Goal: Communication & Community: Answer question/provide support

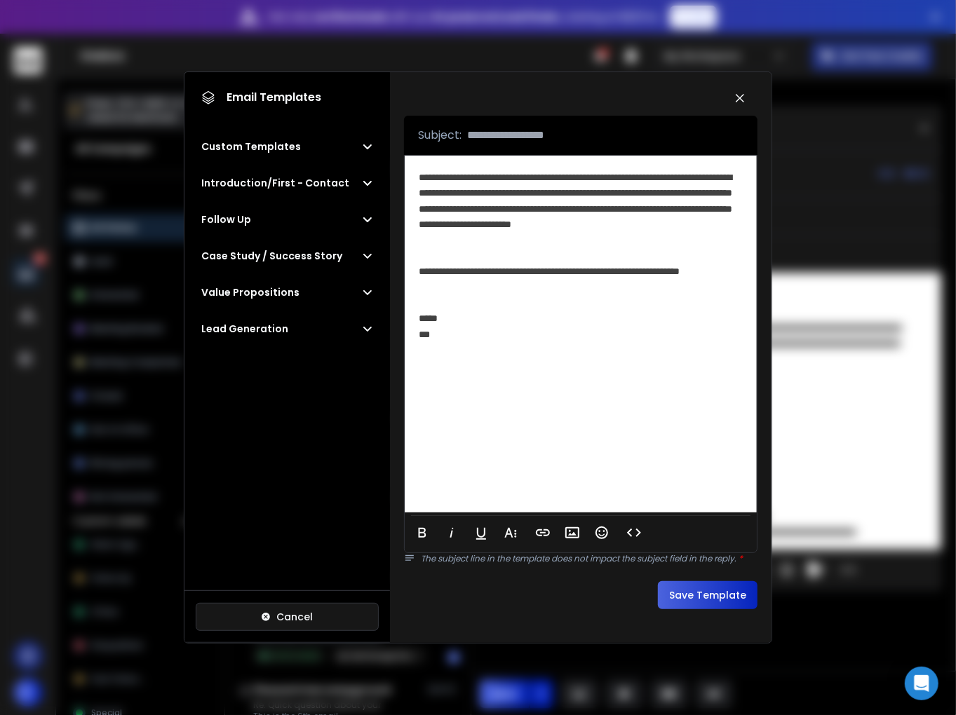
scroll to position [422, 0]
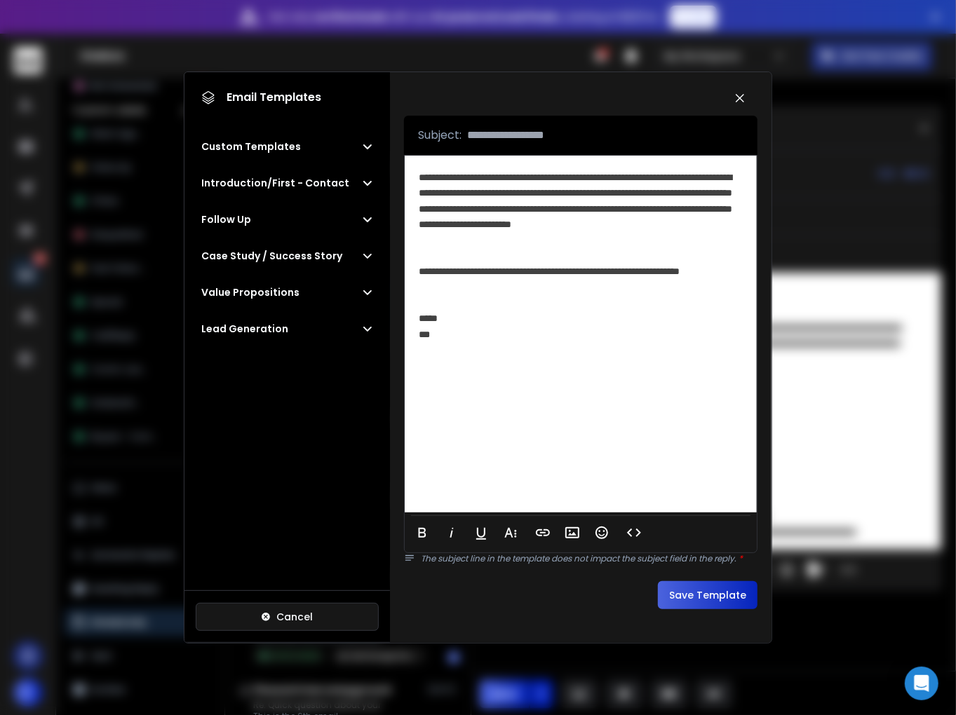
click at [696, 596] on button "Save Template" at bounding box center [708, 595] width 100 height 28
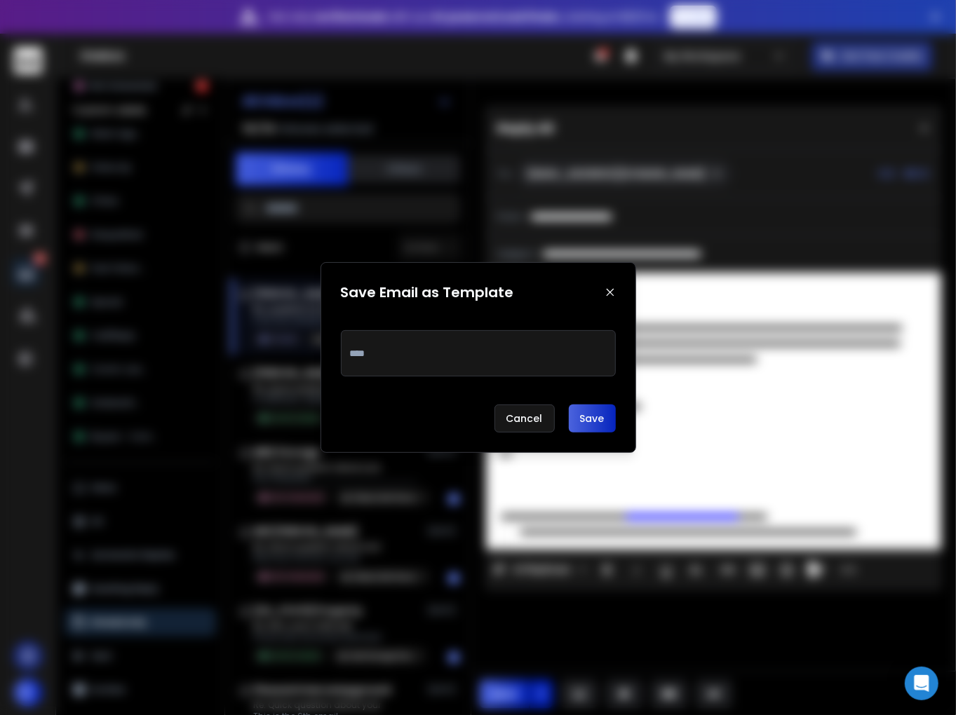
click at [545, 342] on input at bounding box center [478, 353] width 275 height 46
type input "**********"
click at [585, 411] on button "Save" at bounding box center [592, 419] width 47 height 28
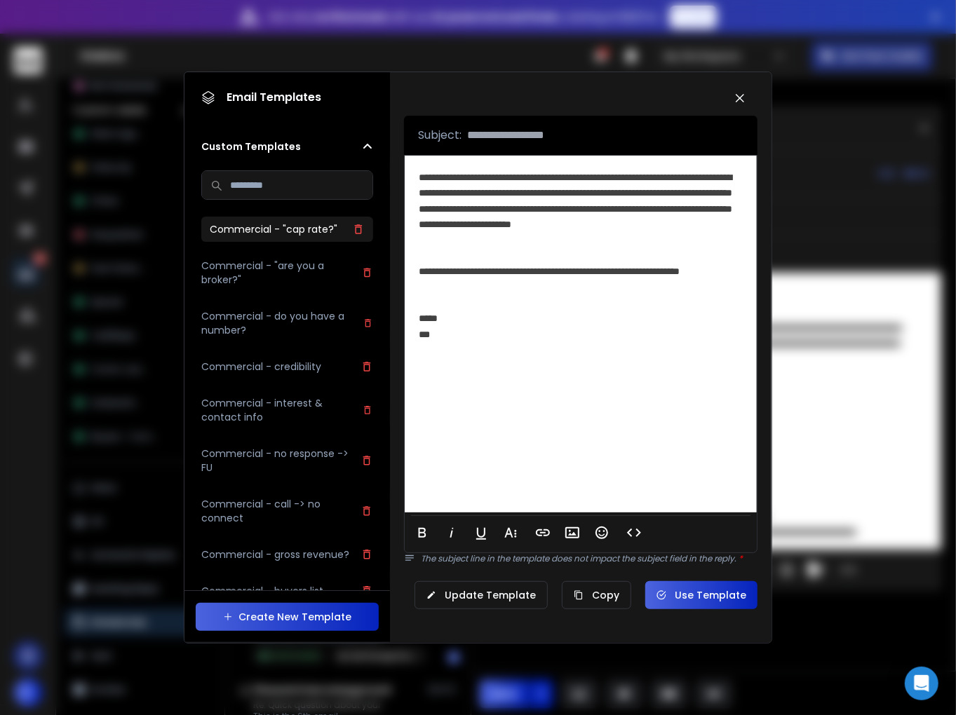
click at [744, 96] on icon at bounding box center [739, 98] width 13 height 13
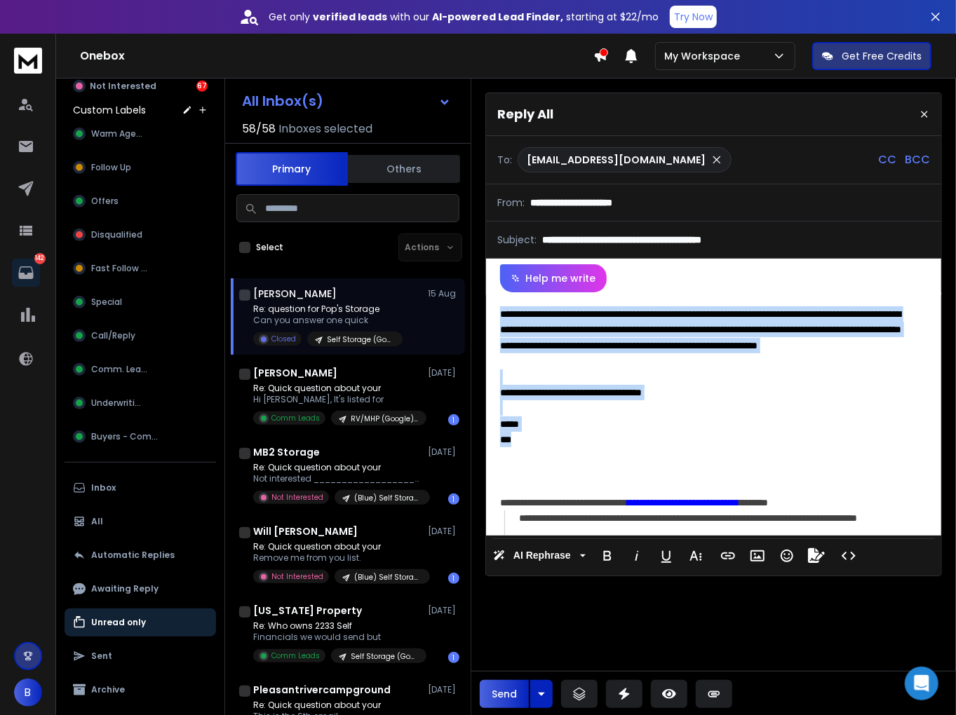
drag, startPoint x: 639, startPoint y: 463, endPoint x: 458, endPoint y: 250, distance: 279.6
click at [458, 250] on div "All Inbox(s) 58 / 58 Inboxes selected Primary Others Select Actions Alexander M…" at bounding box center [589, 436] width 731 height 715
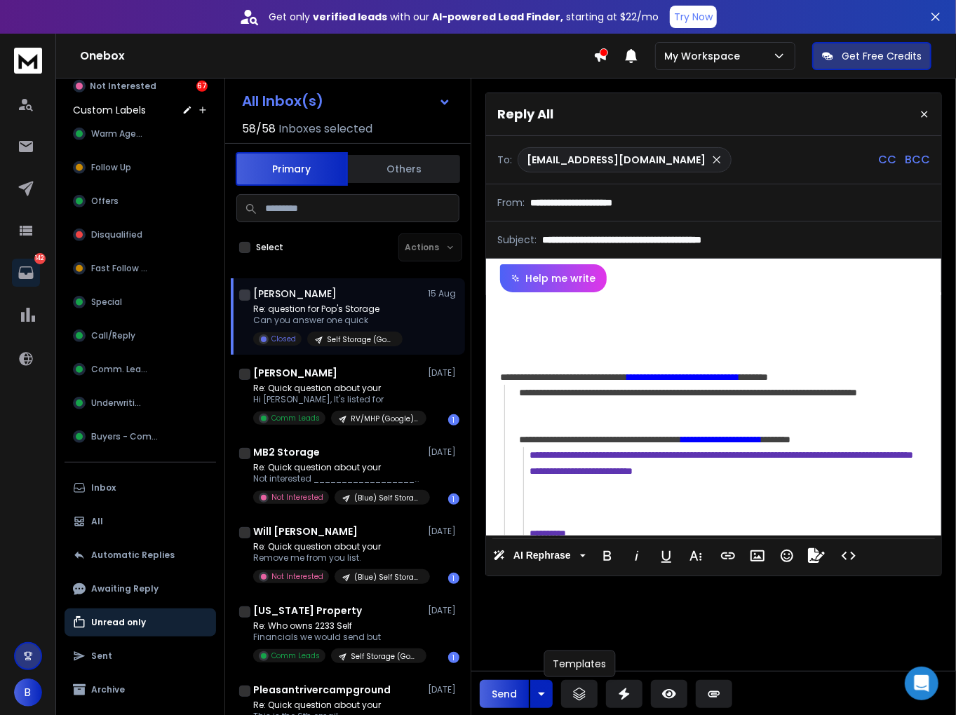
click at [584, 690] on icon at bounding box center [579, 694] width 14 height 14
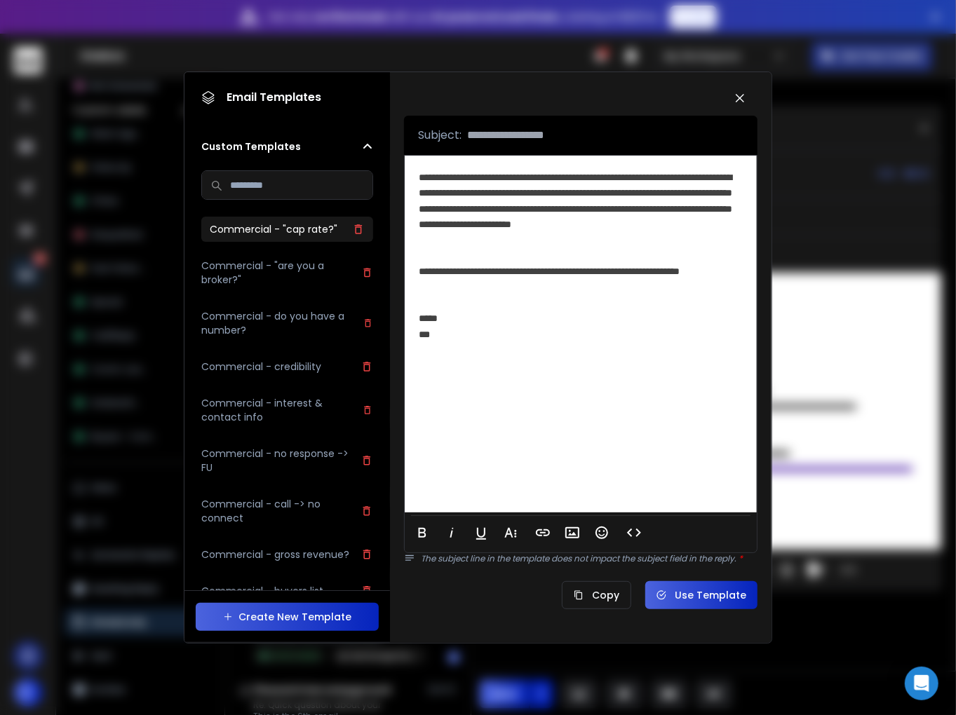
click at [703, 592] on button "Use Template" at bounding box center [701, 595] width 112 height 28
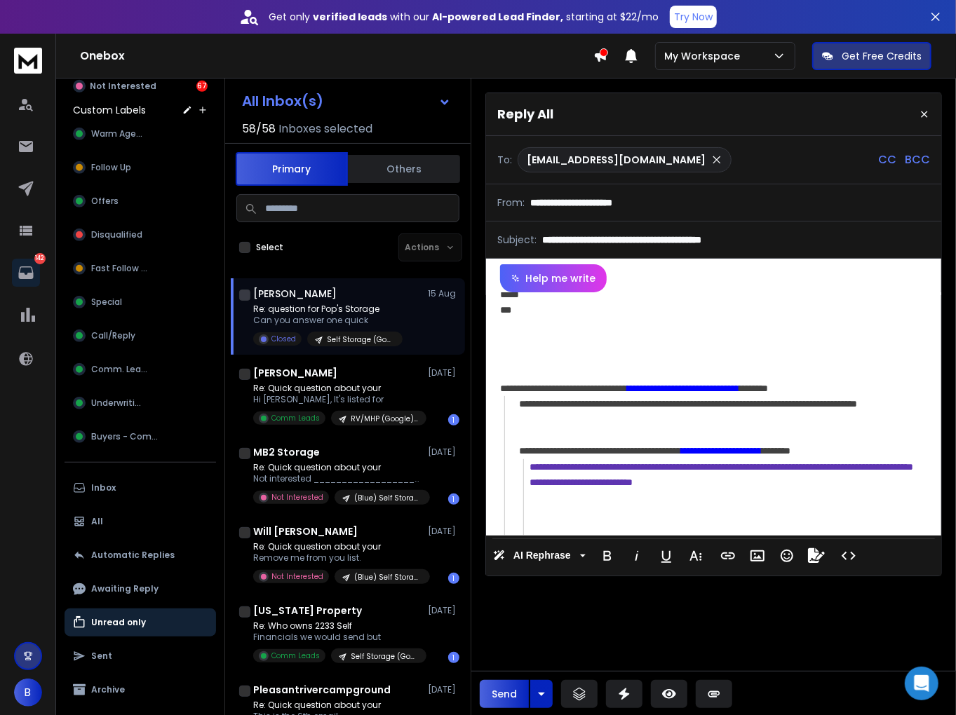
scroll to position [0, 0]
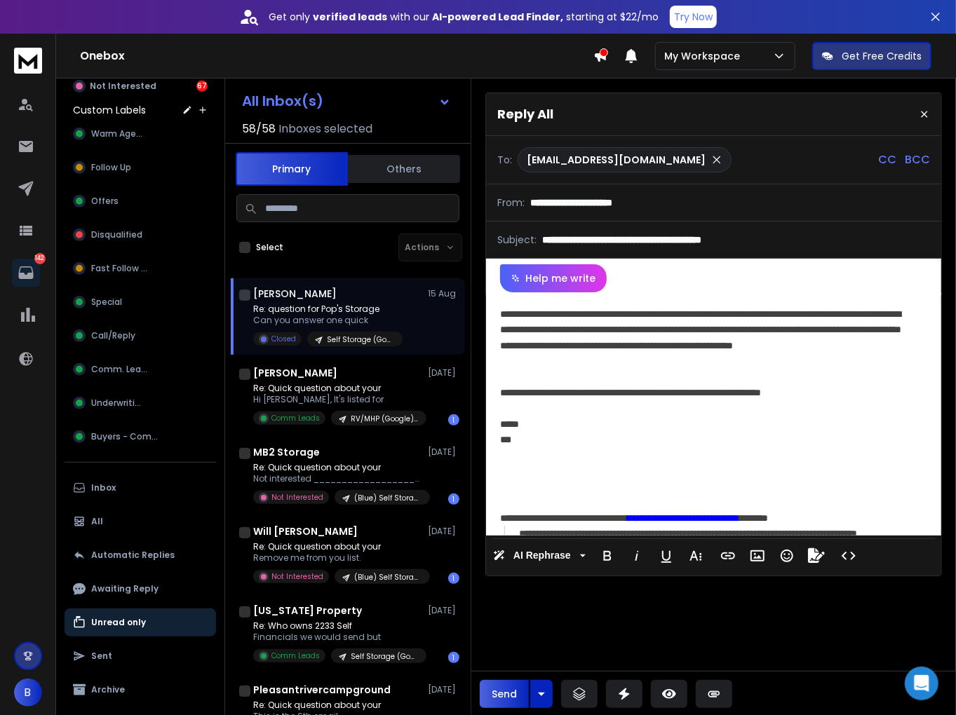
click at [548, 691] on icon "button" at bounding box center [541, 694] width 17 height 17
click at [546, 656] on p "Send Later" at bounding box center [526, 658] width 52 height 14
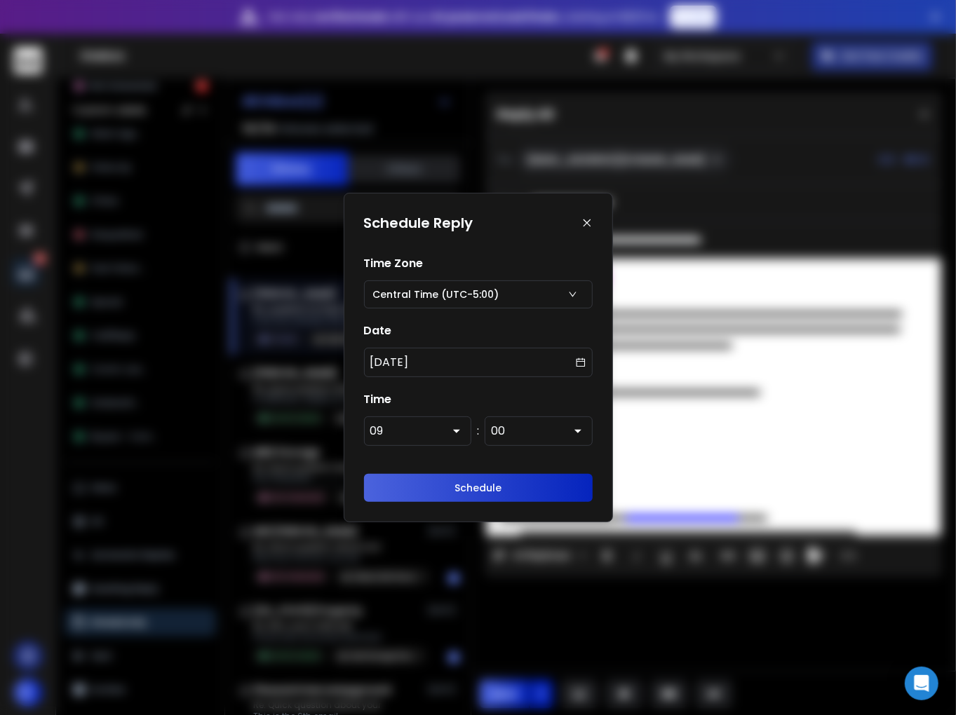
click at [530, 428] on div "00" at bounding box center [539, 431] width 108 height 29
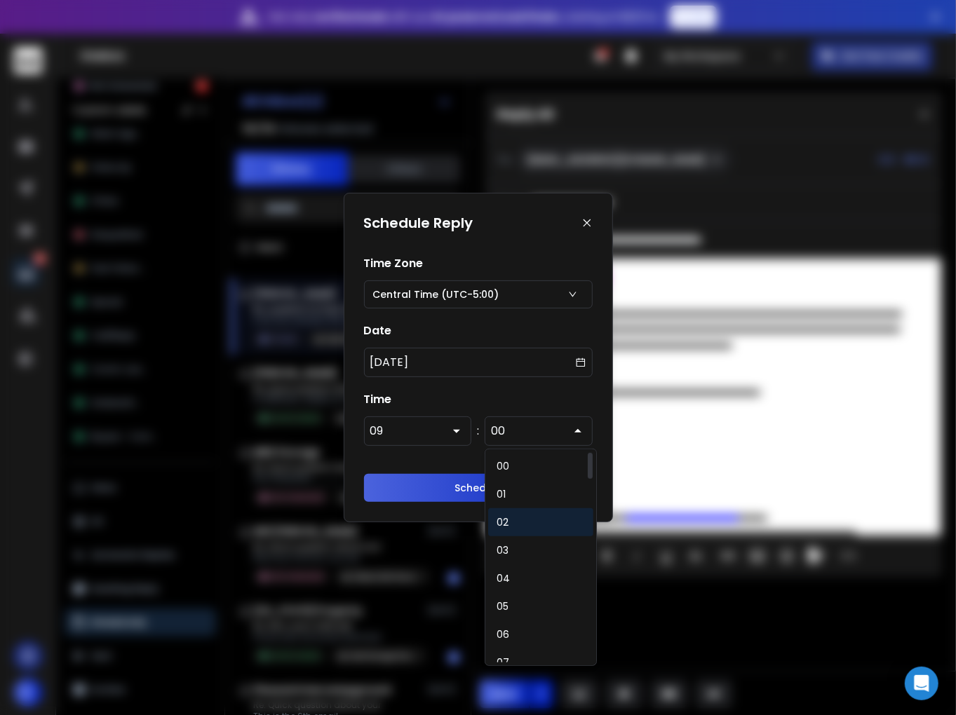
click at [538, 513] on div "02" at bounding box center [540, 522] width 105 height 28
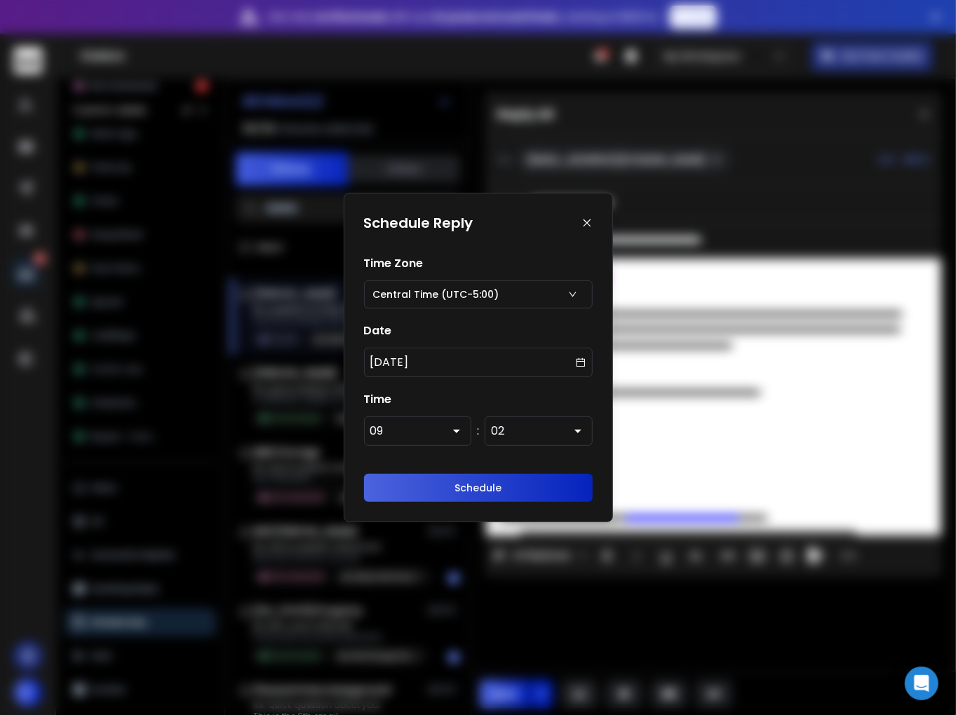
click at [503, 474] on div "Schedule" at bounding box center [478, 488] width 229 height 28
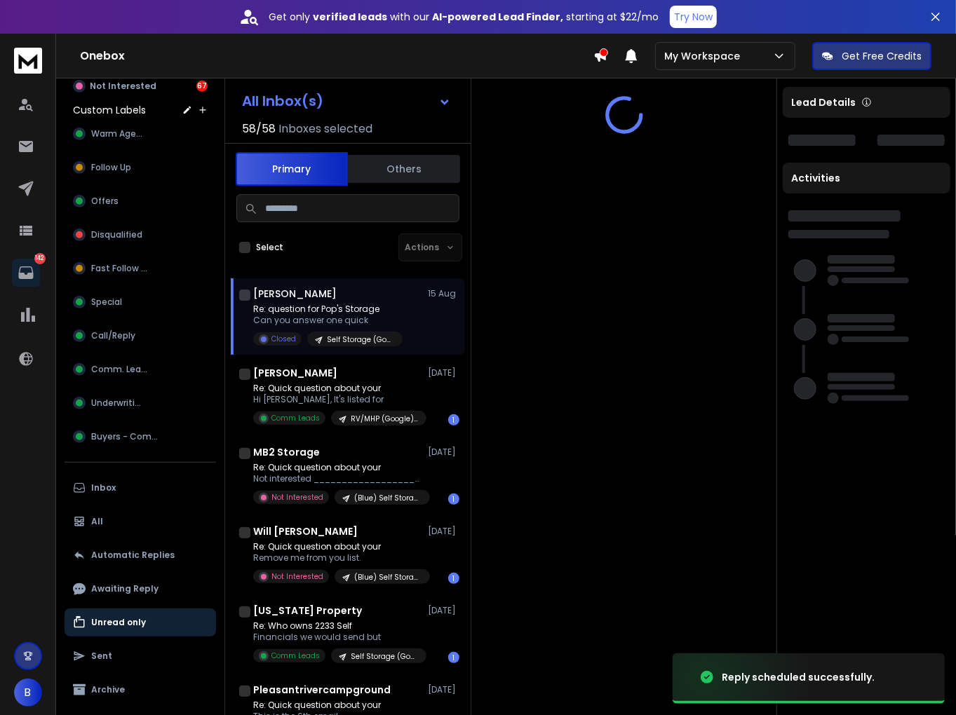
scroll to position [433, 0]
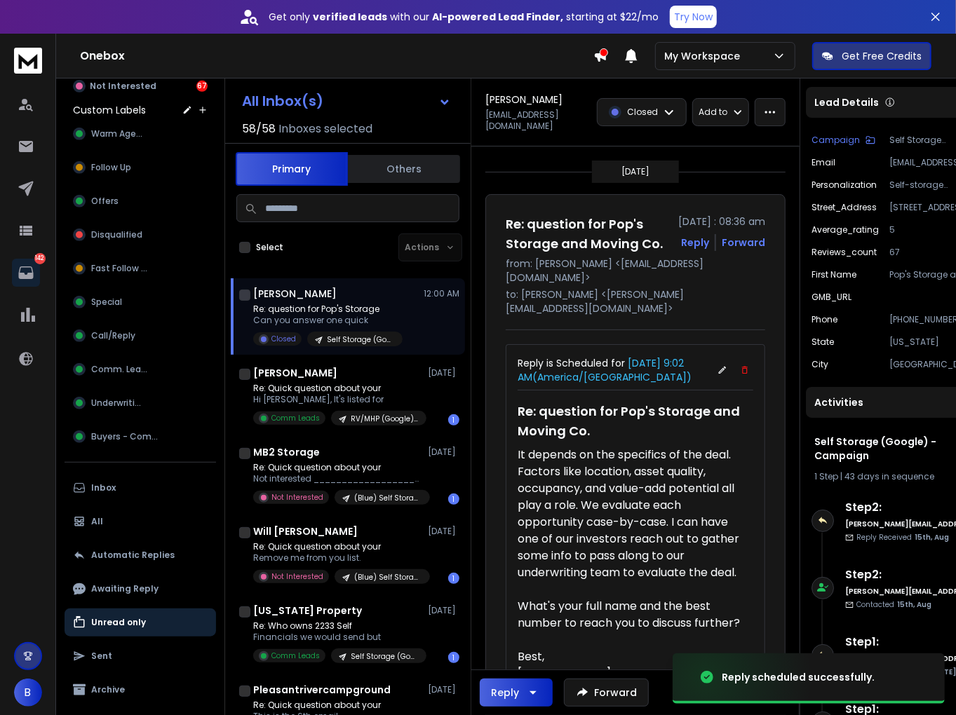
click at [686, 99] on div "Closed" at bounding box center [641, 112] width 88 height 27
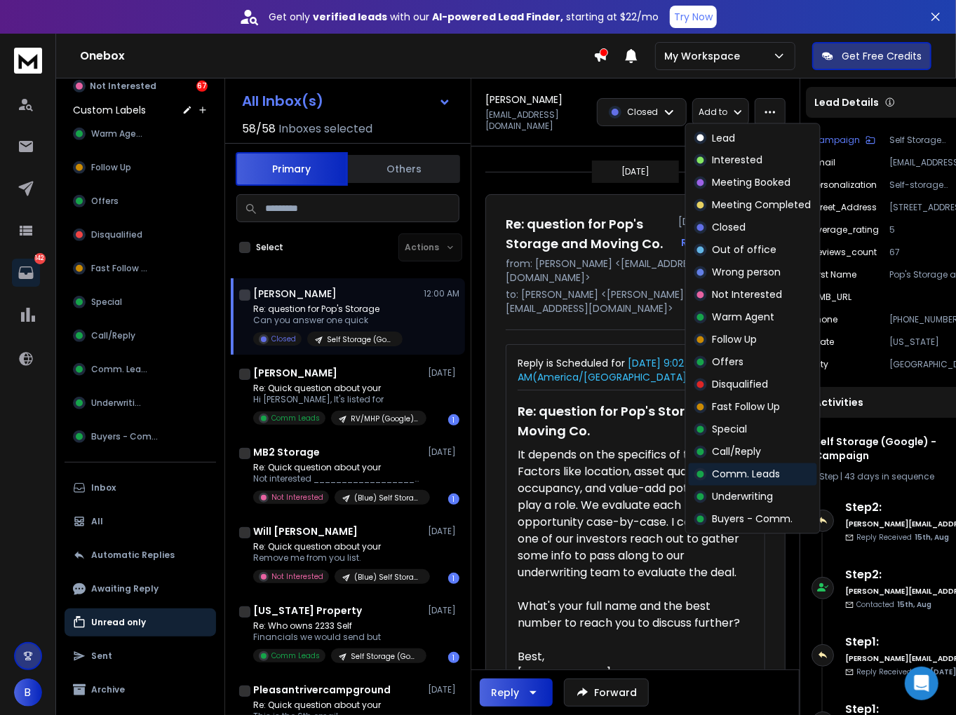
click at [761, 468] on p "Comm. Leads" at bounding box center [746, 475] width 68 height 14
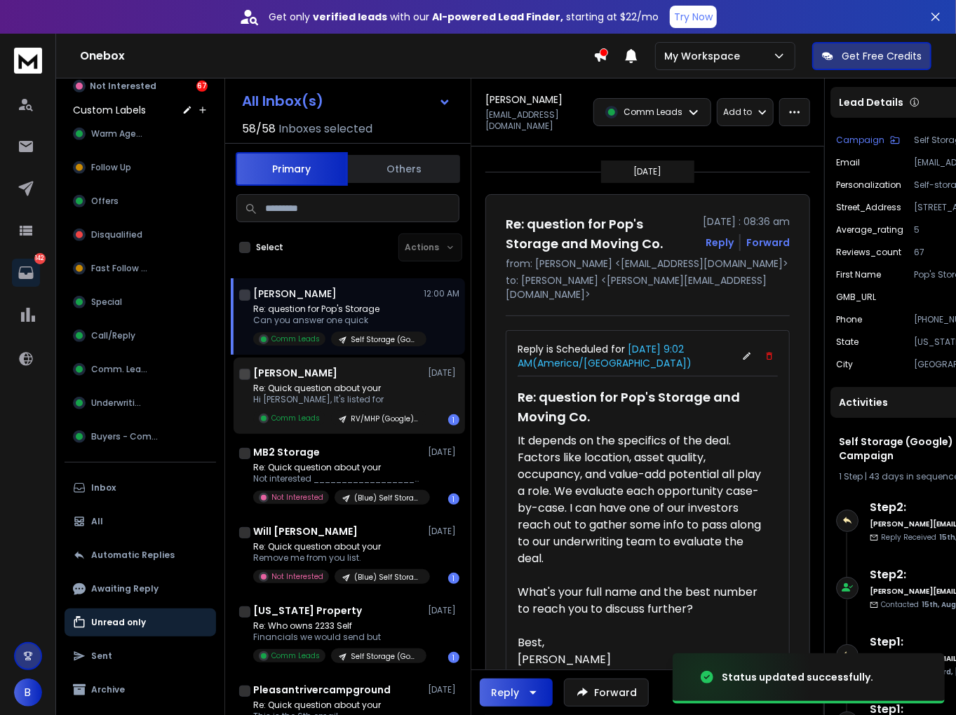
click at [374, 393] on p "Re: Quick question about your" at bounding box center [337, 388] width 168 height 11
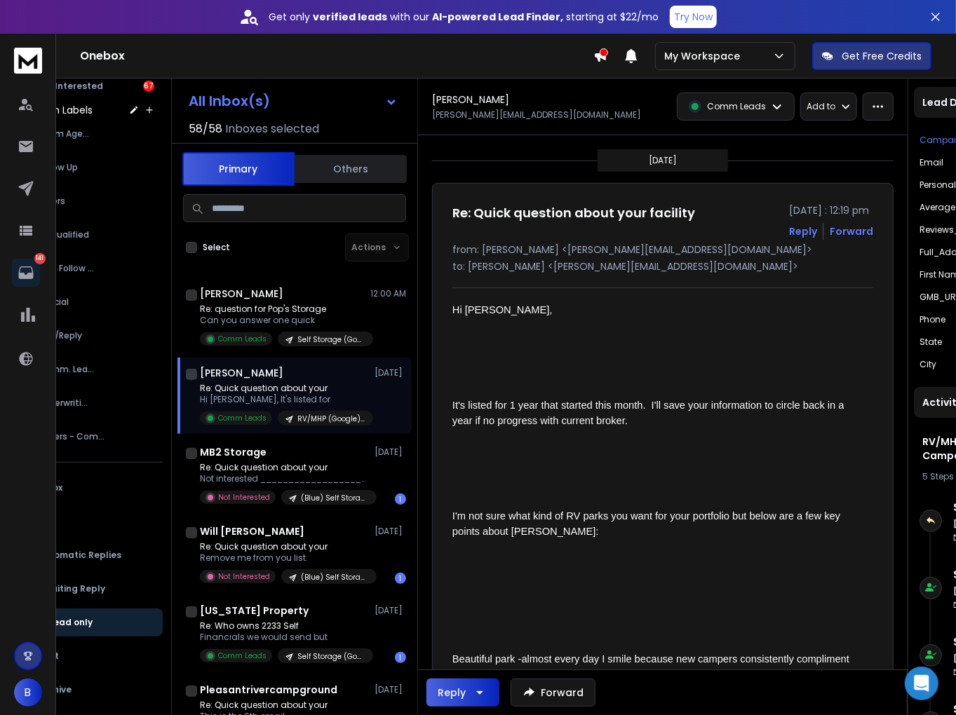
scroll to position [0, 89]
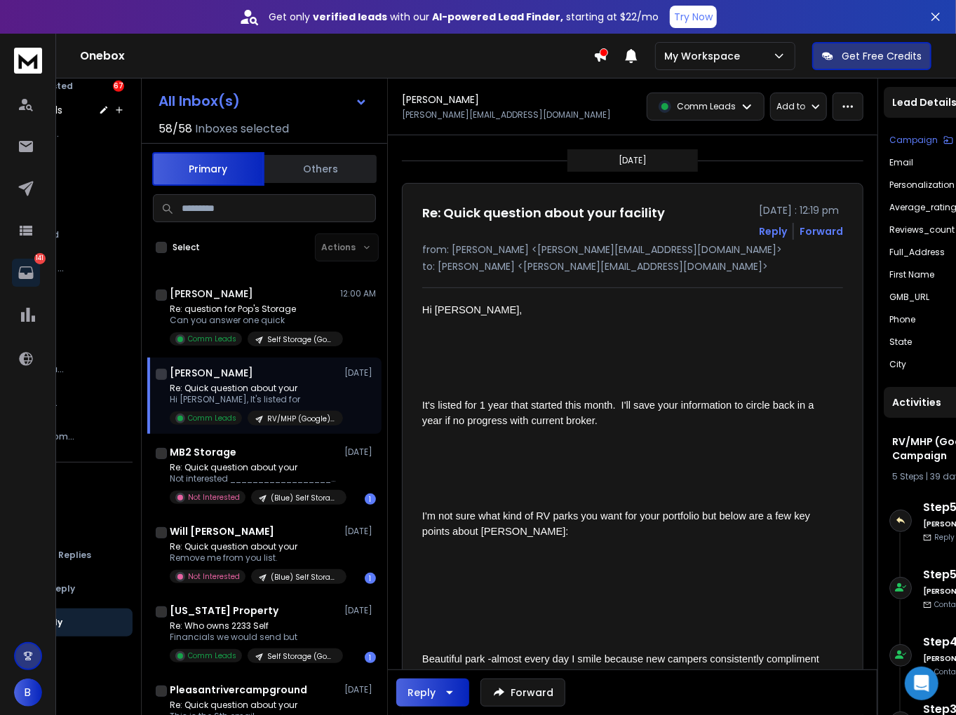
drag, startPoint x: 611, startPoint y: 367, endPoint x: 650, endPoint y: 358, distance: 39.6
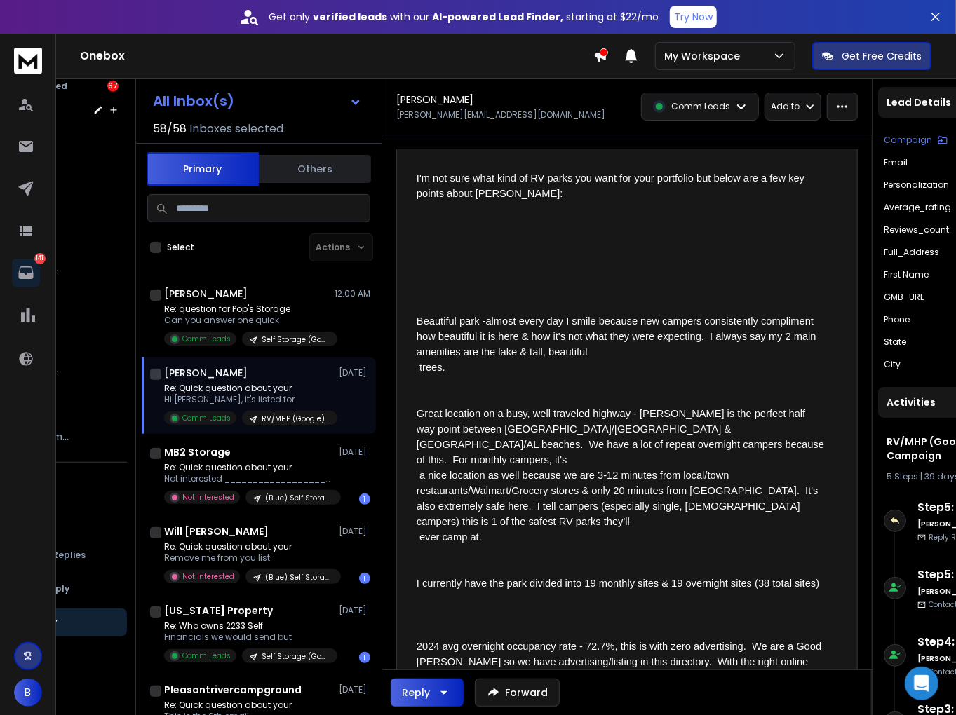
scroll to position [0, 0]
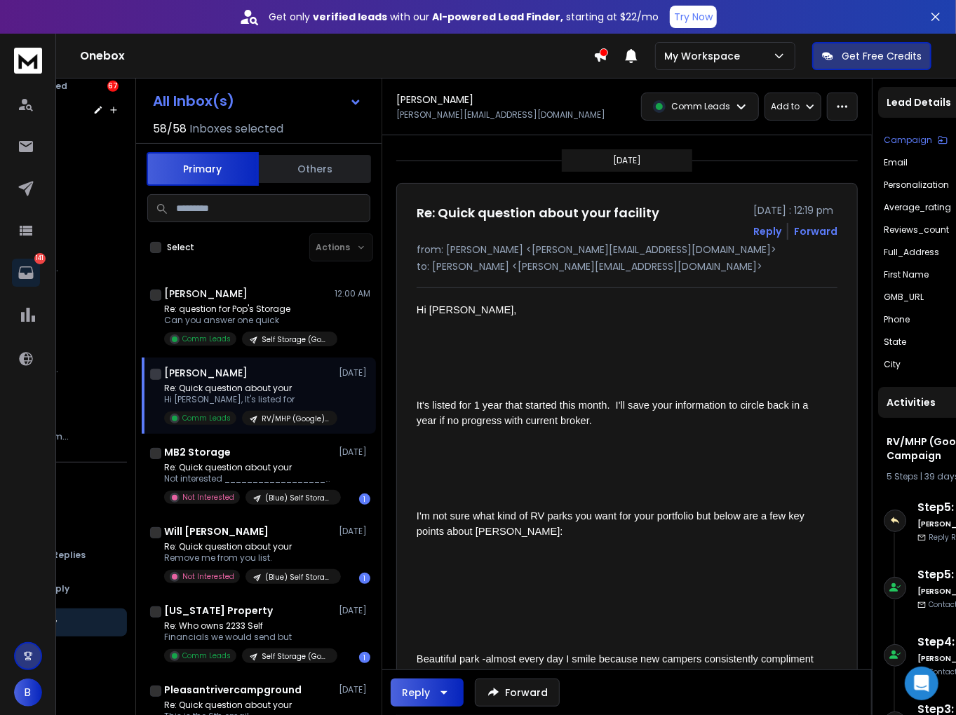
drag, startPoint x: 527, startPoint y: 531, endPoint x: 527, endPoint y: 269, distance: 262.2
click at [440, 684] on icon "button" at bounding box center [443, 692] width 17 height 17
click at [452, 661] on p "Reply All" at bounding box center [422, 657] width 63 height 20
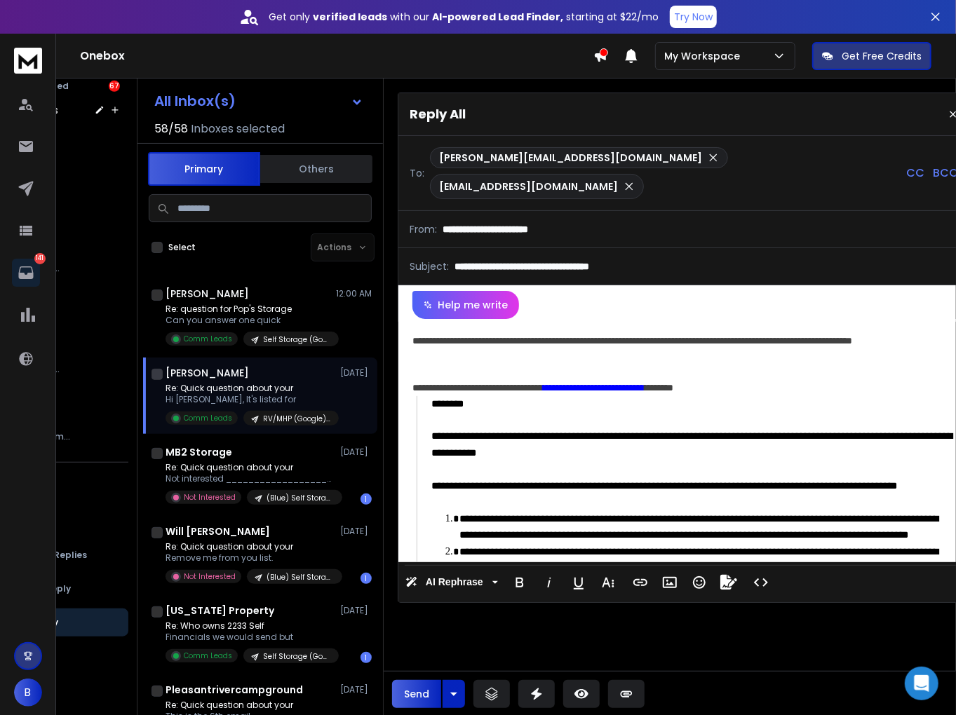
scroll to position [0, 95]
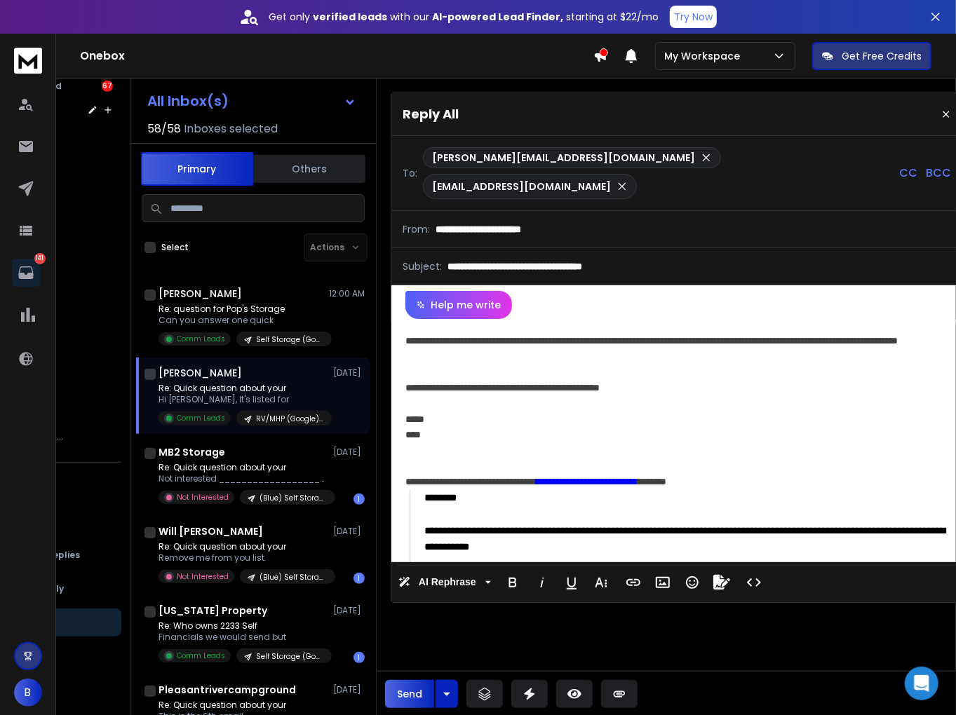
click at [447, 683] on button at bounding box center [446, 694] width 22 height 28
click at [449, 694] on icon "button" at bounding box center [446, 694] width 17 height 17
click at [447, 657] on p "Send Later" at bounding box center [431, 658] width 52 height 14
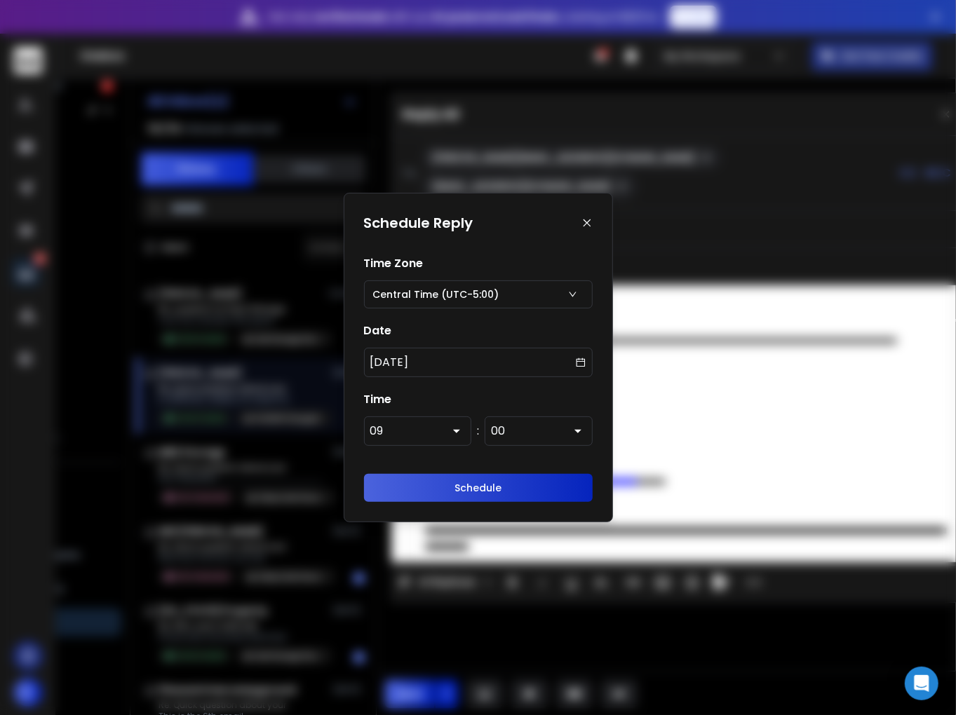
click at [475, 492] on div "Schedule" at bounding box center [478, 488] width 229 height 28
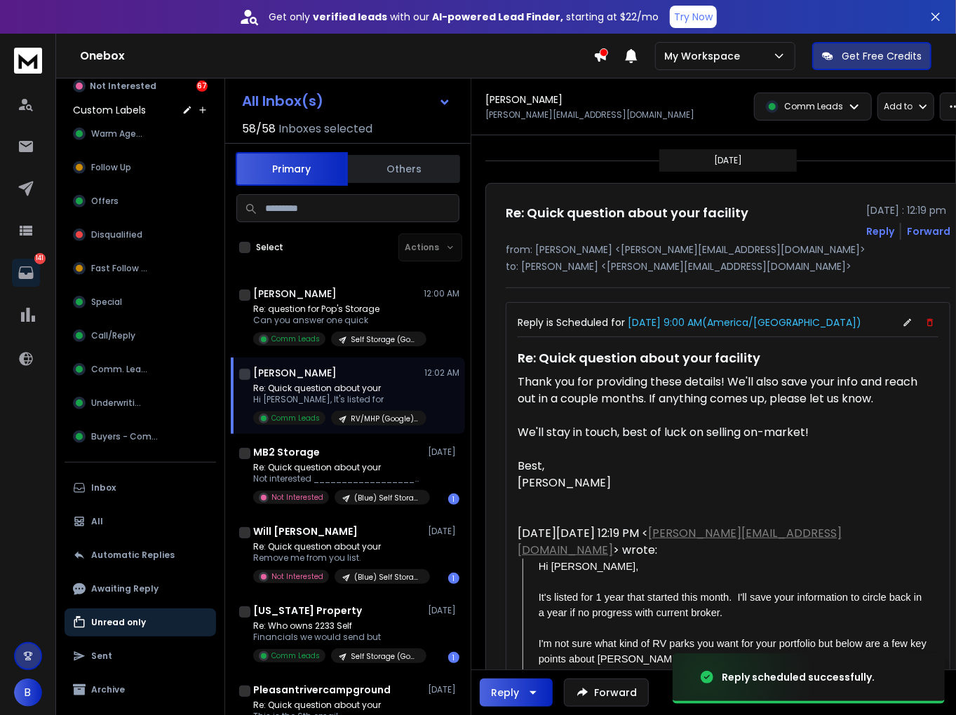
scroll to position [433, 0]
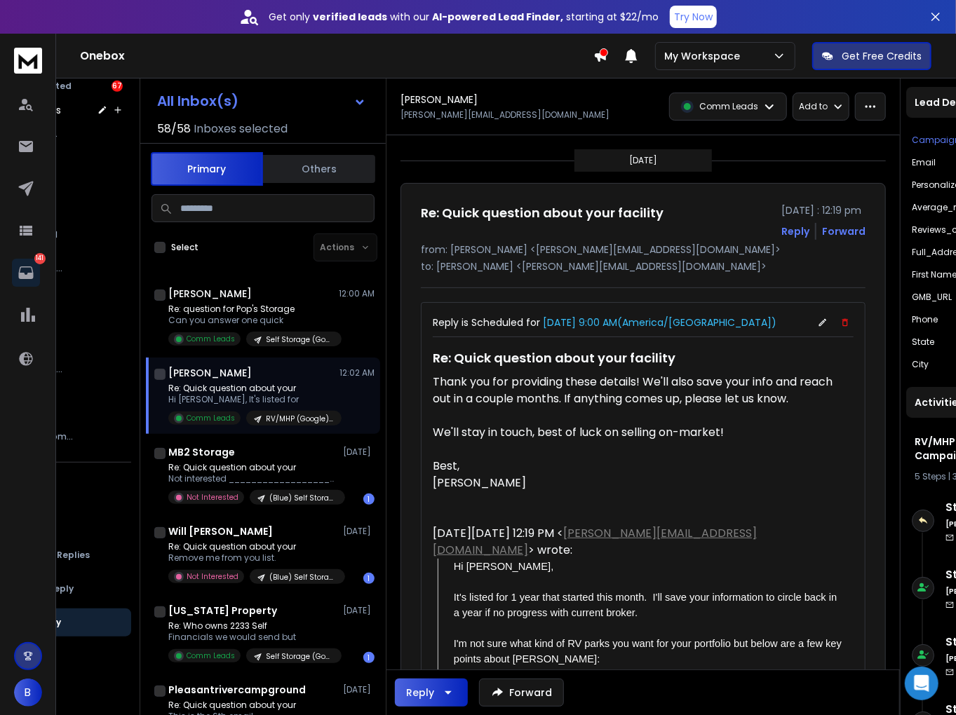
drag, startPoint x: 534, startPoint y: 481, endPoint x: 578, endPoint y: 480, distance: 44.9
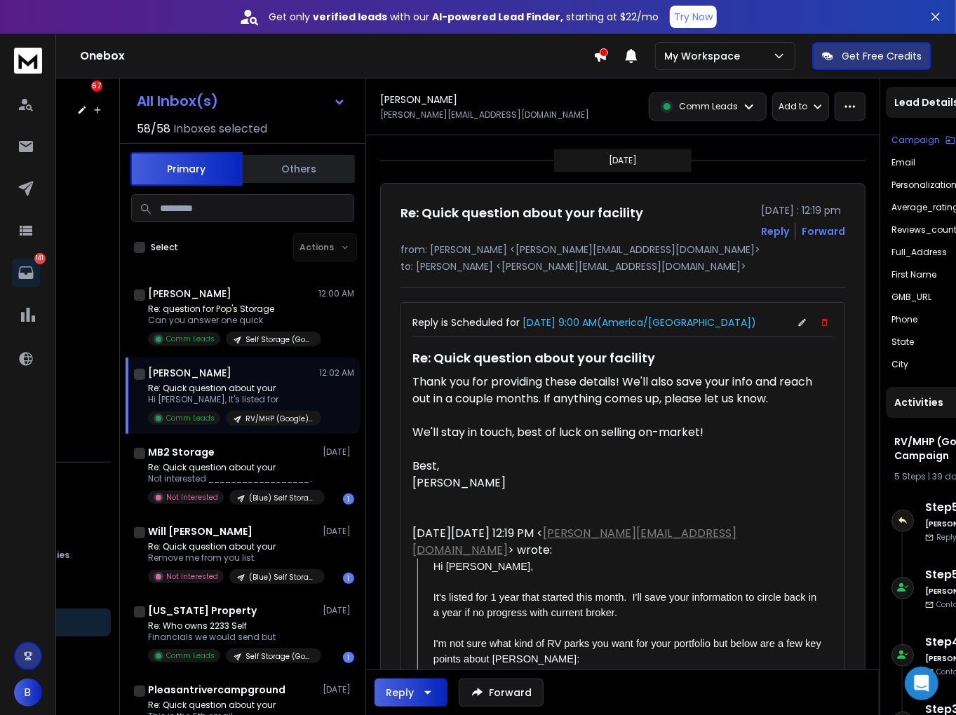
click at [435, 691] on icon "button" at bounding box center [427, 692] width 17 height 17
click at [431, 665] on p "Reply All" at bounding box center [406, 657] width 63 height 20
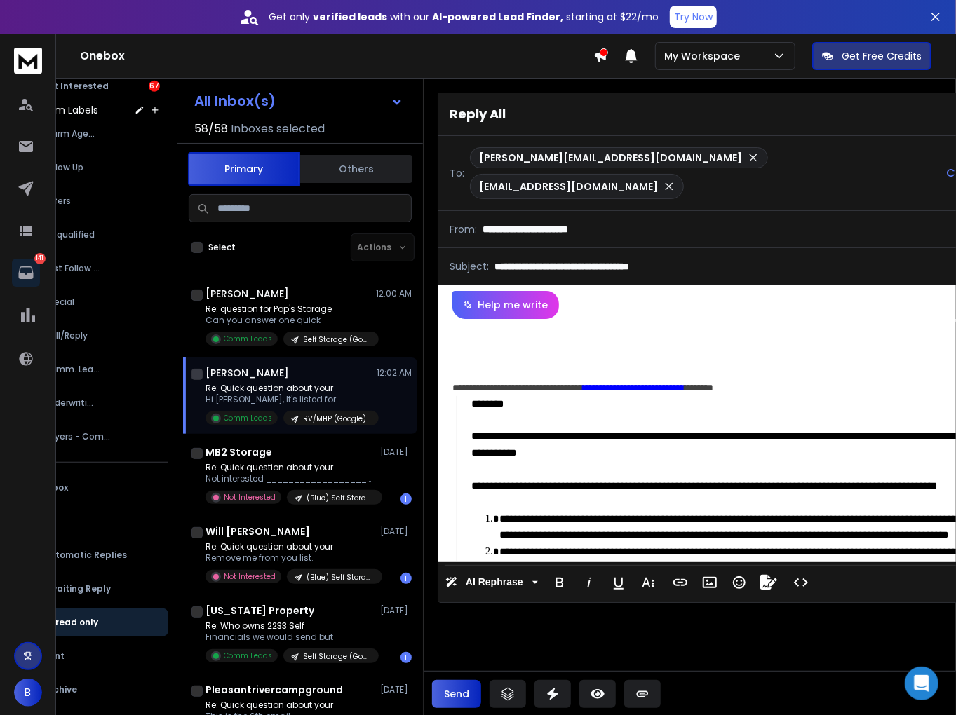
scroll to position [0, 141]
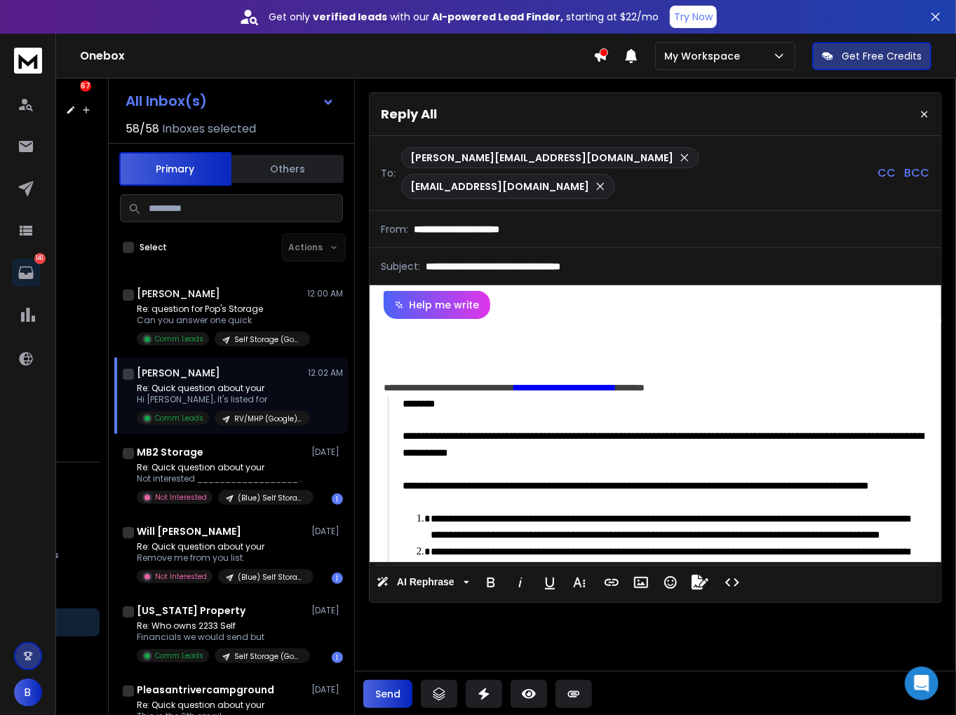
drag, startPoint x: 831, startPoint y: 115, endPoint x: 903, endPoint y: 107, distance: 72.7
click at [919, 111] on icon at bounding box center [924, 114] width 11 height 11
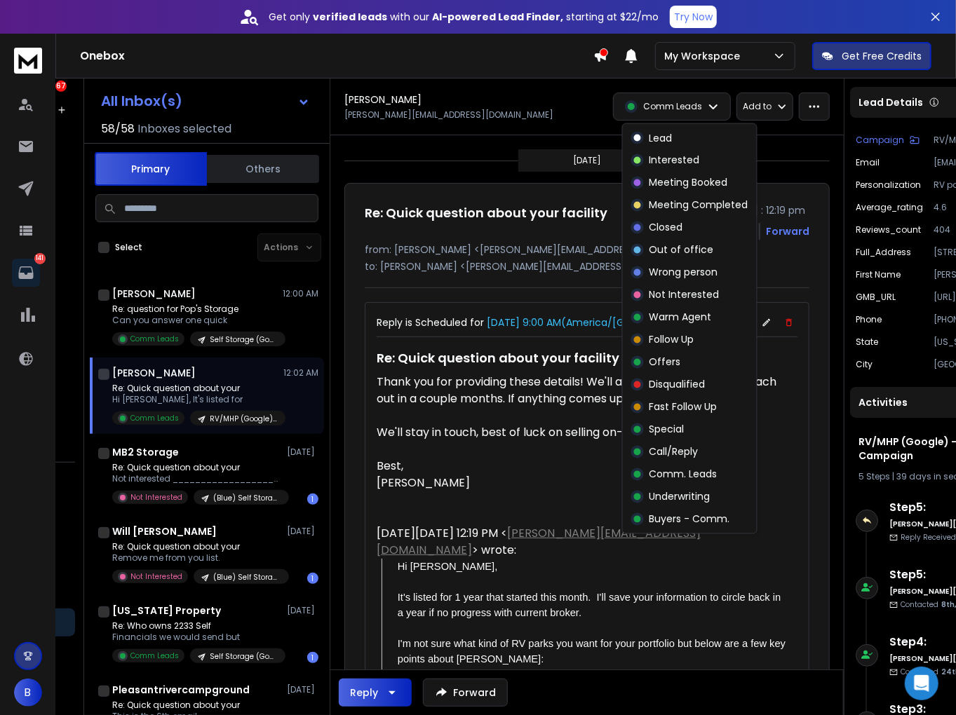
click at [698, 107] on p "Comm Leads" at bounding box center [672, 106] width 59 height 11
click at [470, 421] on div at bounding box center [581, 415] width 409 height 17
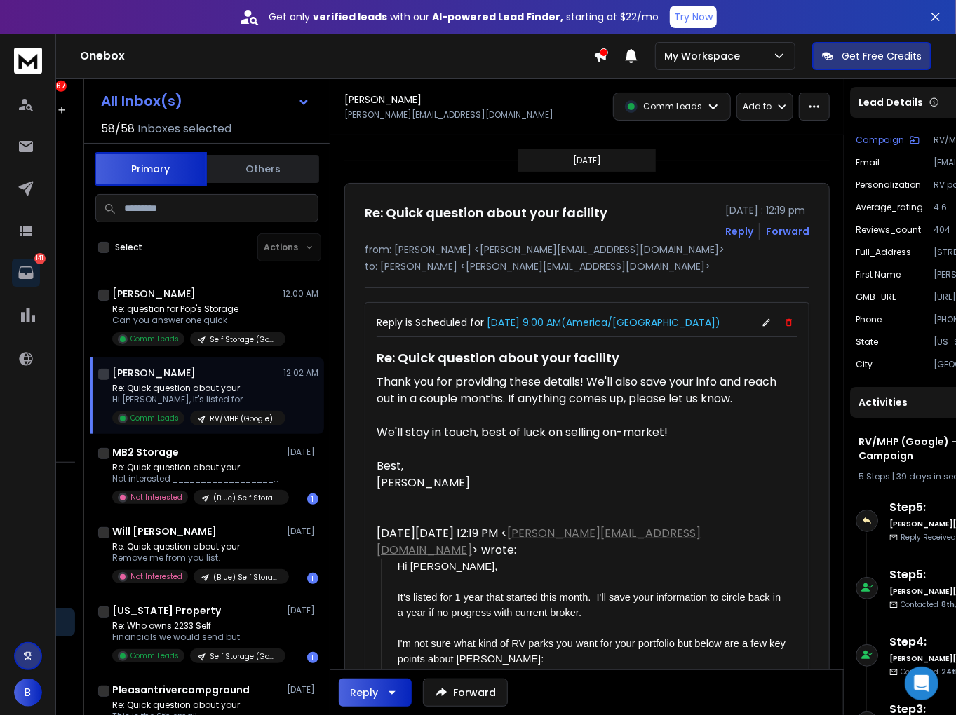
click at [702, 107] on p "Comm Leads" at bounding box center [672, 106] width 59 height 11
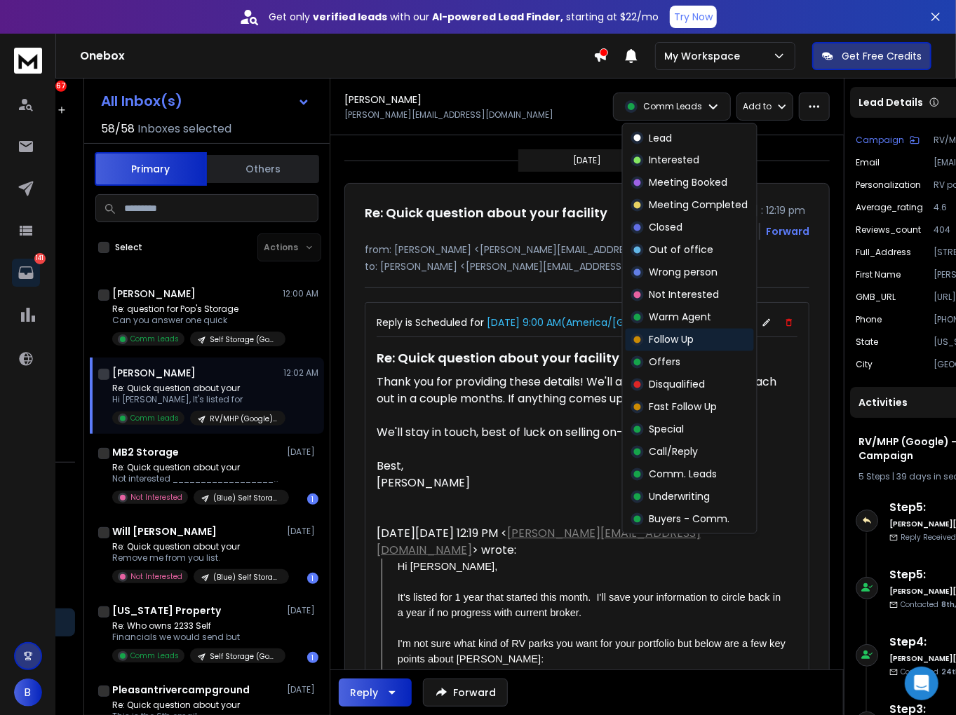
click at [691, 338] on p "Follow Up" at bounding box center [671, 340] width 45 height 14
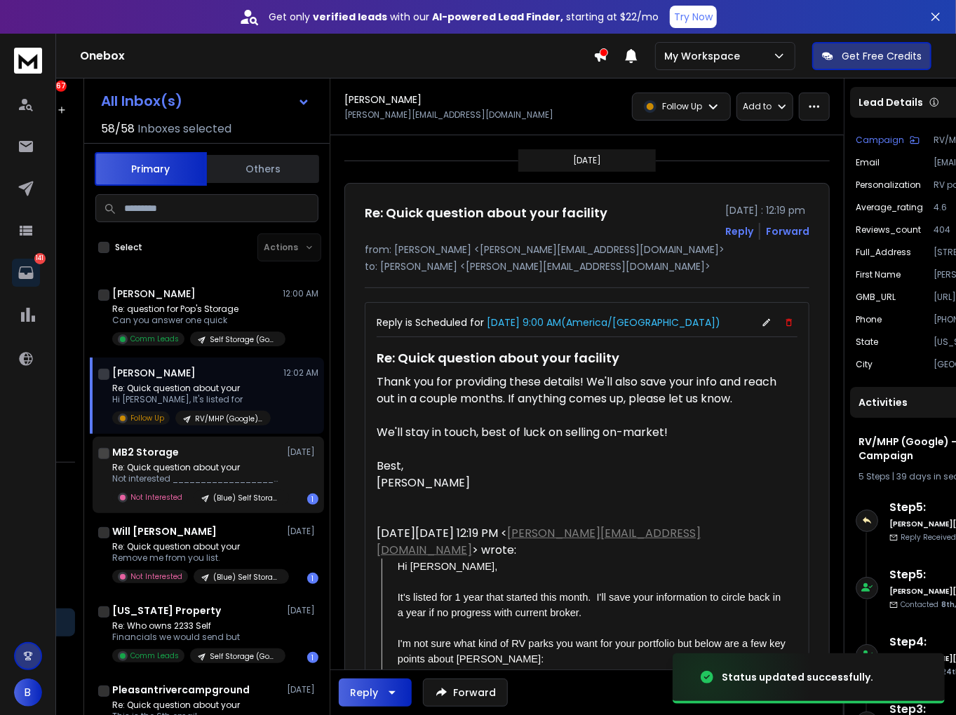
click at [216, 487] on div "Re: Quick question about your Not interested ________________________________ F…" at bounding box center [200, 483] width 177 height 43
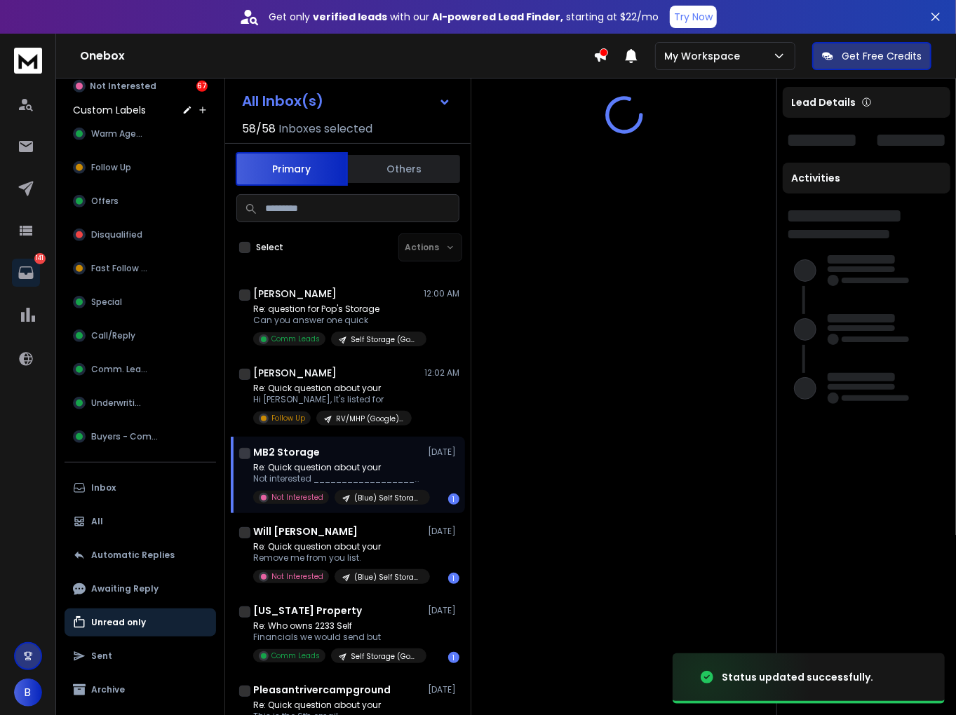
scroll to position [433, 0]
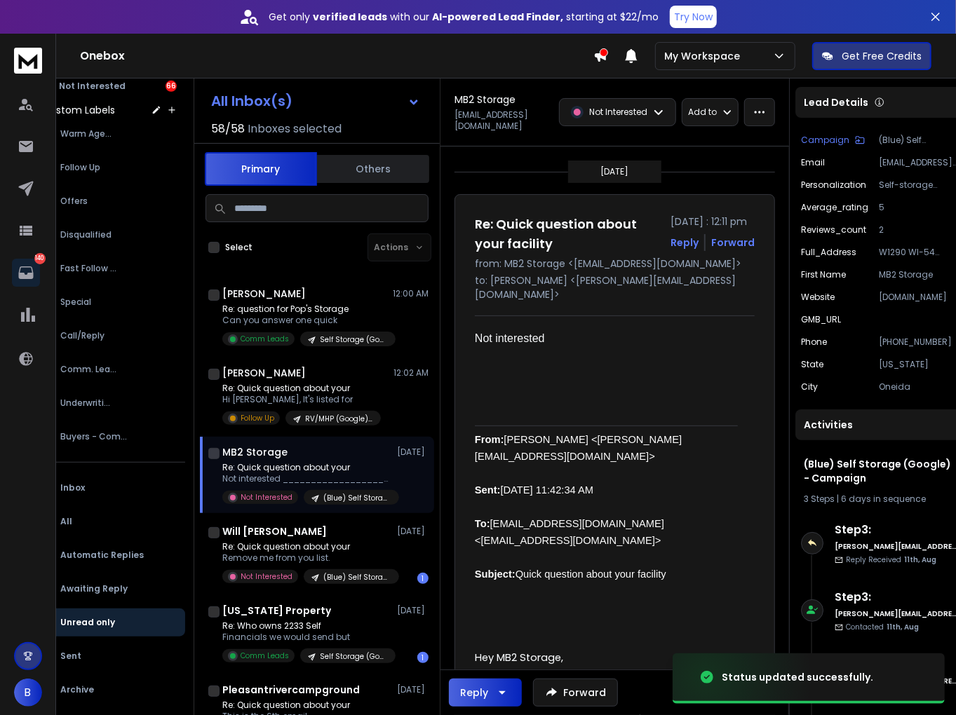
drag, startPoint x: 650, startPoint y: 311, endPoint x: 681, endPoint y: 229, distance: 88.3
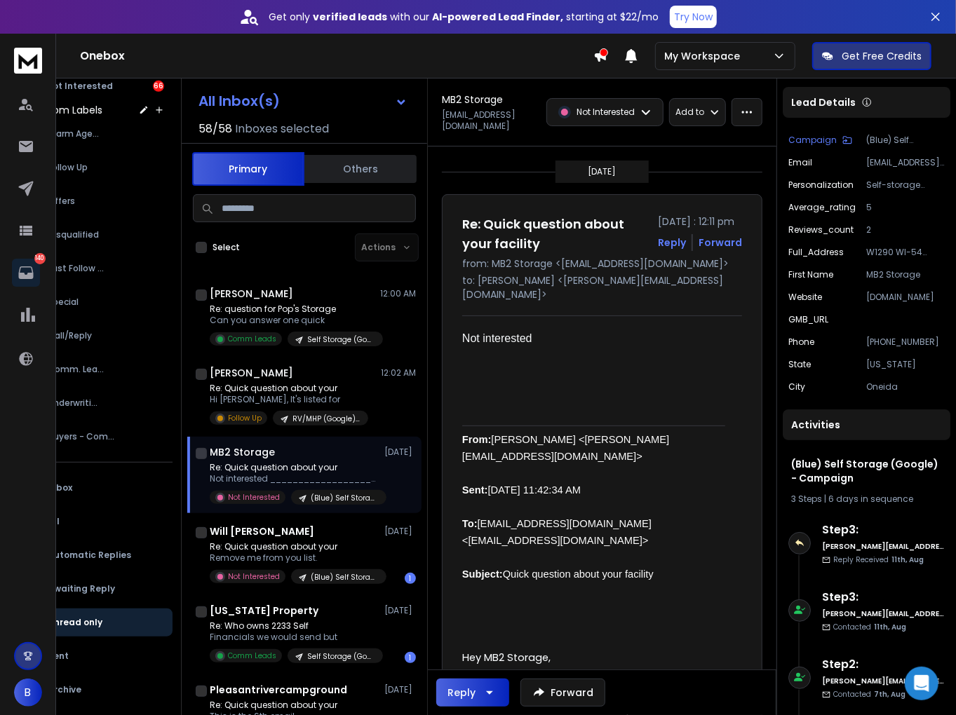
click at [635, 107] on p "Not Interested" at bounding box center [605, 112] width 58 height 11
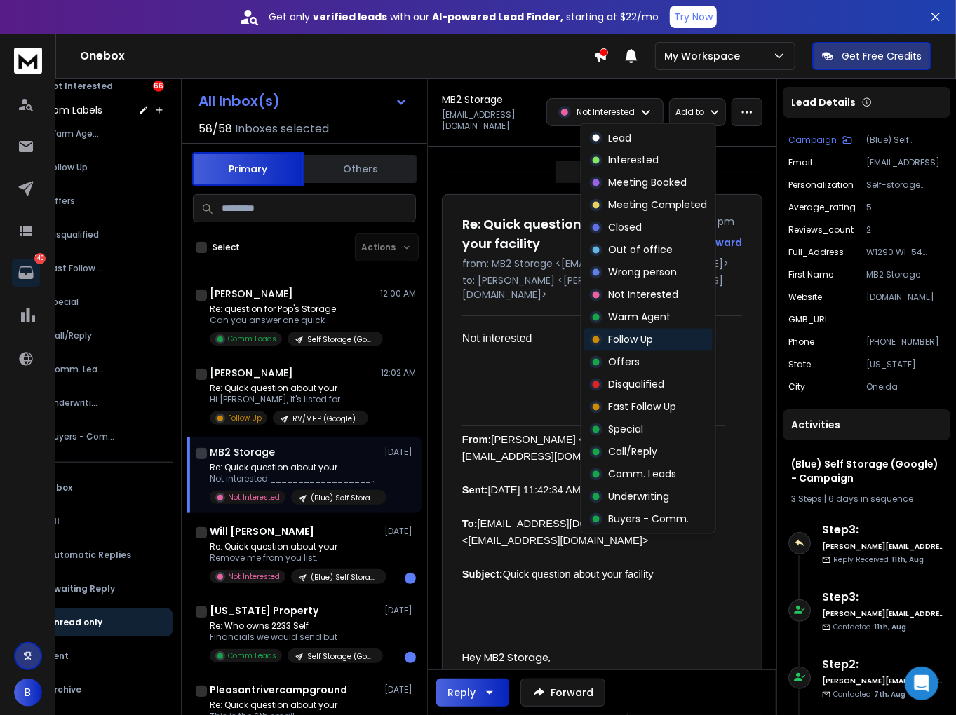
click at [659, 334] on div "Follow Up" at bounding box center [648, 340] width 128 height 22
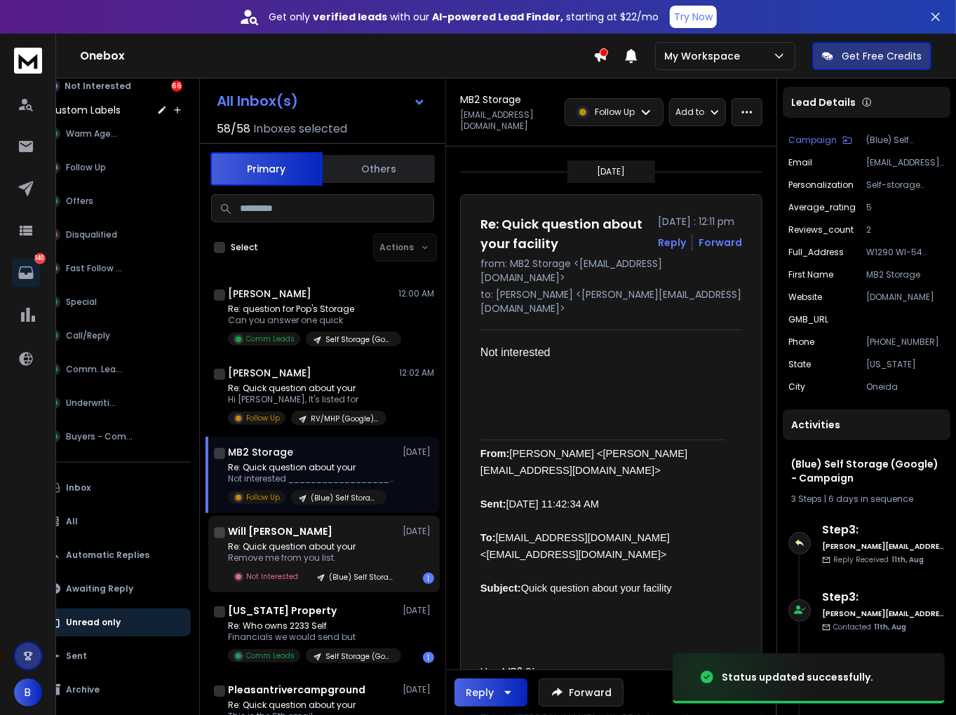
click at [332, 554] on p "Remove me from you list." at bounding box center [312, 558] width 168 height 11
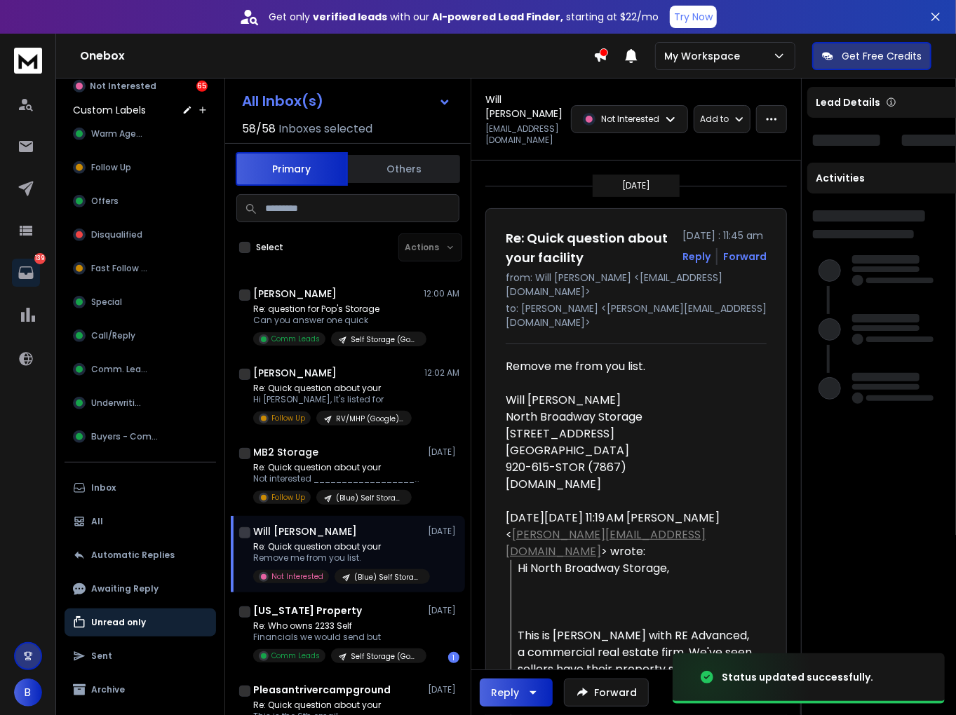
scroll to position [433, 0]
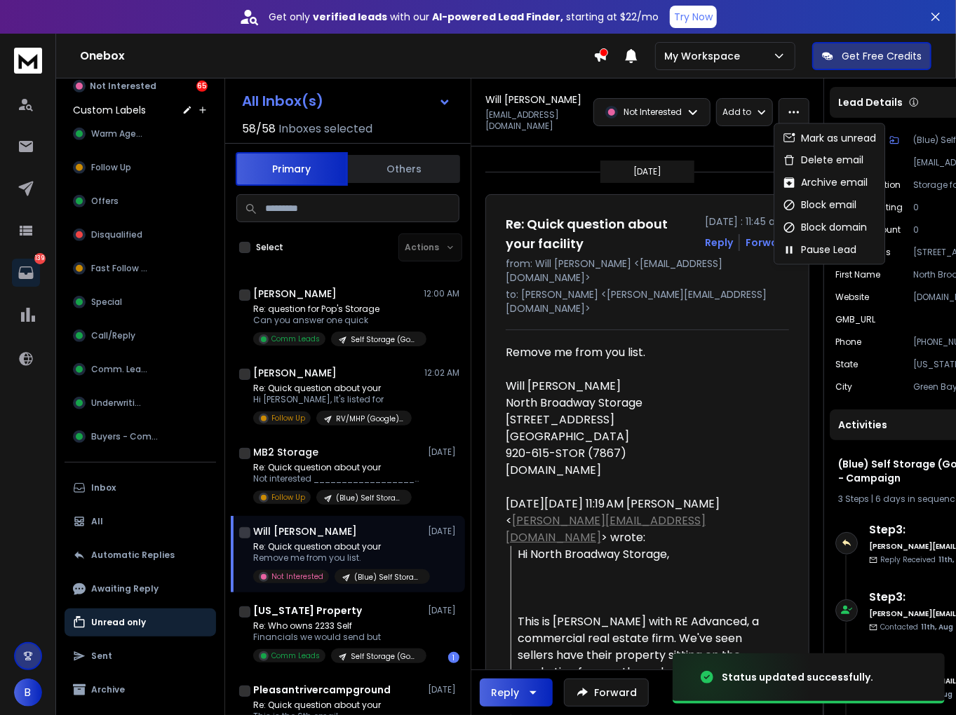
click at [800, 106] on icon "button" at bounding box center [793, 112] width 13 height 13
click at [839, 199] on div "Block email" at bounding box center [820, 205] width 74 height 14
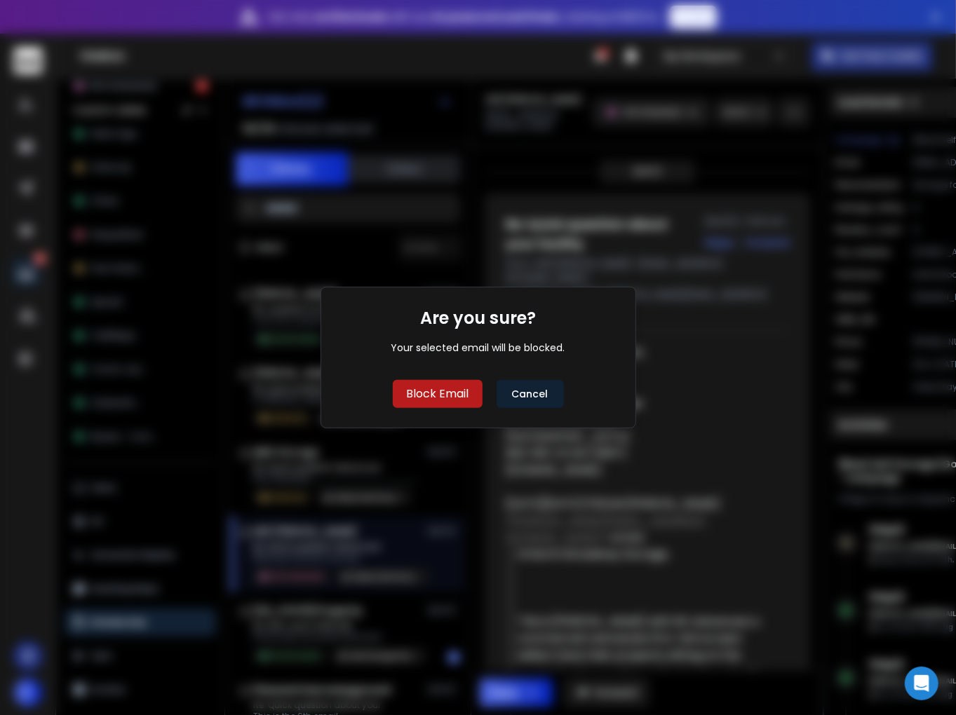
click at [416, 398] on button "Block Email" at bounding box center [438, 394] width 90 height 28
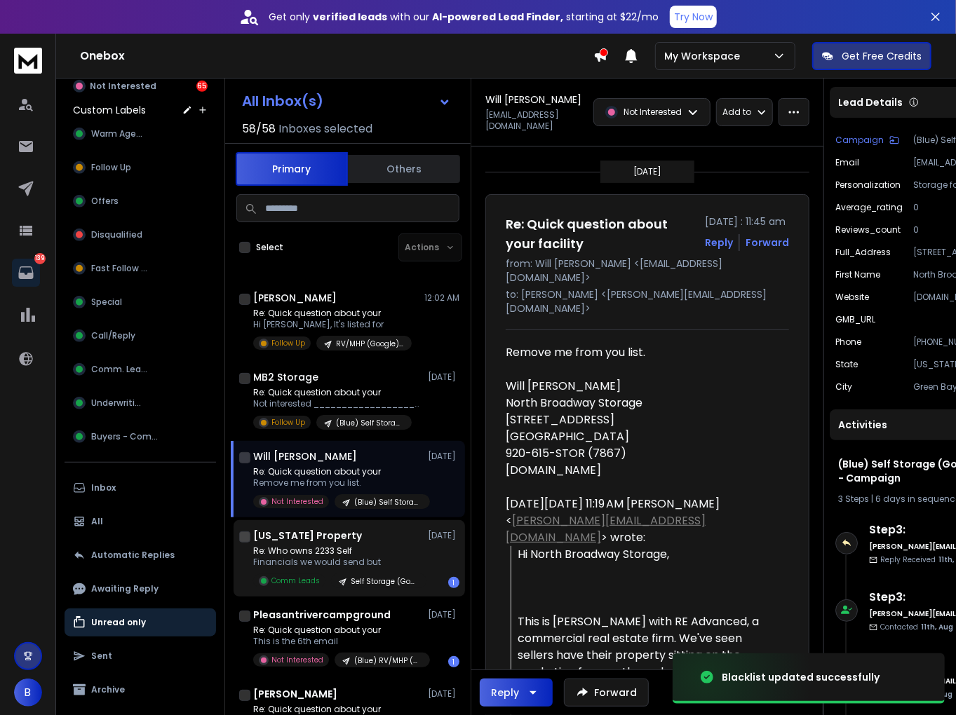
scroll to position [130, 0]
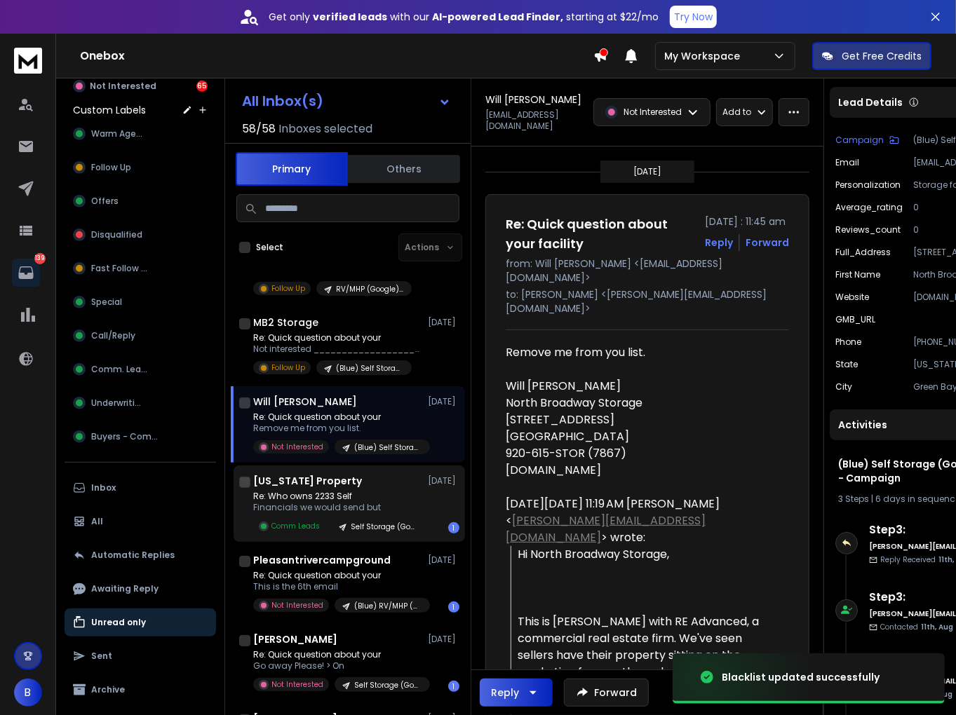
click at [416, 515] on div "Re: Who owns 2233 Self Financials we would send but Comm Leads Self Storage (Go…" at bounding box center [339, 512] width 173 height 43
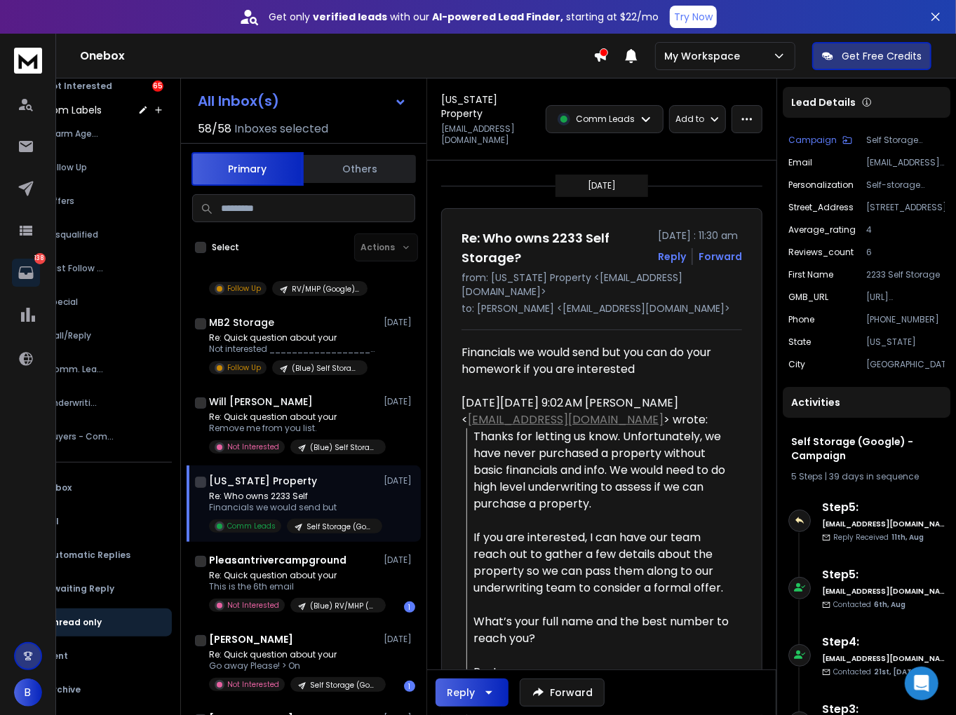
scroll to position [0, 129]
drag, startPoint x: 649, startPoint y: 440, endPoint x: 665, endPoint y: 435, distance: 16.7
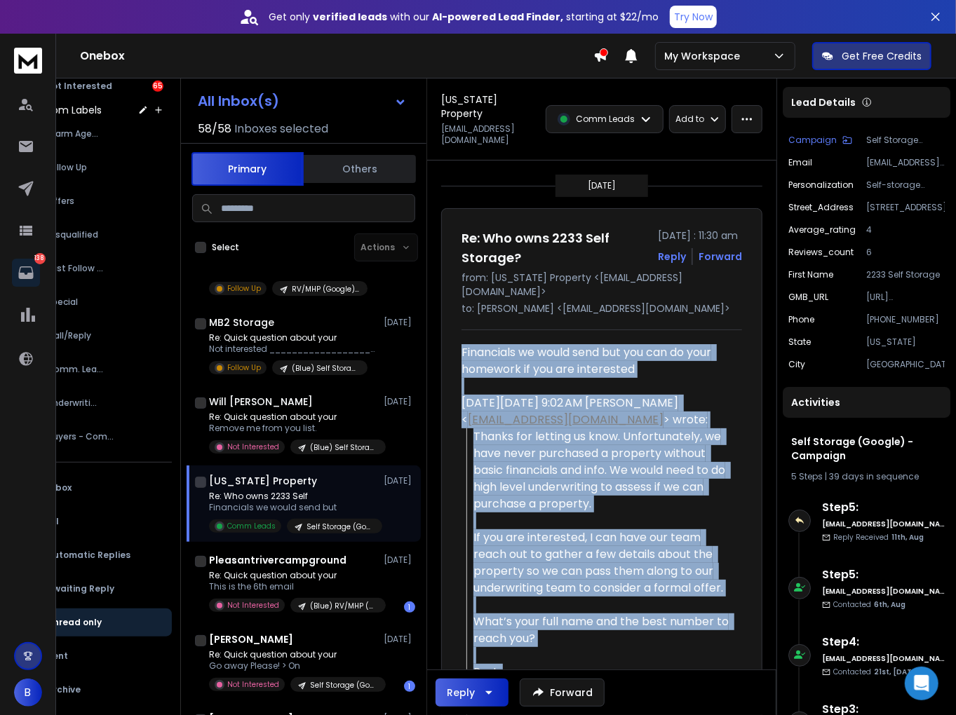
drag, startPoint x: 424, startPoint y: 615, endPoint x: 375, endPoint y: 302, distance: 316.4
copy div "Financials we would send but you can do your homework if you are interested On …"
click at [597, 513] on div at bounding box center [601, 521] width 257 height 17
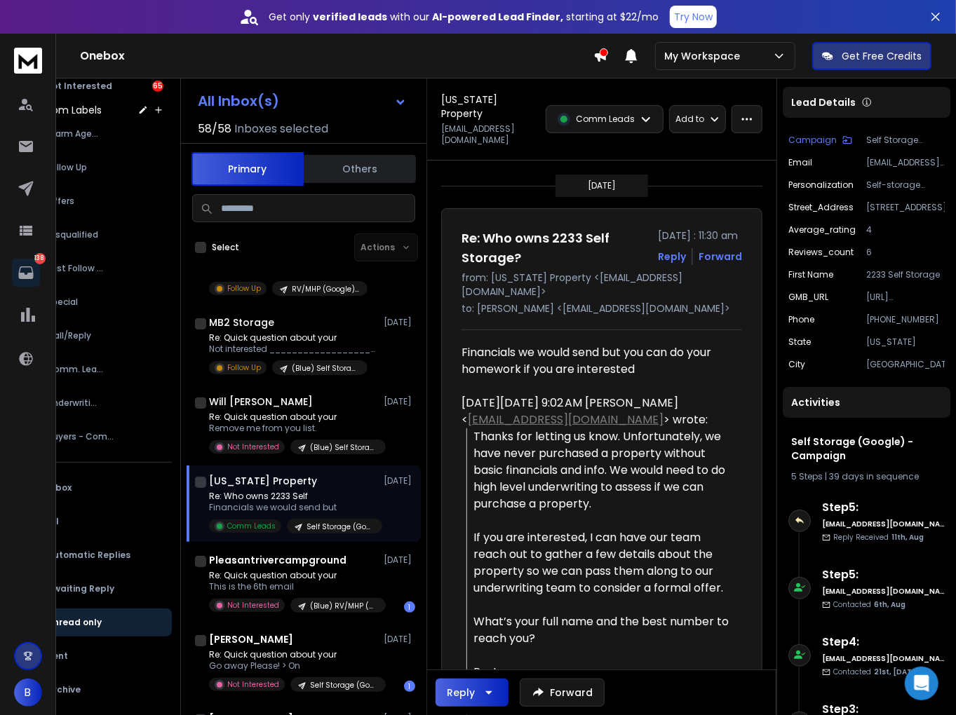
click at [893, 293] on p "https://www.google.com/maps/place/?q=place_id:ChIJ847l7HFRBogR0JKewV89iKg" at bounding box center [905, 297] width 79 height 11
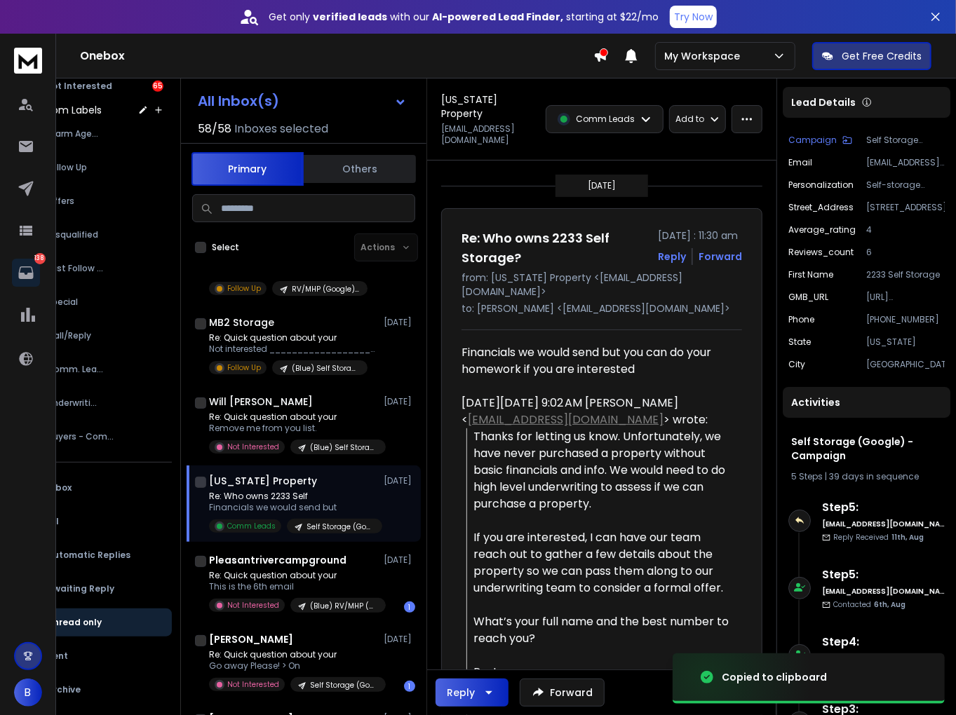
click at [540, 344] on div "Financials we would send but you can do your homework if you are interested" at bounding box center [595, 361] width 269 height 34
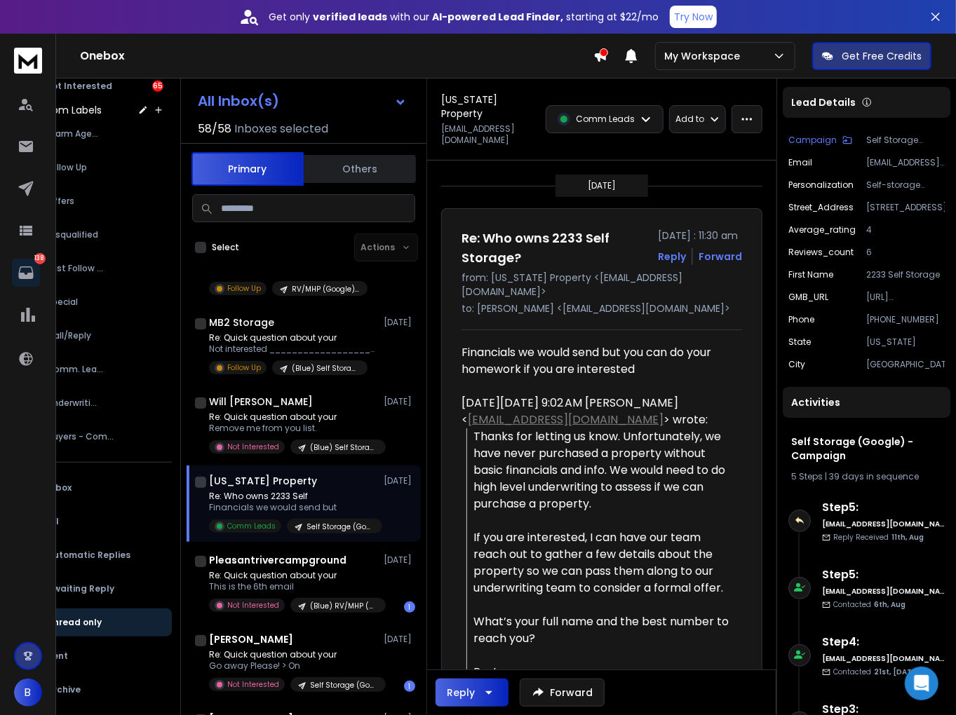
click at [480, 686] on icon "button" at bounding box center [488, 692] width 17 height 17
click at [405, 663] on p "Reply All" at bounding box center [391, 657] width 39 height 14
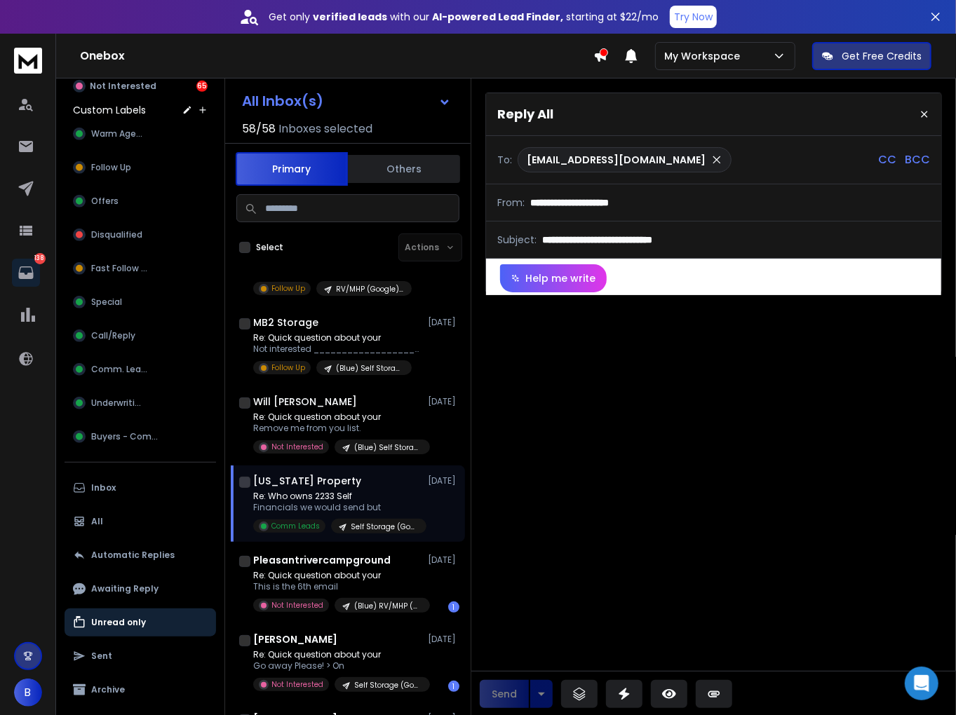
scroll to position [422, 0]
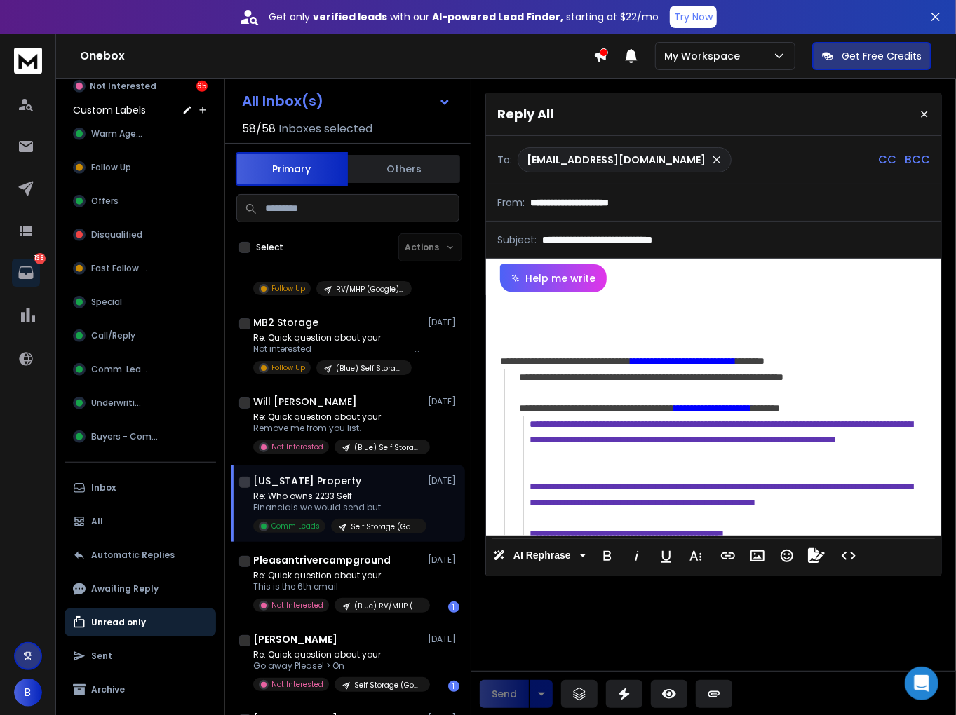
drag, startPoint x: 642, startPoint y: 337, endPoint x: 726, endPoint y: 333, distance: 83.5
click at [733, 305] on div "**********" at bounding box center [713, 413] width 455 height 243
click at [529, 303] on div "**********" at bounding box center [713, 413] width 455 height 243
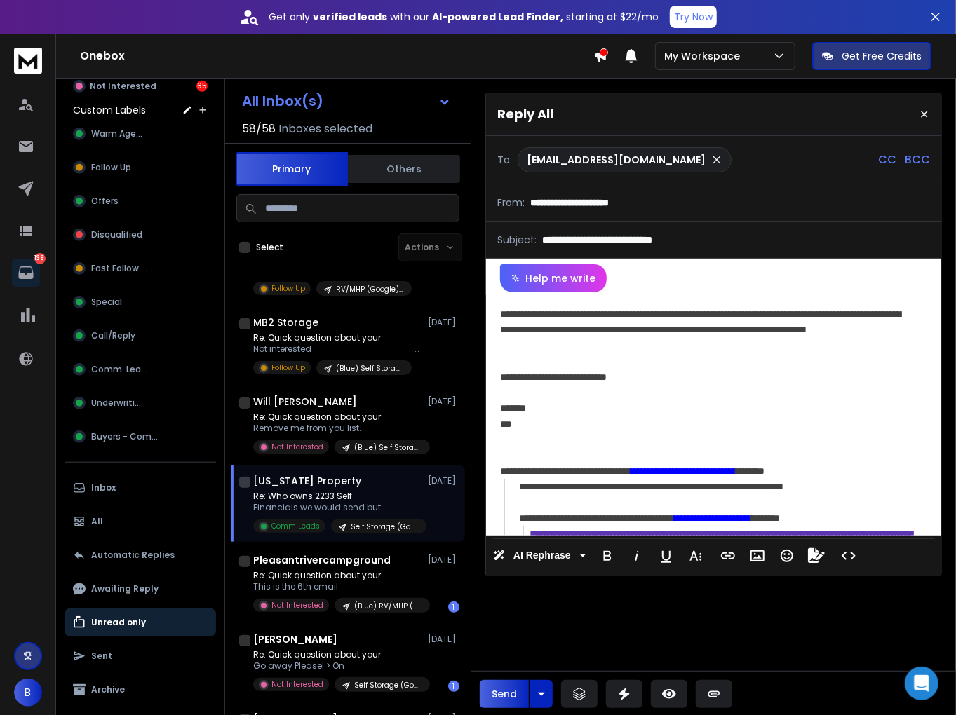
click at [661, 314] on div "**********" at bounding box center [706, 329] width 412 height 47
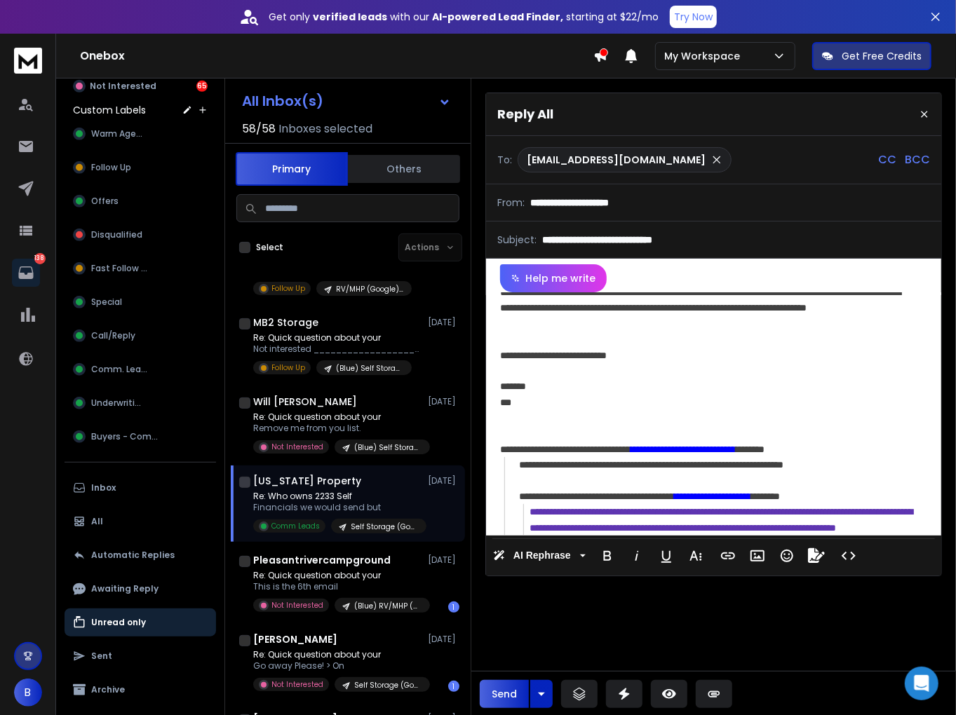
scroll to position [0, 0]
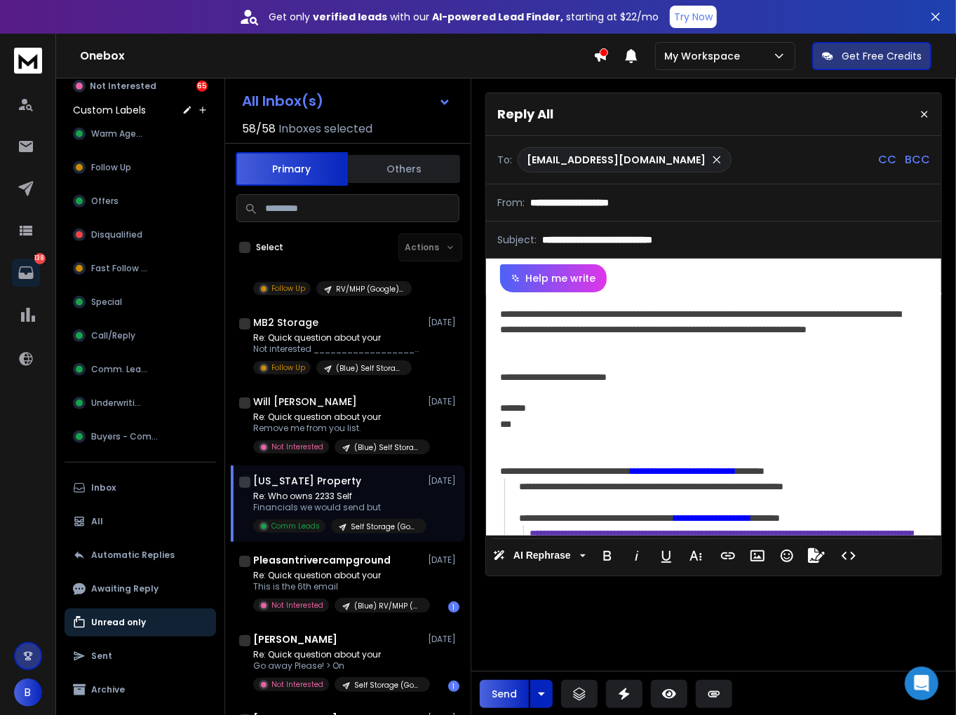
click at [652, 375] on div "**********" at bounding box center [706, 377] width 412 height 15
click at [569, 330] on div "**********" at bounding box center [706, 329] width 412 height 47
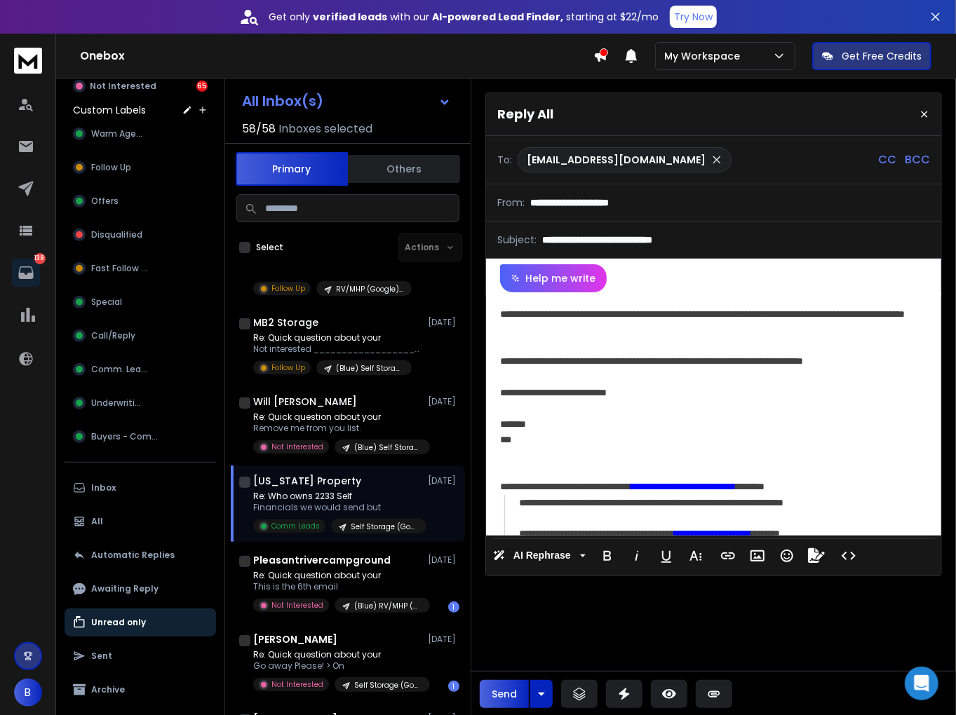
click at [543, 690] on icon "button" at bounding box center [541, 694] width 17 height 17
click at [536, 663] on p "Send Later" at bounding box center [526, 658] width 52 height 14
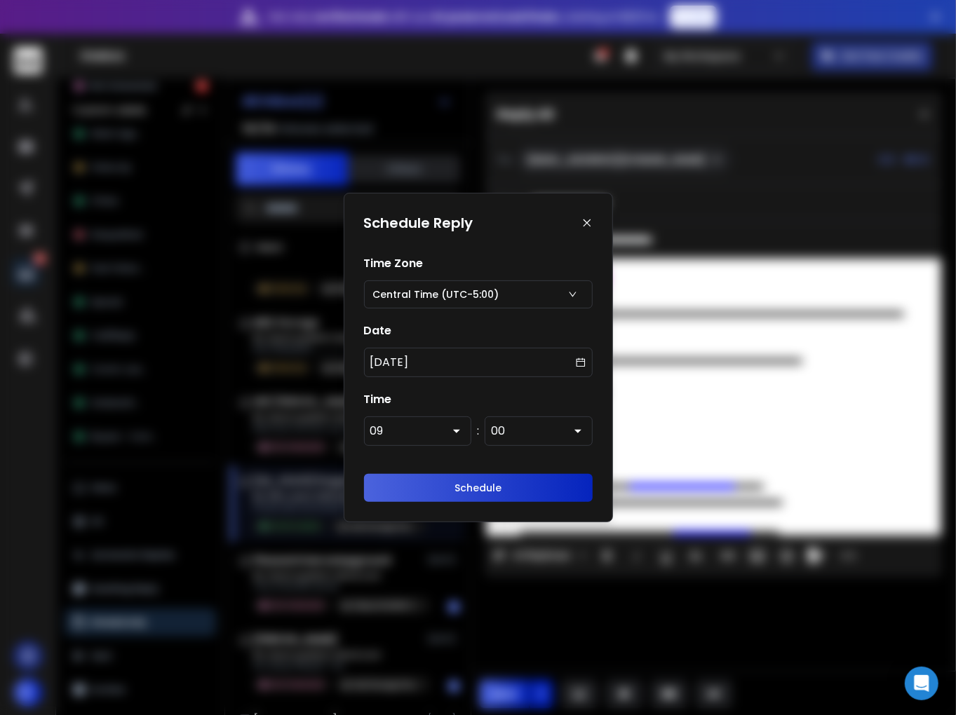
click at [527, 430] on div "00" at bounding box center [539, 431] width 108 height 29
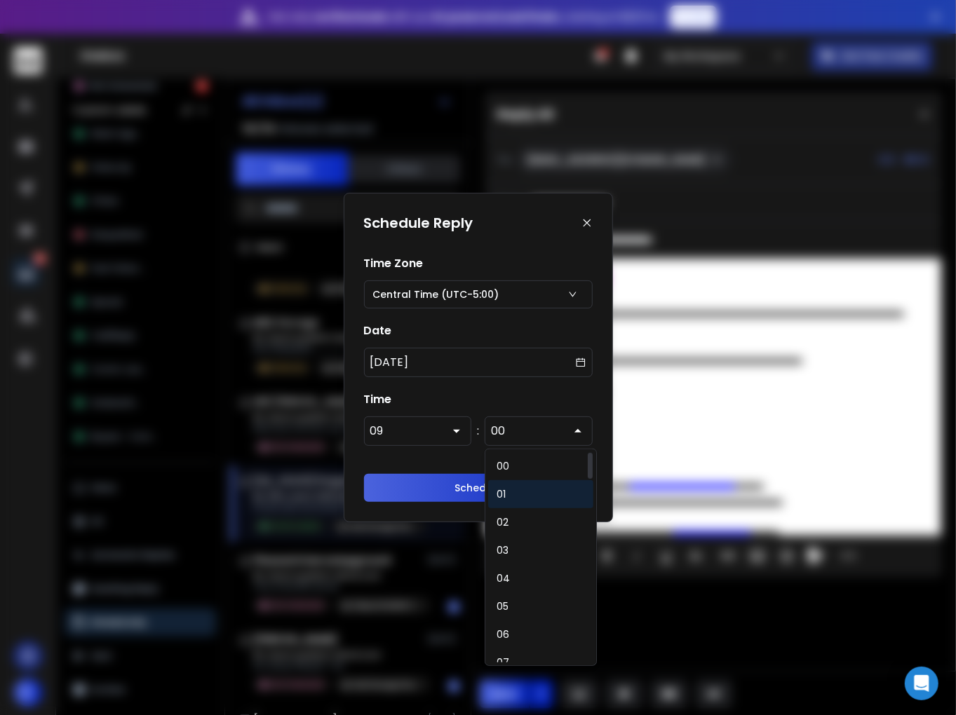
click at [527, 501] on div "01" at bounding box center [540, 494] width 105 height 28
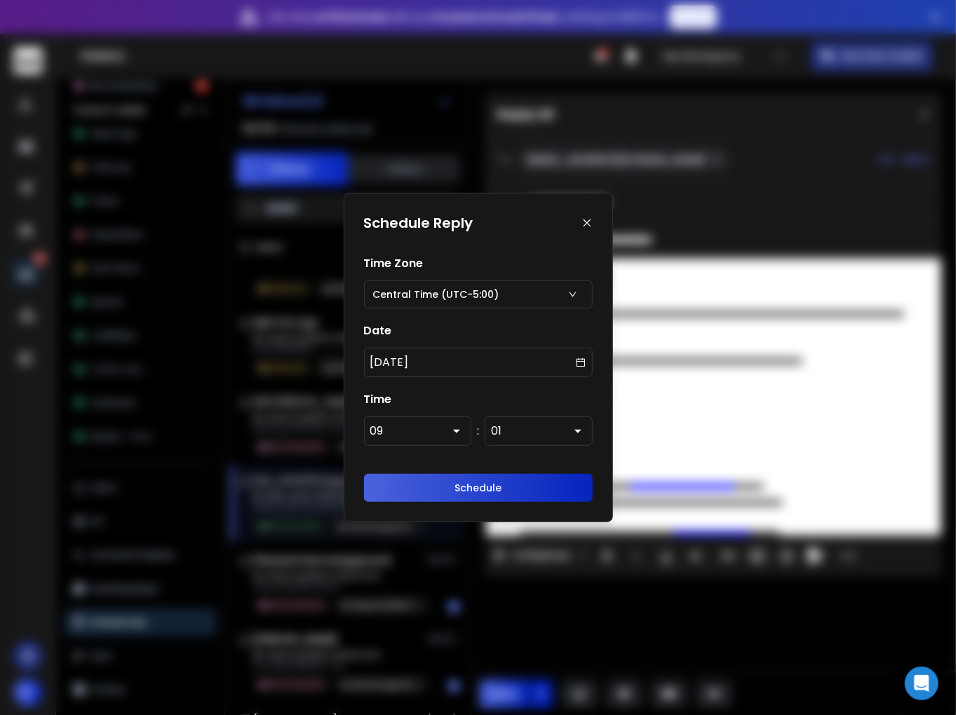
click at [496, 482] on div "Schedule" at bounding box center [478, 488] width 229 height 28
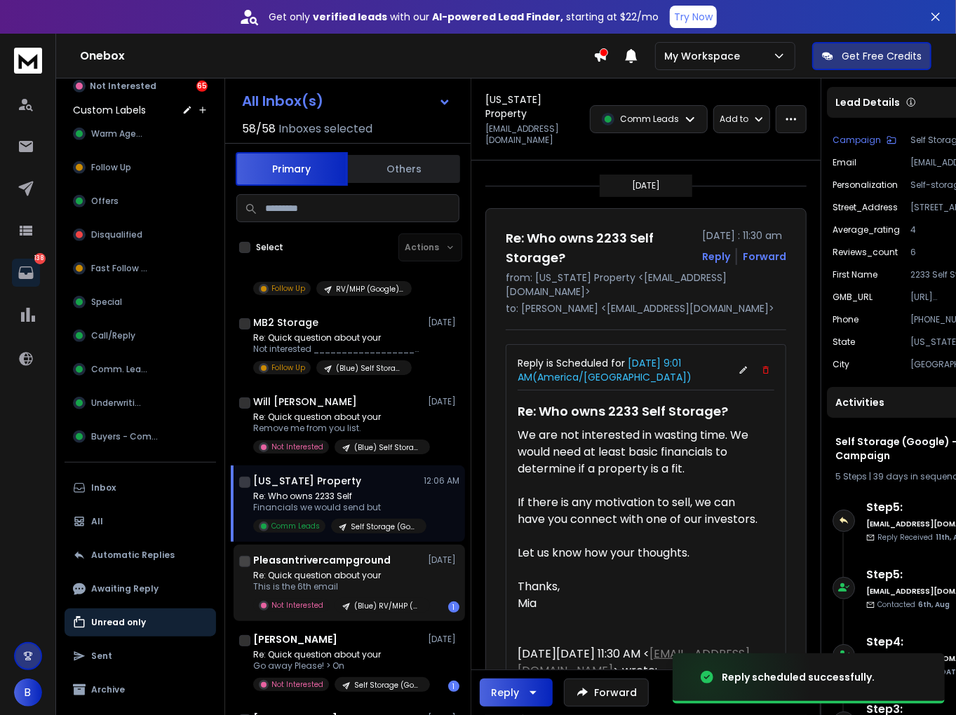
click at [345, 593] on div "Re: Quick question about your This is the 6th email Not Interested (Blue) RV/MH…" at bounding box center [341, 591] width 177 height 43
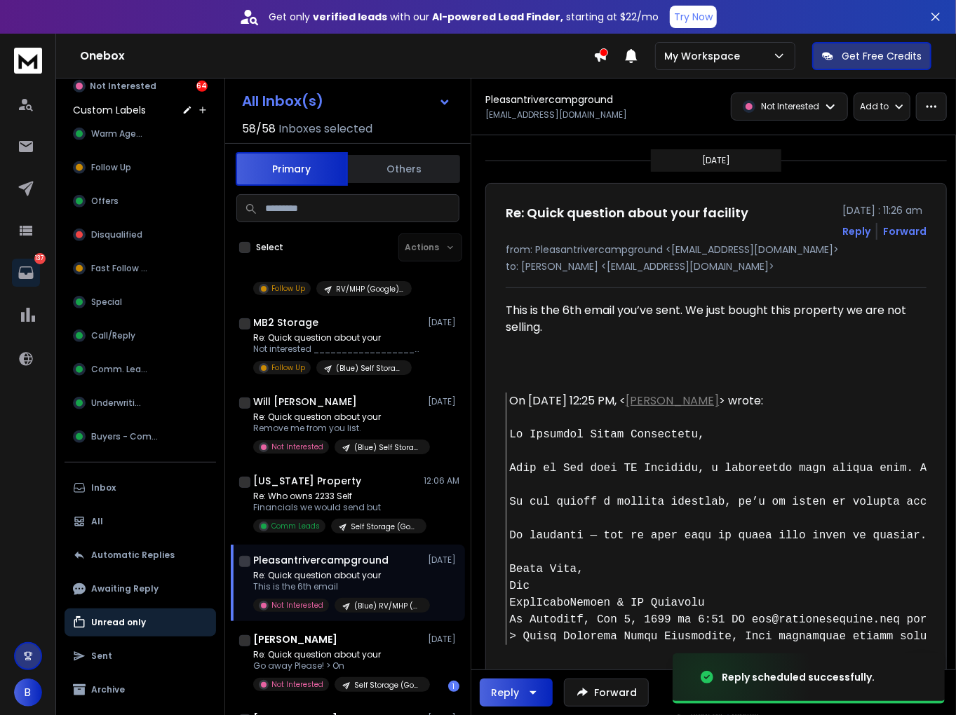
scroll to position [433, 0]
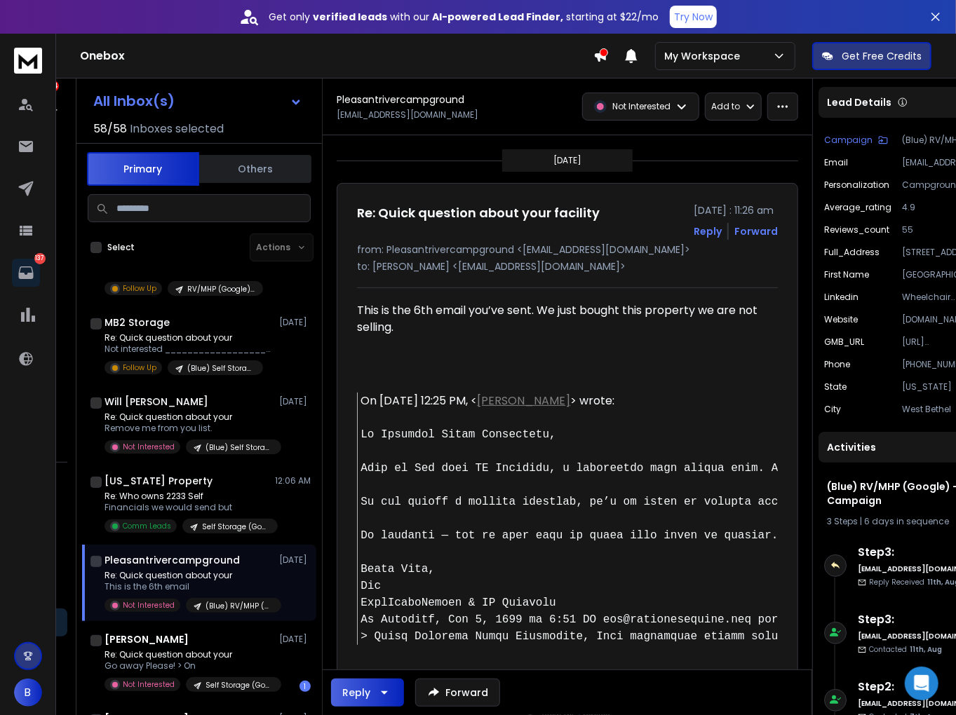
drag, startPoint x: 581, startPoint y: 471, endPoint x: 610, endPoint y: 461, distance: 31.3
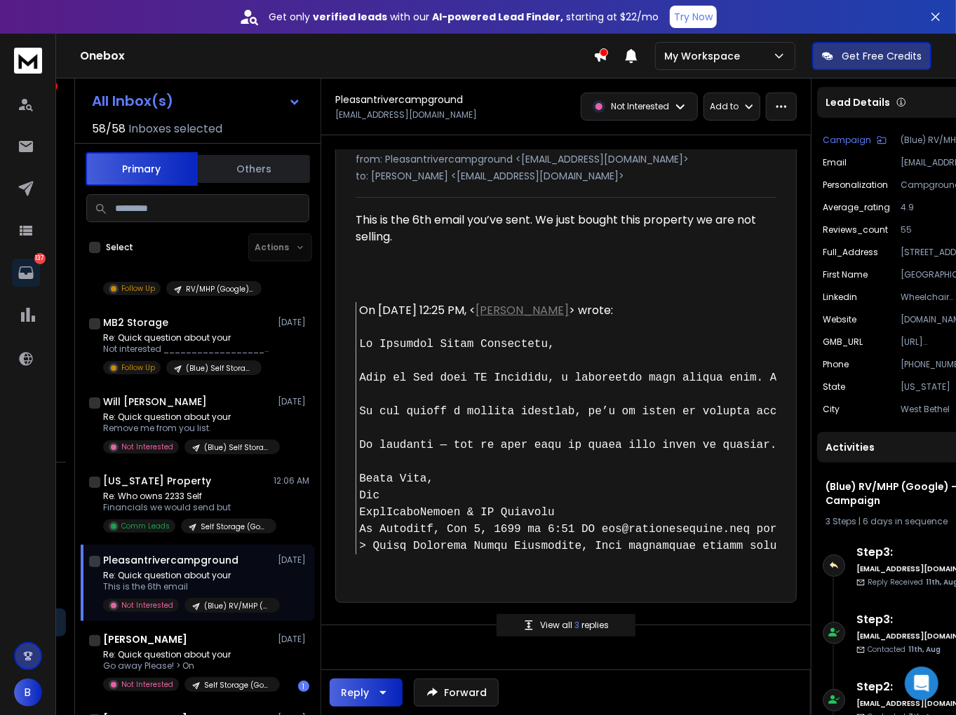
scroll to position [0, 0]
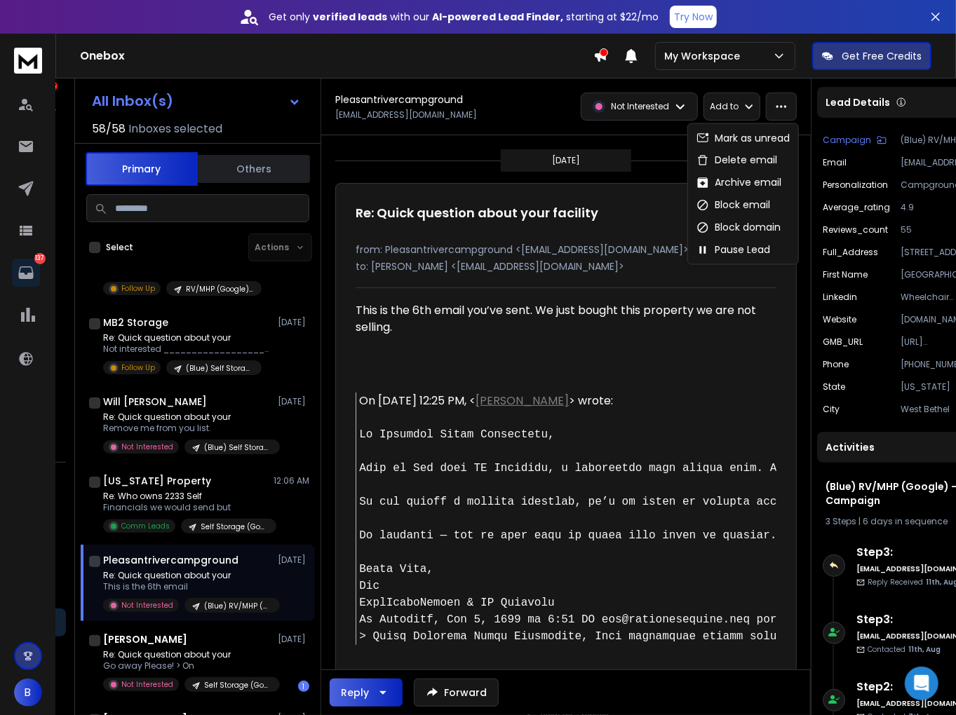
click at [797, 114] on button "button" at bounding box center [781, 107] width 31 height 28
click at [766, 195] on div "Block email" at bounding box center [743, 205] width 104 height 22
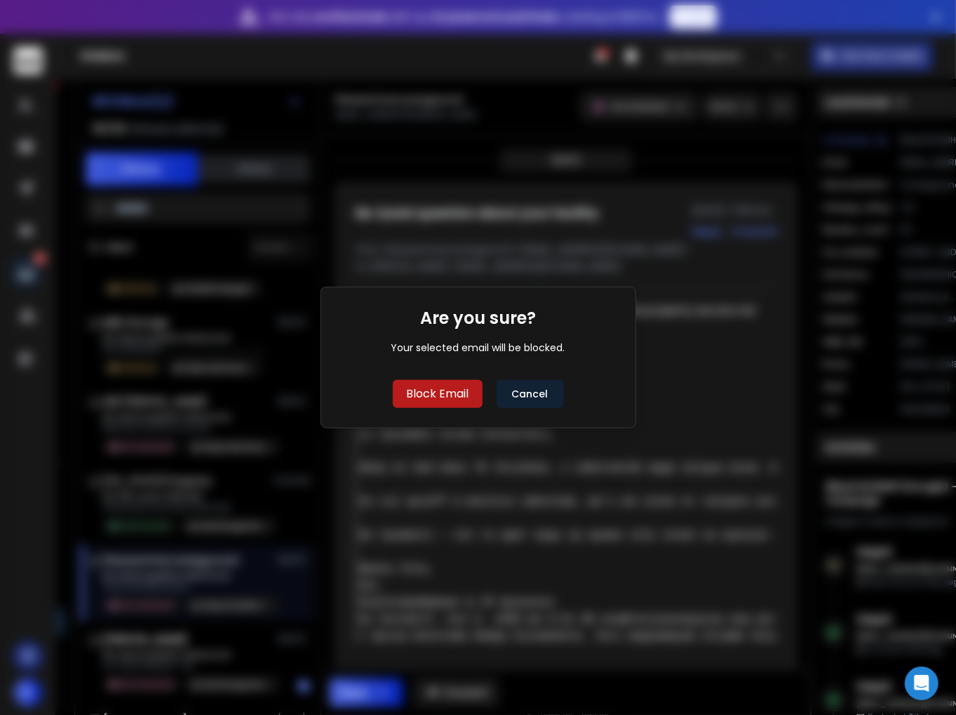
click at [447, 400] on button "Block Email" at bounding box center [438, 394] width 90 height 28
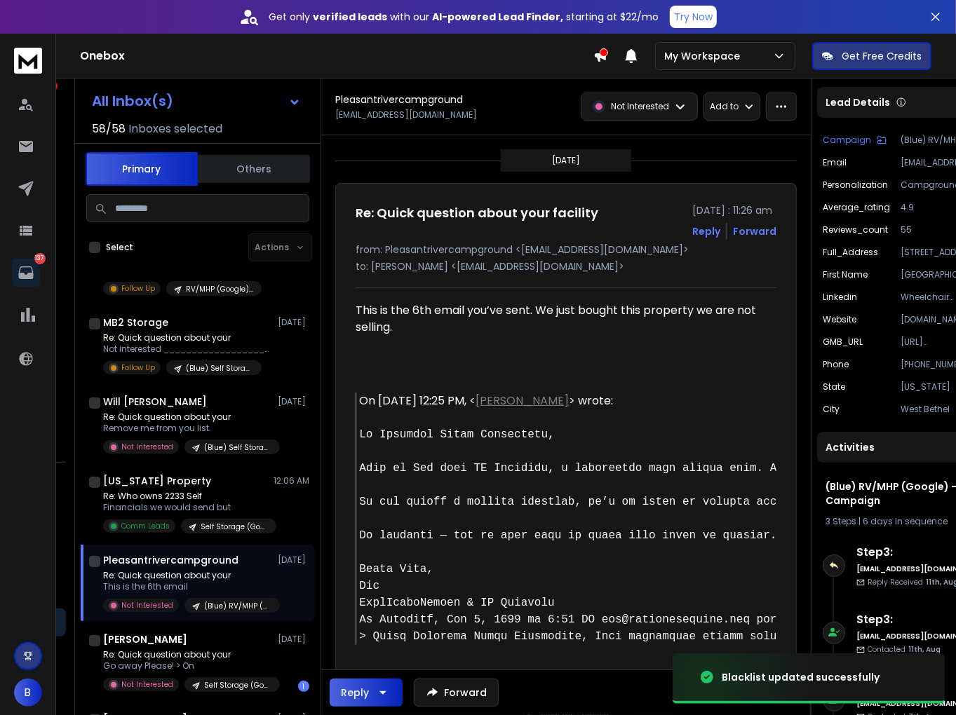
scroll to position [259, 0]
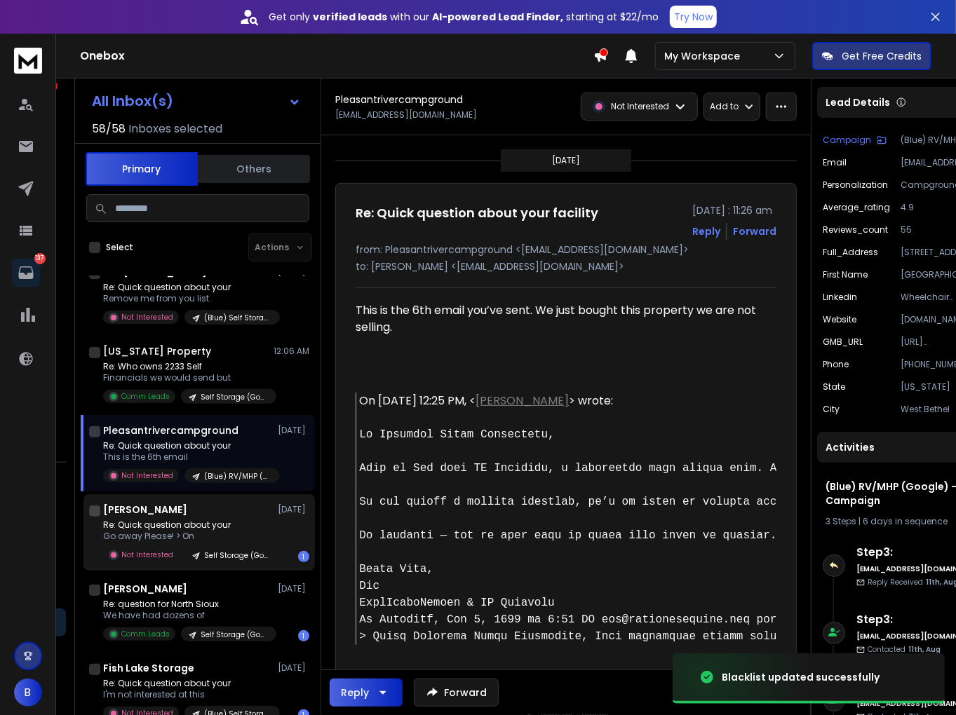
click at [223, 533] on p "Go away Please! > On" at bounding box center [187, 536] width 168 height 11
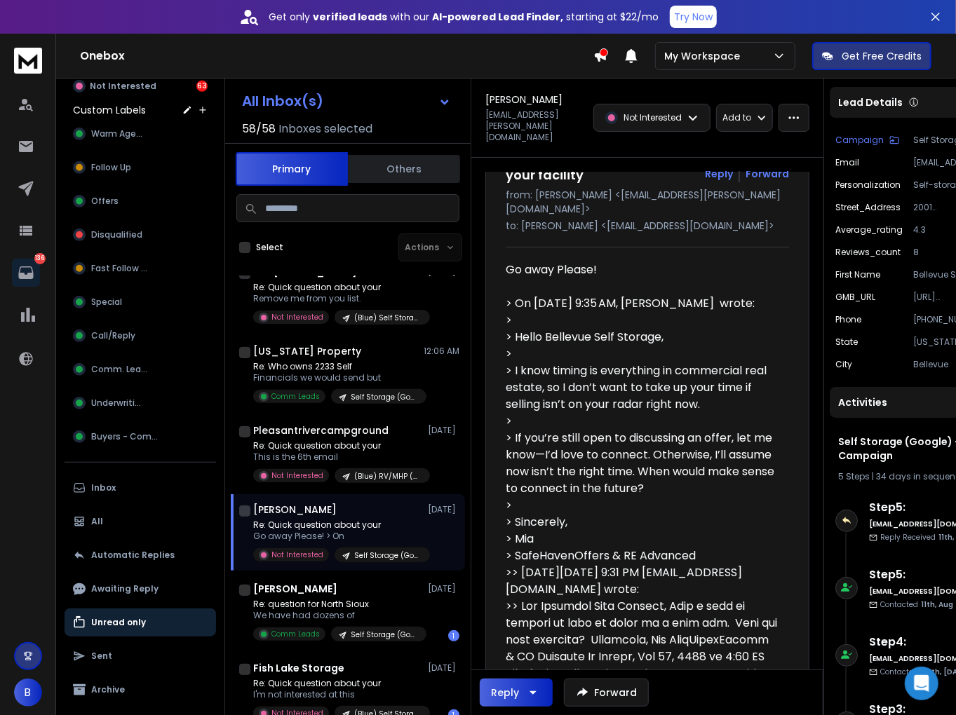
scroll to position [0, 0]
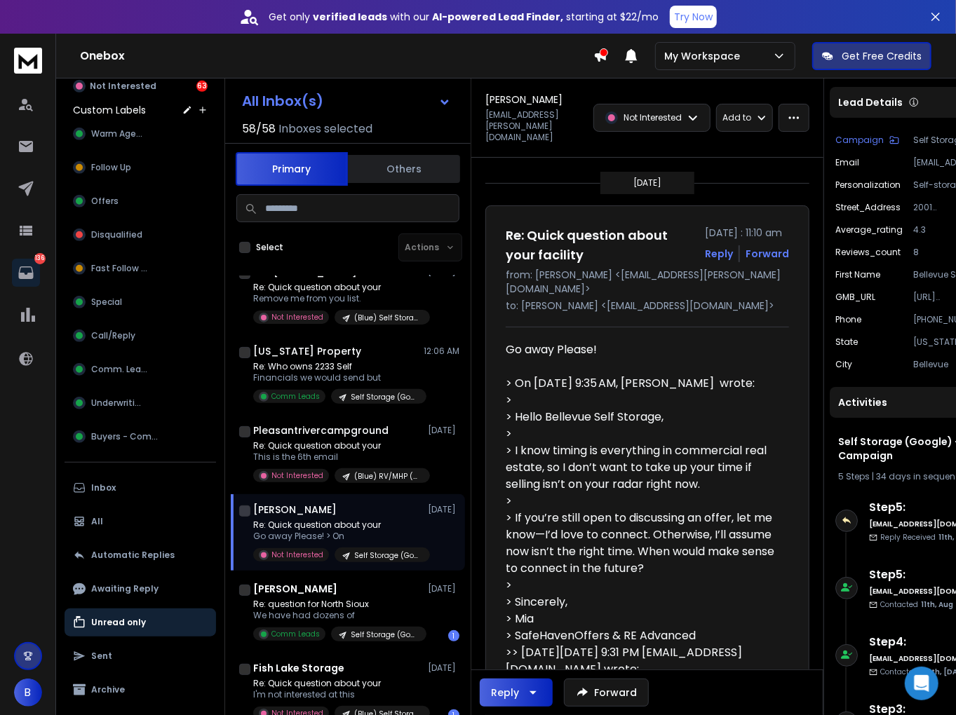
click at [799, 116] on icon "button" at bounding box center [794, 117] width 11 height 2
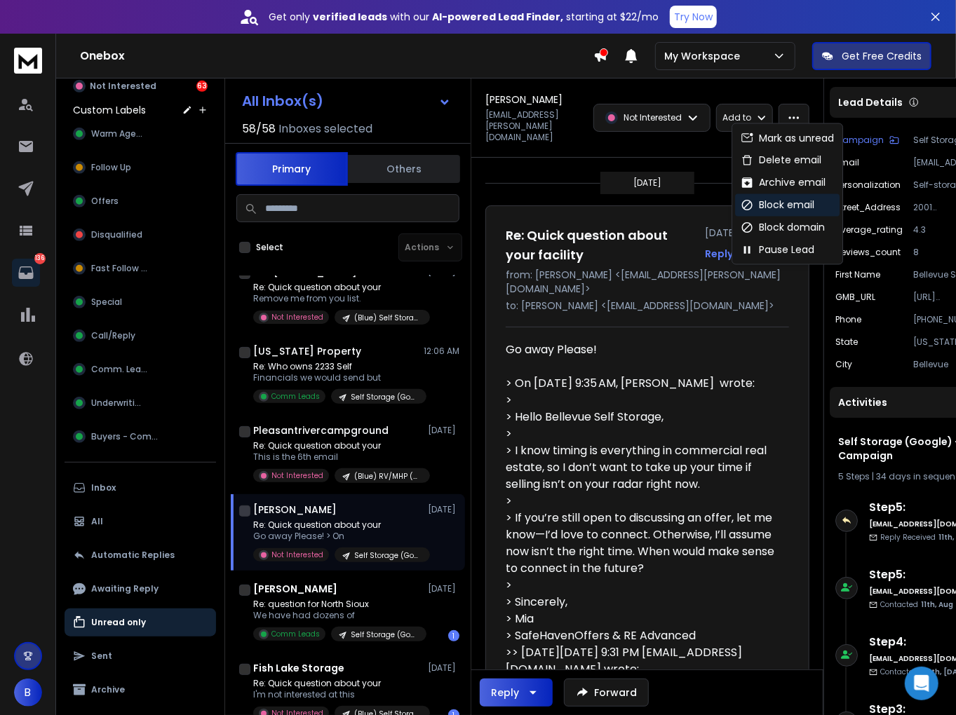
click at [818, 203] on div "Block email" at bounding box center [787, 205] width 104 height 22
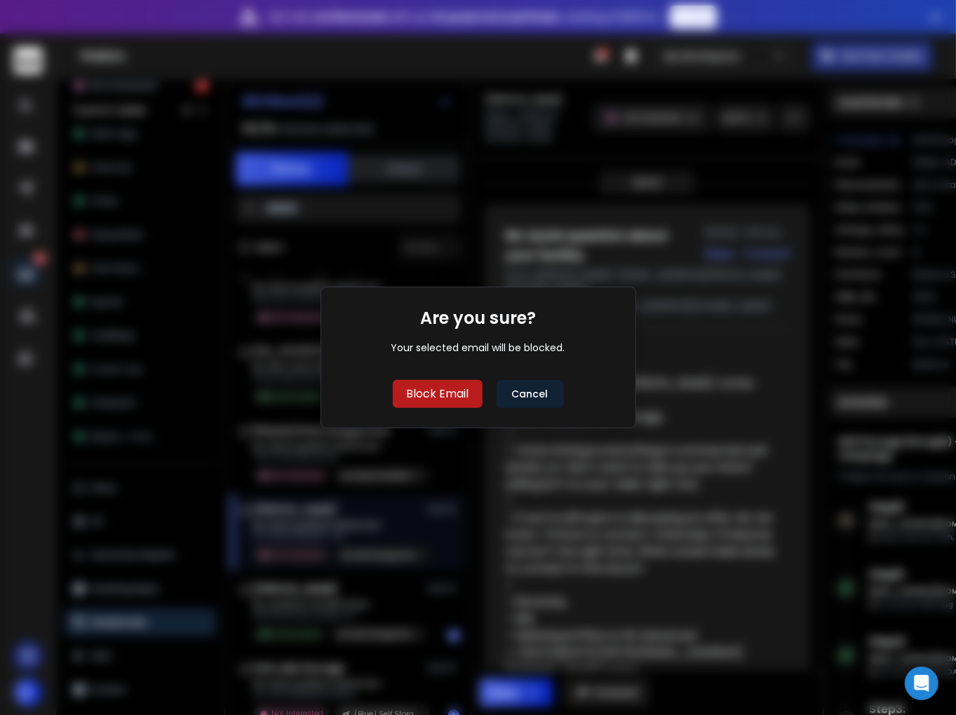
click at [463, 388] on button "Block Email" at bounding box center [438, 394] width 90 height 28
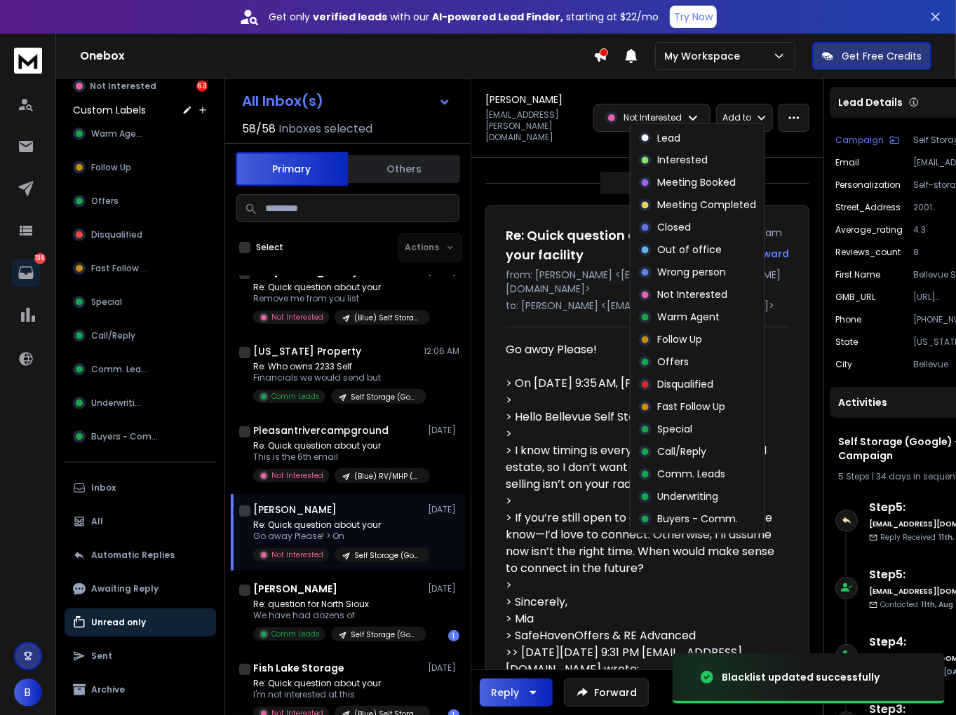
click at [674, 114] on div "Not Interested" at bounding box center [652, 117] width 116 height 27
click at [698, 384] on p "Disqualified" at bounding box center [685, 385] width 56 height 14
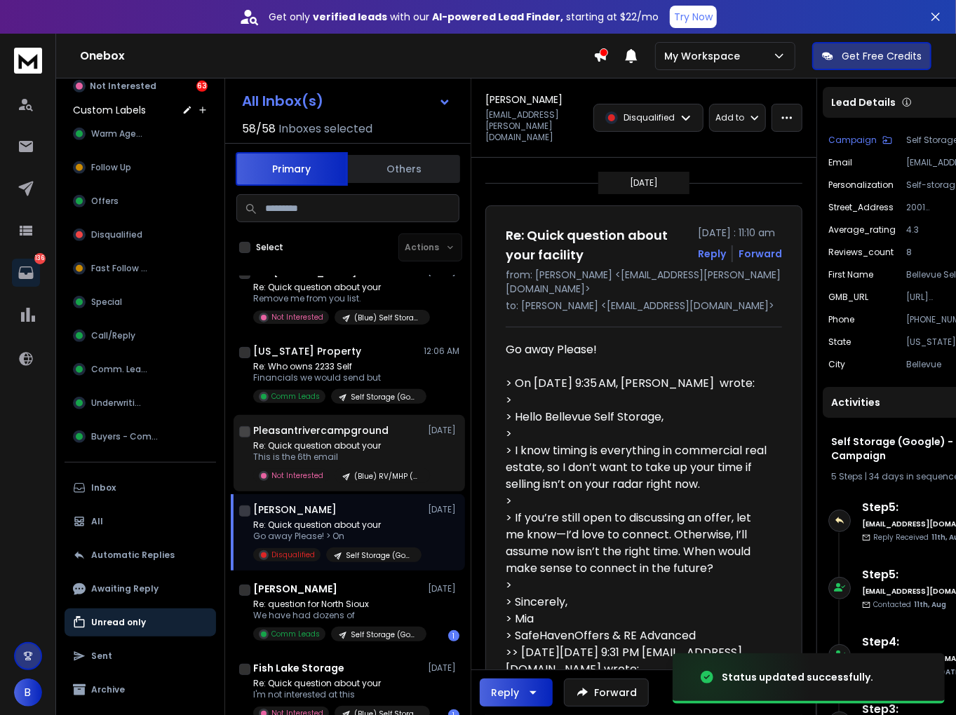
click at [391, 438] on div "Pleasantrivercampground 11 Aug Re: Quick question about your This is the 6th em…" at bounding box center [356, 454] width 206 height 60
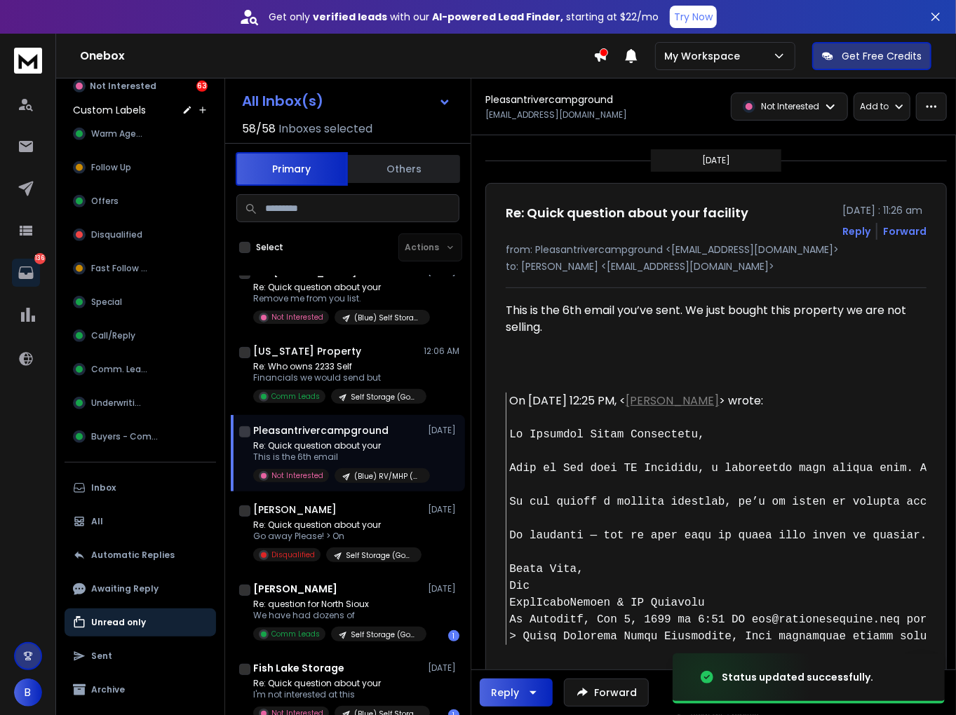
click at [782, 109] on p "Not Interested" at bounding box center [790, 106] width 58 height 11
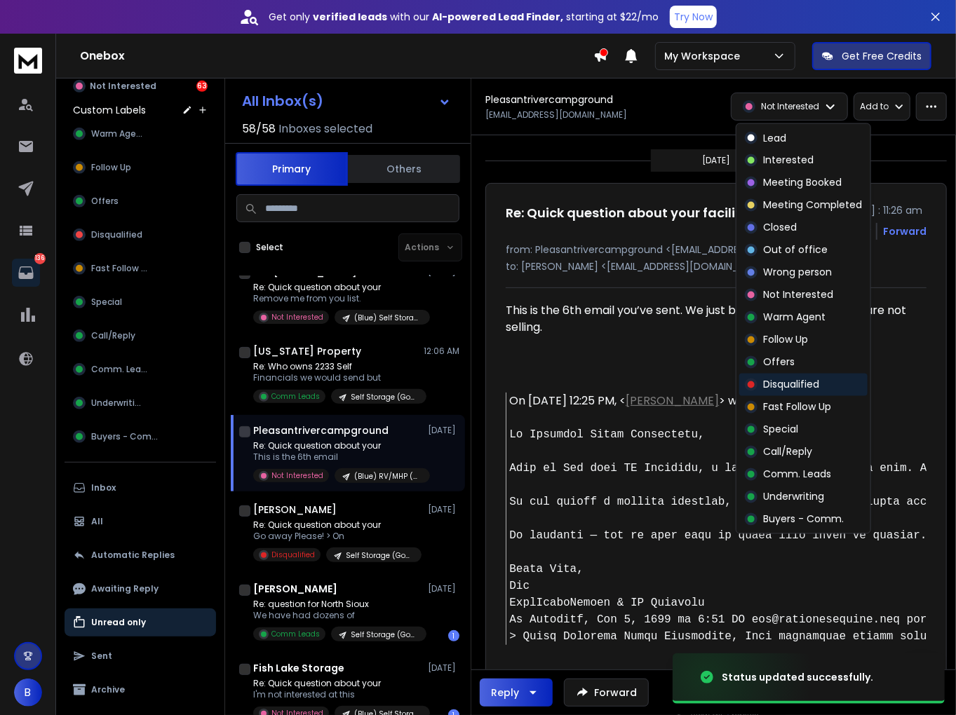
click at [796, 375] on div "Disqualified" at bounding box center [803, 385] width 128 height 22
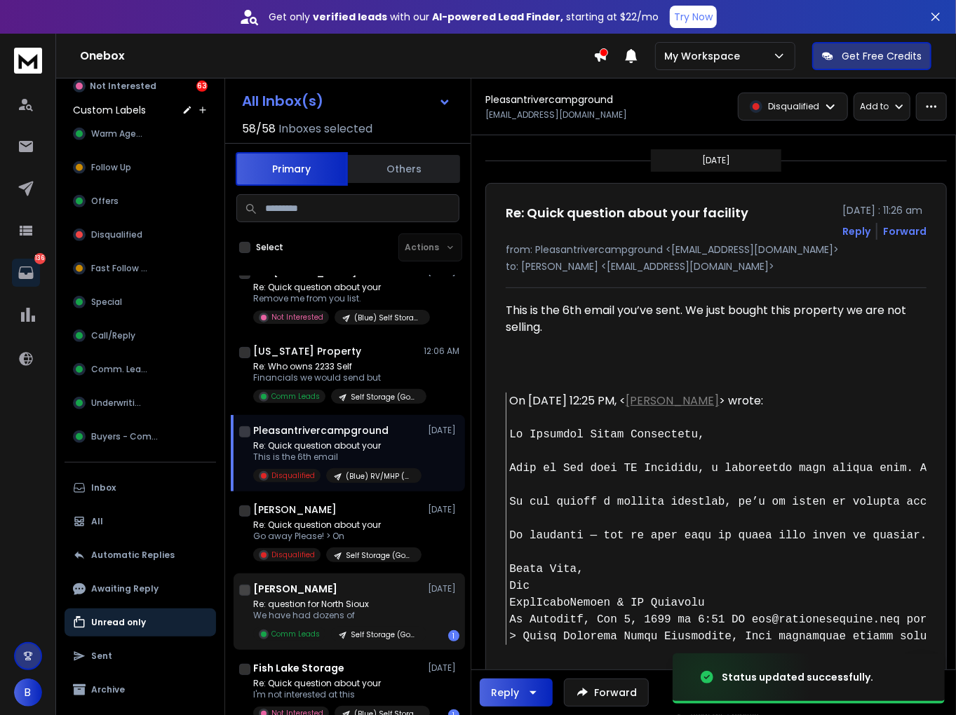
scroll to position [389, 0]
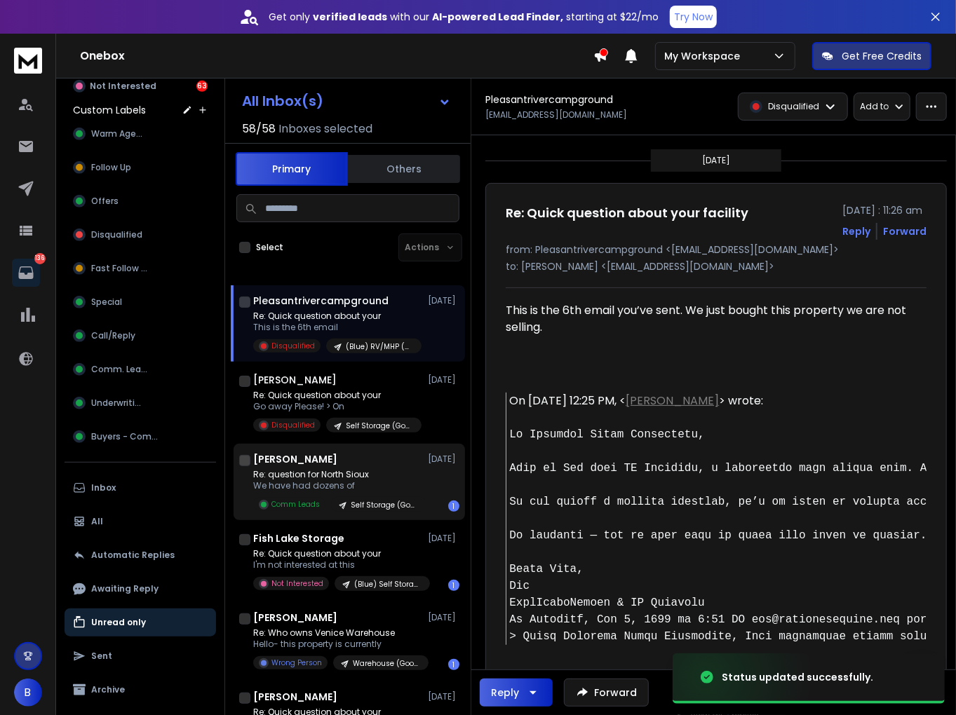
click at [337, 487] on p "We have had dozens of" at bounding box center [337, 485] width 168 height 11
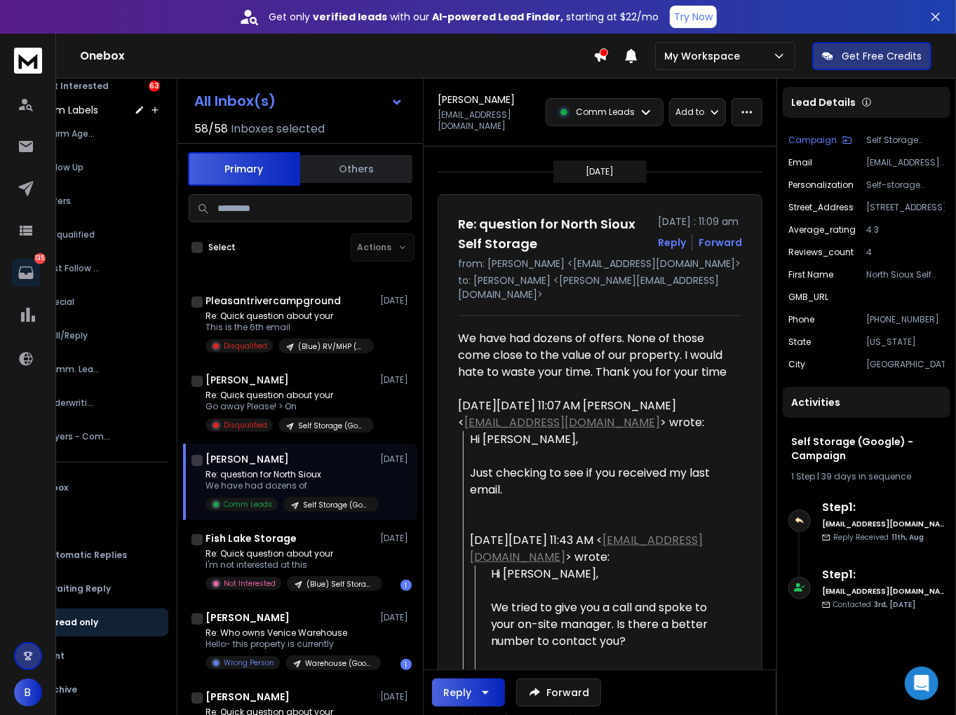
scroll to position [0, 125]
drag, startPoint x: 696, startPoint y: 449, endPoint x: 735, endPoint y: 433, distance: 42.4
click at [477, 684] on icon "button" at bounding box center [485, 692] width 17 height 17
click at [408, 658] on p "Reply All" at bounding box center [395, 657] width 39 height 14
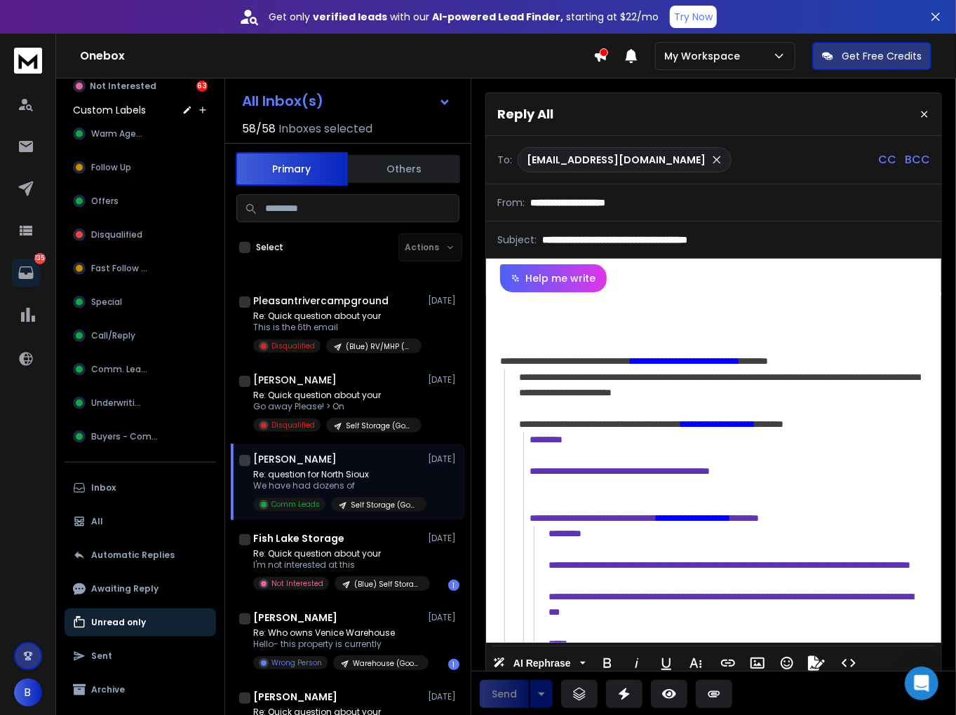
scroll to position [422, 0]
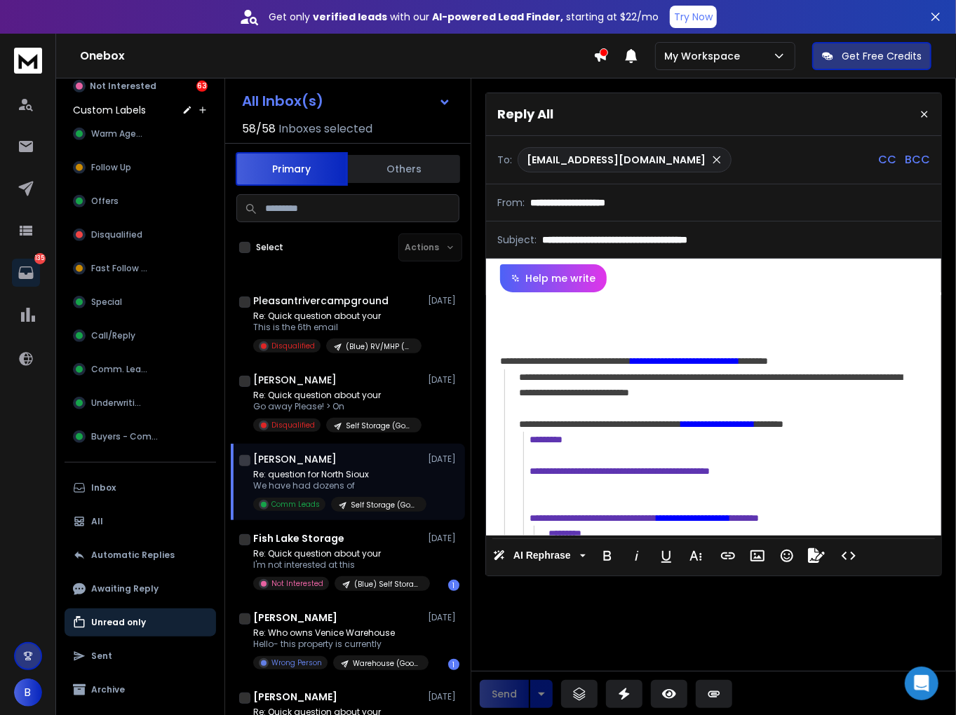
drag, startPoint x: 642, startPoint y: 359, endPoint x: 744, endPoint y: 347, distance: 102.4
click at [780, 306] on div at bounding box center [713, 313] width 427 height 15
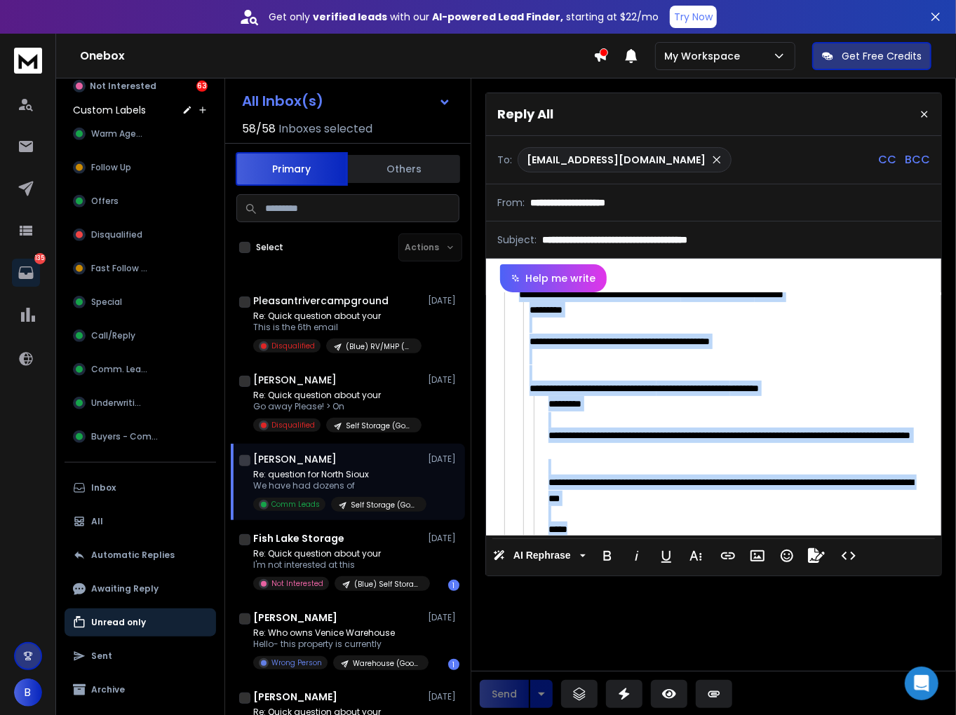
scroll to position [0, 0]
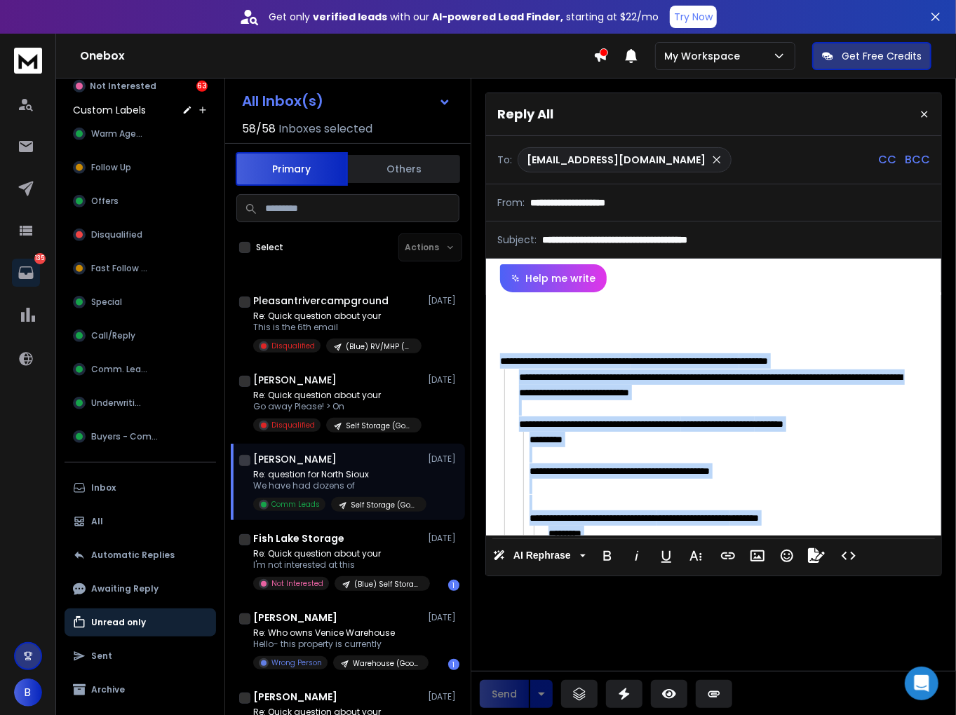
drag, startPoint x: 669, startPoint y: 522, endPoint x: 499, endPoint y: 359, distance: 235.1
click at [499, 359] on div "**********" at bounding box center [712, 413] width 452 height 243
copy div "**********"
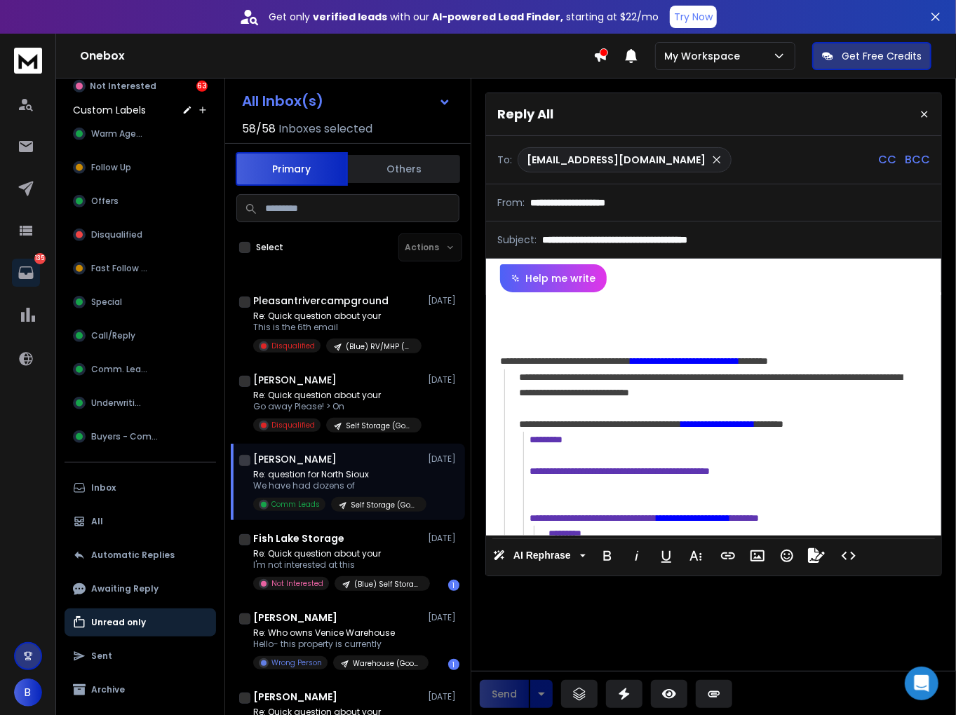
click at [715, 305] on div "**********" at bounding box center [712, 413] width 452 height 243
click at [719, 296] on div "**********" at bounding box center [712, 413] width 452 height 243
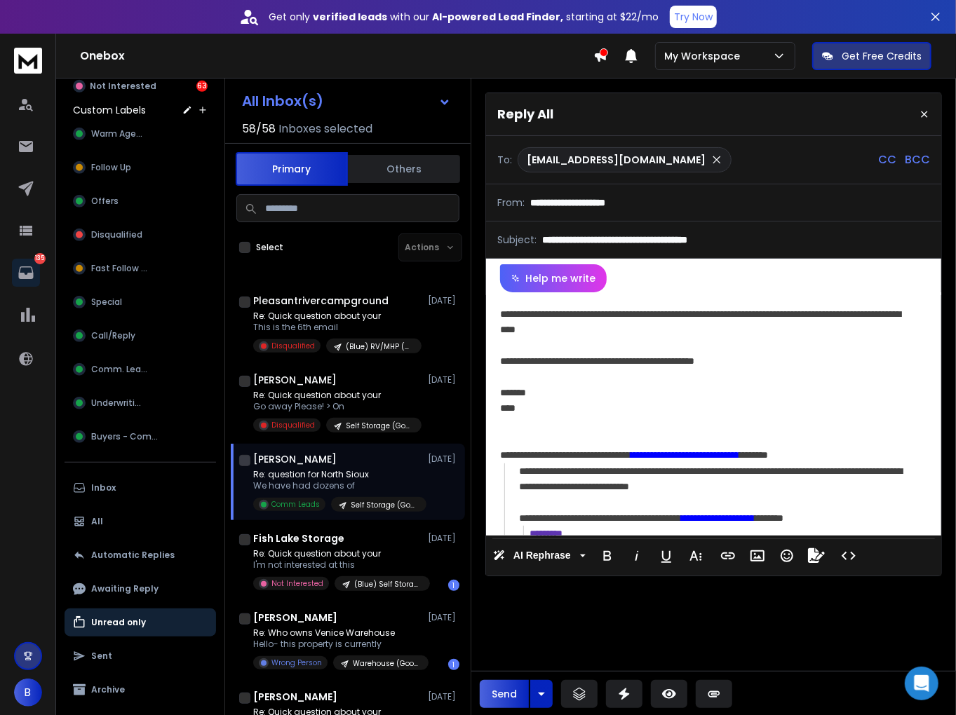
click at [549, 690] on icon "button" at bounding box center [541, 694] width 17 height 17
click at [548, 661] on p "Send Later" at bounding box center [526, 658] width 52 height 14
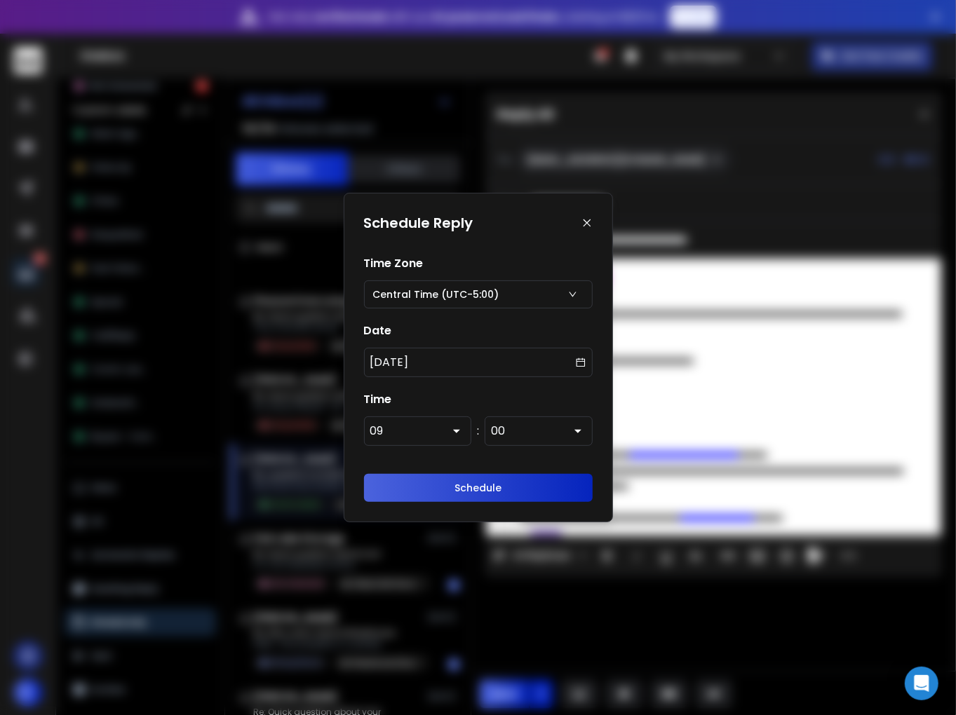
click at [545, 437] on div "00" at bounding box center [539, 431] width 108 height 29
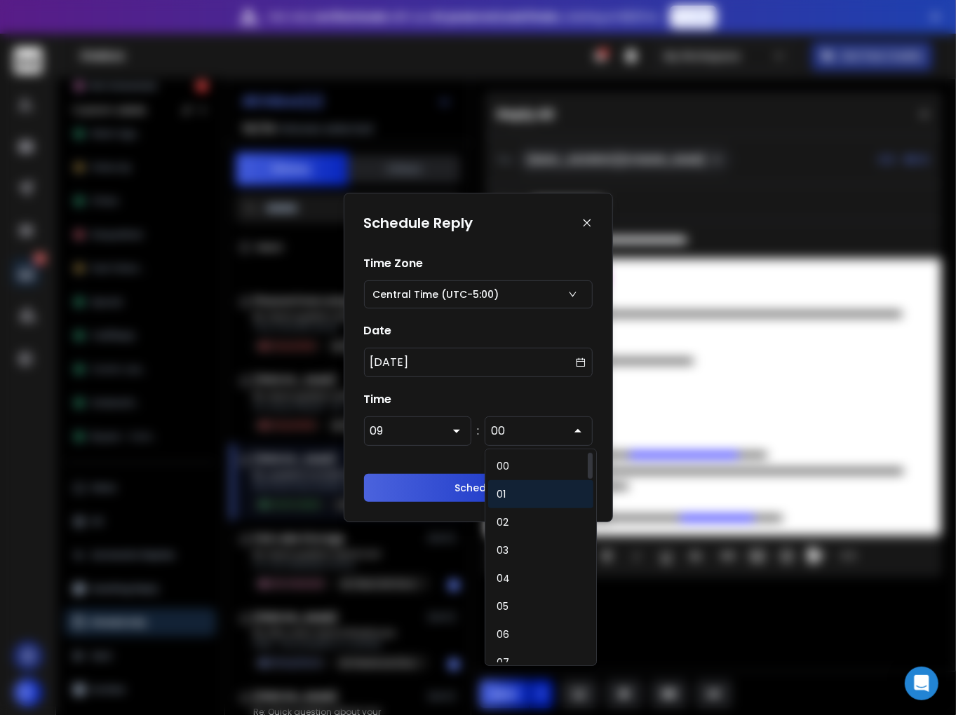
click at [527, 503] on div "01" at bounding box center [540, 494] width 105 height 28
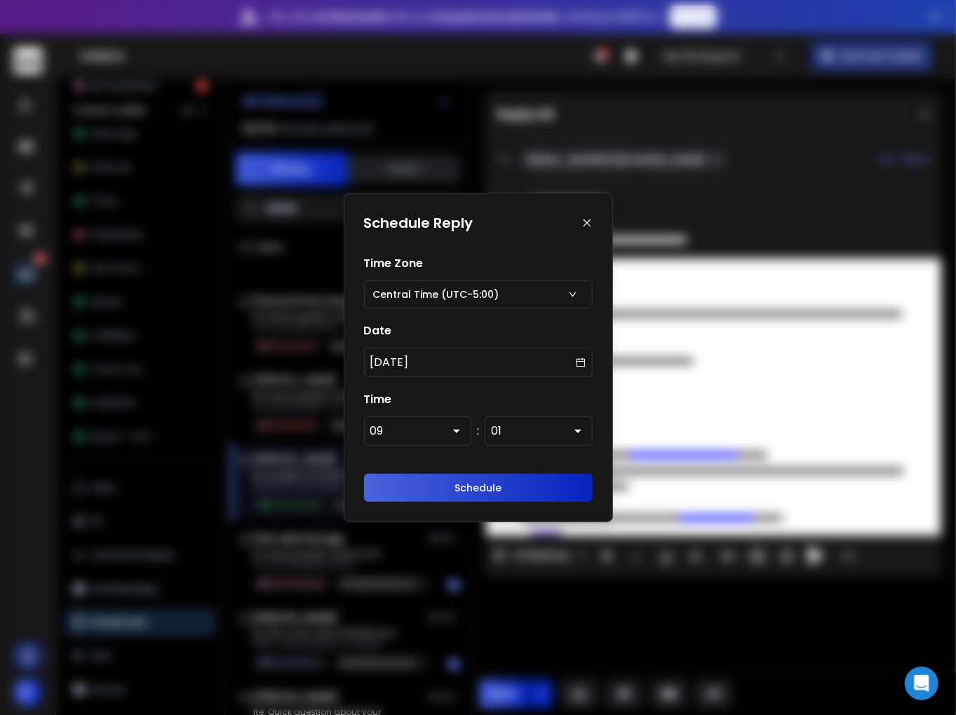
click at [489, 494] on div "Schedule" at bounding box center [478, 488] width 229 height 28
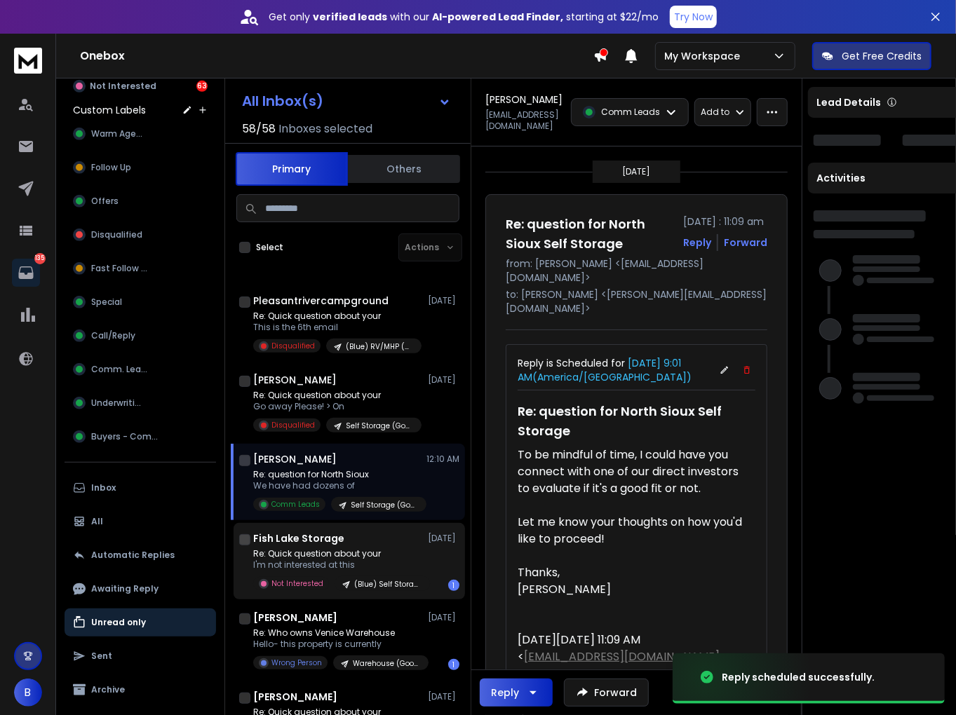
click at [368, 562] on p "I'm not interested at this" at bounding box center [337, 565] width 168 height 11
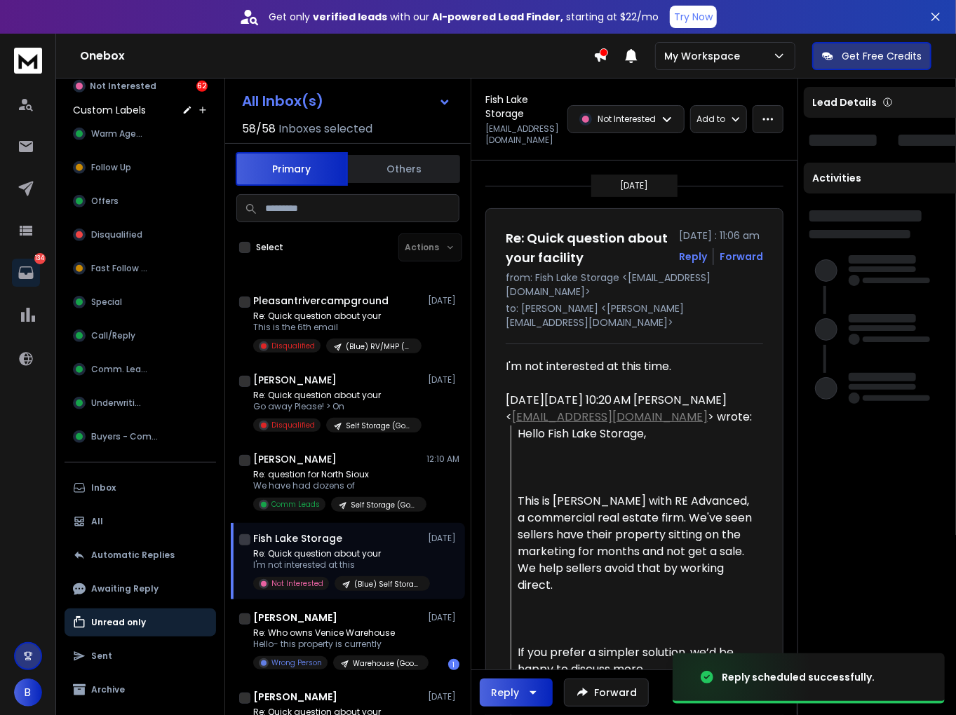
scroll to position [433, 0]
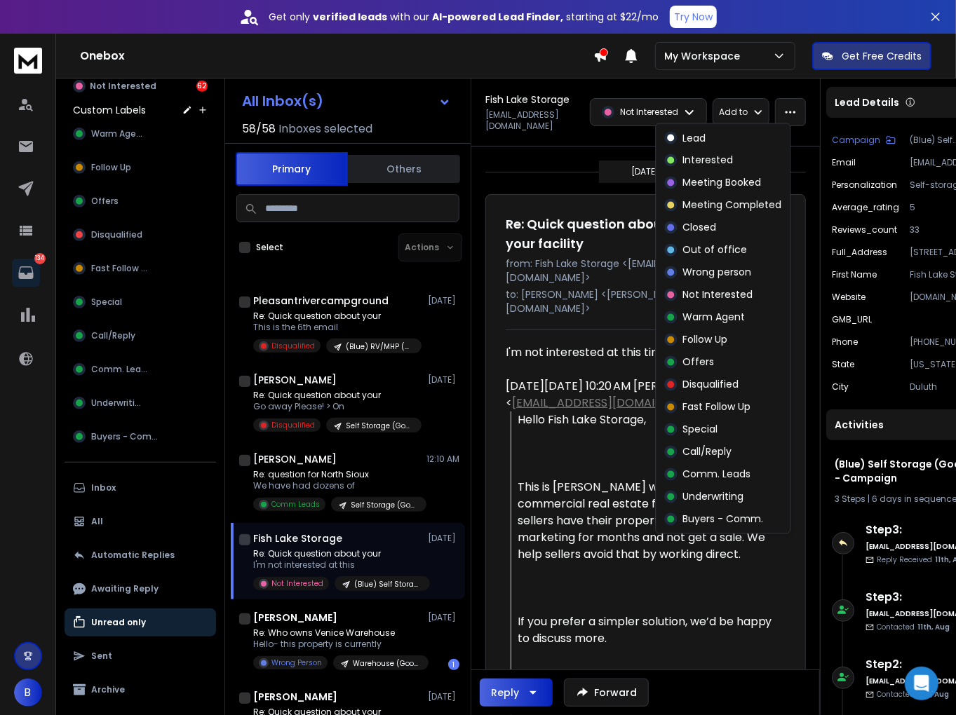
click at [678, 111] on p "Not Interested" at bounding box center [649, 112] width 58 height 11
click at [717, 341] on p "Follow Up" at bounding box center [704, 340] width 45 height 14
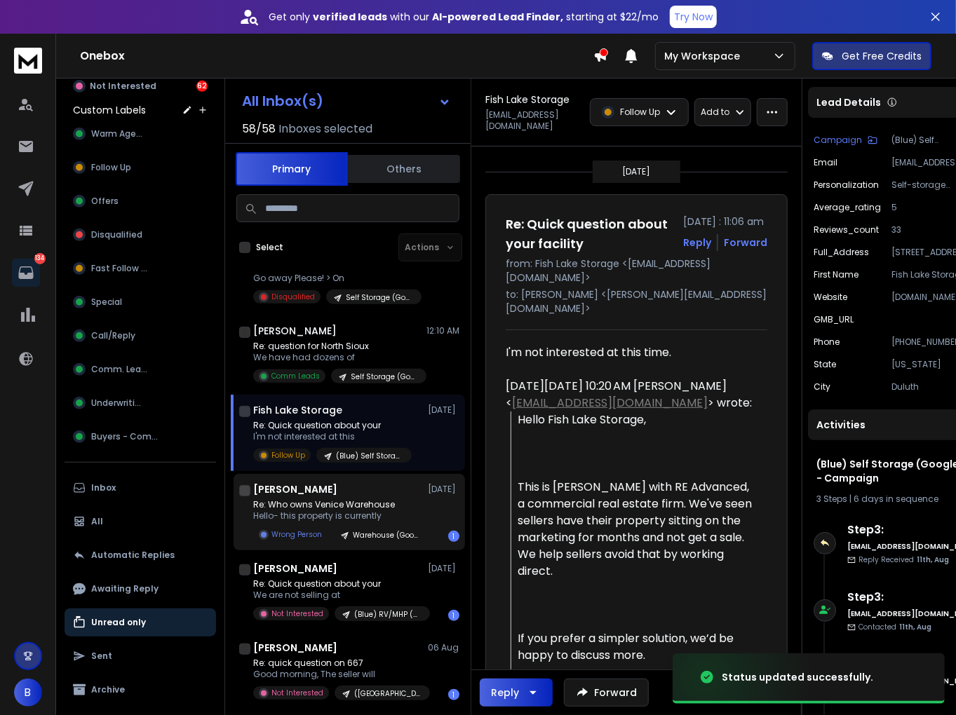
scroll to position [520, 0]
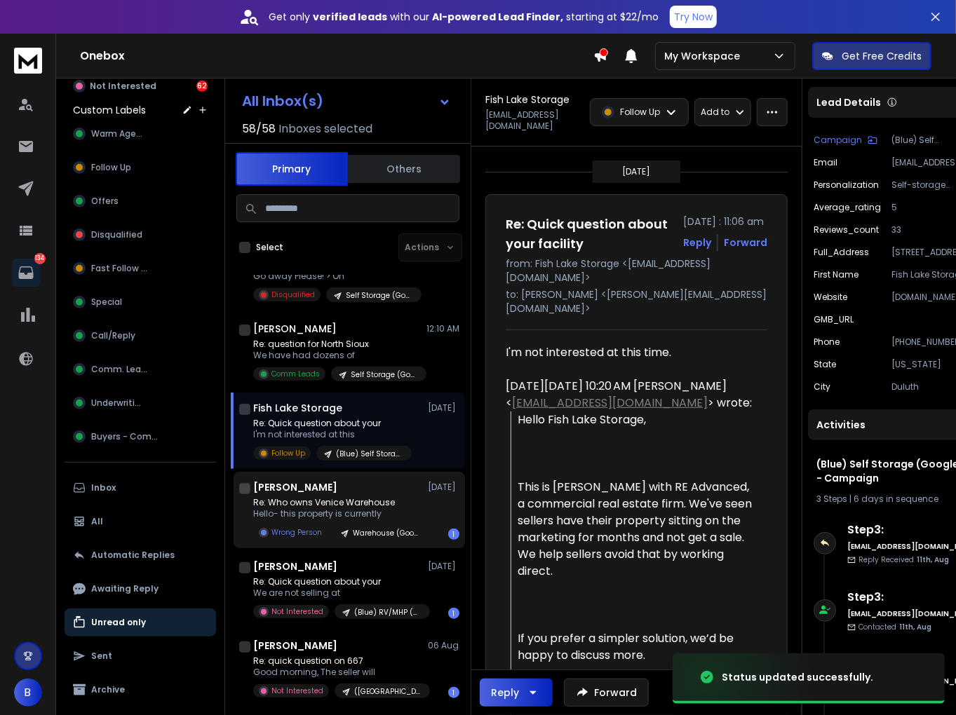
click at [366, 510] on p "Hello- this property is currently" at bounding box center [337, 513] width 168 height 11
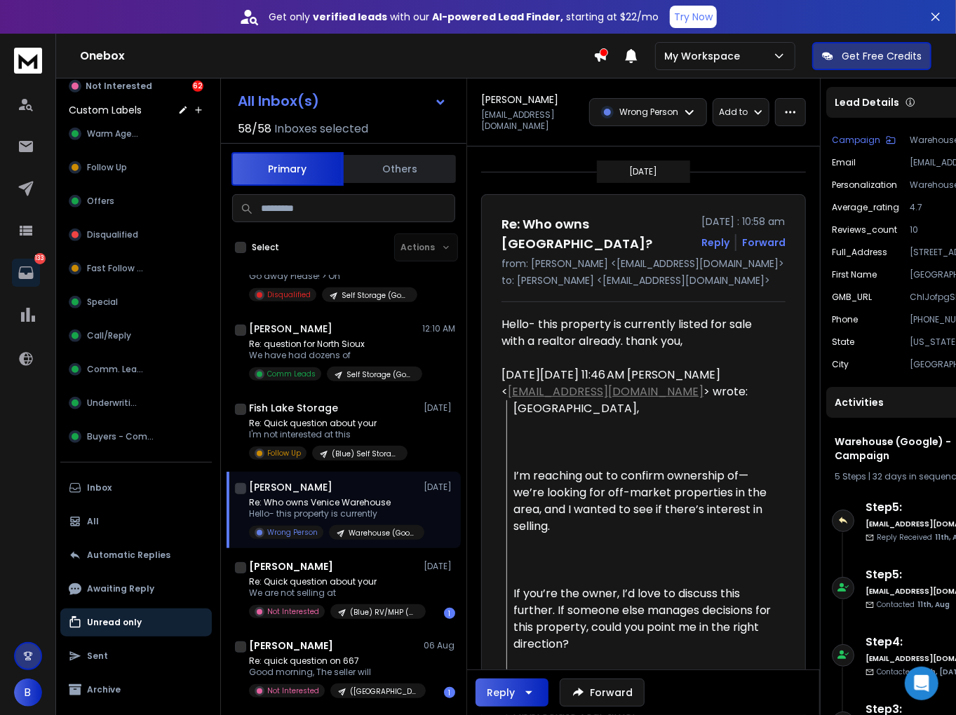
scroll to position [0, 18]
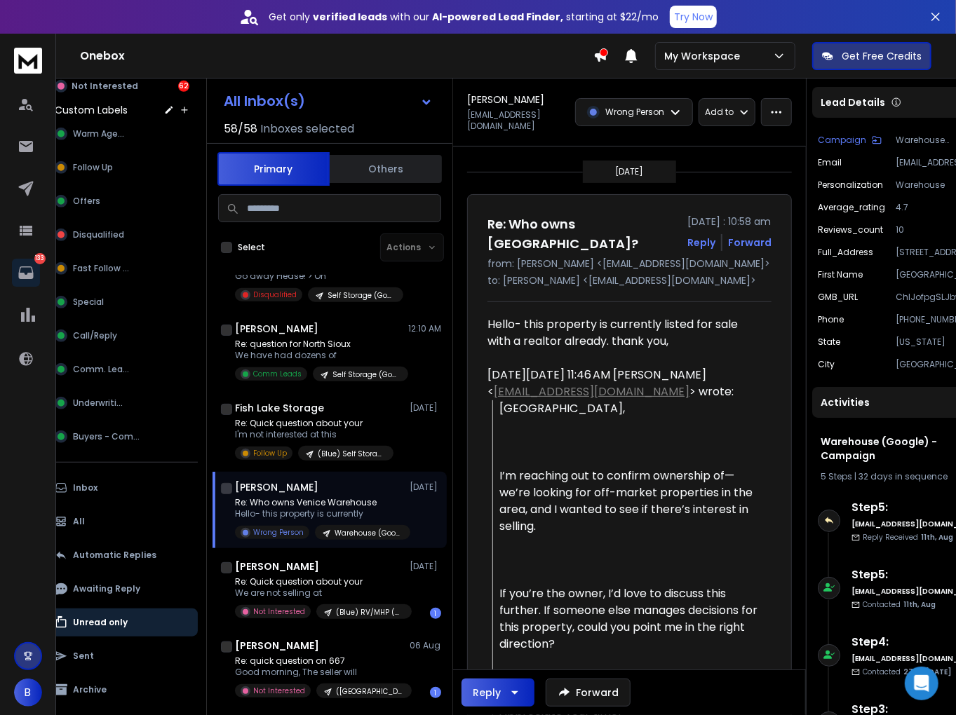
drag, startPoint x: 716, startPoint y: 330, endPoint x: 738, endPoint y: 323, distance: 22.6
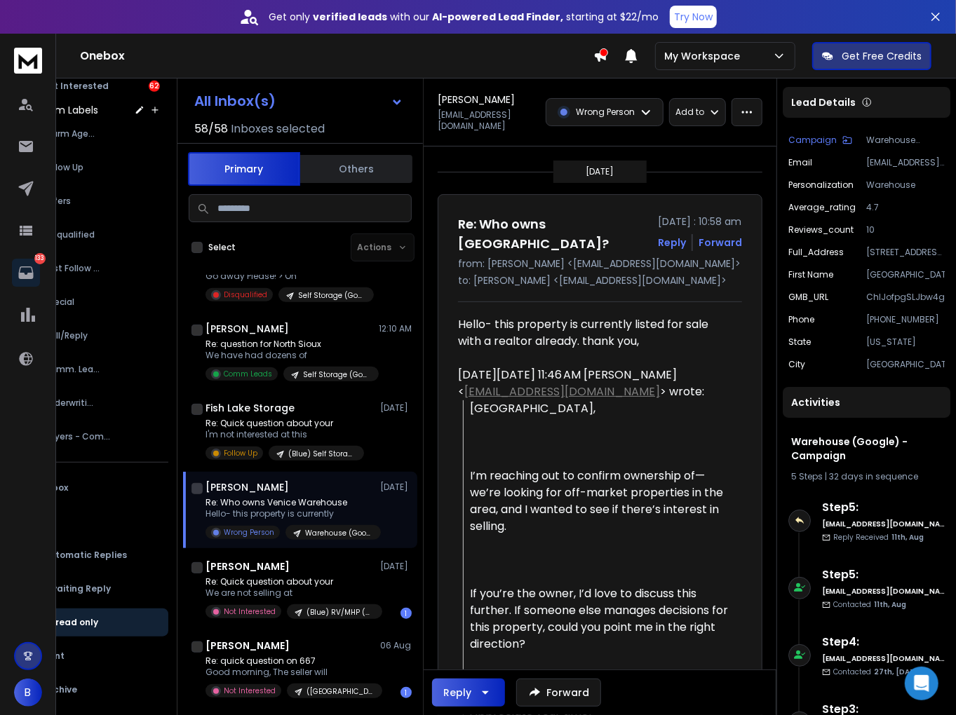
drag, startPoint x: 726, startPoint y: 428, endPoint x: 739, endPoint y: 426, distance: 12.8
click at [477, 687] on icon "button" at bounding box center [485, 692] width 17 height 17
click at [405, 661] on p "Reply All" at bounding box center [397, 657] width 39 height 14
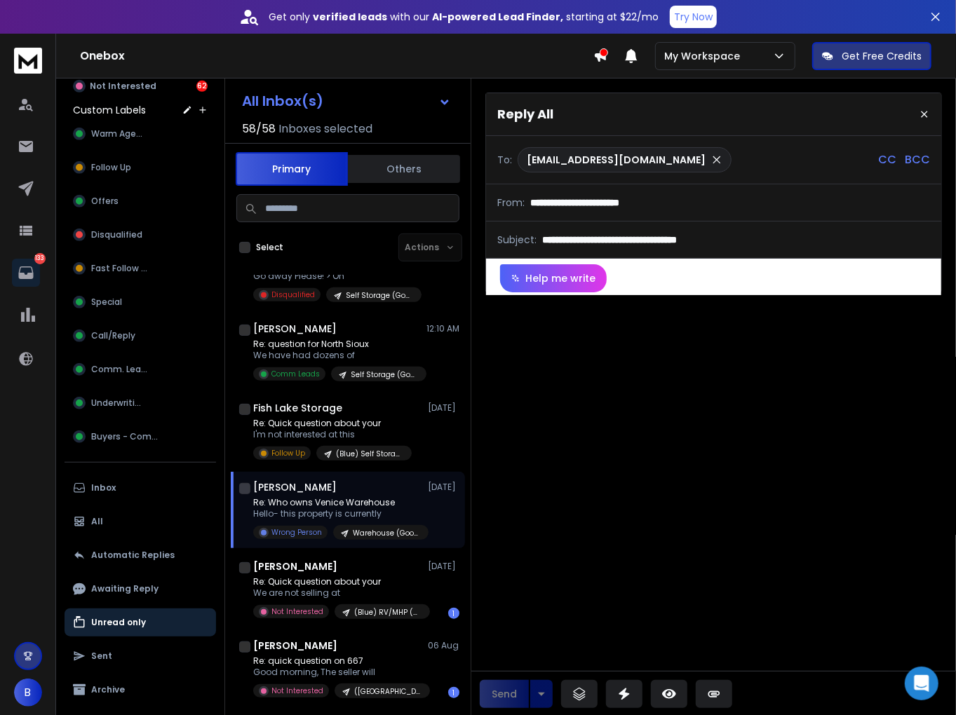
scroll to position [422, 0]
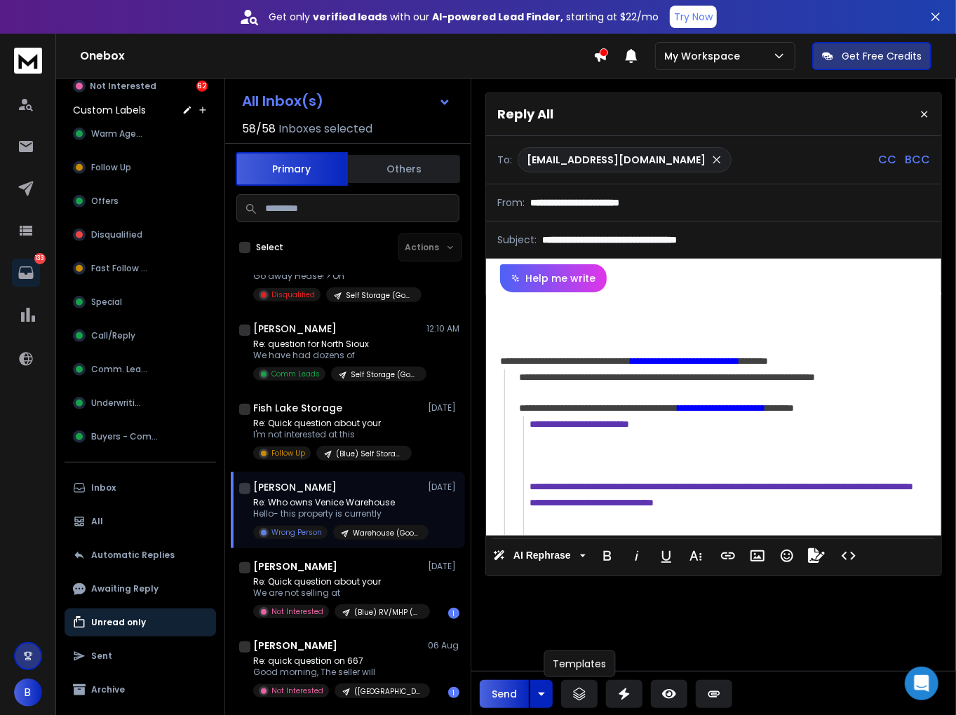
click at [569, 696] on button at bounding box center [579, 694] width 36 height 28
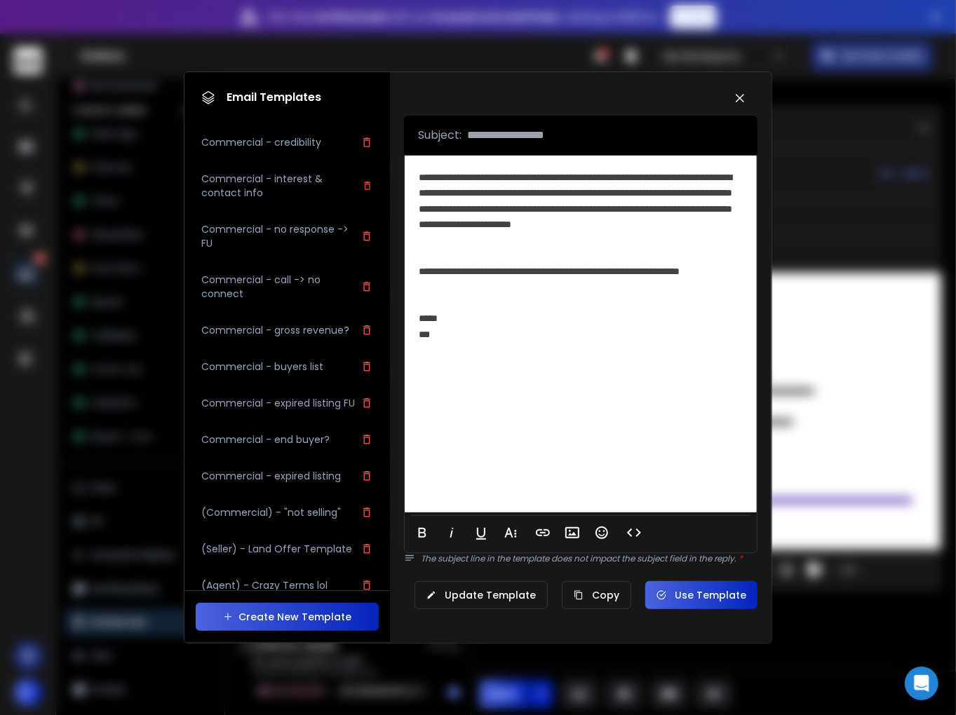
scroll to position [259, 0]
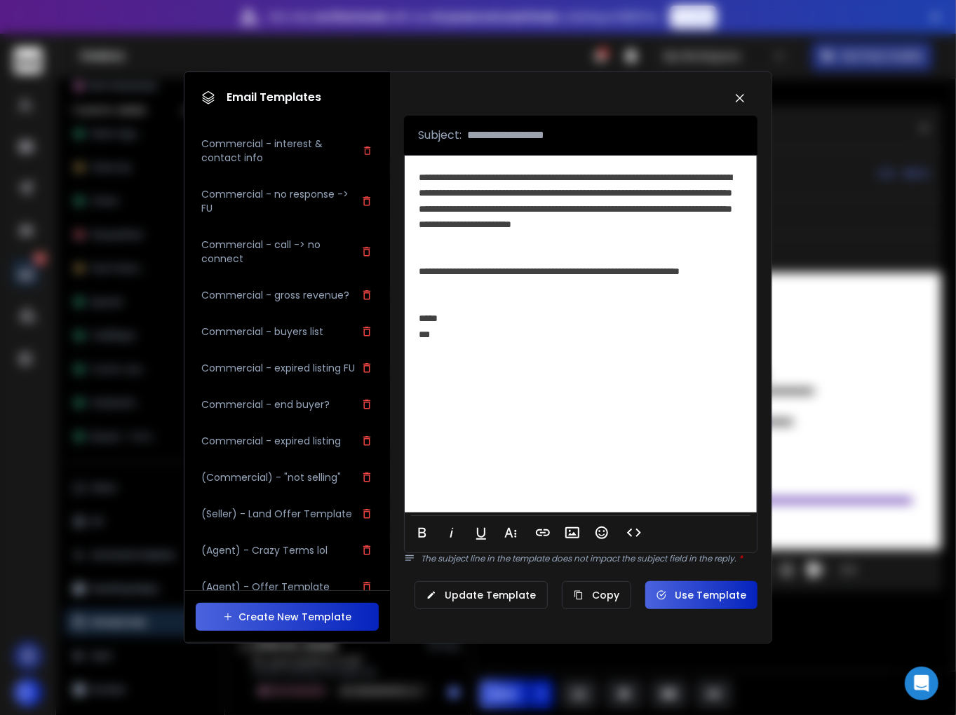
click at [312, 449] on div "Commercial - expired listing" at bounding box center [287, 440] width 172 height 25
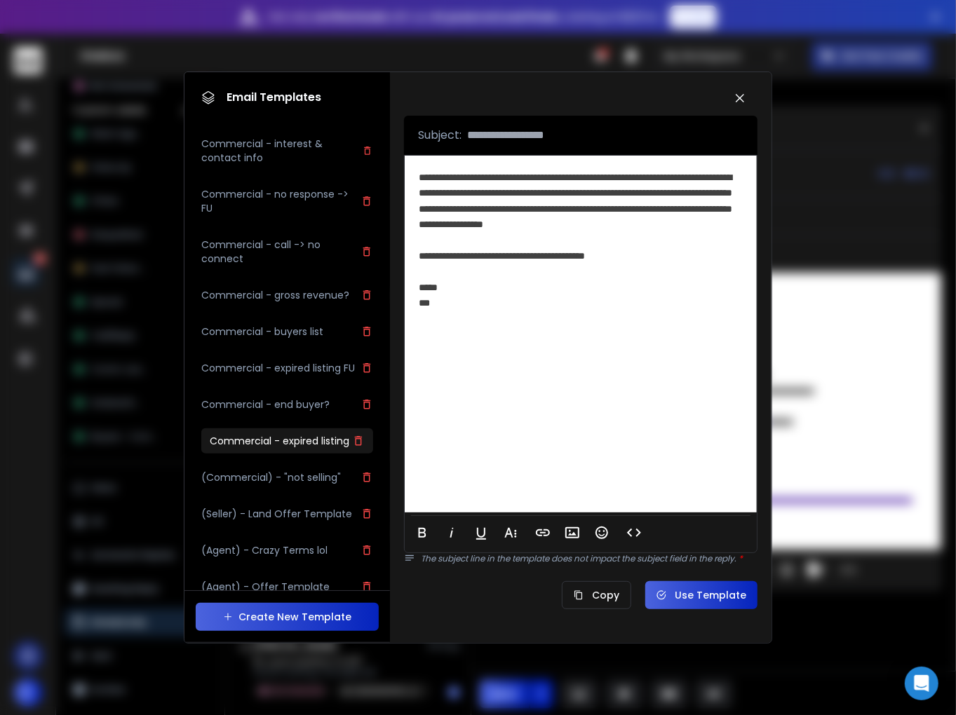
click at [717, 590] on button "Use Template" at bounding box center [701, 595] width 112 height 28
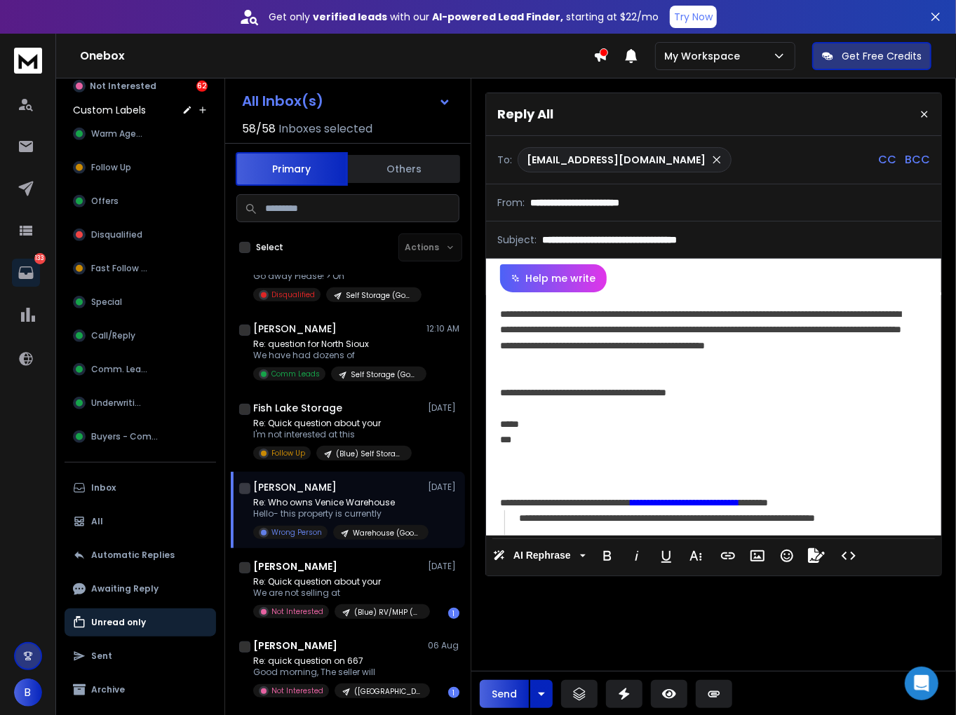
click at [505, 447] on div "***" at bounding box center [706, 439] width 412 height 15
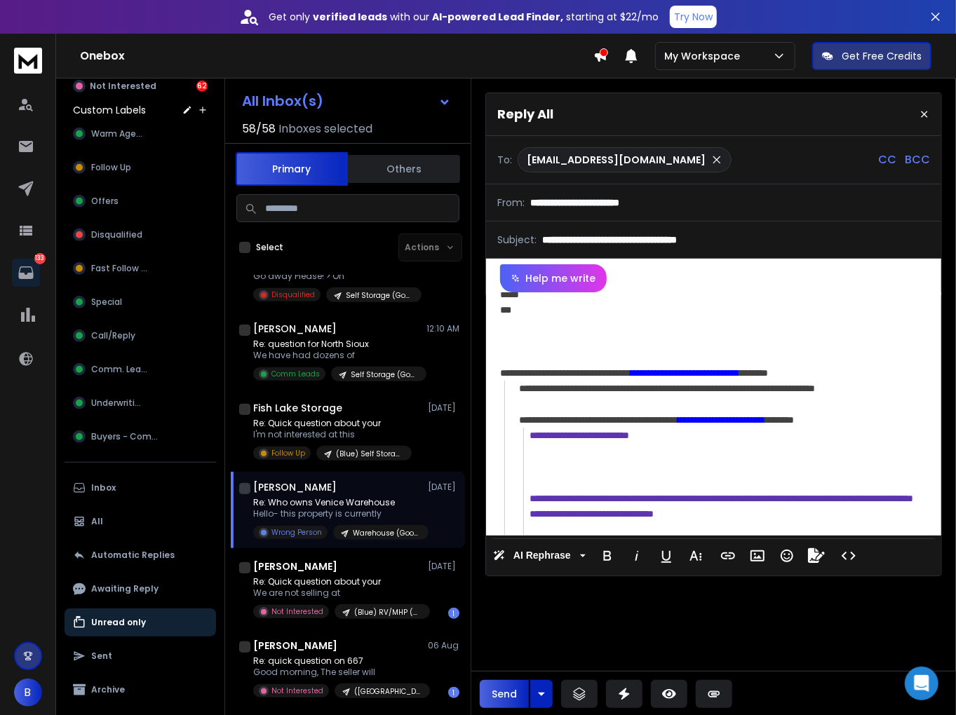
scroll to position [0, 0]
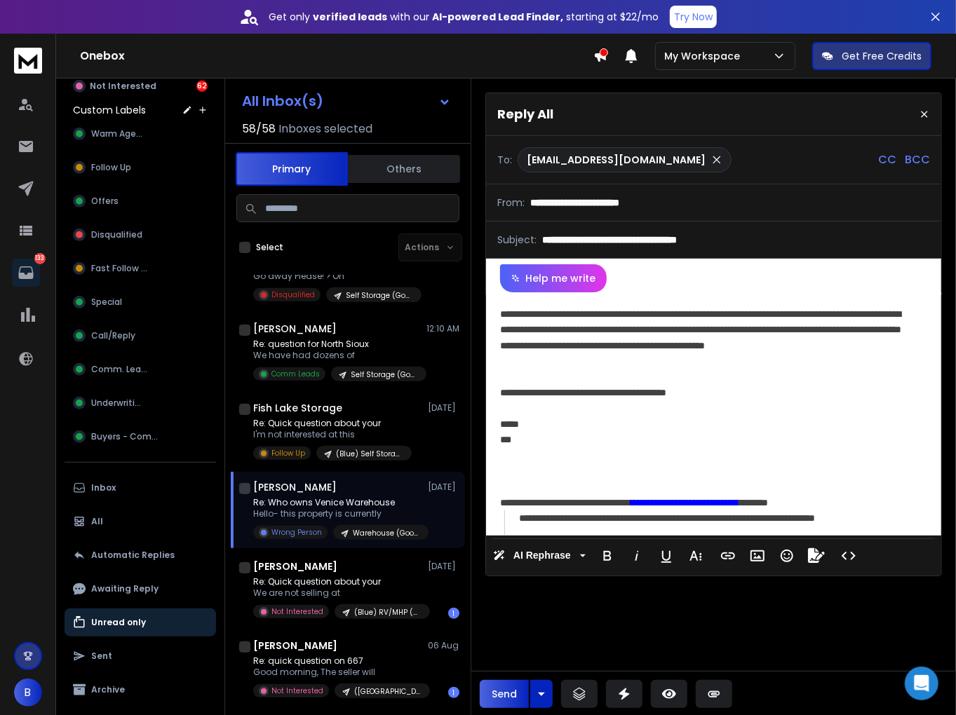
click at [543, 694] on icon "button" at bounding box center [541, 694] width 17 height 17
click at [540, 657] on p "Send Later" at bounding box center [526, 658] width 52 height 14
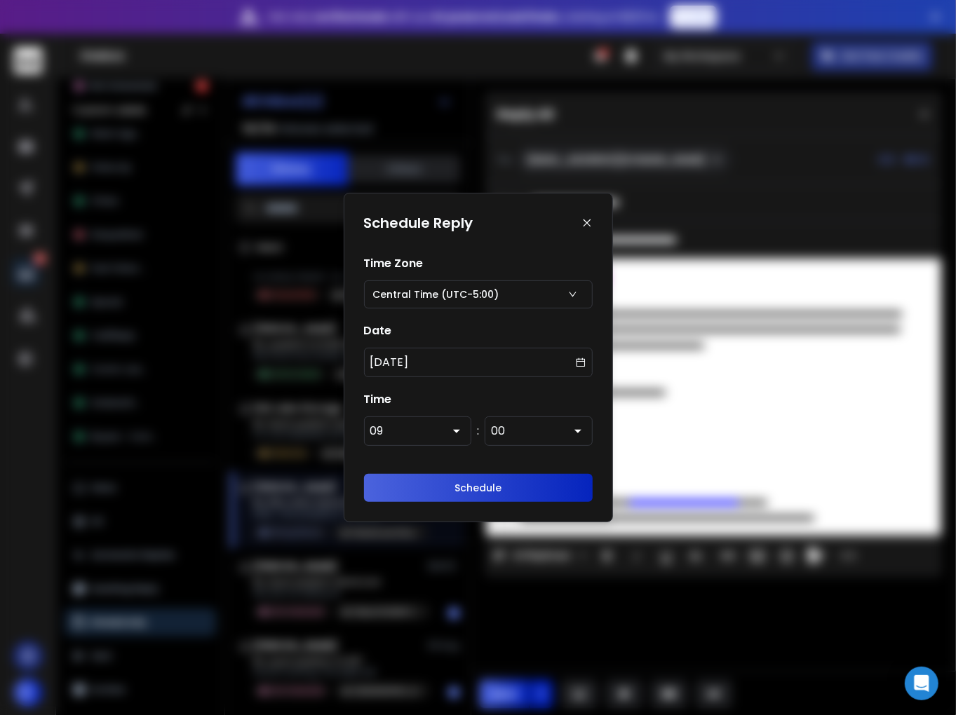
click at [500, 481] on div "Schedule" at bounding box center [478, 488] width 229 height 28
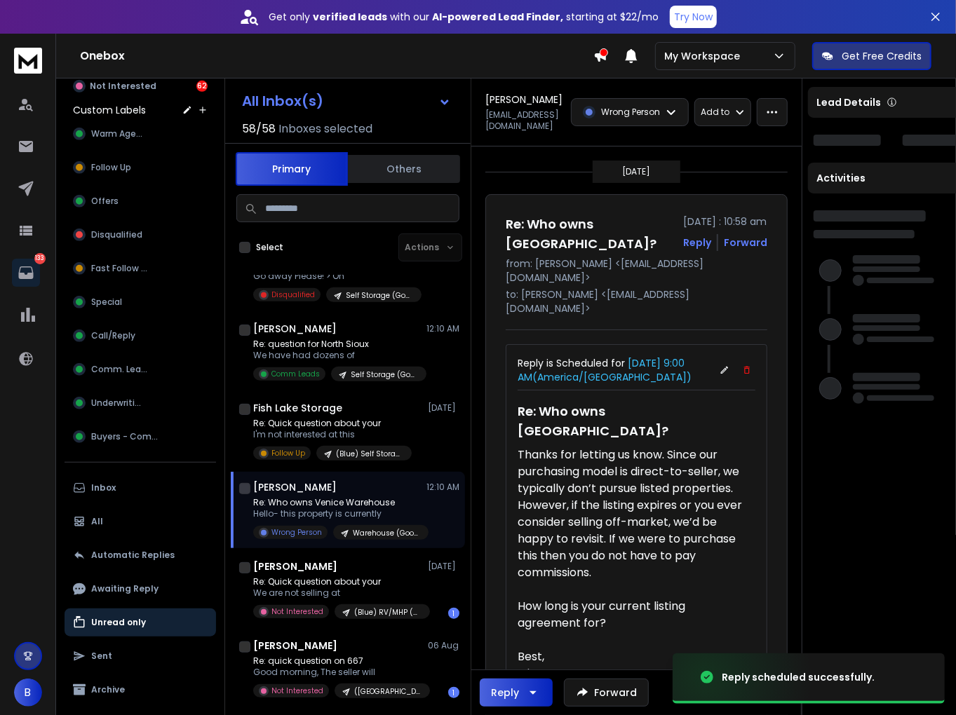
scroll to position [433, 0]
click at [688, 111] on div "Wrong Person" at bounding box center [629, 112] width 116 height 27
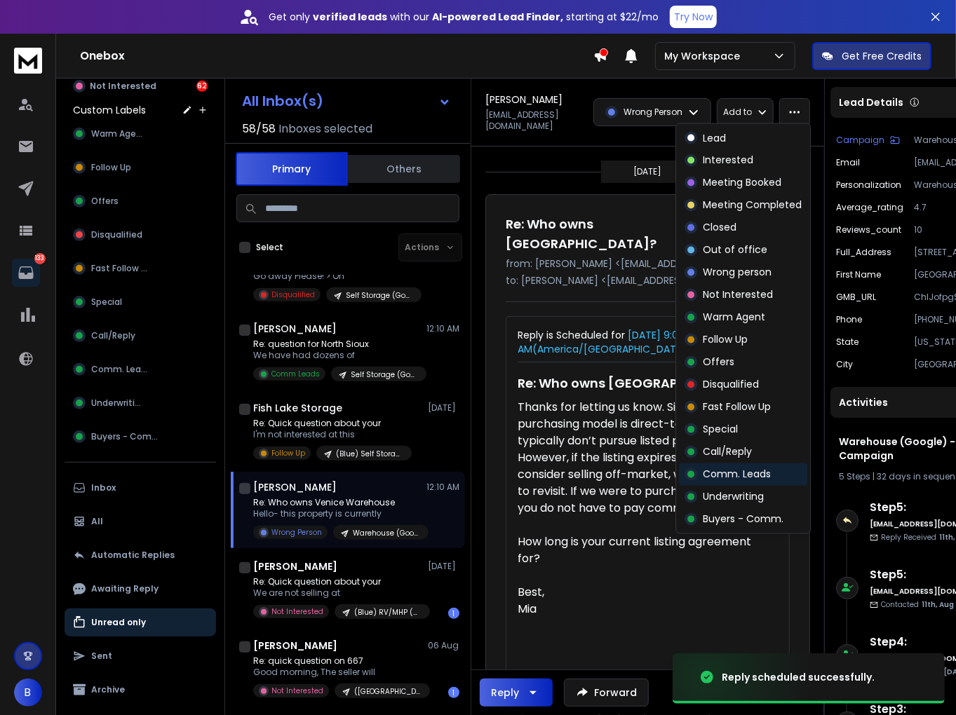
click at [732, 471] on p "Comm. Leads" at bounding box center [737, 475] width 68 height 14
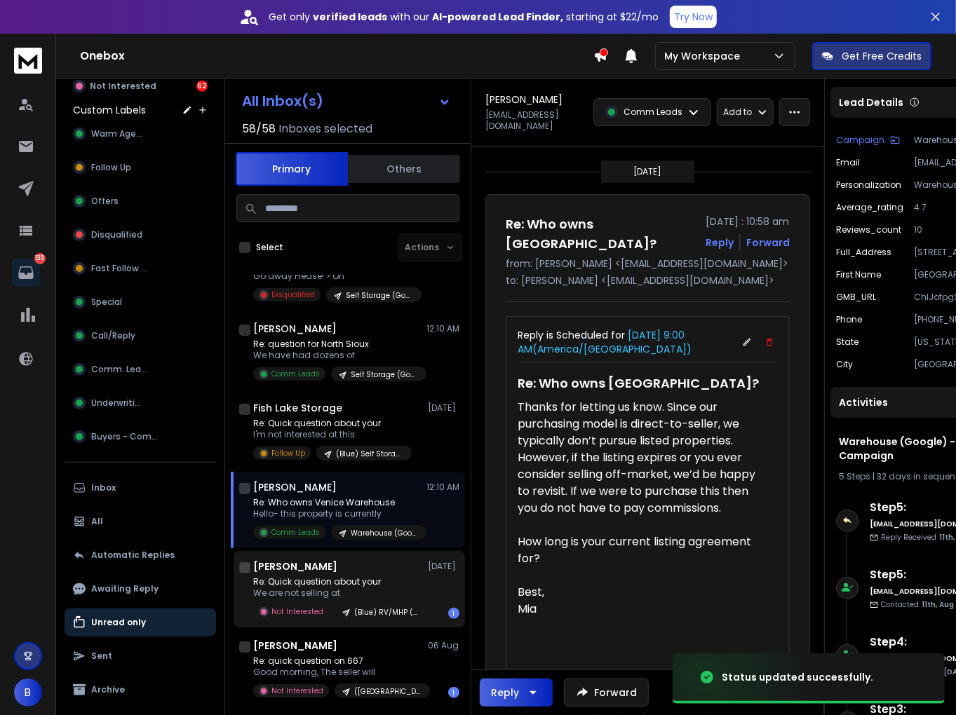
click at [304, 585] on p "Re: Quick question about your" at bounding box center [337, 581] width 168 height 11
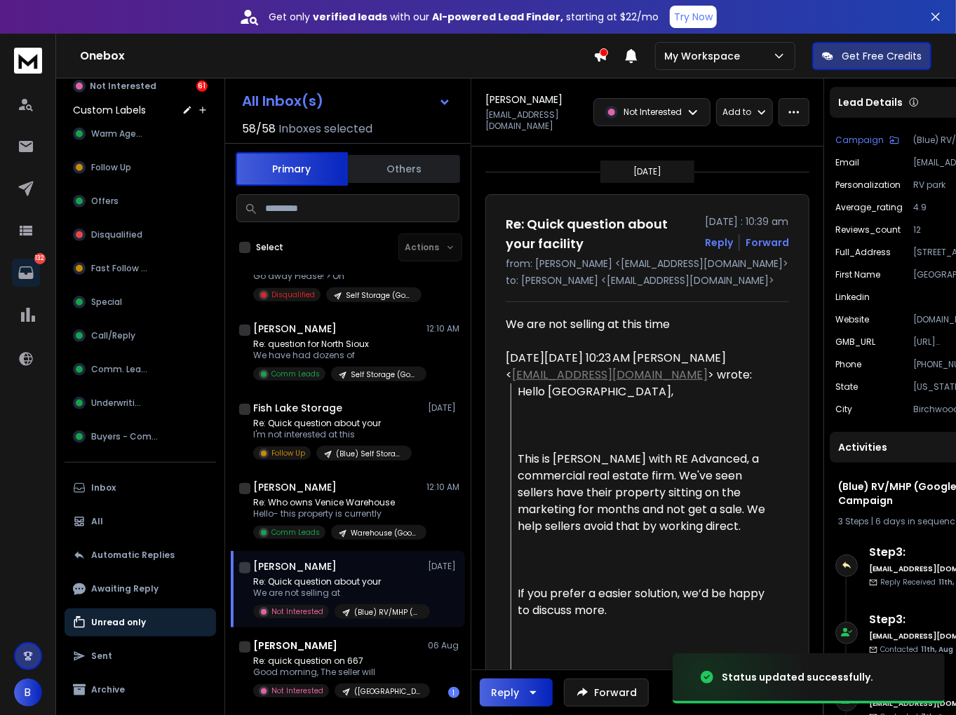
click at [706, 90] on div "Steve Dulian Steve Dulian birchcreekrvpark@gmail.com Not Interested Add to Not …" at bounding box center [647, 113] width 352 height 68
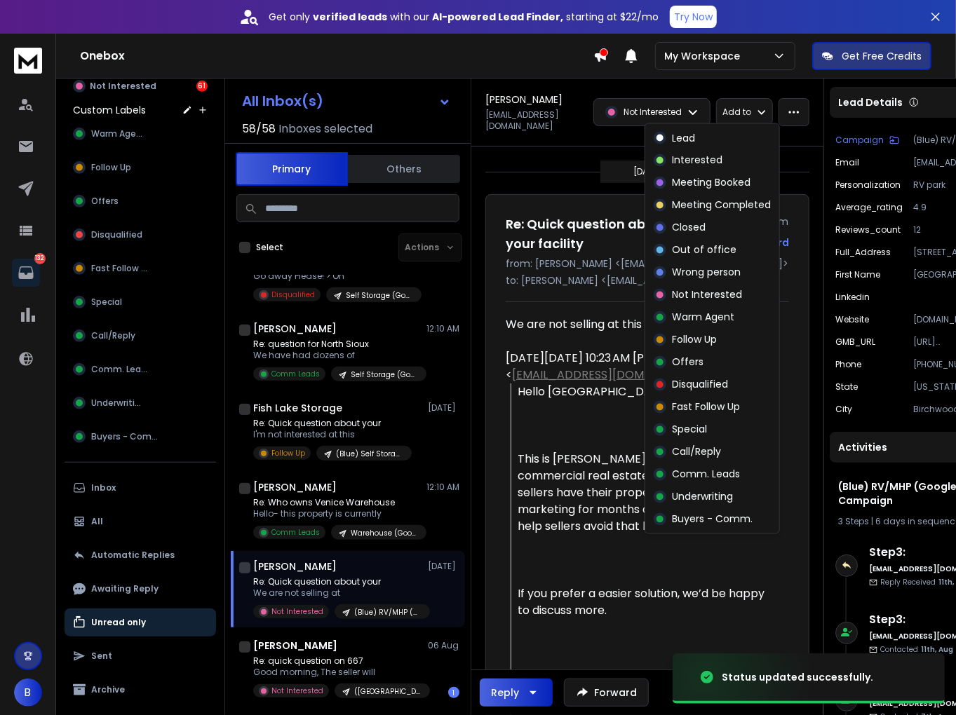
click at [705, 99] on div "Not Interested" at bounding box center [652, 112] width 116 height 27
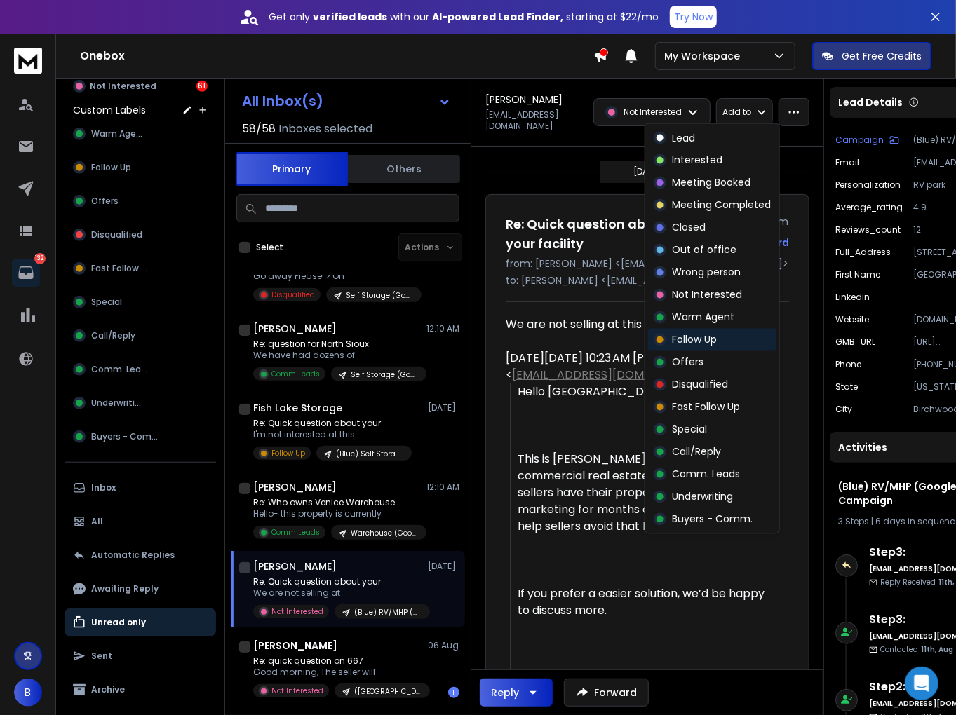
click at [721, 340] on div "Follow Up" at bounding box center [712, 340] width 128 height 22
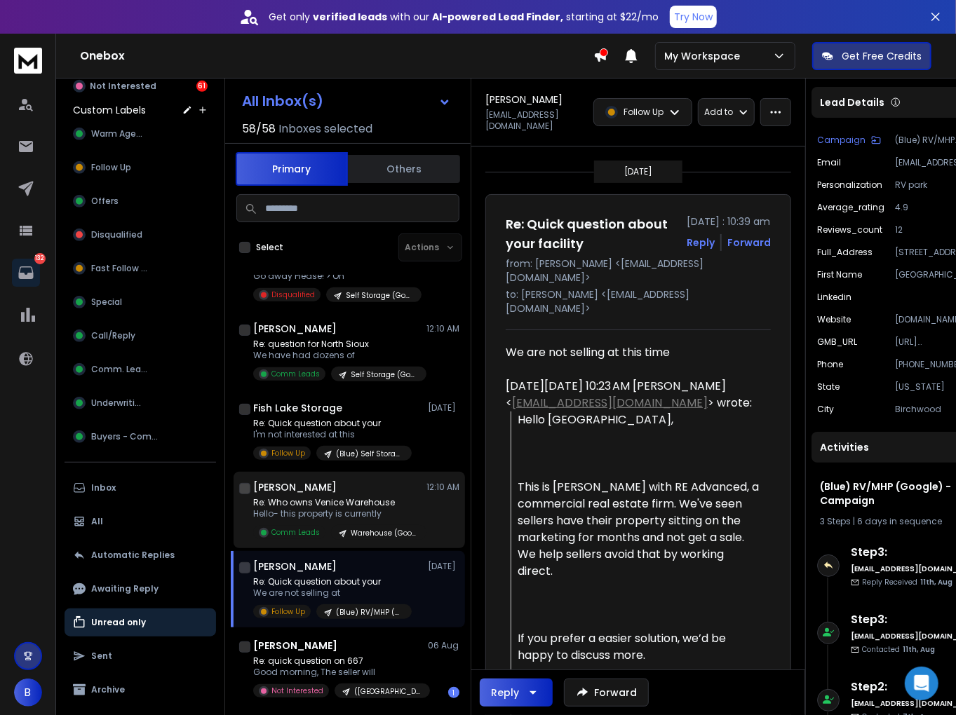
scroll to position [779, 0]
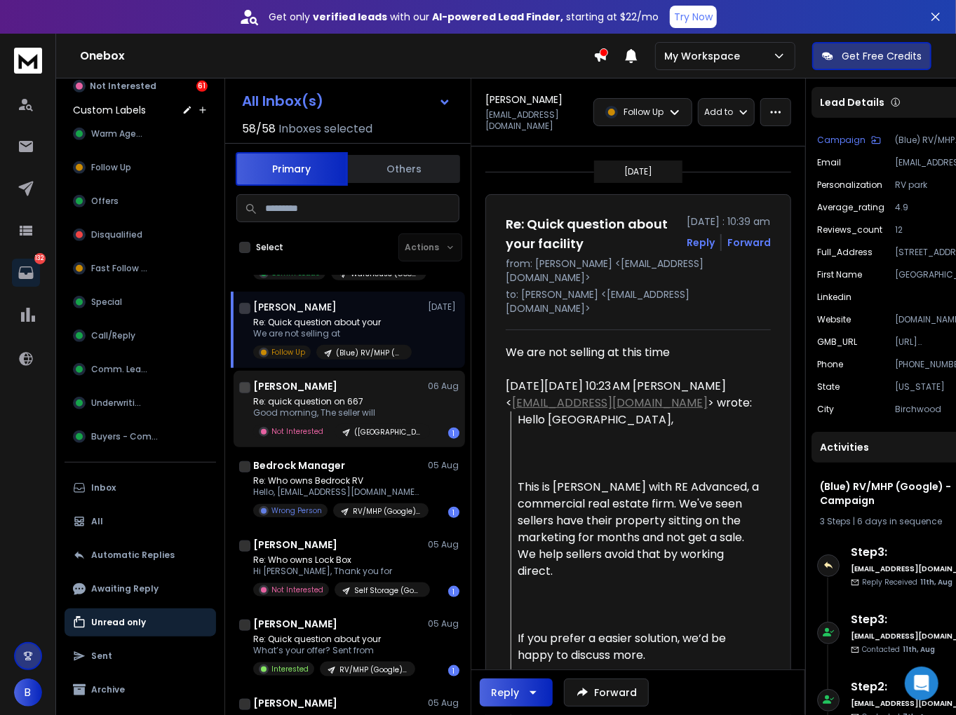
click at [361, 424] on div "([GEOGRAPHIC_DATA]) - Agent Campaign *New*" at bounding box center [381, 431] width 95 height 15
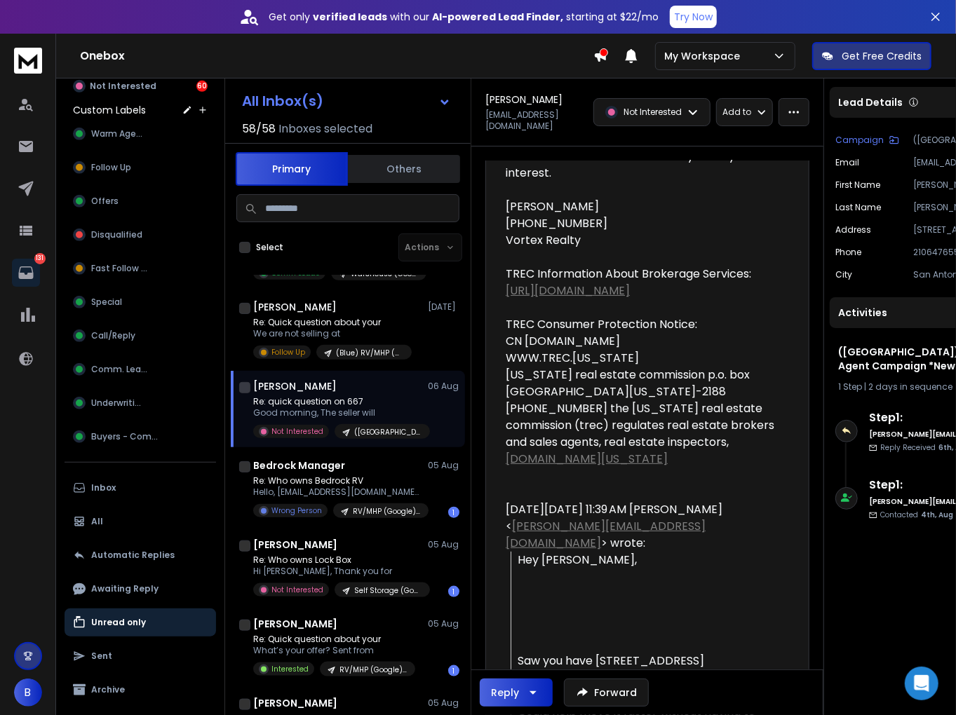
scroll to position [259, 0]
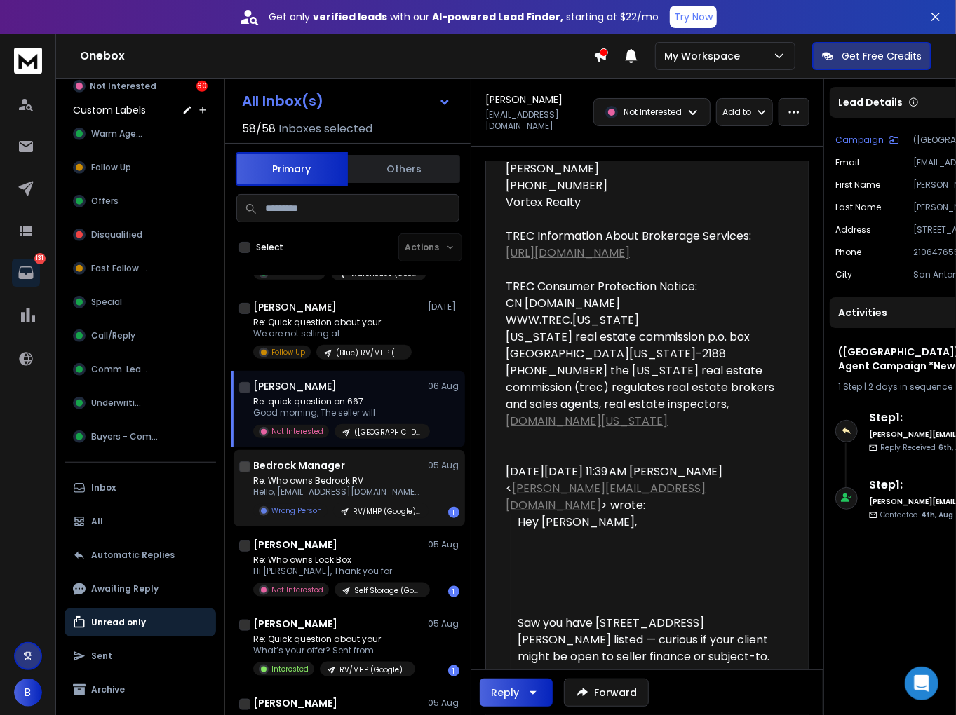
click at [370, 485] on p "Re: Who owns Bedrock RV" at bounding box center [337, 480] width 168 height 11
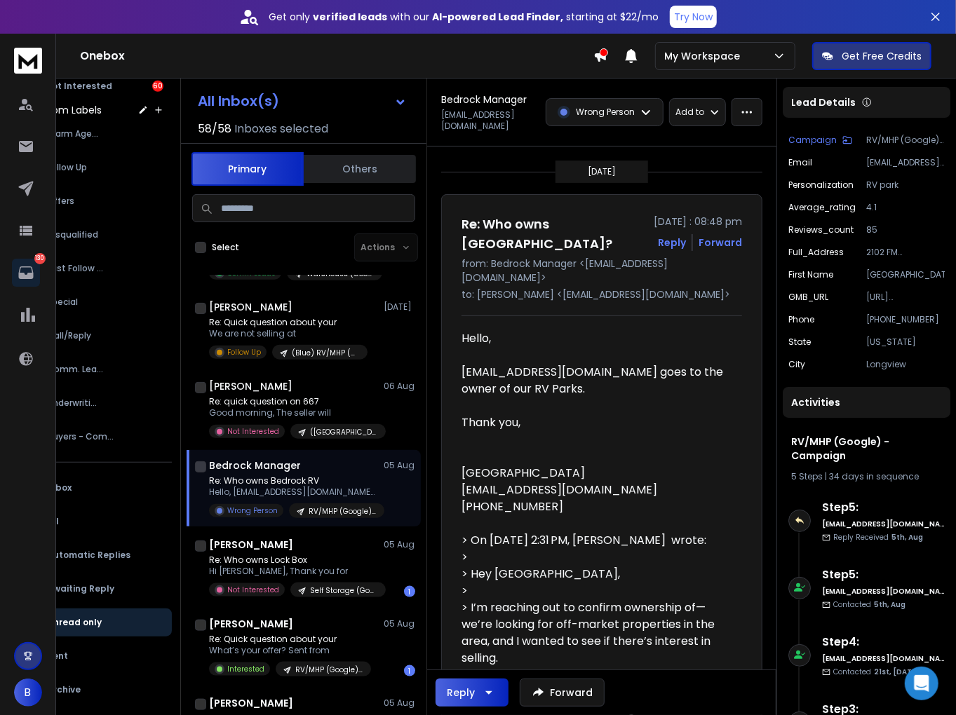
scroll to position [0, 137]
drag, startPoint x: 574, startPoint y: 333, endPoint x: 597, endPoint y: 327, distance: 24.5
drag, startPoint x: 514, startPoint y: 341, endPoint x: 356, endPoint y: 346, distance: 157.8
copy div "Mhpsamerica@gmail.com"
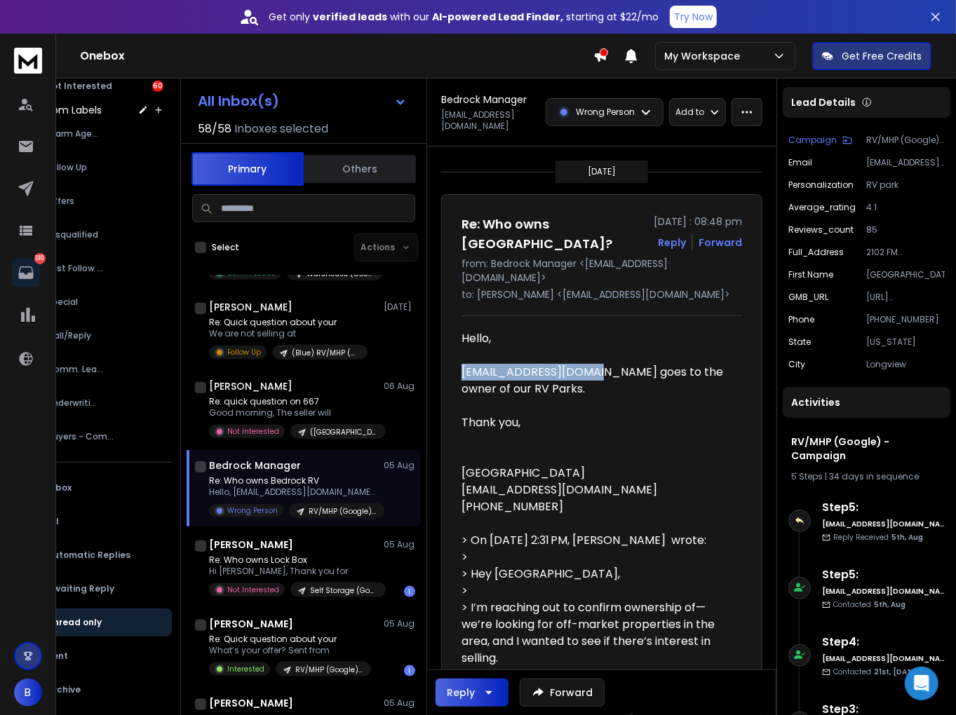
click at [480, 691] on icon "button" at bounding box center [488, 692] width 17 height 17
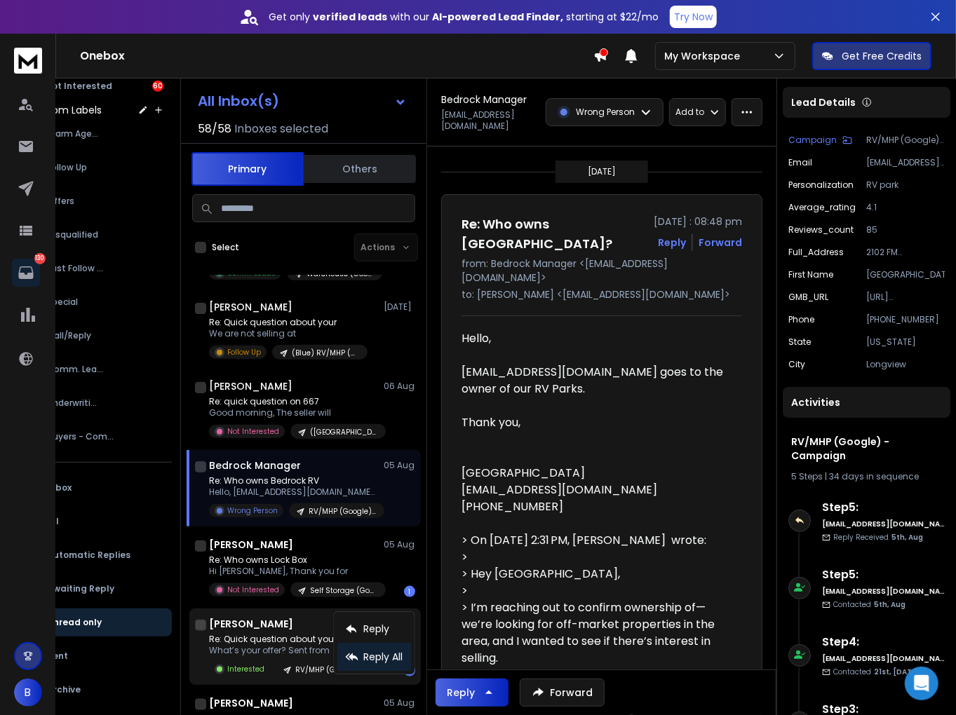
click at [391, 655] on p "Reply All" at bounding box center [383, 657] width 39 height 14
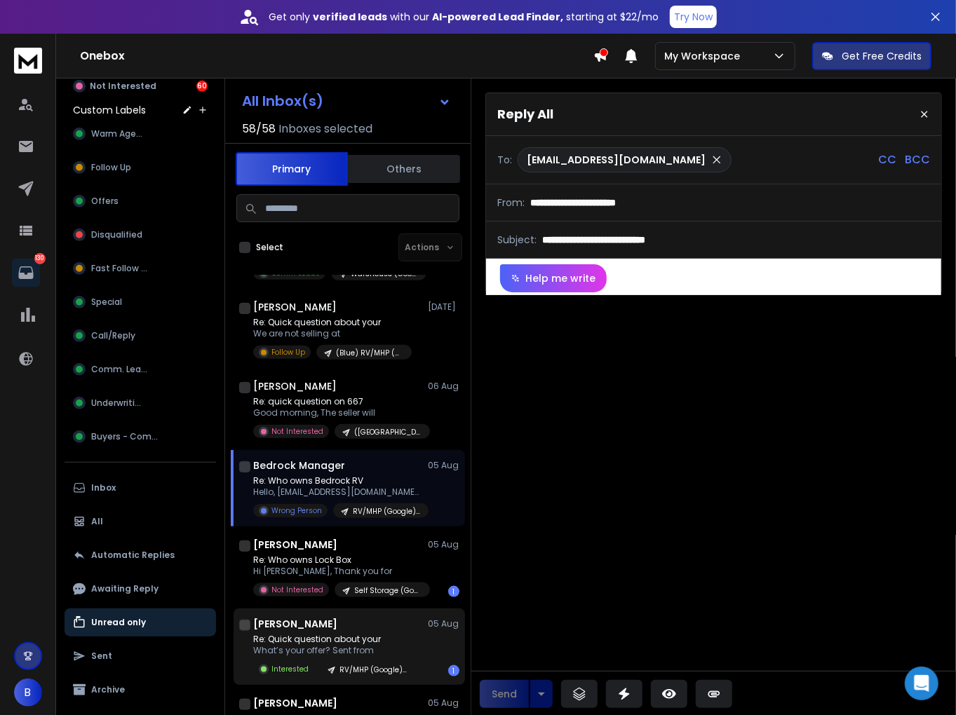
scroll to position [422, 0]
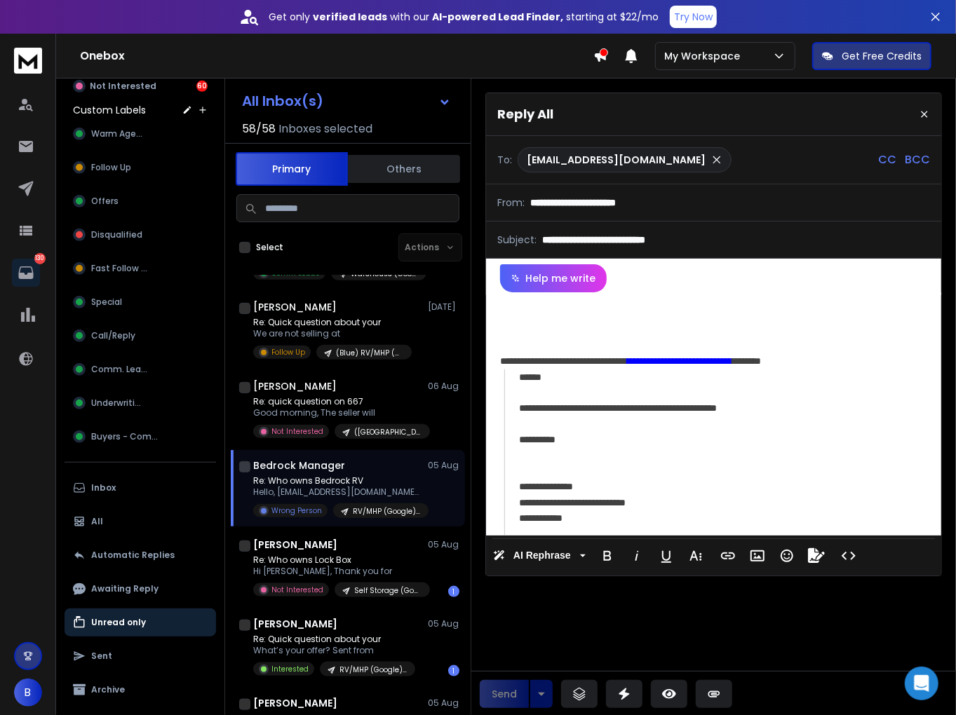
click at [698, 172] on div "bedrockrvparkmanager@gmail.com" at bounding box center [694, 159] width 355 height 25
click at [878, 168] on p "CC" at bounding box center [887, 159] width 18 height 17
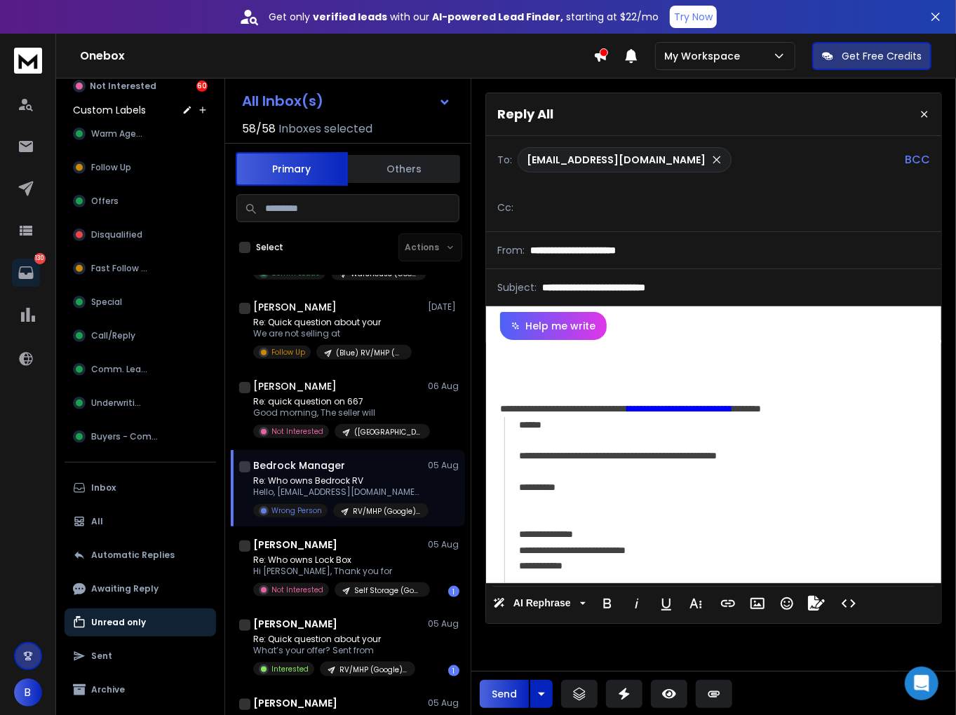
click at [763, 158] on input at bounding box center [786, 159] width 98 height 25
paste input "**********"
type input "**********"
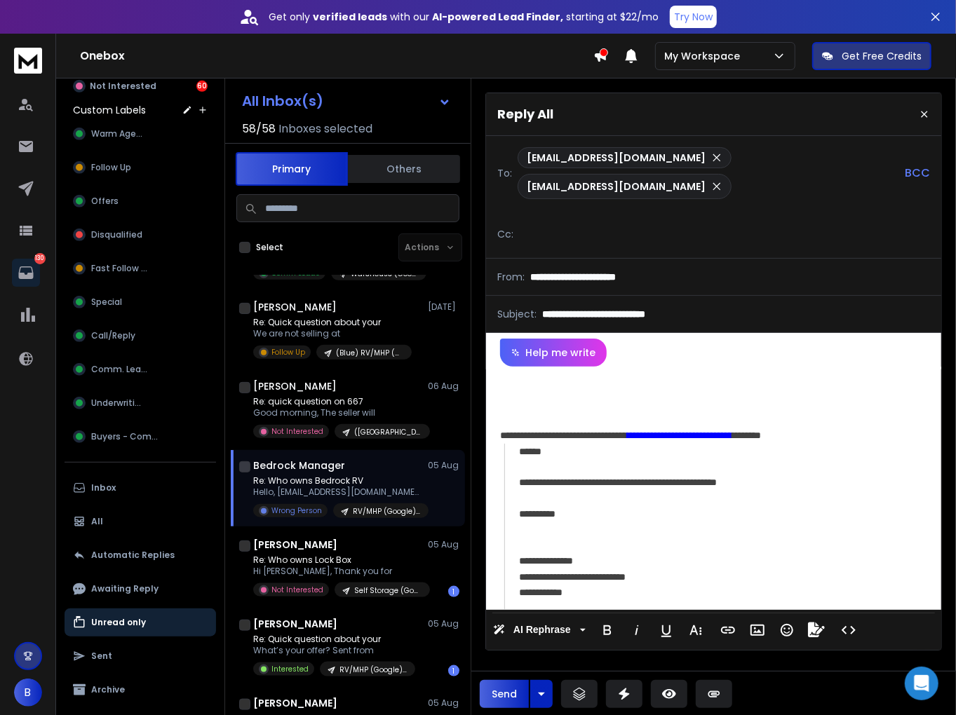
click at [690, 156] on p "bedrockrvparkmanager@gmail.com" at bounding box center [616, 158] width 179 height 14
copy div "bedrockrvparkmanager@gmail.com"
click at [597, 228] on input at bounding box center [568, 234] width 98 height 25
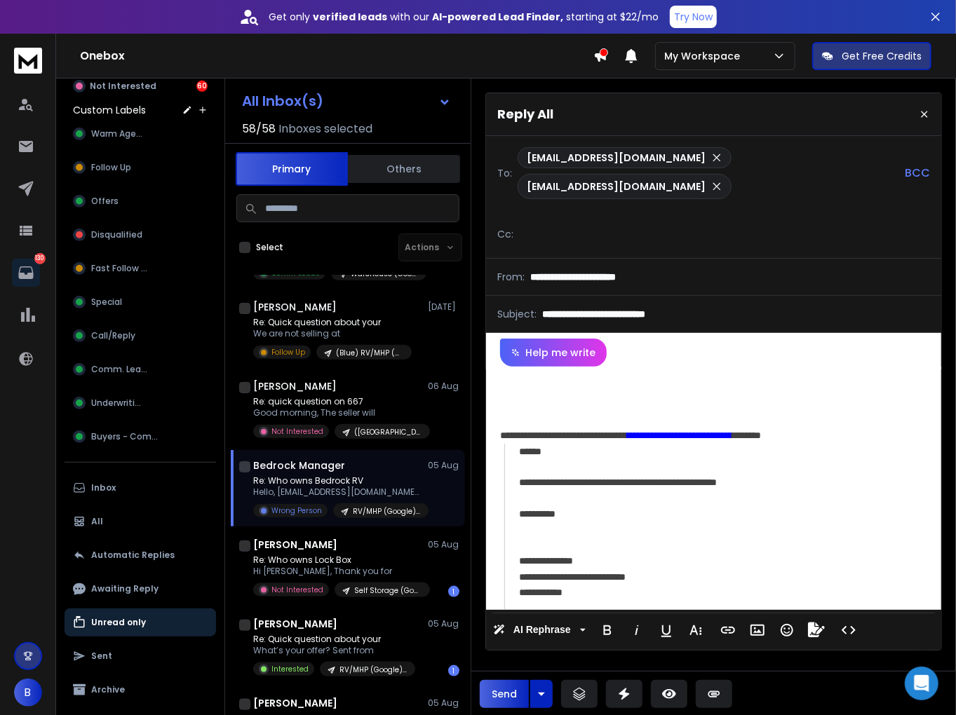
paste input "**********"
type input "**********"
click at [722, 152] on icon at bounding box center [716, 157] width 11 height 11
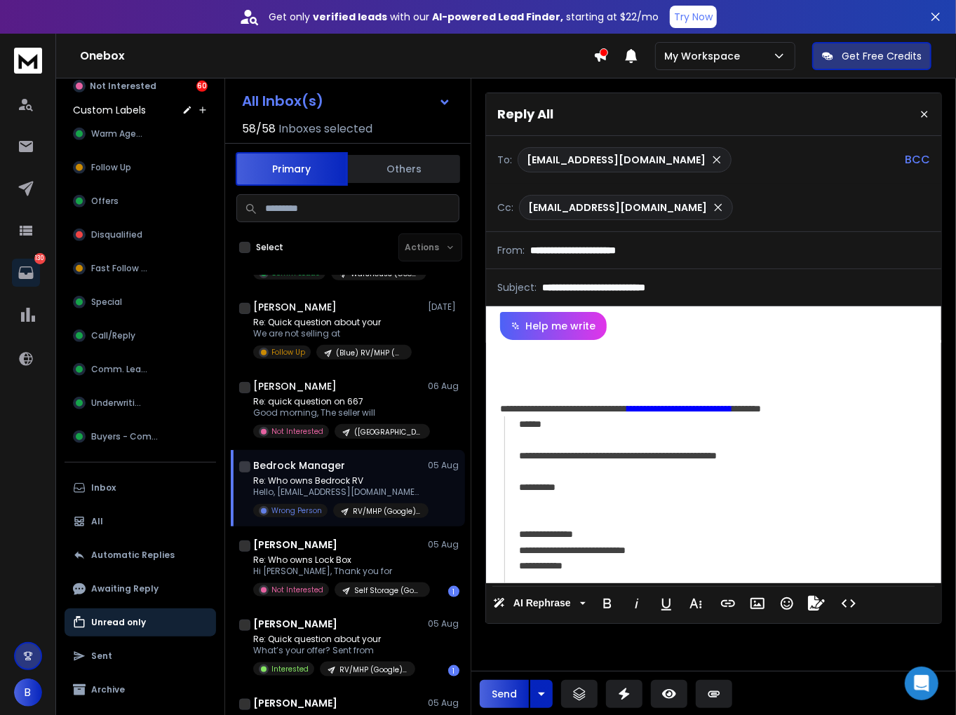
click at [677, 351] on div "**********" at bounding box center [713, 461] width 455 height 243
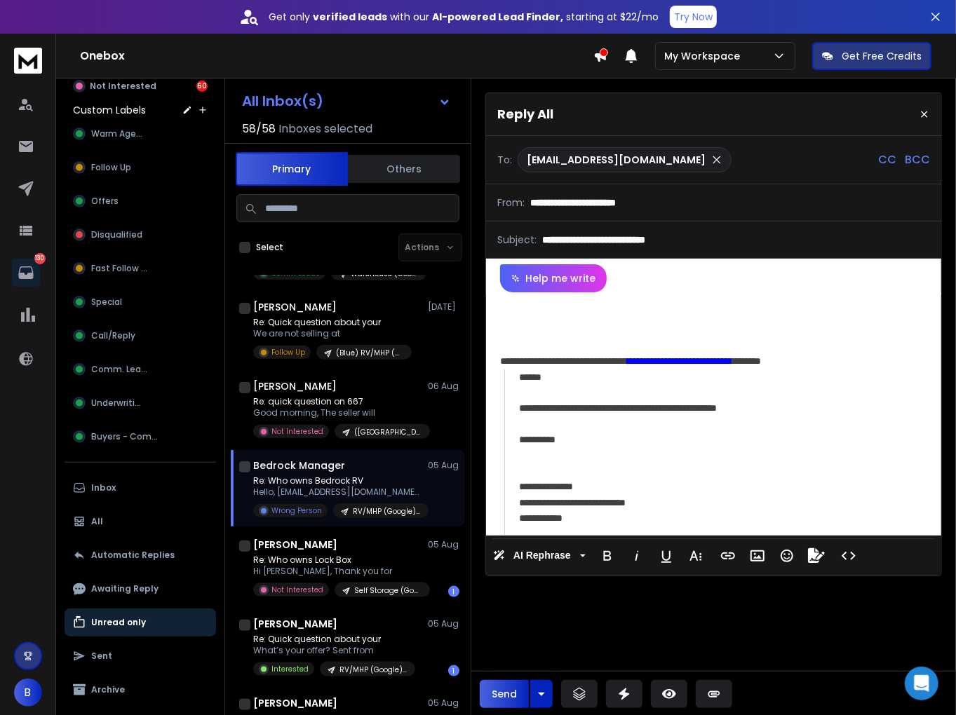
click at [679, 307] on div at bounding box center [713, 313] width 427 height 15
drag, startPoint x: 818, startPoint y: 316, endPoint x: 417, endPoint y: 276, distance: 402.4
click at [417, 276] on div "All Inbox(s) 58 / 58 Inboxes selected Primary Others Select Actions Alexander M…" at bounding box center [589, 436] width 731 height 715
click at [592, 681] on body "Get only verified leads with our AI-powered Lead Finder, starting at $22/mo Try…" at bounding box center [478, 357] width 956 height 715
click at [583, 694] on icon at bounding box center [579, 694] width 14 height 14
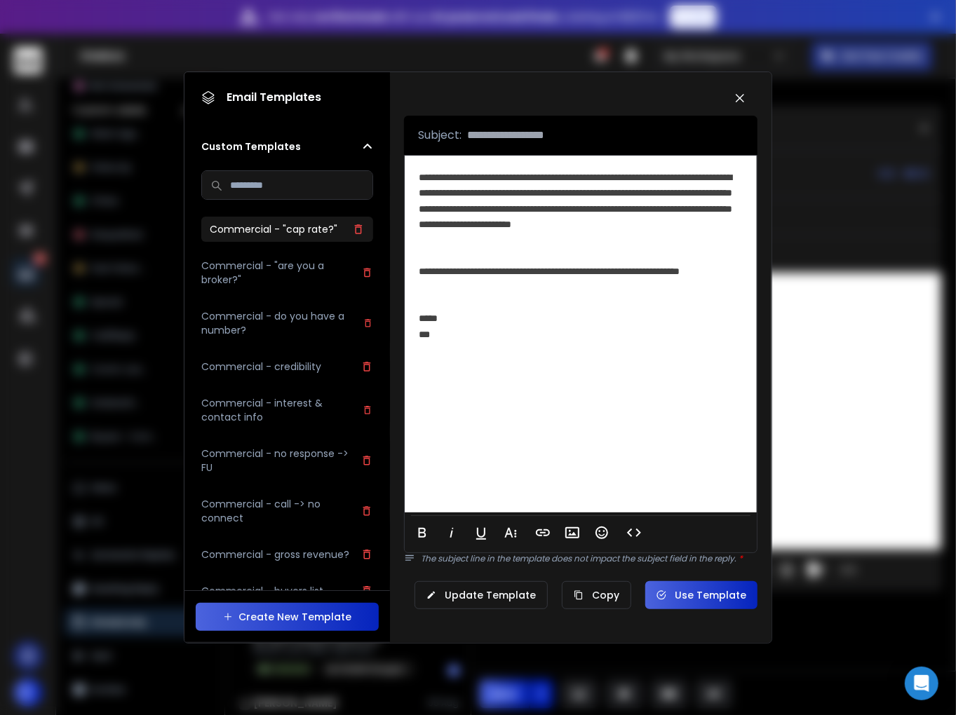
click at [300, 236] on h3 "Commercial - interest & contact info" at bounding box center [274, 229] width 128 height 14
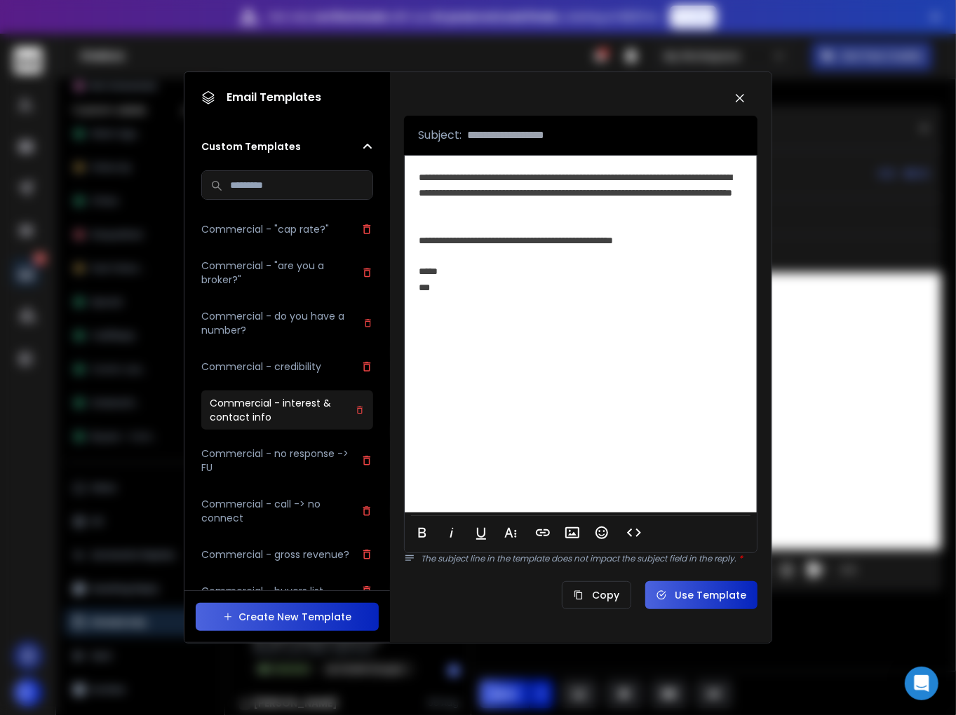
click at [696, 597] on button "Use Template" at bounding box center [701, 595] width 112 height 28
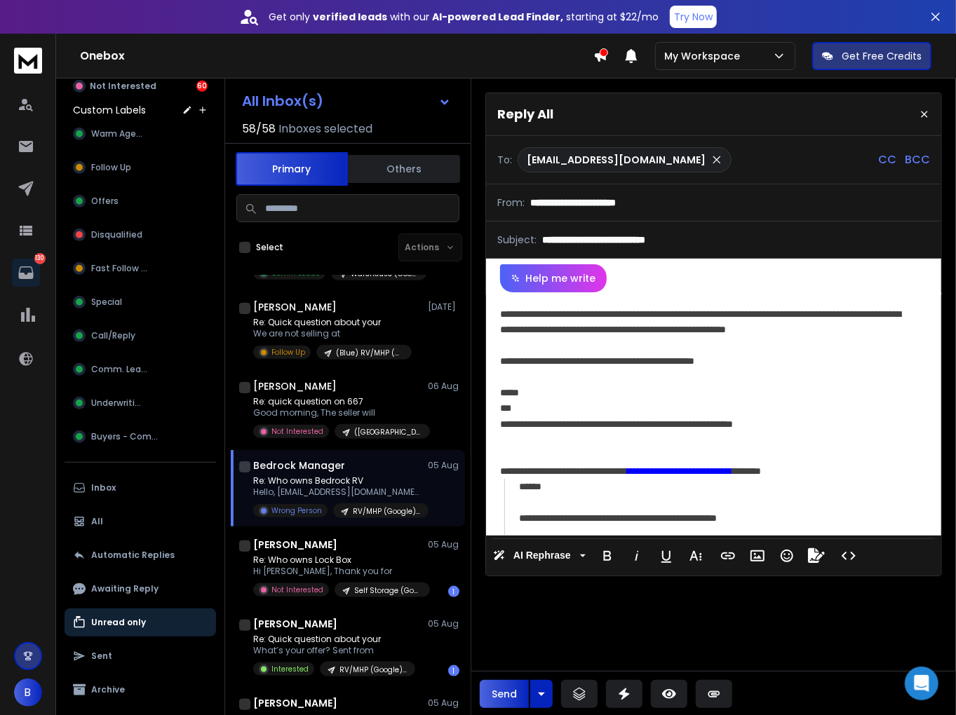
click at [678, 421] on div "**********" at bounding box center [706, 424] width 412 height 15
copy div "**********"
click at [611, 316] on div "**********" at bounding box center [706, 322] width 412 height 32
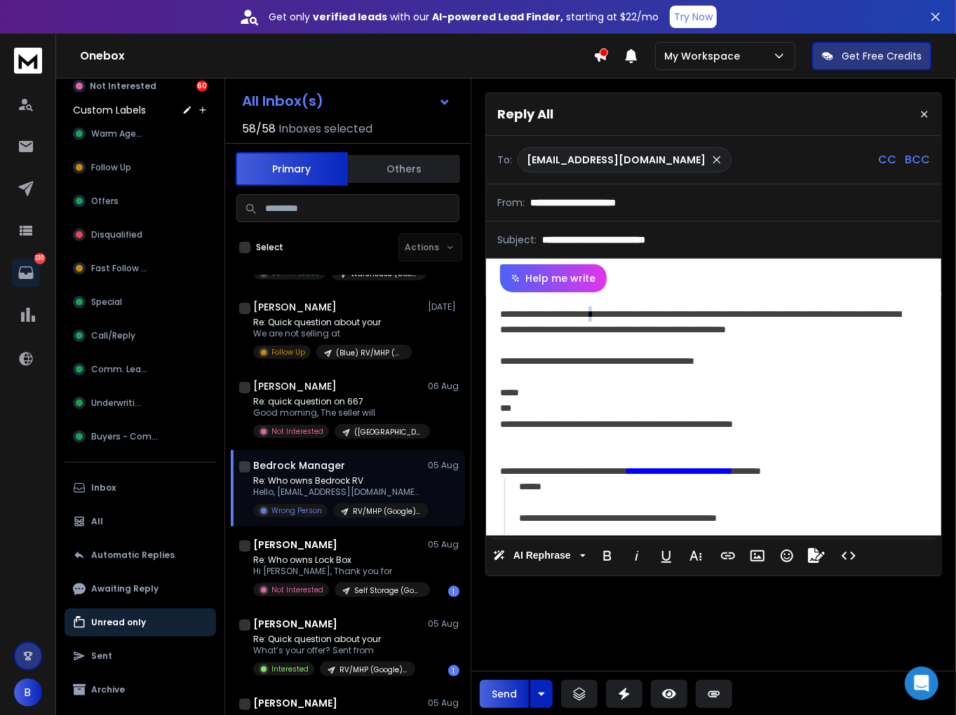
click at [618, 312] on div "**********" at bounding box center [706, 322] width 412 height 32
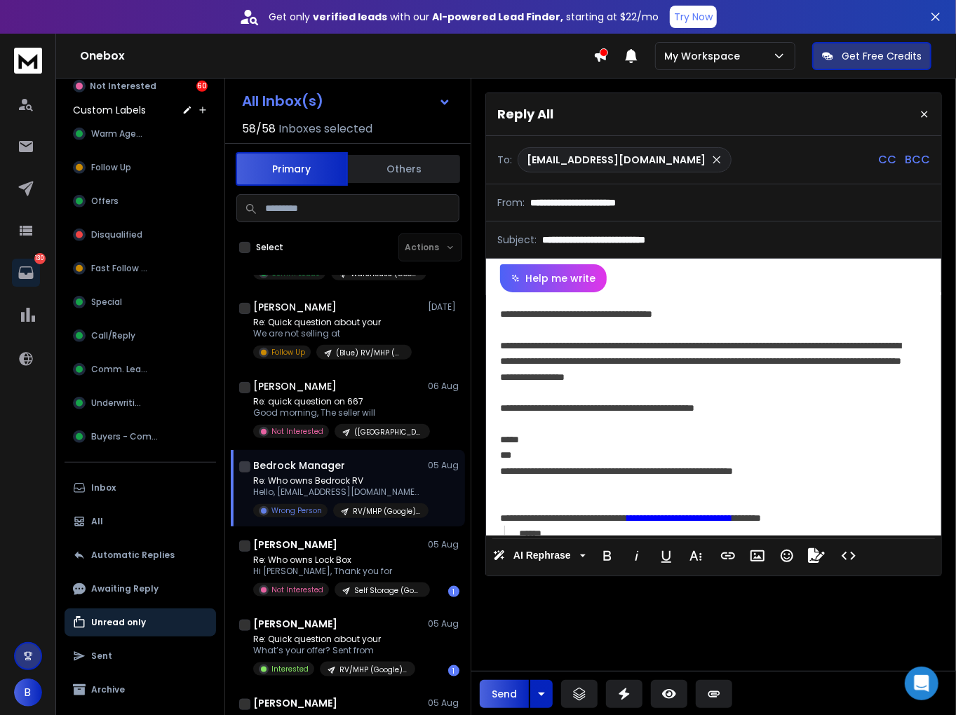
click at [580, 475] on div "**********" at bounding box center [706, 470] width 412 height 15
click at [503, 456] on div "***" at bounding box center [706, 454] width 412 height 15
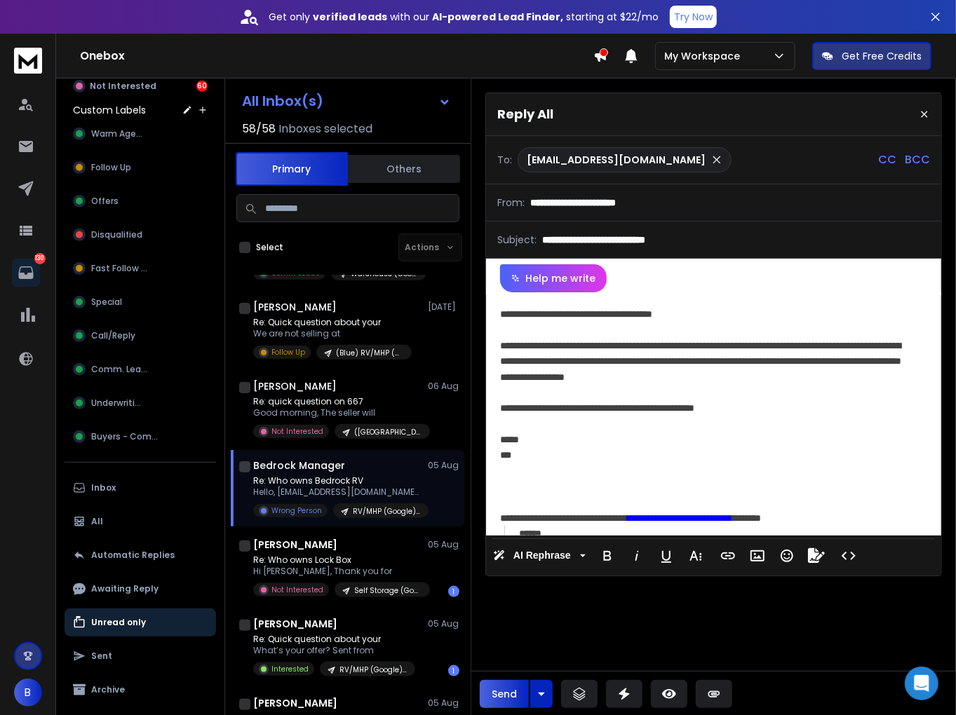
click at [540, 690] on icon "button" at bounding box center [541, 694] width 17 height 17
click at [533, 659] on p "Send Later" at bounding box center [526, 658] width 52 height 14
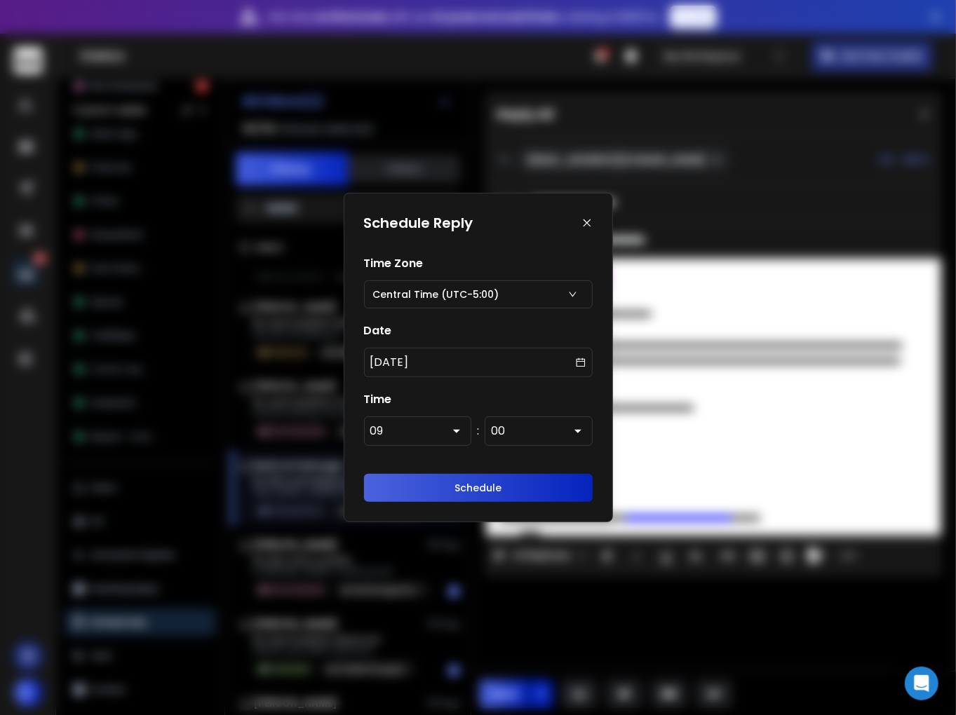
drag, startPoint x: 542, startPoint y: 421, endPoint x: 534, endPoint y: 435, distance: 16.6
click at [540, 424] on div "00" at bounding box center [539, 431] width 108 height 29
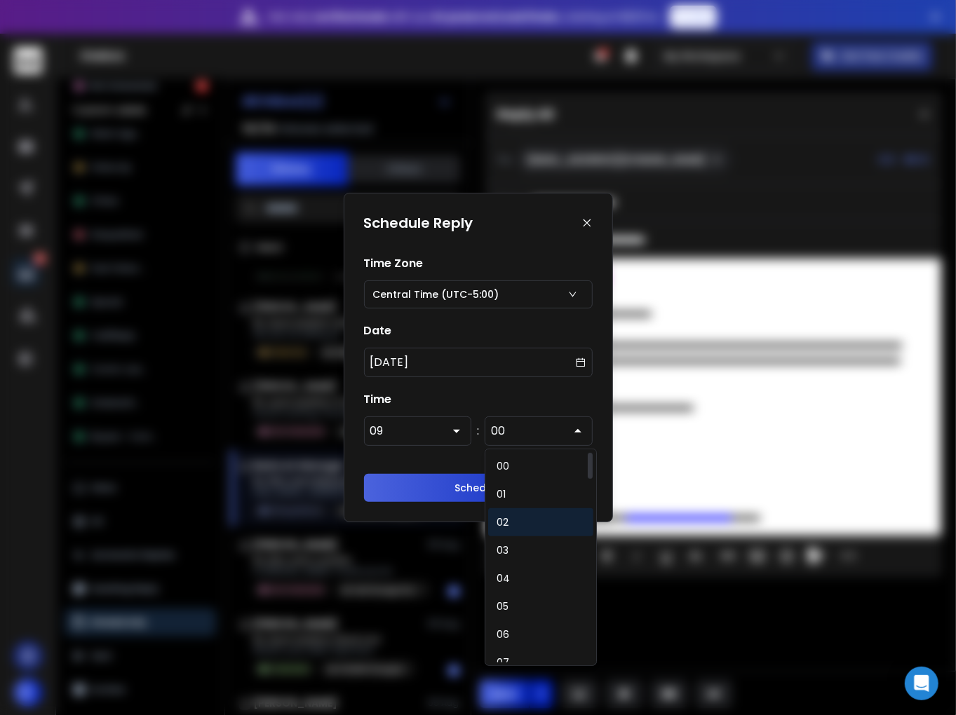
click at [522, 510] on div "02" at bounding box center [540, 522] width 105 height 28
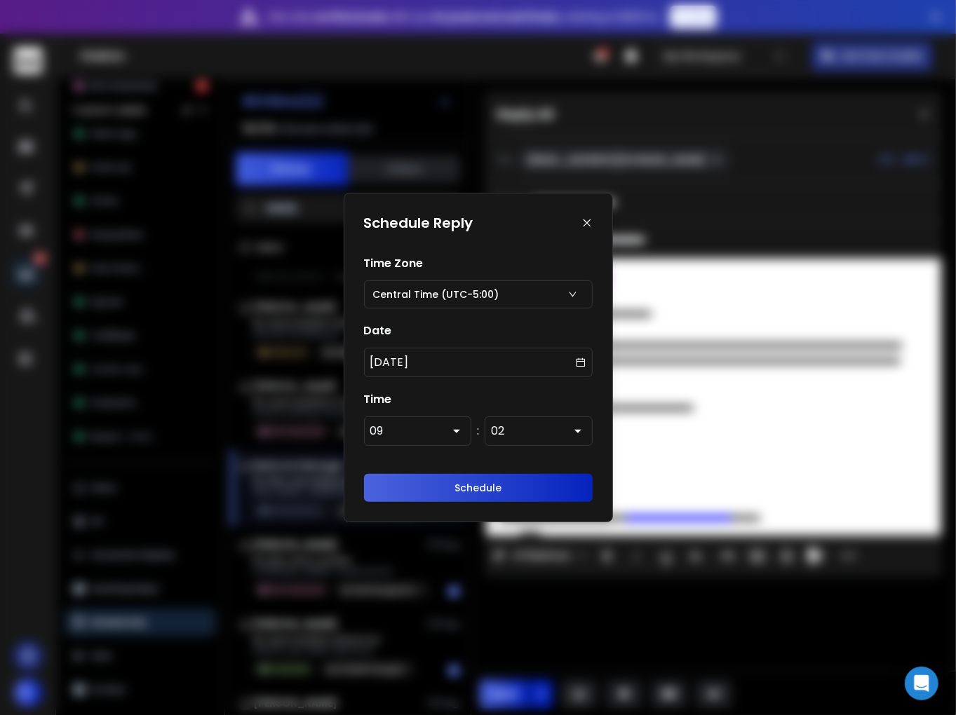
click at [503, 491] on div "Schedule" at bounding box center [478, 488] width 229 height 28
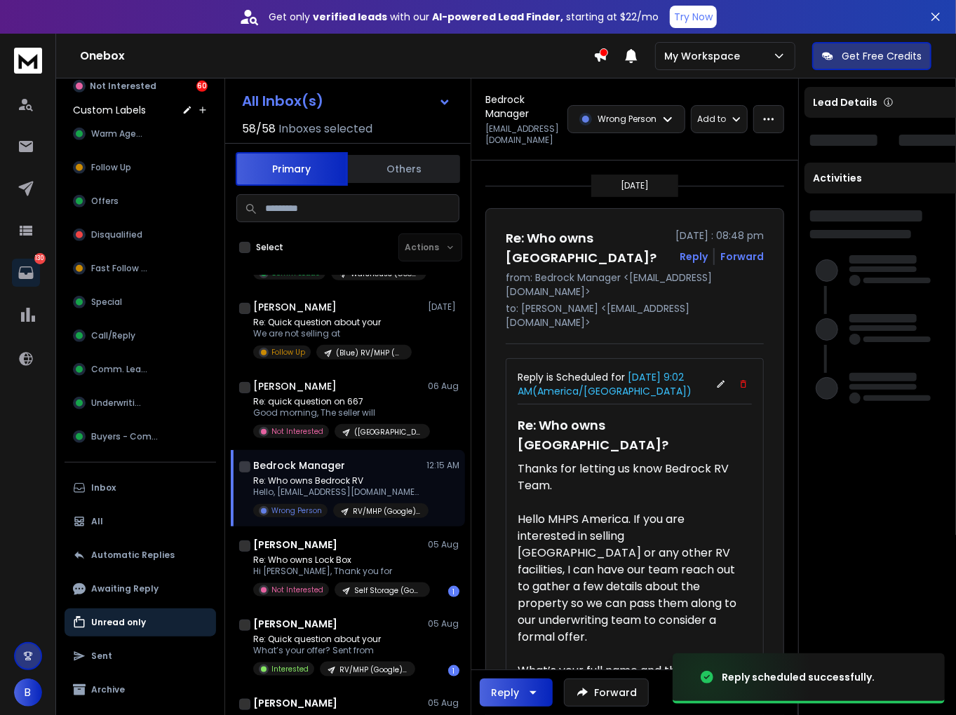
scroll to position [433, 0]
click at [677, 106] on div "Wrong Person" at bounding box center [626, 119] width 116 height 27
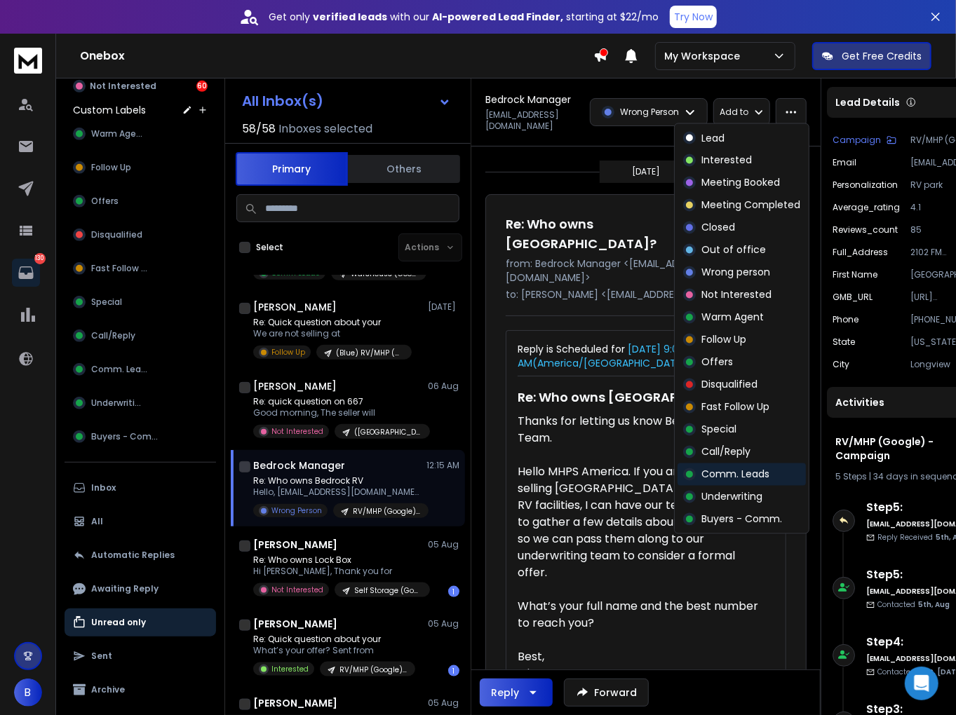
click at [730, 465] on div "Comm. Leads" at bounding box center [741, 474] width 128 height 22
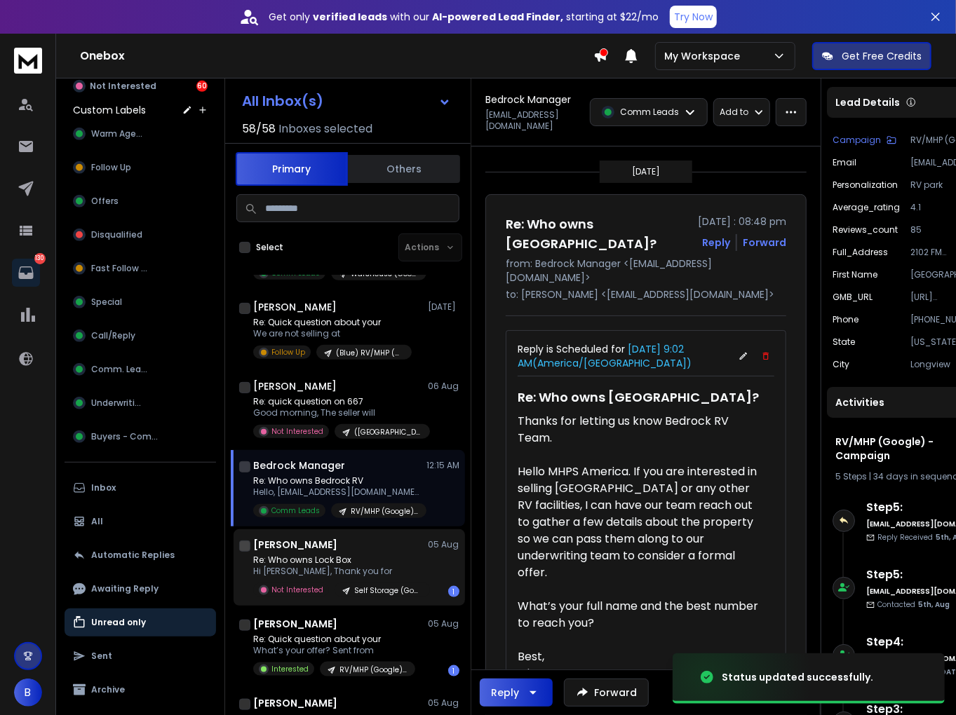
click at [348, 576] on p "Hi Emma, Thank you for" at bounding box center [337, 571] width 168 height 11
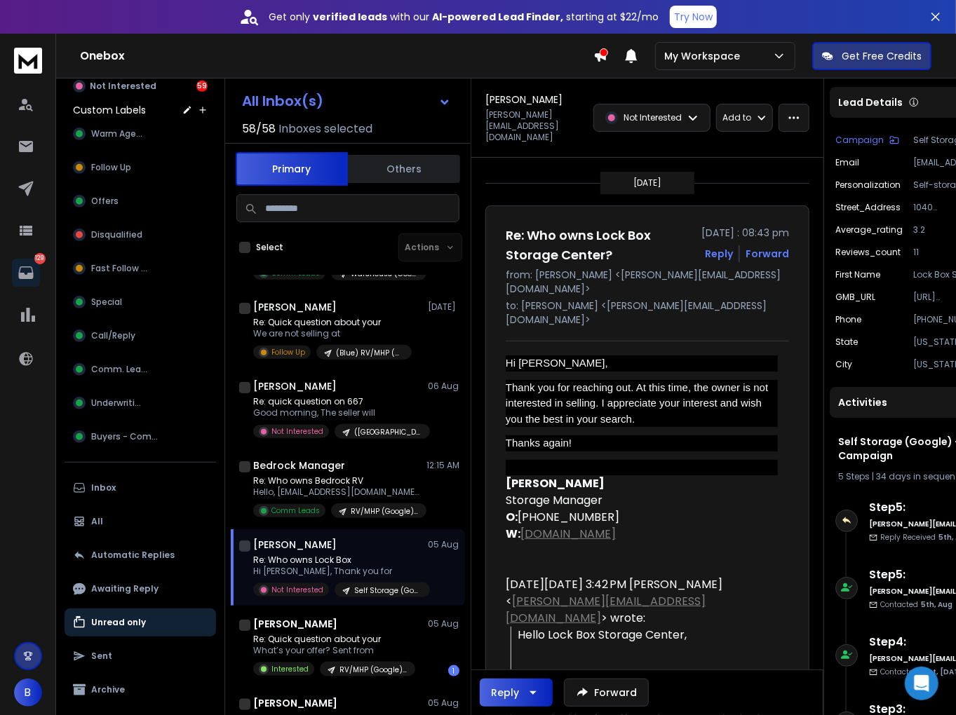
click at [710, 117] on div "Not Interested" at bounding box center [652, 117] width 116 height 27
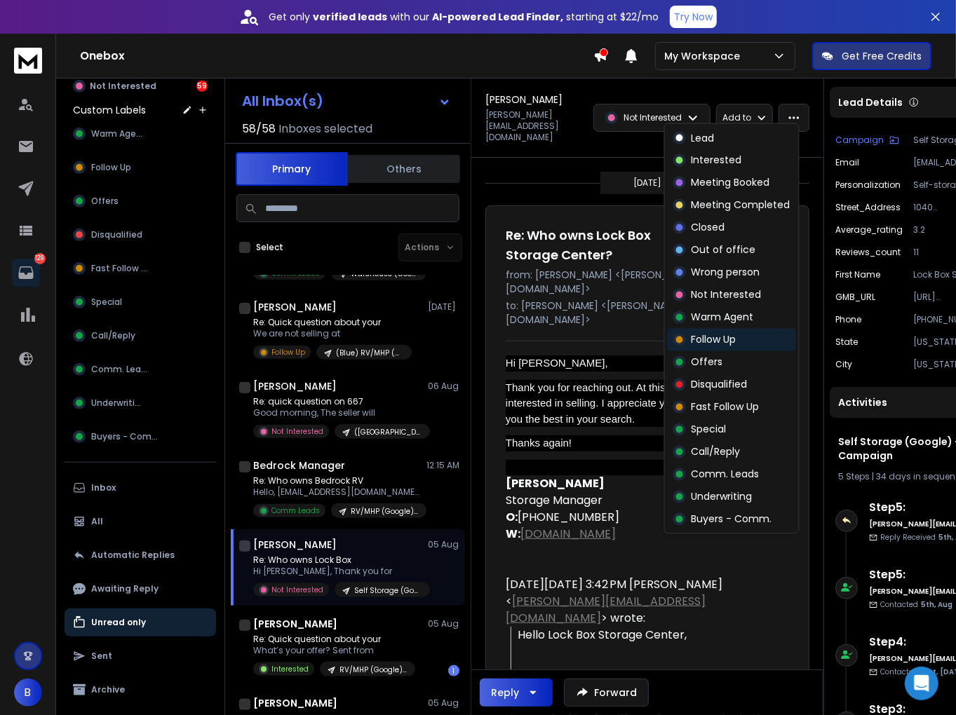
click at [743, 338] on div "Follow Up" at bounding box center [732, 340] width 128 height 22
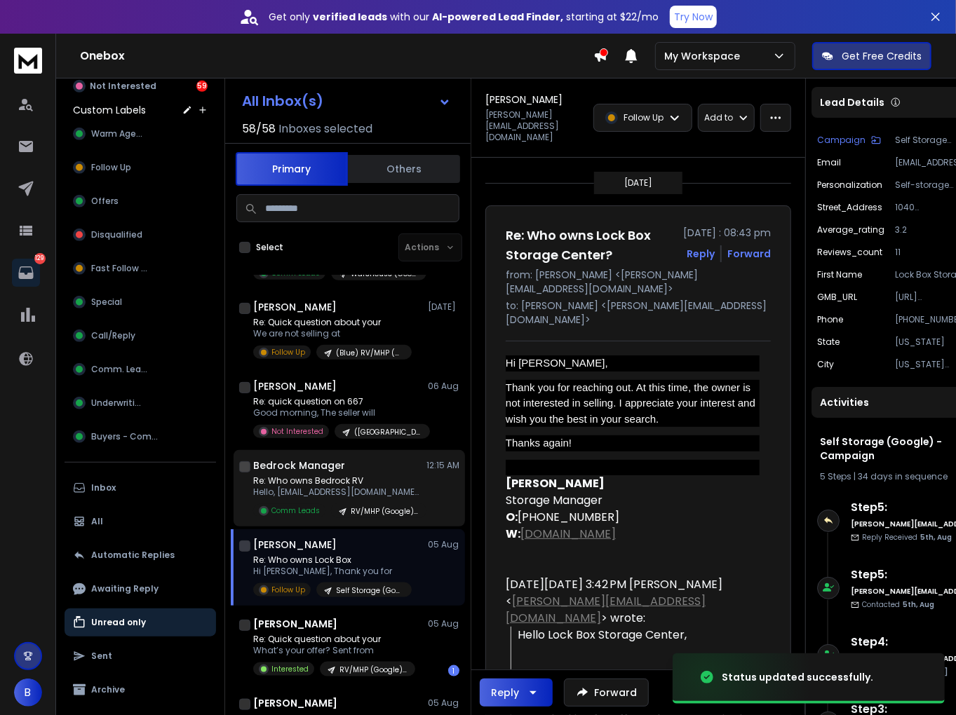
scroll to position [909, 0]
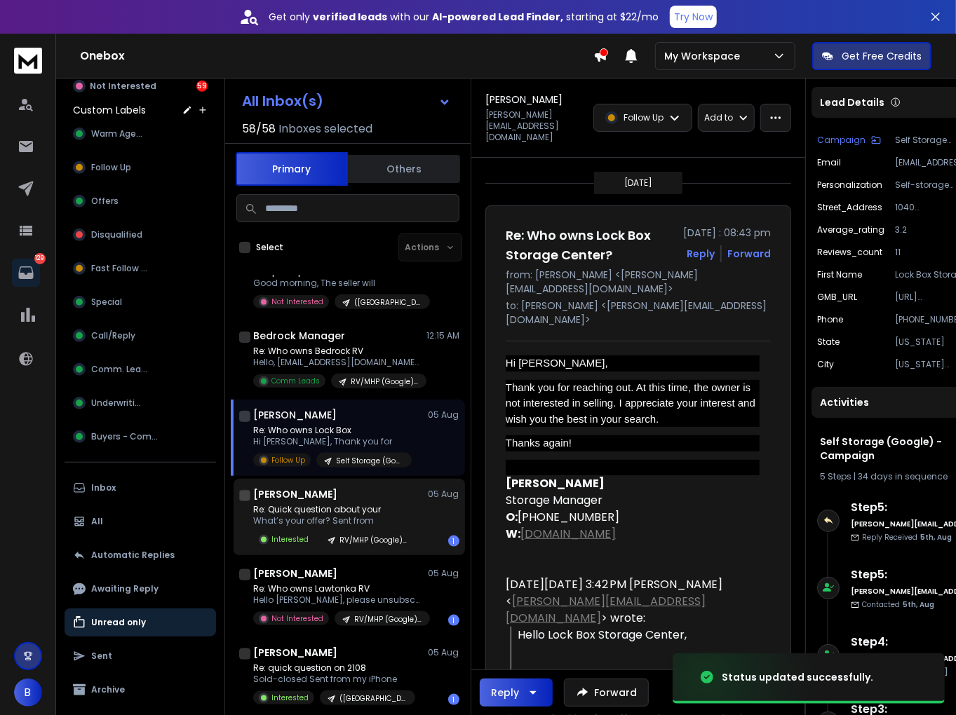
click at [341, 520] on p "What’s your offer? Sent from" at bounding box center [334, 520] width 162 height 11
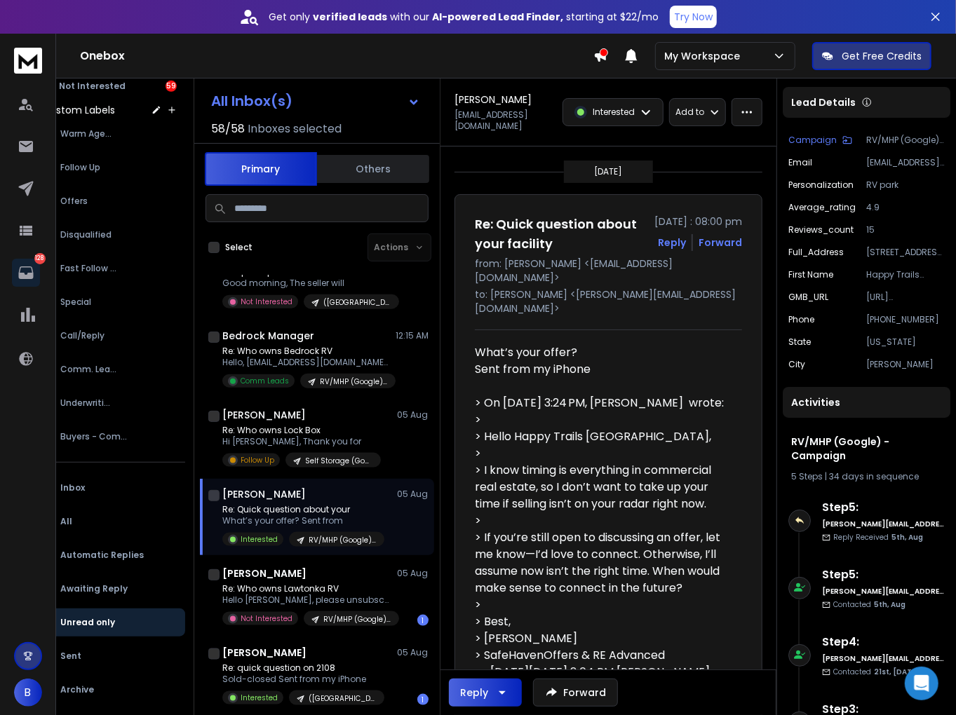
scroll to position [0, 90]
drag, startPoint x: 676, startPoint y: 391, endPoint x: 717, endPoint y: 376, distance: 44.2
click at [460, 684] on div "Reply" at bounding box center [485, 692] width 50 height 17
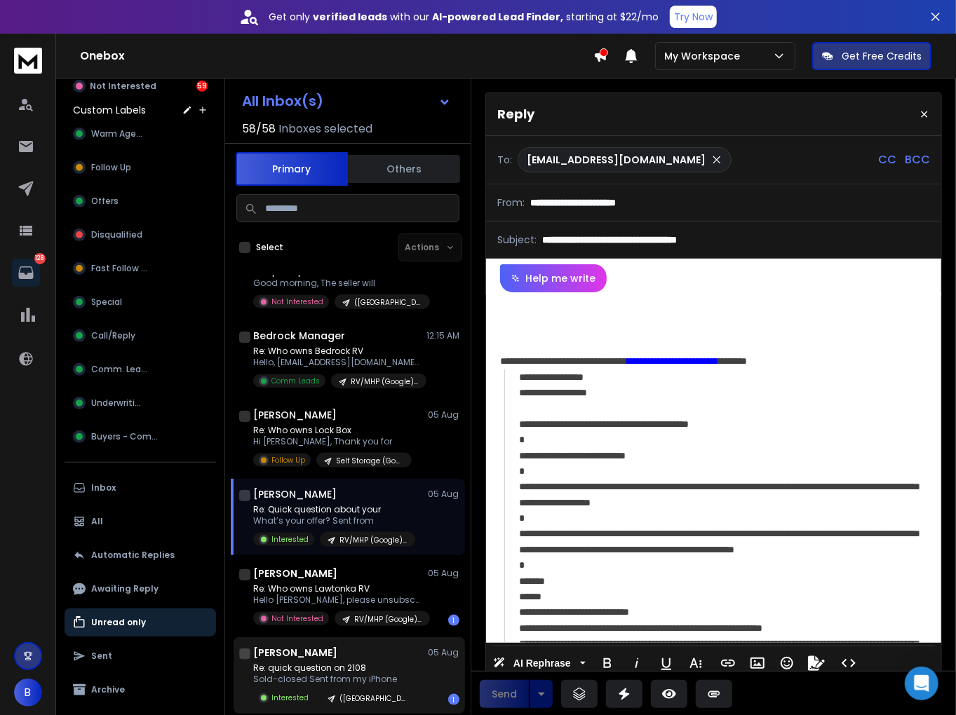
scroll to position [422, 0]
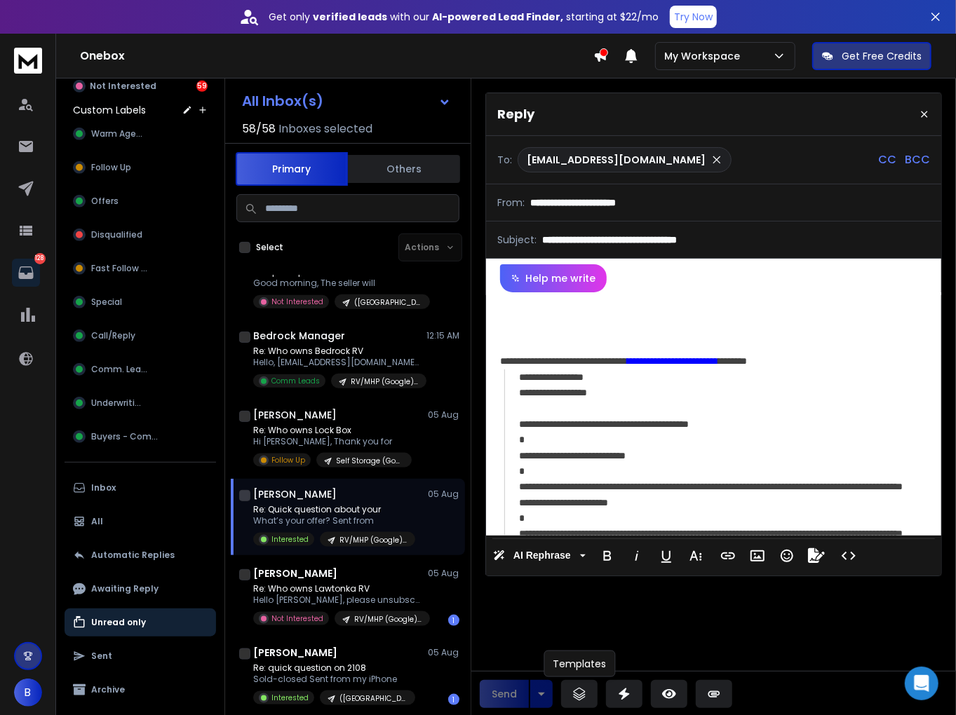
click at [579, 694] on icon at bounding box center [579, 694] width 14 height 14
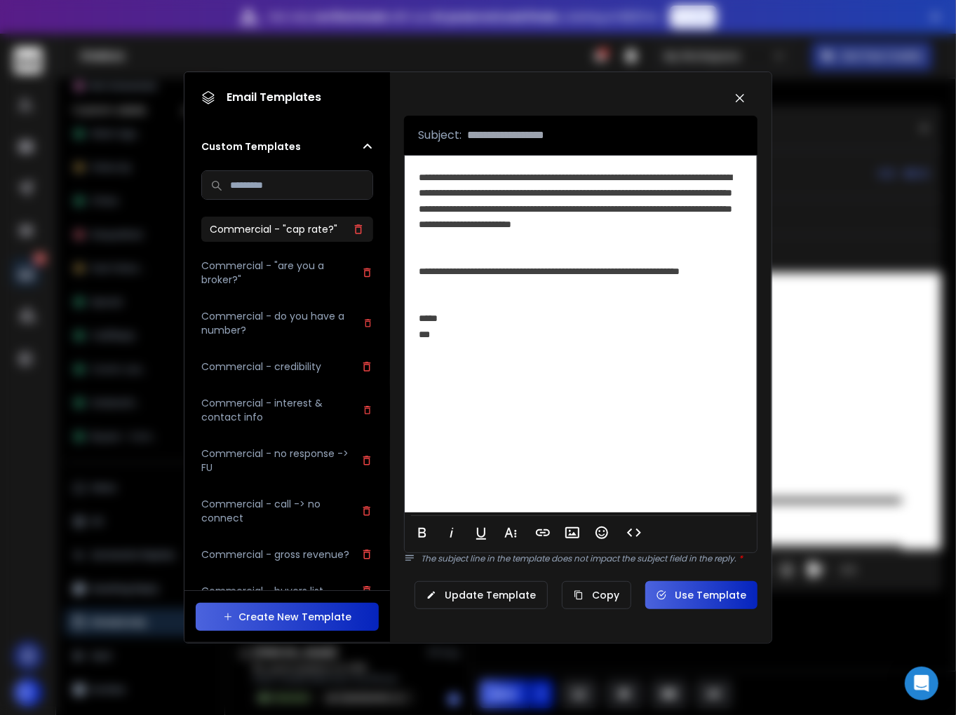
click at [316, 236] on h3 "Commercial - do you have a number?" at bounding box center [274, 229] width 128 height 14
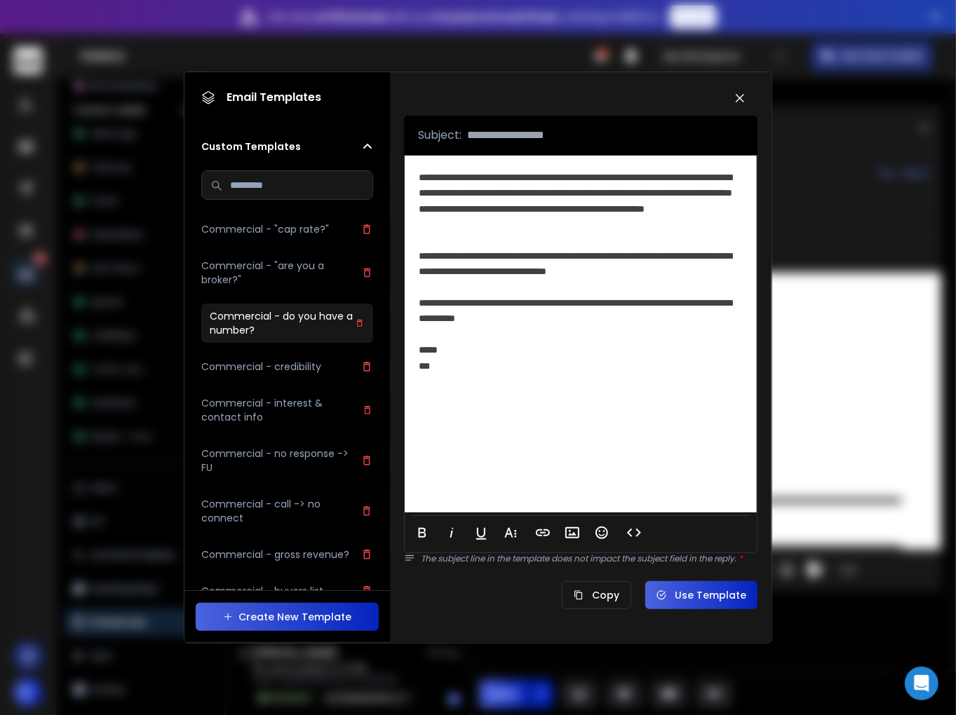
scroll to position [130, 0]
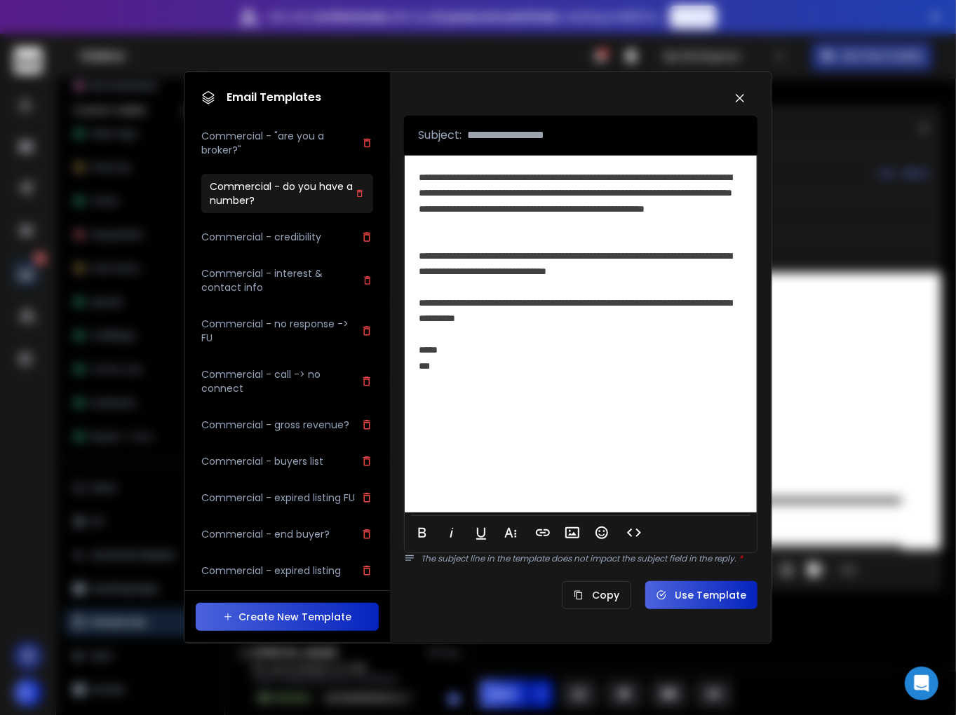
click at [292, 107] on h3 "Commercial - interest & contact info" at bounding box center [265, 100] width 128 height 14
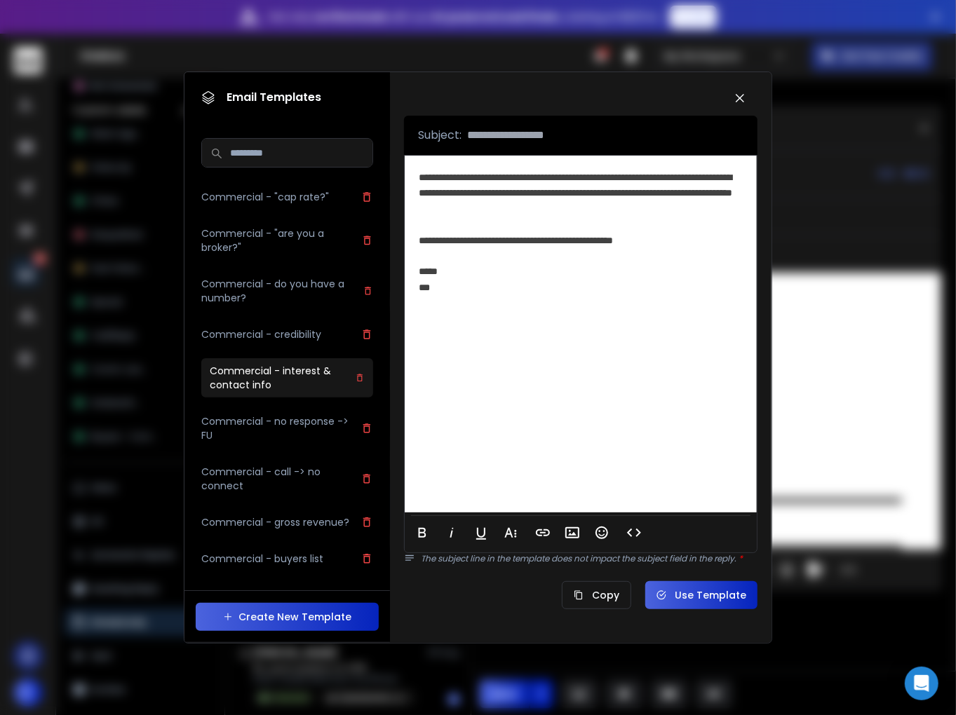
scroll to position [0, 0]
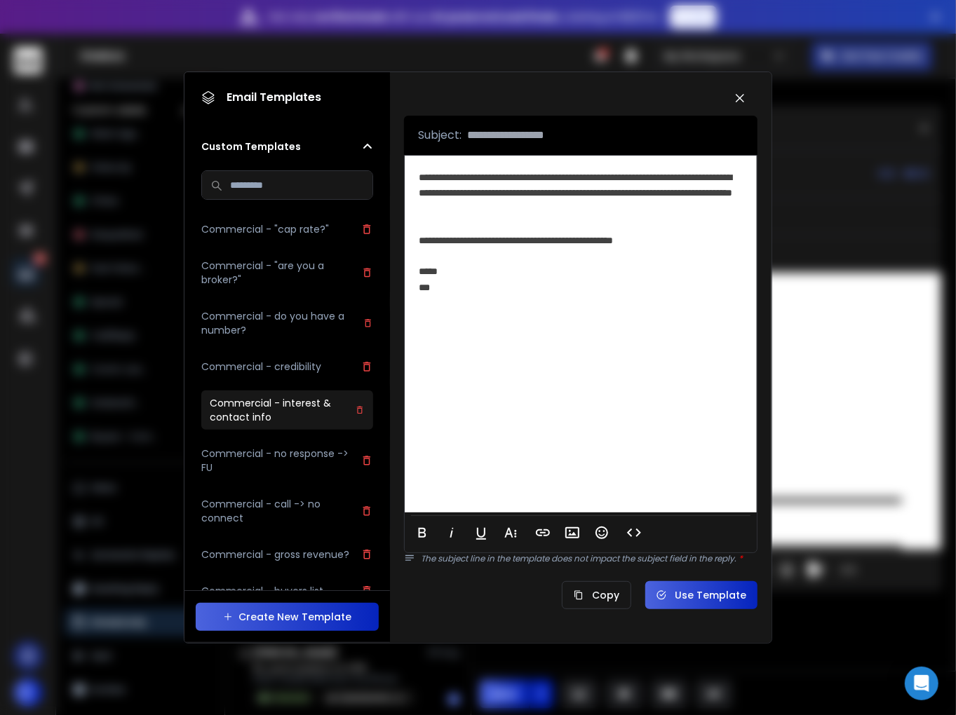
click at [724, 599] on button "Use Template" at bounding box center [701, 595] width 112 height 28
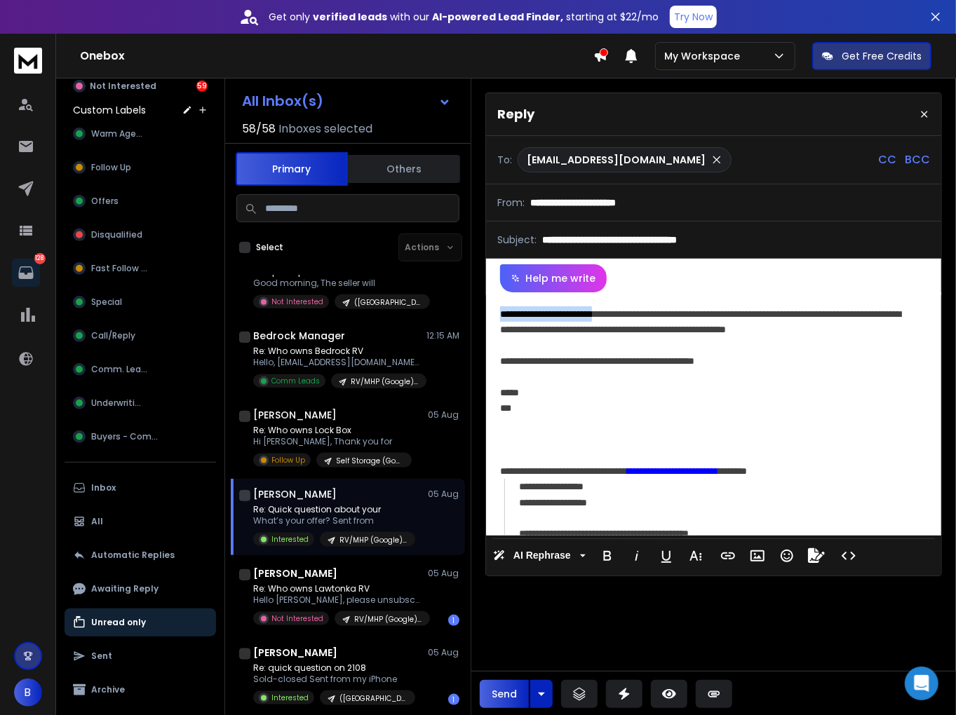
drag, startPoint x: 614, startPoint y: 316, endPoint x: 481, endPoint y: 317, distance: 132.5
click at [481, 317] on div "**********" at bounding box center [713, 415] width 485 height 673
click at [607, 361] on div "**********" at bounding box center [706, 360] width 412 height 15
click at [508, 410] on div "***" at bounding box center [706, 407] width 412 height 15
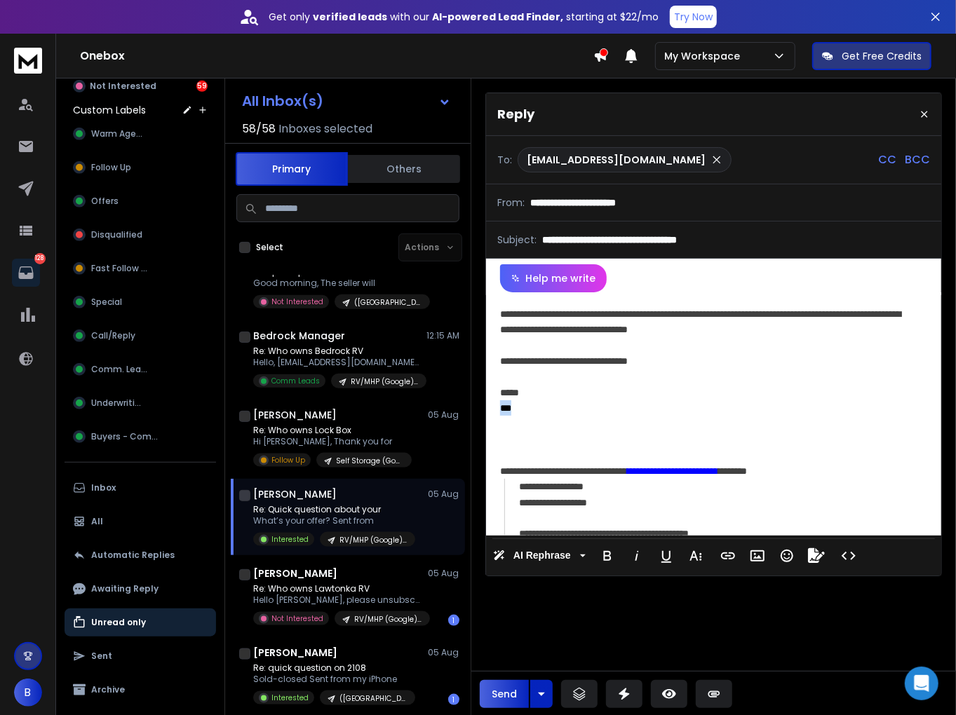
click at [508, 410] on div "***" at bounding box center [706, 407] width 412 height 15
click at [548, 689] on icon "button" at bounding box center [541, 694] width 17 height 17
click at [544, 650] on p "Send Later" at bounding box center [525, 658] width 57 height 20
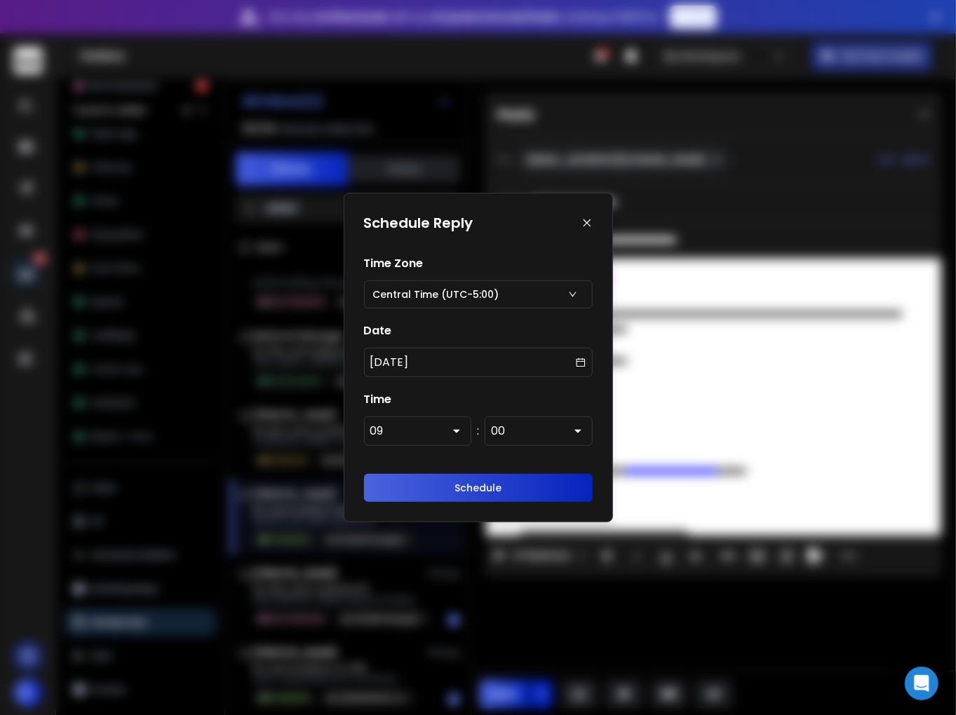
click at [517, 425] on div "00" at bounding box center [539, 431] width 108 height 29
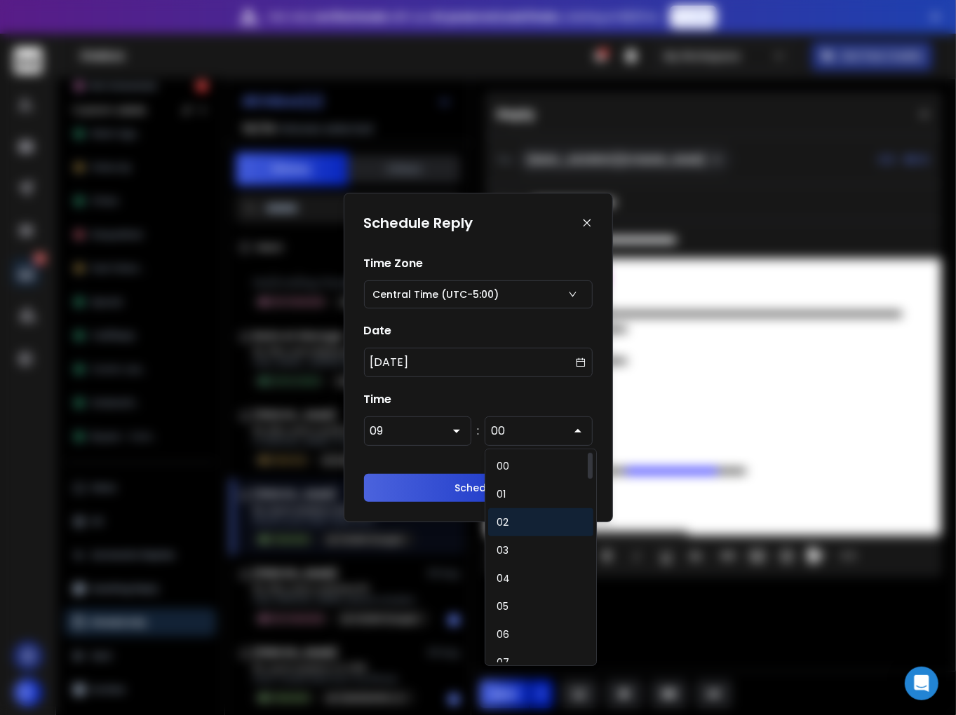
click at [510, 515] on div "02" at bounding box center [540, 522] width 105 height 28
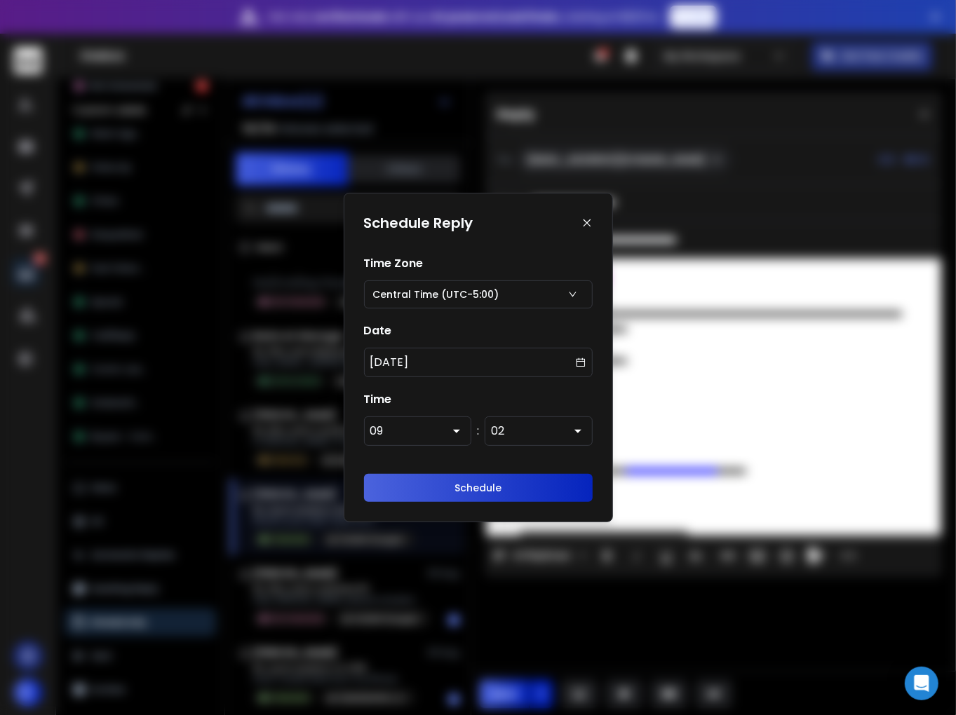
click at [498, 489] on div "Schedule" at bounding box center [478, 488] width 229 height 28
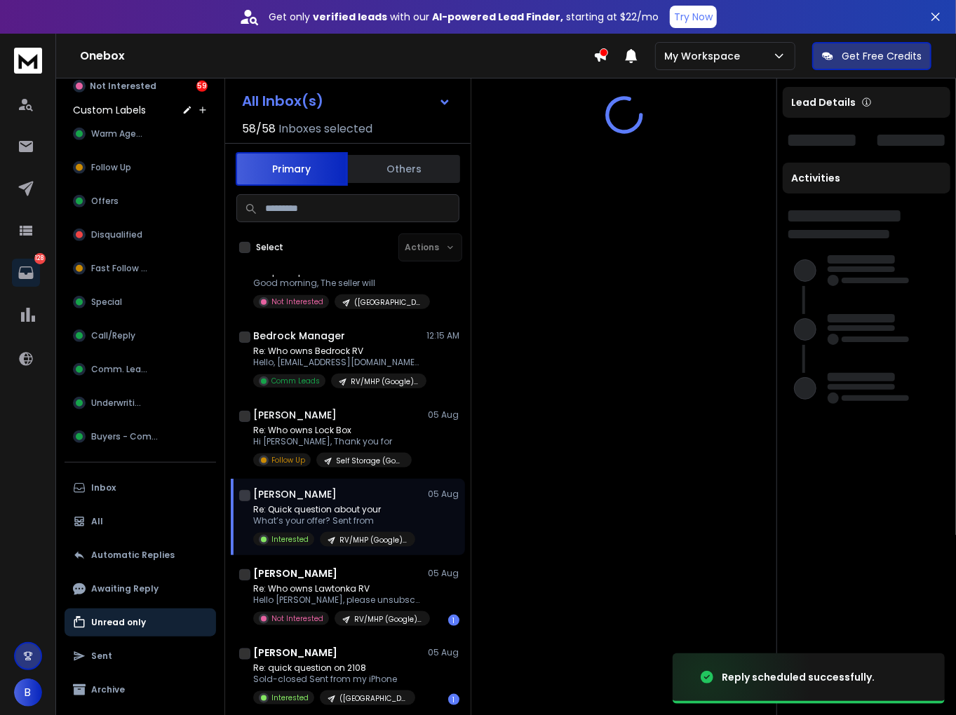
scroll to position [433, 0]
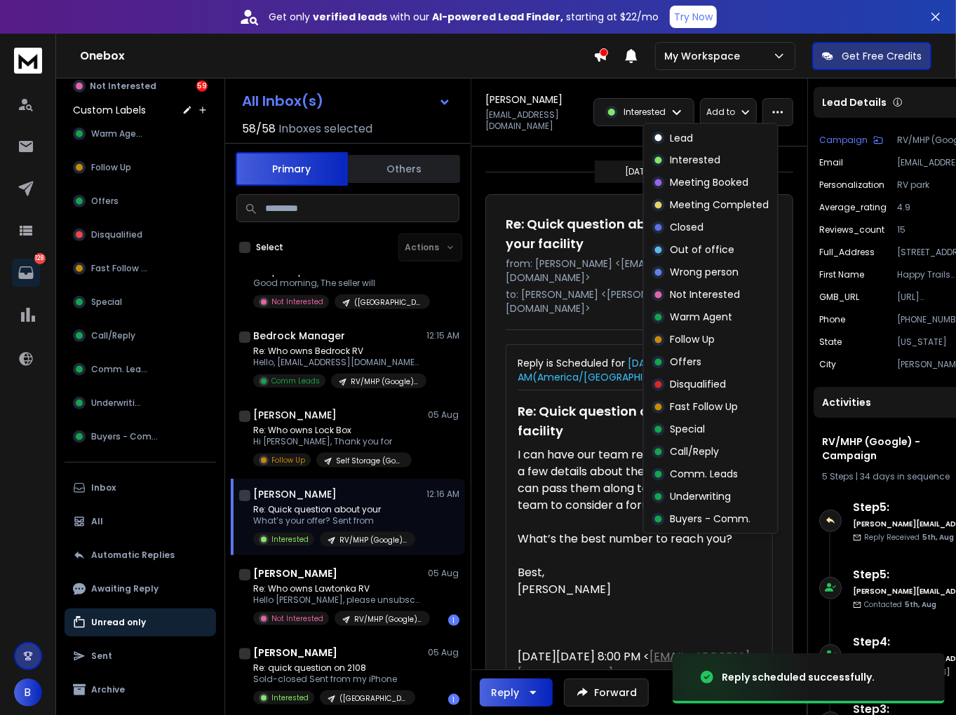
click at [693, 114] on div "Interested" at bounding box center [644, 112] width 100 height 27
drag, startPoint x: 712, startPoint y: 468, endPoint x: 705, endPoint y: 471, distance: 8.5
click at [713, 468] on p "Comm. Leads" at bounding box center [704, 475] width 68 height 14
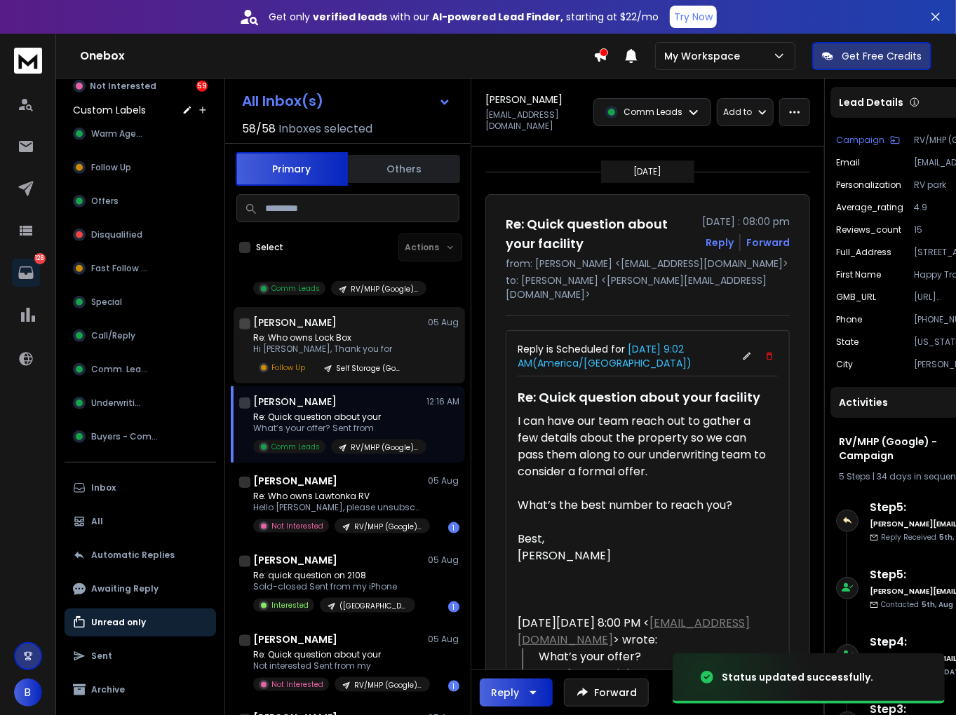
scroll to position [1038, 0]
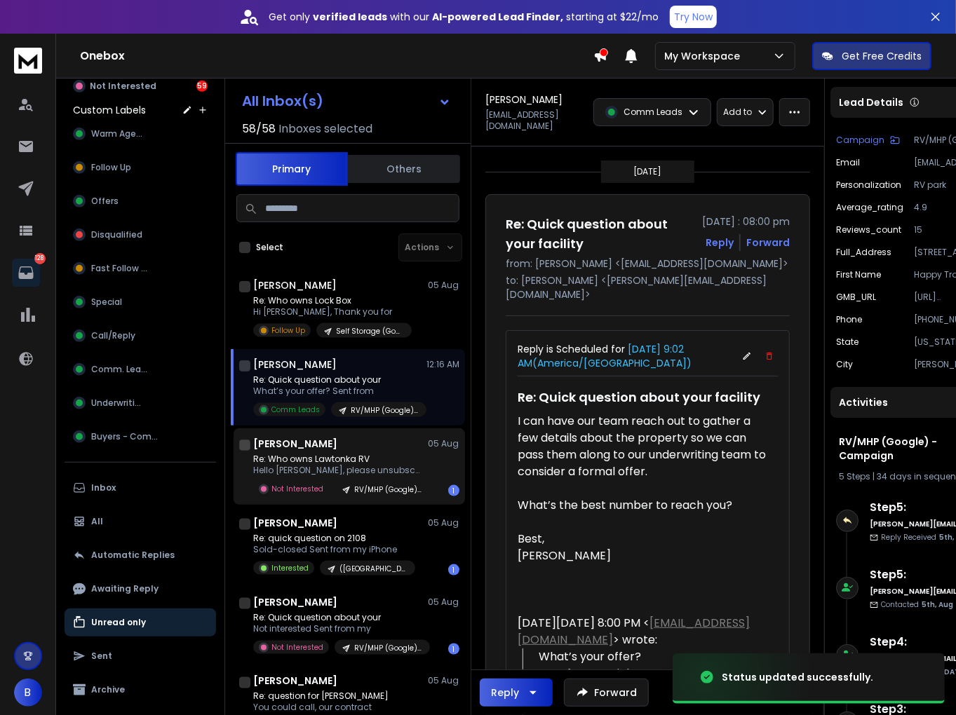
click at [402, 465] on p "Hello Mrs Walker, please unsubscribe" at bounding box center [337, 470] width 168 height 11
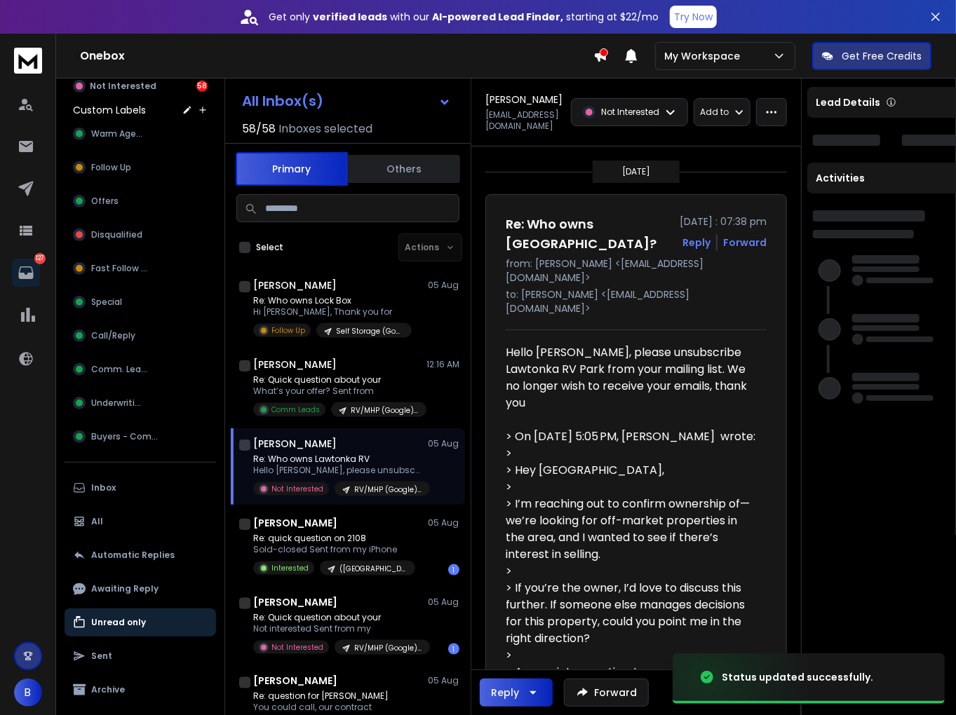
scroll to position [433, 0]
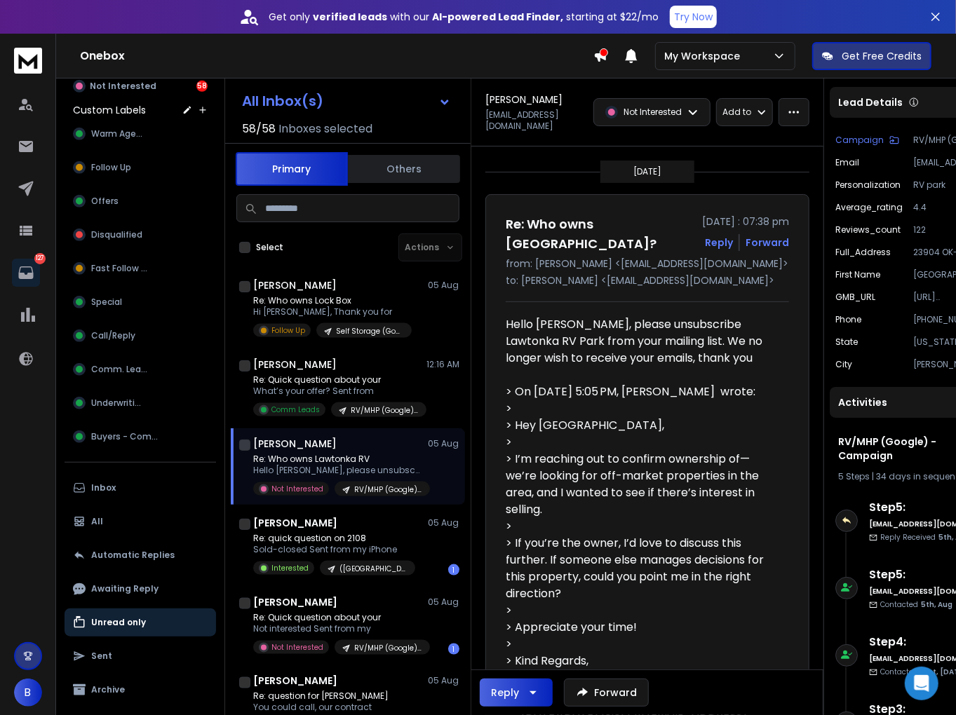
click at [800, 111] on icon "button" at bounding box center [793, 112] width 13 height 13
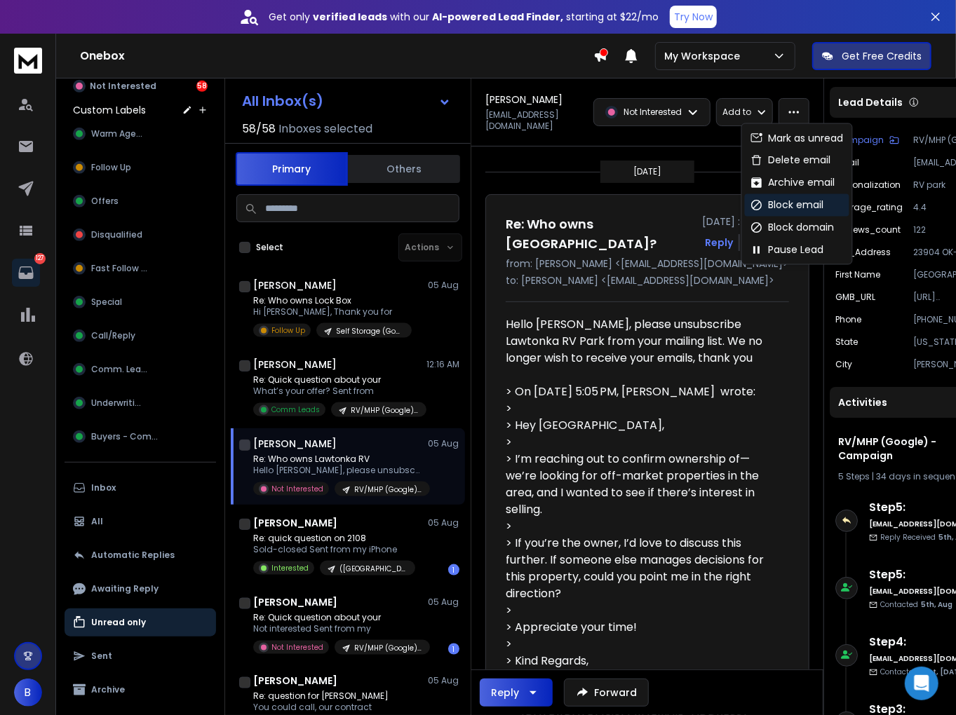
click at [814, 202] on div "Block email" at bounding box center [787, 205] width 74 height 14
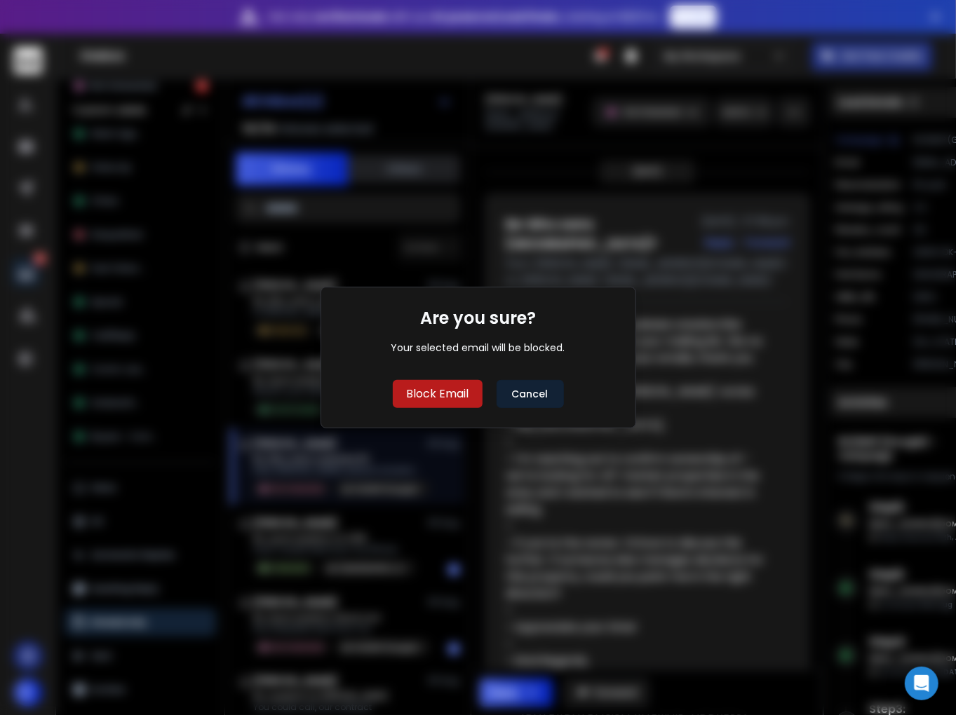
click at [453, 395] on button "Block Email" at bounding box center [438, 394] width 90 height 28
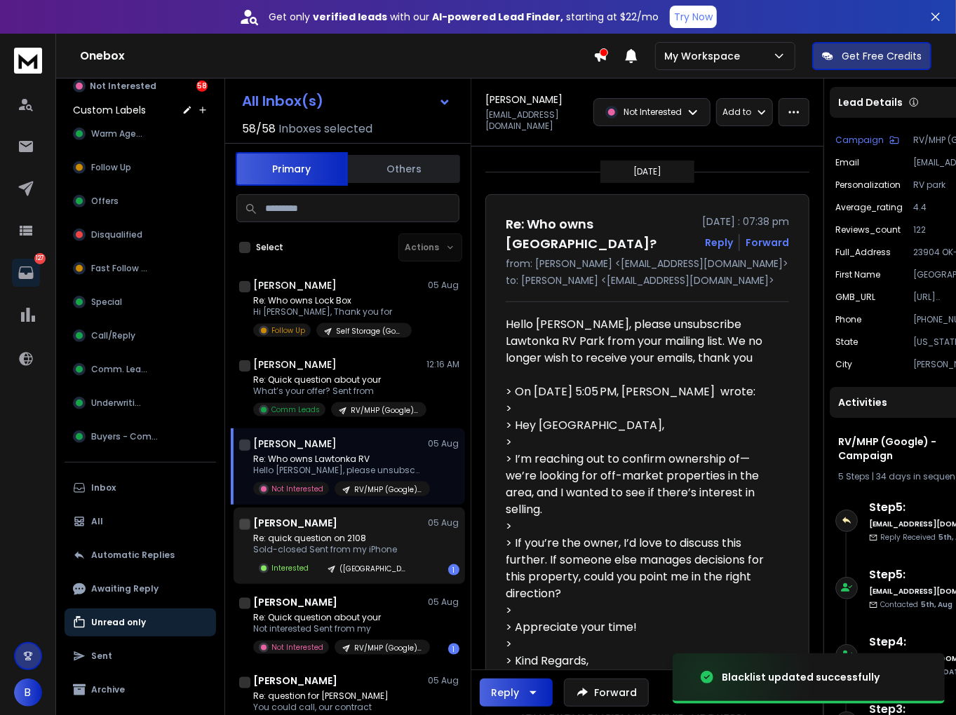
click at [369, 538] on p "Re: quick question on 2108" at bounding box center [334, 538] width 162 height 11
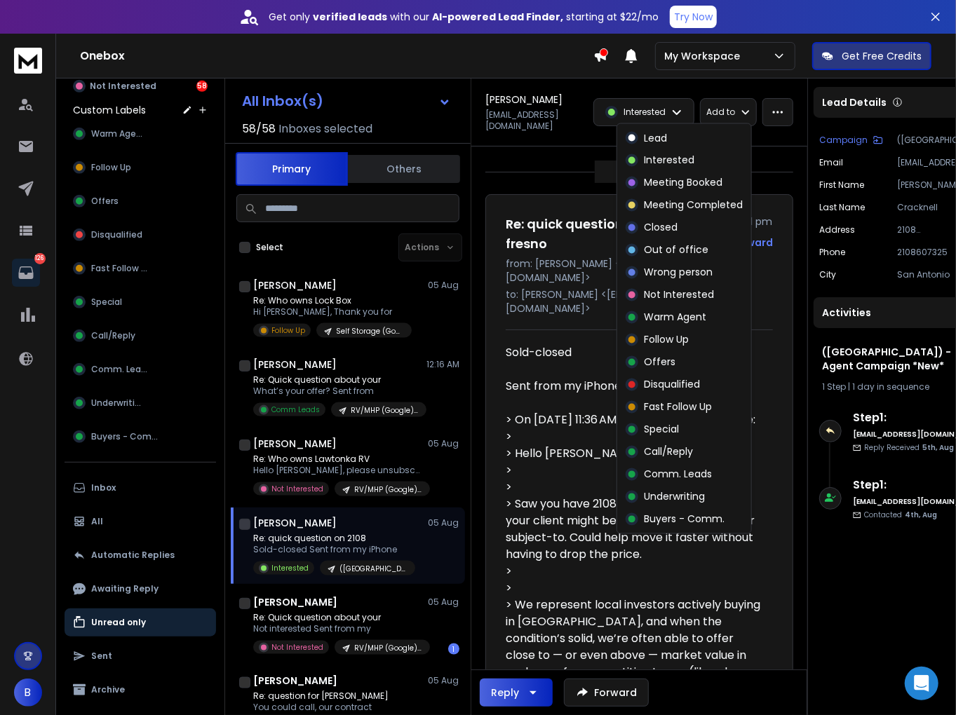
click at [691, 104] on div "Interested" at bounding box center [644, 112] width 100 height 27
click at [690, 379] on p "Disqualified" at bounding box center [672, 385] width 56 height 14
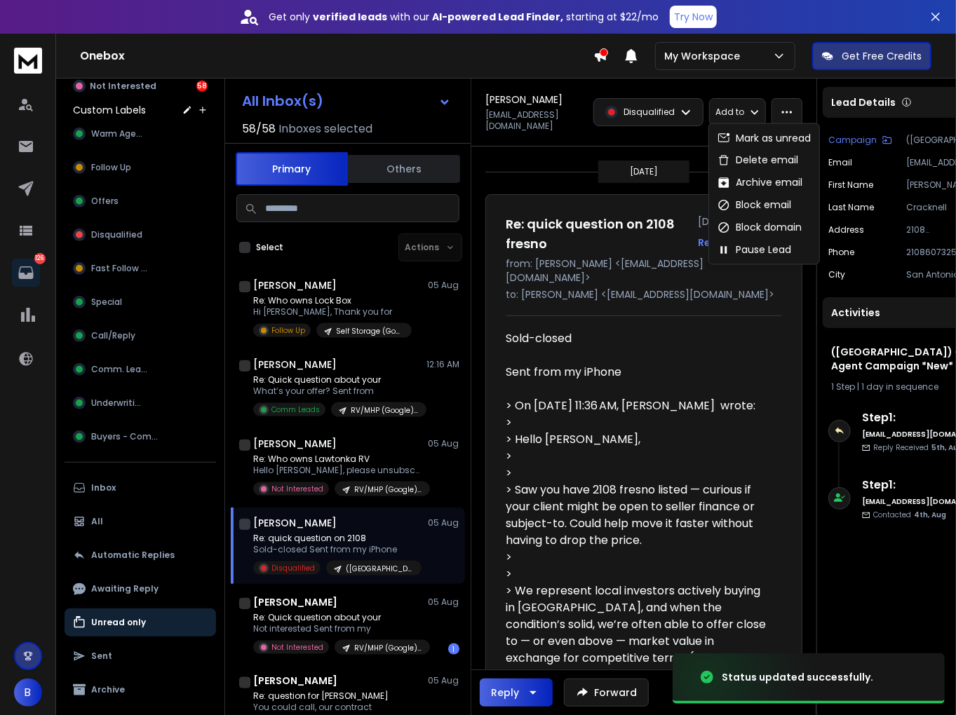
click at [793, 107] on icon "button" at bounding box center [786, 112] width 13 height 13
click at [758, 203] on div "Block email" at bounding box center [754, 205] width 74 height 14
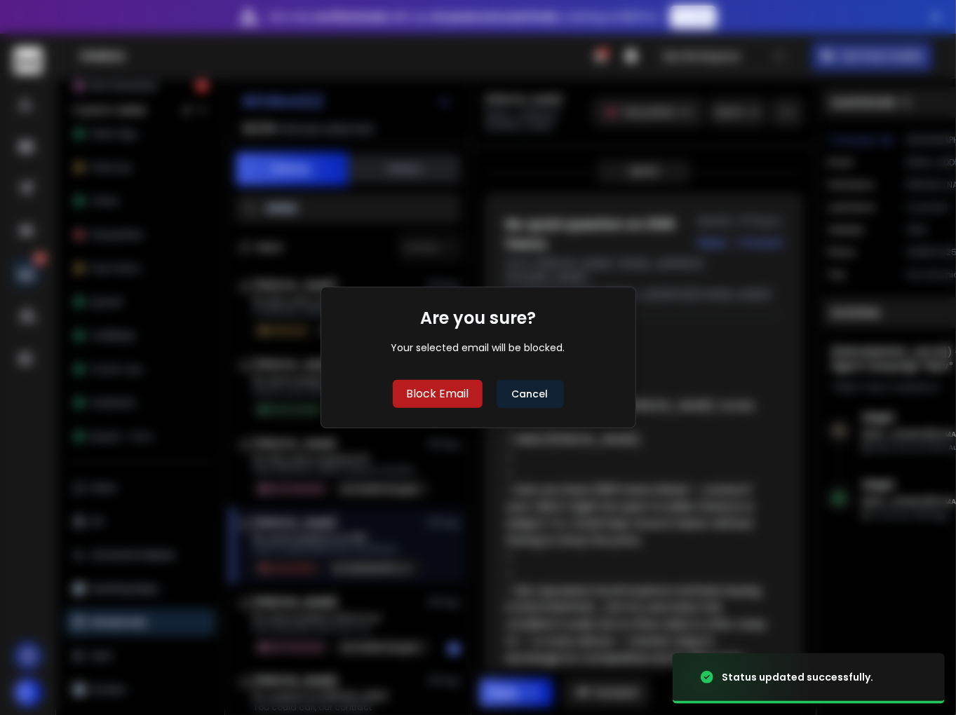
drag, startPoint x: 428, startPoint y: 395, endPoint x: 400, endPoint y: 410, distance: 31.4
click at [428, 394] on button "Block Email" at bounding box center [438, 394] width 90 height 28
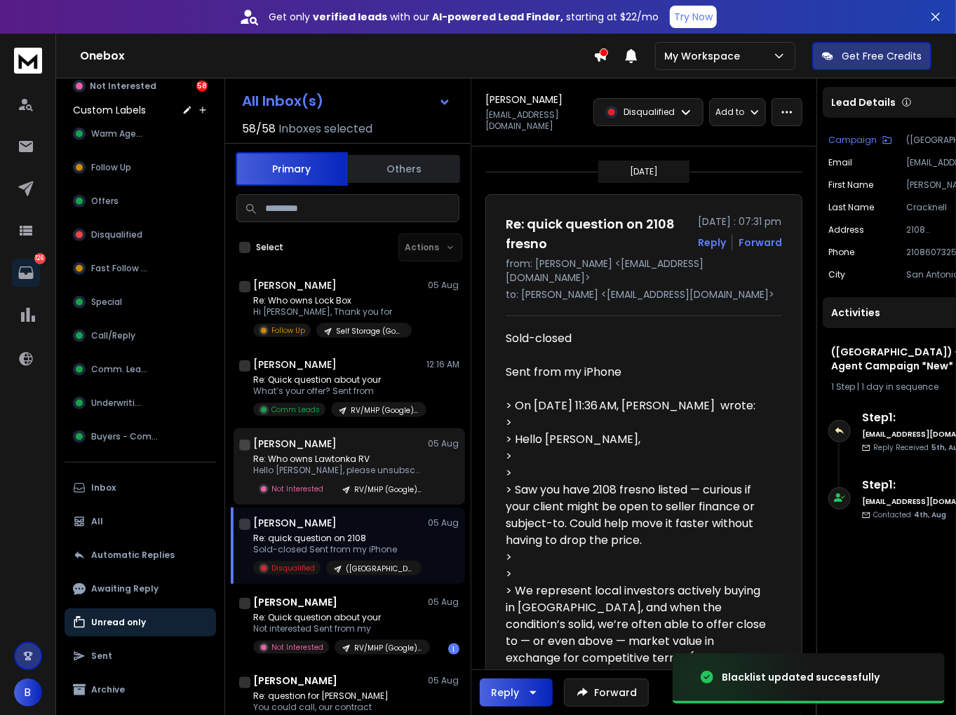
click at [320, 460] on p "Re: Who owns Lawtonka RV" at bounding box center [337, 459] width 168 height 11
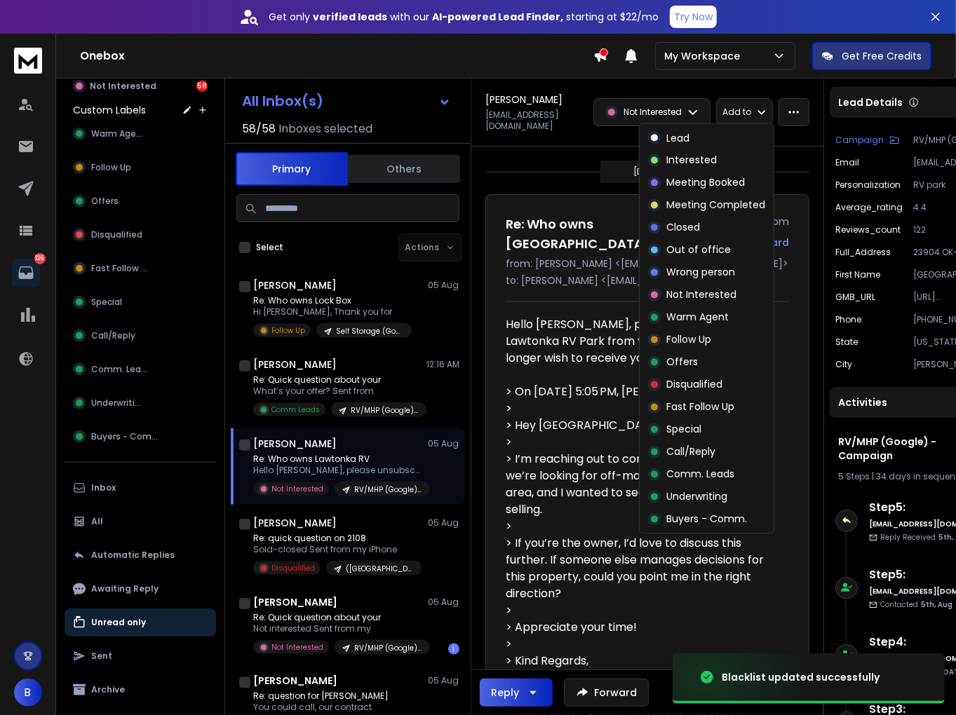
click at [701, 99] on div "Not Interested" at bounding box center [652, 112] width 116 height 27
click at [704, 384] on p "Disqualified" at bounding box center [694, 385] width 56 height 14
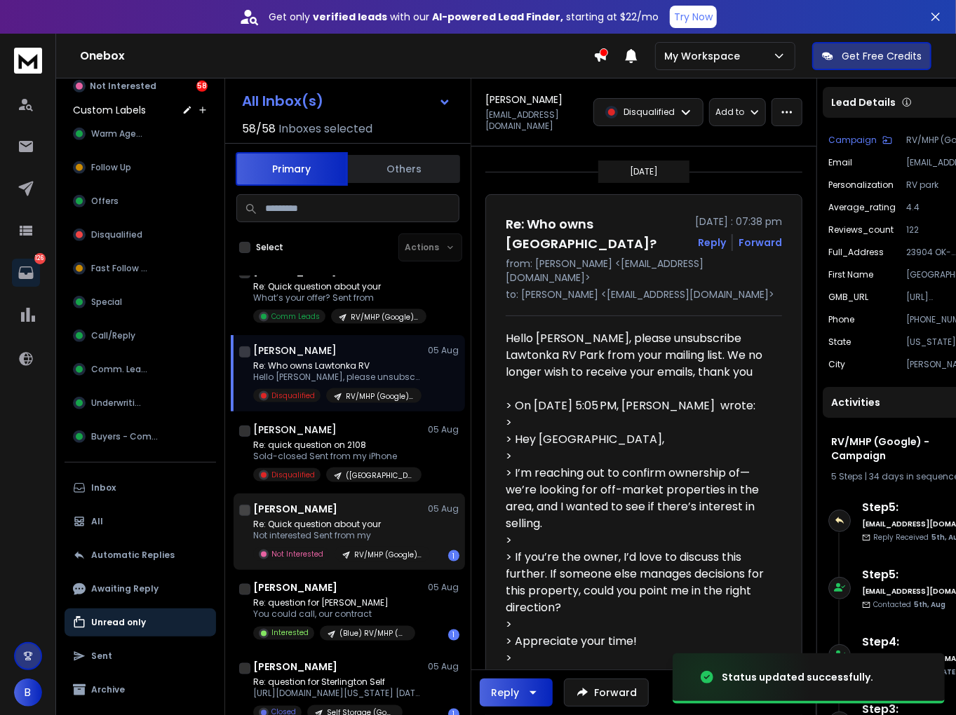
scroll to position [1168, 0]
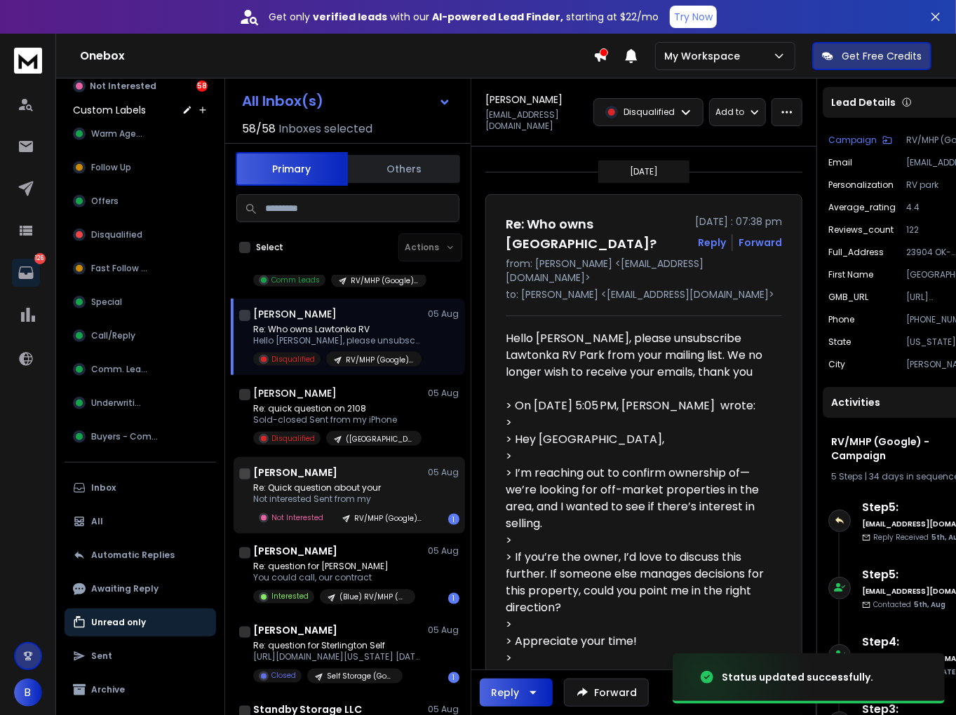
click at [376, 496] on p "Not interested Sent from my" at bounding box center [337, 499] width 168 height 11
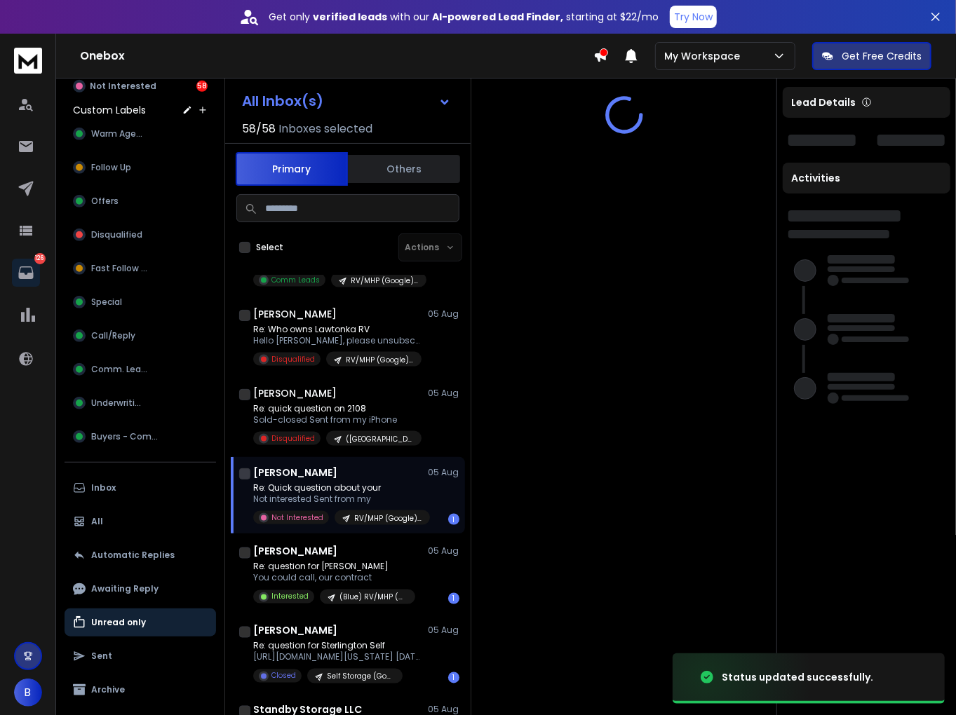
scroll to position [433, 0]
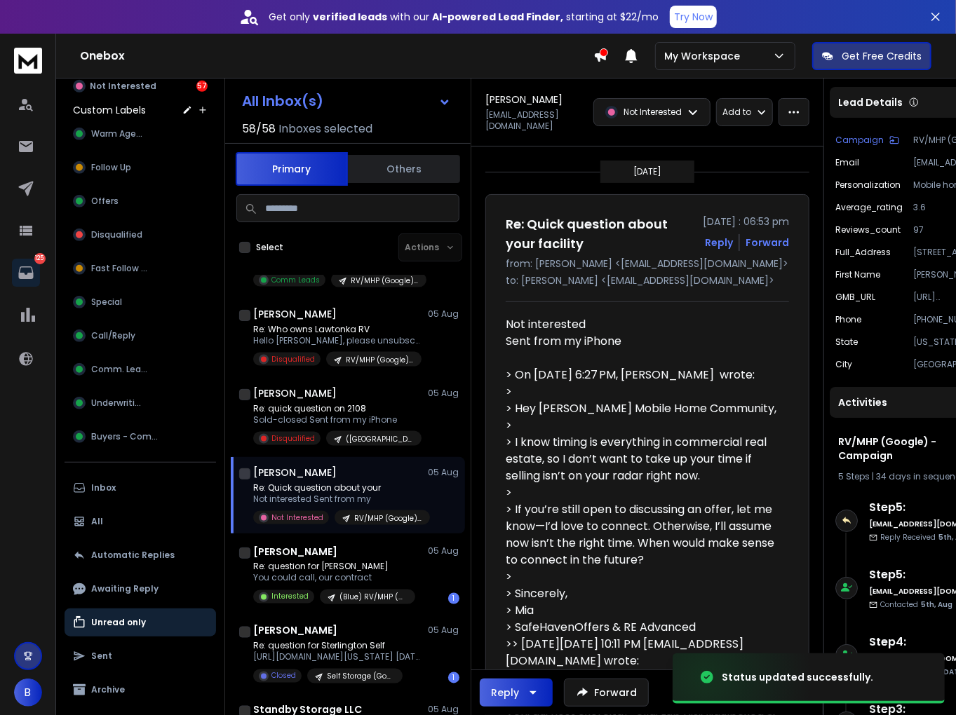
click at [682, 107] on p "Not Interested" at bounding box center [652, 112] width 58 height 11
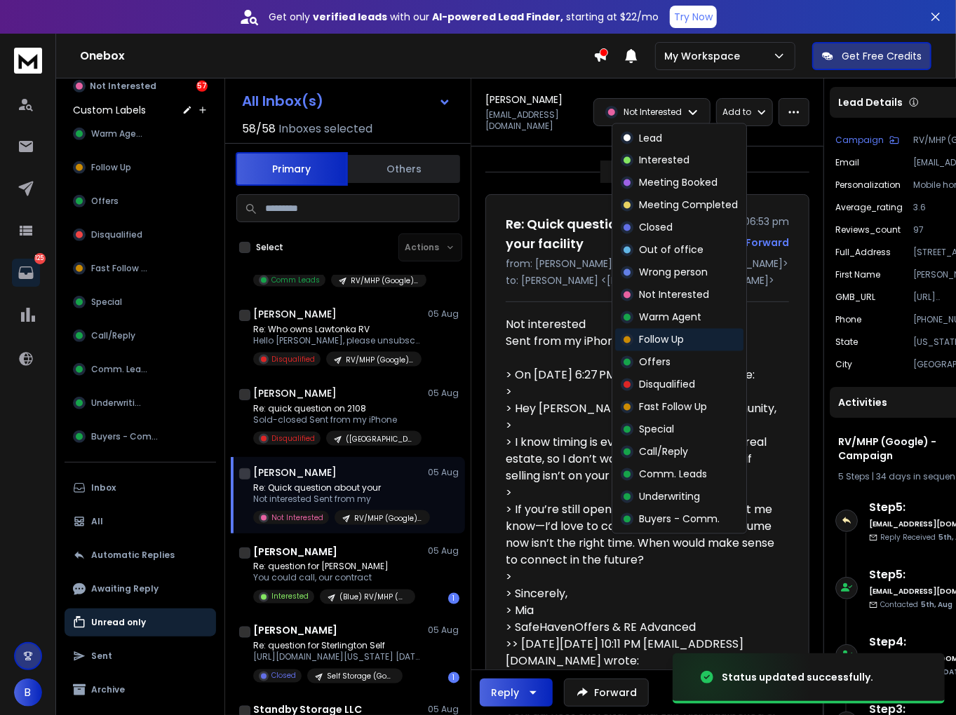
click at [681, 341] on p "Follow Up" at bounding box center [661, 340] width 45 height 14
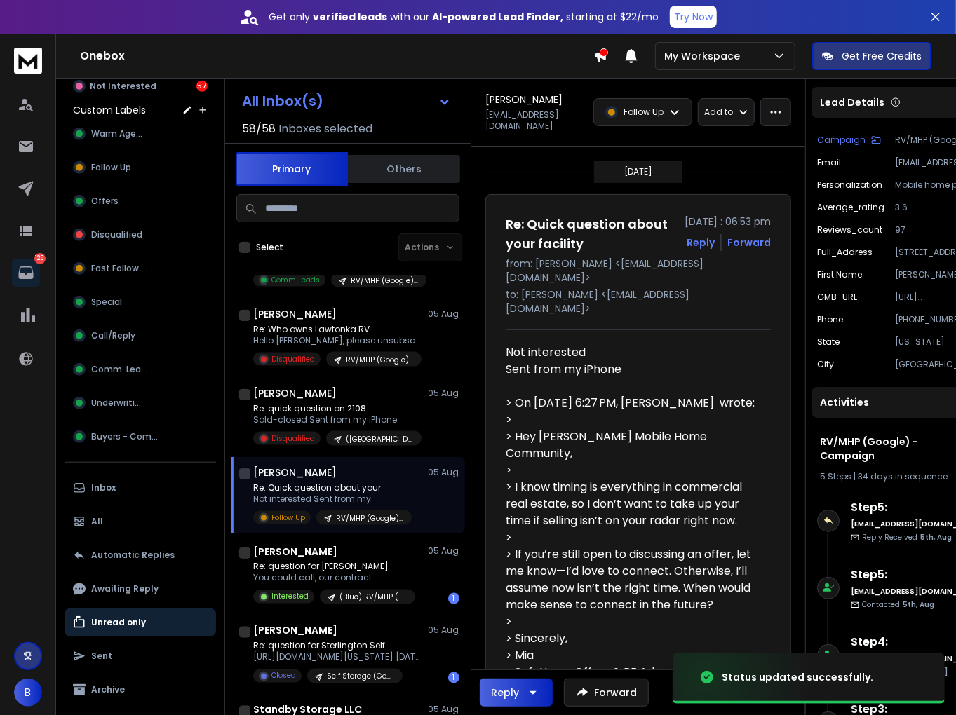
scroll to position [1299, 0]
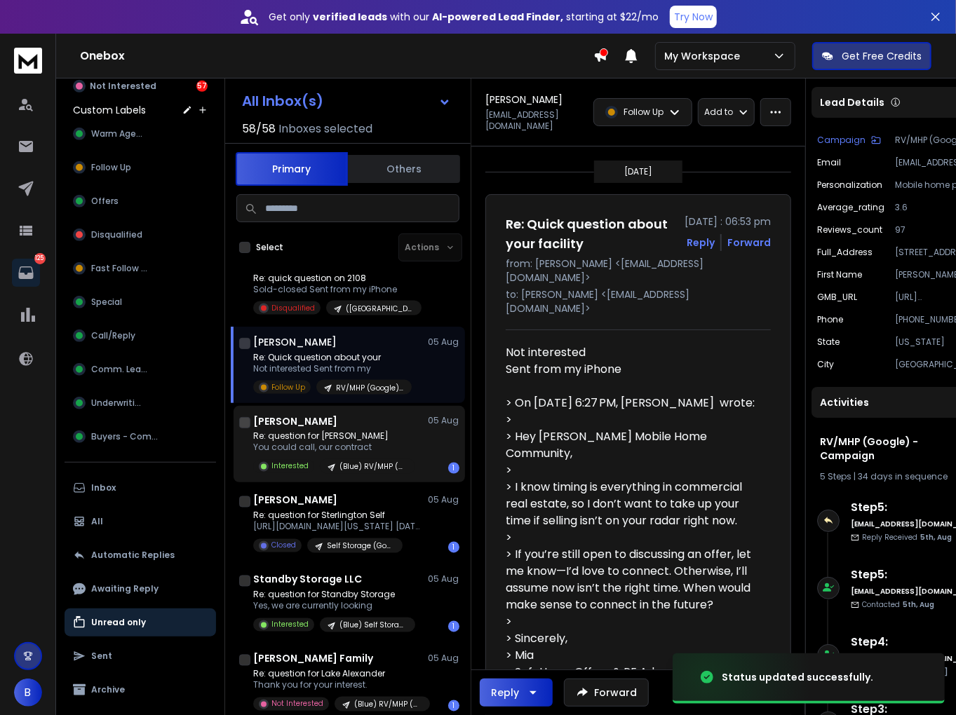
click at [368, 447] on p "You could call, our contract" at bounding box center [334, 447] width 162 height 11
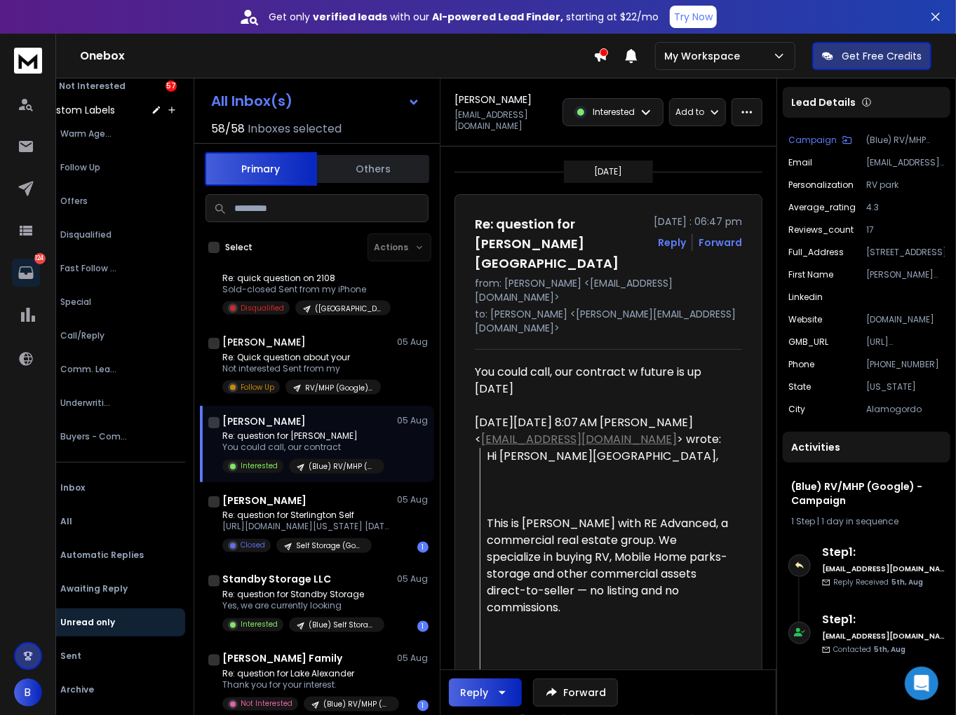
scroll to position [0, 63]
drag, startPoint x: 621, startPoint y: 459, endPoint x: 644, endPoint y: 453, distance: 24.0
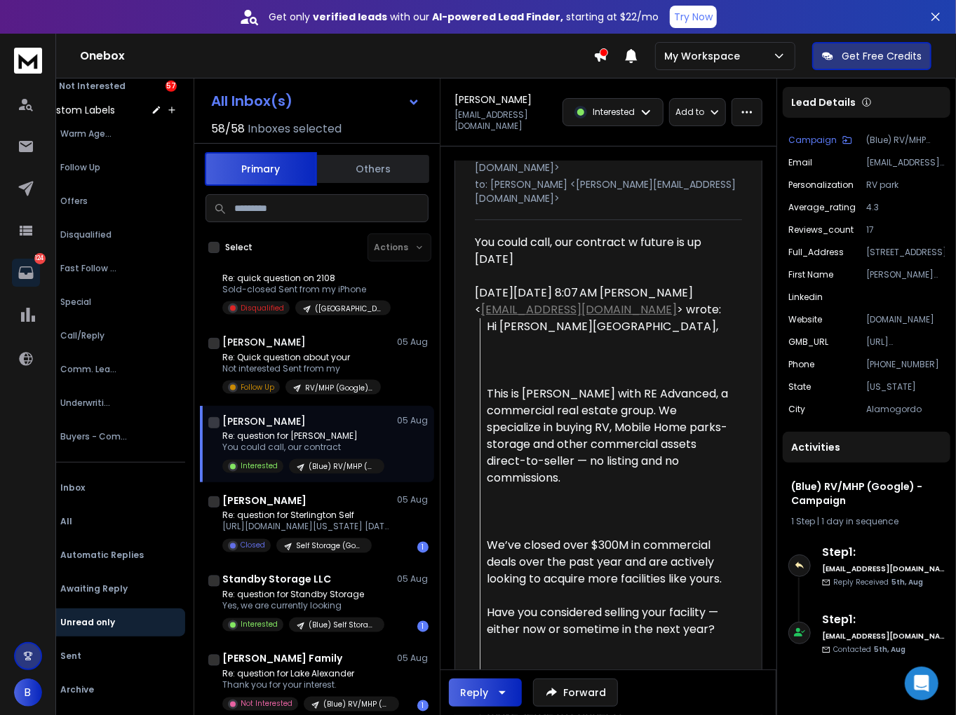
scroll to position [0, 0]
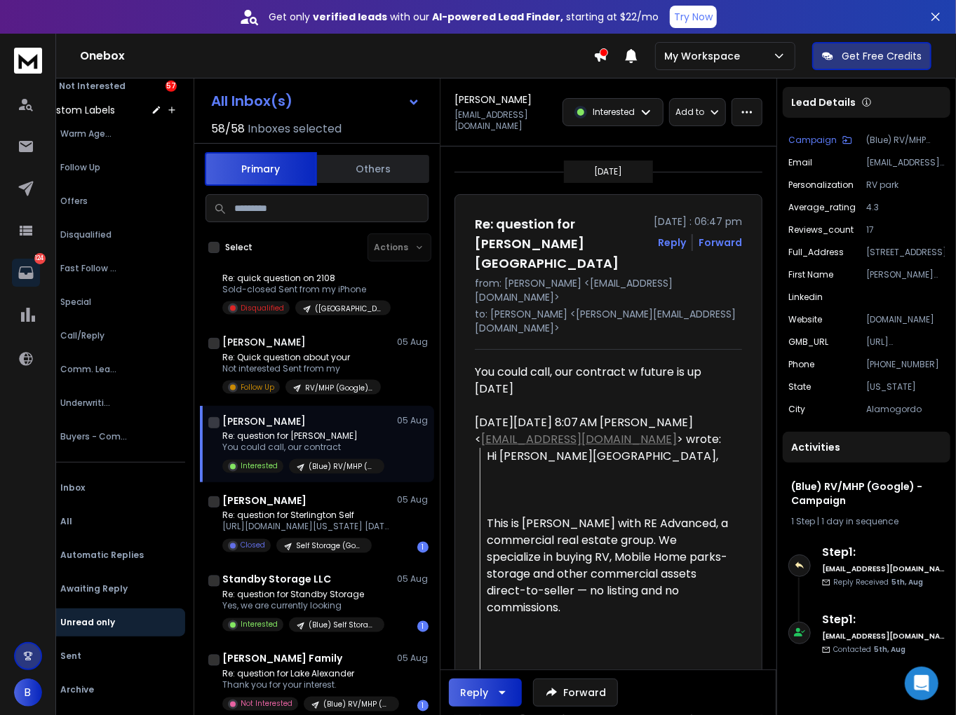
click at [460, 684] on div "Reply" at bounding box center [485, 692] width 50 height 17
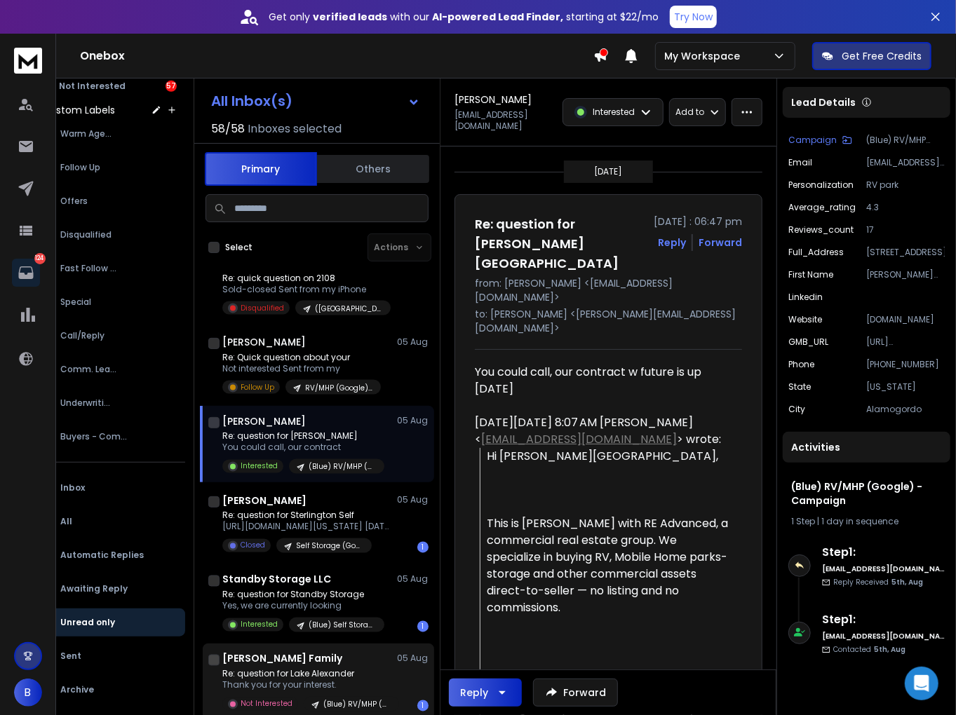
scroll to position [422, 0]
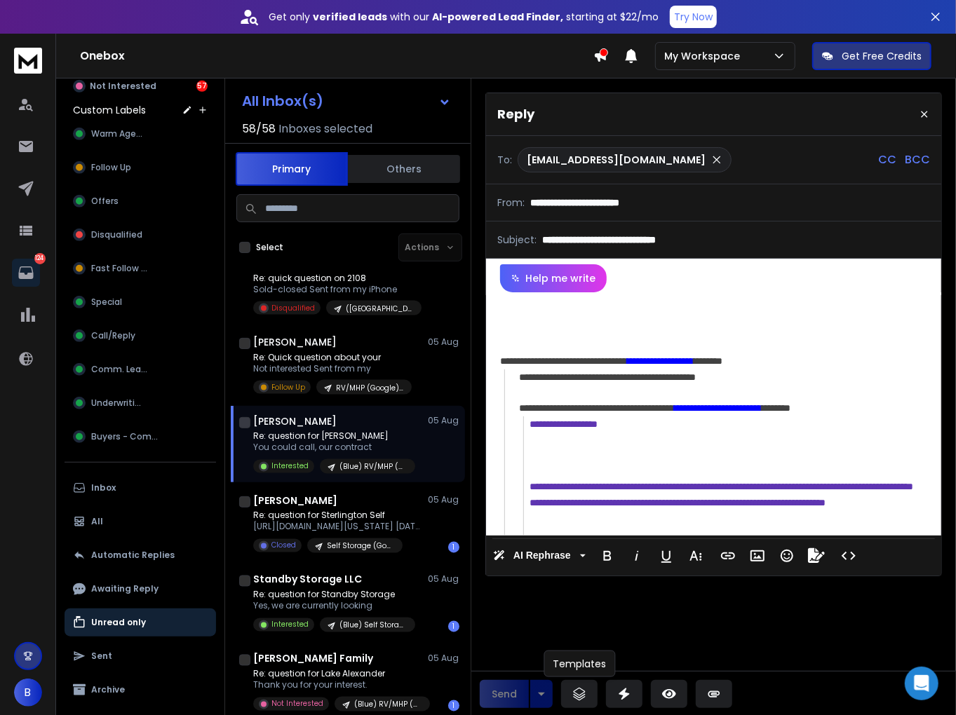
click at [574, 685] on button at bounding box center [579, 694] width 36 height 28
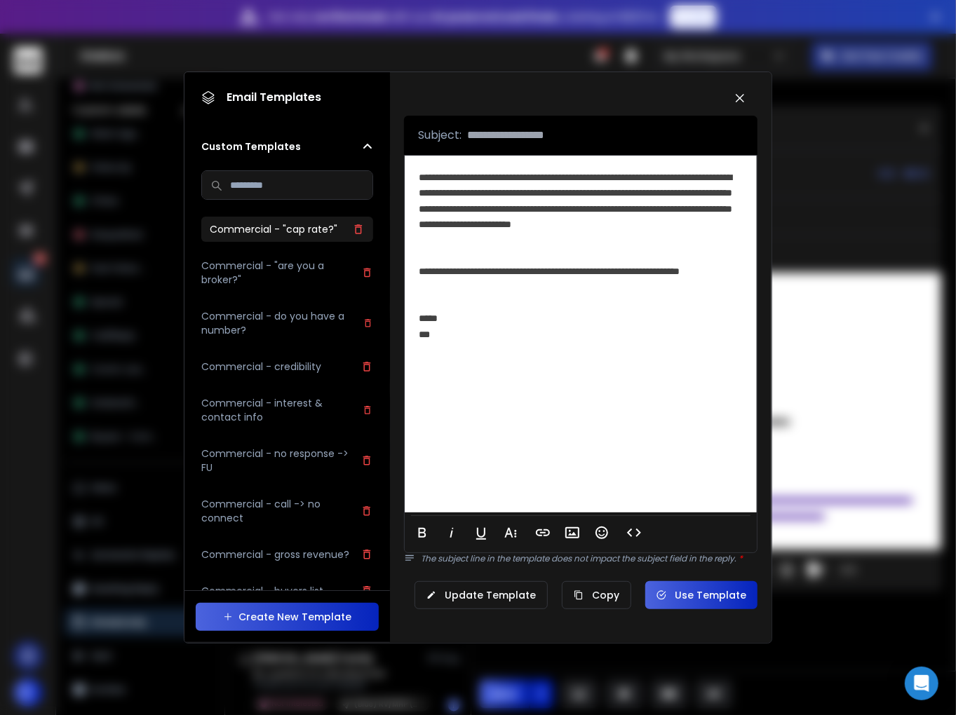
scroll to position [130, 0]
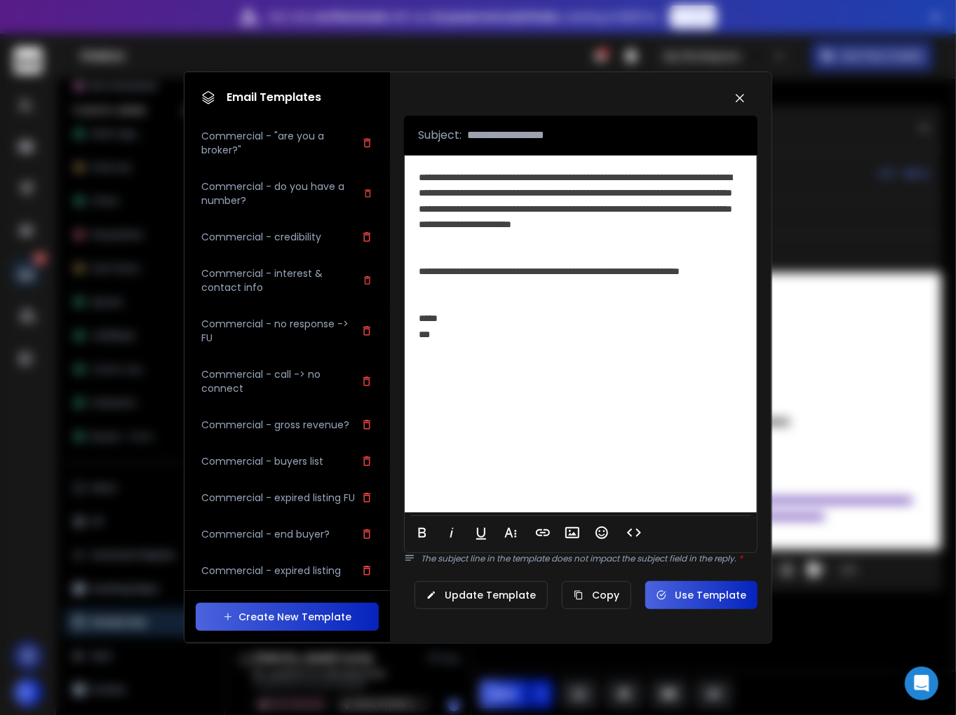
click at [290, 107] on h3 "Commercial - interest & contact info" at bounding box center [274, 100] width 128 height 14
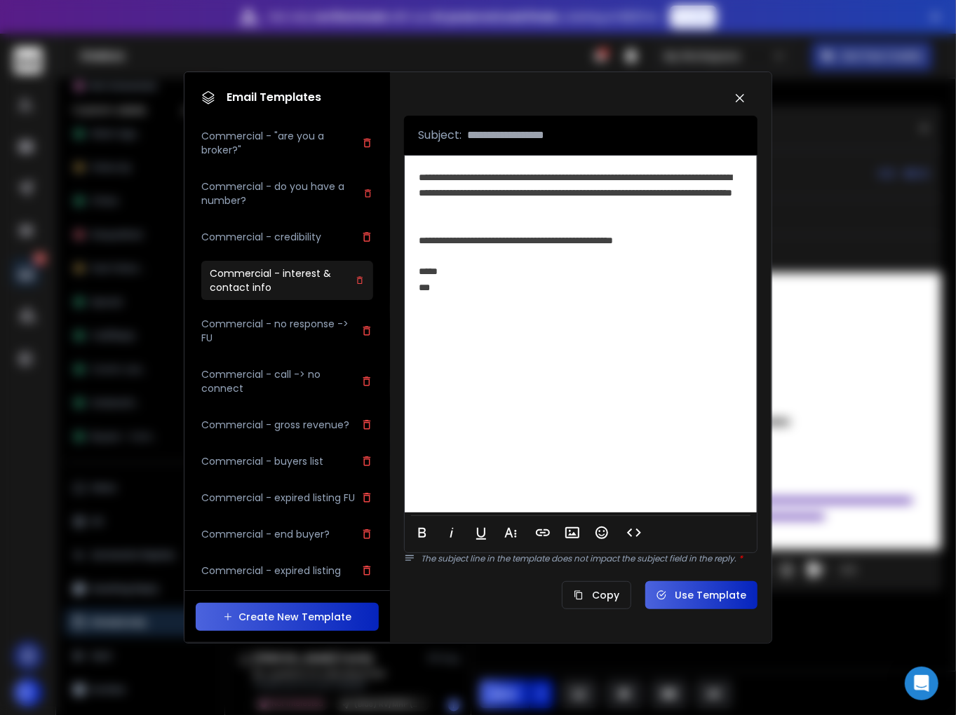
click at [708, 587] on button "Use Template" at bounding box center [701, 595] width 112 height 28
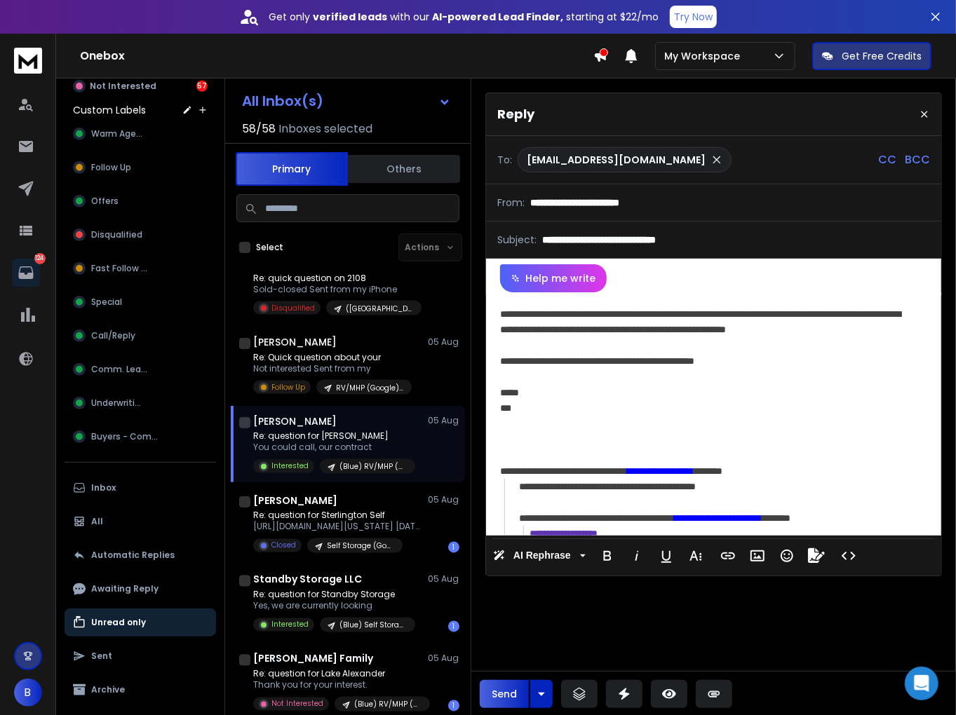
drag, startPoint x: 660, startPoint y: 386, endPoint x: 690, endPoint y: 384, distance: 30.3
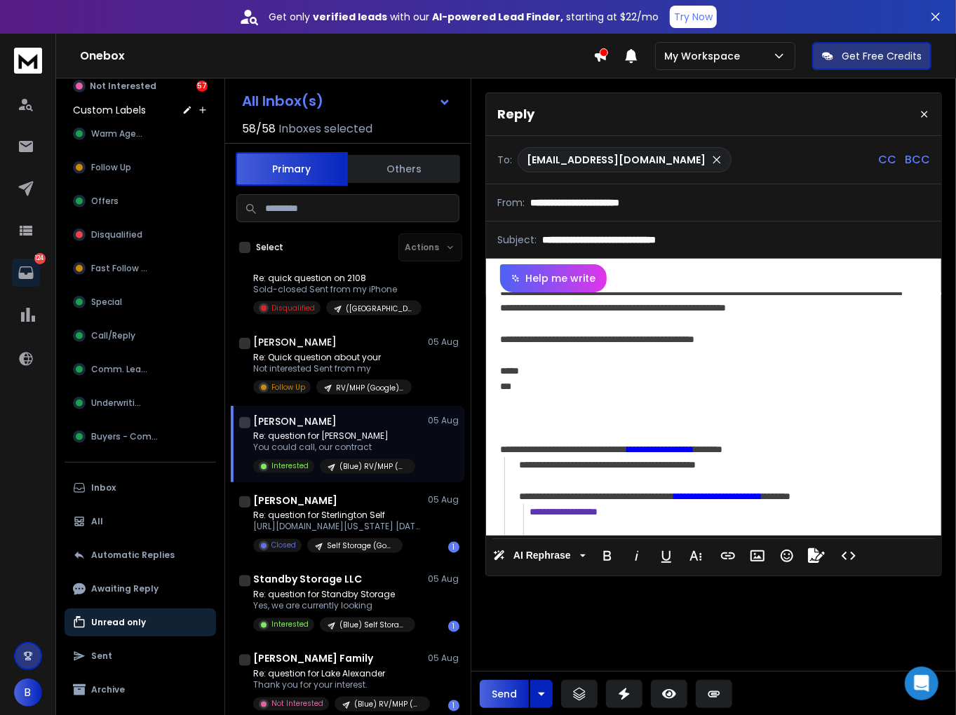
scroll to position [0, 0]
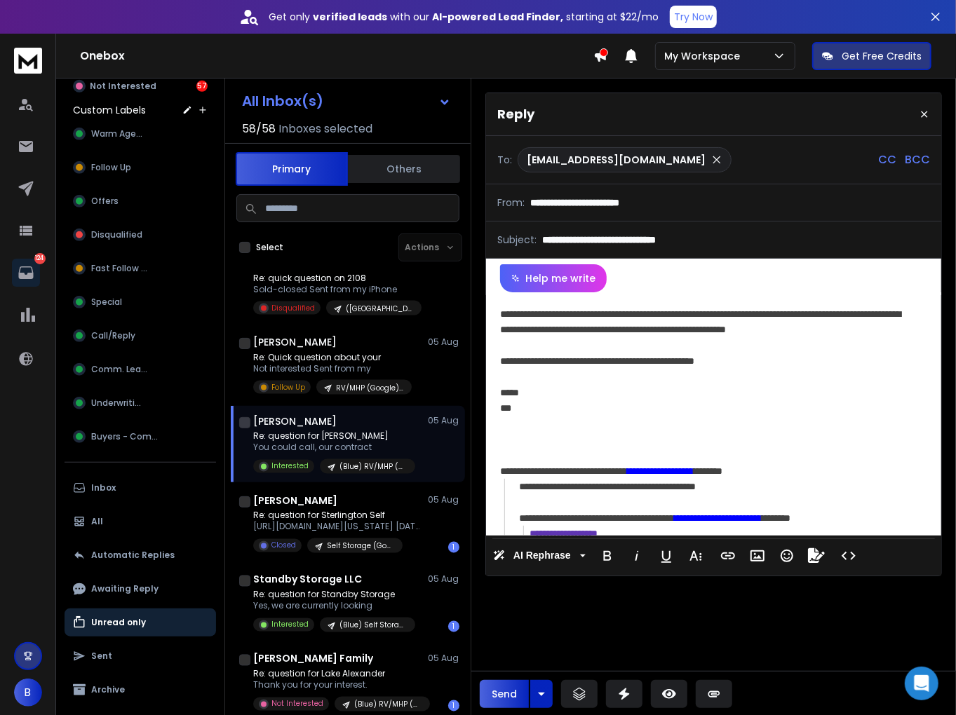
click at [608, 361] on div "**********" at bounding box center [706, 360] width 412 height 15
click at [663, 363] on div "**********" at bounding box center [706, 360] width 412 height 15
click at [587, 686] on button at bounding box center [579, 694] width 36 height 28
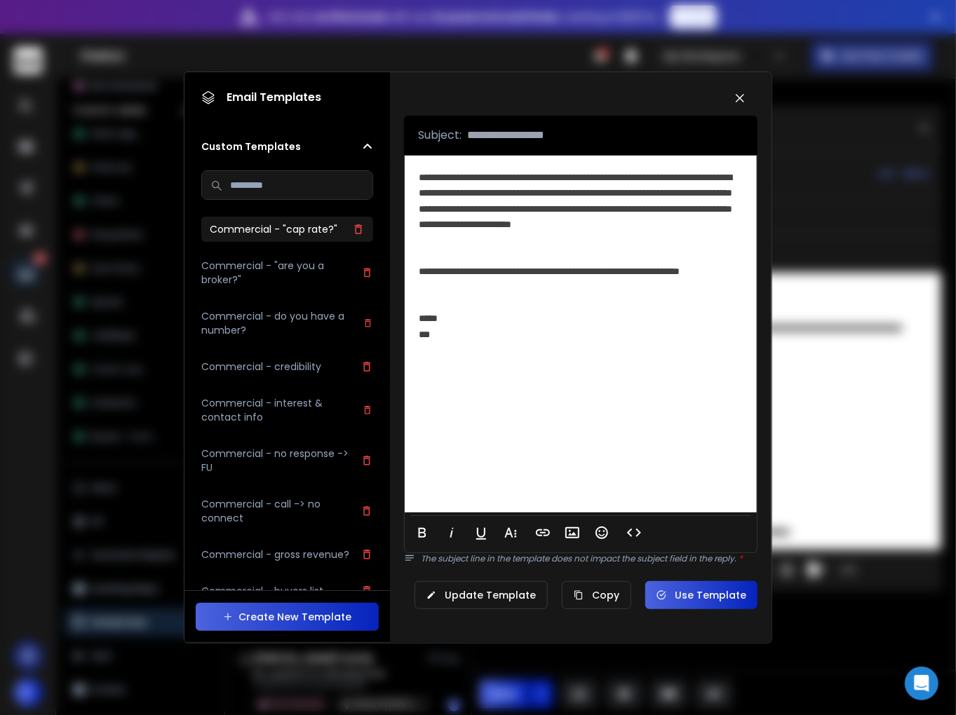
click at [294, 236] on h3 "Commercial - interest & contact info" at bounding box center [274, 229] width 128 height 14
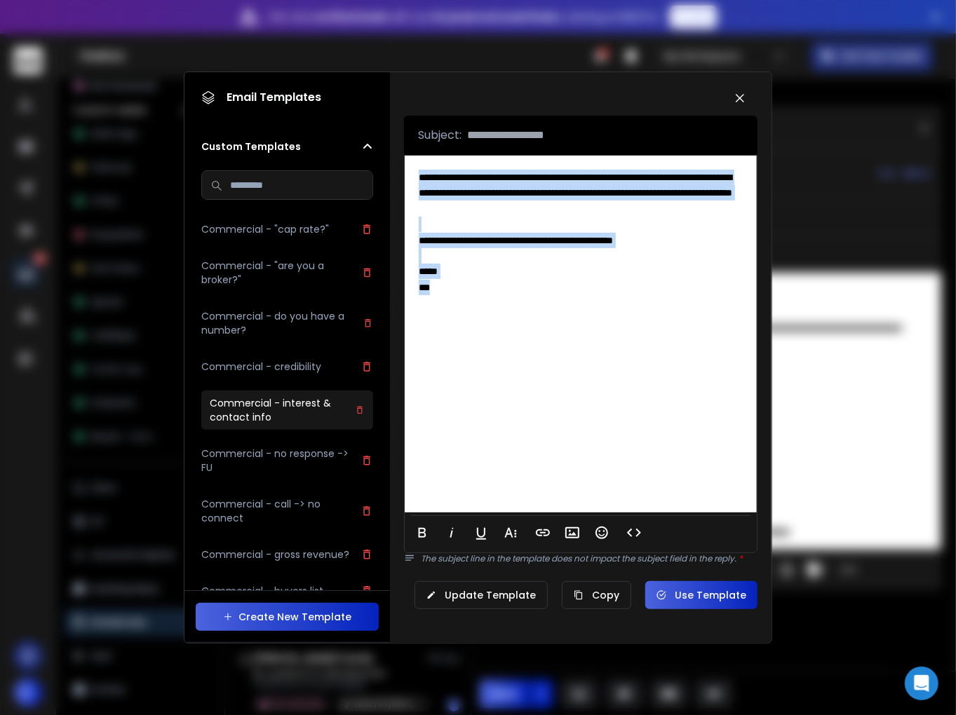
drag, startPoint x: 515, startPoint y: 316, endPoint x: 373, endPoint y: 130, distance: 234.2
click at [373, 130] on div "Create New Template Email Templates Custom Templates Commercial - "cap rate?" C…" at bounding box center [478, 358] width 588 height 572
click at [604, 600] on button "Copy" at bounding box center [596, 595] width 69 height 28
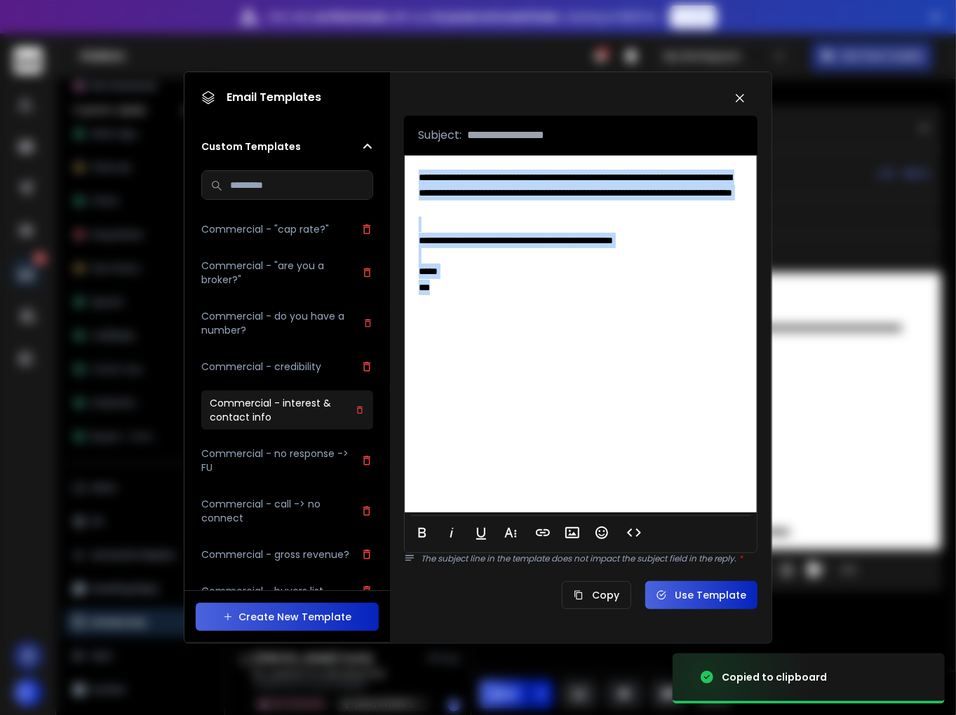
drag, startPoint x: 529, startPoint y: 347, endPoint x: 517, endPoint y: 339, distance: 15.2
click at [529, 347] on div "**********" at bounding box center [581, 334] width 352 height 357
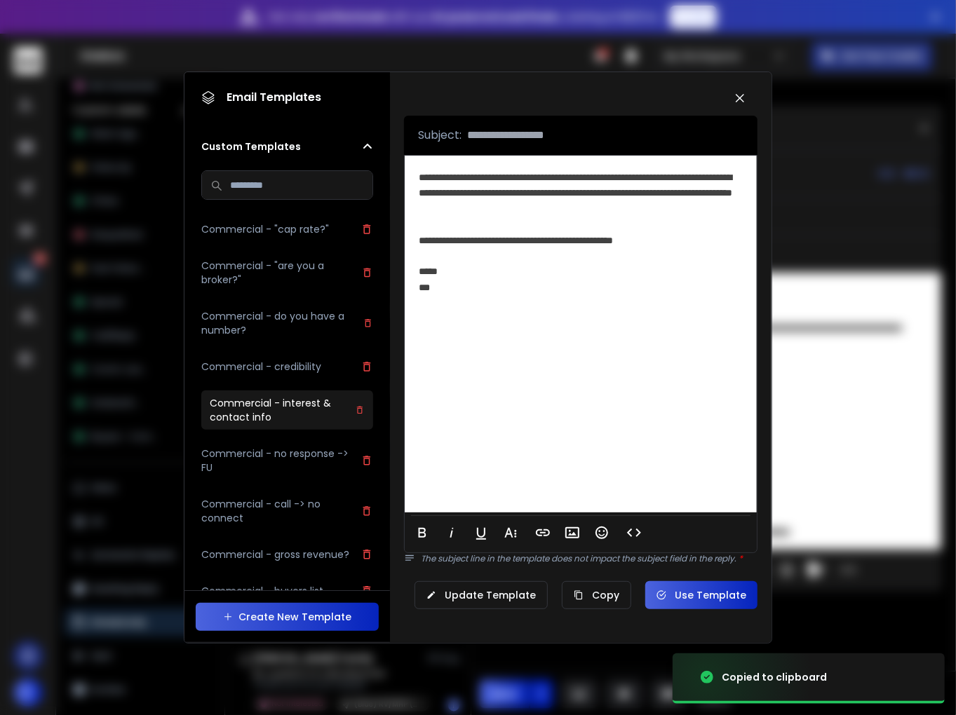
click at [357, 409] on icon at bounding box center [360, 411] width 6 height 8
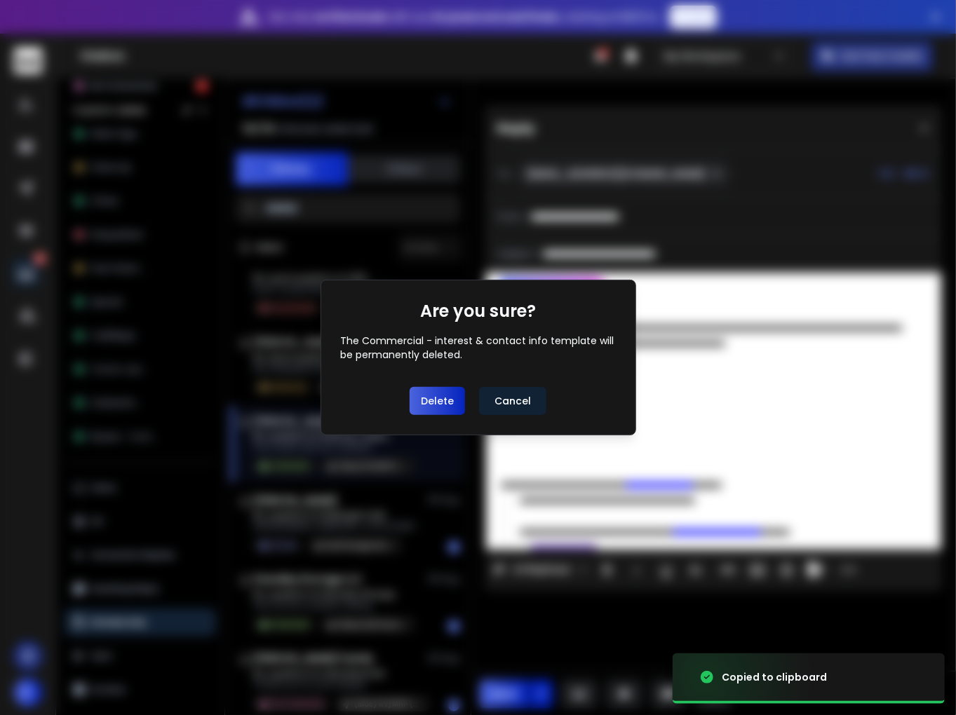
click at [435, 404] on button "Delete" at bounding box center [436, 401] width 55 height 28
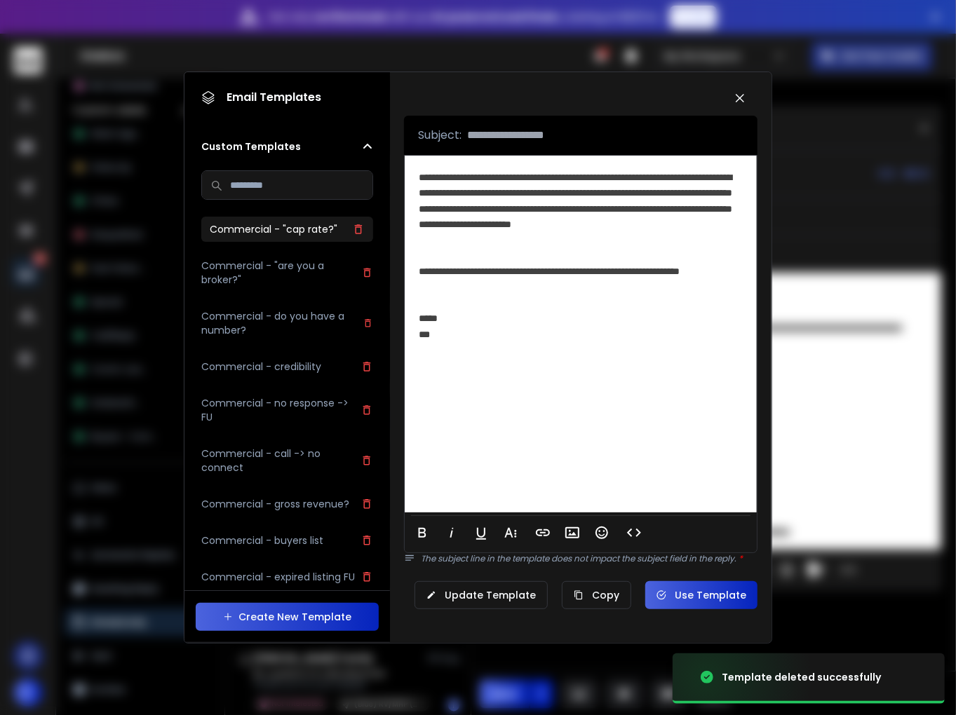
click at [346, 610] on button "Create New Template" at bounding box center [287, 617] width 183 height 28
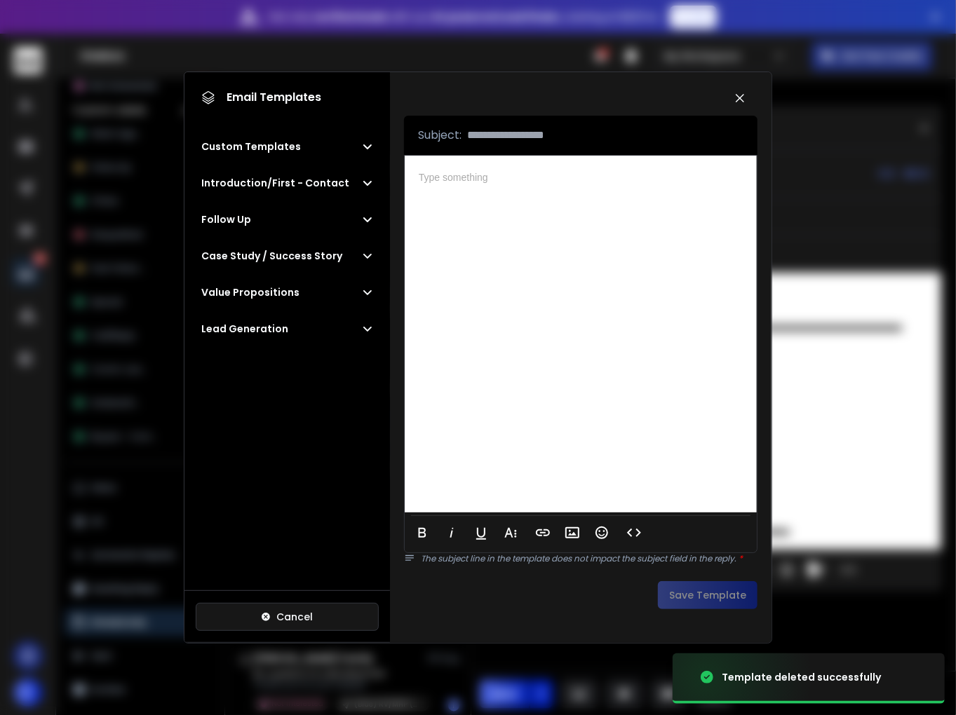
click at [561, 325] on div at bounding box center [581, 334] width 352 height 357
click at [697, 292] on div at bounding box center [581, 334] width 352 height 357
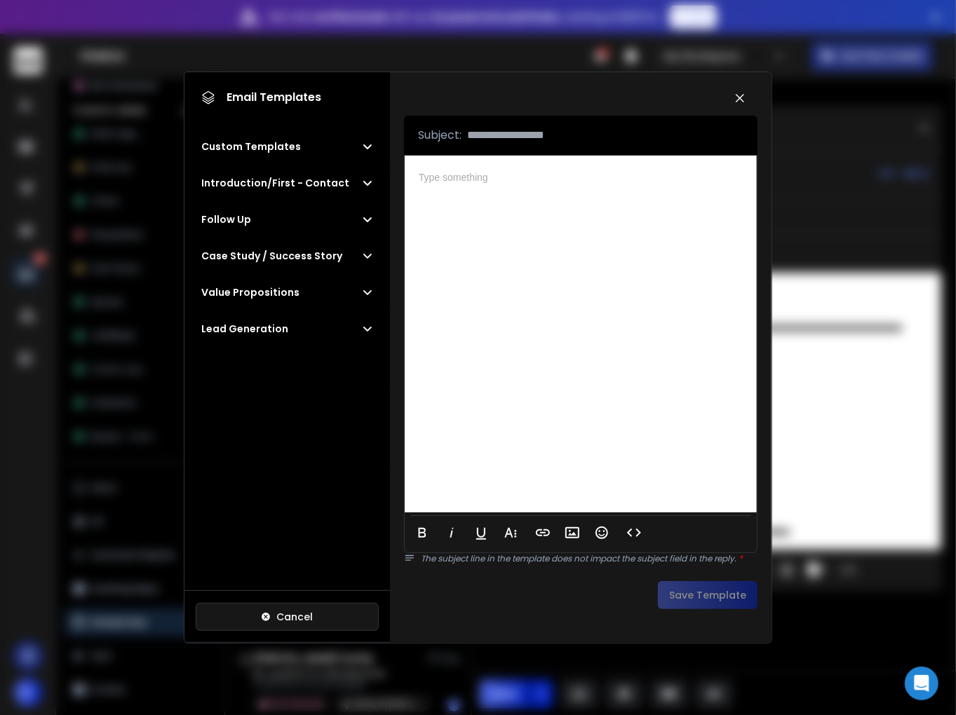
click at [501, 228] on div at bounding box center [581, 334] width 352 height 357
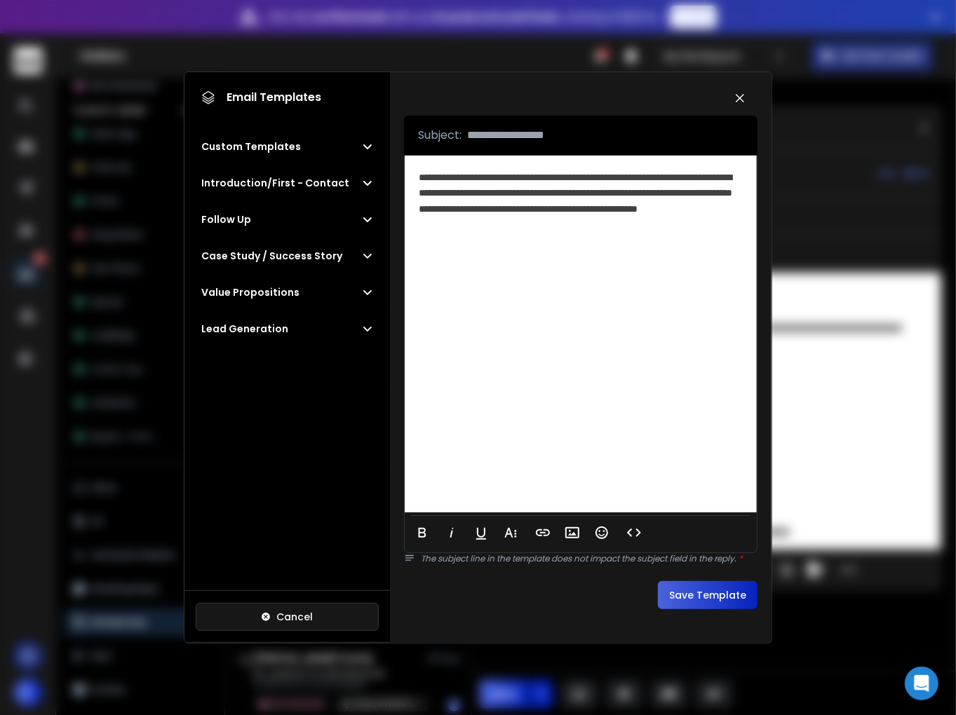
click at [480, 220] on p "**********" at bounding box center [581, 201] width 324 height 63
click at [442, 255] on p "********" at bounding box center [581, 255] width 324 height 15
click at [555, 210] on p "**********" at bounding box center [581, 201] width 324 height 63
click at [654, 241] on p "**********" at bounding box center [581, 240] width 324 height 15
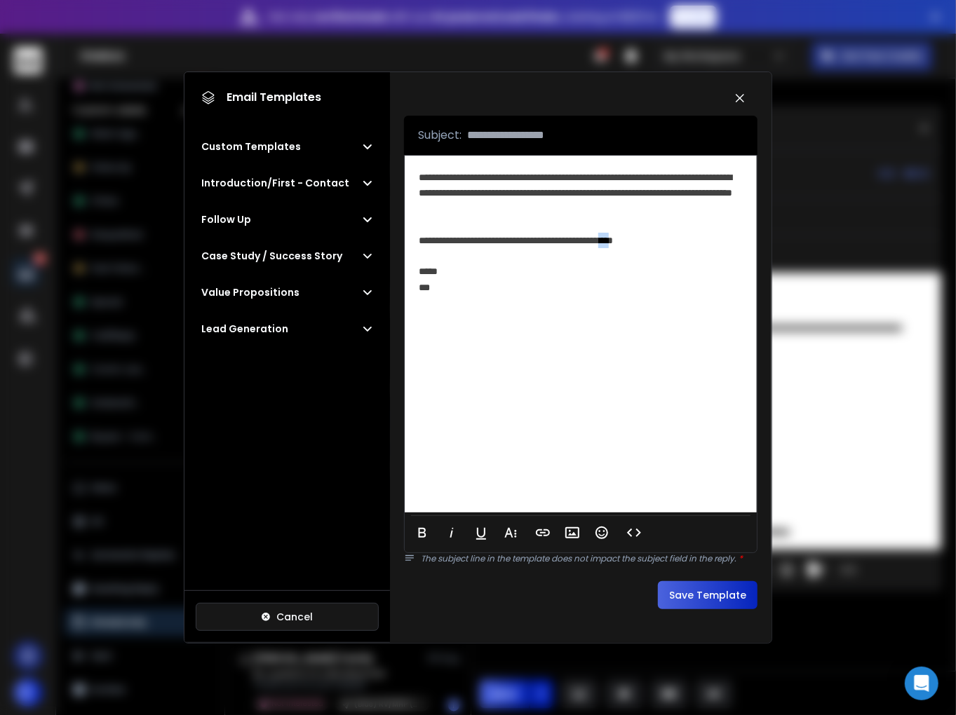
click at [661, 242] on p "**********" at bounding box center [581, 240] width 324 height 15
click at [690, 593] on button "Save Template" at bounding box center [708, 595] width 100 height 28
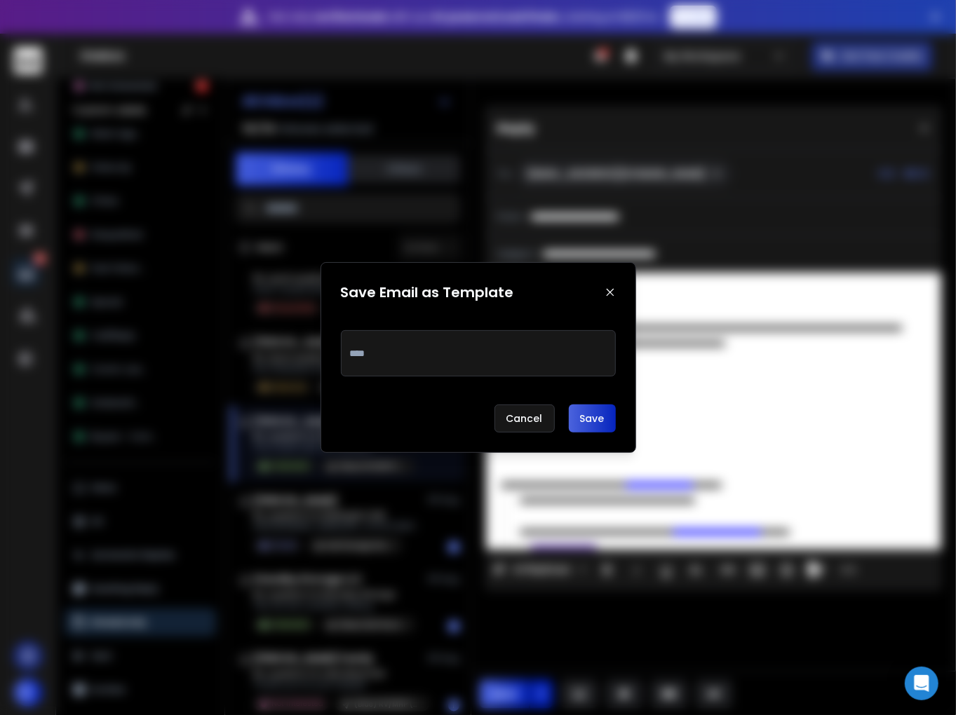
drag, startPoint x: 458, startPoint y: 358, endPoint x: 450, endPoint y: 358, distance: 7.7
click at [458, 358] on input at bounding box center [478, 353] width 275 height 46
type input "**********"
click at [585, 416] on button "Save" at bounding box center [592, 419] width 47 height 28
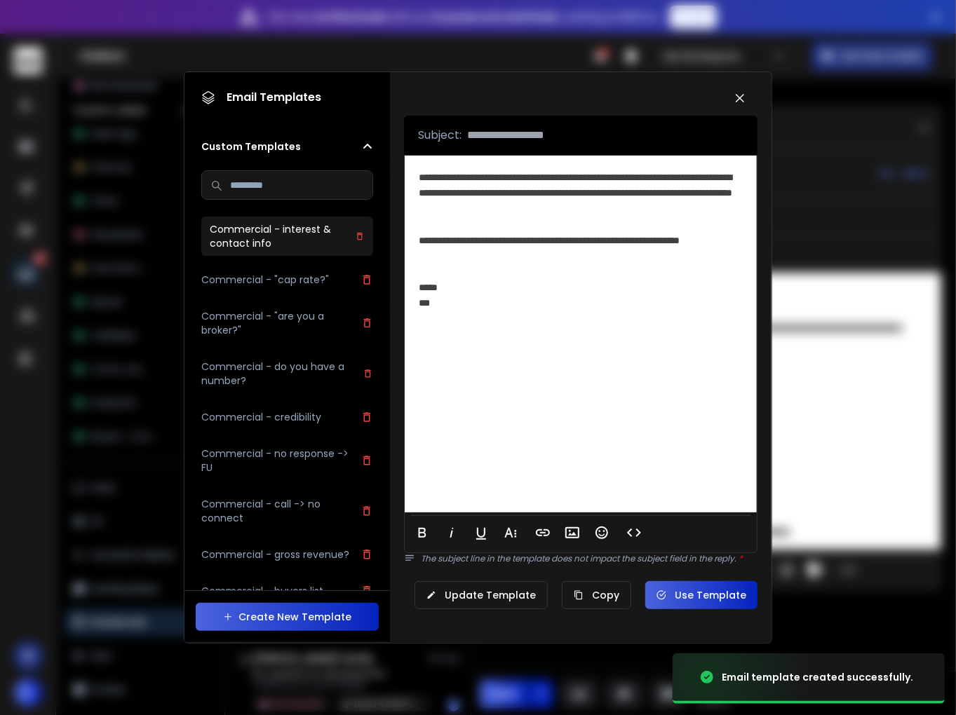
click at [740, 93] on icon at bounding box center [739, 98] width 13 height 13
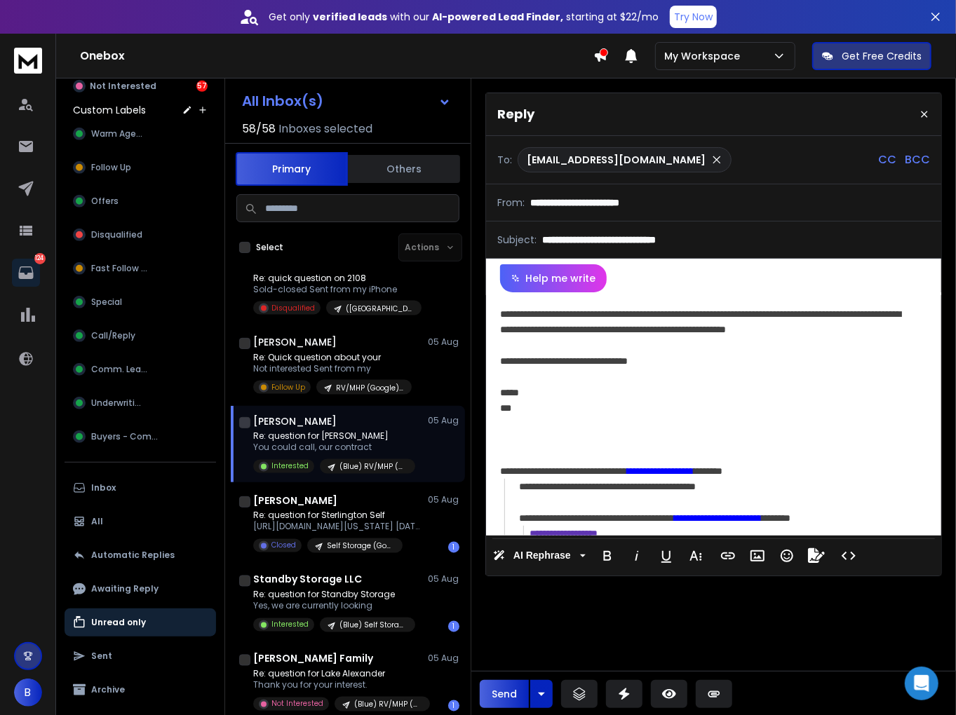
click at [659, 358] on div "**********" at bounding box center [706, 360] width 412 height 15
click at [539, 683] on button at bounding box center [541, 694] width 22 height 28
click at [543, 686] on icon "button" at bounding box center [541, 694] width 17 height 17
click at [526, 663] on p "Send Later" at bounding box center [526, 658] width 52 height 14
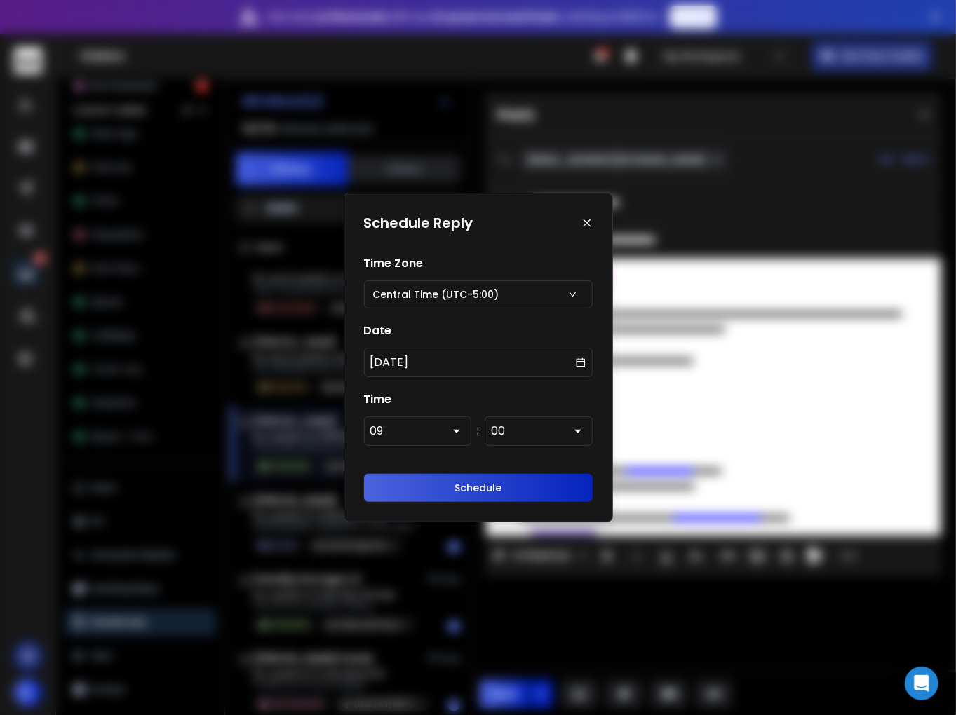
click at [536, 432] on div "00" at bounding box center [539, 431] width 108 height 29
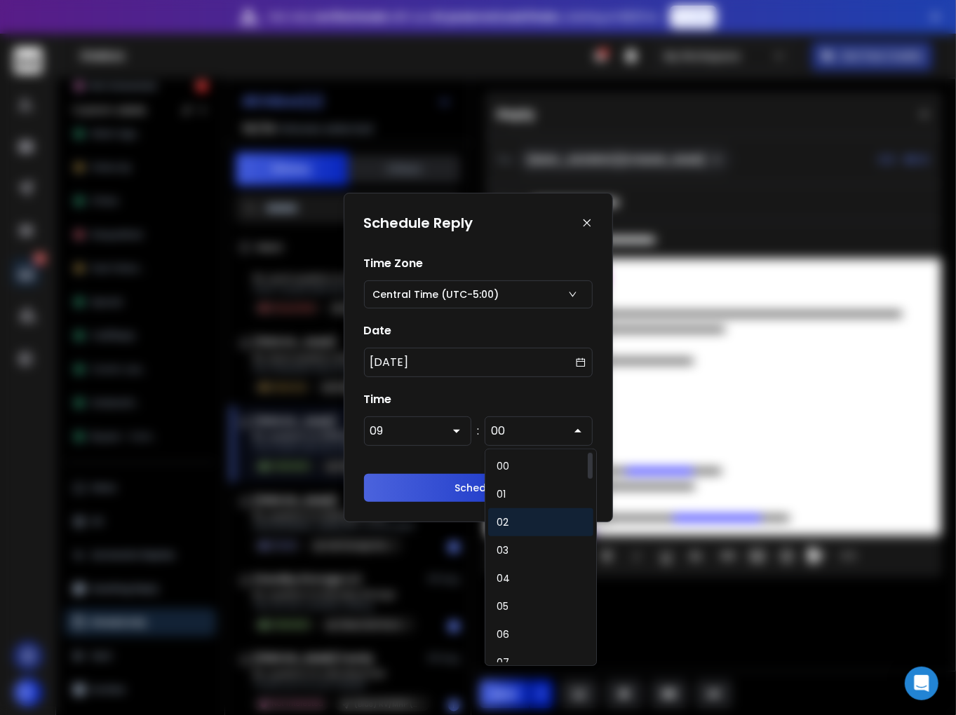
click at [519, 513] on div "02" at bounding box center [540, 522] width 105 height 28
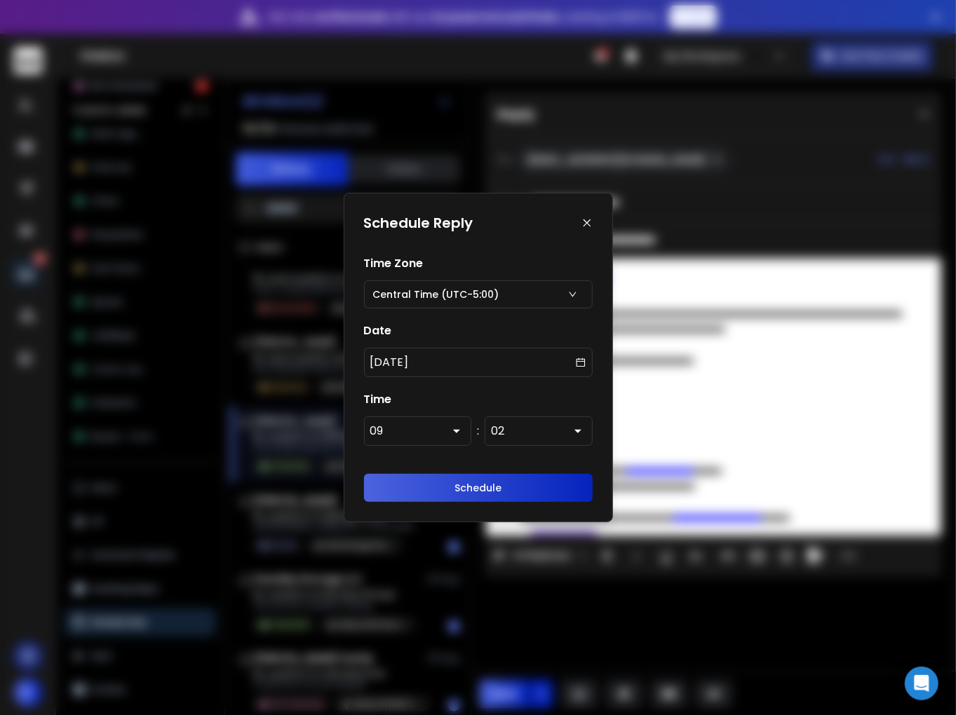
click at [492, 486] on div "Schedule" at bounding box center [478, 488] width 229 height 28
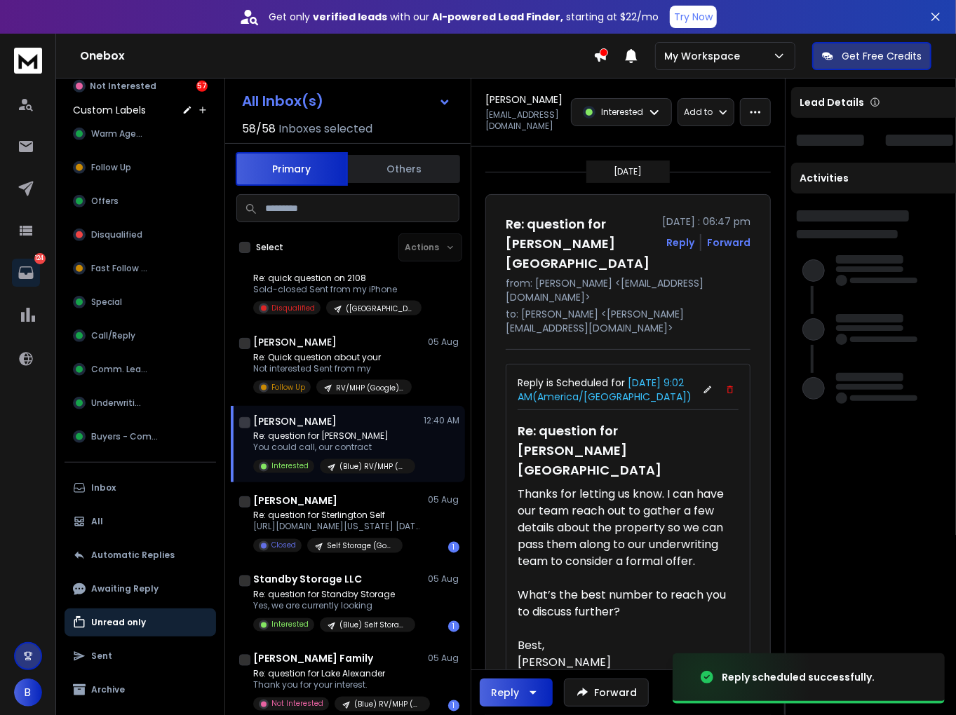
scroll to position [433, 0]
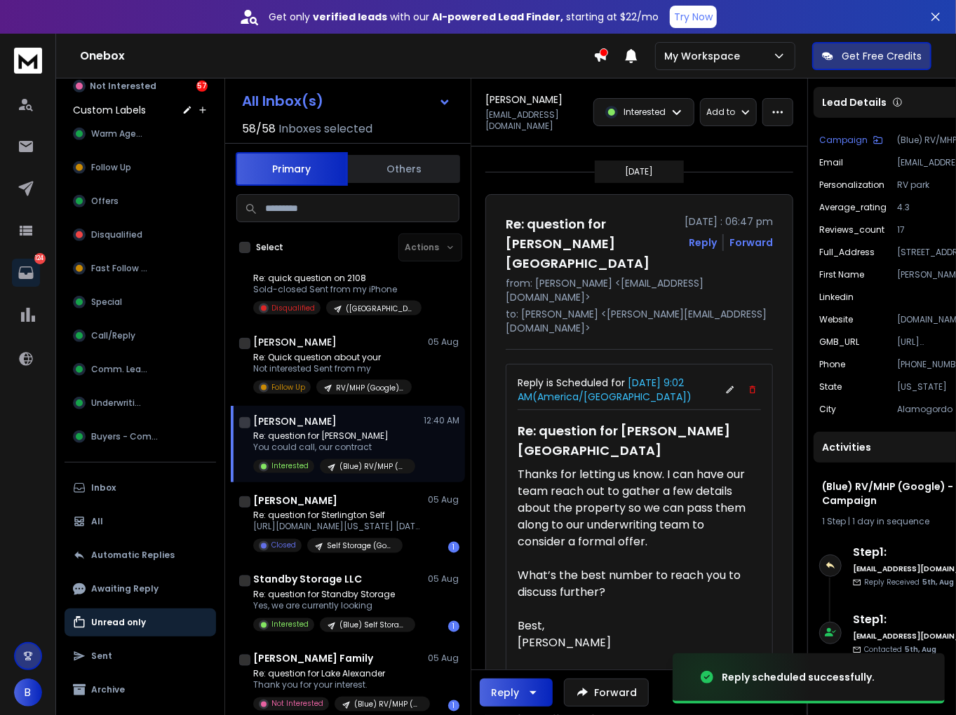
click at [665, 107] on p "Interested" at bounding box center [644, 112] width 42 height 11
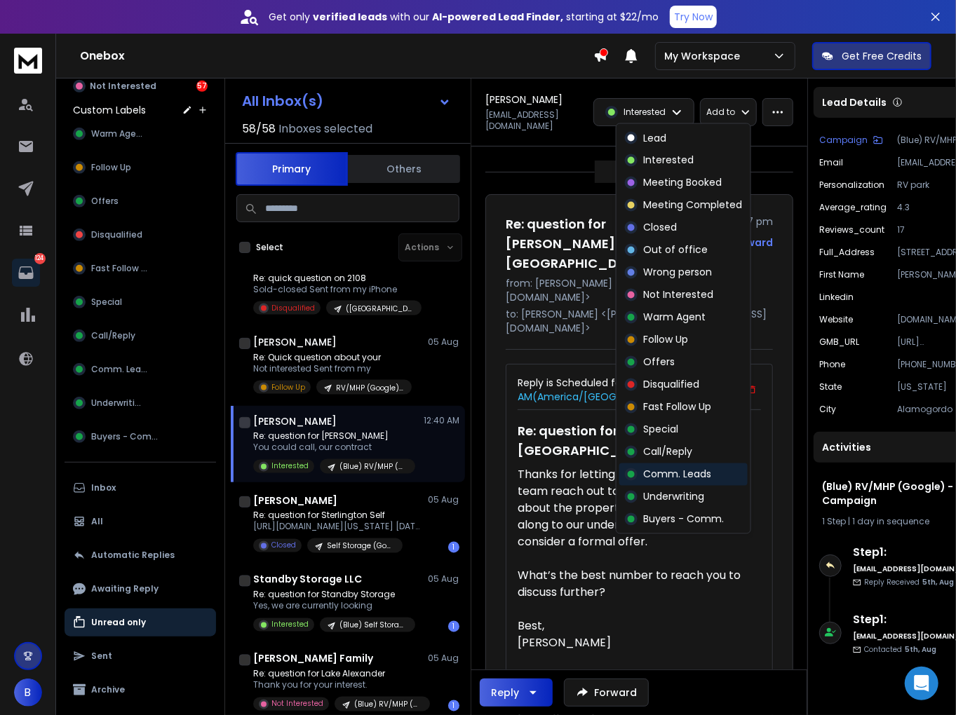
click at [682, 468] on p "Comm. Leads" at bounding box center [677, 475] width 68 height 14
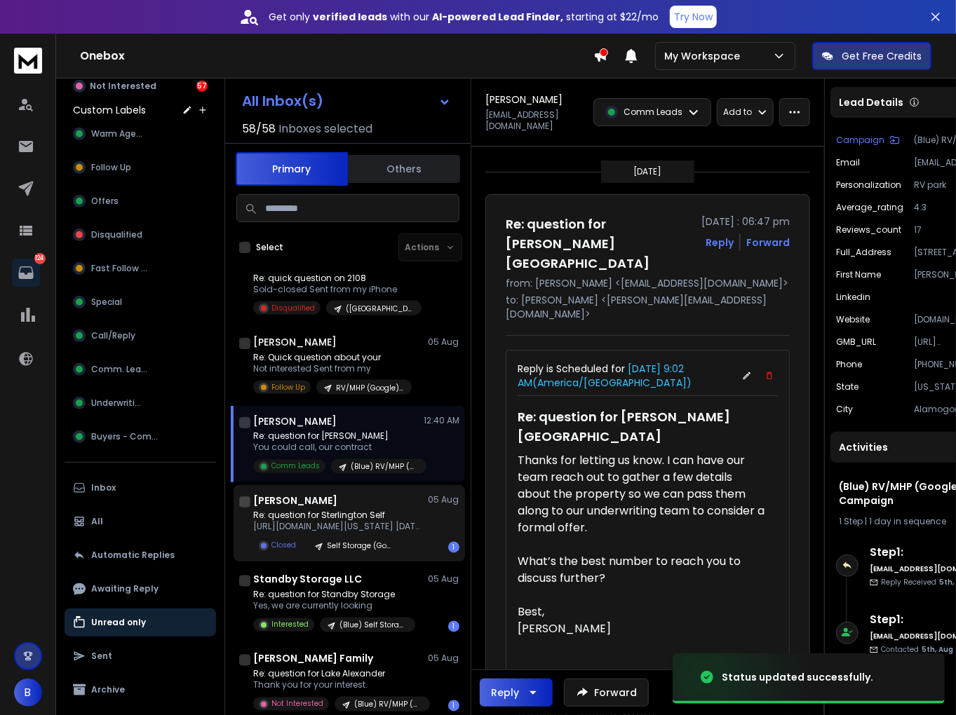
click at [374, 501] on div "carl Carter 05 Aug" at bounding box center [356, 501] width 206 height 14
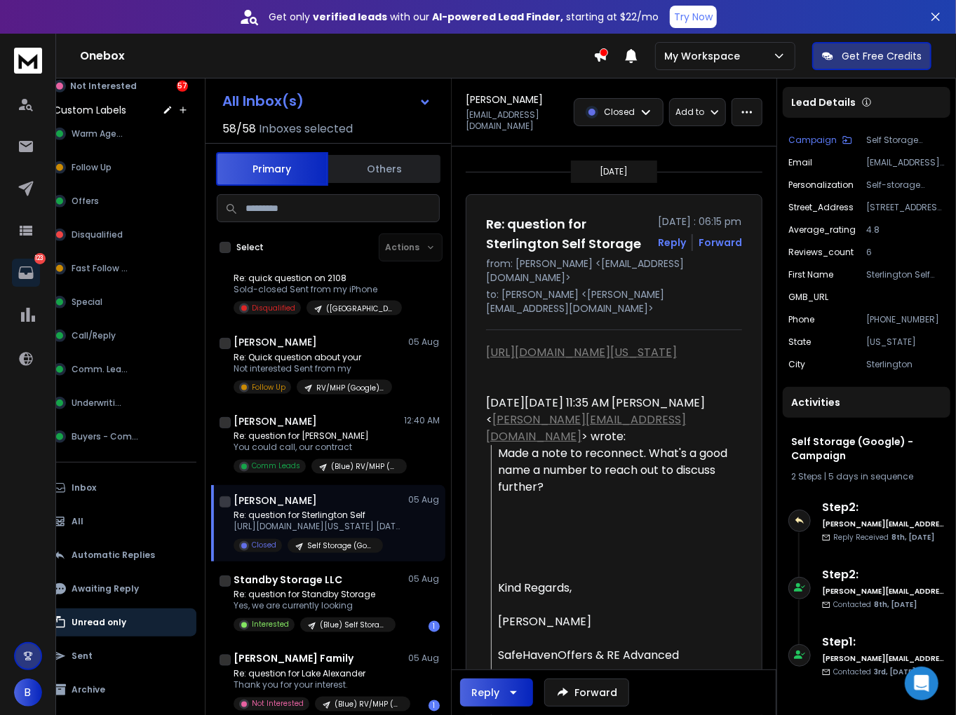
scroll to position [0, 117]
drag, startPoint x: 744, startPoint y: 352, endPoint x: 792, endPoint y: 344, distance: 49.0
drag, startPoint x: 683, startPoint y: 367, endPoint x: 623, endPoint y: 345, distance: 64.3
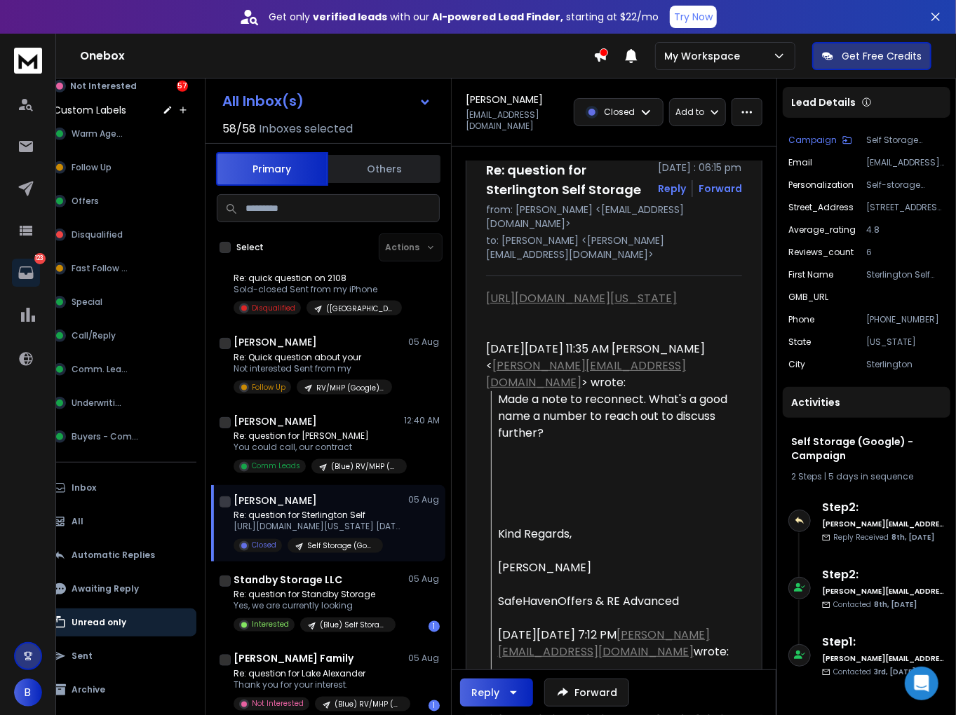
scroll to position [0, 0]
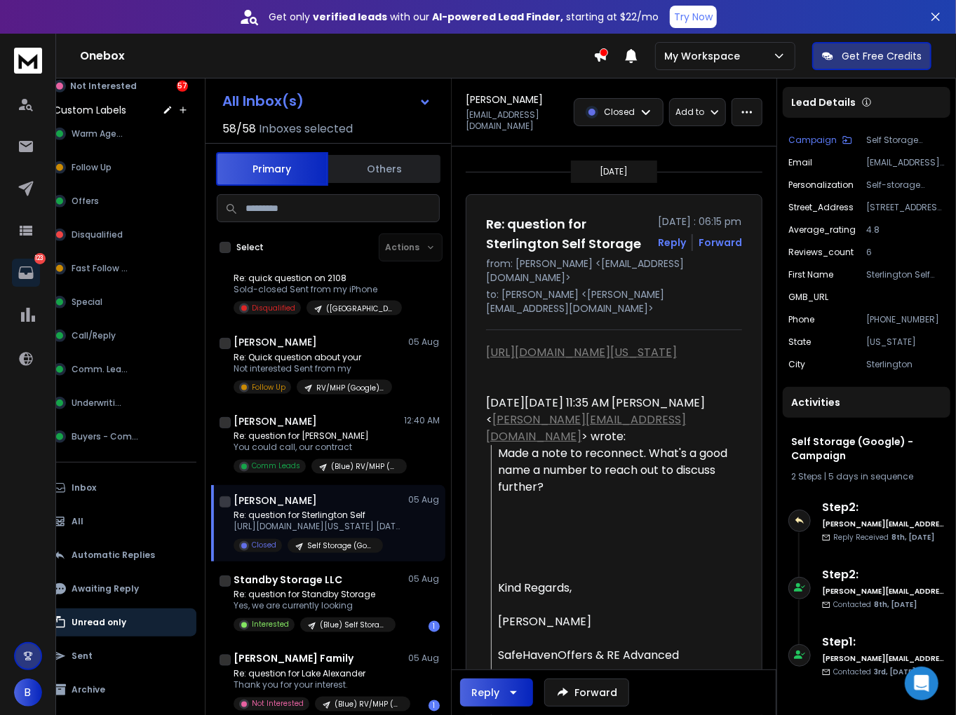
click at [505, 700] on icon "button" at bounding box center [513, 692] width 17 height 17
click at [496, 661] on p "Reply All" at bounding box center [477, 657] width 39 height 14
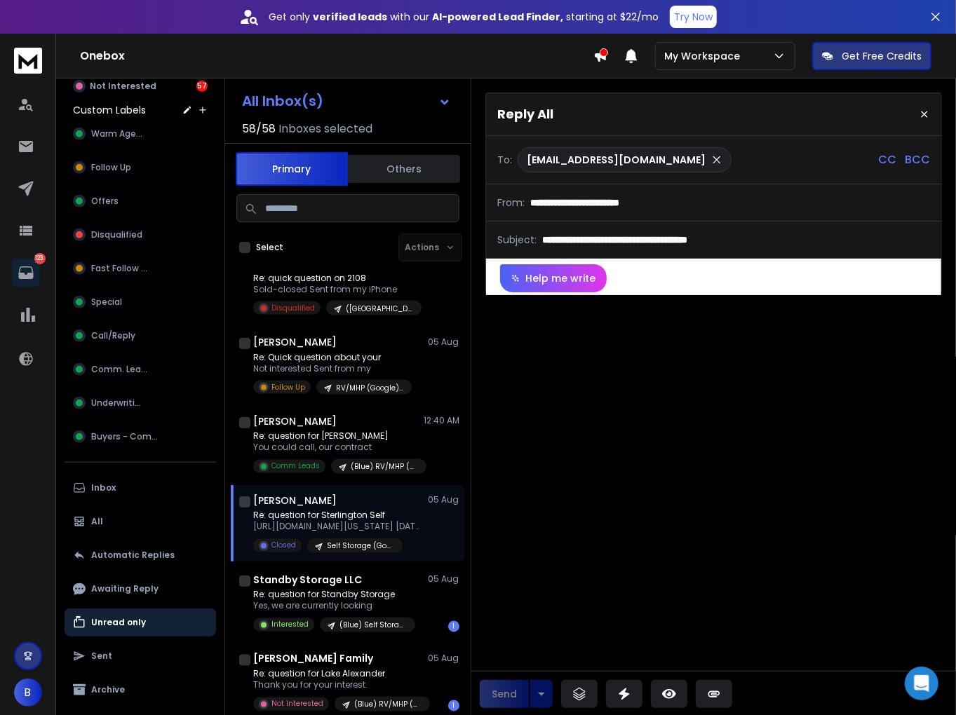
scroll to position [422, 0]
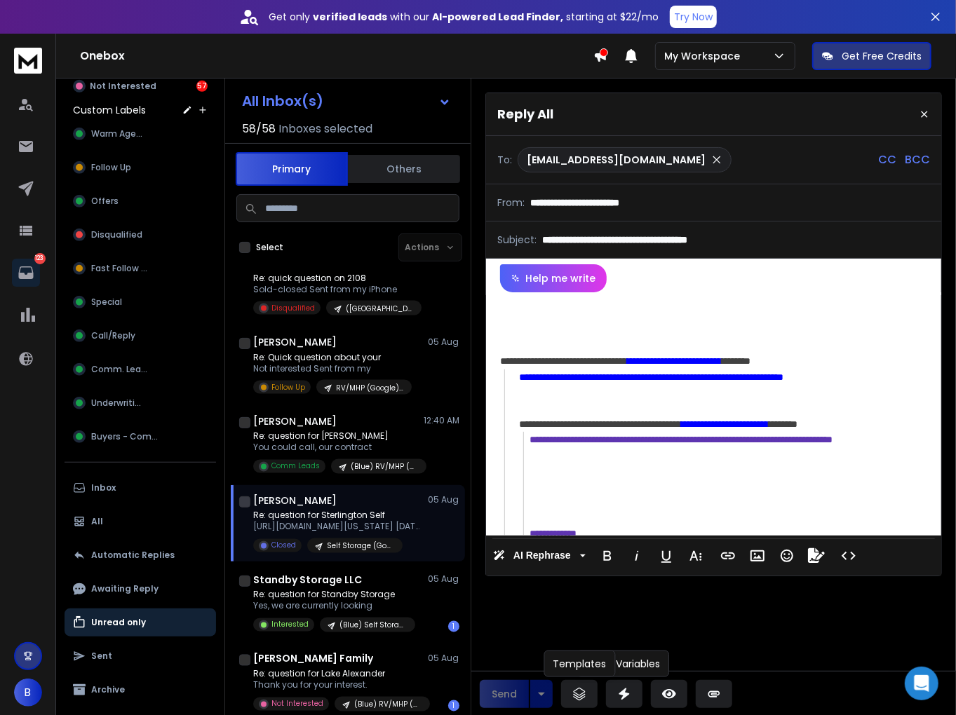
click at [579, 691] on icon at bounding box center [579, 694] width 14 height 14
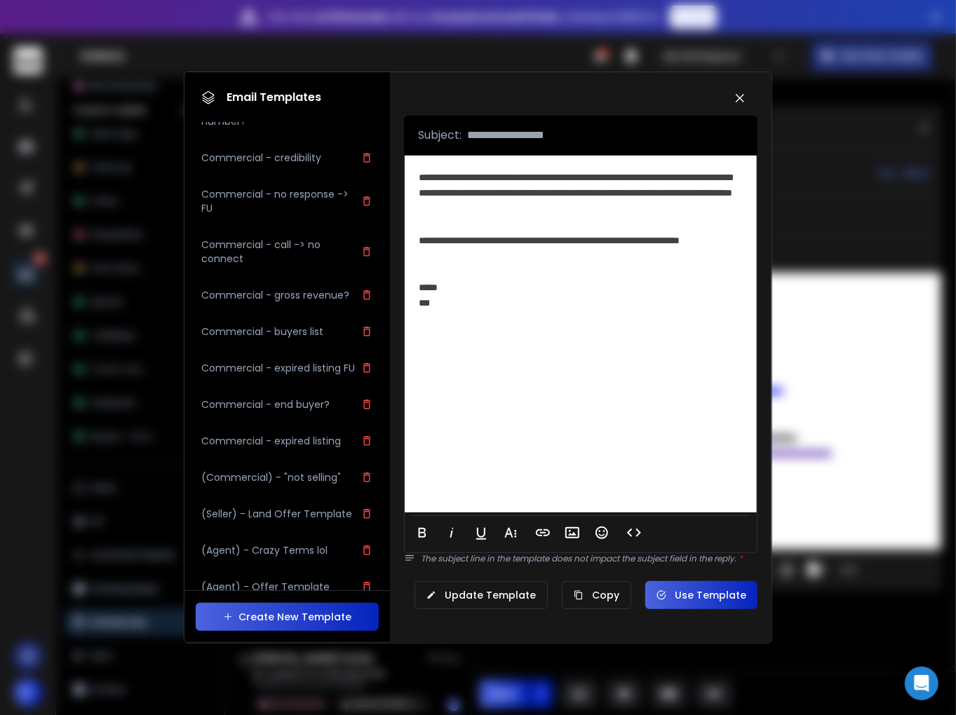
scroll to position [389, 0]
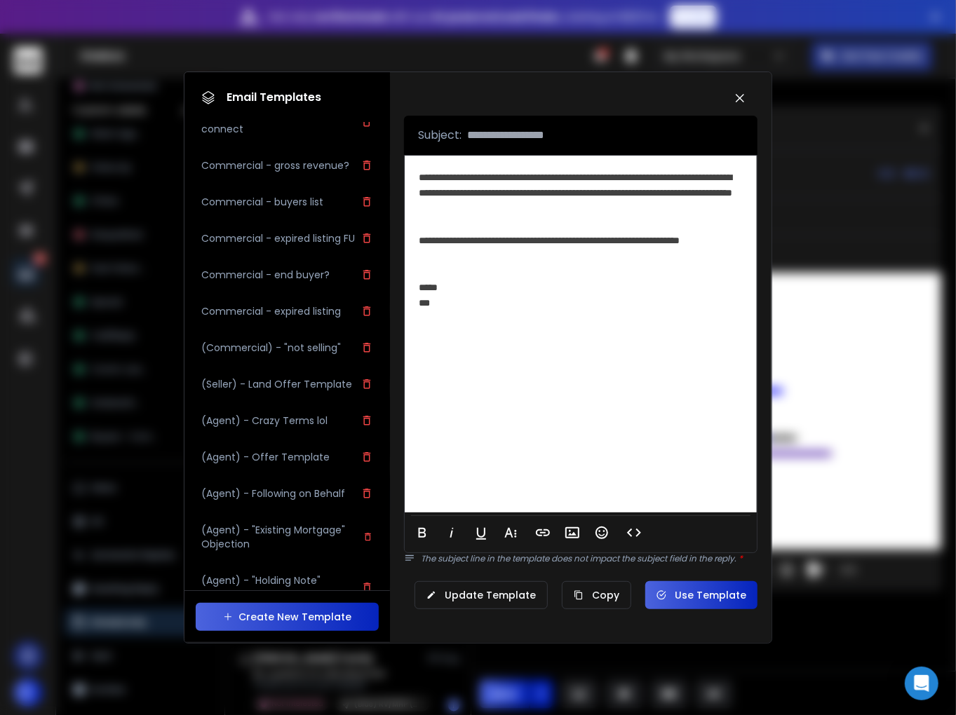
click at [306, 299] on div "Commercial - expired listing" at bounding box center [287, 311] width 172 height 25
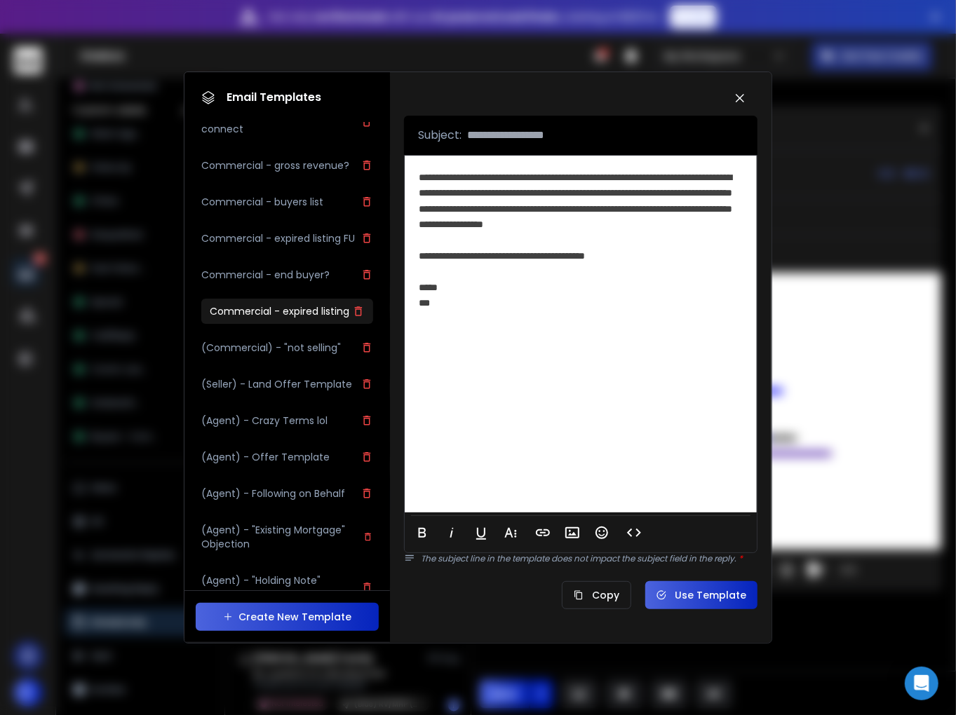
click at [688, 589] on button "Use Template" at bounding box center [701, 595] width 112 height 28
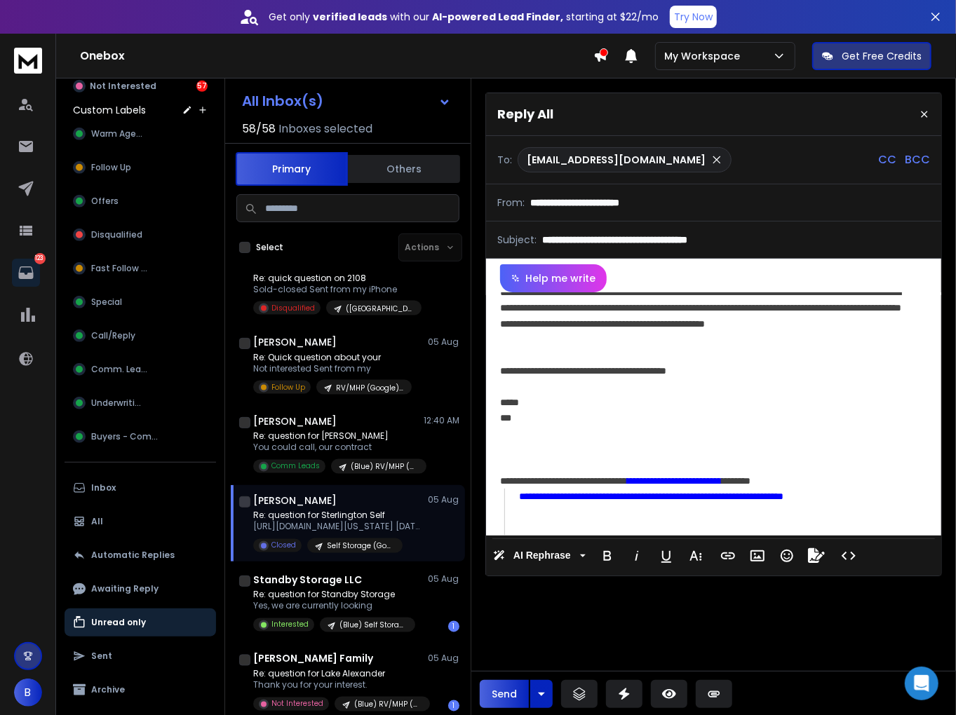
scroll to position [0, 0]
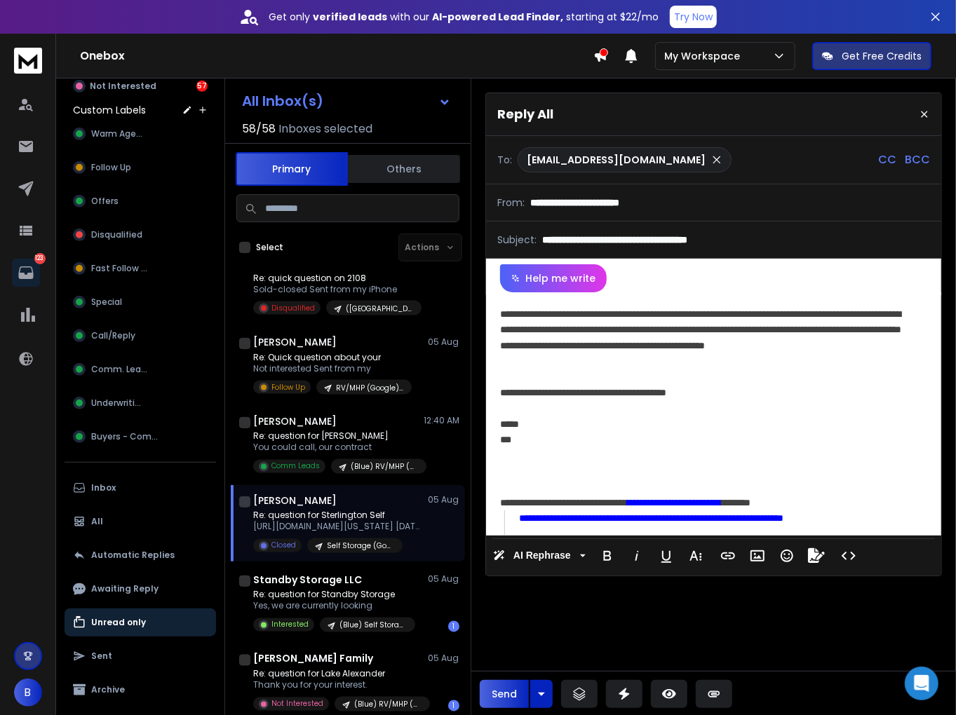
click at [547, 691] on icon "button" at bounding box center [541, 694] width 17 height 17
click at [548, 663] on p "Send Later" at bounding box center [526, 658] width 52 height 14
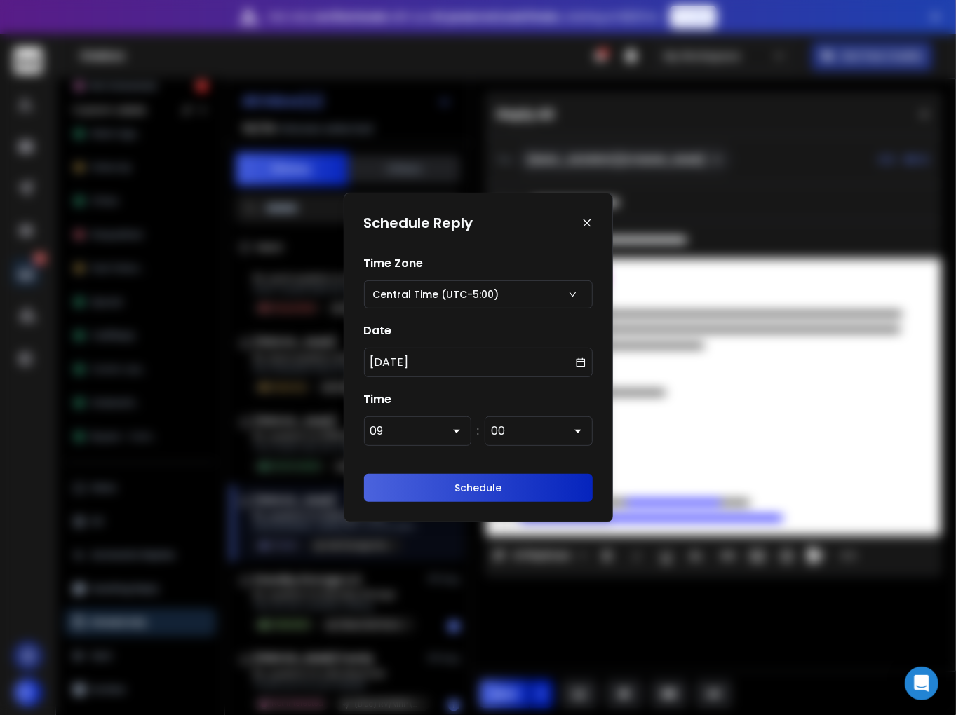
click at [494, 431] on div "00" at bounding box center [498, 431] width 14 height 17
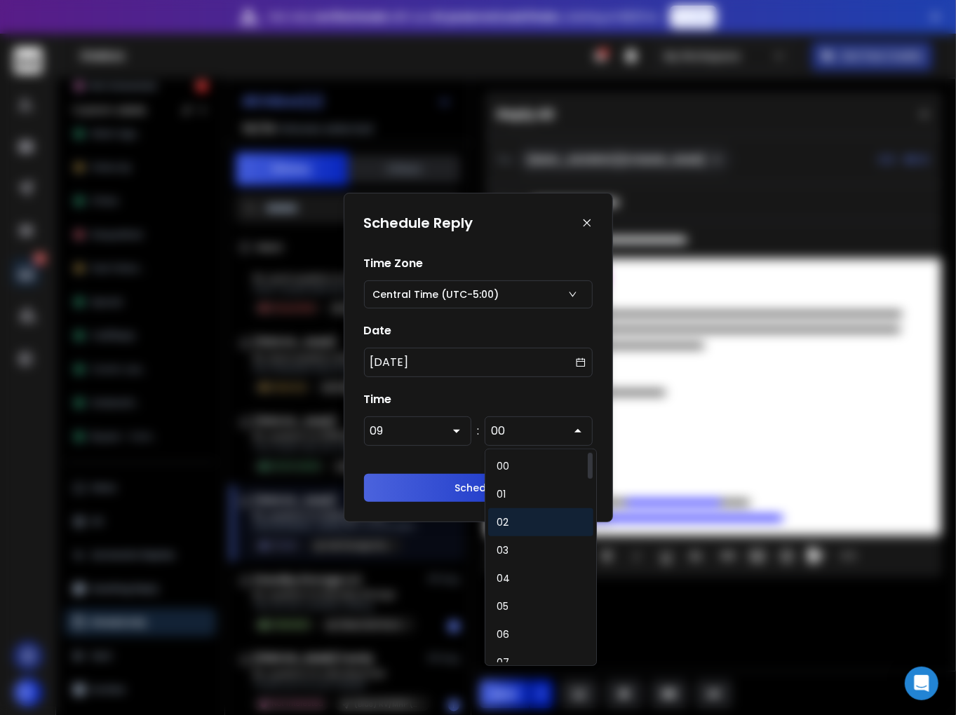
click at [519, 531] on div "02" at bounding box center [540, 522] width 105 height 28
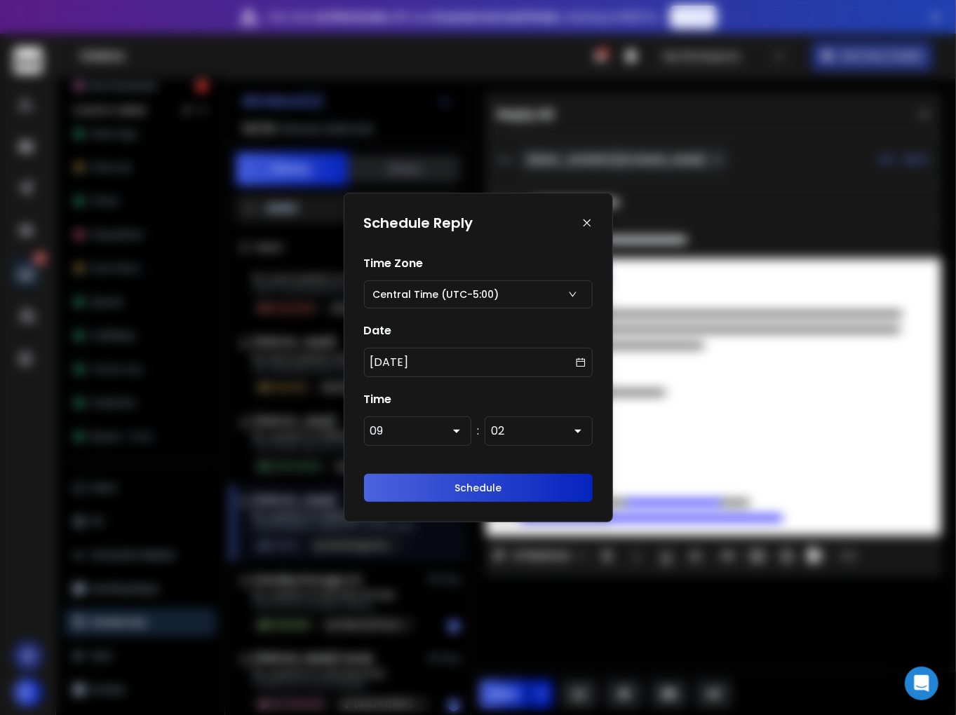
click at [481, 487] on div "Schedule" at bounding box center [478, 488] width 229 height 28
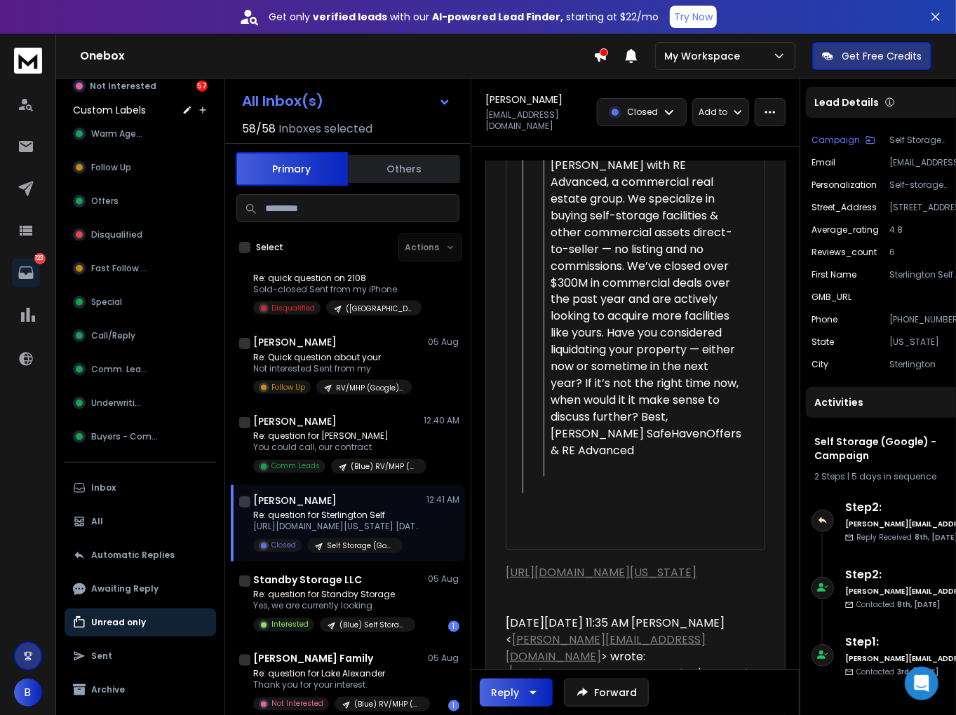
scroll to position [1501, 0]
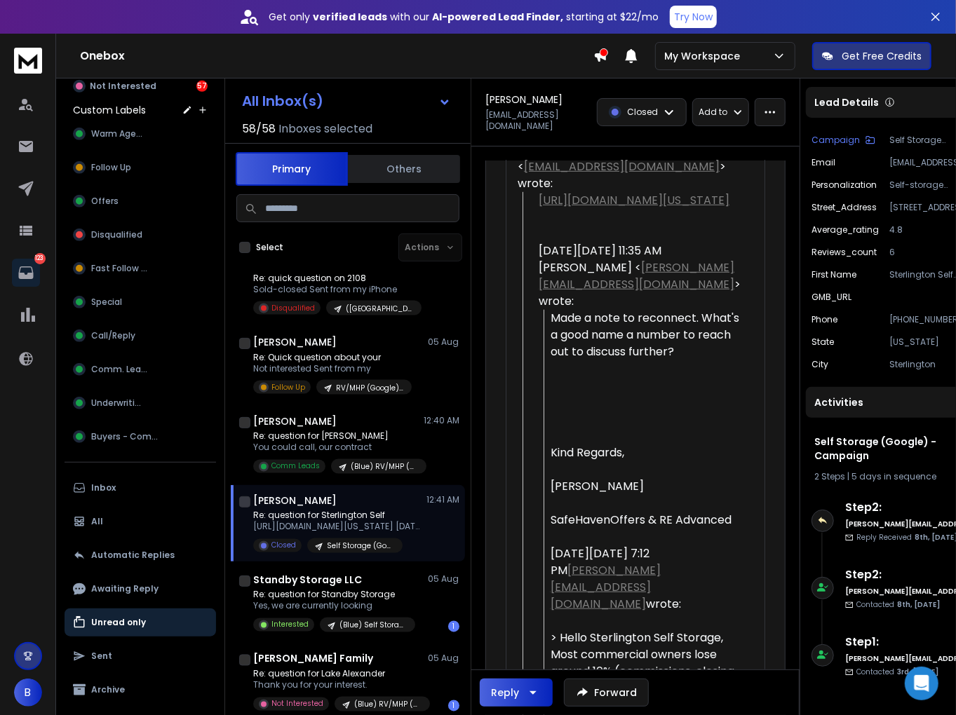
scroll to position [0, 0]
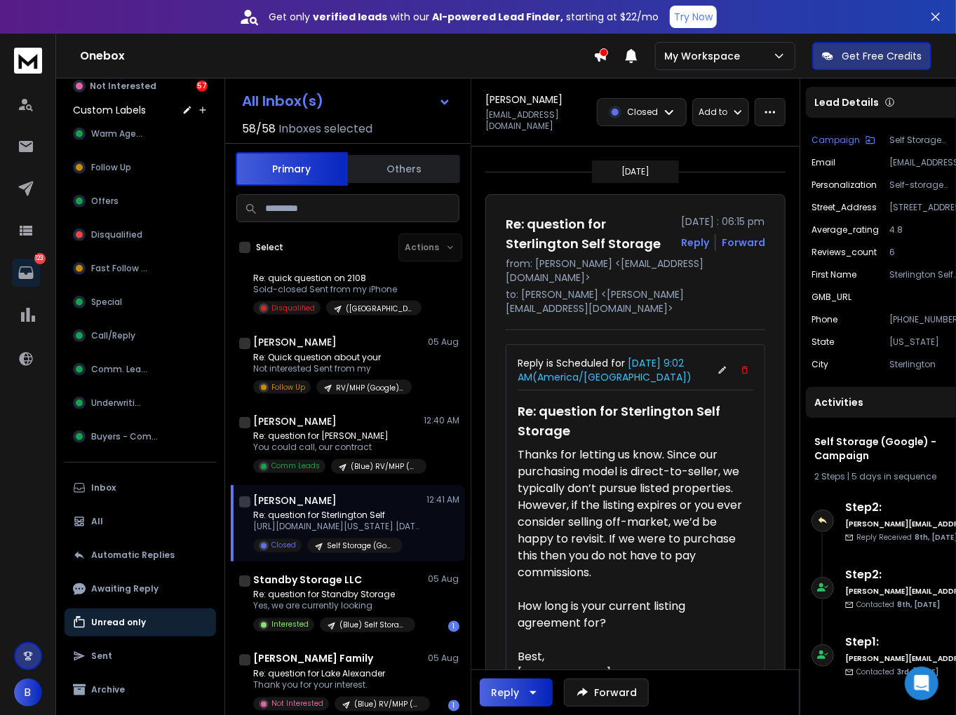
click at [686, 100] on div "Closed" at bounding box center [641, 112] width 88 height 27
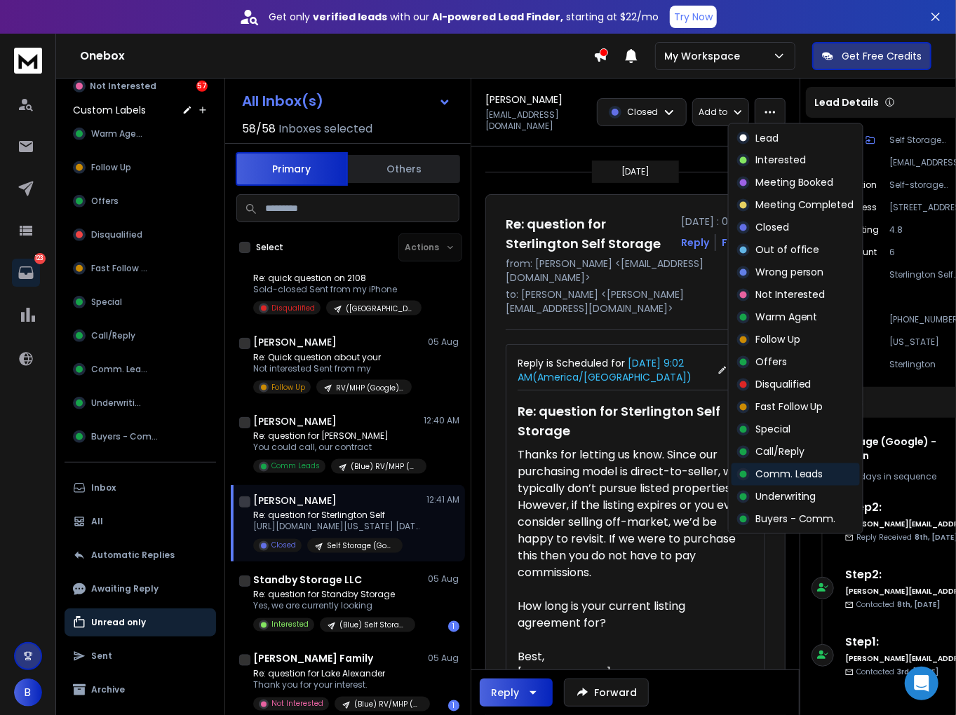
click at [794, 468] on p "Comm. Leads" at bounding box center [789, 475] width 68 height 14
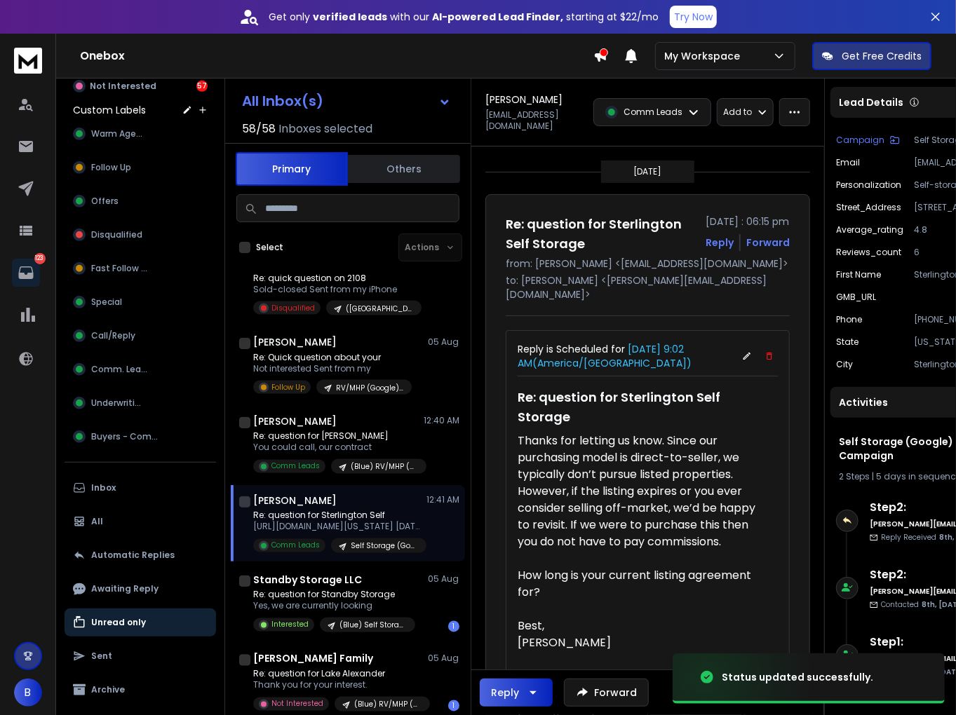
scroll to position [1428, 0]
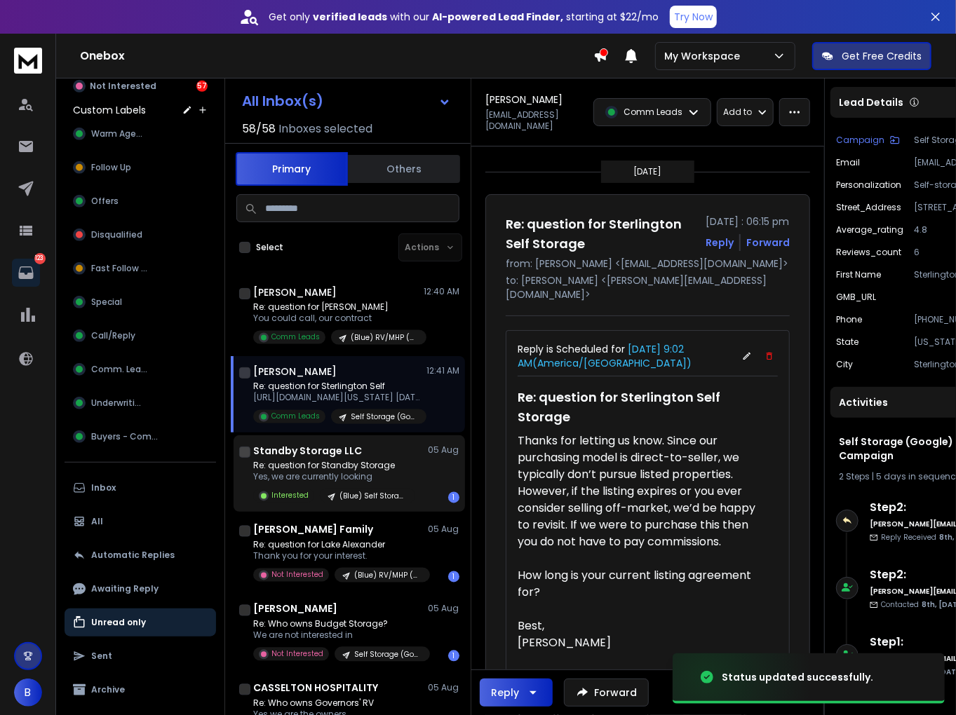
click at [379, 482] on div "Re: question for Standby Storage Yes, we are currently looking Interested (Blue…" at bounding box center [334, 482] width 162 height 43
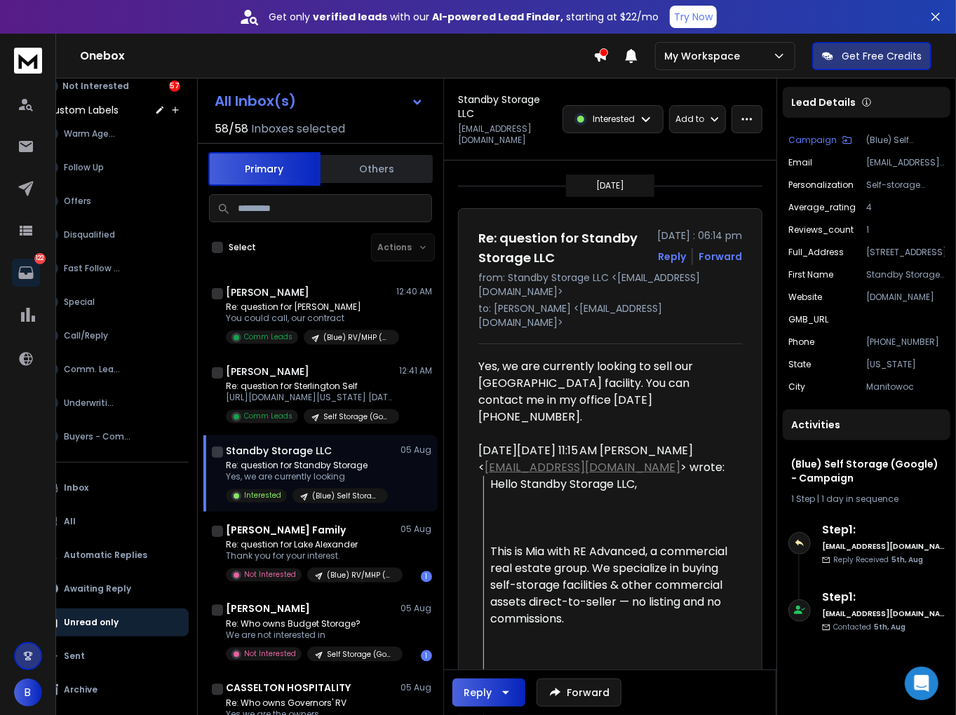
scroll to position [0, 50]
drag, startPoint x: 598, startPoint y: 486, endPoint x: 564, endPoint y: 463, distance: 41.4
click at [497, 694] on icon "button" at bounding box center [505, 692] width 17 height 17
click at [478, 670] on div "Reply All" at bounding box center [461, 657] width 74 height 28
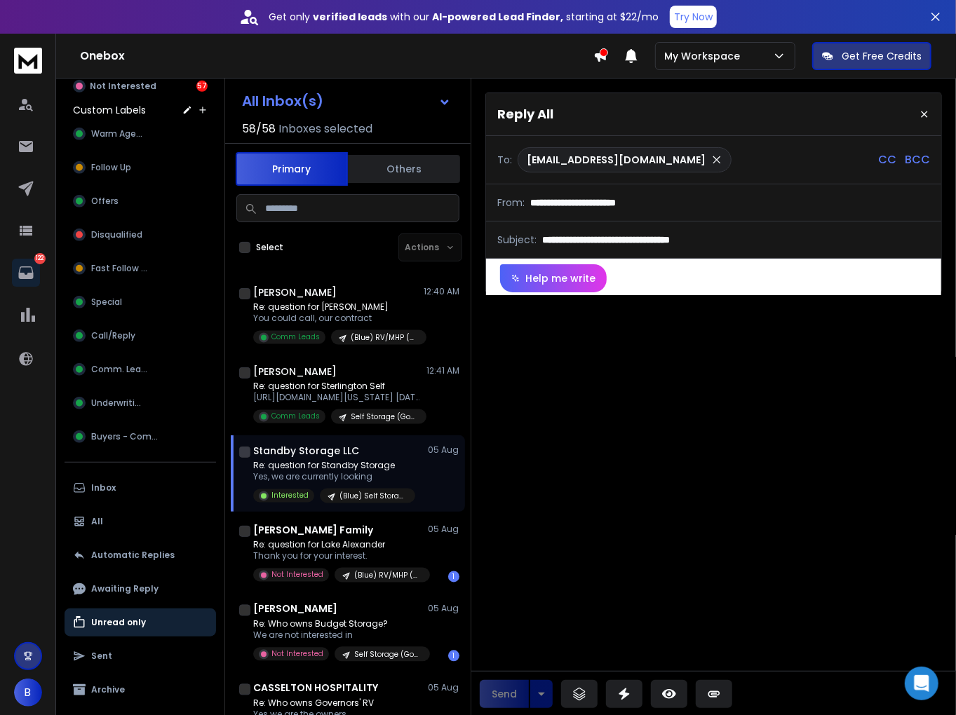
scroll to position [422, 0]
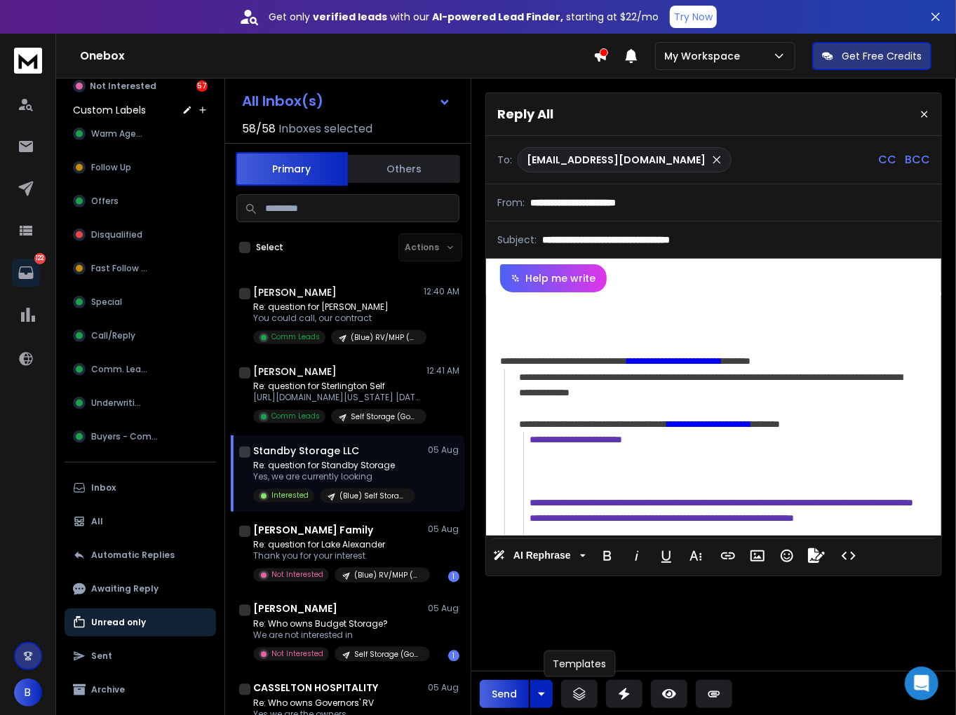
click at [573, 697] on icon at bounding box center [579, 698] width 12 height 4
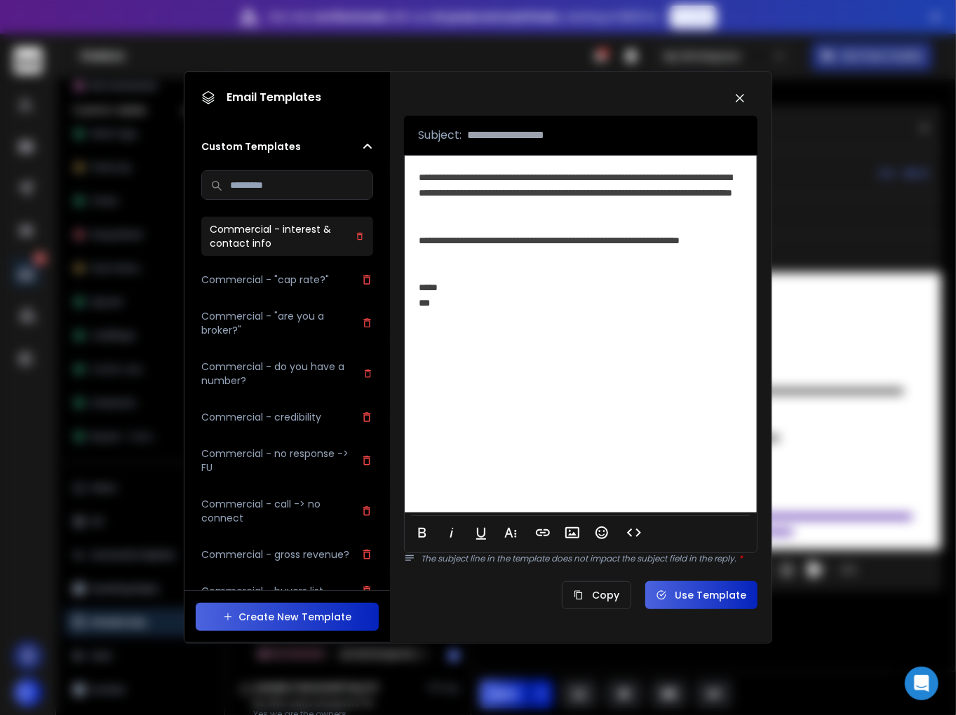
click at [686, 592] on button "Use Template" at bounding box center [701, 595] width 112 height 28
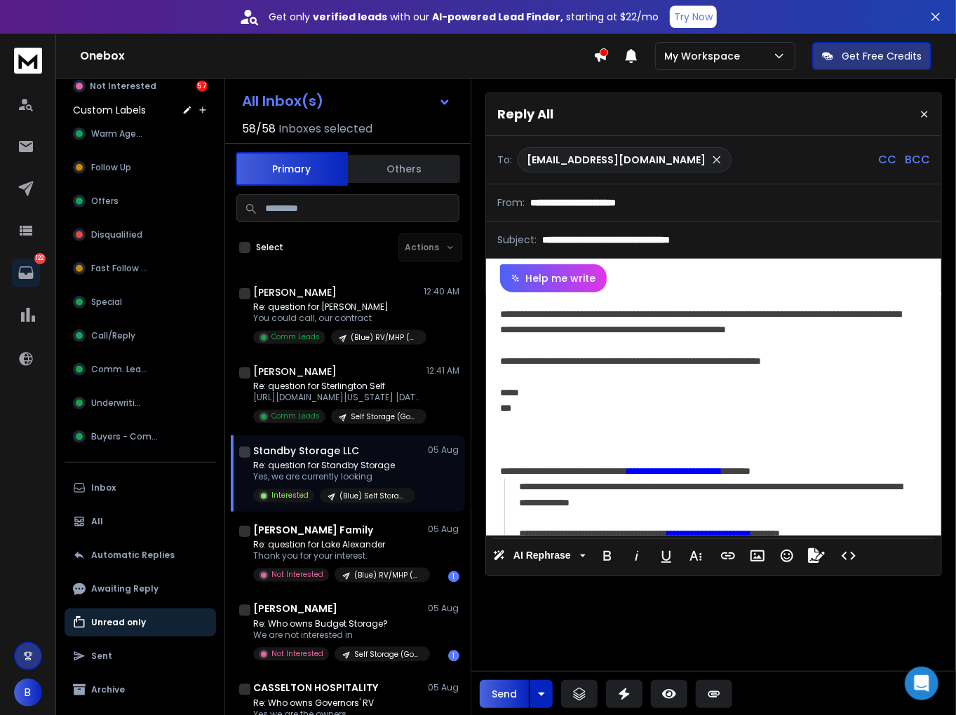
drag, startPoint x: 614, startPoint y: 313, endPoint x: 628, endPoint y: 316, distance: 15.1
click at [614, 313] on div "**********" at bounding box center [706, 322] width 412 height 32
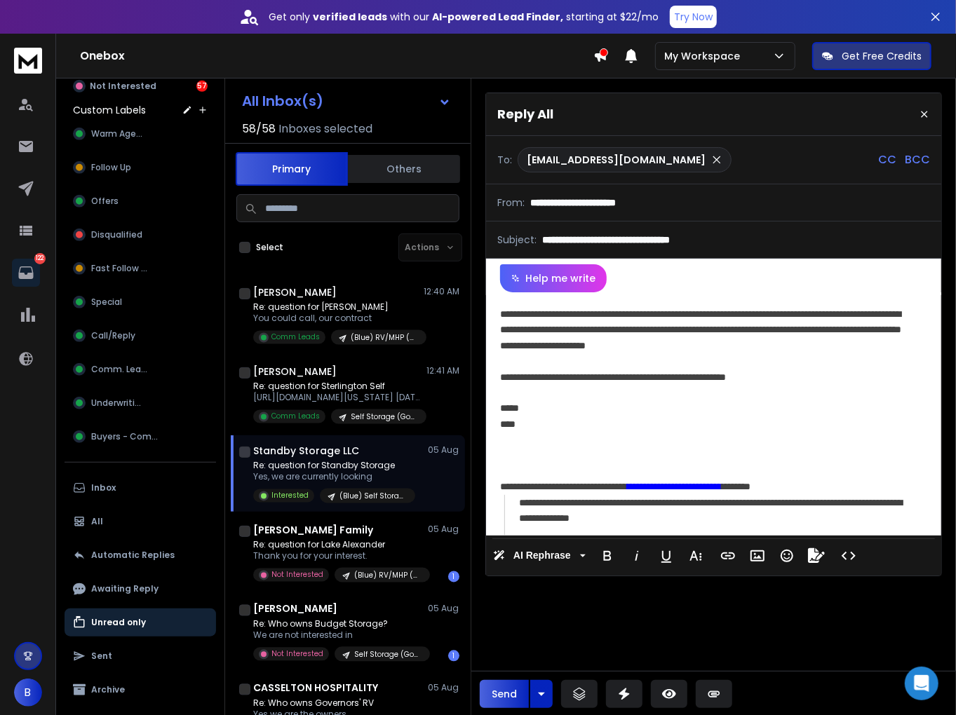
click at [540, 694] on icon "button" at bounding box center [541, 695] width 7 height 4
click at [667, 431] on div "****" at bounding box center [706, 424] width 412 height 15
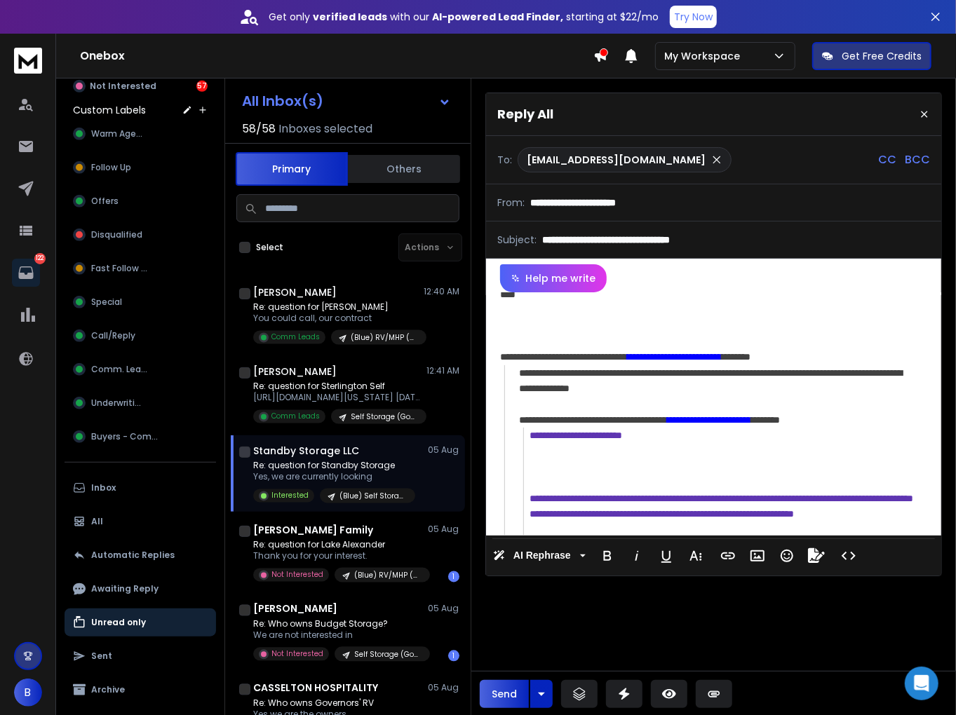
scroll to position [0, 0]
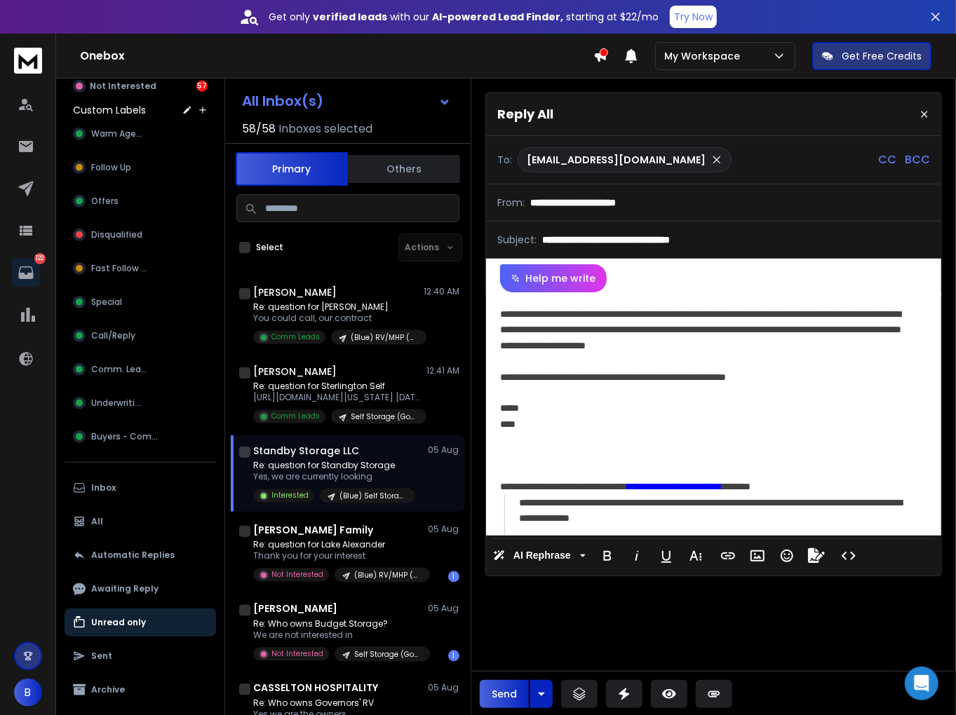
click at [547, 687] on icon "button" at bounding box center [541, 694] width 17 height 17
click at [539, 662] on p "Send Later" at bounding box center [526, 658] width 52 height 14
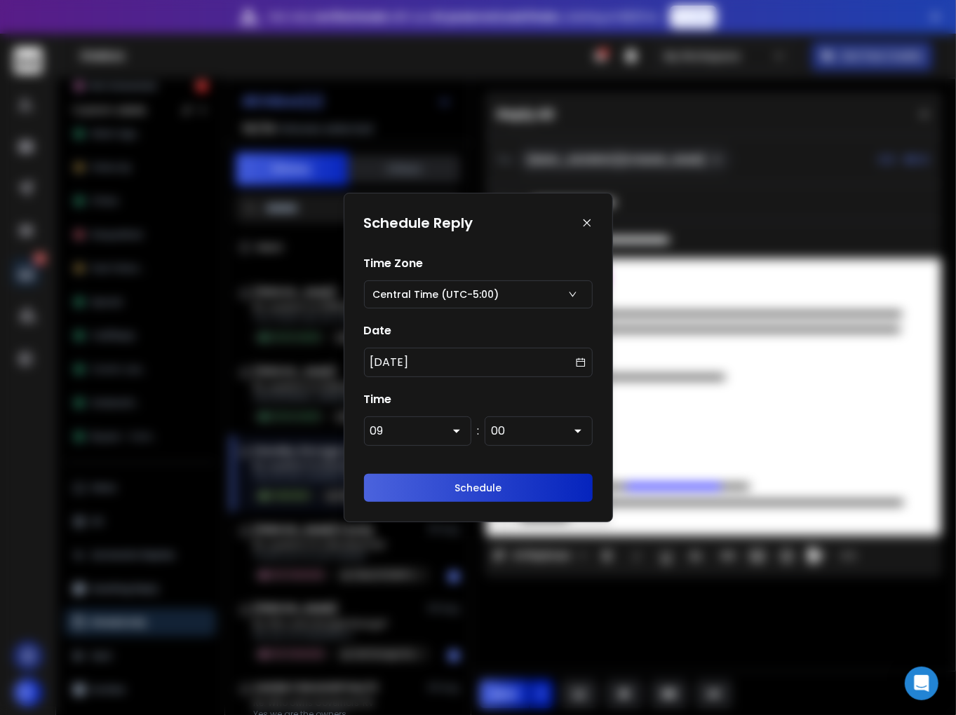
click at [550, 426] on div "00" at bounding box center [539, 431] width 108 height 29
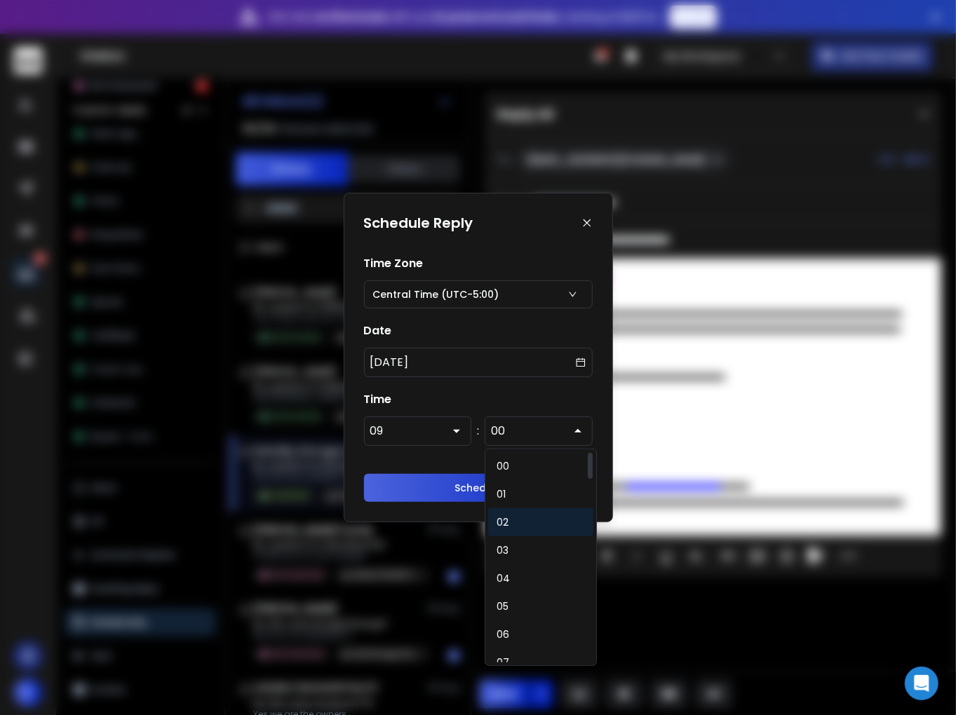
click at [529, 517] on div "02" at bounding box center [540, 522] width 105 height 28
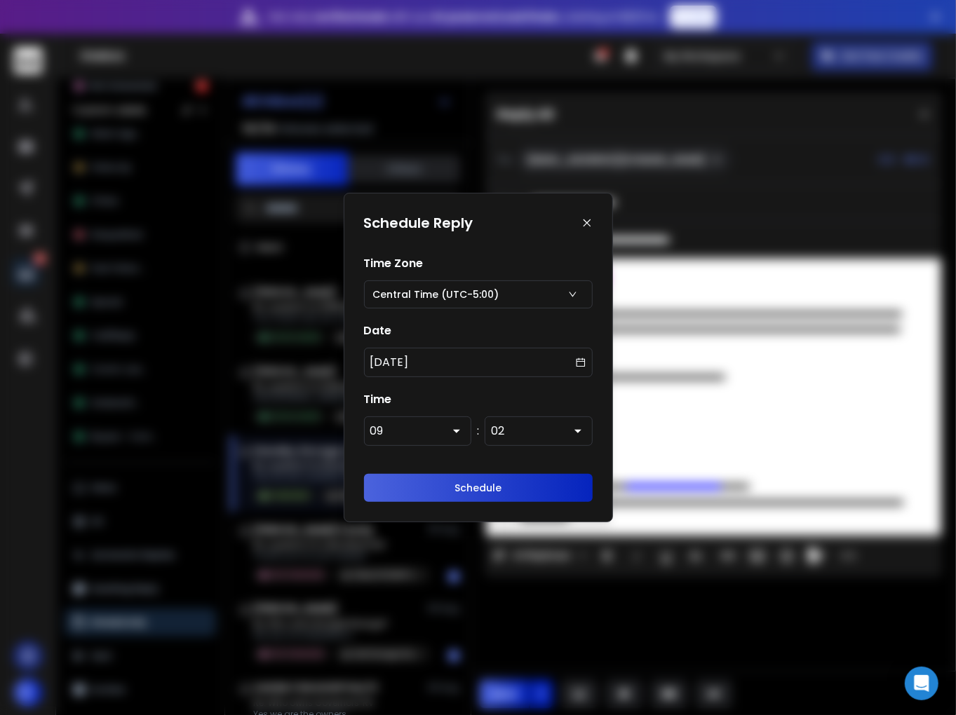
click at [485, 485] on div "Schedule" at bounding box center [478, 488] width 229 height 28
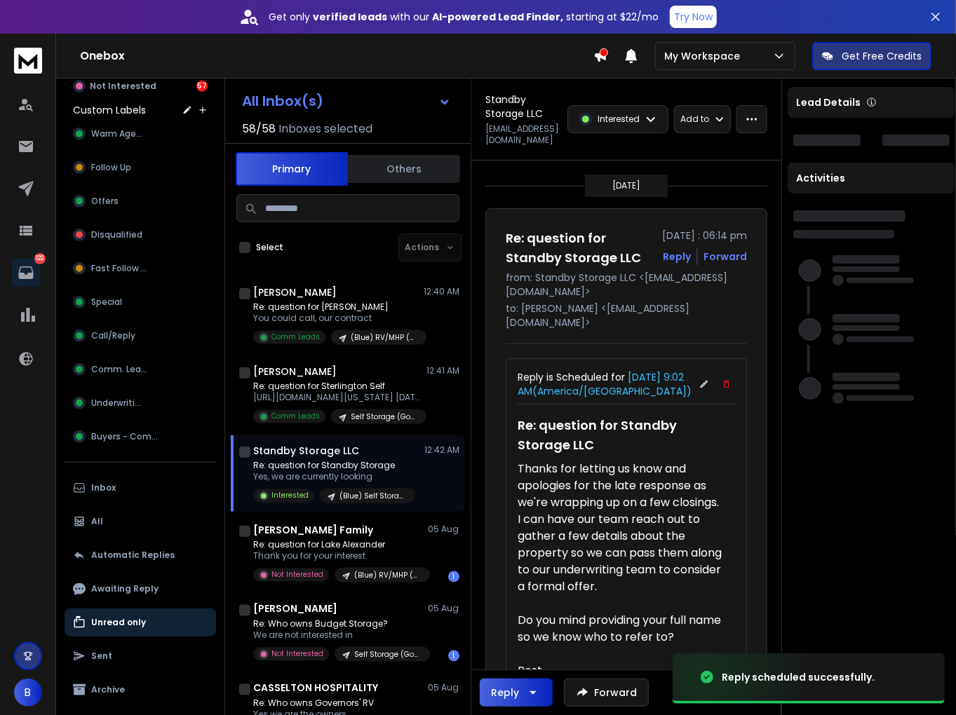
scroll to position [433, 0]
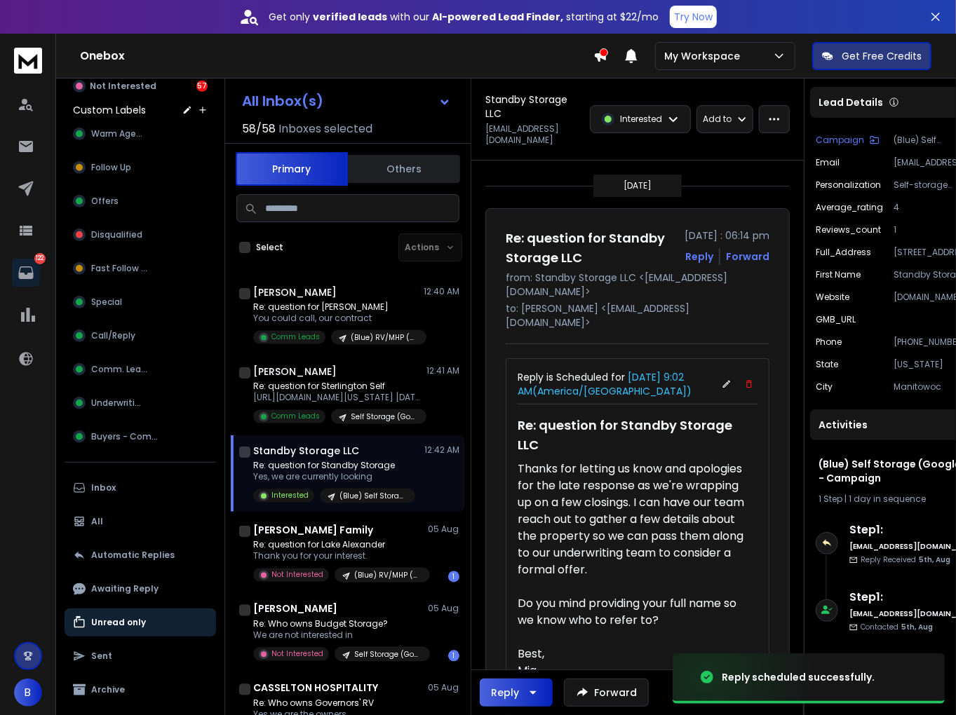
click at [662, 114] on p "Interested" at bounding box center [641, 119] width 42 height 11
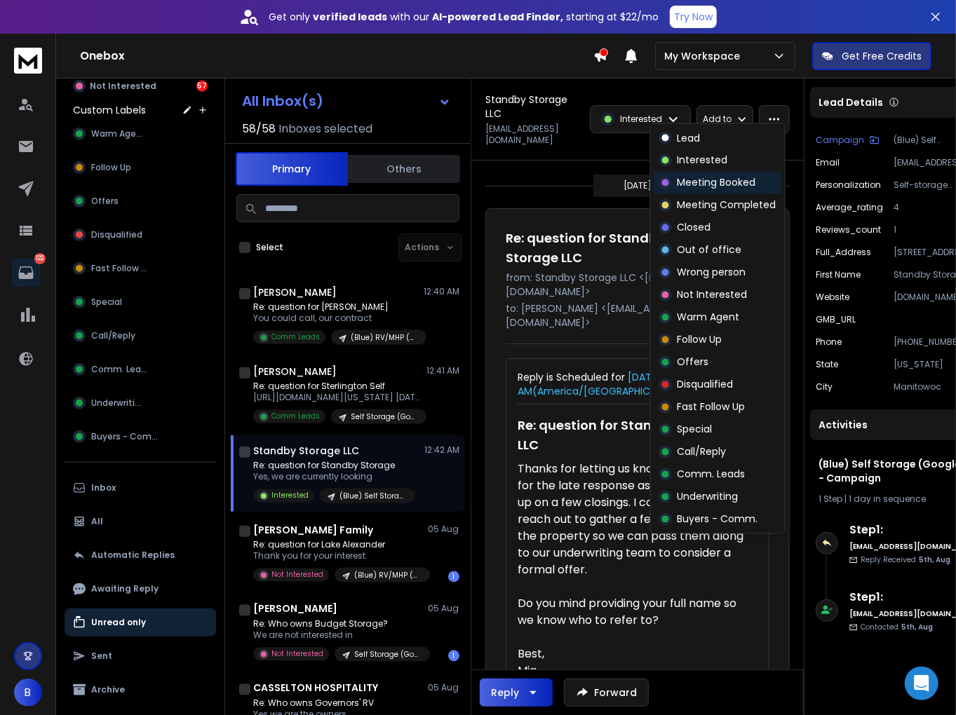
click at [747, 186] on p "Meeting Booked" at bounding box center [716, 183] width 79 height 14
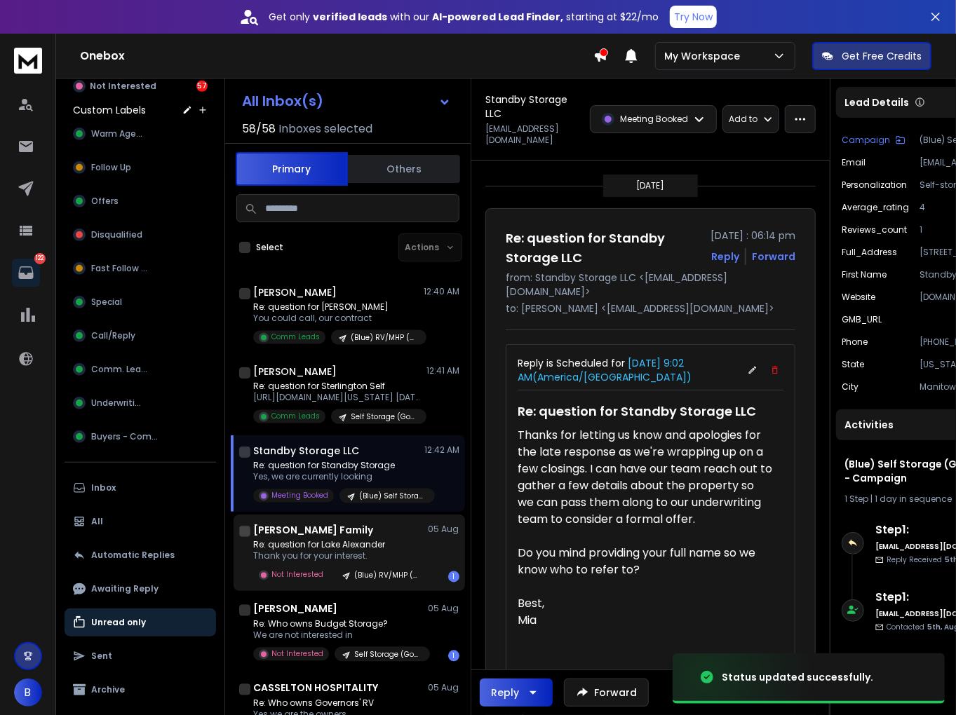
click at [367, 559] on p "Thank you for your interest." at bounding box center [337, 556] width 168 height 11
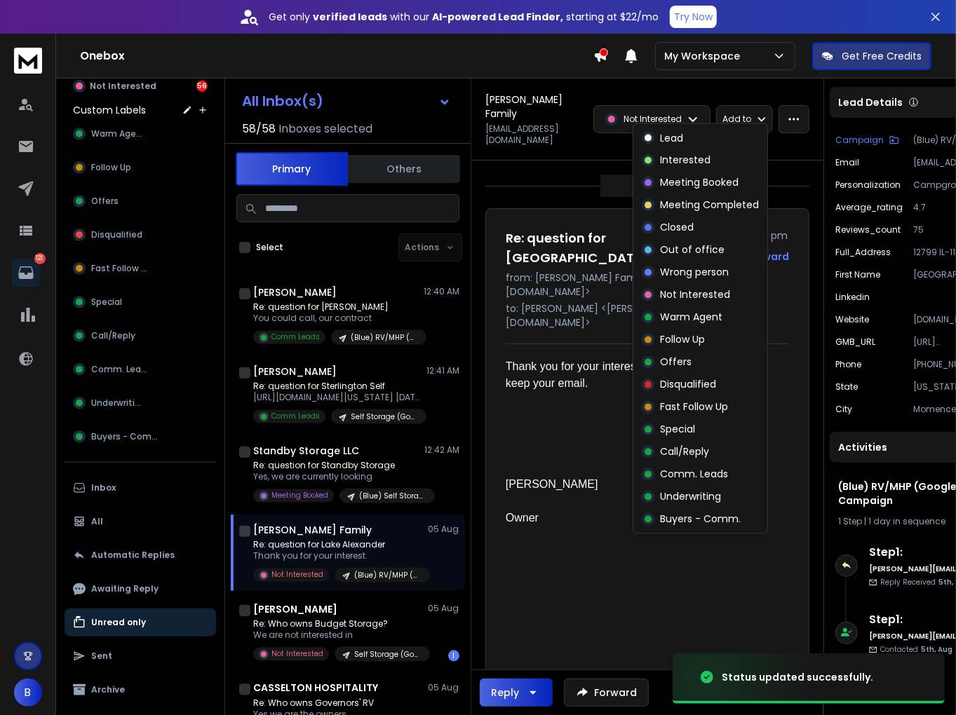
click at [691, 114] on div "Not Interested" at bounding box center [652, 119] width 116 height 27
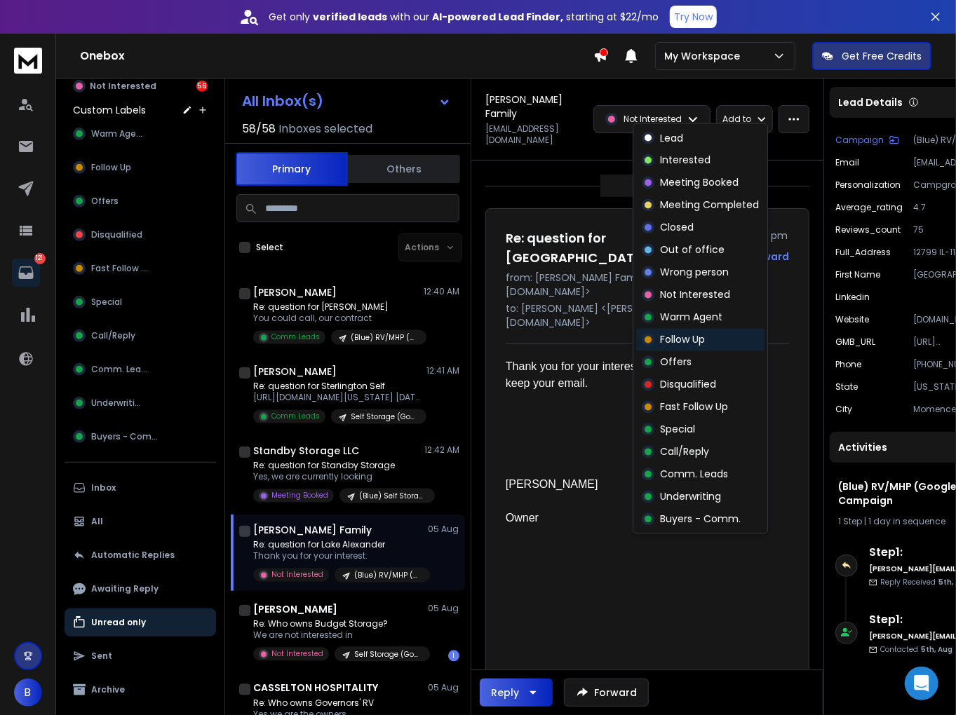
click at [698, 333] on p "Follow Up" at bounding box center [682, 340] width 45 height 14
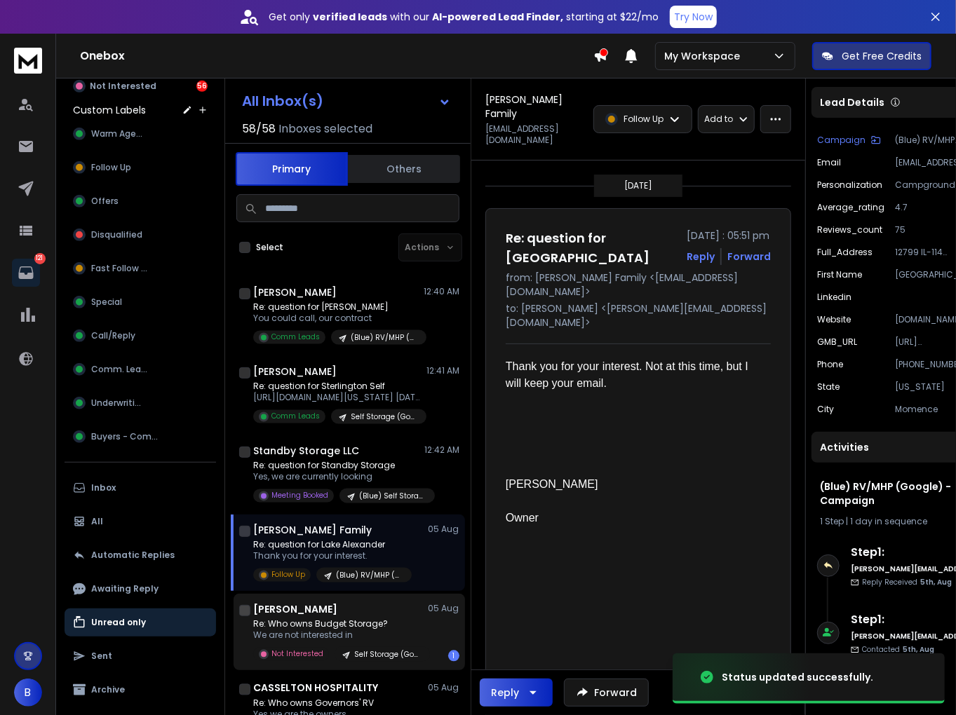
click at [349, 623] on p "Re: Who owns Budget Storage?" at bounding box center [337, 624] width 168 height 11
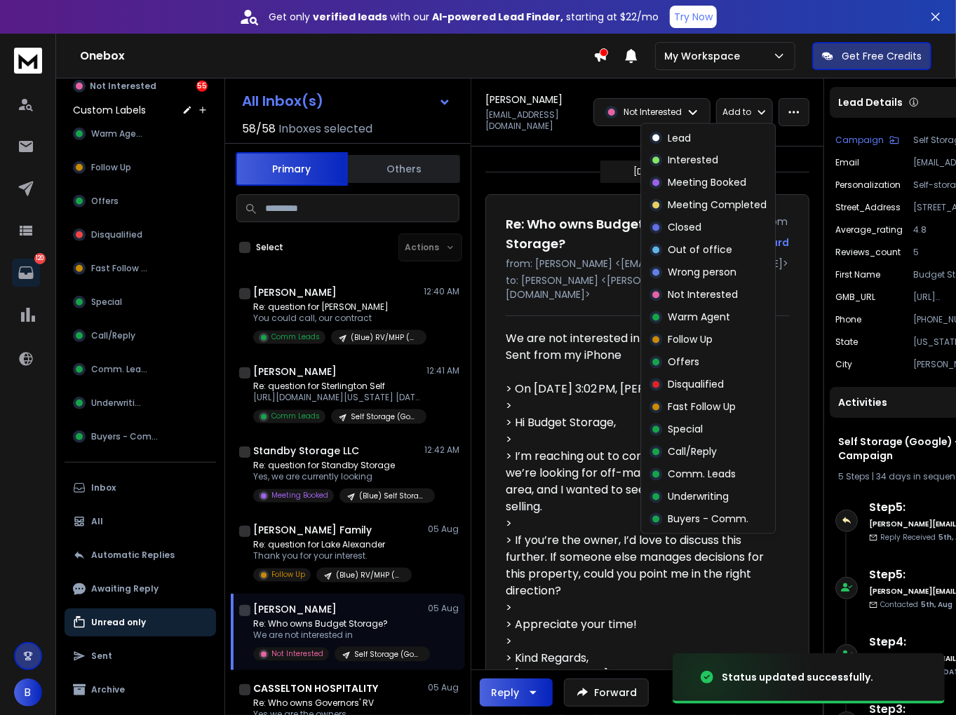
click at [682, 109] on p "Not Interested" at bounding box center [652, 112] width 58 height 11
click at [709, 334] on p "Follow Up" at bounding box center [690, 340] width 45 height 14
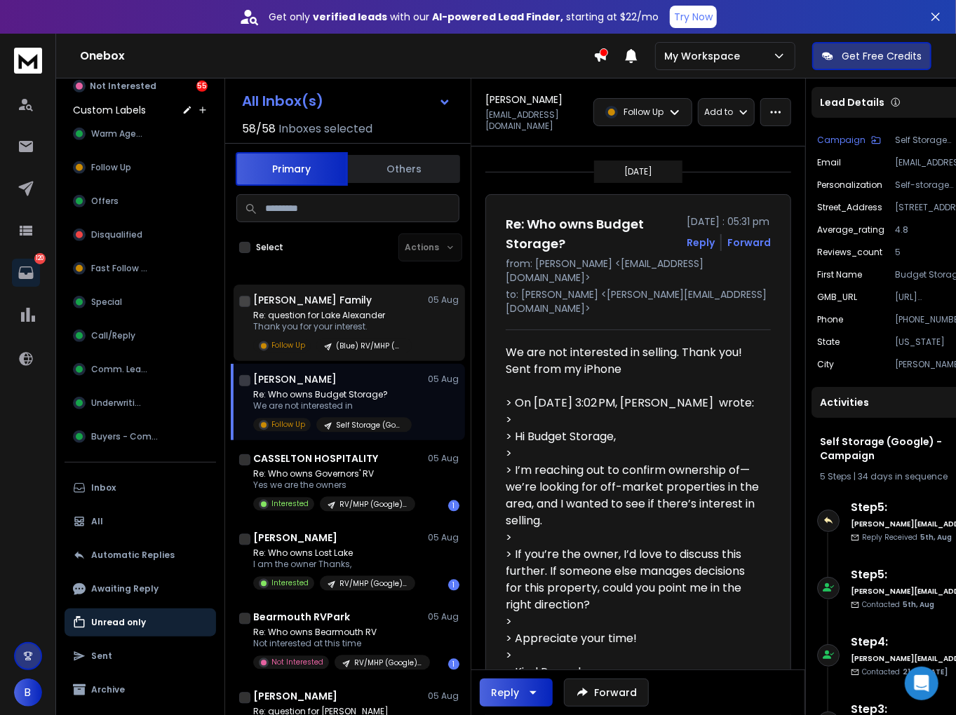
scroll to position [1688, 0]
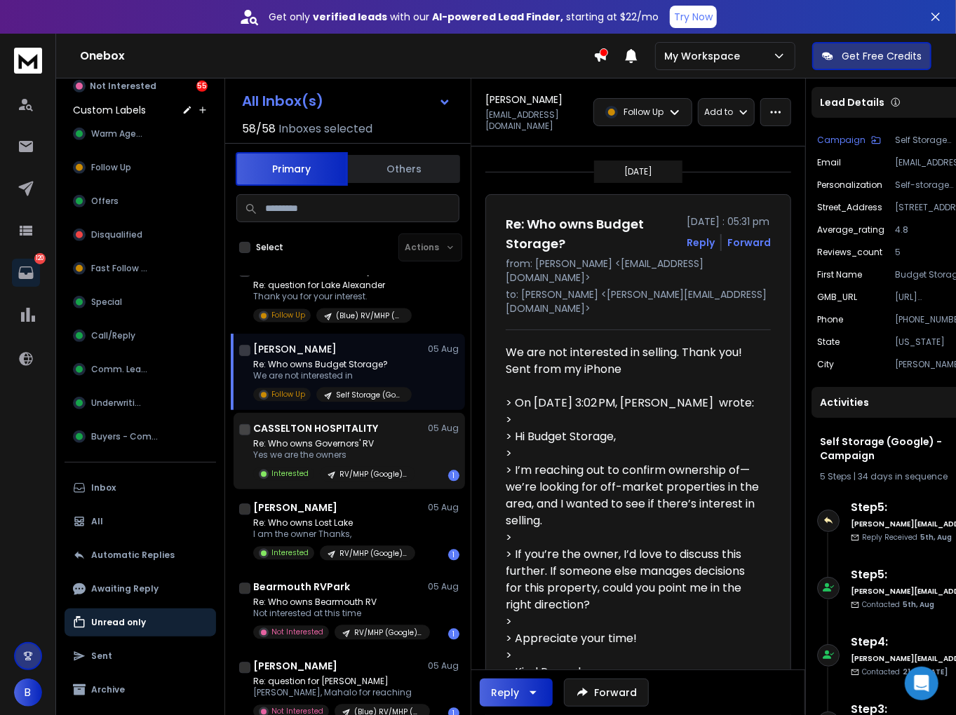
click at [387, 446] on p "Re: Who owns Governors' RV" at bounding box center [334, 443] width 162 height 11
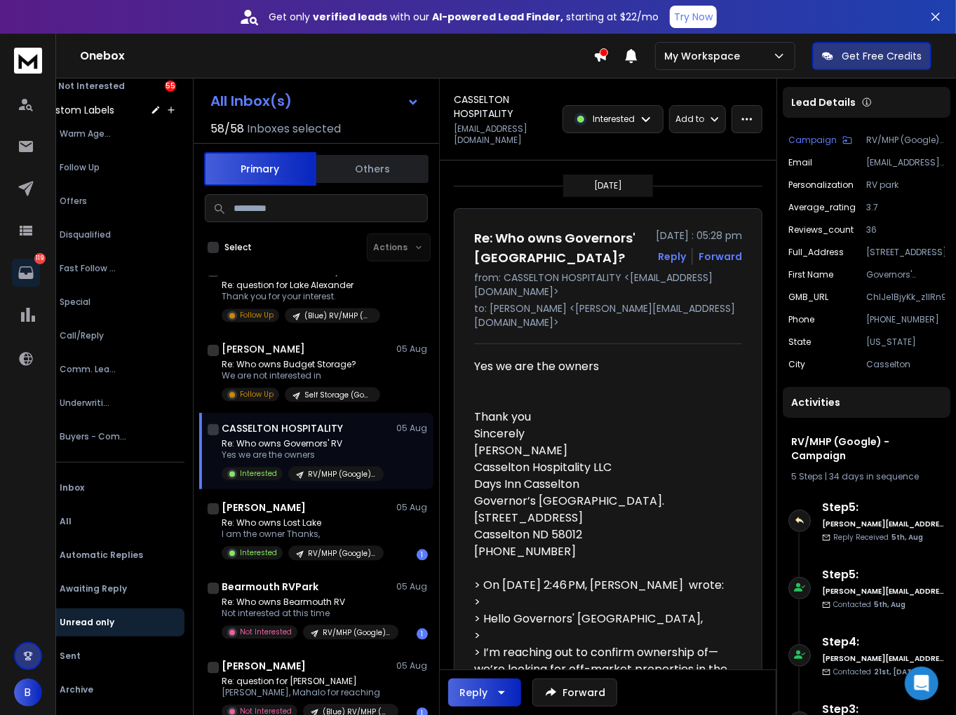
scroll to position [0, 80]
drag, startPoint x: 675, startPoint y: 381, endPoint x: 656, endPoint y: 377, distance: 18.7
click at [493, 688] on icon "button" at bounding box center [501, 692] width 17 height 17
click at [461, 661] on p "Reply All" at bounding box center [440, 657] width 39 height 14
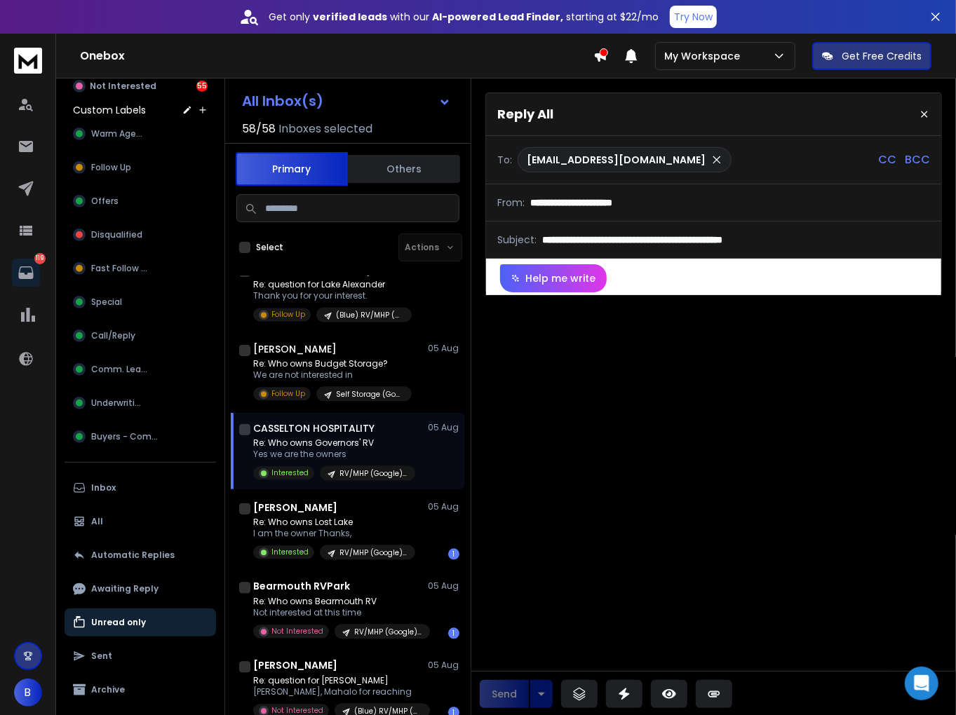
scroll to position [422, 0]
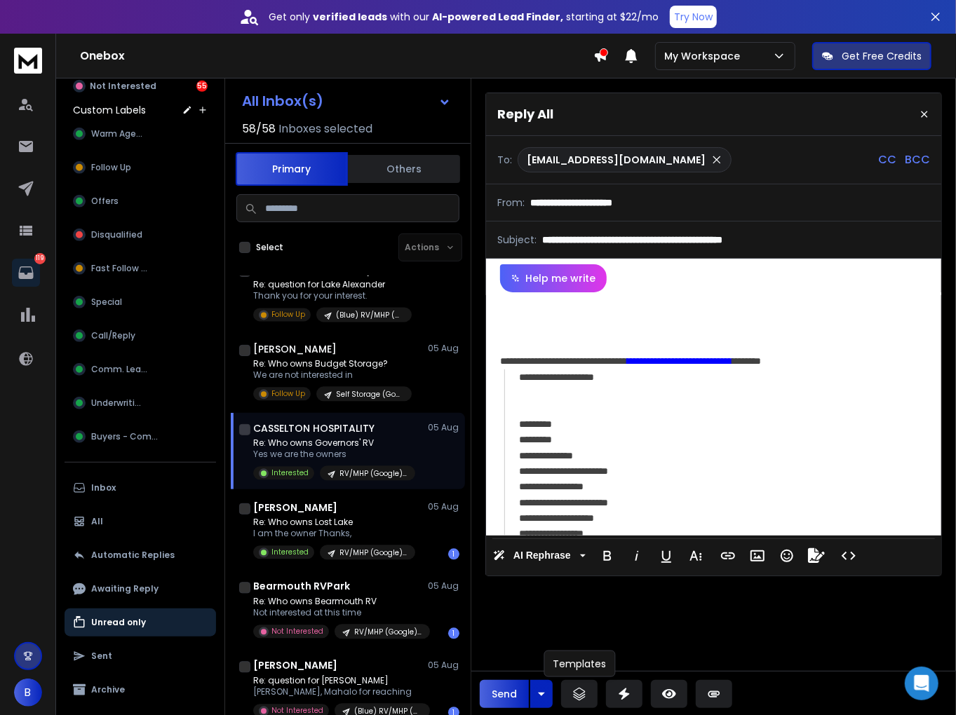
click at [583, 691] on icon at bounding box center [580, 692] width 12 height 8
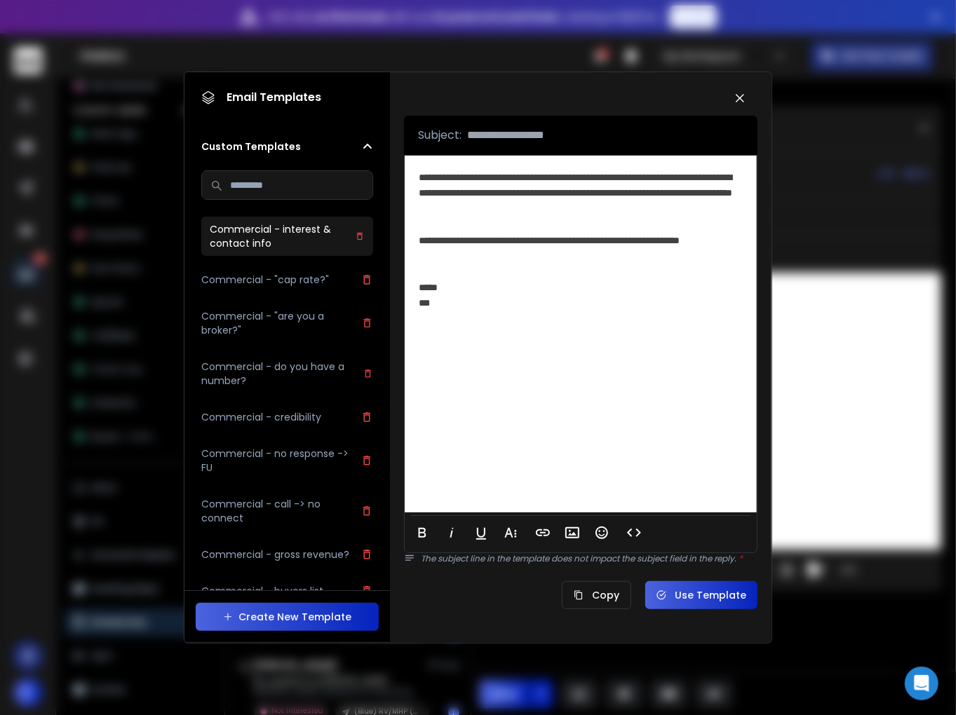
click at [684, 593] on button "Use Template" at bounding box center [701, 595] width 112 height 28
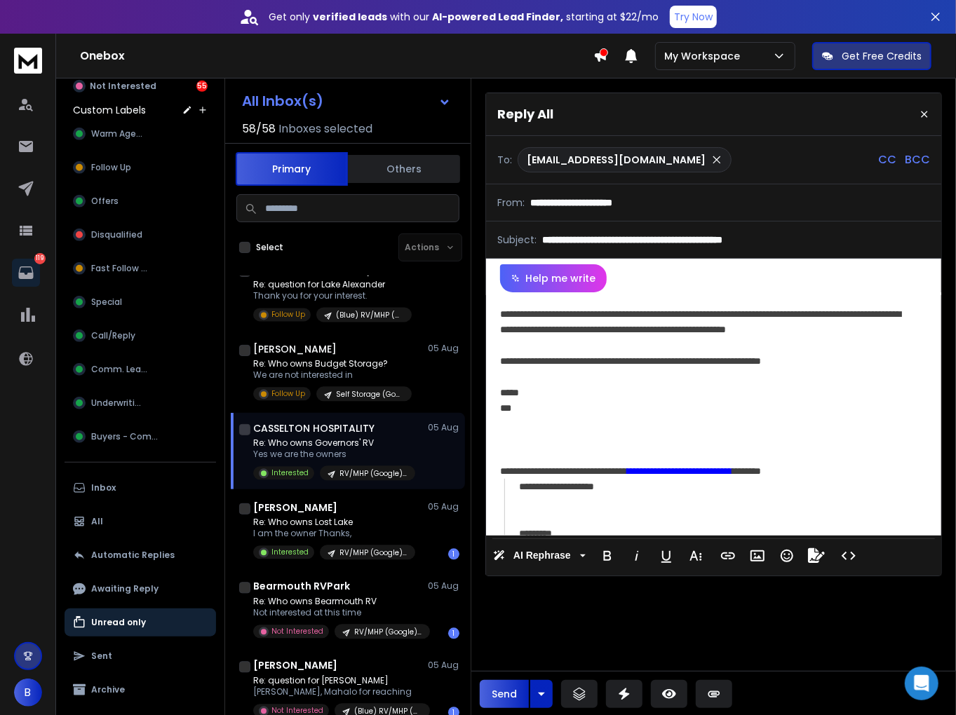
click at [620, 311] on div "**********" at bounding box center [706, 322] width 412 height 32
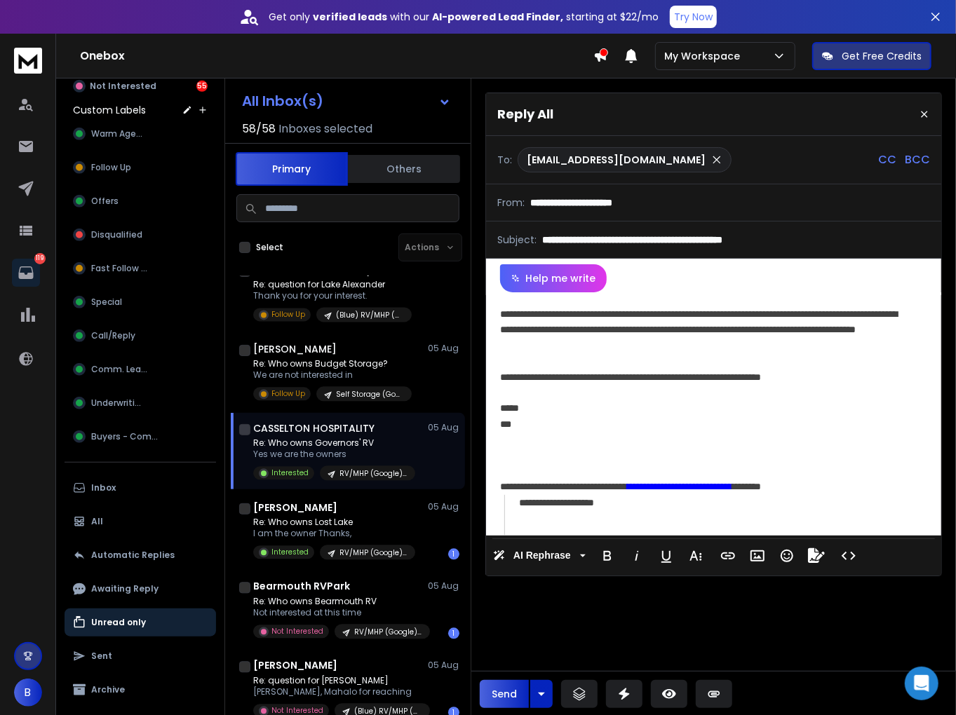
click at [499, 429] on div "**********" at bounding box center [713, 413] width 455 height 243
click at [548, 686] on icon "button" at bounding box center [541, 694] width 17 height 17
click at [543, 649] on p "Send Later" at bounding box center [525, 658] width 57 height 20
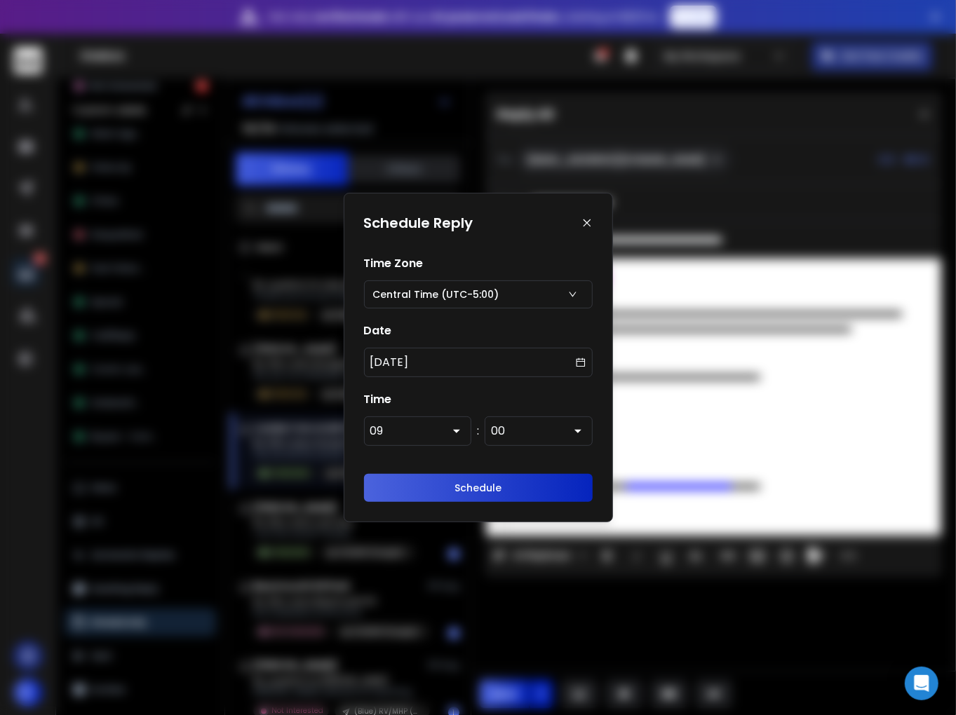
click at [512, 421] on div "00" at bounding box center [539, 431] width 108 height 29
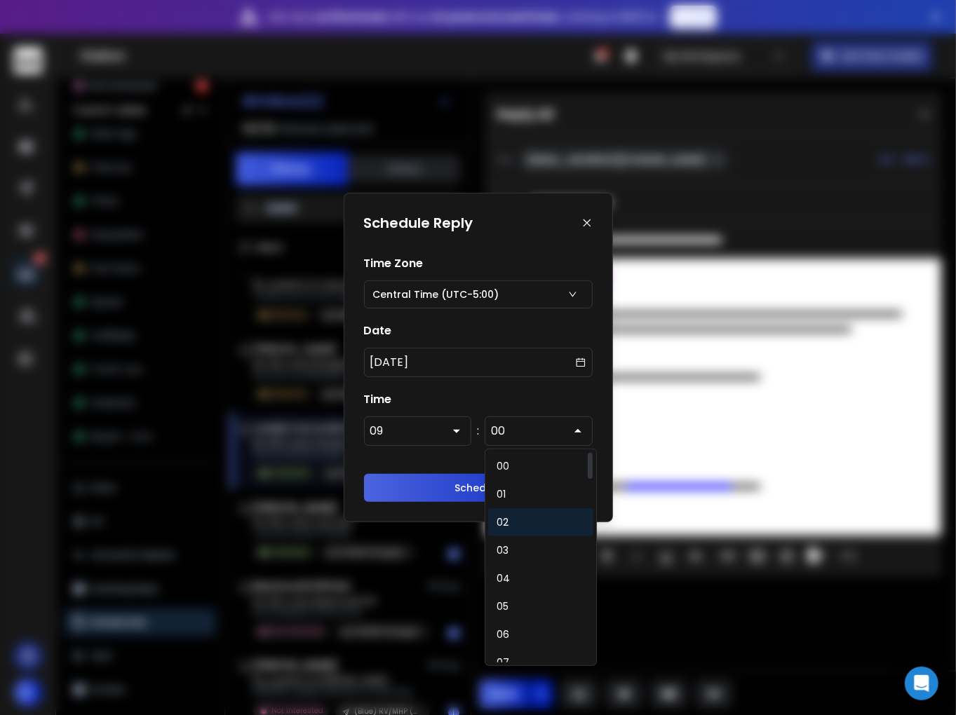
click at [524, 515] on div "02" at bounding box center [540, 522] width 105 height 28
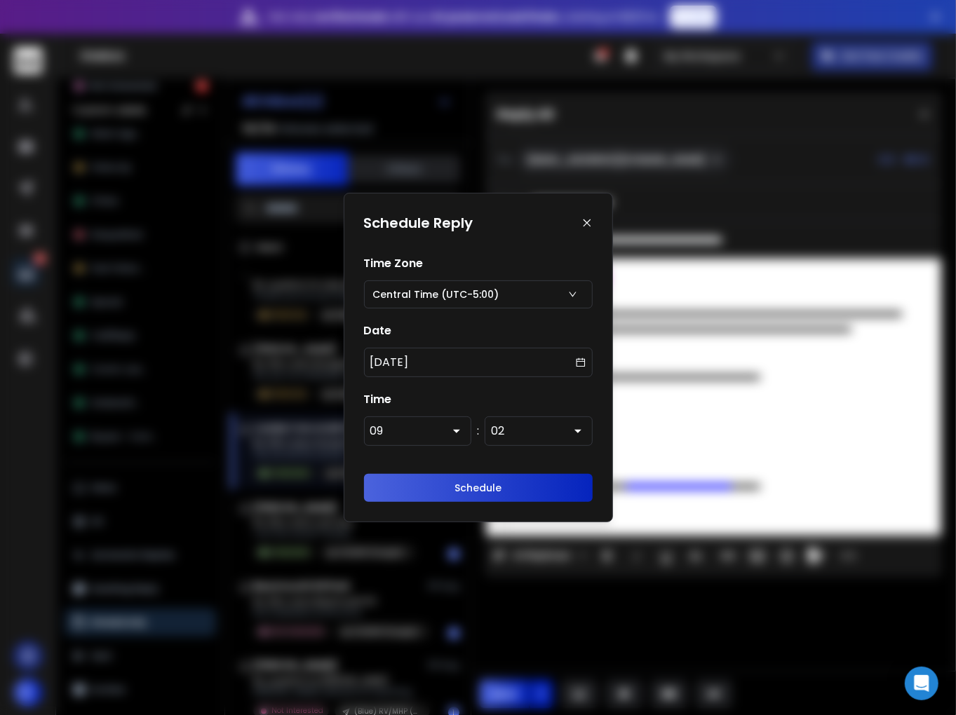
click at [513, 489] on div "Schedule" at bounding box center [478, 488] width 229 height 28
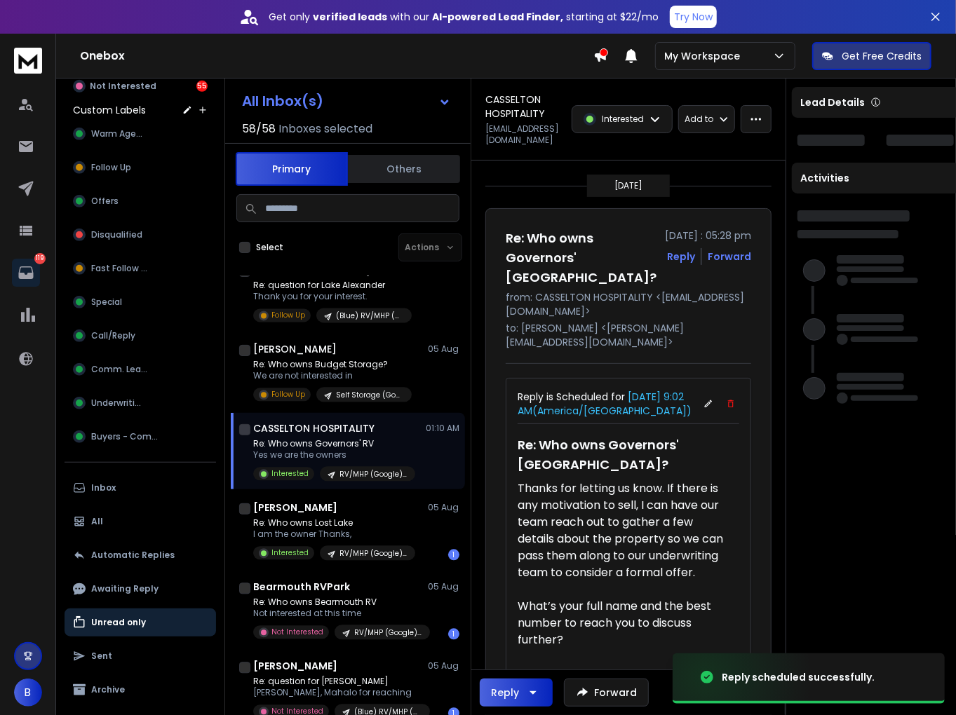
scroll to position [433, 0]
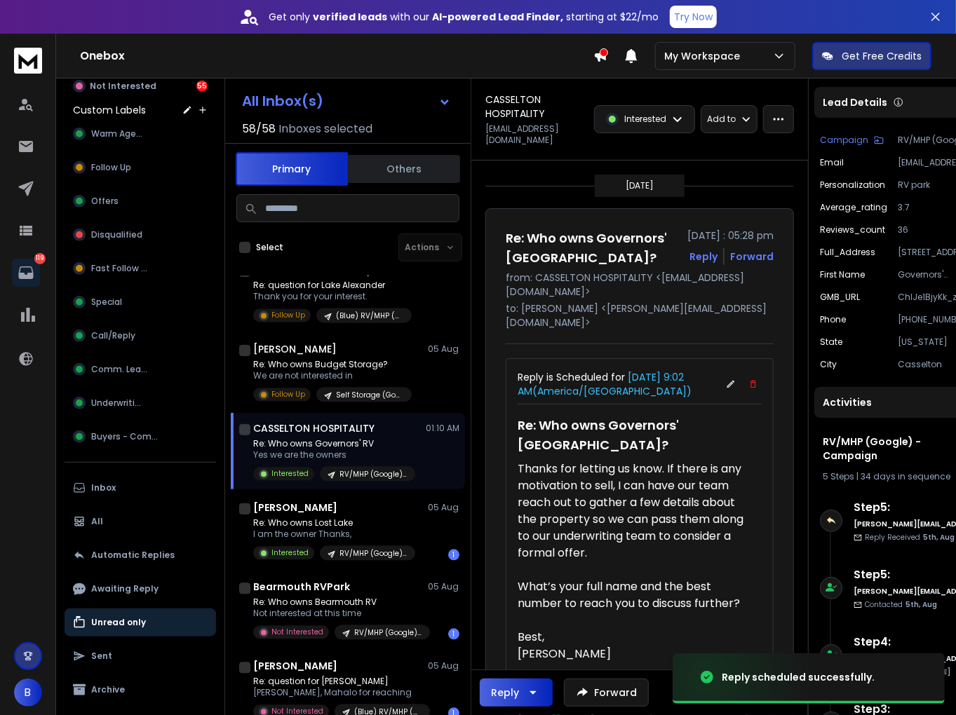
click at [692, 89] on div "CASSELTON HOSPITALITY CASSELTON HOSPITALITY casseltonhospitality@gmail.com Inte…" at bounding box center [639, 120] width 337 height 82
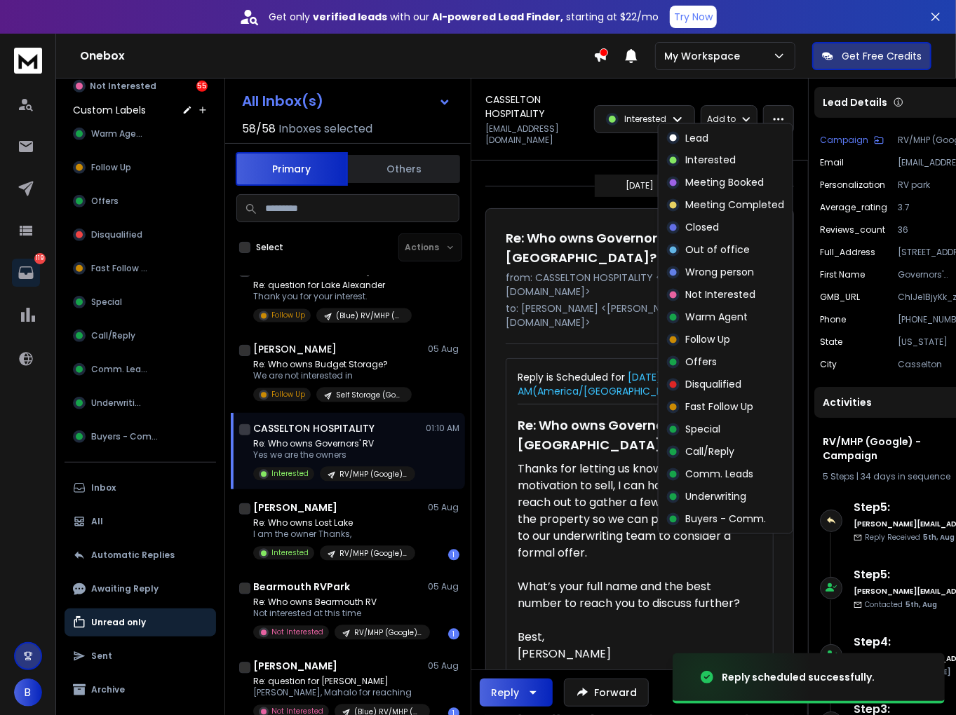
click at [666, 114] on p "Interested" at bounding box center [645, 119] width 42 height 11
click at [711, 468] on p "Comm. Leads" at bounding box center [719, 475] width 68 height 14
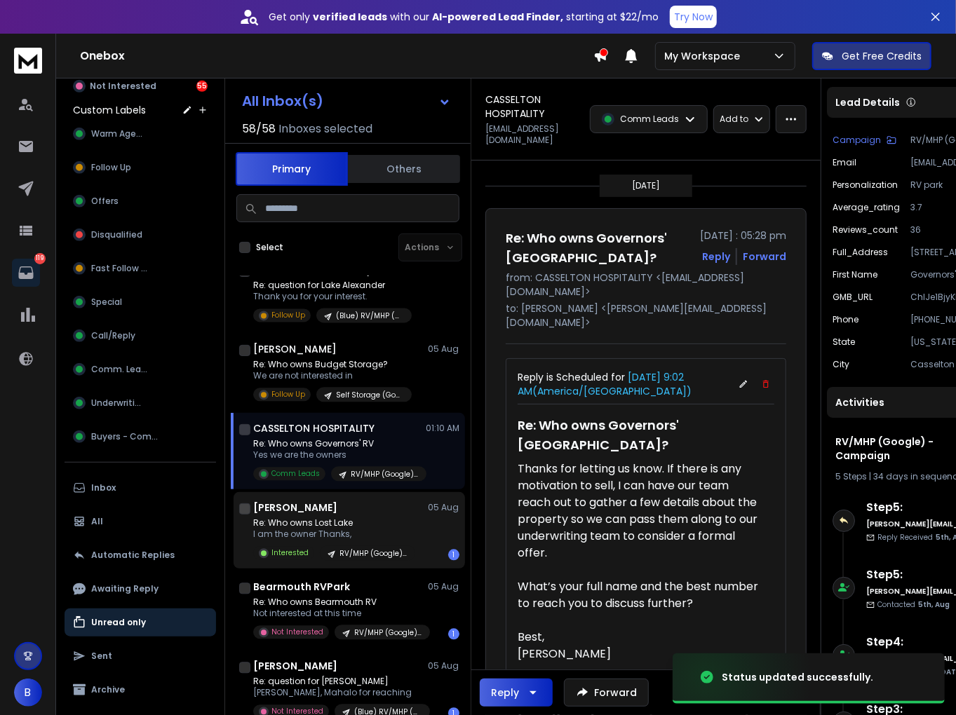
click at [355, 536] on p "I am the owner Thanks," at bounding box center [334, 534] width 162 height 11
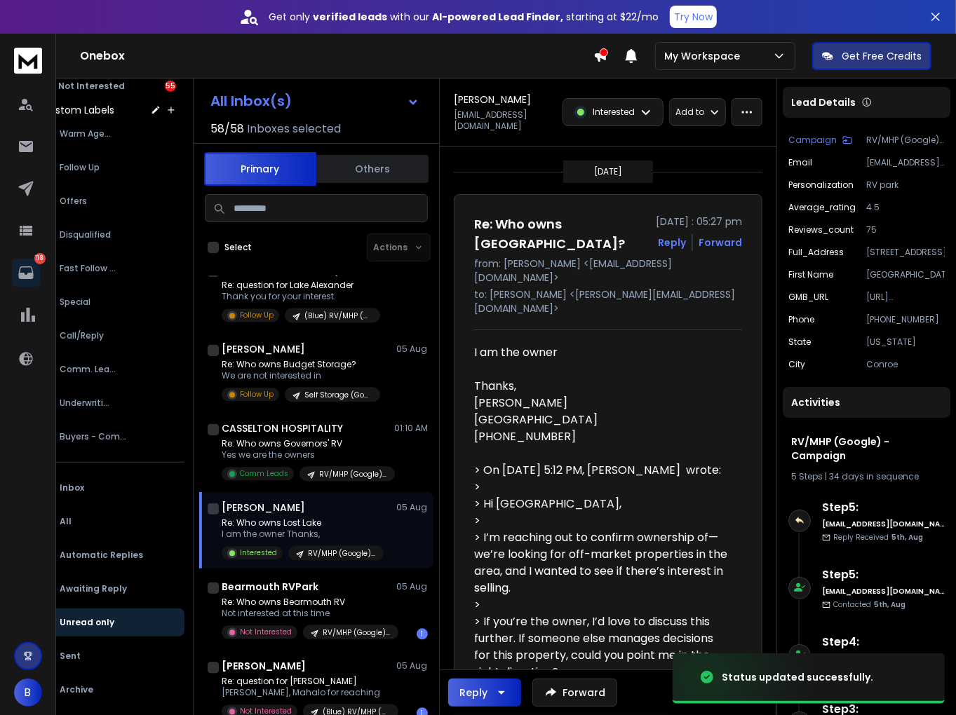
drag, startPoint x: 630, startPoint y: 414, endPoint x: 665, endPoint y: 414, distance: 35.1
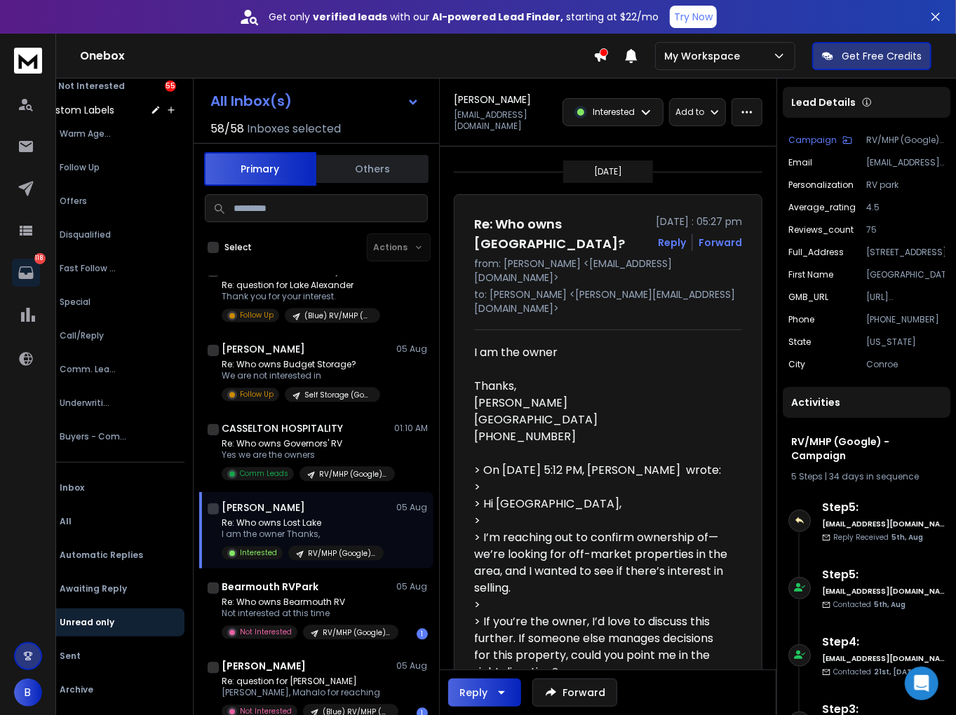
click at [459, 693] on div "Reply" at bounding box center [473, 693] width 28 height 14
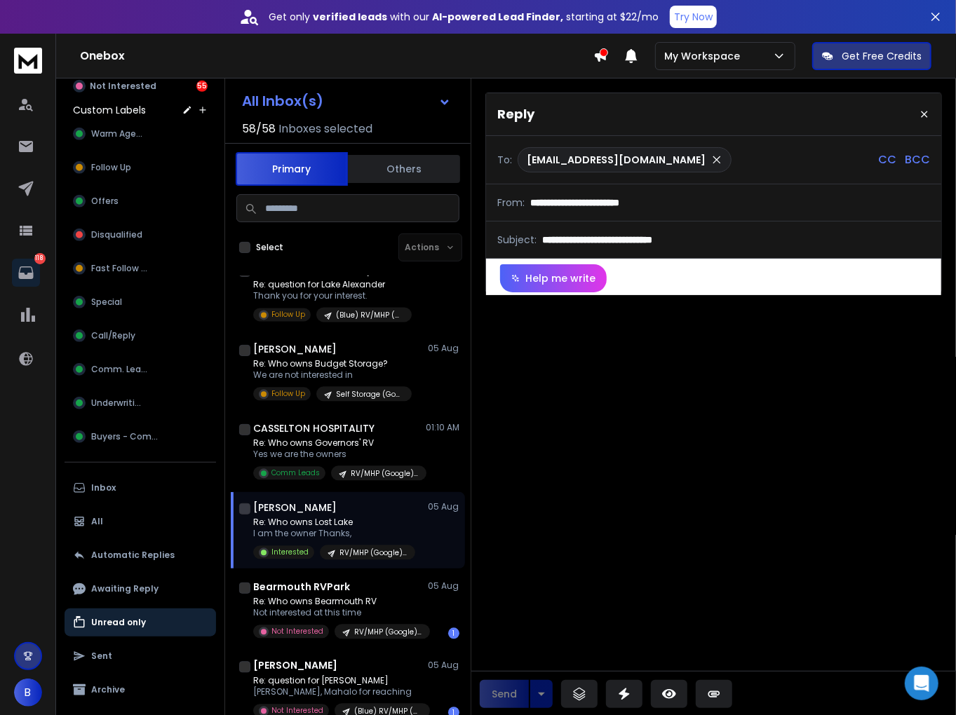
scroll to position [422, 0]
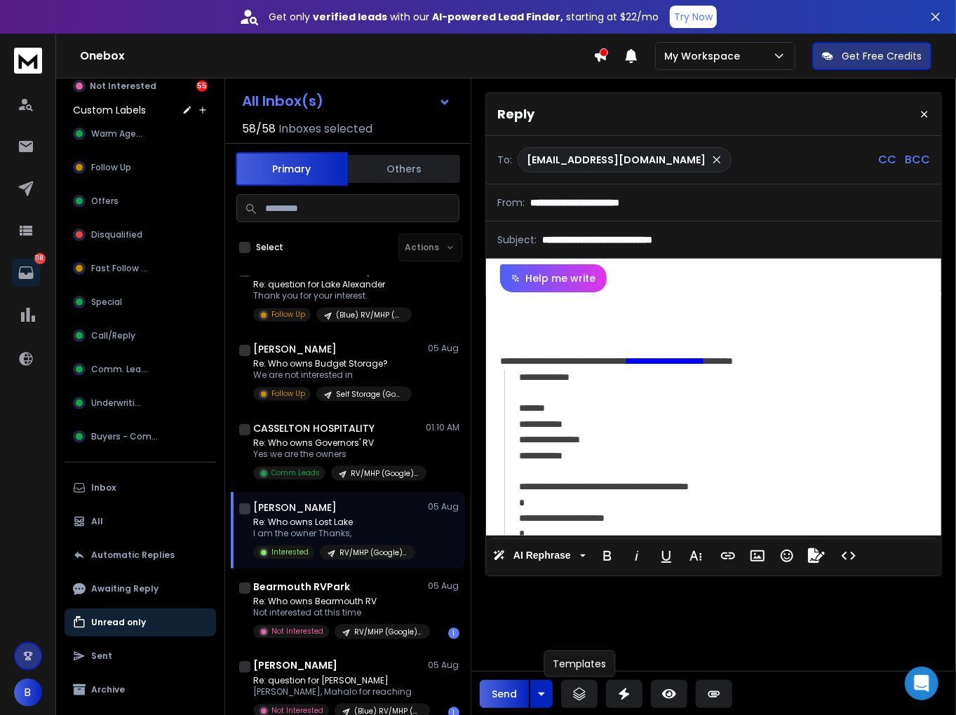
click at [566, 689] on button at bounding box center [579, 694] width 36 height 28
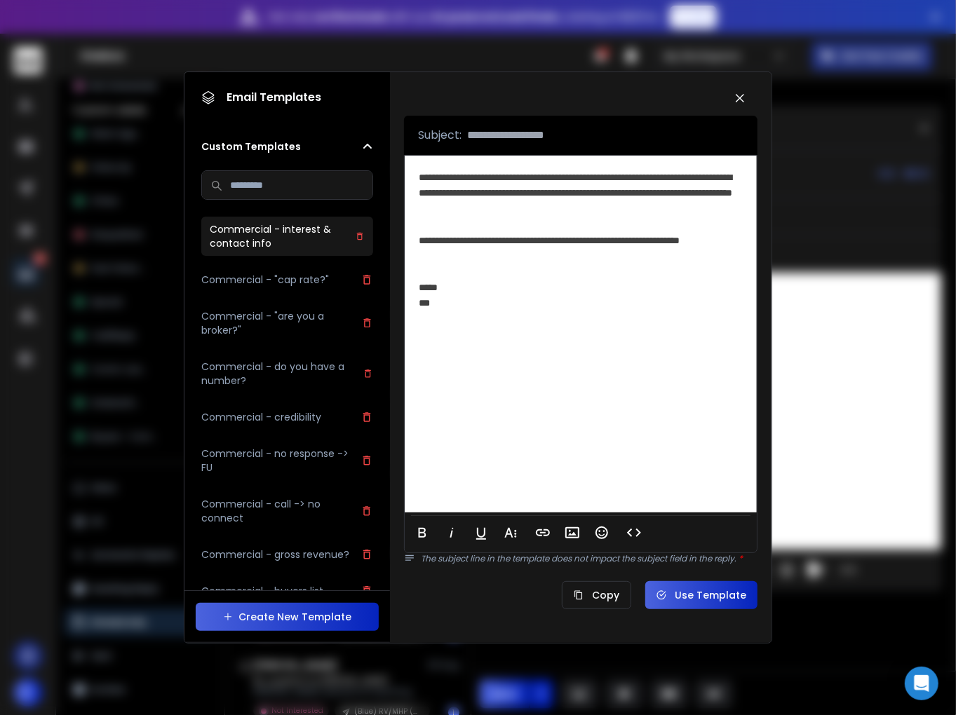
click at [689, 586] on button "Use Template" at bounding box center [701, 595] width 112 height 28
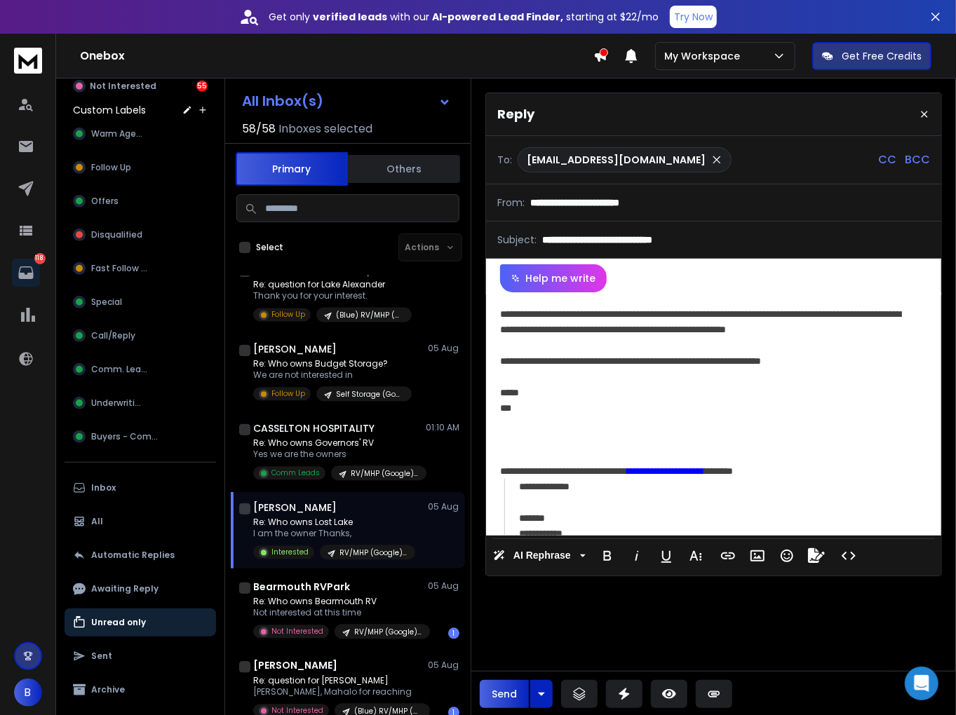
click at [618, 313] on div "**********" at bounding box center [706, 322] width 412 height 32
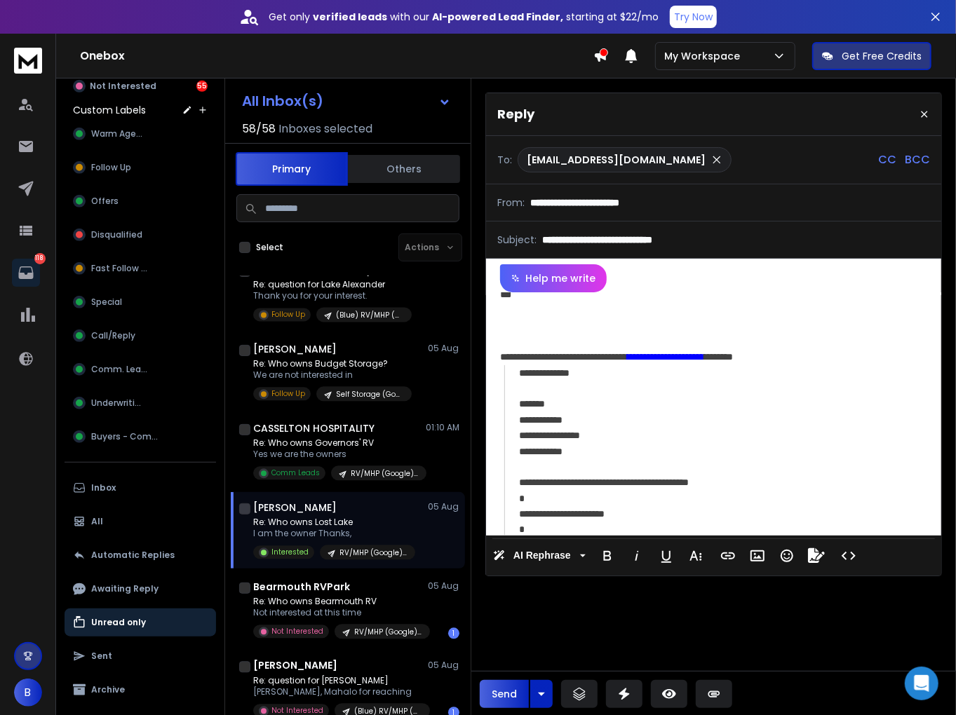
scroll to position [0, 0]
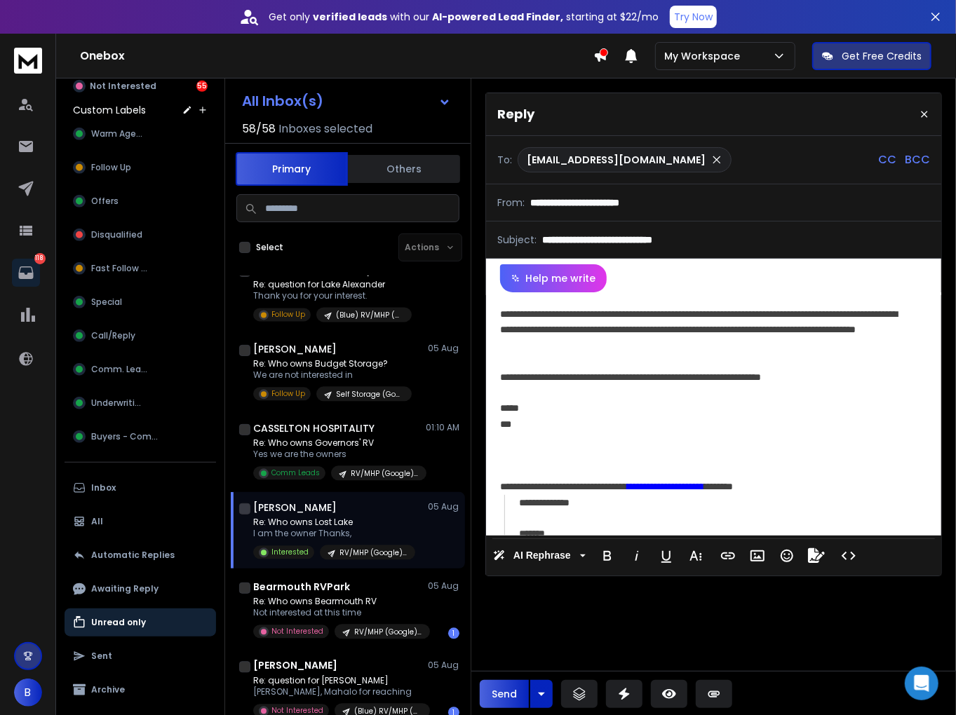
click at [606, 377] on div "**********" at bounding box center [706, 377] width 412 height 15
click at [513, 428] on div "***" at bounding box center [706, 424] width 412 height 15
click at [543, 687] on icon "button" at bounding box center [541, 694] width 17 height 17
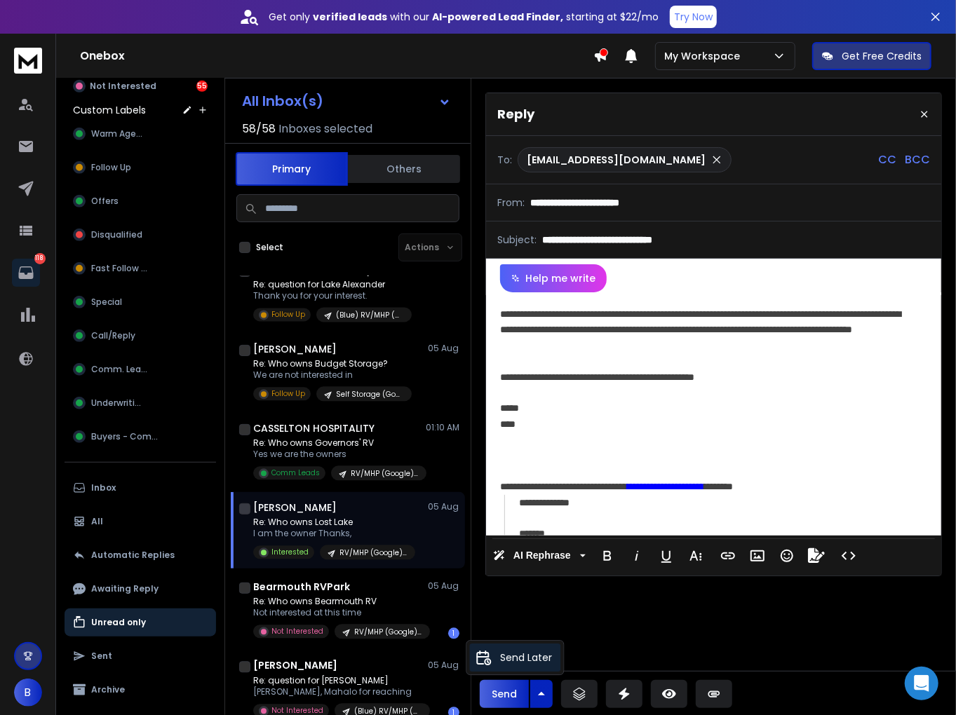
click at [541, 656] on p "Send Later" at bounding box center [526, 658] width 52 height 14
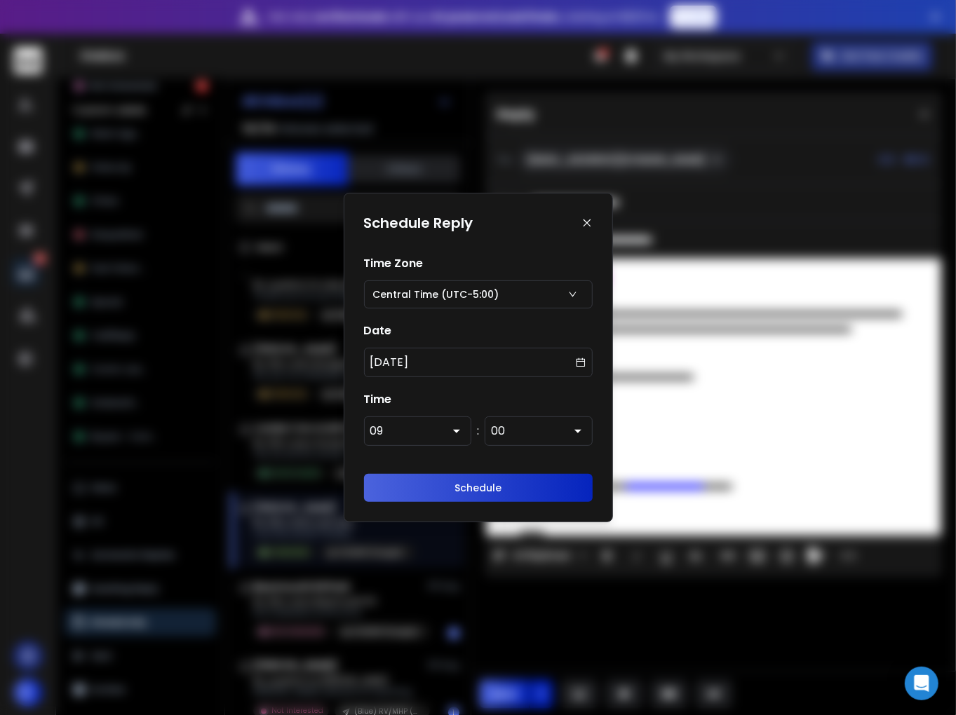
click at [527, 417] on div "00" at bounding box center [539, 431] width 108 height 29
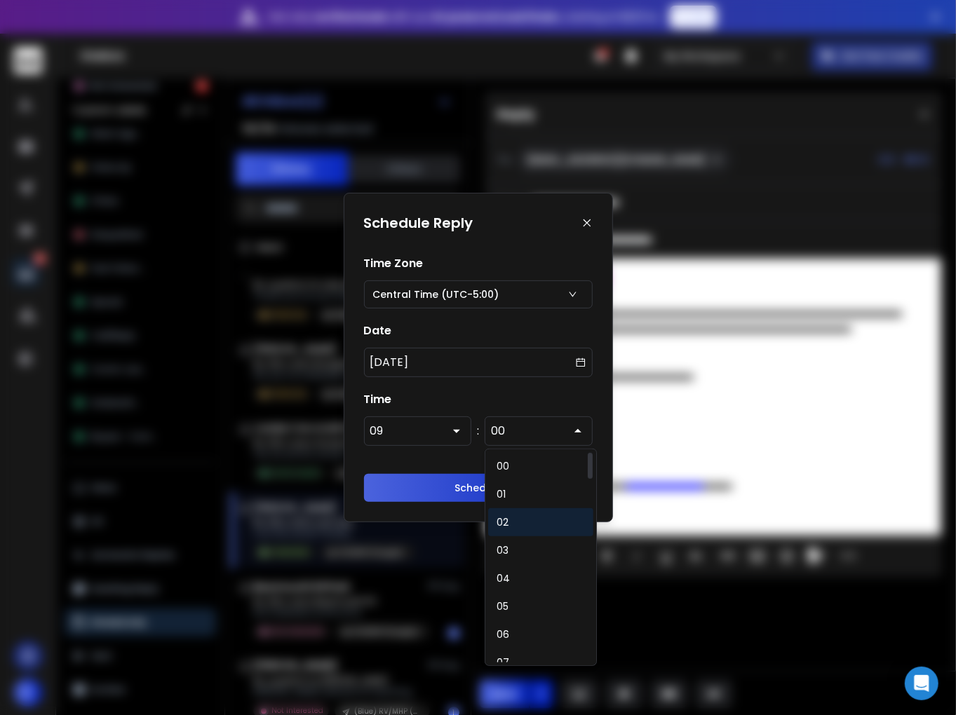
click at [520, 533] on div "02" at bounding box center [540, 522] width 105 height 28
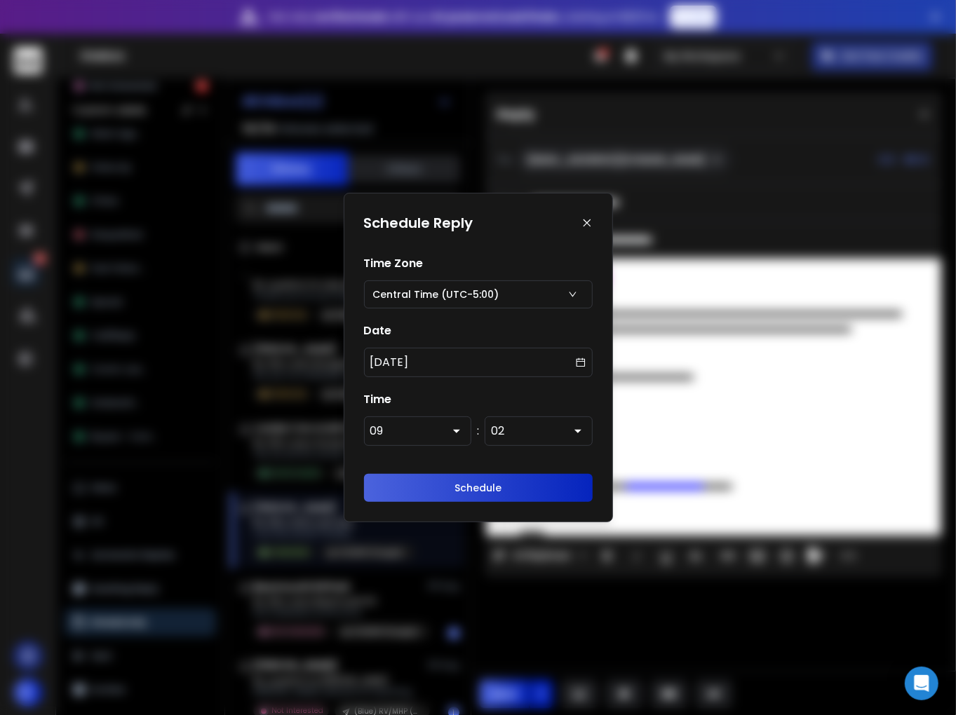
click at [499, 499] on div "Schedule" at bounding box center [478, 488] width 229 height 28
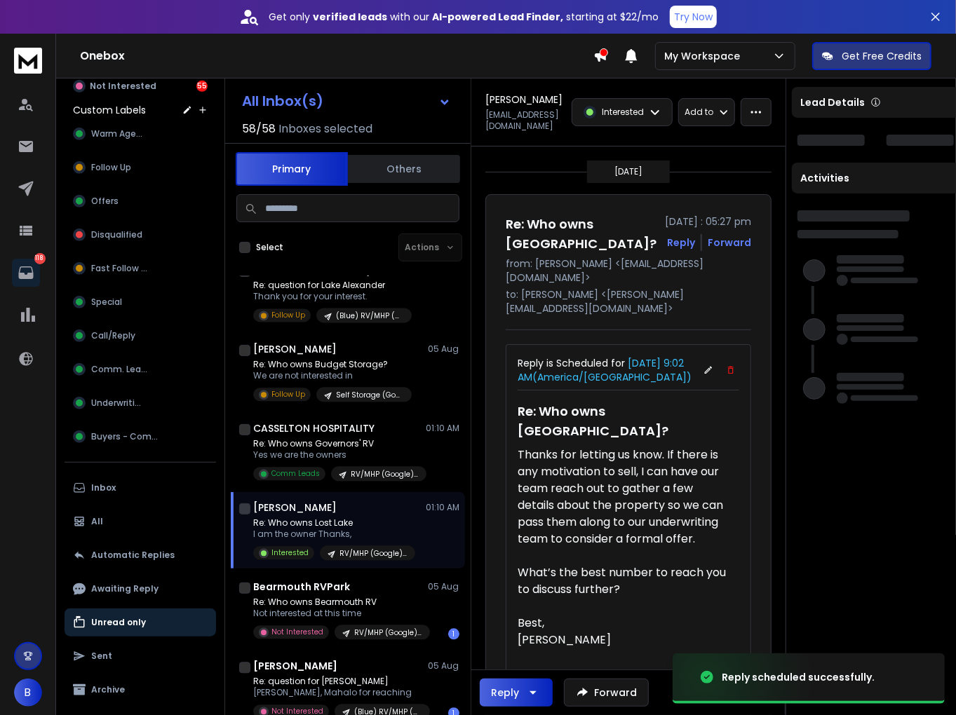
scroll to position [433, 0]
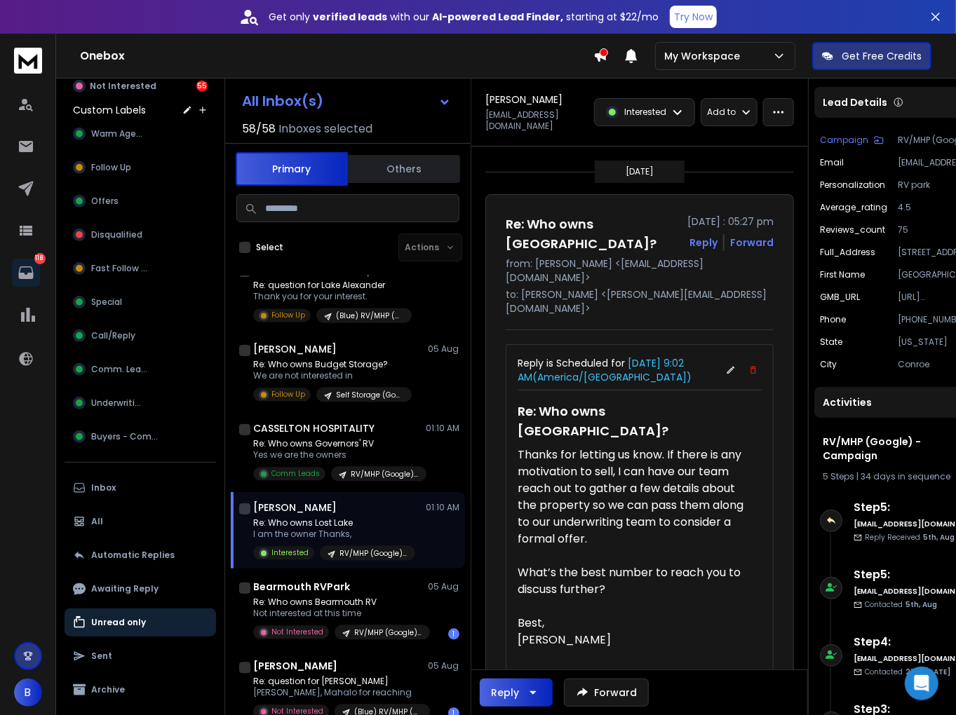
click at [694, 109] on div "Interested" at bounding box center [645, 112] width 100 height 27
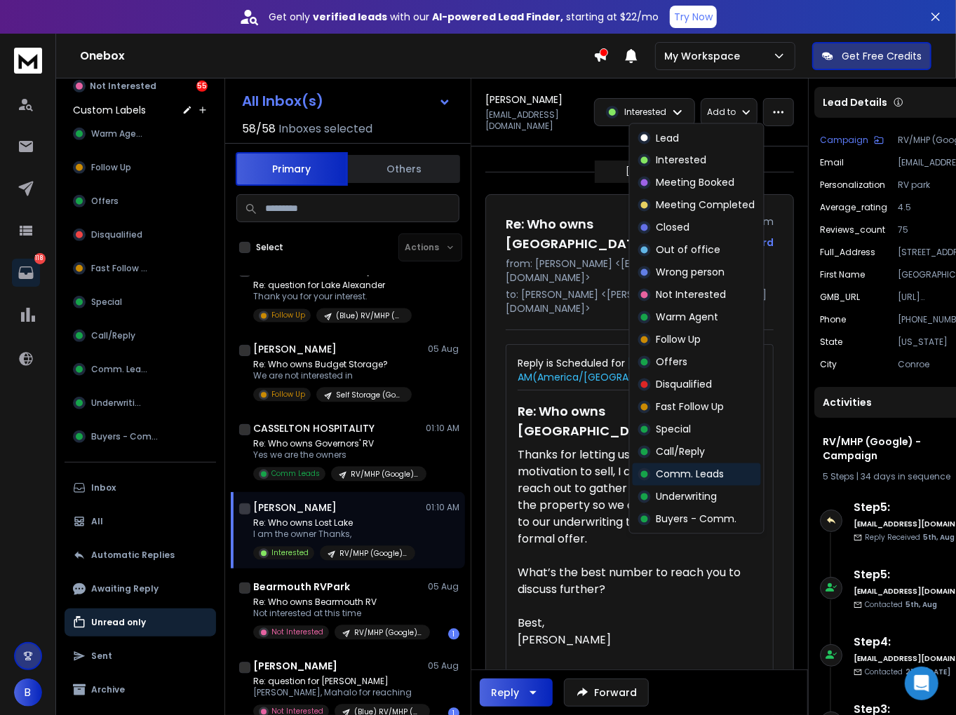
click at [687, 473] on p "Comm. Leads" at bounding box center [690, 475] width 68 height 14
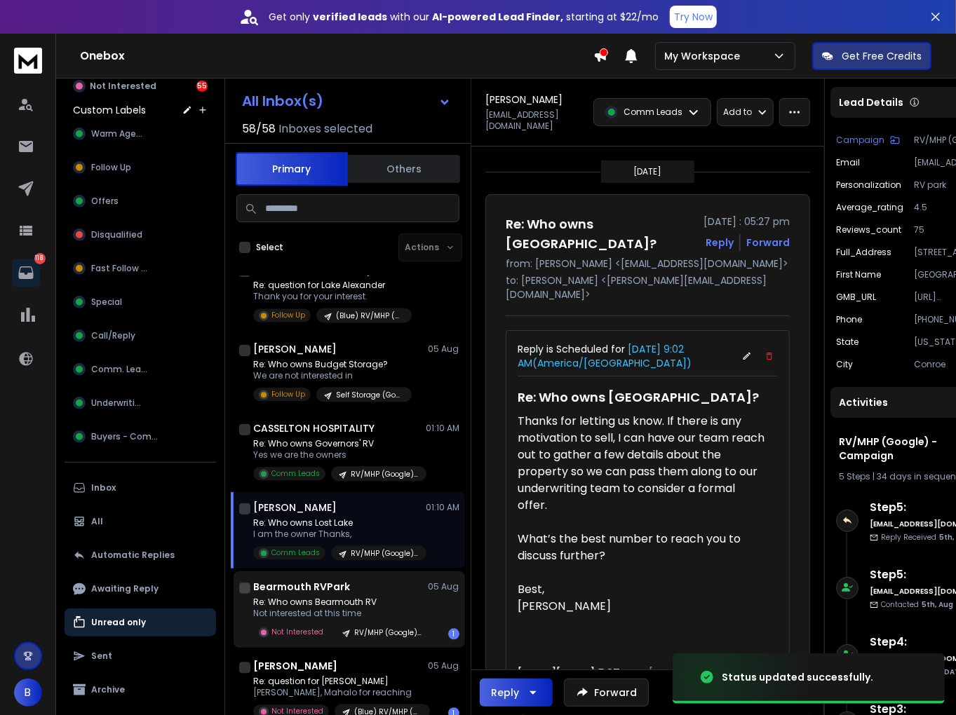
click at [379, 601] on p "Re: Who owns Bearmouth RV" at bounding box center [337, 602] width 168 height 11
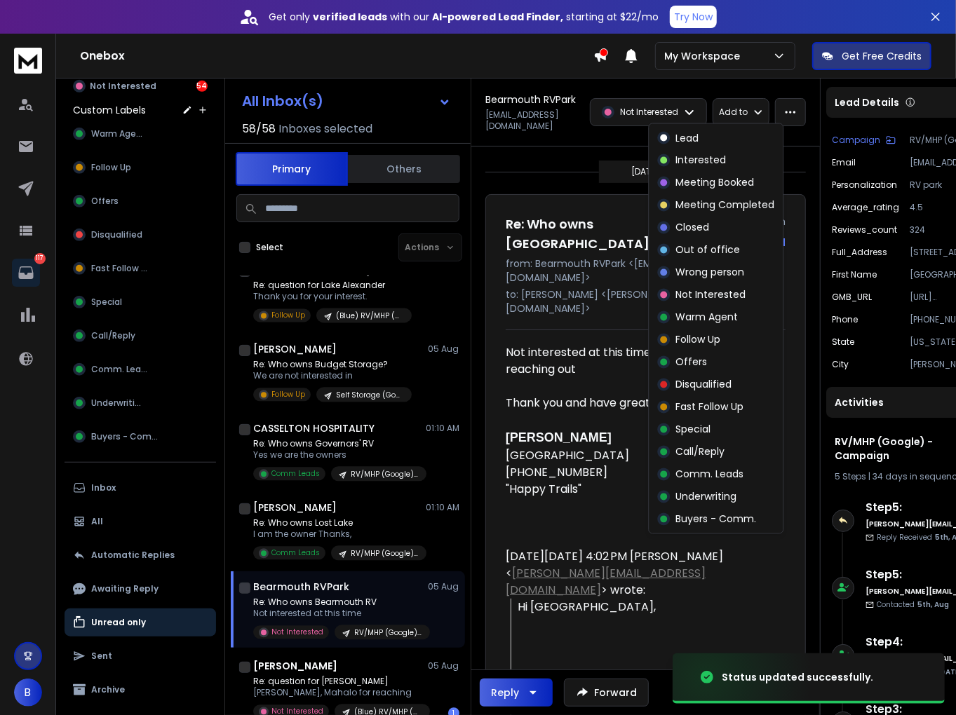
click at [706, 115] on div "Not Interested" at bounding box center [648, 112] width 116 height 27
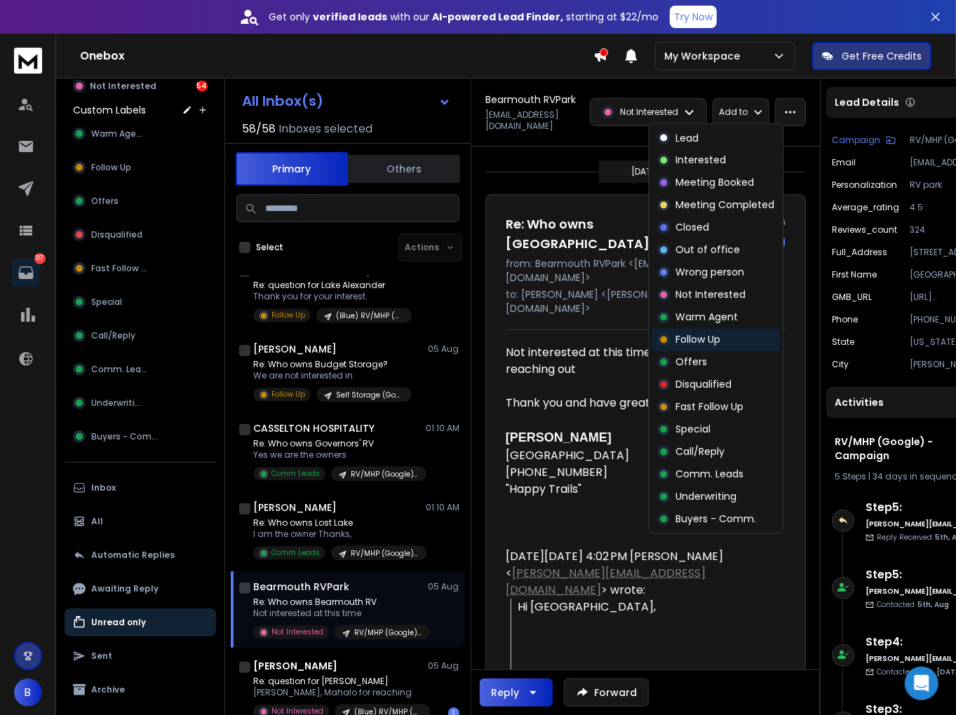
click at [727, 340] on div "Follow Up" at bounding box center [715, 340] width 128 height 22
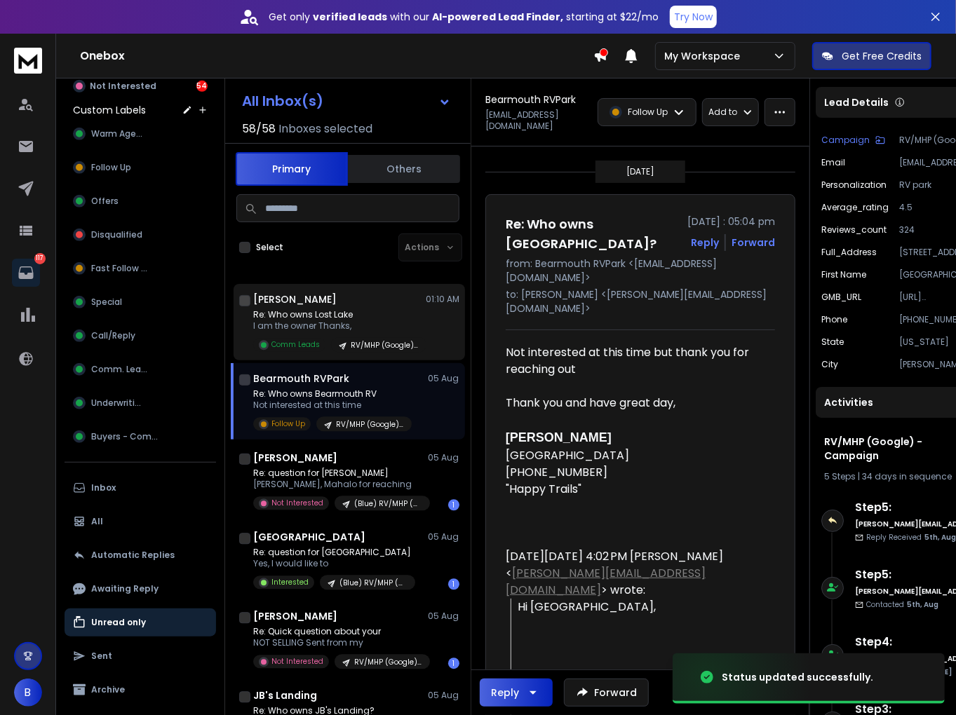
scroll to position [1947, 0]
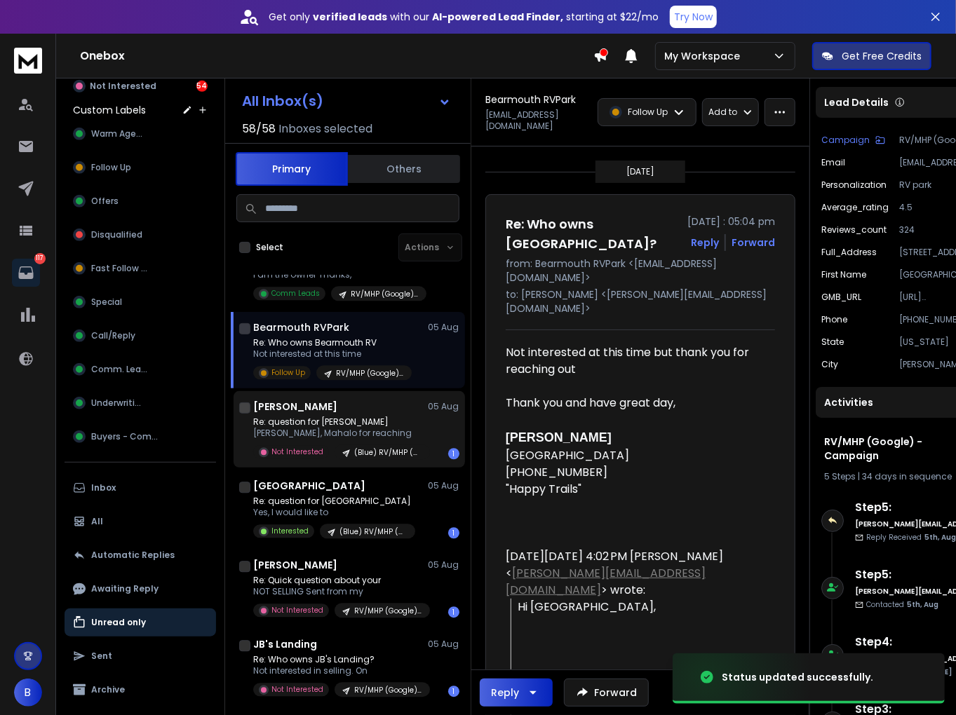
click at [381, 429] on p "Aloha Kay, Mahalo for reaching" at bounding box center [337, 433] width 168 height 11
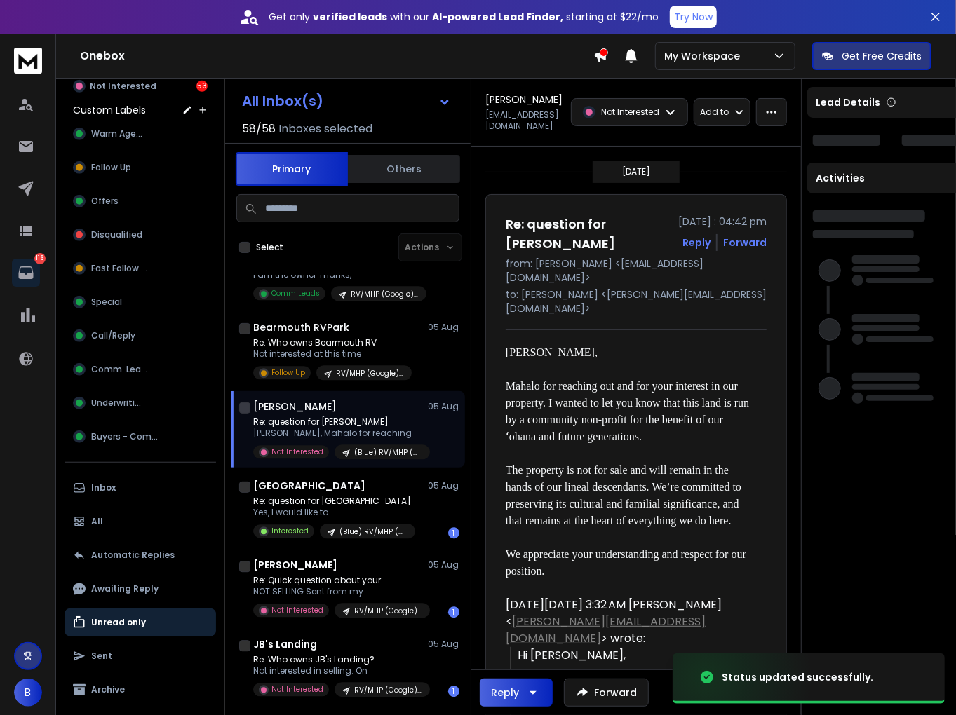
scroll to position [433, 0]
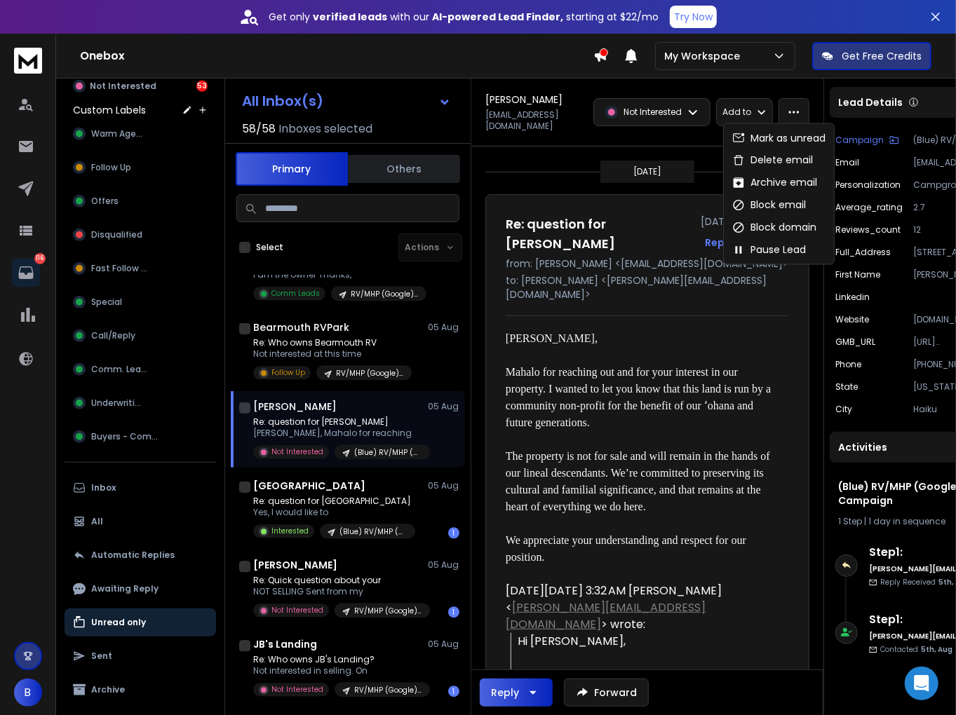
click at [809, 109] on button "button" at bounding box center [793, 112] width 31 height 28
click at [790, 201] on div "Block email" at bounding box center [769, 205] width 74 height 14
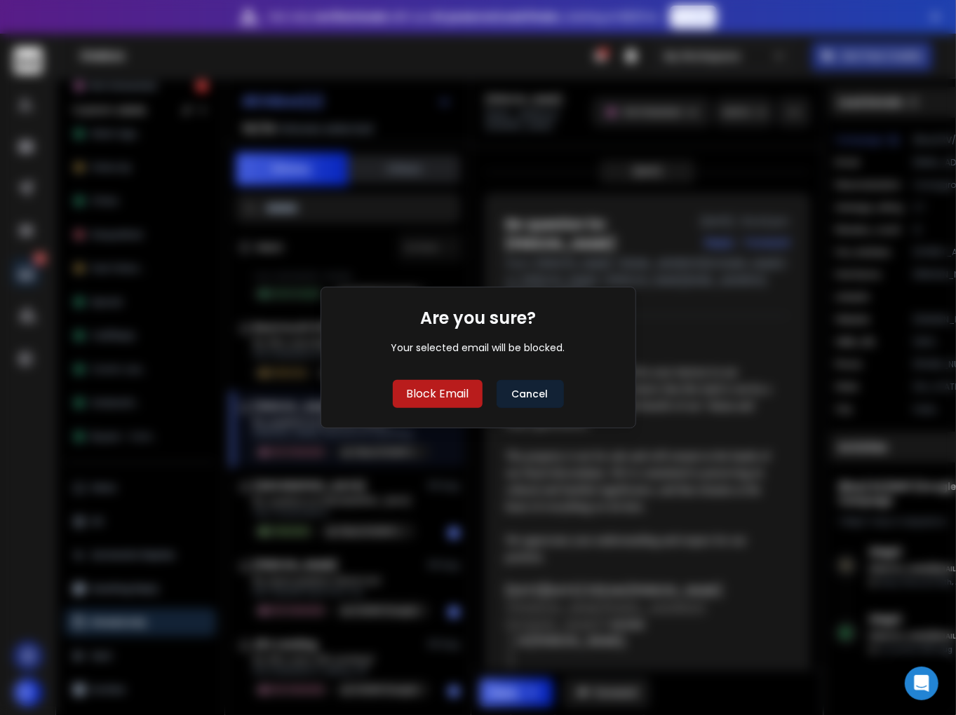
click at [440, 398] on button "Block Email" at bounding box center [438, 394] width 90 height 28
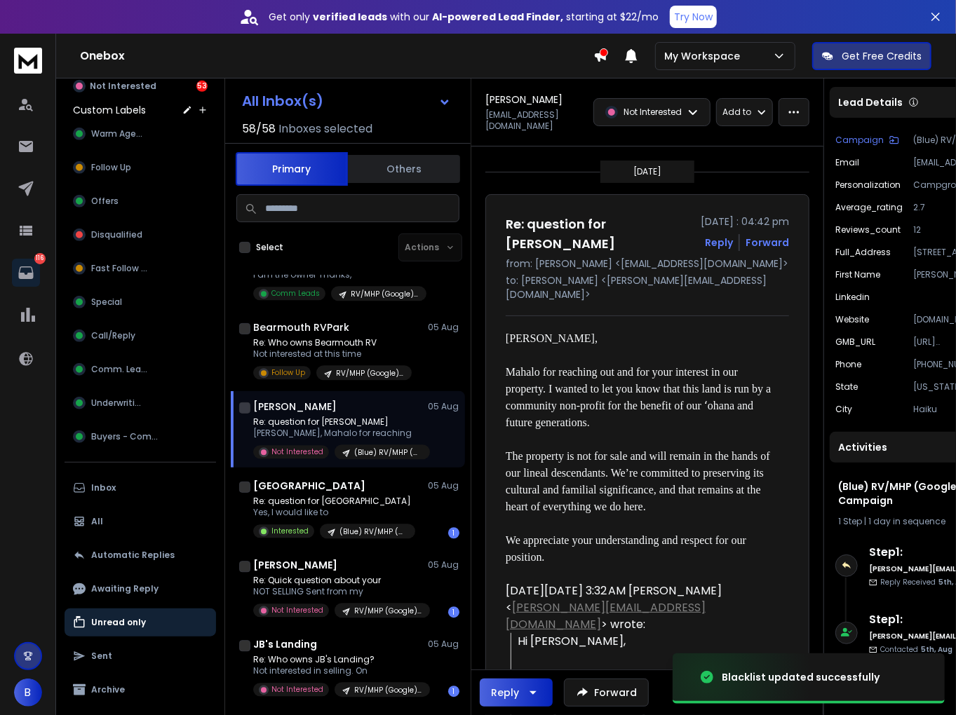
click at [682, 107] on p "Not Interested" at bounding box center [652, 112] width 58 height 11
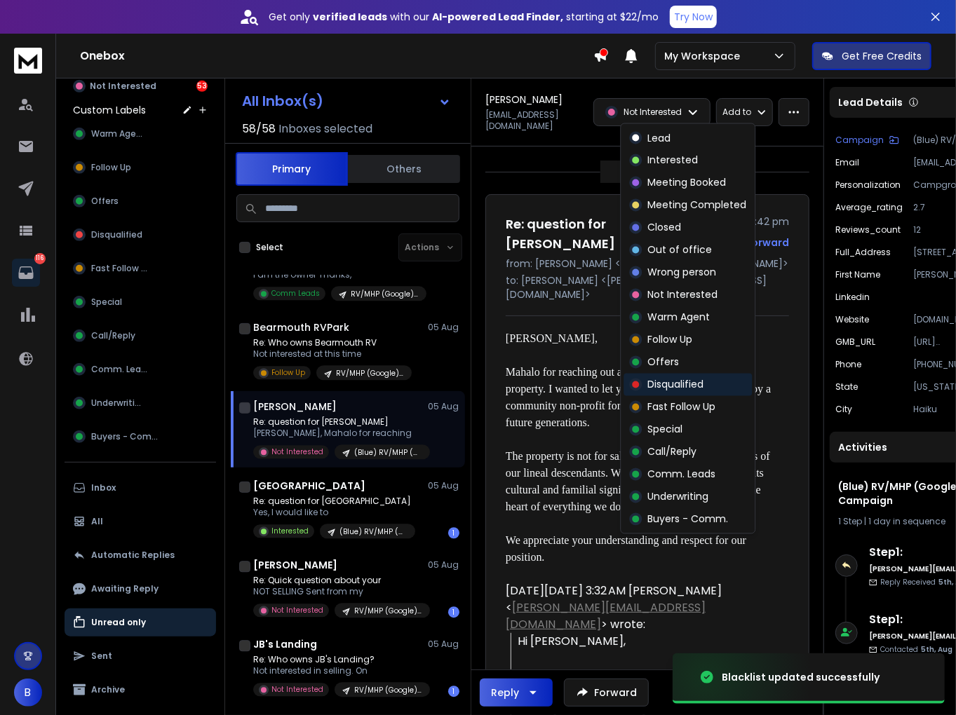
click at [684, 381] on p "Disqualified" at bounding box center [675, 385] width 56 height 14
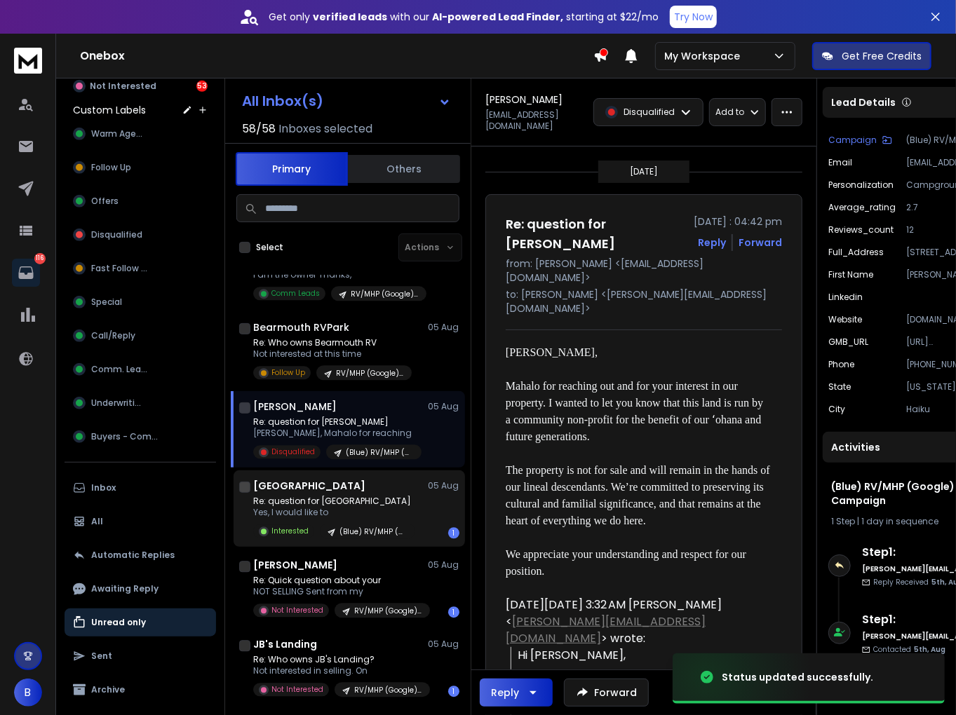
click at [384, 503] on p "Re: question for Pine Harbor" at bounding box center [334, 501] width 162 height 11
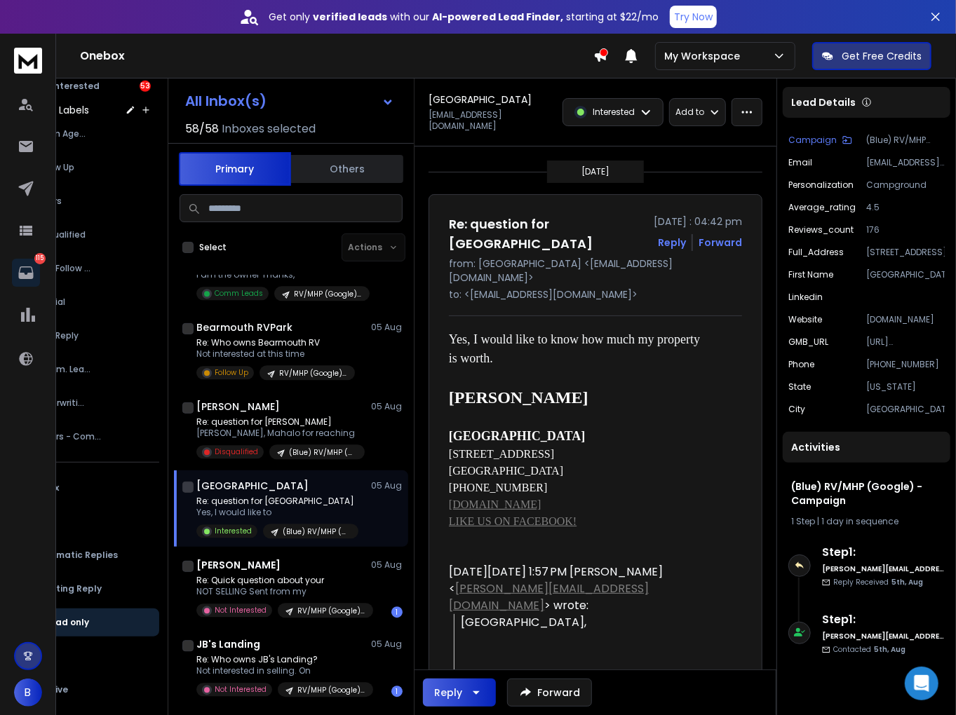
scroll to position [0, 101]
drag, startPoint x: 715, startPoint y: 412, endPoint x: 722, endPoint y: 412, distance: 7.0
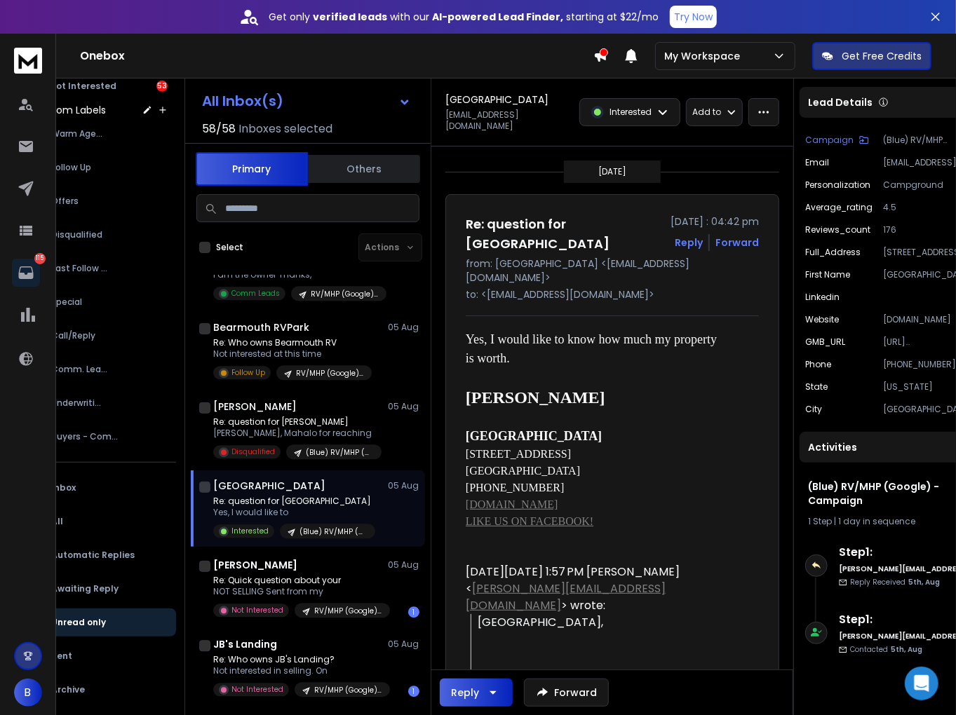
scroll to position [0, 0]
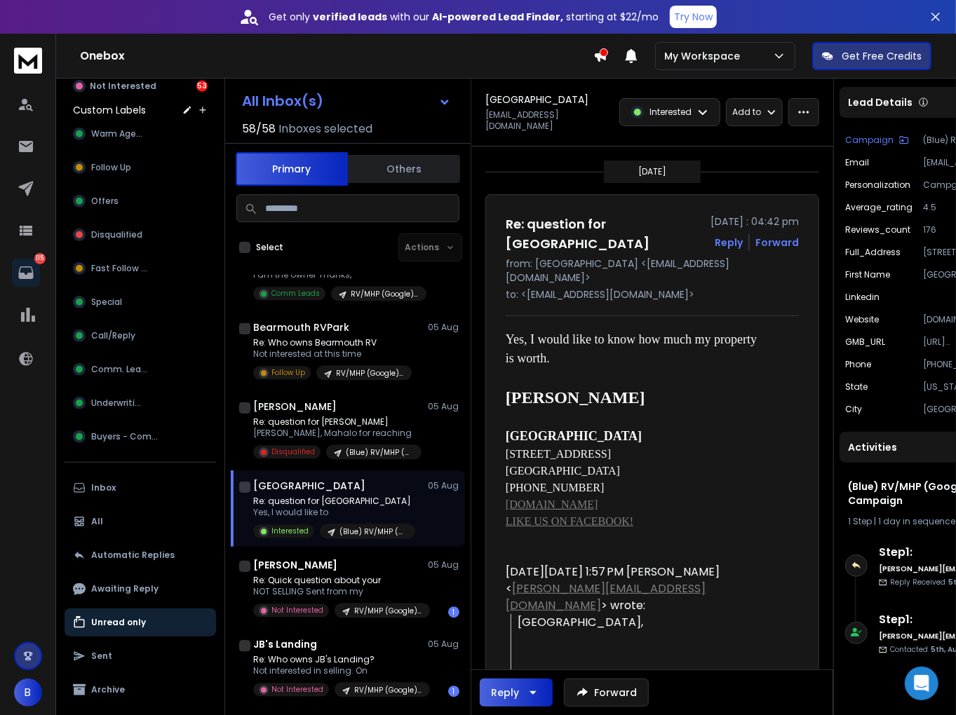
drag, startPoint x: 620, startPoint y: 456, endPoint x: 562, endPoint y: 442, distance: 59.2
click at [517, 689] on div "Reply" at bounding box center [516, 692] width 50 height 17
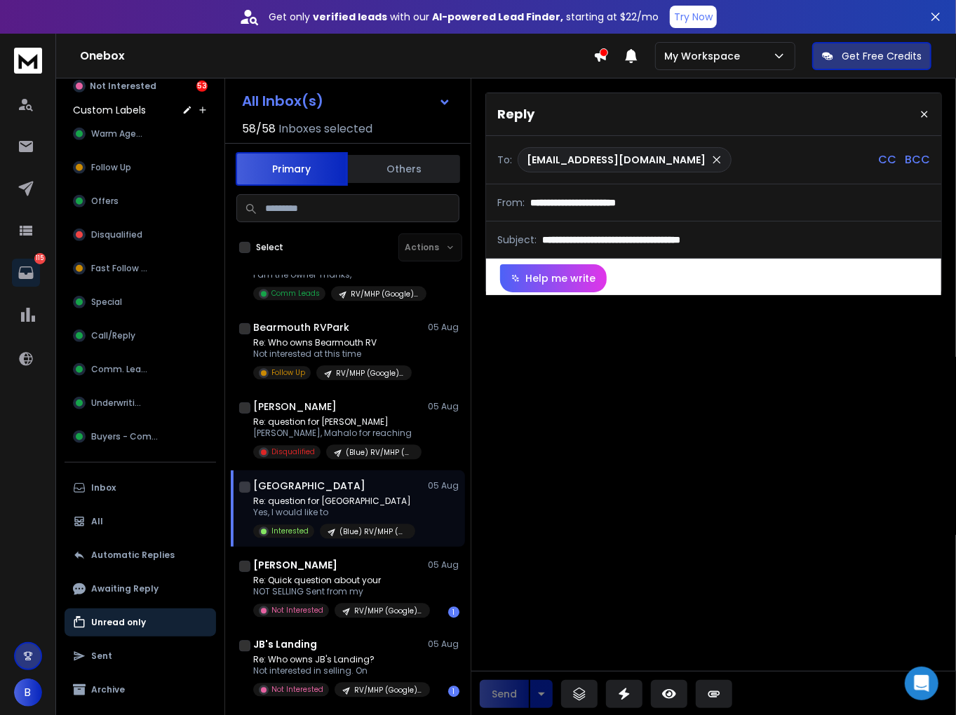
scroll to position [422, 0]
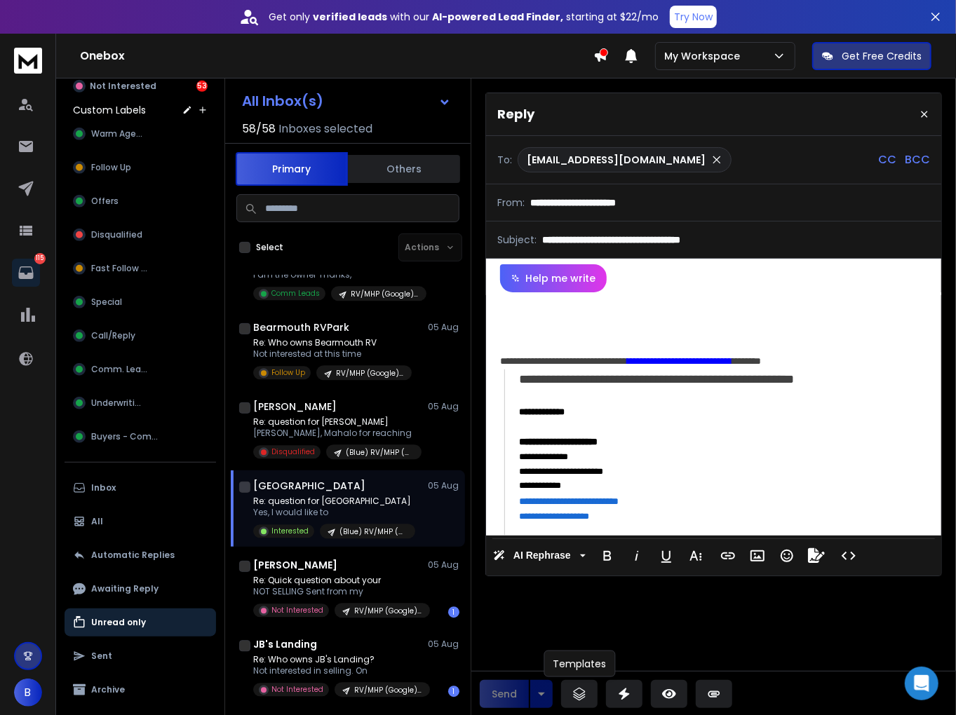
click at [574, 684] on button at bounding box center [579, 694] width 36 height 28
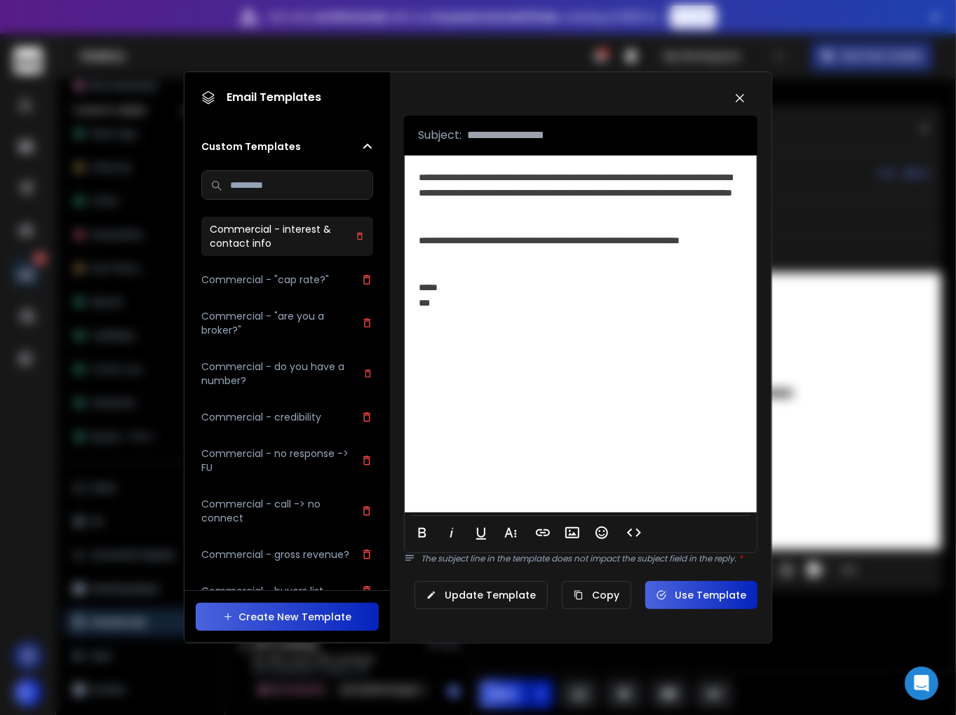
click at [667, 601] on button "Use Template" at bounding box center [701, 595] width 112 height 28
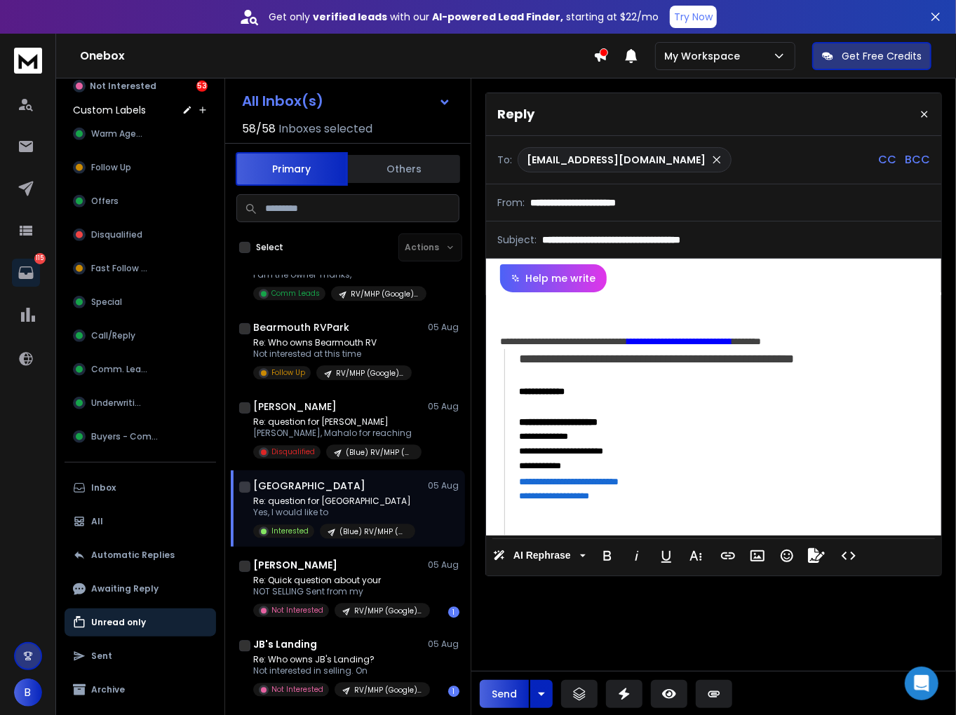
scroll to position [0, 0]
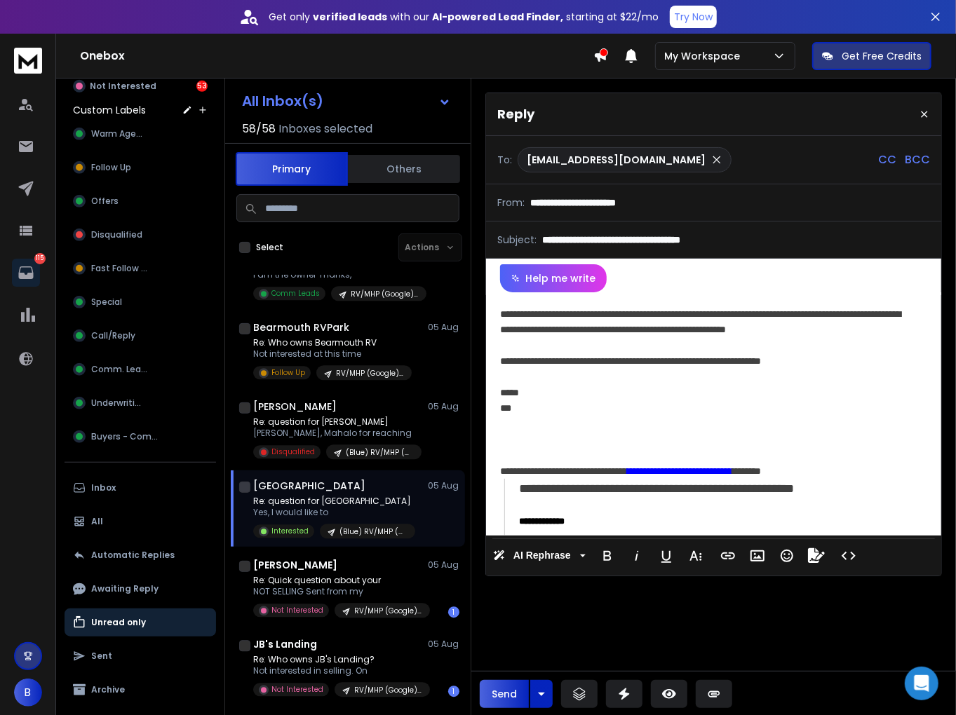
click at [600, 369] on div "**********" at bounding box center [706, 360] width 412 height 15
click at [510, 416] on div "***" at bounding box center [706, 407] width 412 height 15
click at [550, 685] on button at bounding box center [541, 694] width 22 height 28
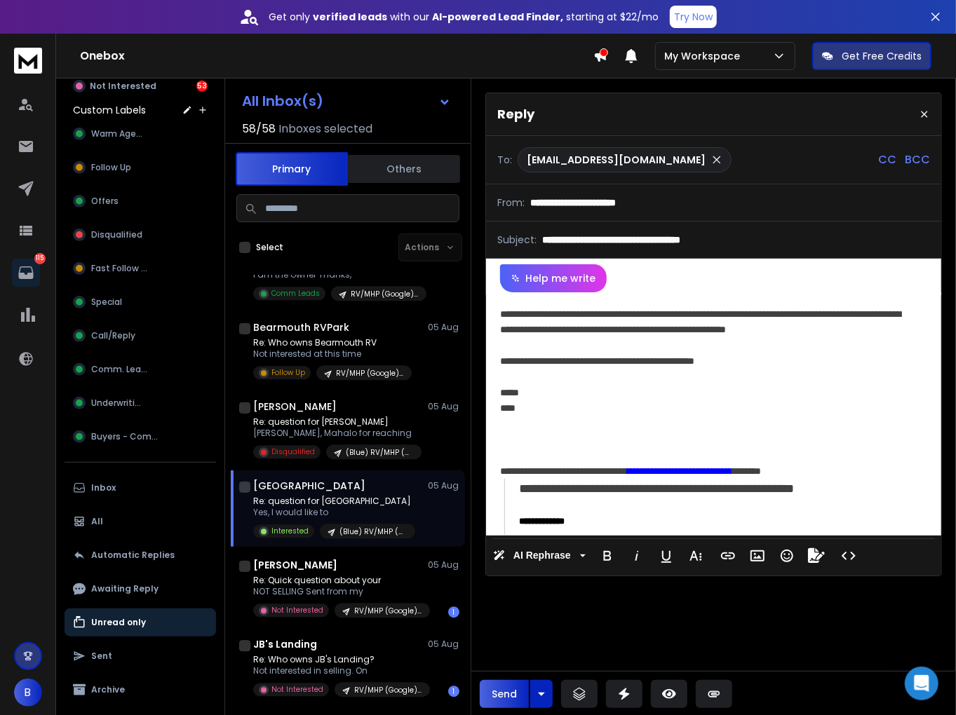
click at [543, 695] on icon "button" at bounding box center [541, 694] width 17 height 17
click at [534, 656] on p "Send Later" at bounding box center [526, 658] width 52 height 14
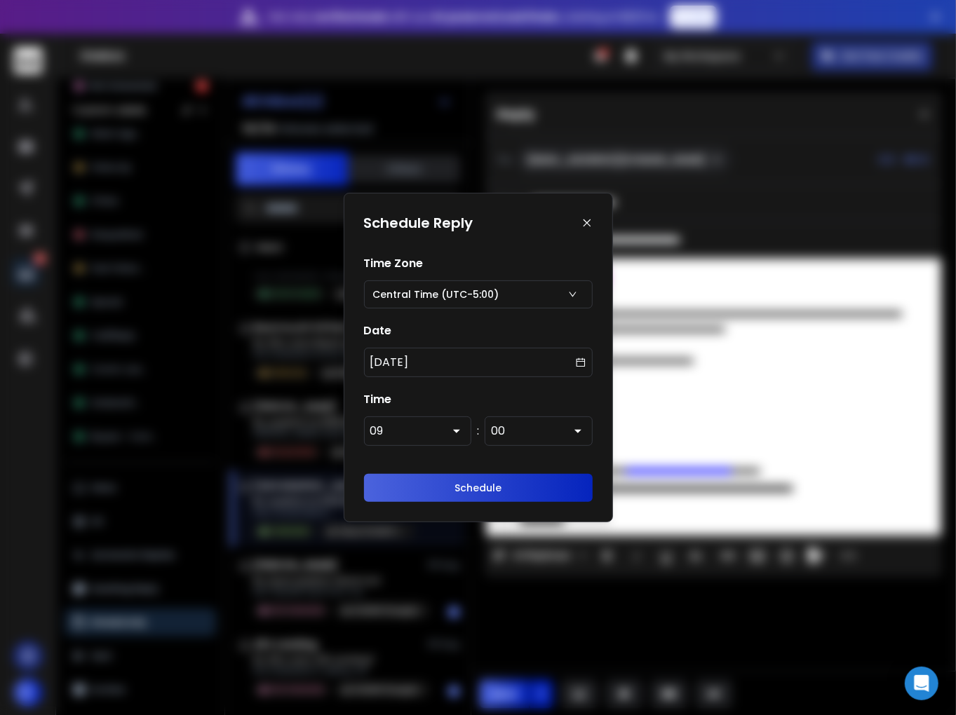
click at [534, 426] on div "00" at bounding box center [539, 431] width 108 height 29
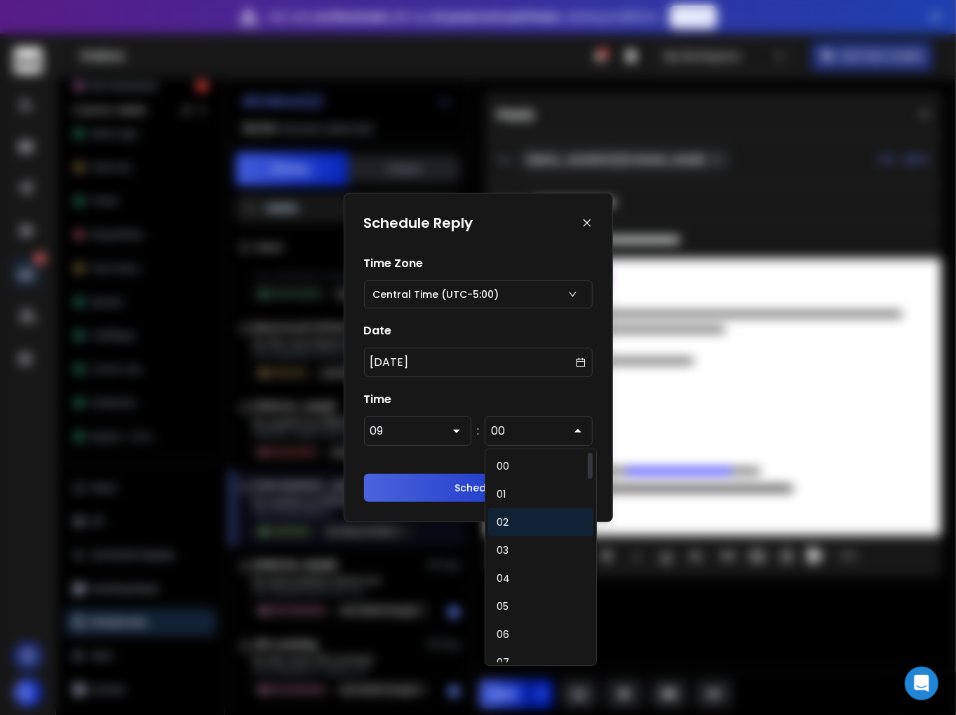
click at [522, 531] on div "02" at bounding box center [540, 522] width 105 height 28
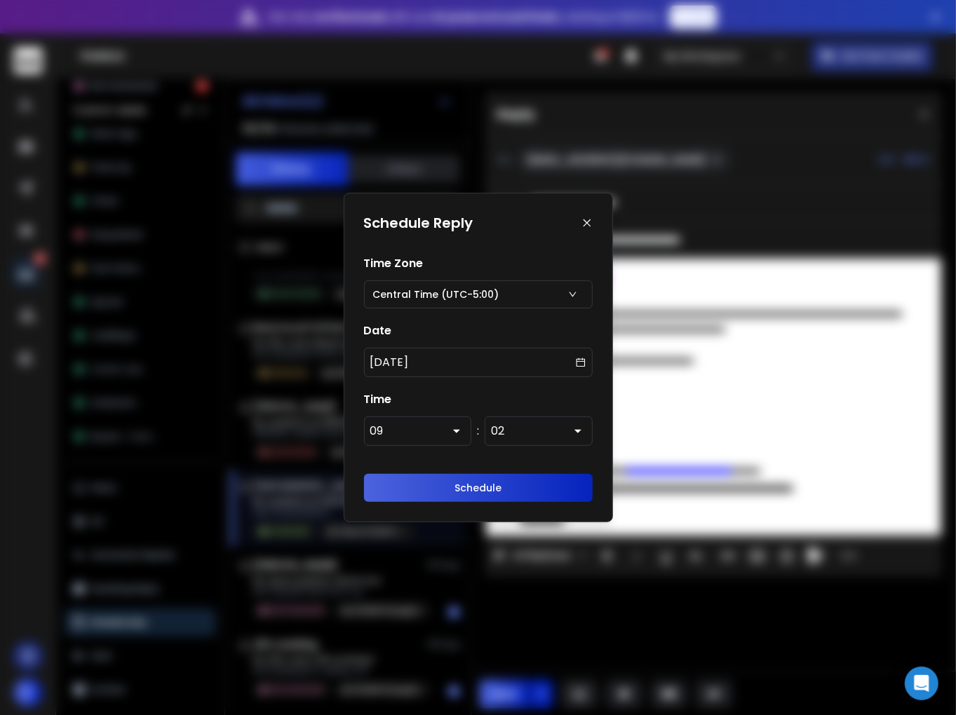
click at [502, 482] on div "Schedule" at bounding box center [478, 488] width 229 height 28
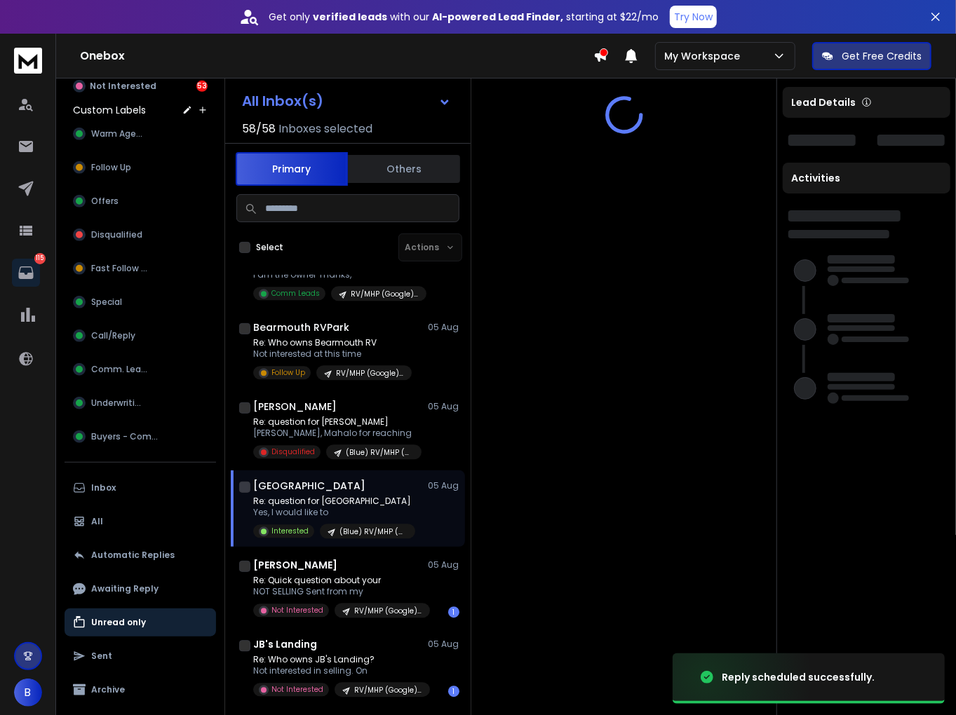
scroll to position [433, 0]
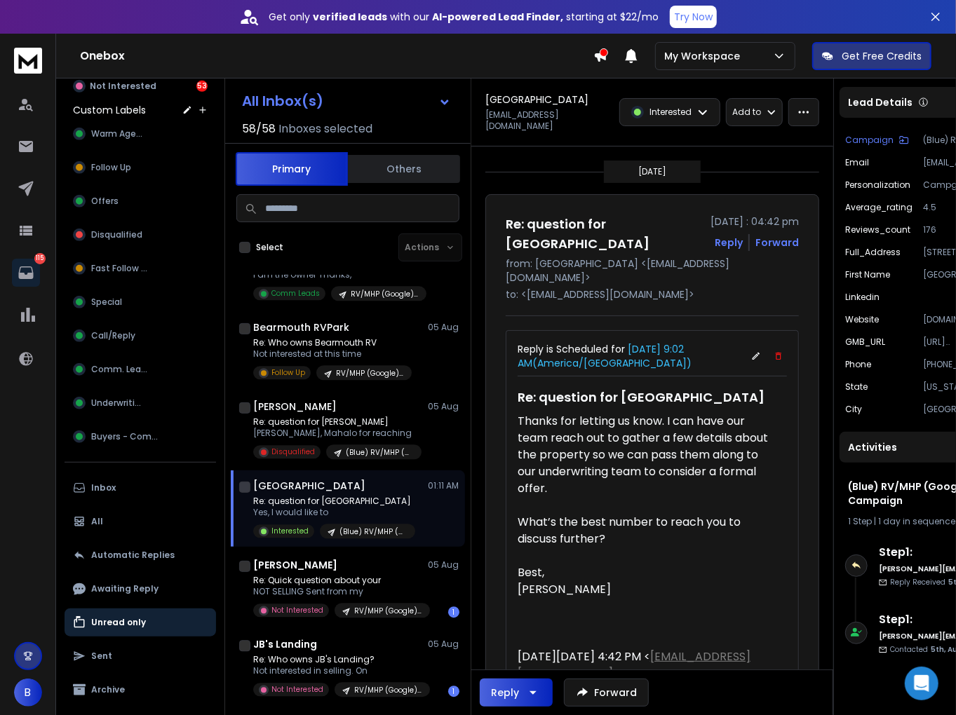
click at [711, 99] on div "Interested" at bounding box center [670, 112] width 100 height 27
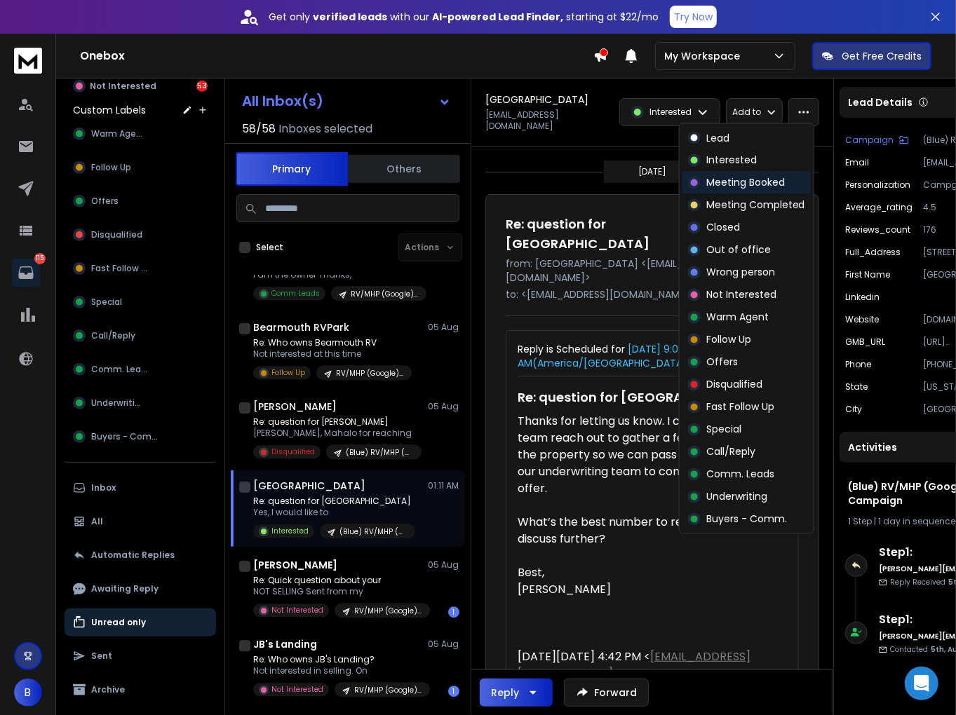
click at [736, 188] on p "Meeting Booked" at bounding box center [745, 183] width 79 height 14
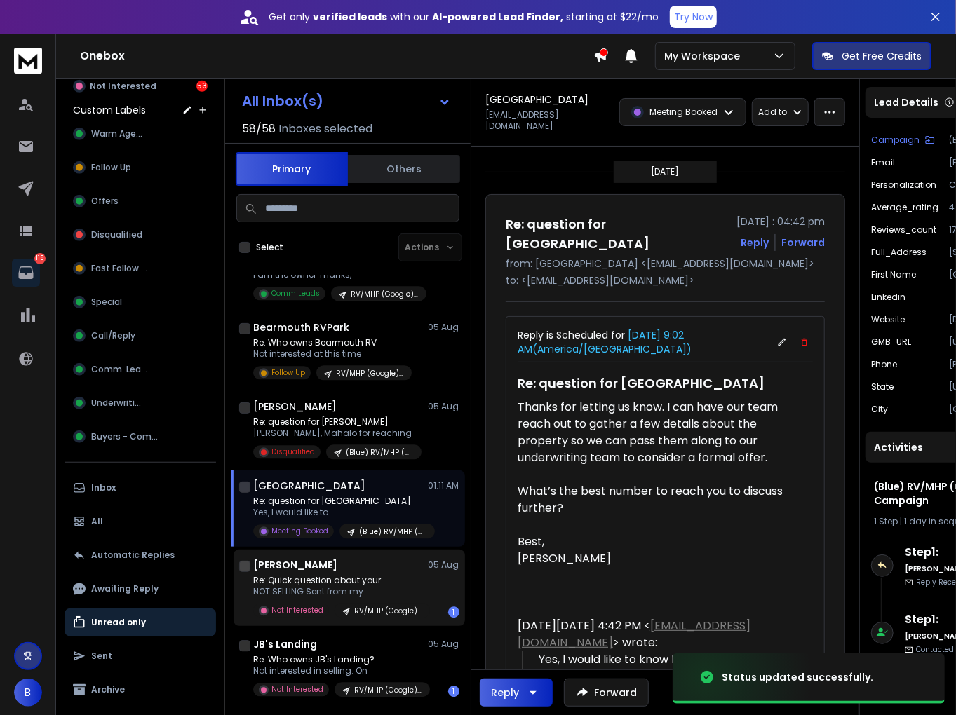
click at [363, 587] on p "NOT SELLING Sent from my" at bounding box center [337, 591] width 168 height 11
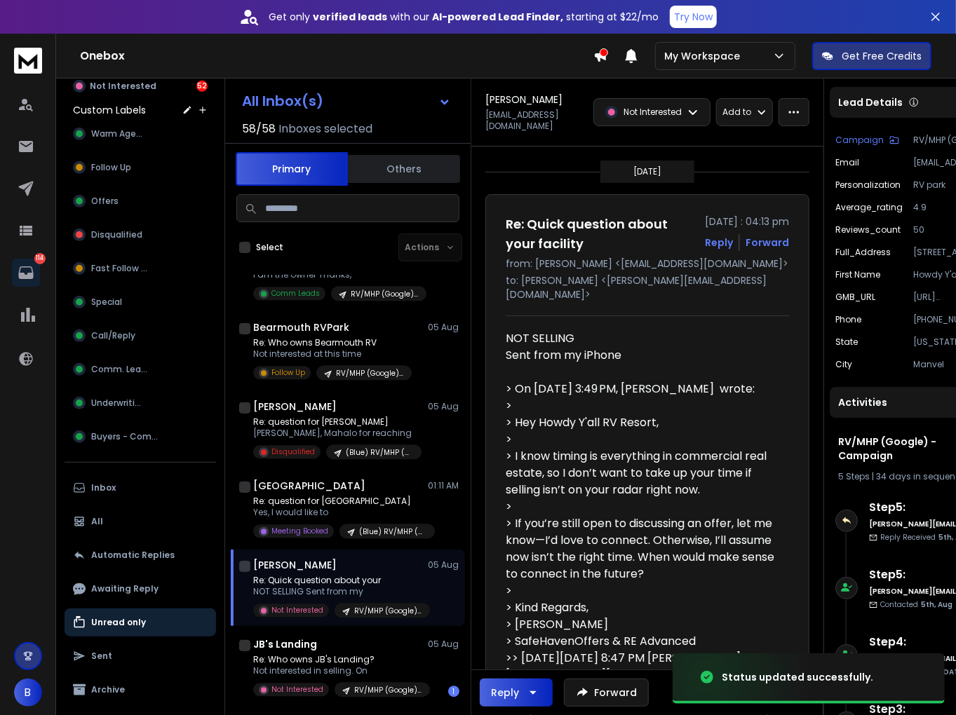
click at [686, 132] on div "Brian Craft Brian Craft bcraft2222@gmail.com Not Interested Add to Not Interest…" at bounding box center [647, 113] width 352 height 68
click at [684, 115] on div "Not Interested" at bounding box center [652, 112] width 116 height 27
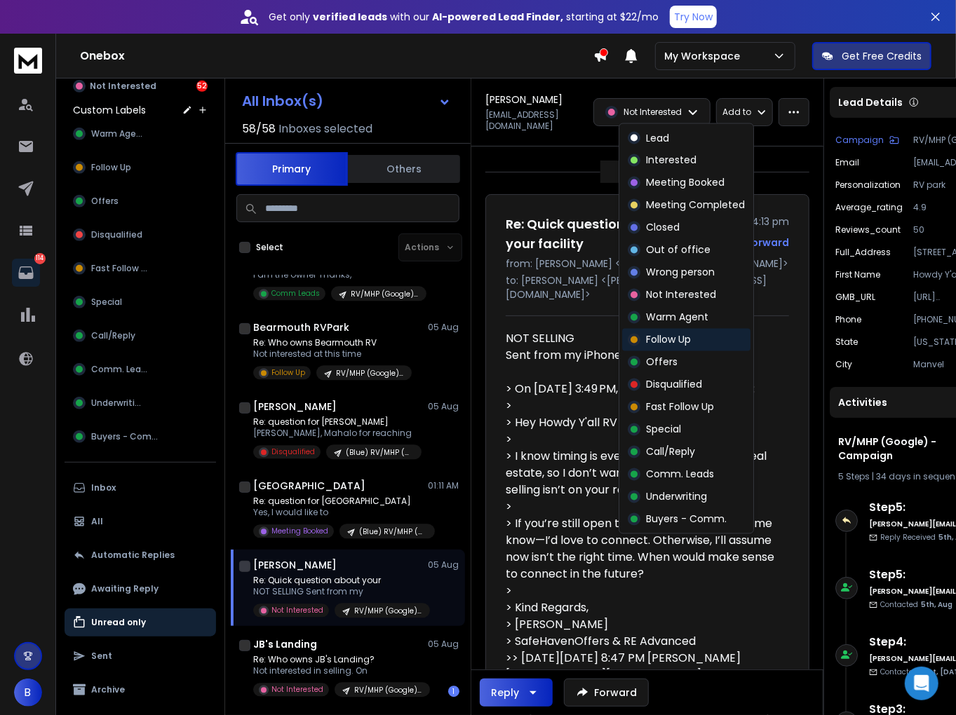
click at [688, 344] on p "Follow Up" at bounding box center [668, 340] width 45 height 14
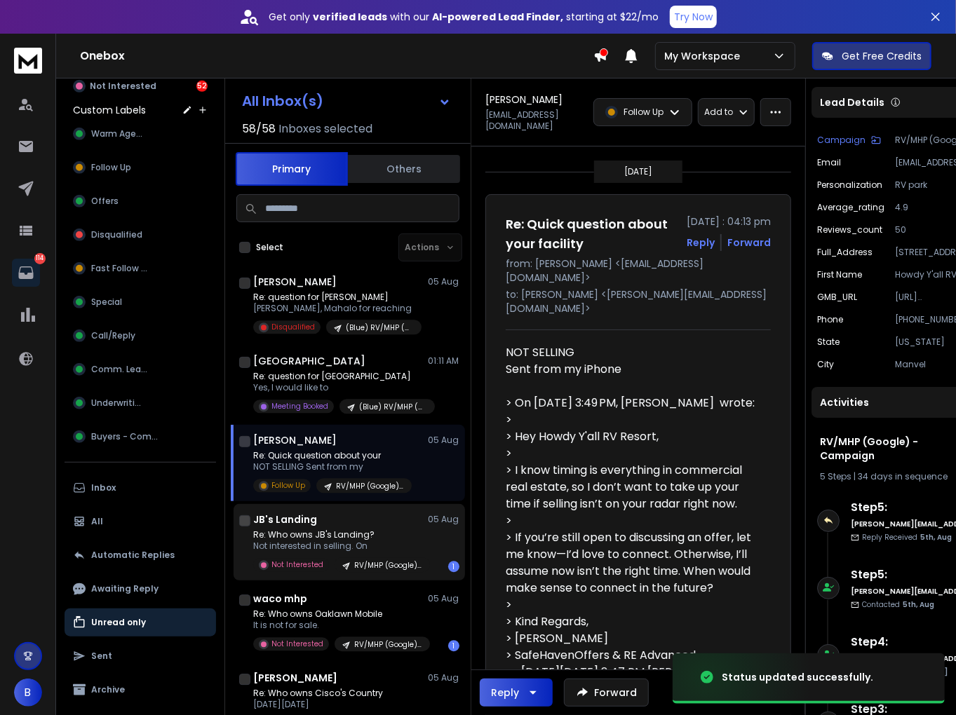
scroll to position [2078, 0]
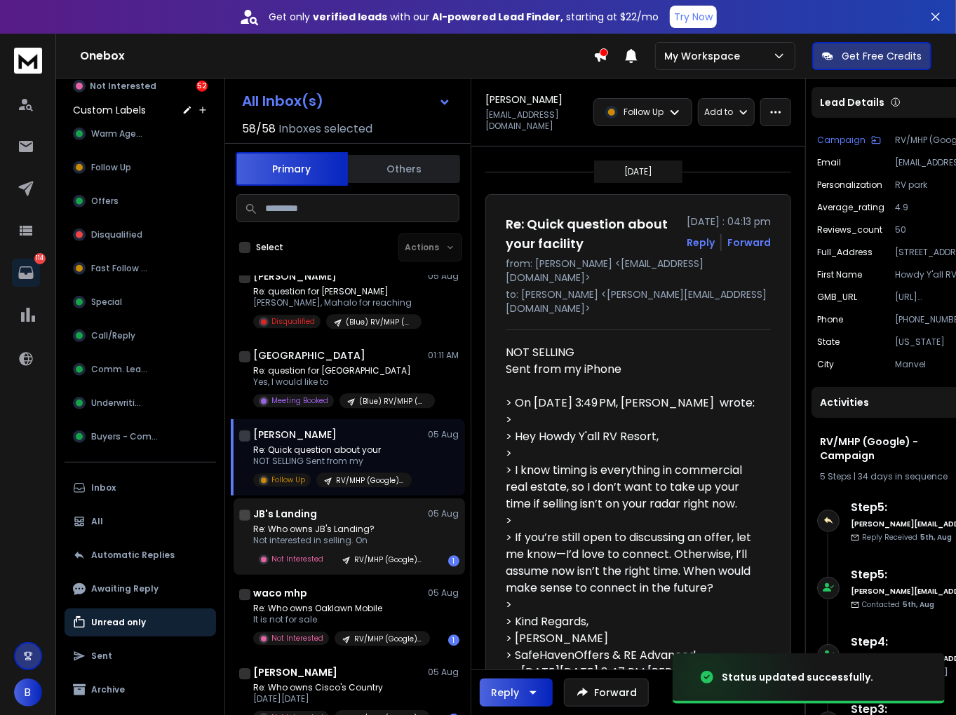
click at [339, 546] on div "Re: Who owns JB's Landing? Not interested in selling. On Not Interested RV/MHP …" at bounding box center [341, 545] width 177 height 43
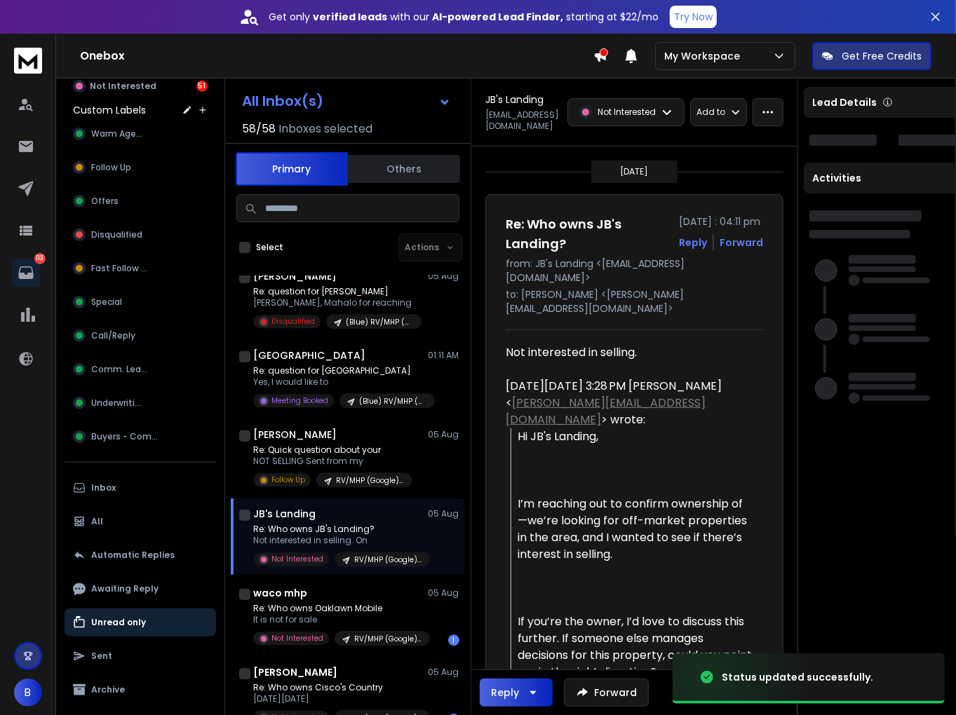
scroll to position [433, 0]
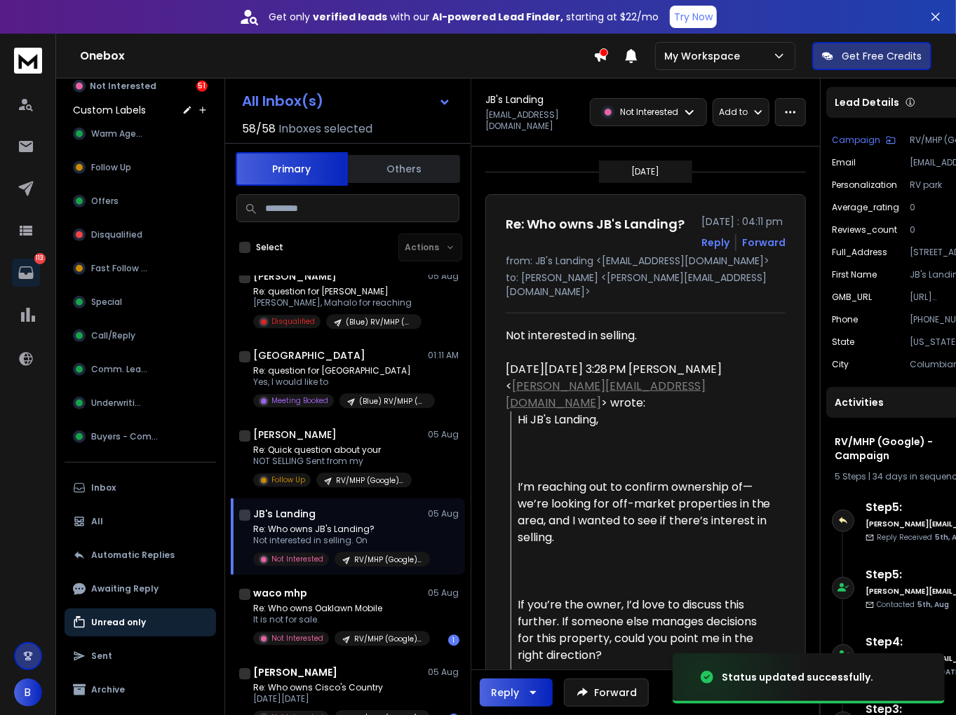
click at [688, 99] on div "Not Interested" at bounding box center [648, 112] width 116 height 27
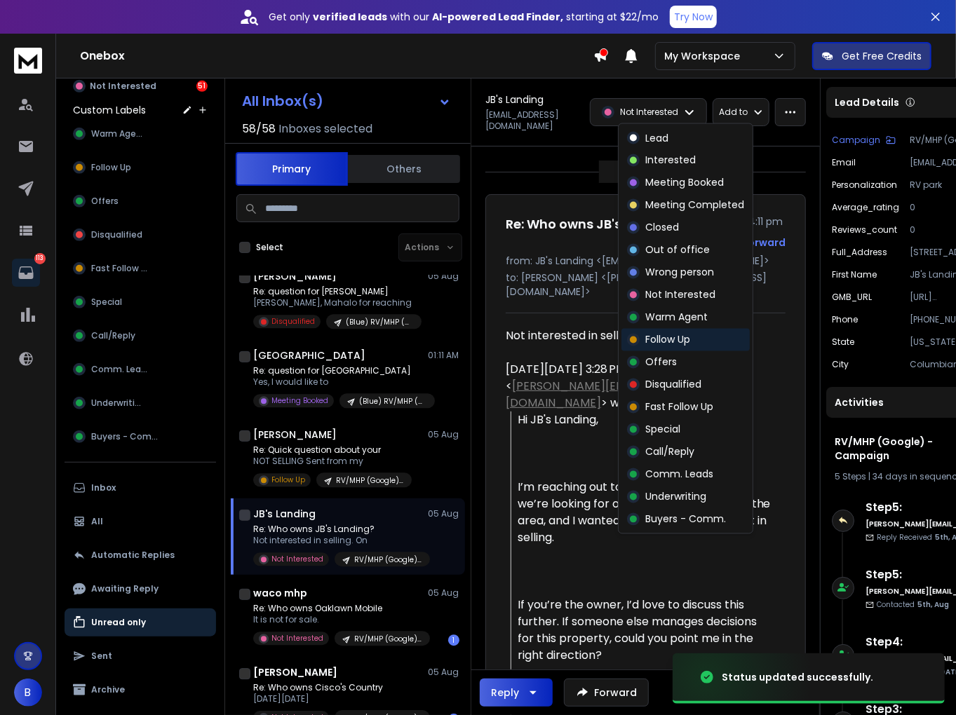
click at [664, 346] on p "Follow Up" at bounding box center [667, 340] width 45 height 14
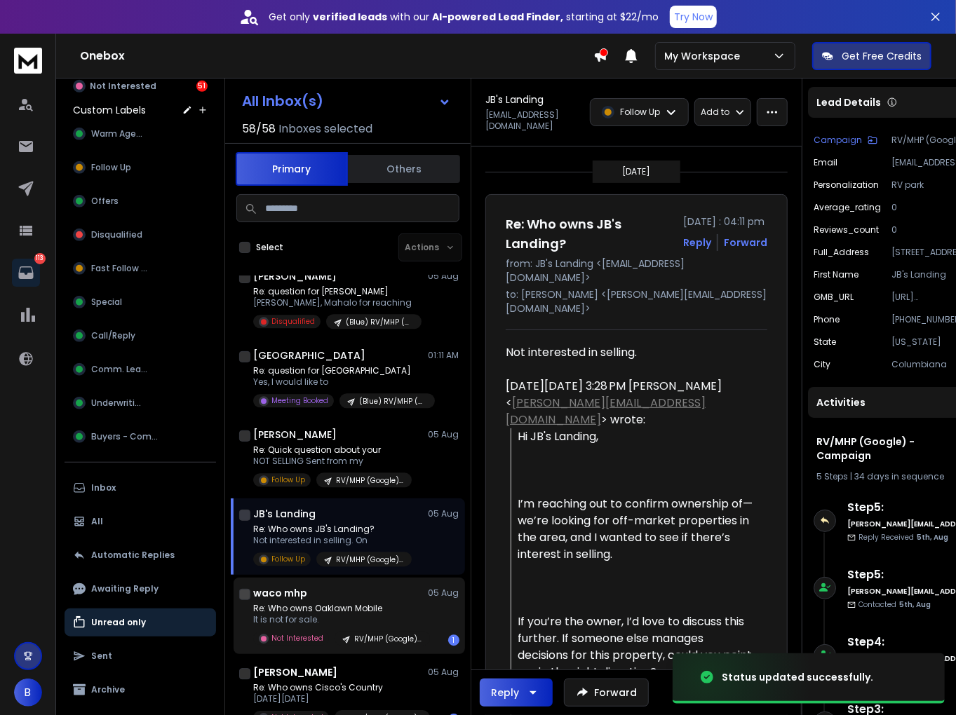
scroll to position [2207, 0]
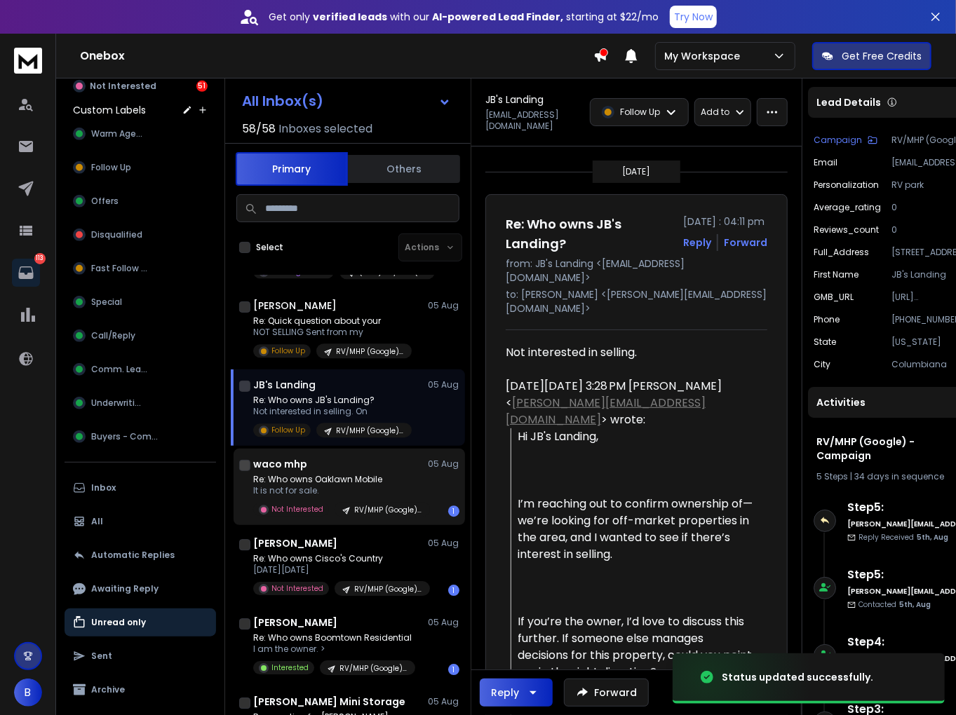
click at [341, 487] on p "It is not for sale." at bounding box center [337, 490] width 168 height 11
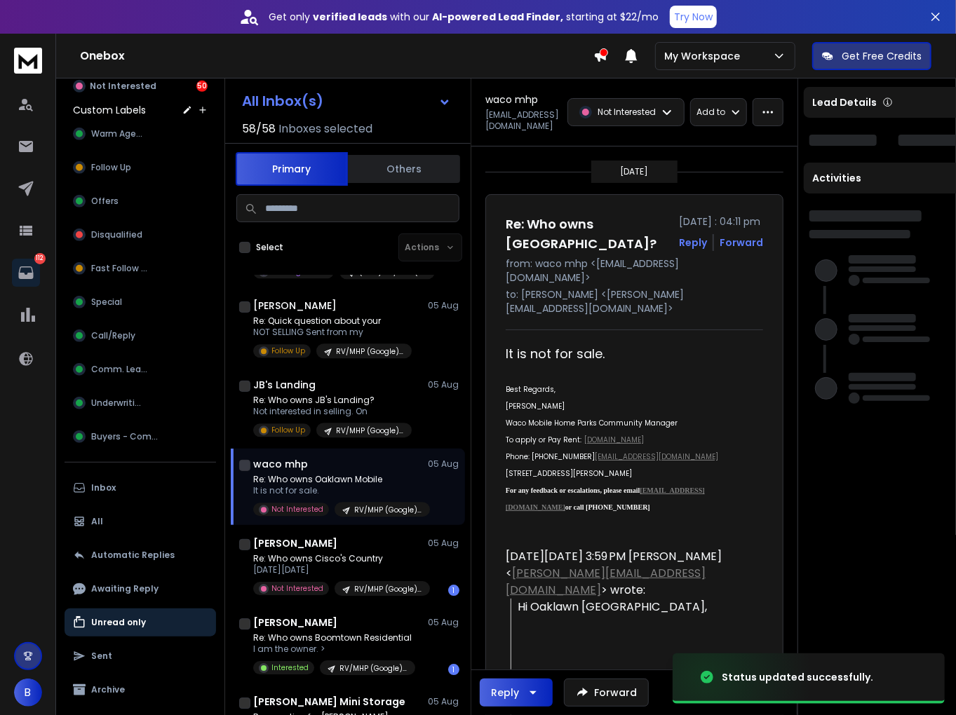
scroll to position [433, 0]
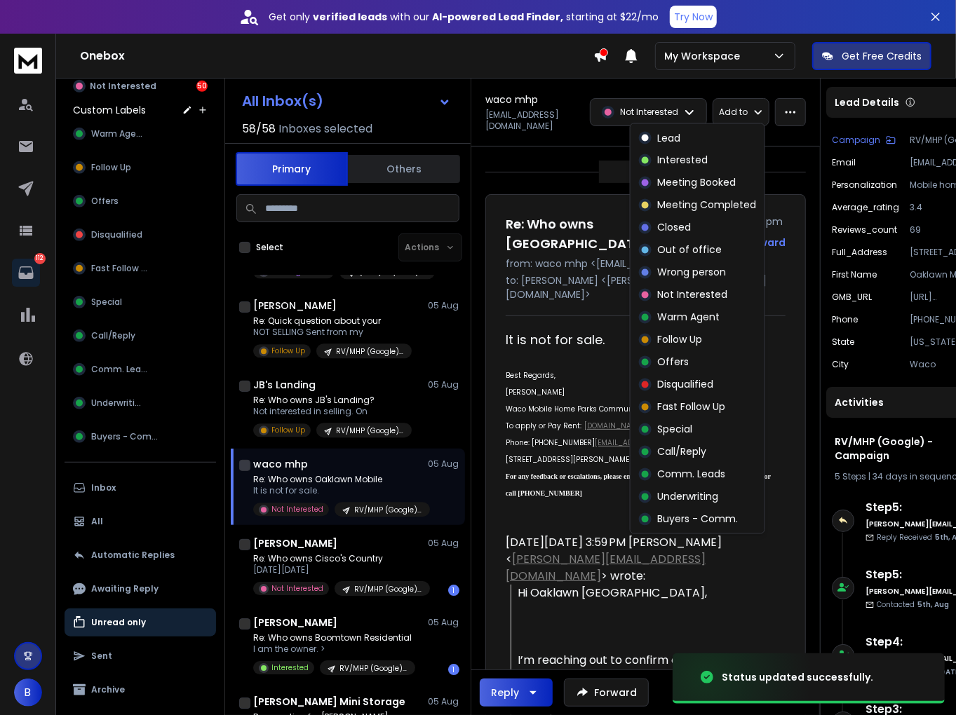
click at [659, 107] on p "Not Interested" at bounding box center [649, 112] width 58 height 11
click at [677, 345] on p "Follow Up" at bounding box center [679, 340] width 45 height 14
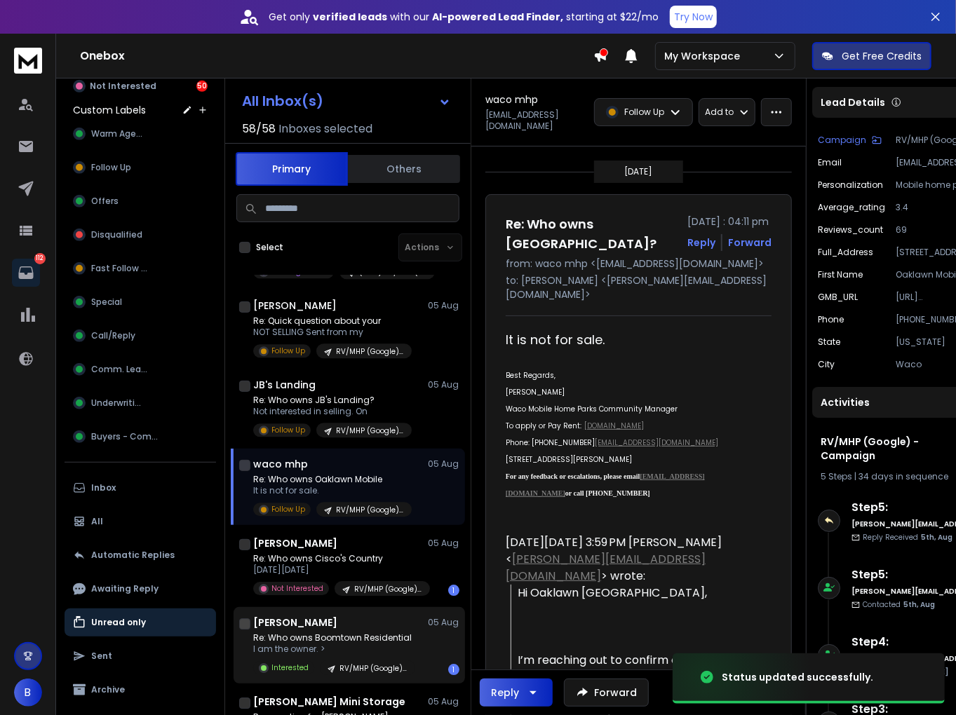
scroll to position [2337, 0]
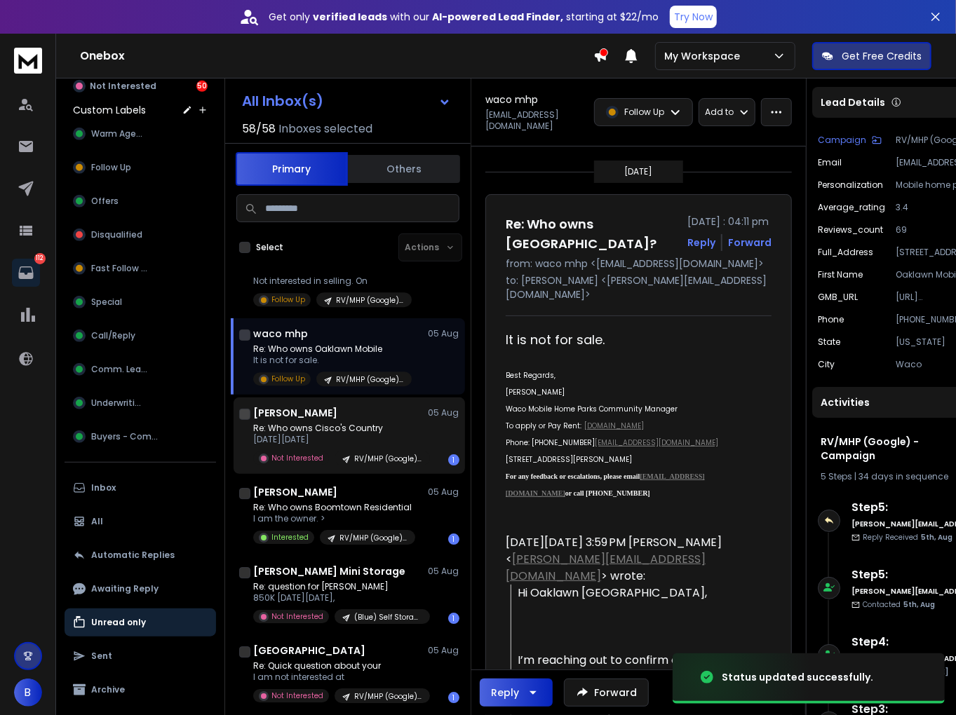
click at [355, 451] on div "RV/MHP (Google) - Campaign" at bounding box center [381, 458] width 95 height 15
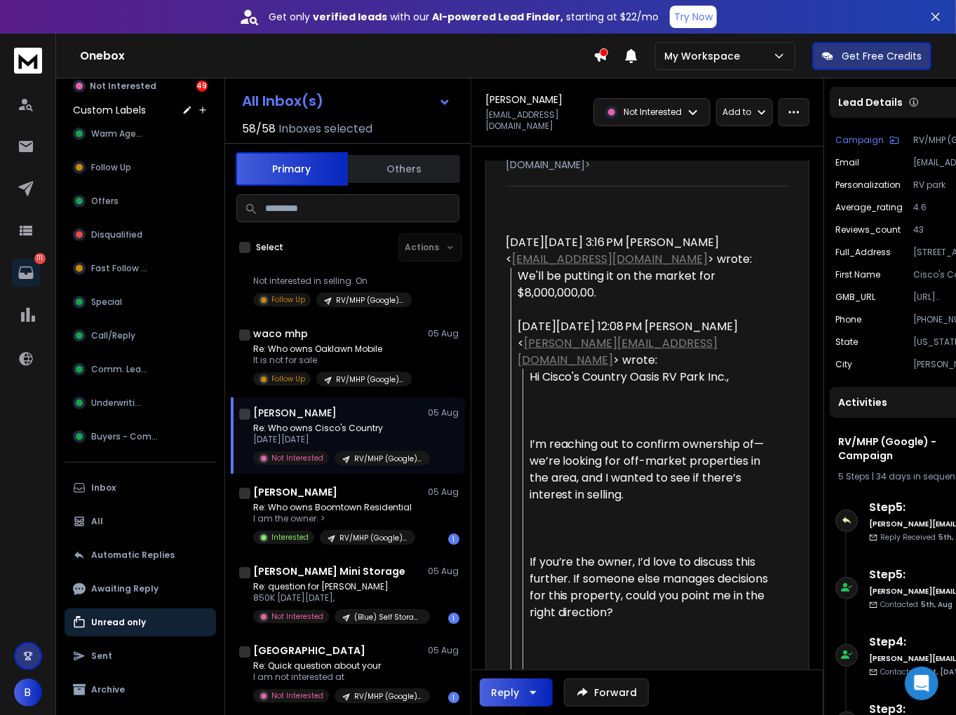
scroll to position [0, 0]
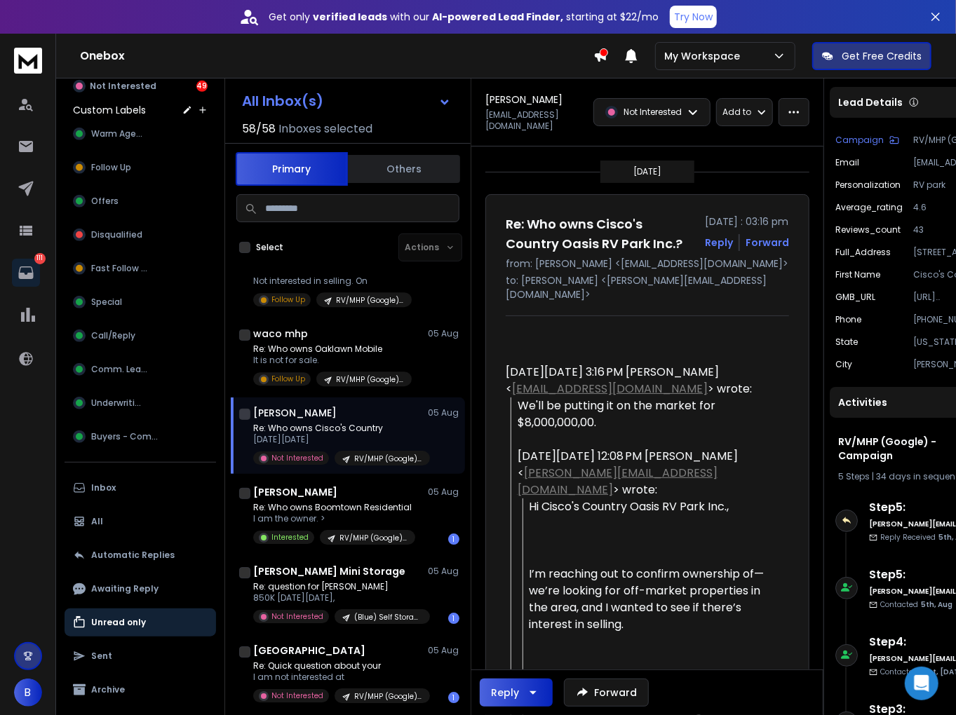
click at [528, 693] on icon "button" at bounding box center [532, 692] width 17 height 17
click at [528, 664] on p "Reply All" at bounding box center [511, 657] width 63 height 20
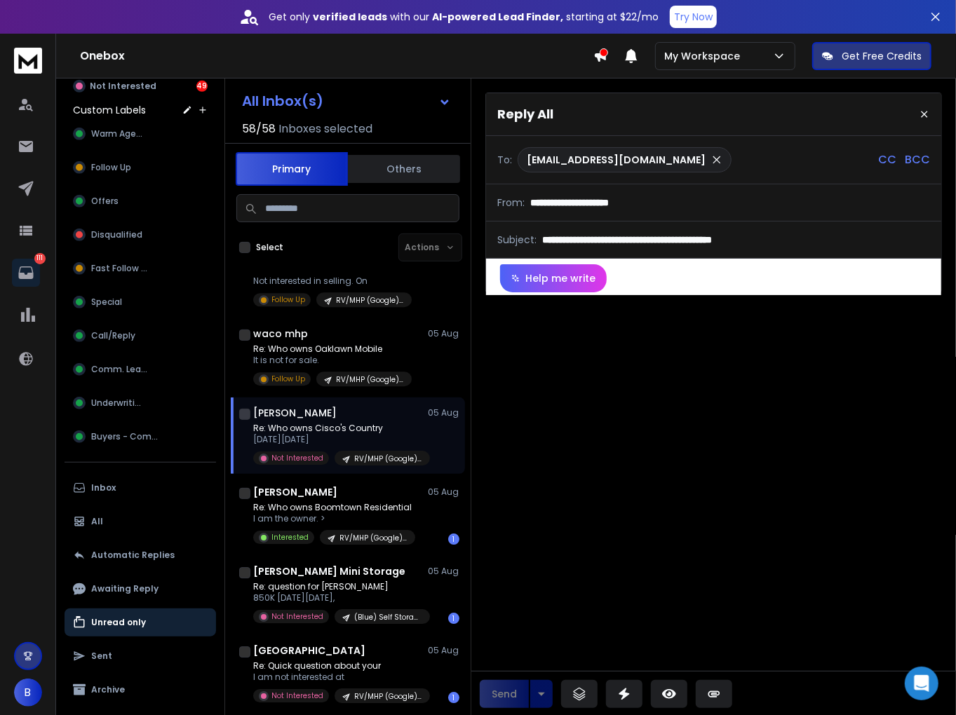
scroll to position [422, 0]
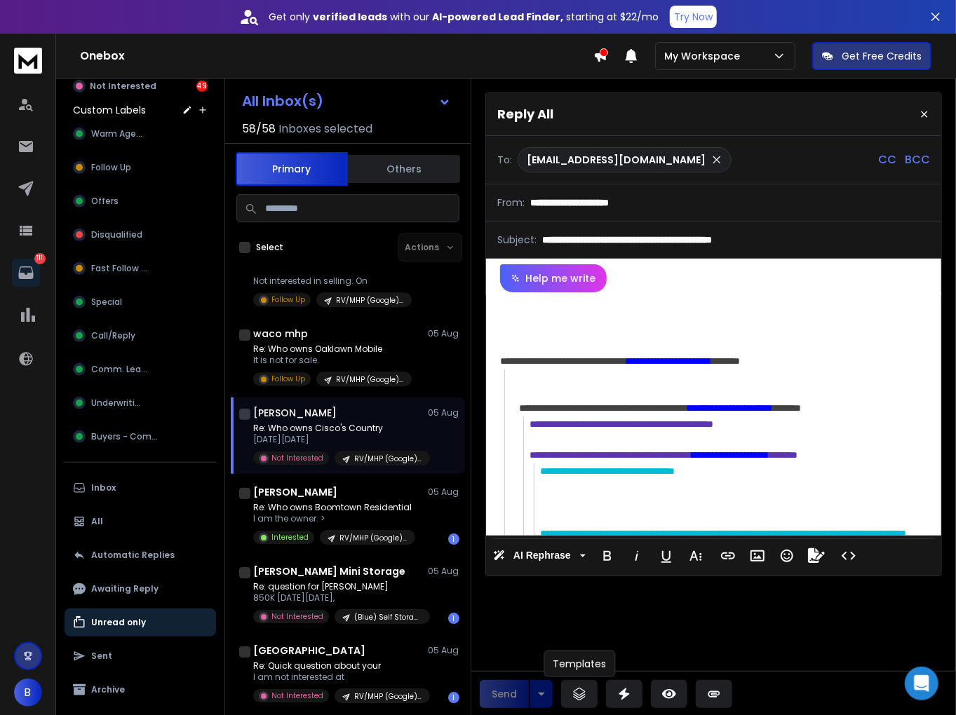
click at [576, 703] on button at bounding box center [579, 694] width 36 height 28
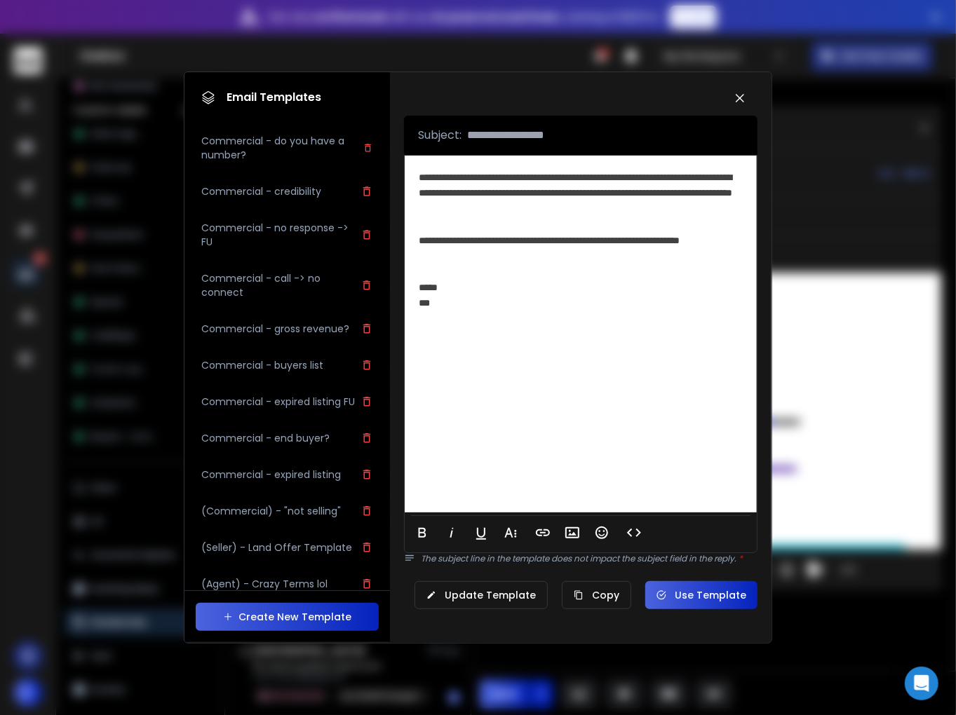
scroll to position [259, 0]
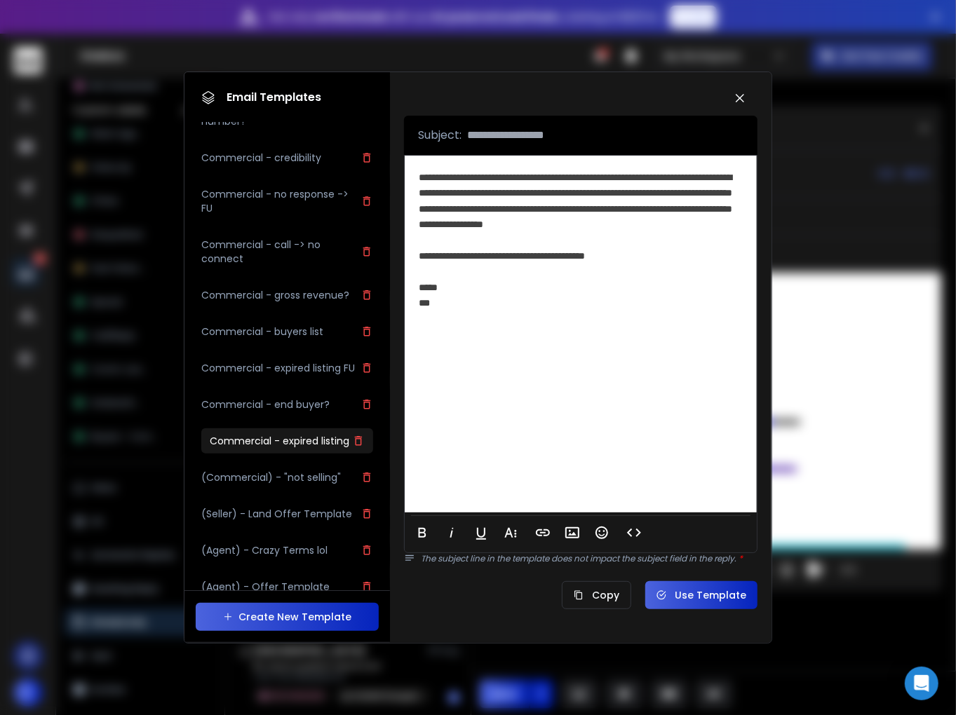
click at [691, 597] on button "Use Template" at bounding box center [701, 595] width 112 height 28
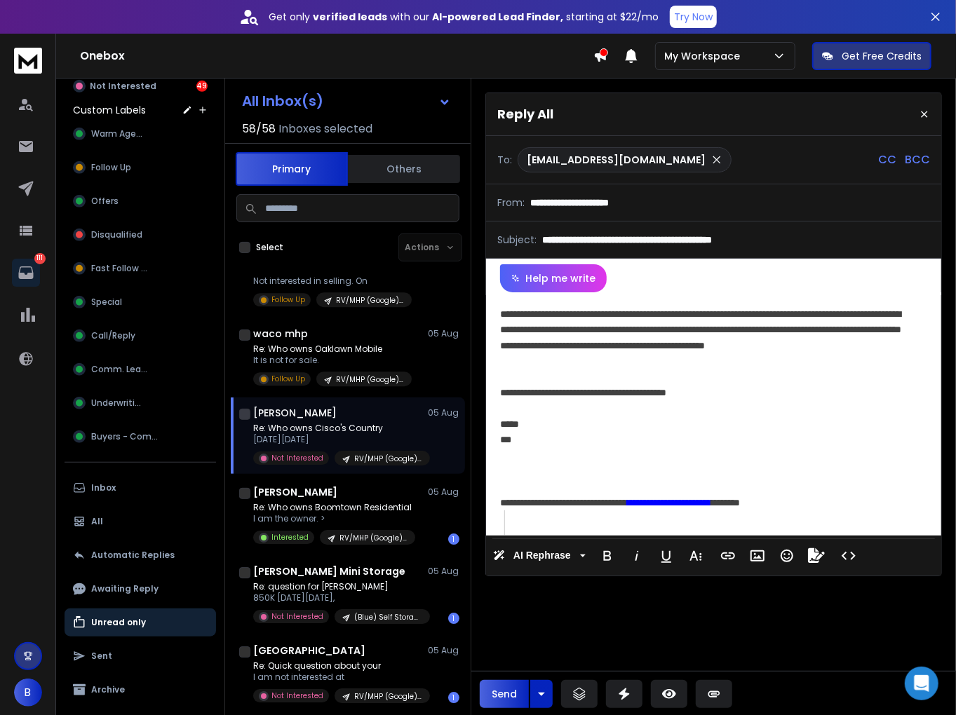
click at [509, 442] on div "***" at bounding box center [706, 439] width 412 height 15
click at [645, 447] on div at bounding box center [713, 454] width 427 height 15
click at [549, 683] on button at bounding box center [541, 694] width 22 height 28
click at [545, 689] on icon "button" at bounding box center [541, 694] width 17 height 17
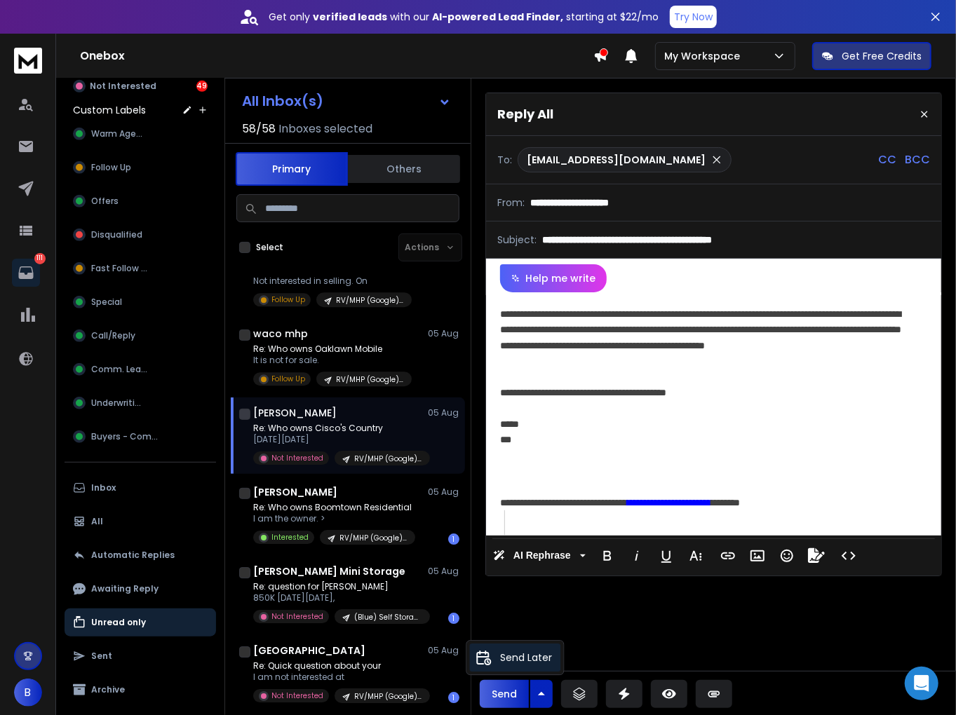
click at [541, 661] on p "Send Later" at bounding box center [526, 658] width 52 height 14
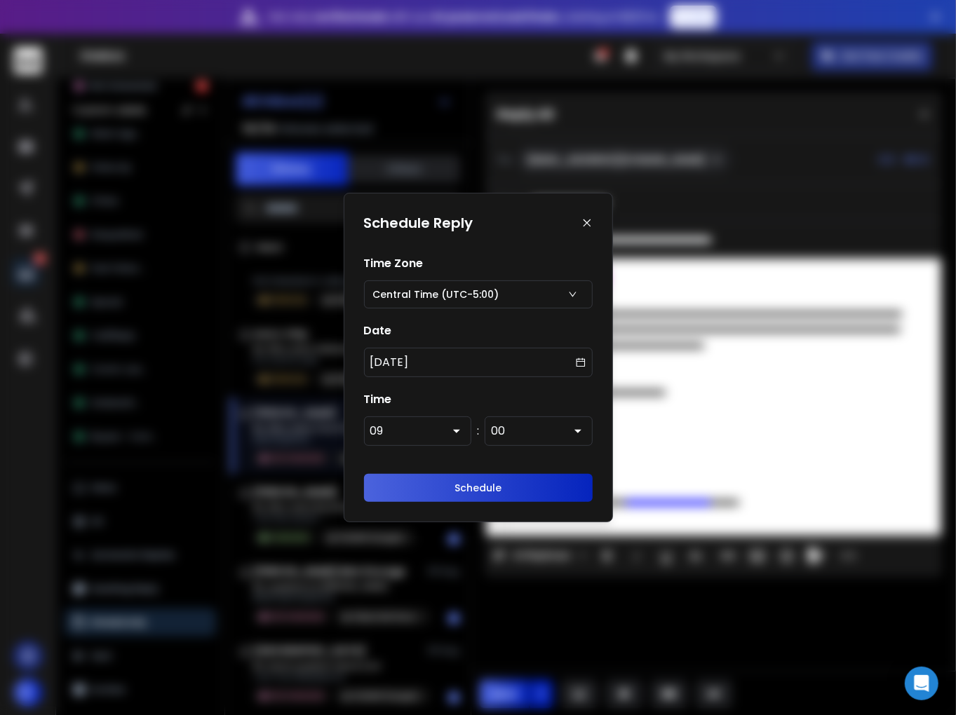
click at [546, 425] on div "00" at bounding box center [539, 431] width 108 height 29
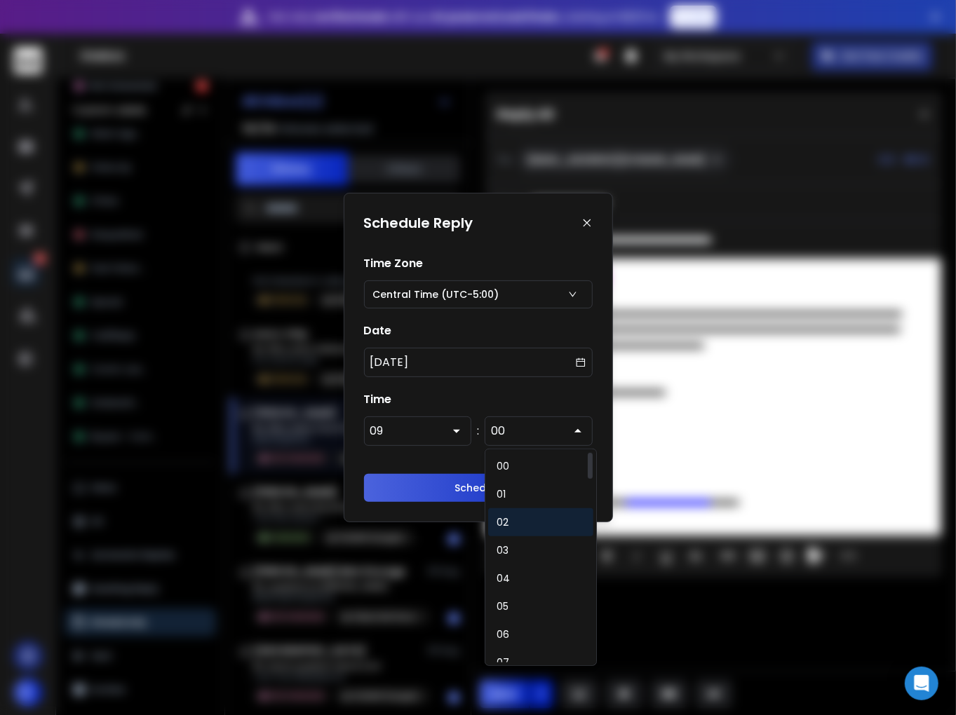
click at [536, 520] on div "02" at bounding box center [540, 522] width 105 height 28
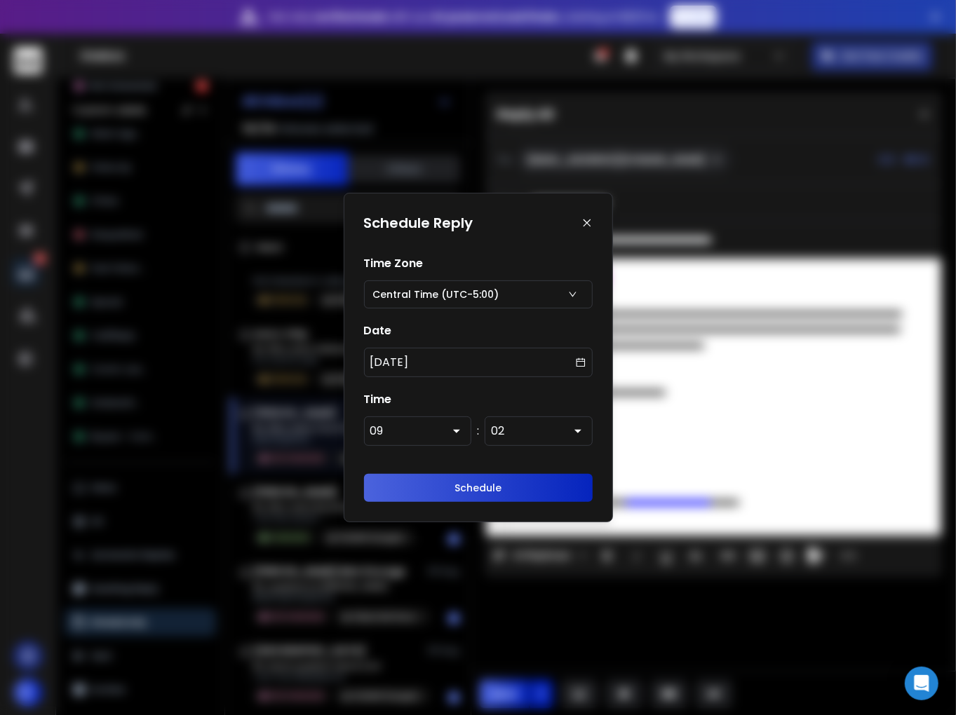
click at [501, 488] on div "Schedule" at bounding box center [478, 488] width 229 height 28
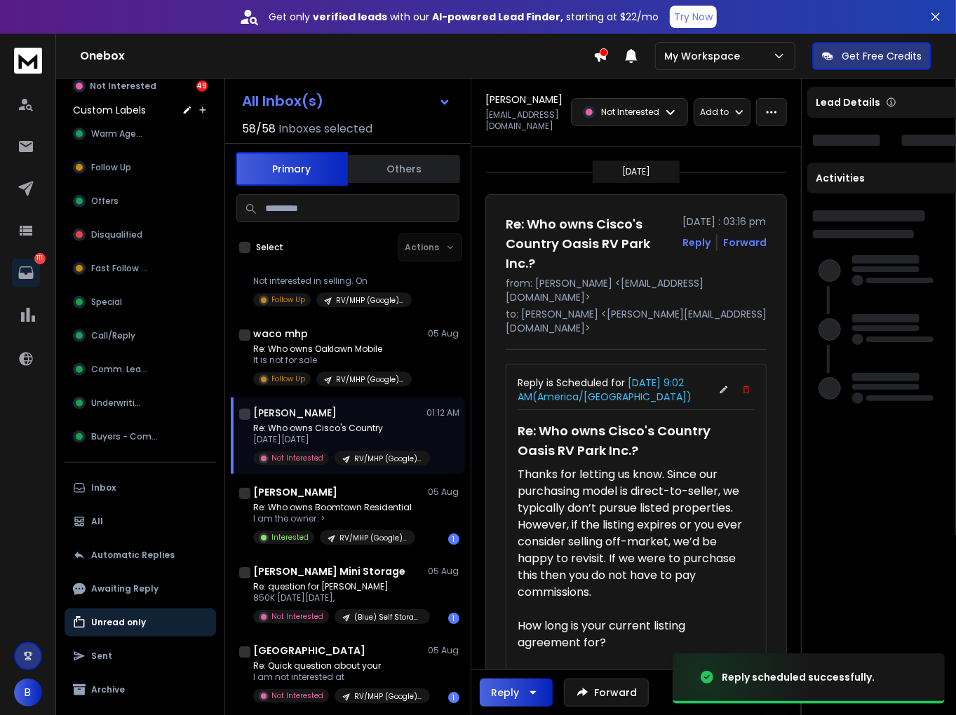
scroll to position [433, 0]
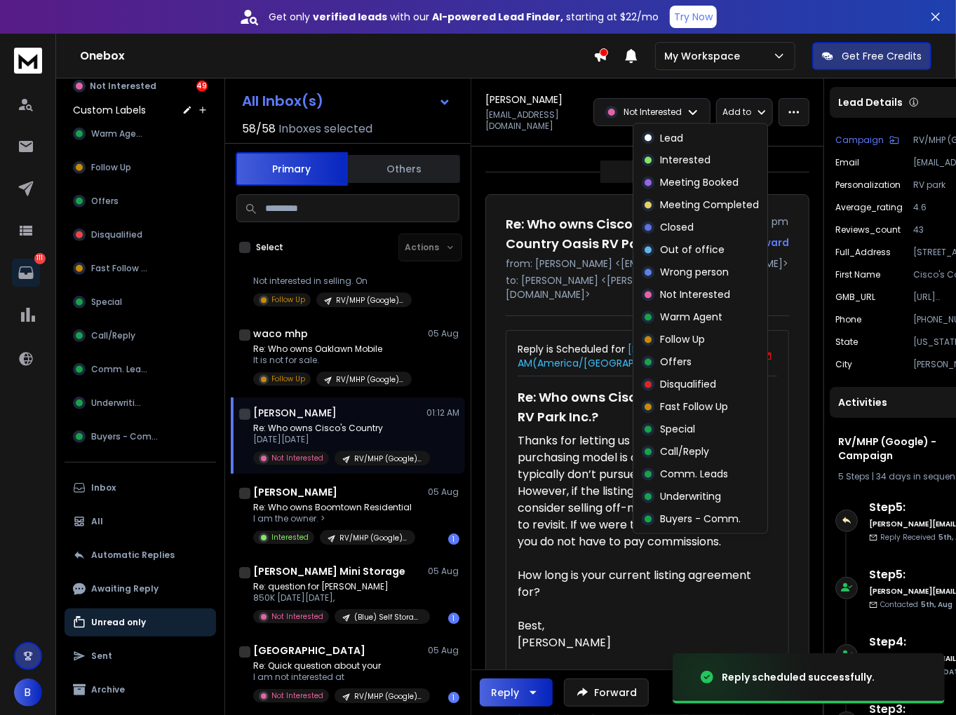
click at [682, 107] on p "Not Interested" at bounding box center [652, 112] width 58 height 11
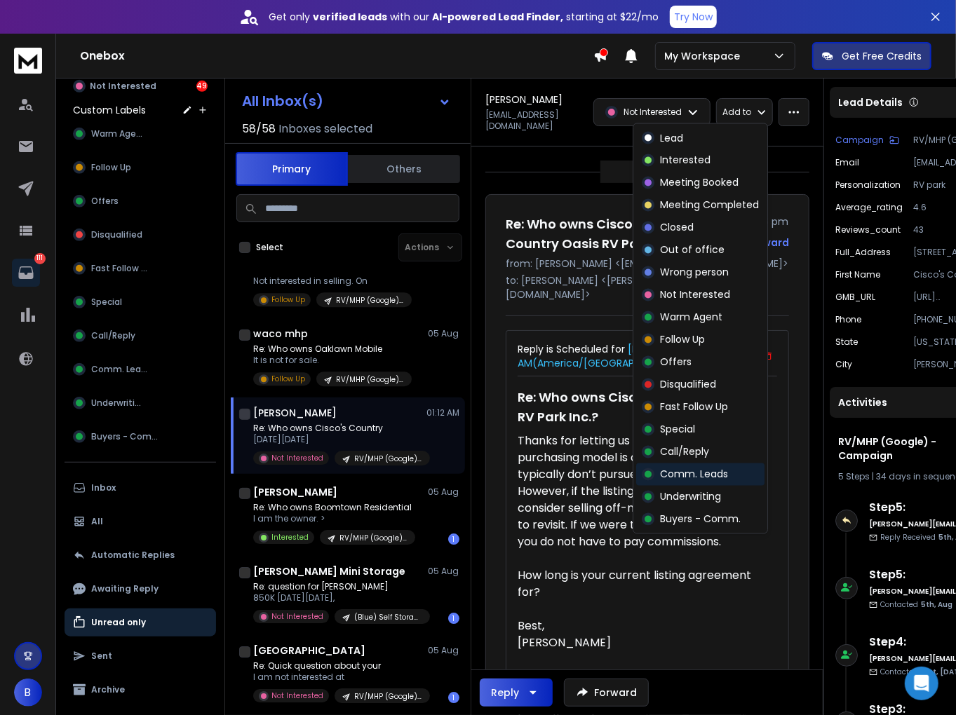
click at [722, 470] on p "Comm. Leads" at bounding box center [694, 475] width 68 height 14
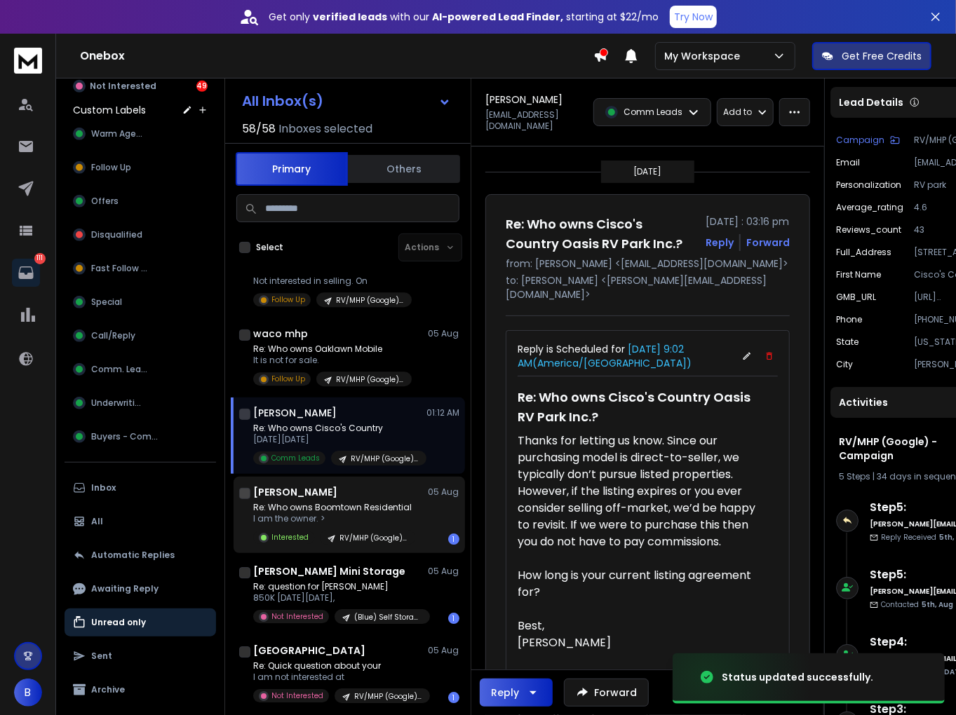
click at [374, 519] on p "I am the owner. >" at bounding box center [334, 518] width 162 height 11
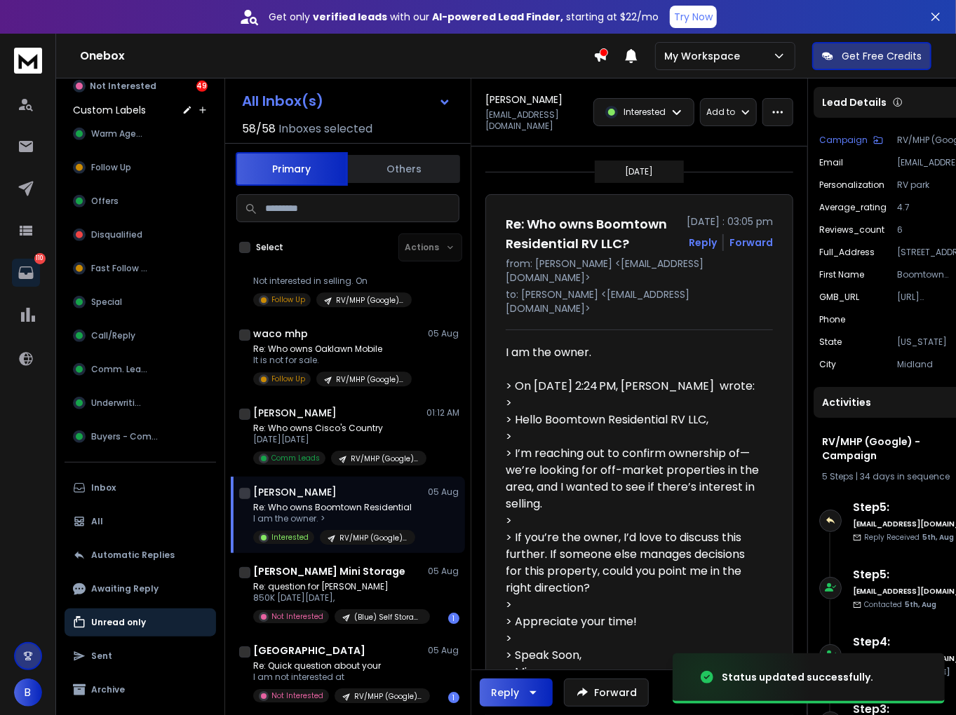
click at [526, 682] on button "Reply" at bounding box center [516, 693] width 73 height 28
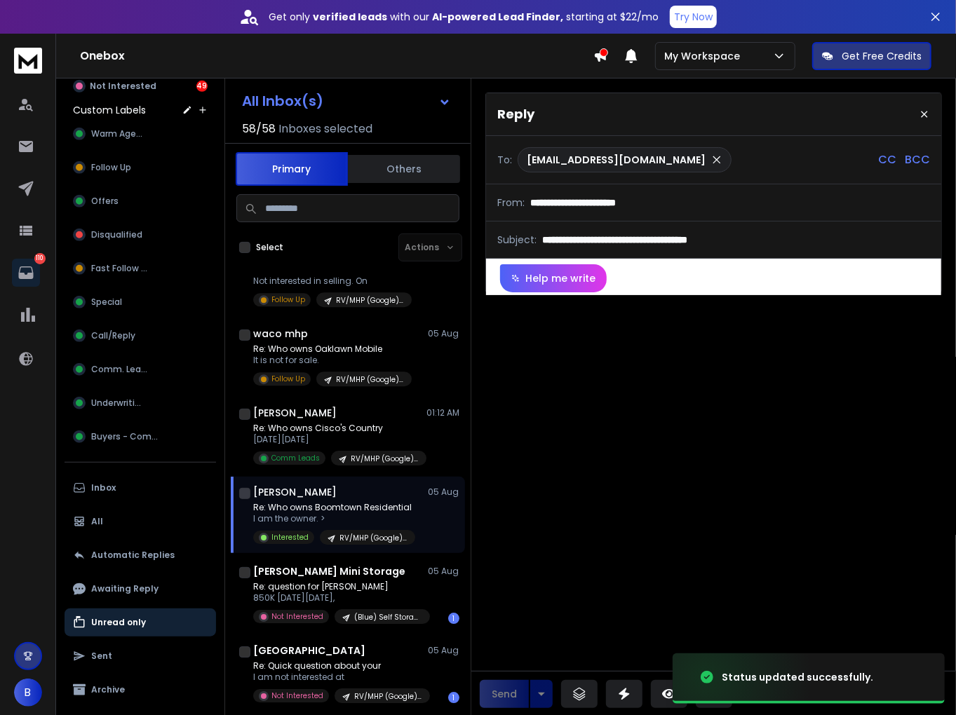
scroll to position [422, 0]
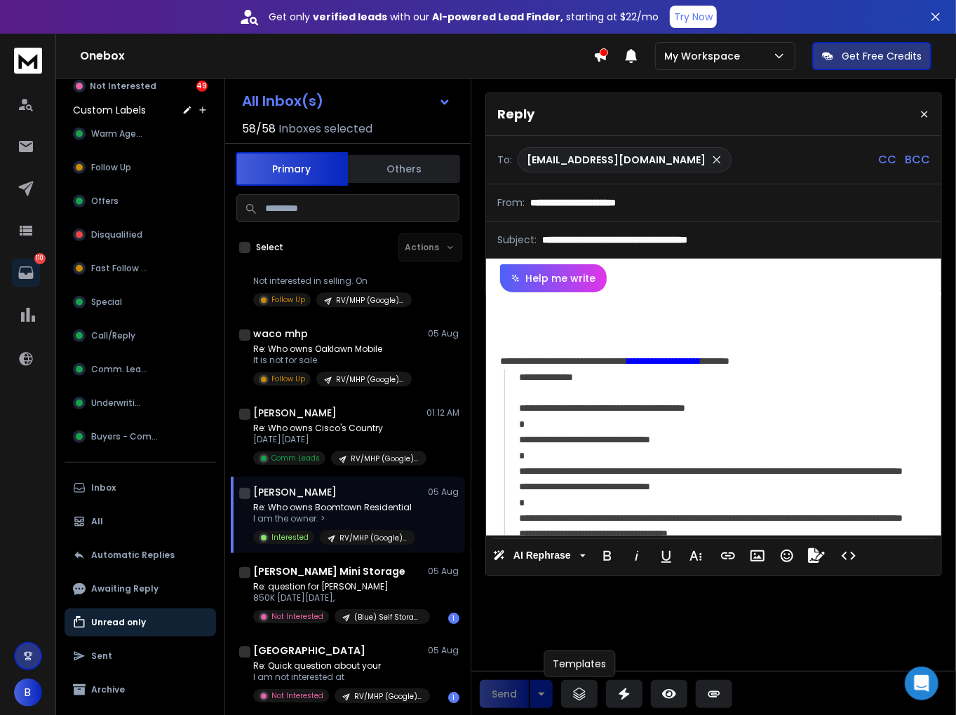
click at [578, 688] on icon at bounding box center [580, 692] width 12 height 8
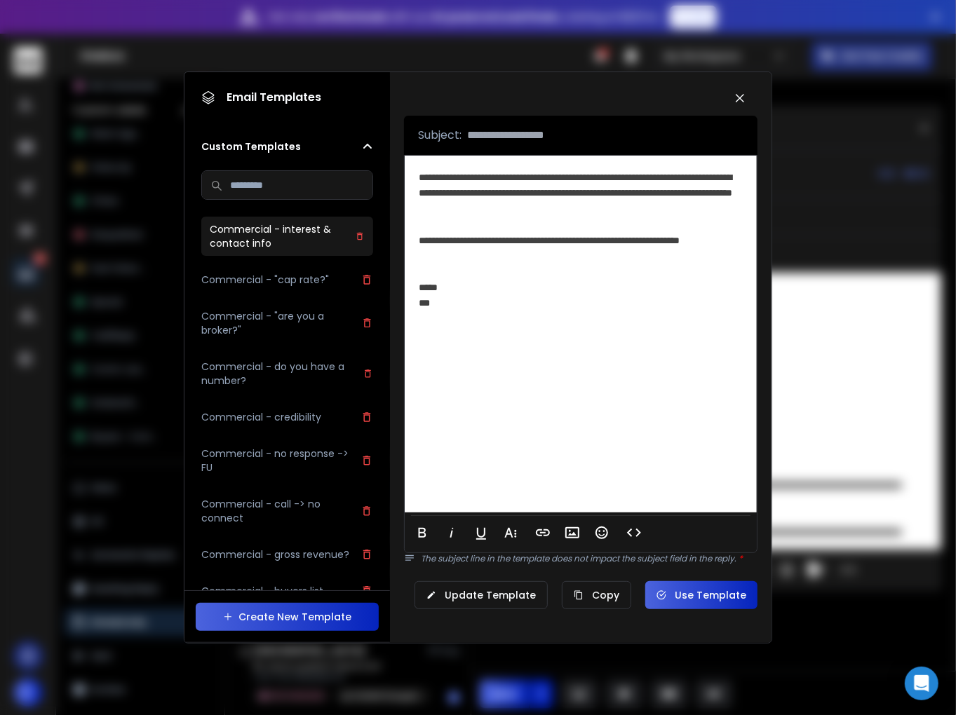
click at [703, 597] on button "Use Template" at bounding box center [701, 595] width 112 height 28
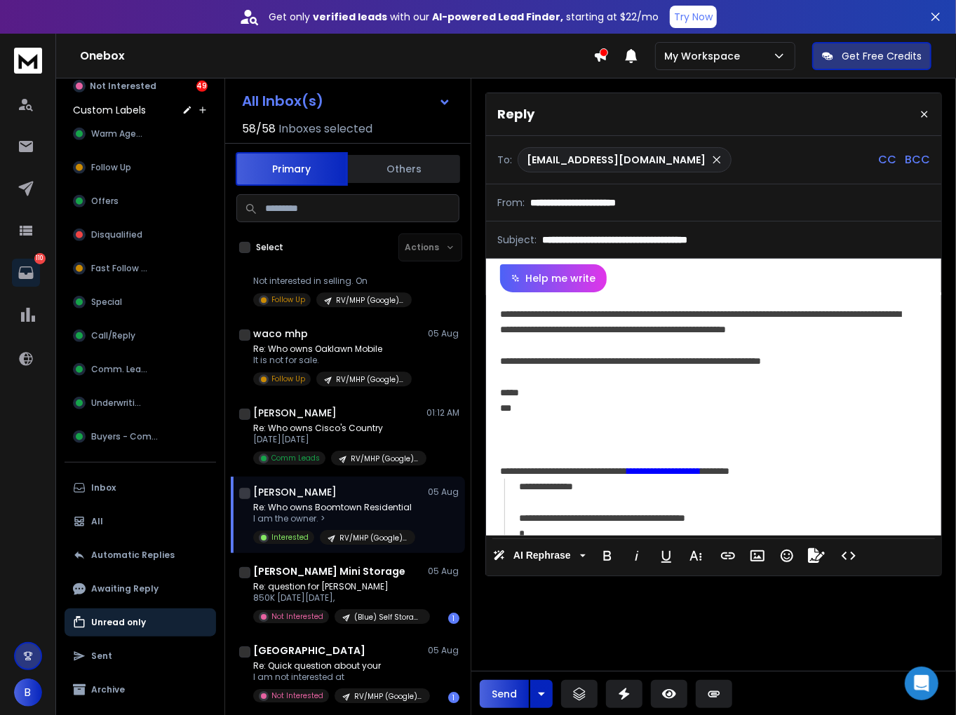
click at [618, 312] on div "**********" at bounding box center [706, 322] width 412 height 32
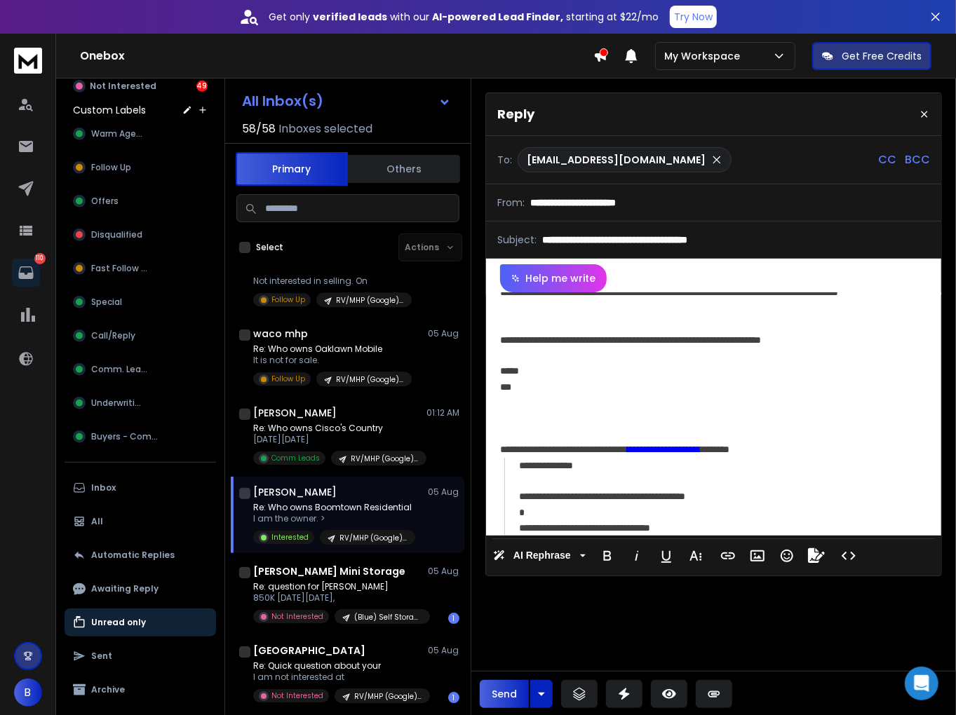
scroll to position [0, 0]
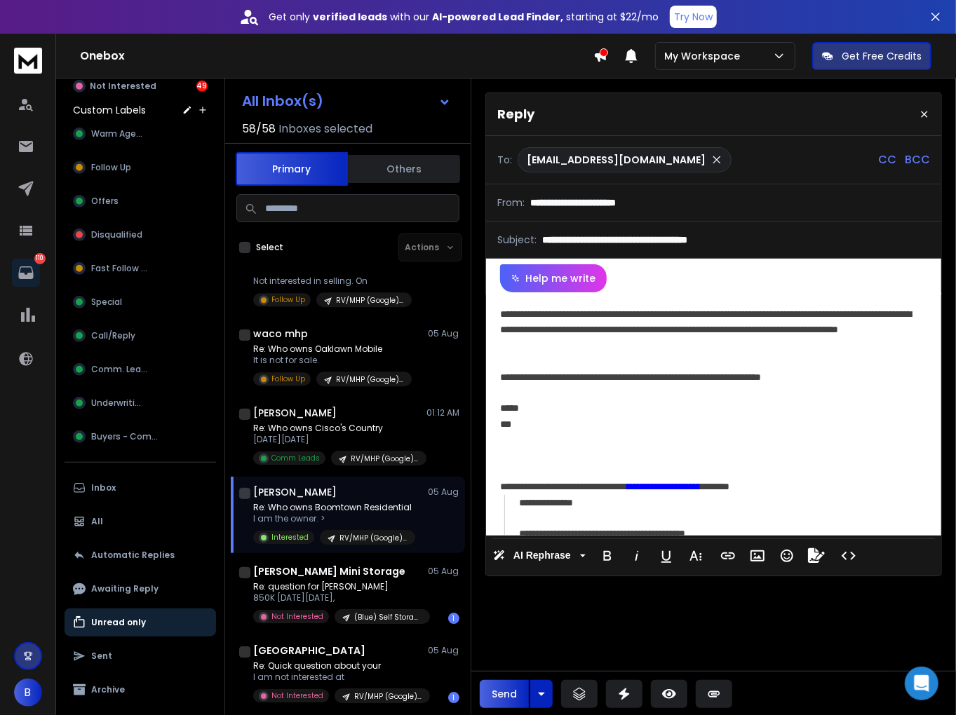
click at [512, 428] on div "***" at bounding box center [706, 424] width 412 height 15
click at [599, 381] on div "**********" at bounding box center [706, 377] width 412 height 15
click at [543, 693] on icon "button" at bounding box center [541, 695] width 7 height 4
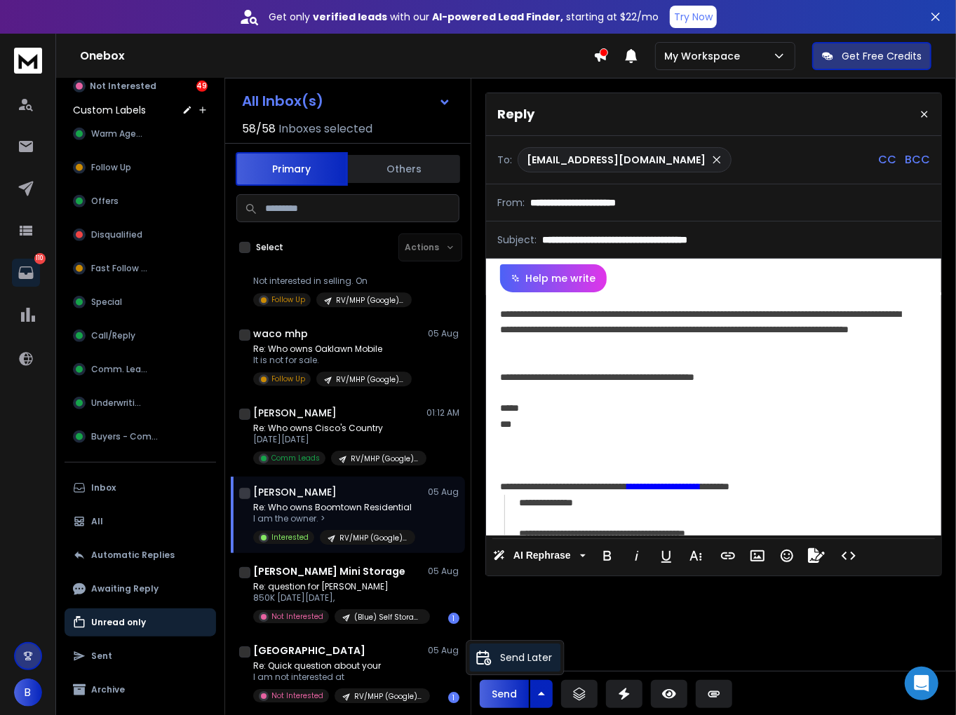
click at [535, 661] on p "Send Later" at bounding box center [526, 658] width 52 height 14
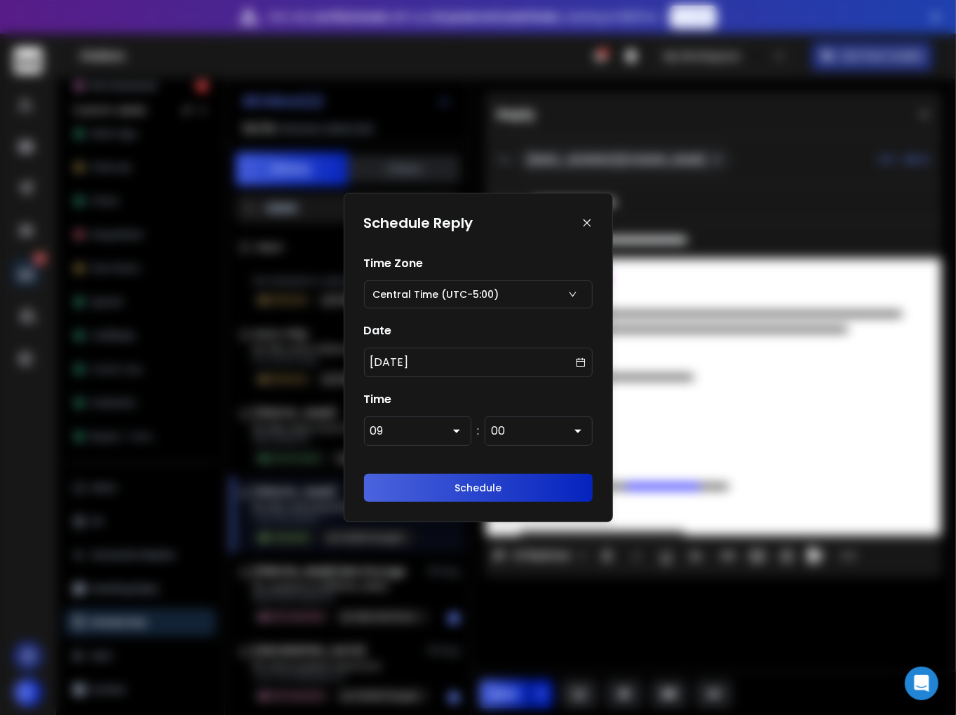
click at [524, 426] on div "00" at bounding box center [539, 431] width 108 height 29
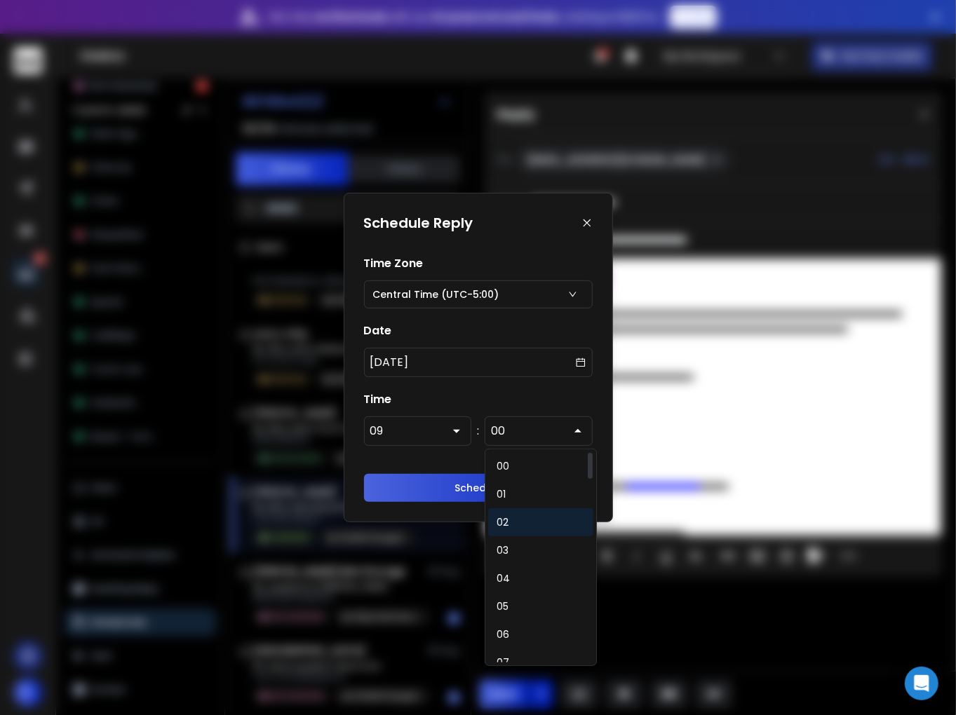
click at [519, 521] on div "02" at bounding box center [540, 522] width 105 height 28
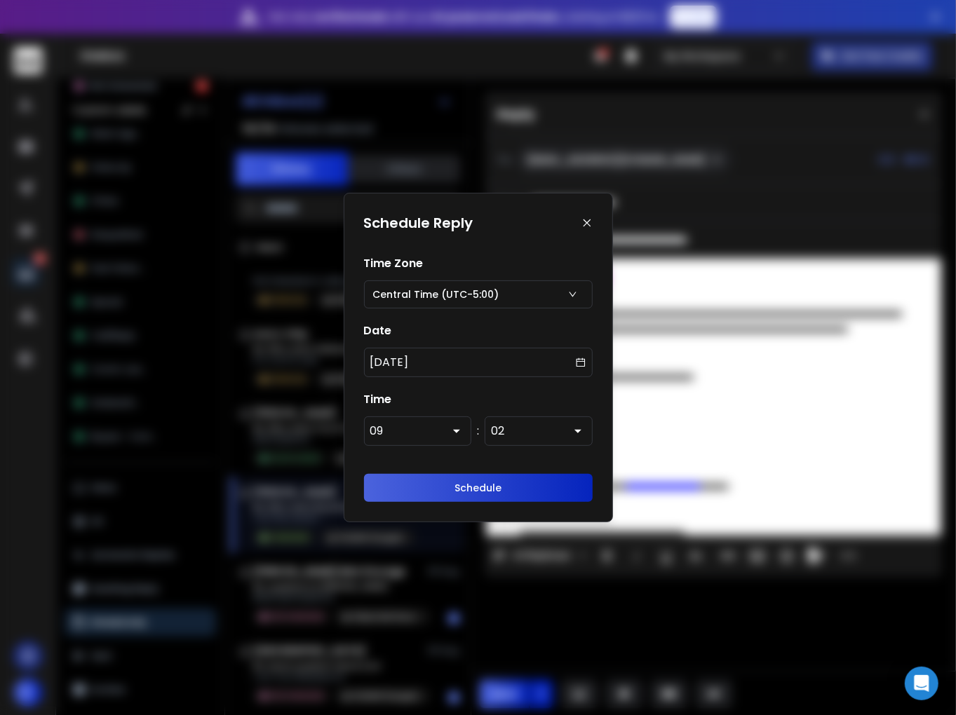
click at [505, 475] on div "Schedule" at bounding box center [478, 488] width 229 height 28
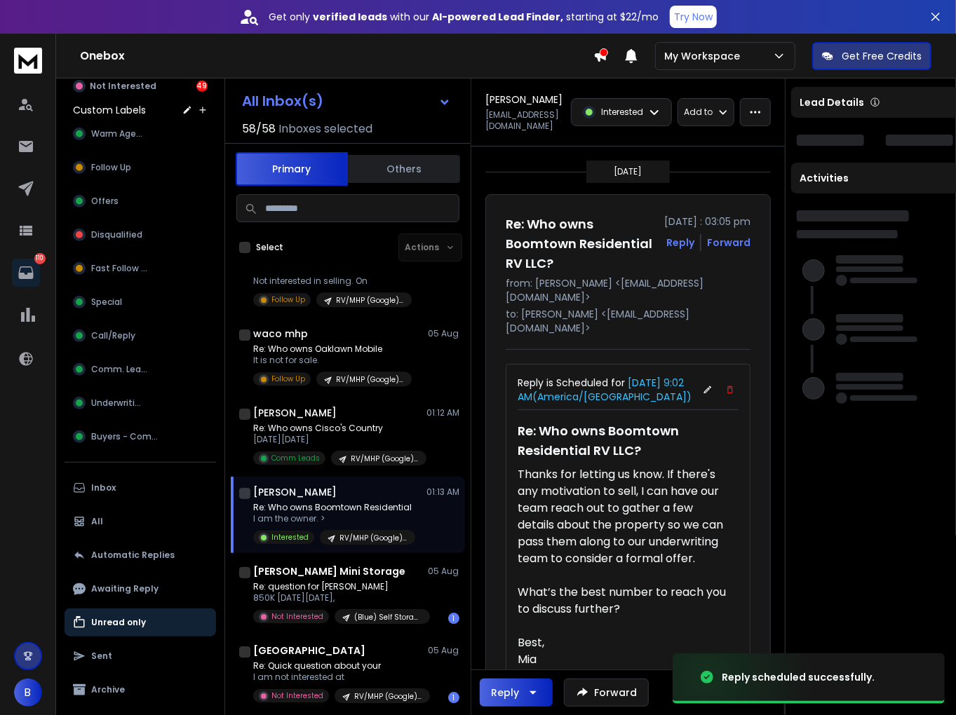
scroll to position [433, 0]
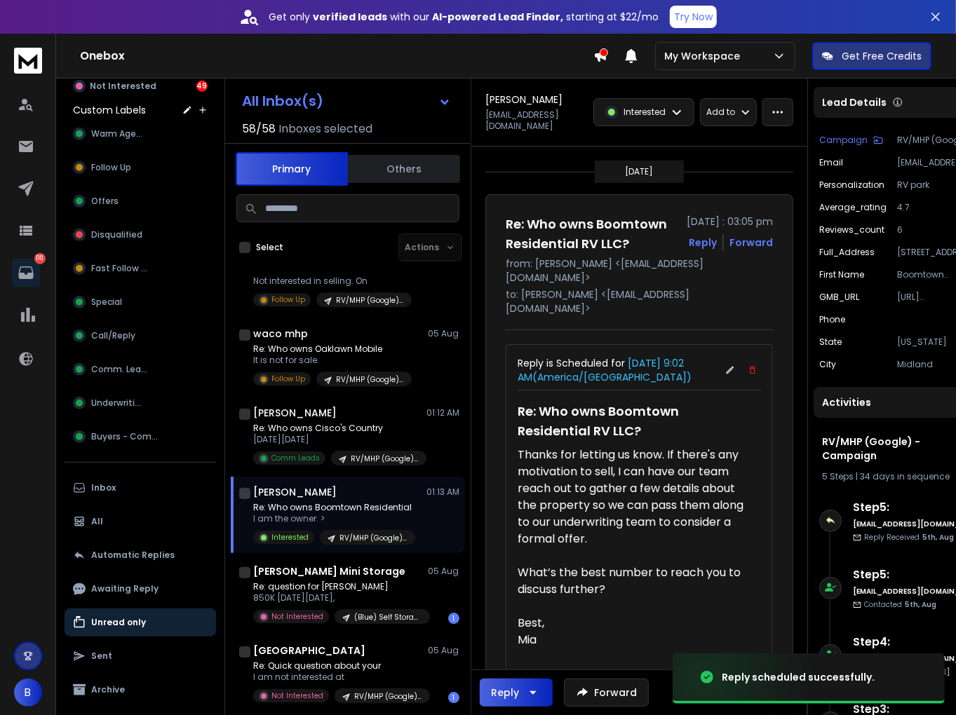
click at [665, 110] on p "Interested" at bounding box center [644, 112] width 42 height 11
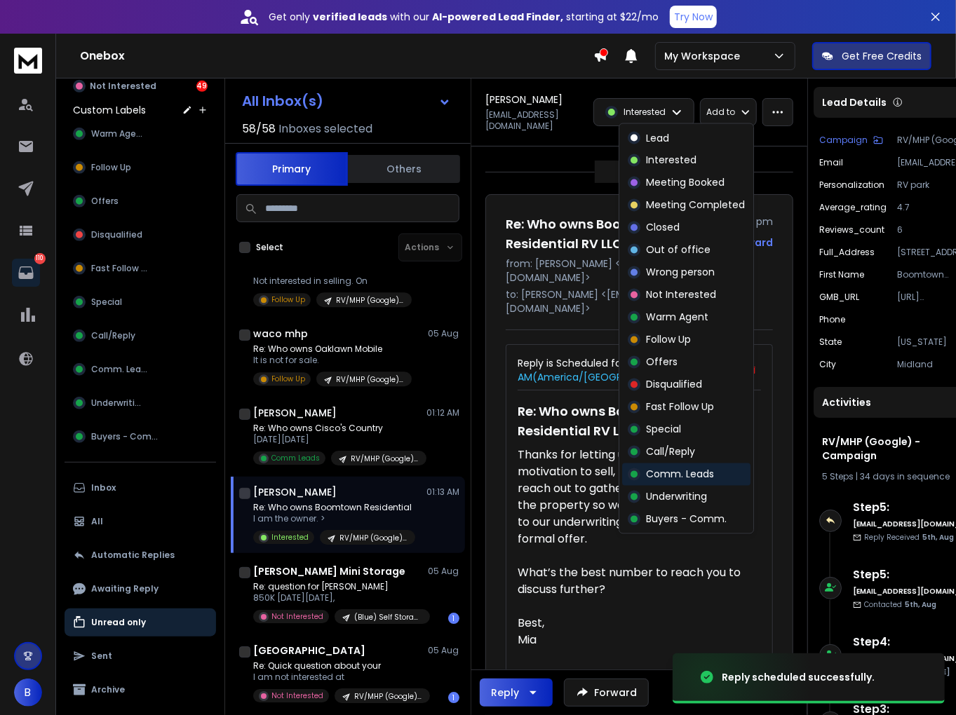
click at [691, 478] on p "Comm. Leads" at bounding box center [680, 475] width 68 height 14
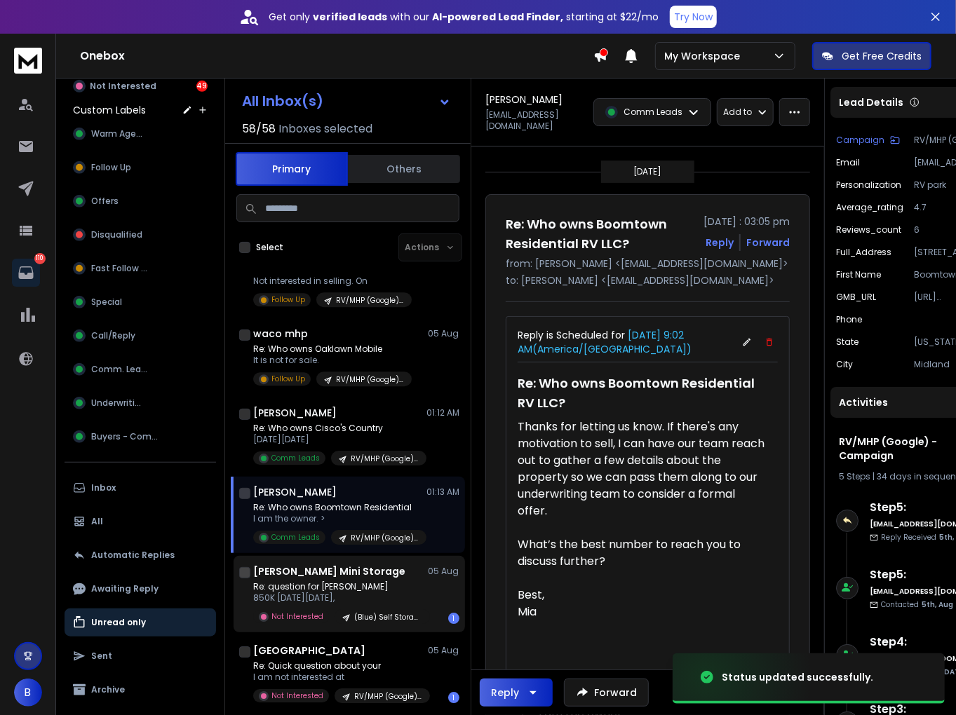
click at [327, 594] on p "850K [DATE][DATE]," at bounding box center [337, 598] width 168 height 11
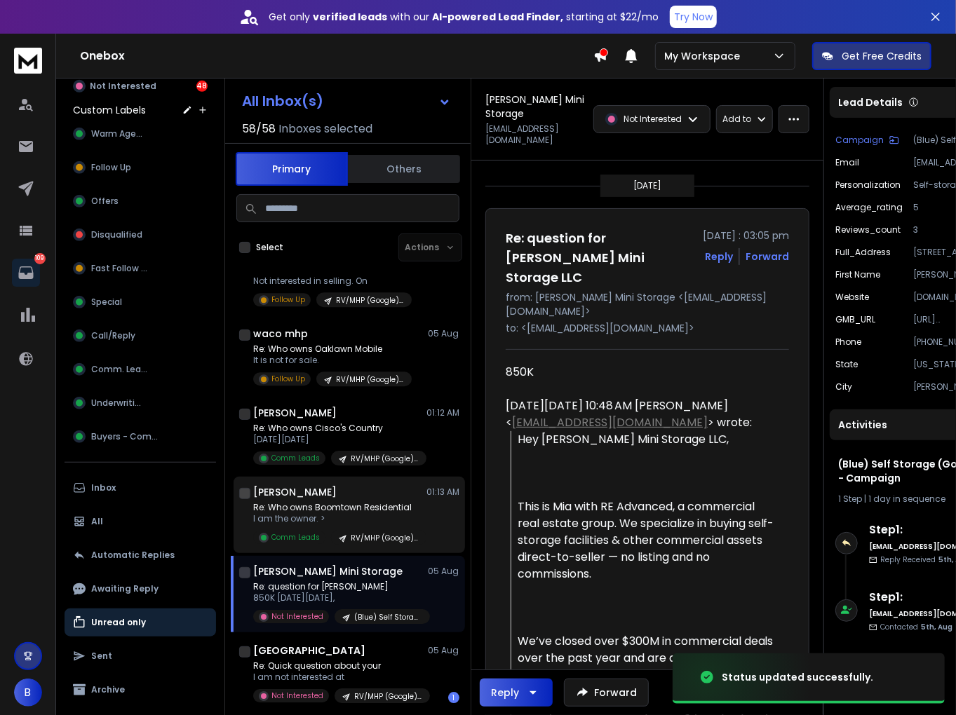
scroll to position [2467, 0]
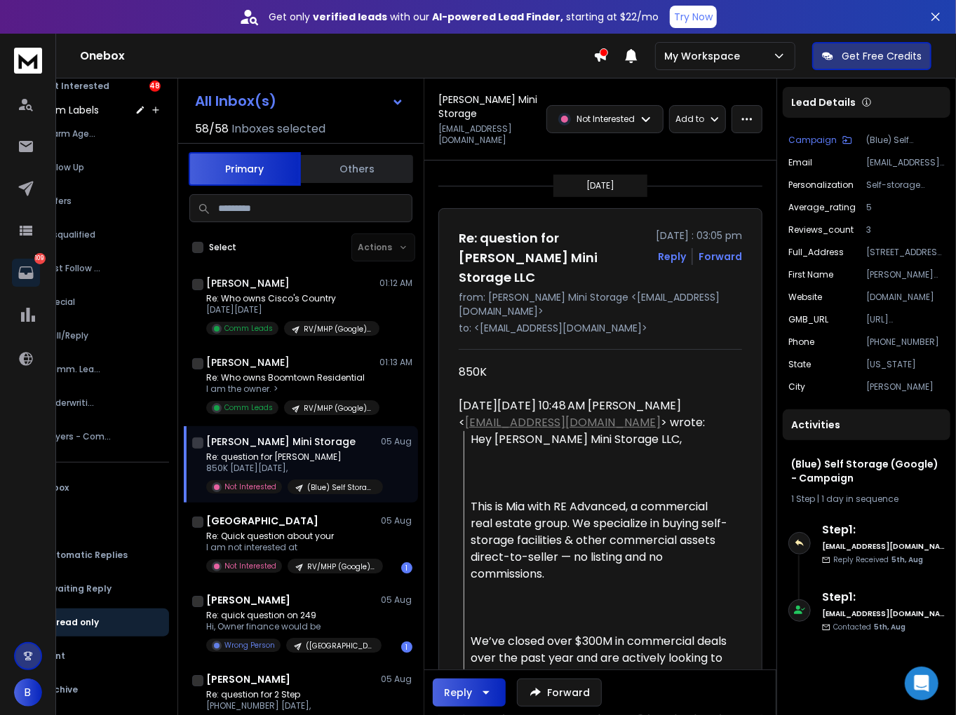
drag, startPoint x: 610, startPoint y: 431, endPoint x: 578, endPoint y: 409, distance: 37.9
click at [478, 693] on icon "button" at bounding box center [486, 692] width 17 height 17
click at [465, 663] on p "Reply All" at bounding box center [452, 657] width 39 height 14
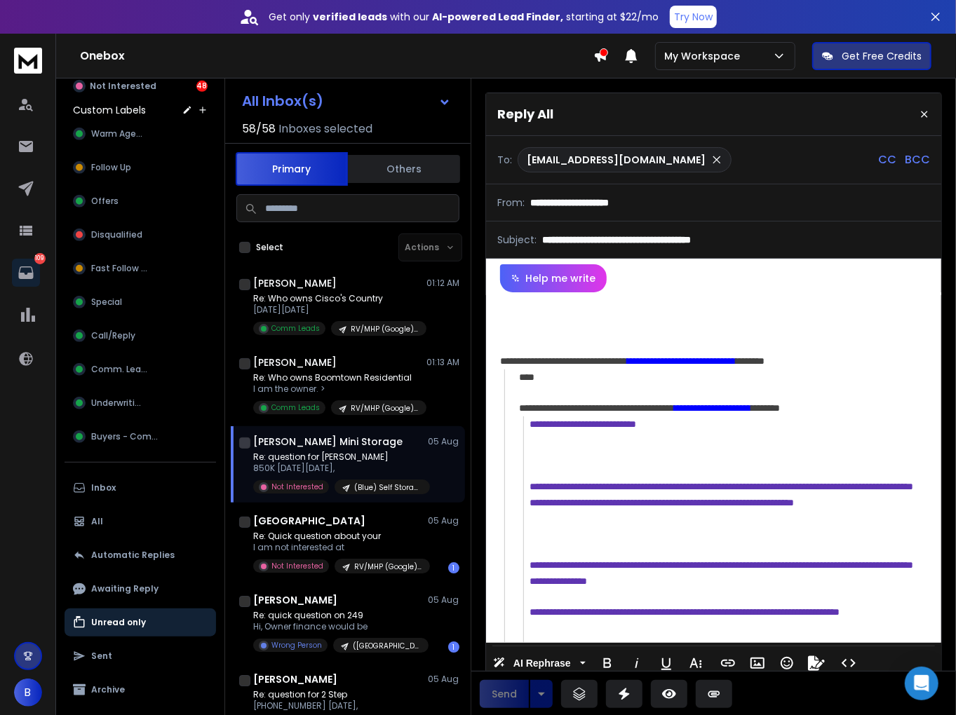
scroll to position [422, 0]
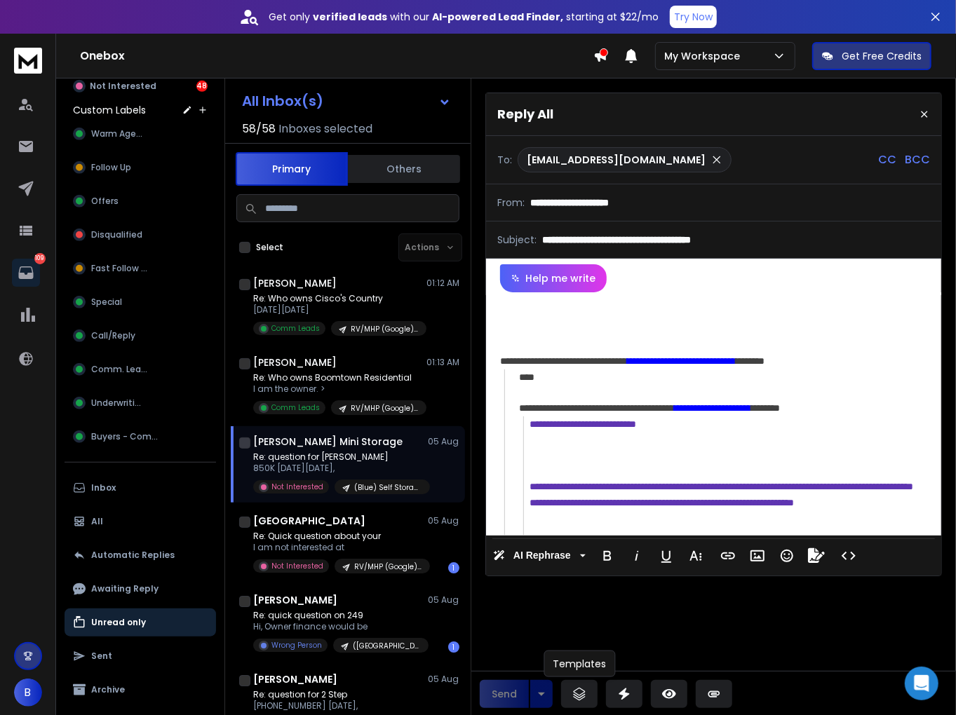
click at [576, 693] on icon at bounding box center [579, 694] width 14 height 14
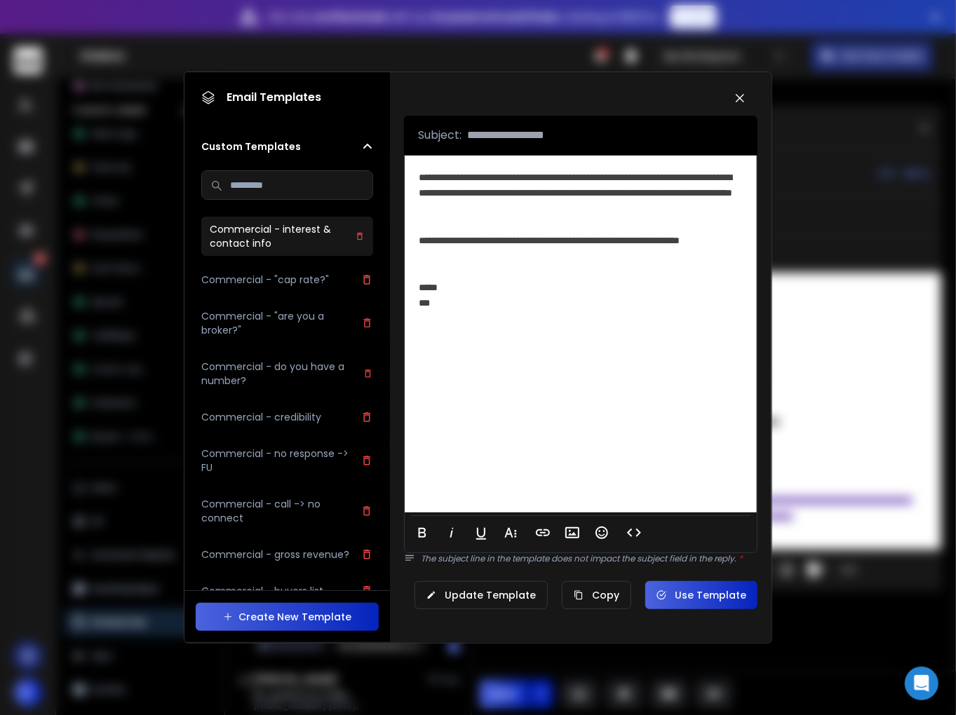
click at [700, 596] on button "Use Template" at bounding box center [701, 595] width 112 height 28
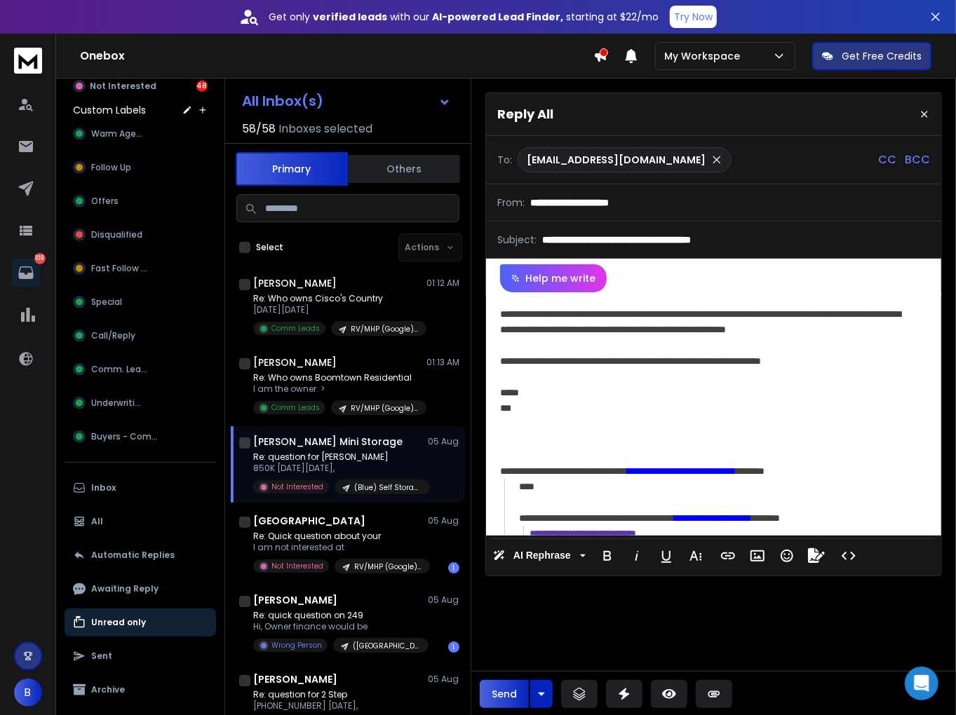
click at [569, 313] on div "**********" at bounding box center [706, 322] width 412 height 32
click at [618, 344] on div at bounding box center [713, 345] width 427 height 15
click at [508, 412] on div "***" at bounding box center [706, 407] width 412 height 15
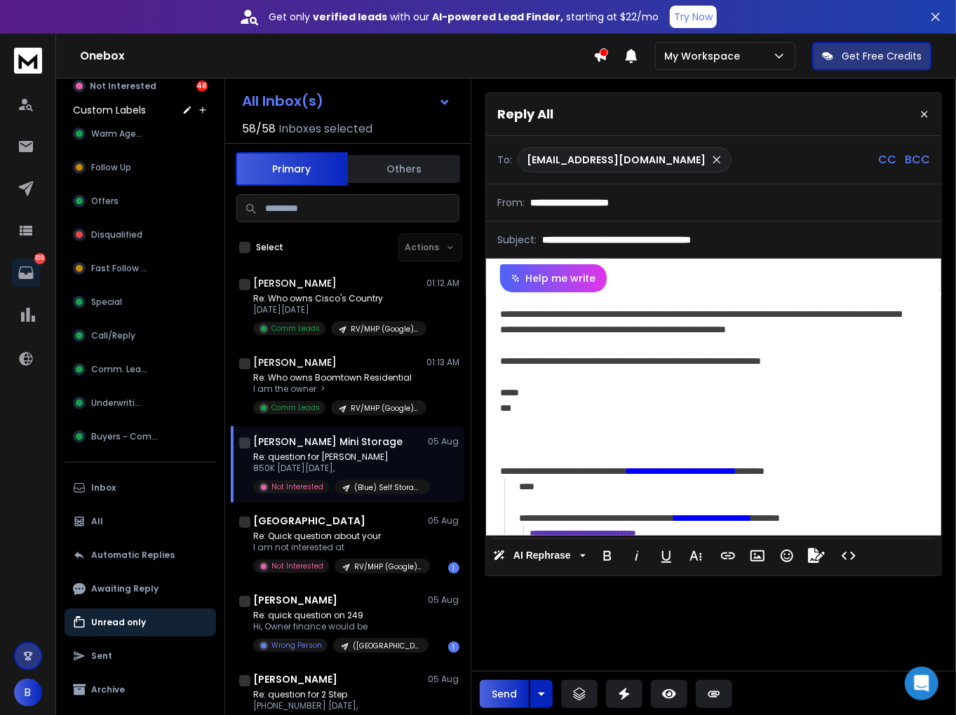
click at [548, 686] on icon "button" at bounding box center [541, 694] width 17 height 17
click at [546, 651] on p "Send Later" at bounding box center [526, 658] width 52 height 14
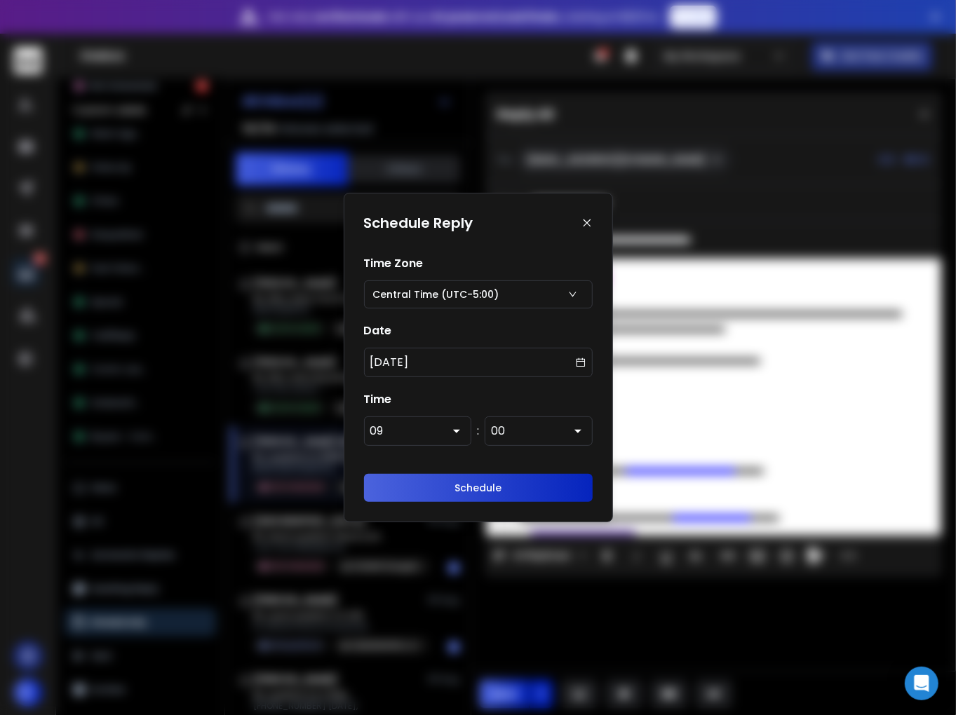
click at [558, 422] on div "00" at bounding box center [539, 431] width 108 height 29
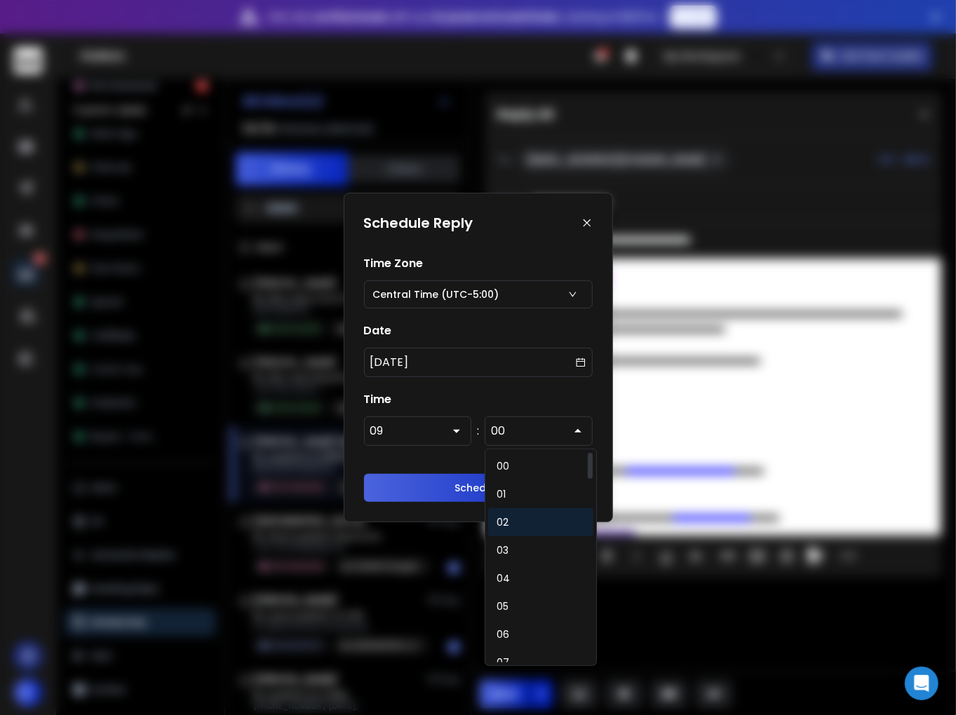
click at [523, 509] on div "02" at bounding box center [540, 522] width 105 height 28
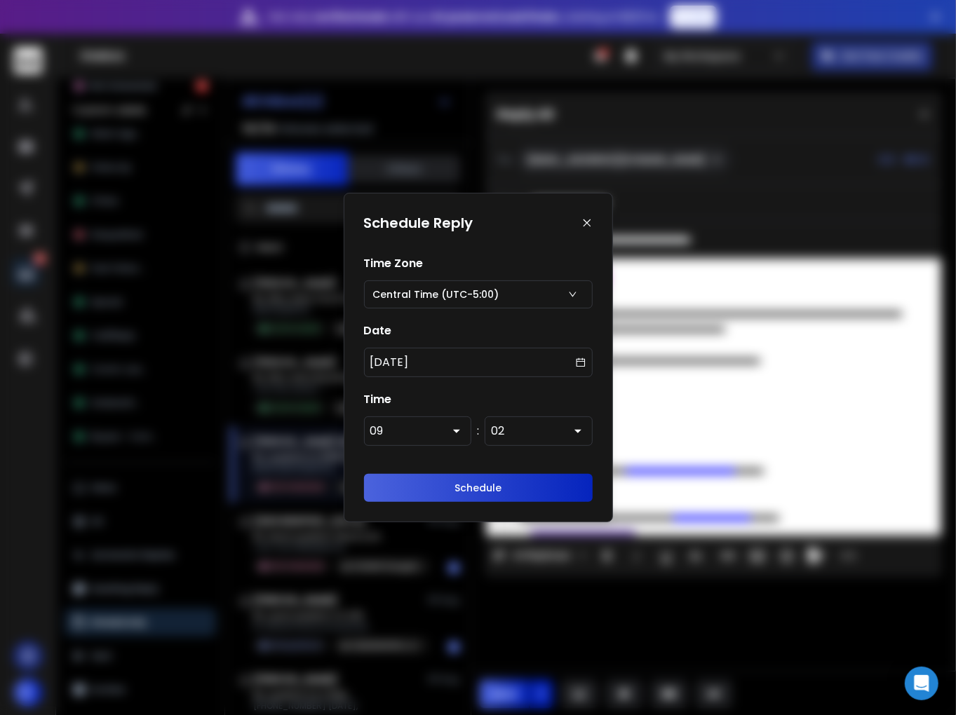
click at [491, 489] on div "Schedule" at bounding box center [478, 488] width 229 height 28
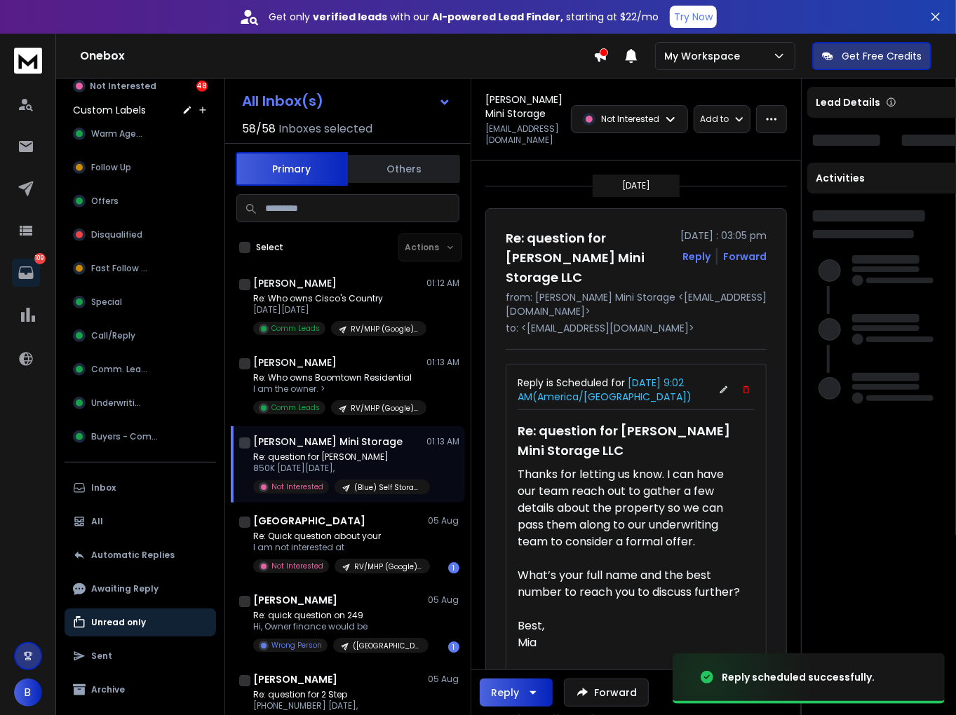
scroll to position [433, 0]
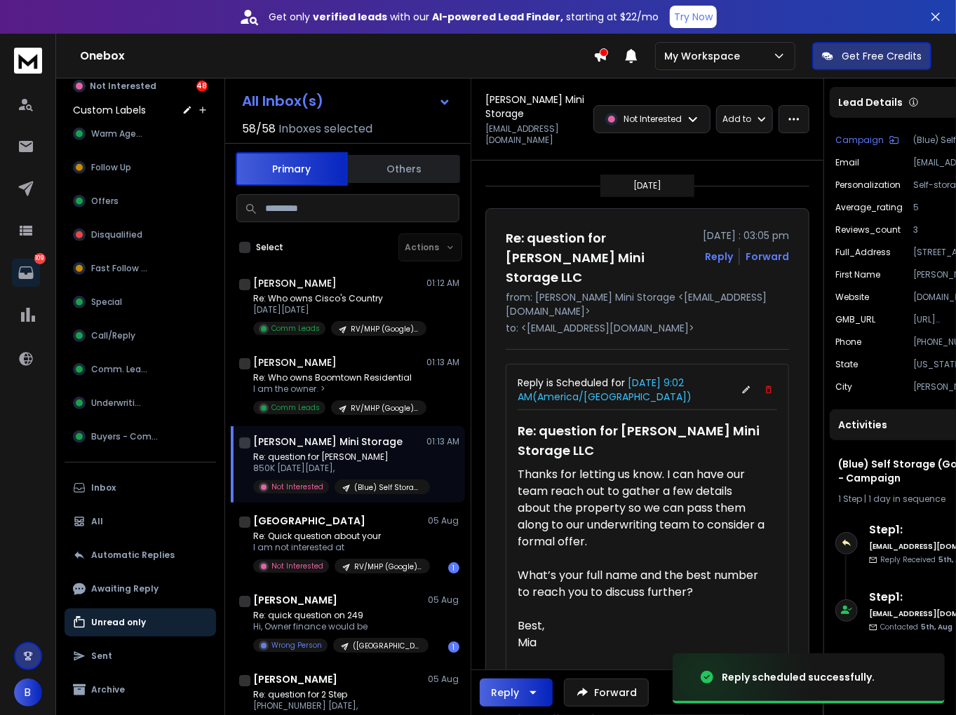
click at [691, 107] on div "Not Interested" at bounding box center [652, 119] width 116 height 27
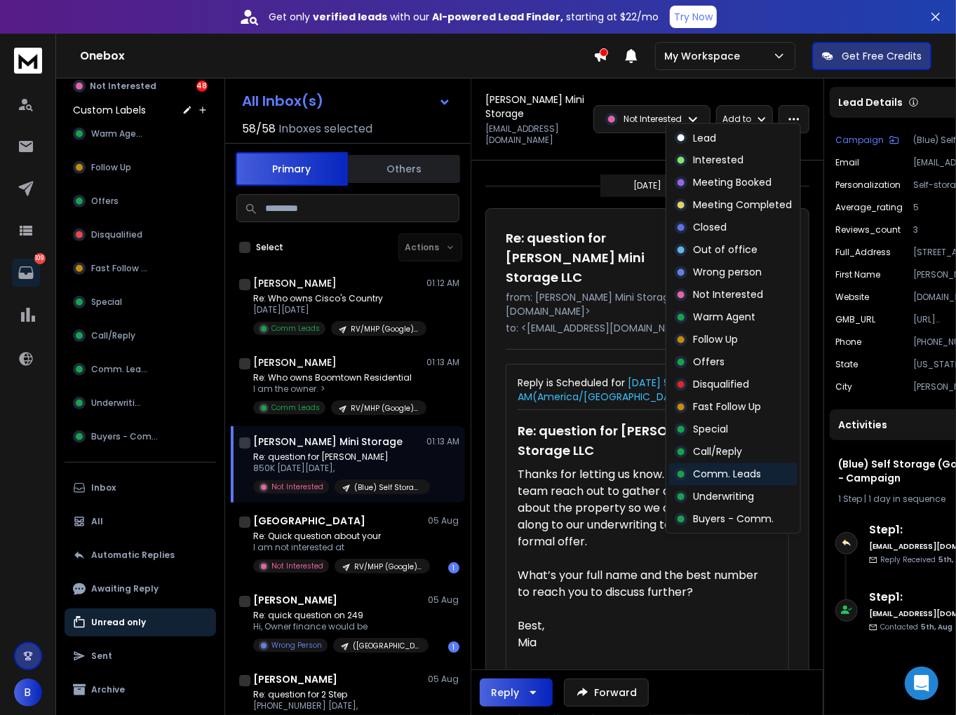
click at [732, 477] on p "Comm. Leads" at bounding box center [727, 475] width 68 height 14
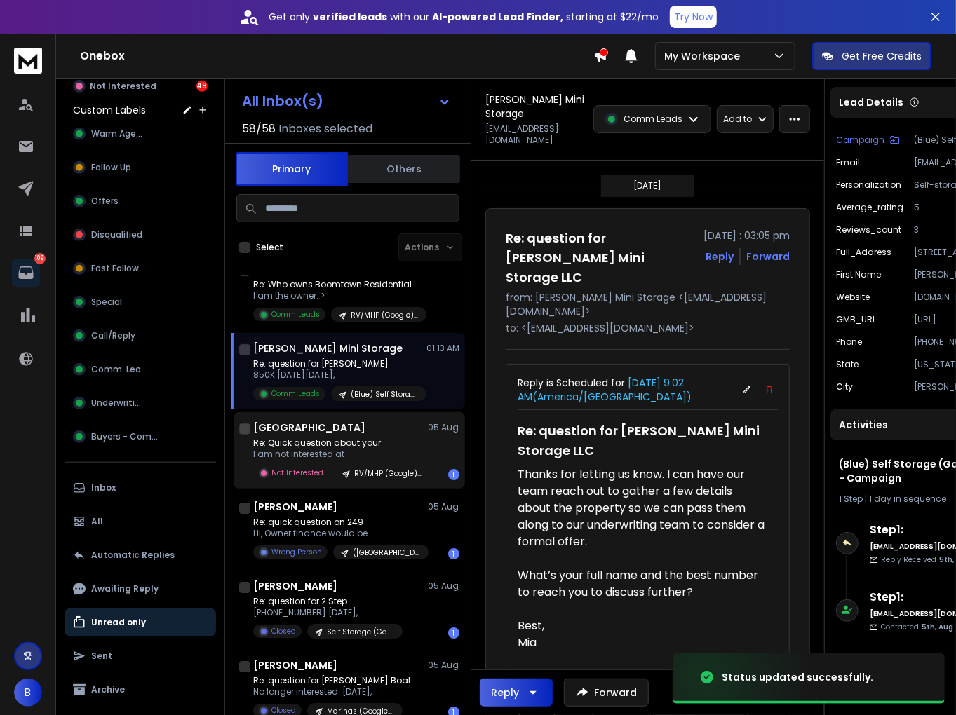
scroll to position [2596, 0]
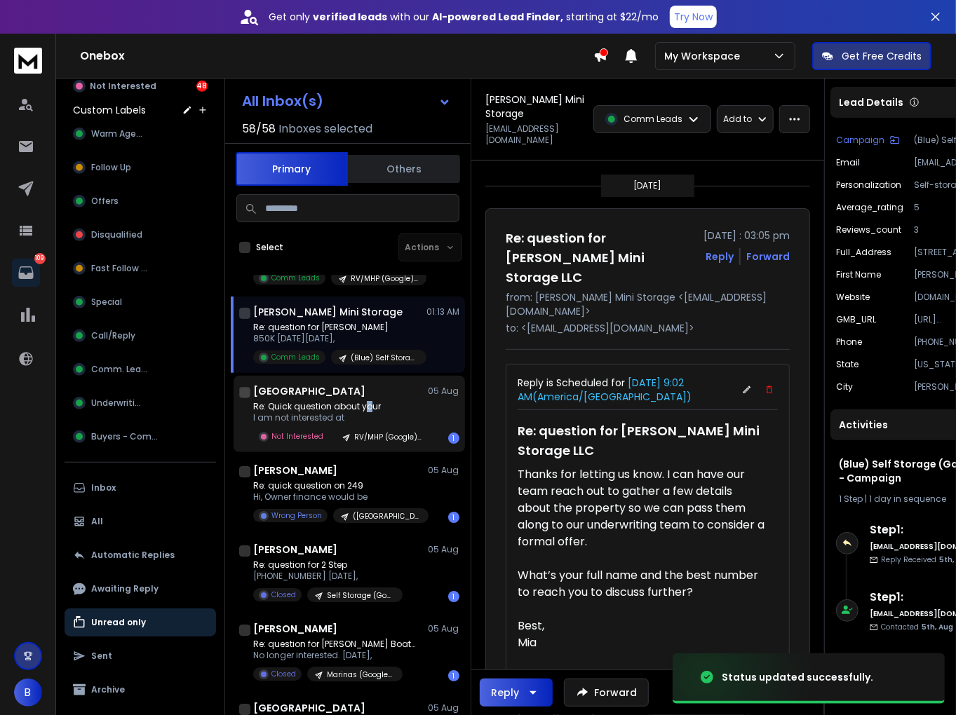
click at [367, 409] on p "Re: Quick question about your" at bounding box center [337, 406] width 168 height 11
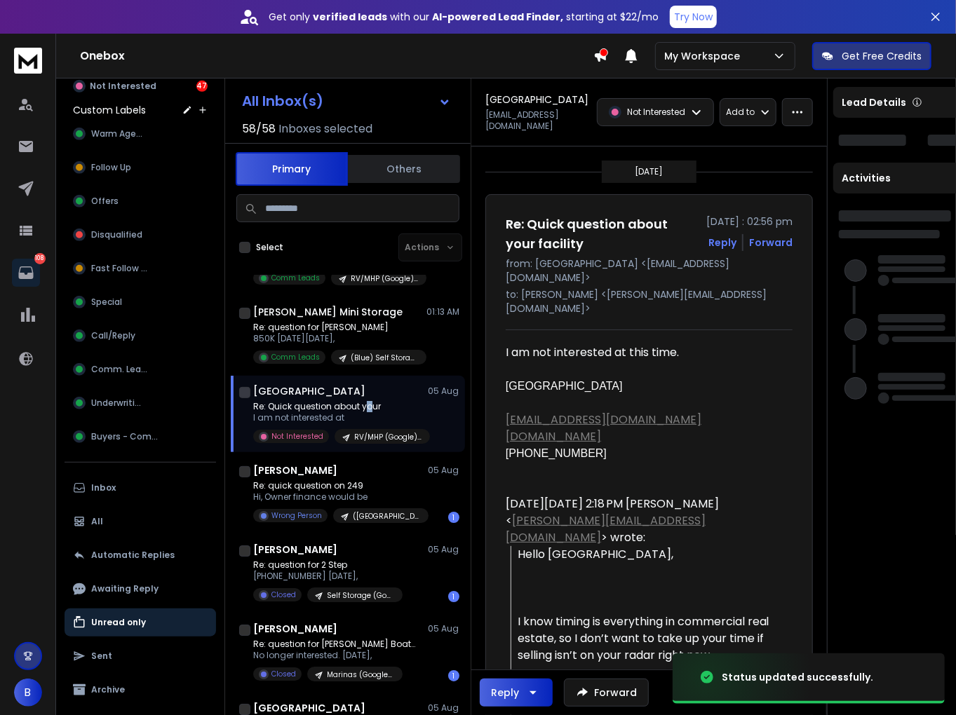
scroll to position [433, 0]
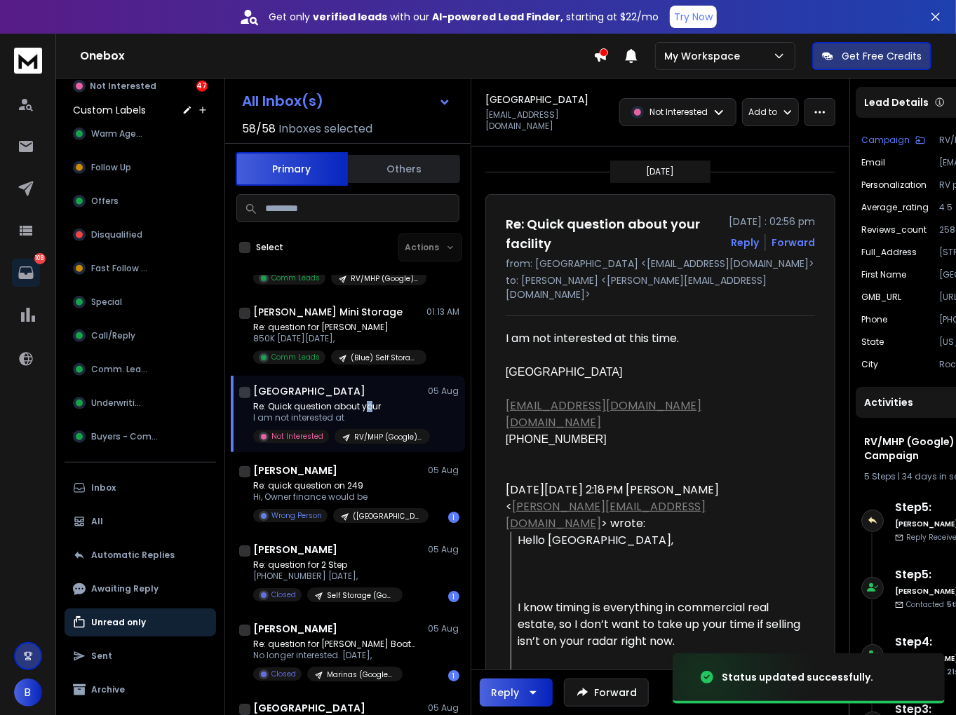
click at [699, 115] on div "Not Interested" at bounding box center [678, 112] width 116 height 27
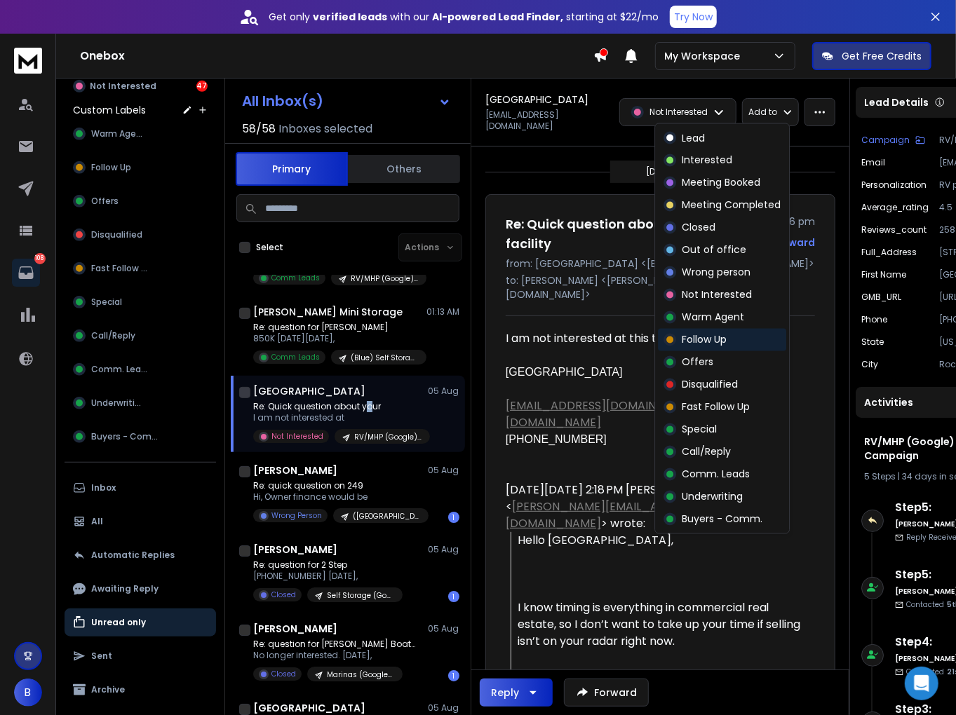
click at [702, 341] on p "Follow Up" at bounding box center [704, 340] width 45 height 14
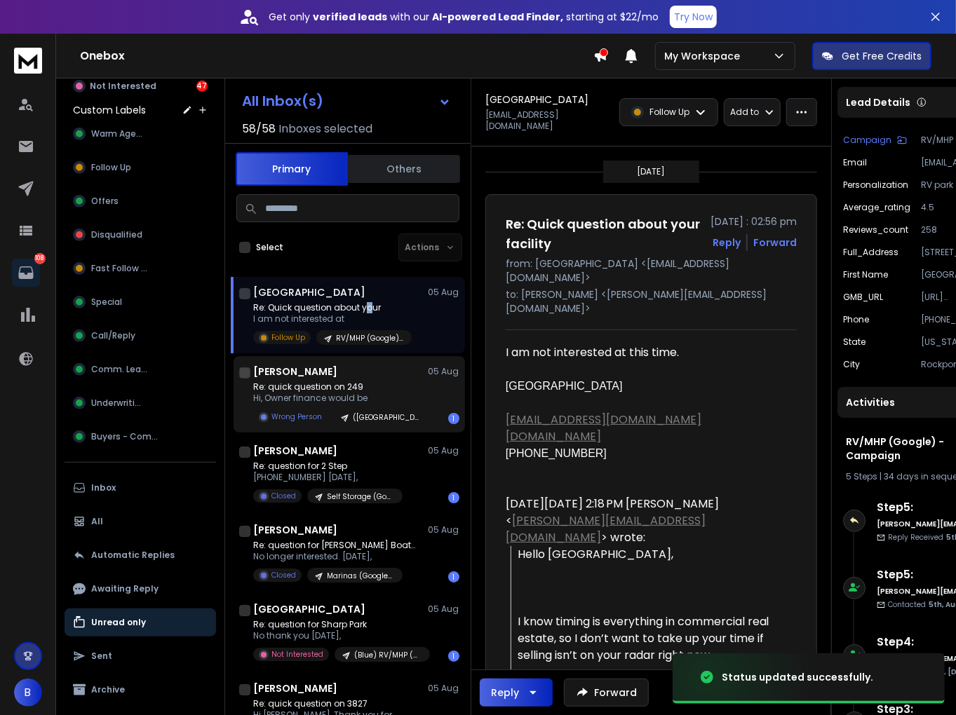
scroll to position [2726, 0]
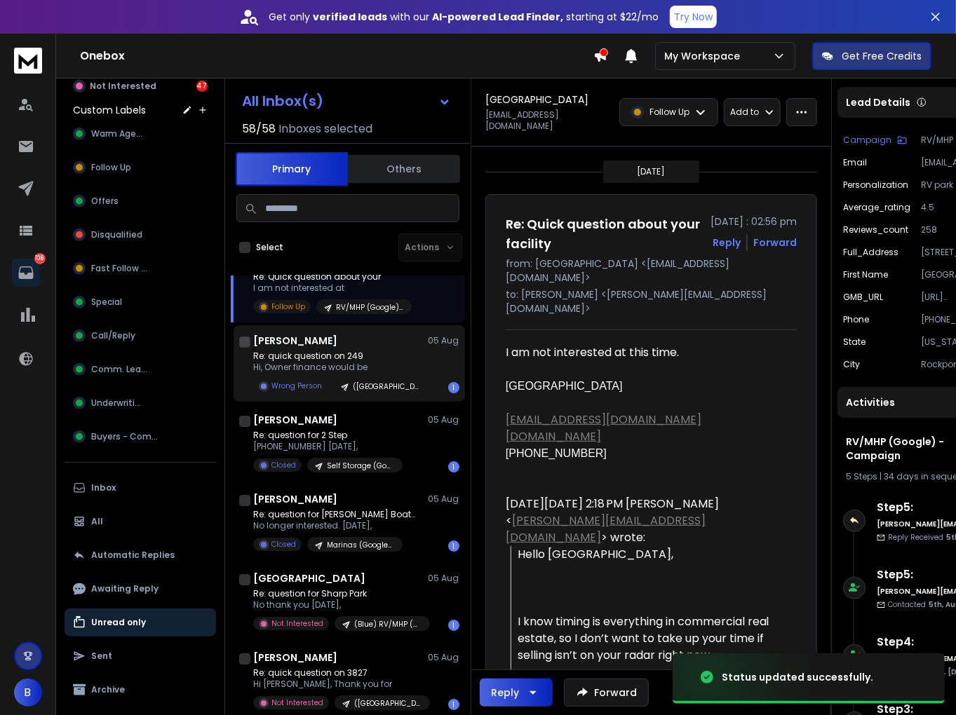
click at [394, 362] on p "Hi, Owner finance would be" at bounding box center [337, 367] width 168 height 11
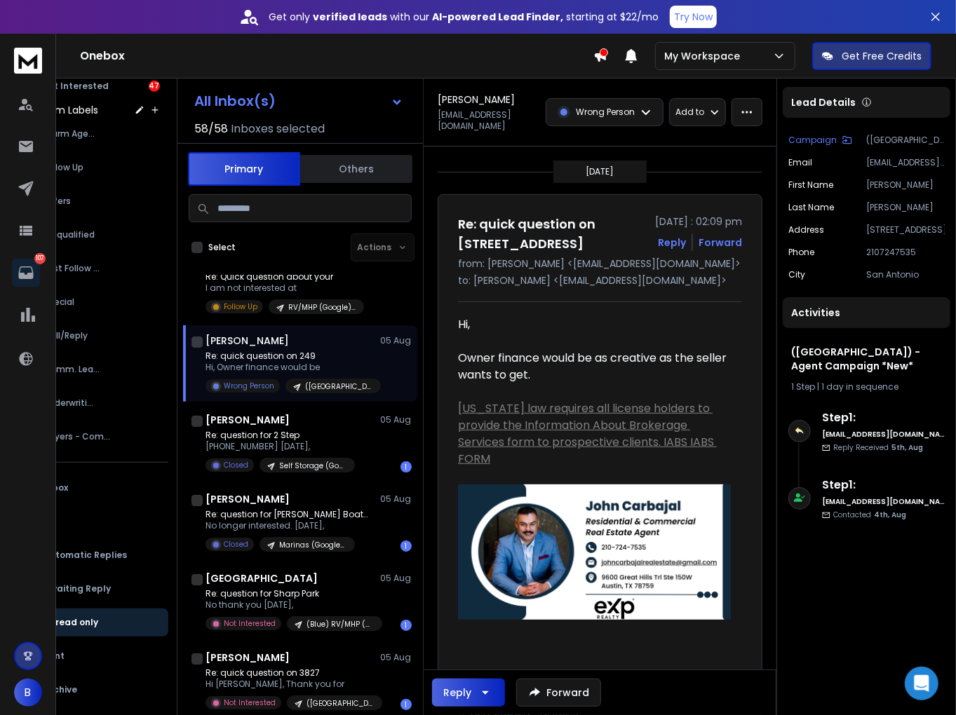
scroll to position [0, 133]
drag, startPoint x: 585, startPoint y: 331, endPoint x: 710, endPoint y: 314, distance: 126.6
click at [902, 226] on p "249 cresthill rd" at bounding box center [905, 229] width 79 height 11
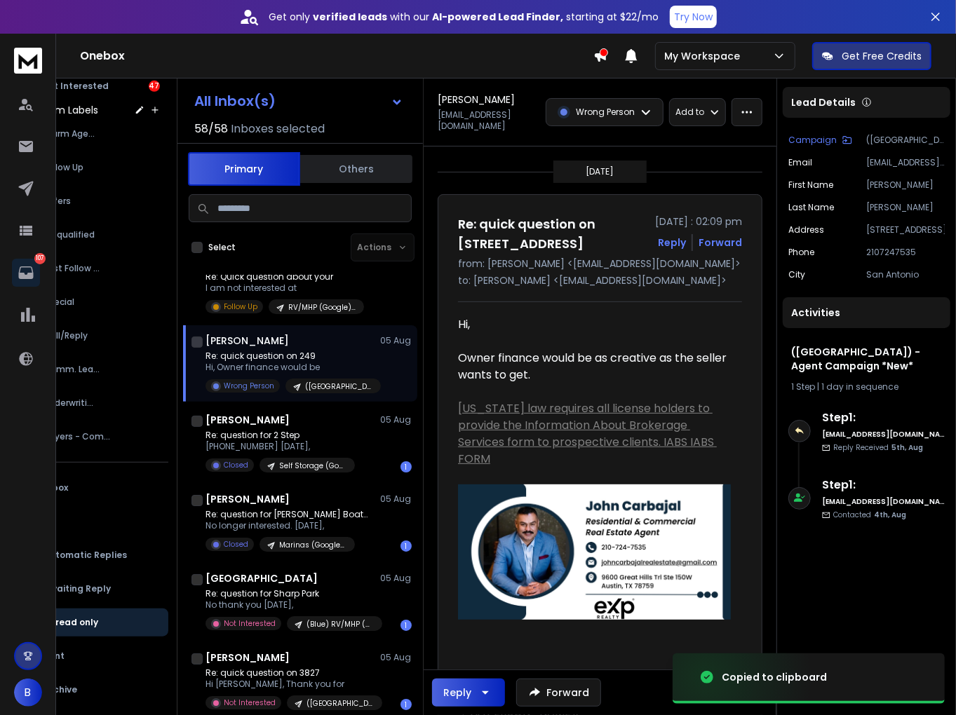
click at [598, 107] on p "Wrong Person" at bounding box center [605, 112] width 59 height 11
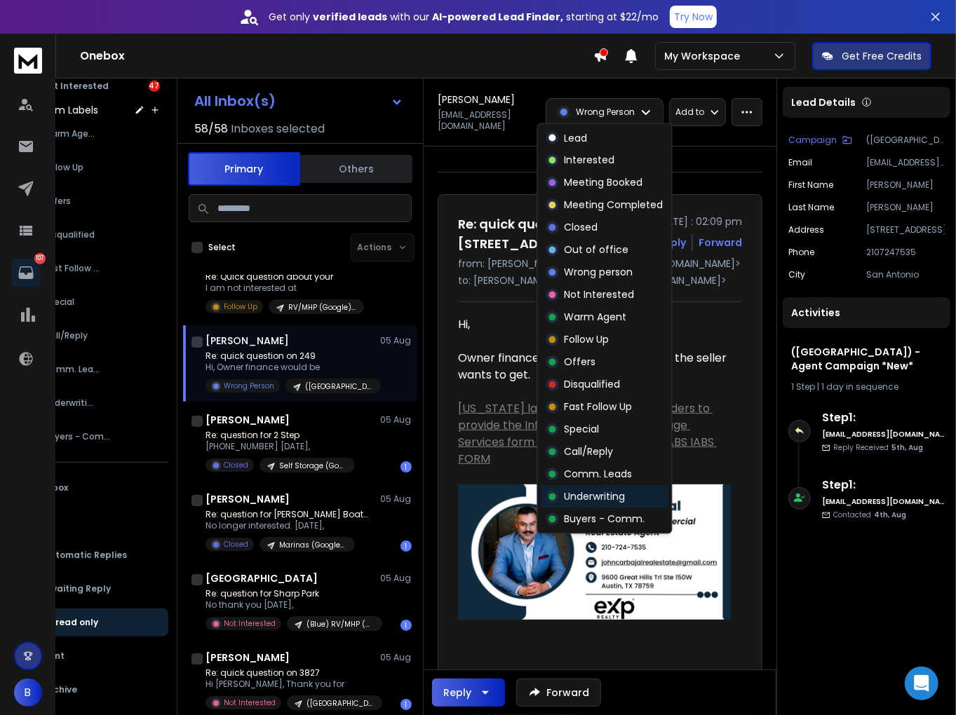
click at [607, 493] on p "Underwriting" at bounding box center [594, 497] width 61 height 14
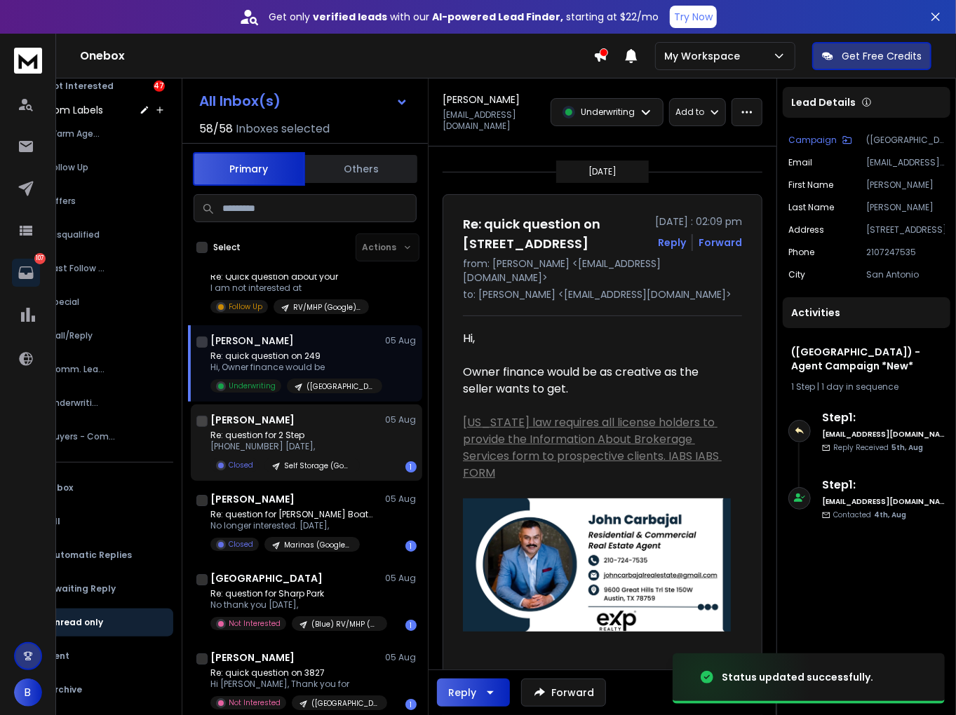
scroll to position [0, 128]
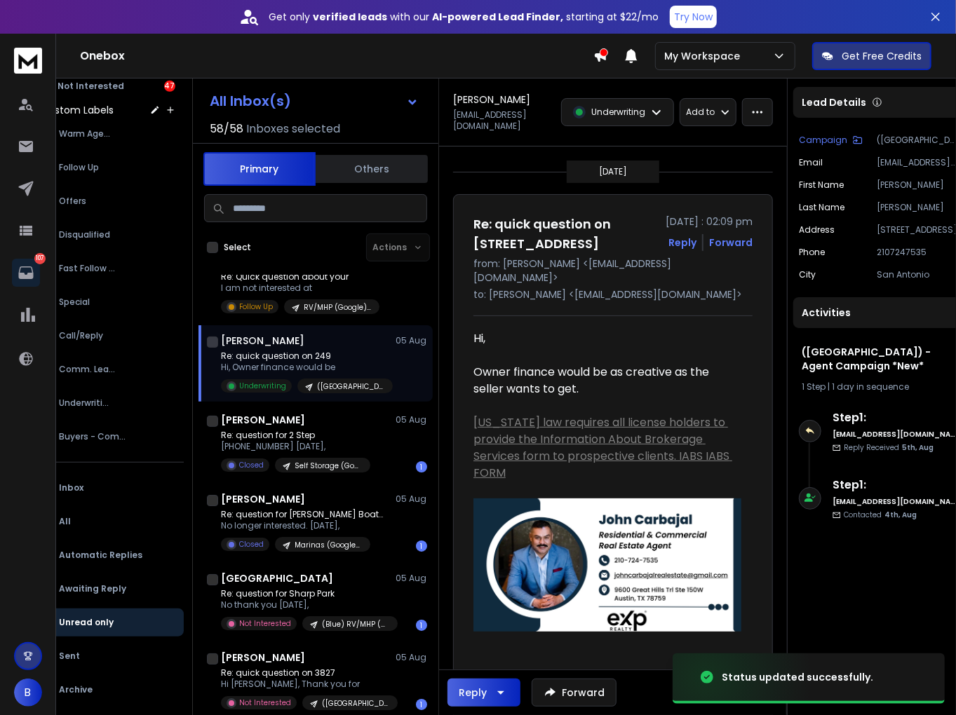
drag, startPoint x: 508, startPoint y: 290, endPoint x: 449, endPoint y: 290, distance: 59.6
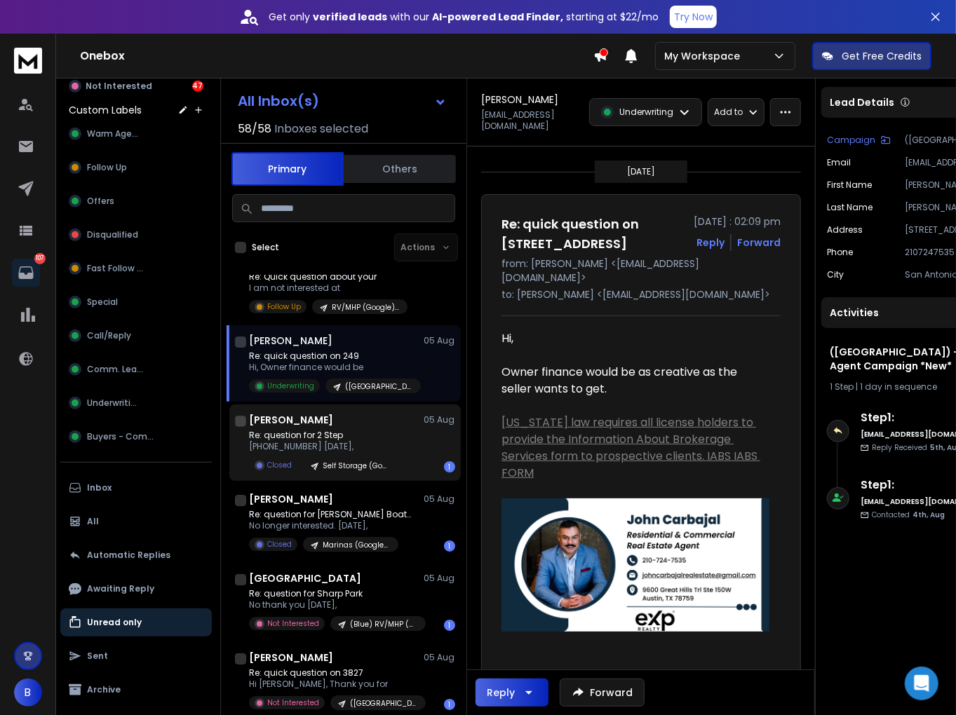
click at [349, 442] on p "334 531 1391 On Tue," at bounding box center [323, 446] width 149 height 11
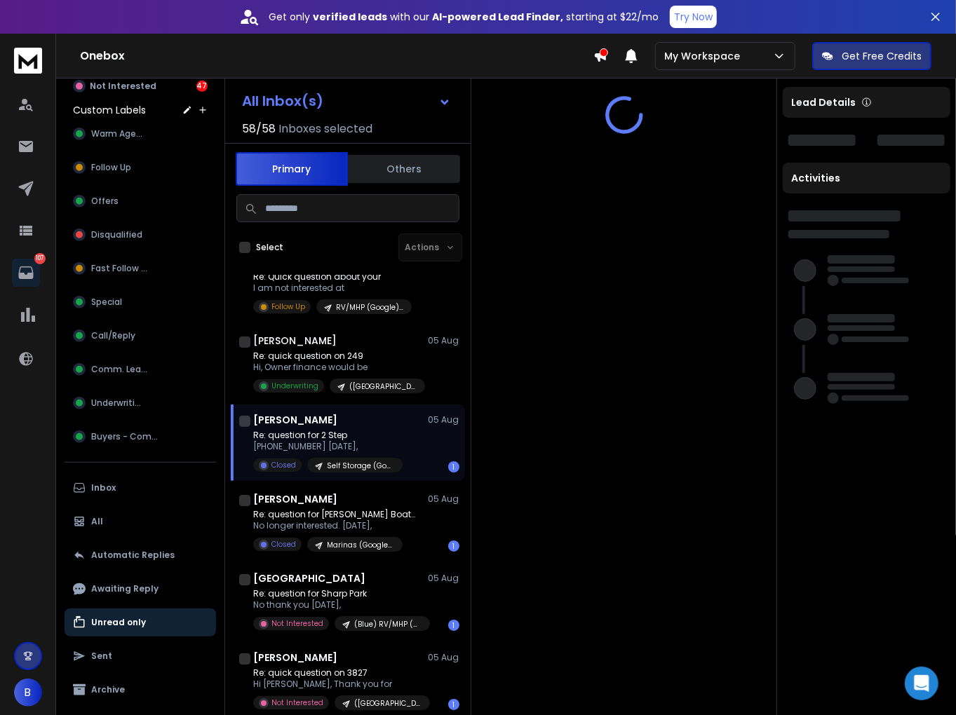
scroll to position [433, 0]
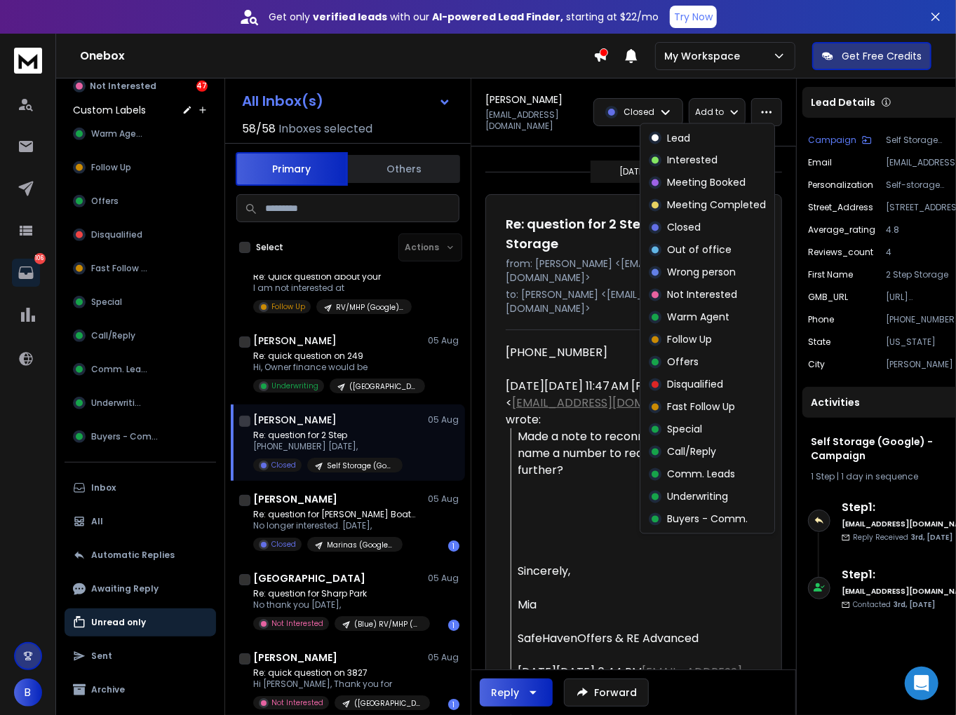
click at [654, 107] on p "Closed" at bounding box center [638, 112] width 31 height 11
click at [719, 183] on p "Meeting Booked" at bounding box center [706, 183] width 79 height 14
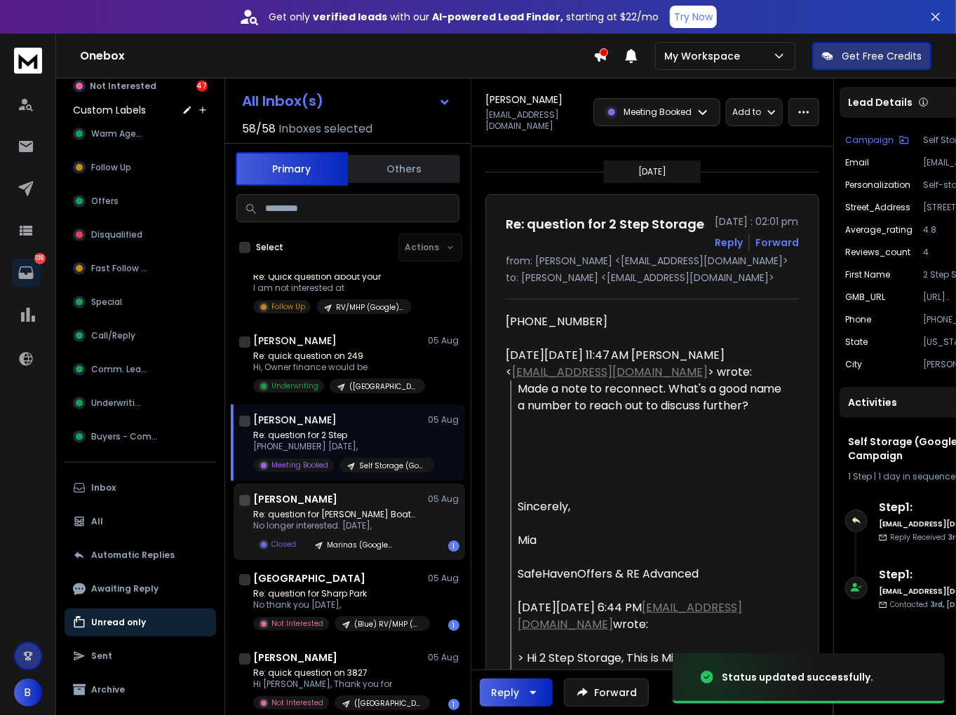
click at [377, 517] on p "Re: question for Blenker Boatworks" at bounding box center [337, 514] width 168 height 11
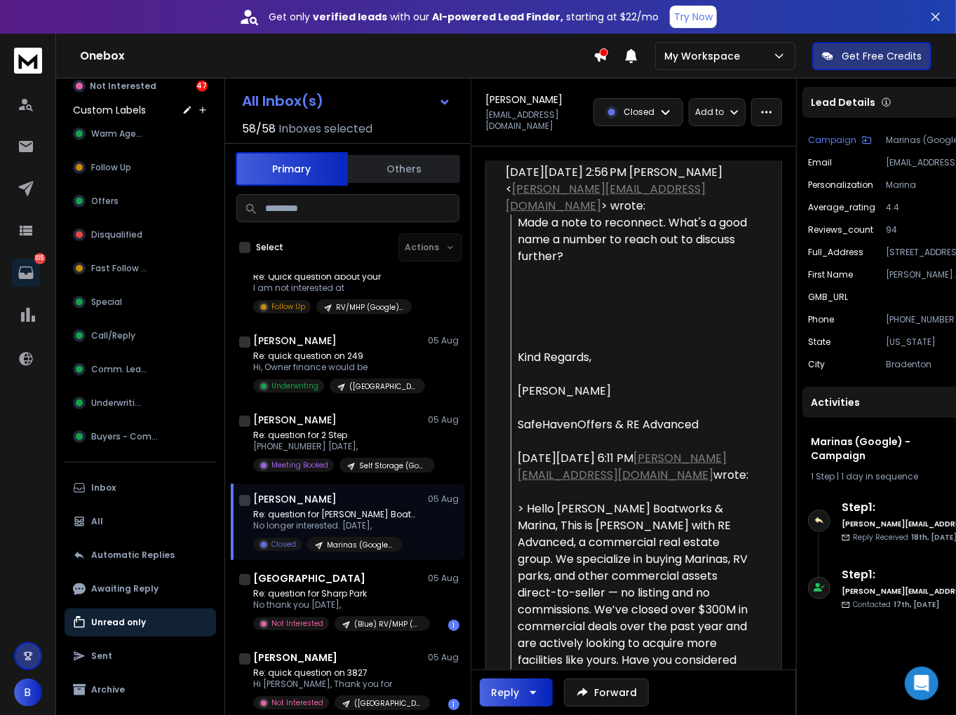
scroll to position [323, 0]
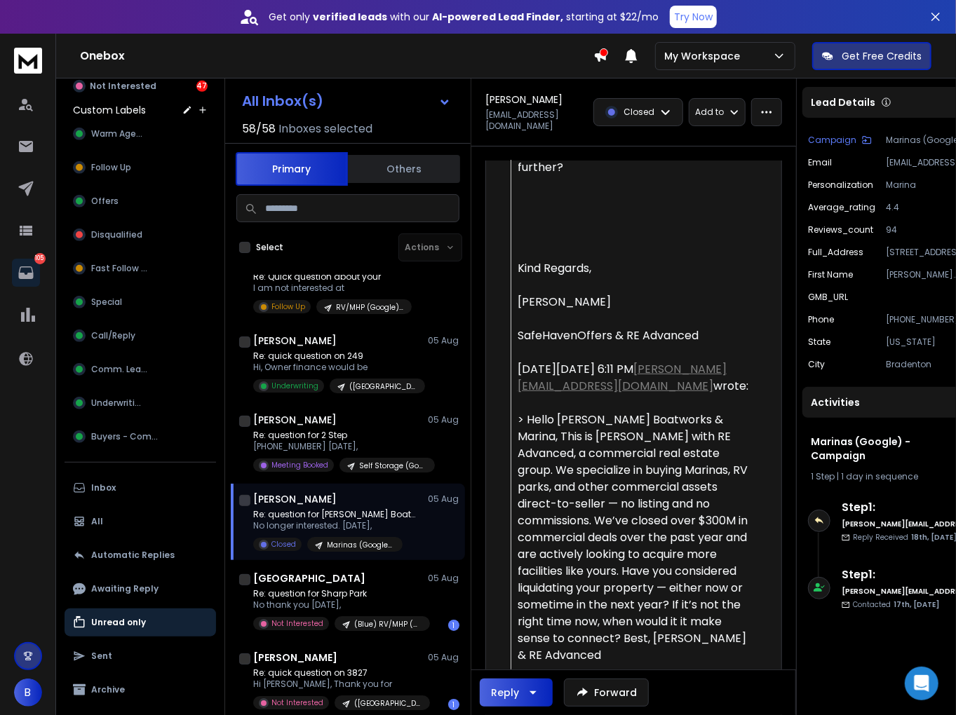
click at [659, 611] on div "13 days ago Re: question for Blenker Boatworks & Marina 5 August 2025 : 01:59 p…" at bounding box center [633, 393] width 325 height 1110
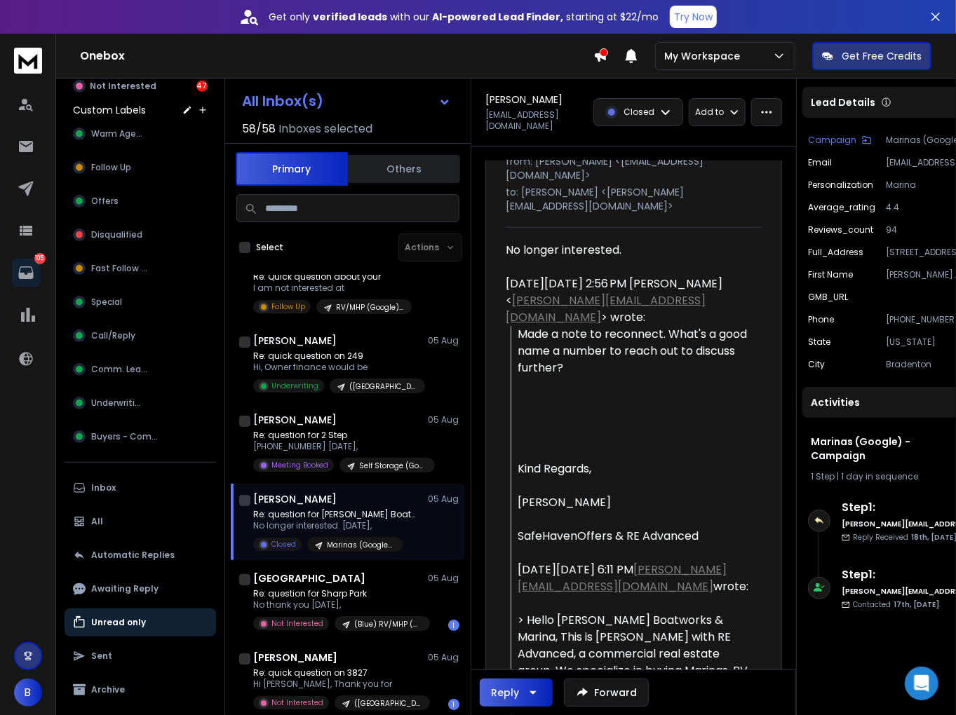
scroll to position [0, 0]
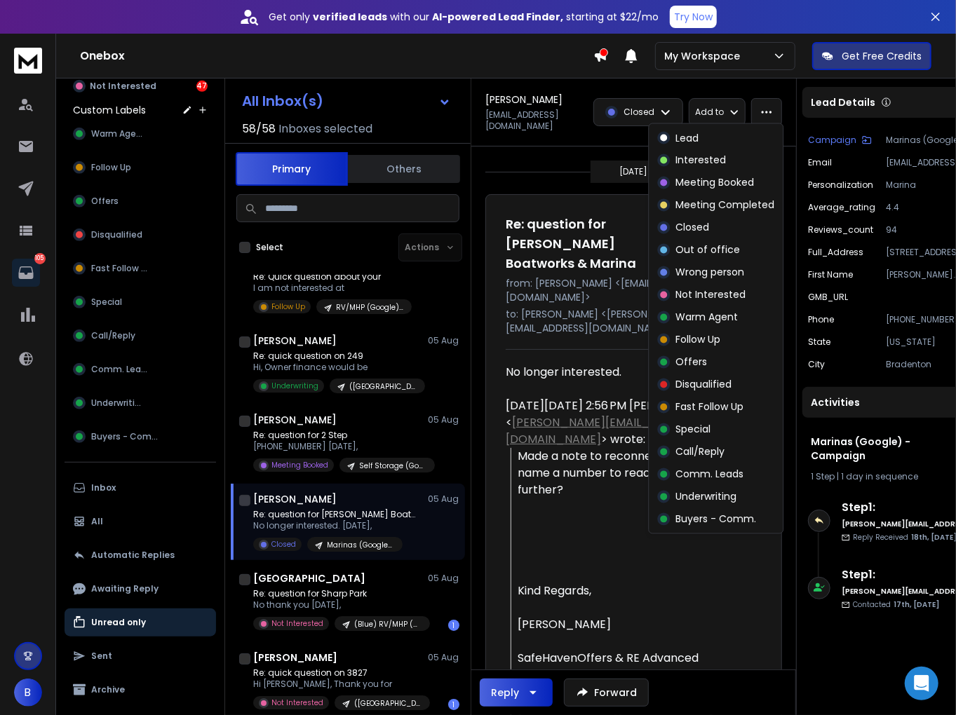
click at [682, 100] on div "Closed" at bounding box center [638, 112] width 88 height 27
click at [714, 338] on p "Follow Up" at bounding box center [697, 340] width 45 height 14
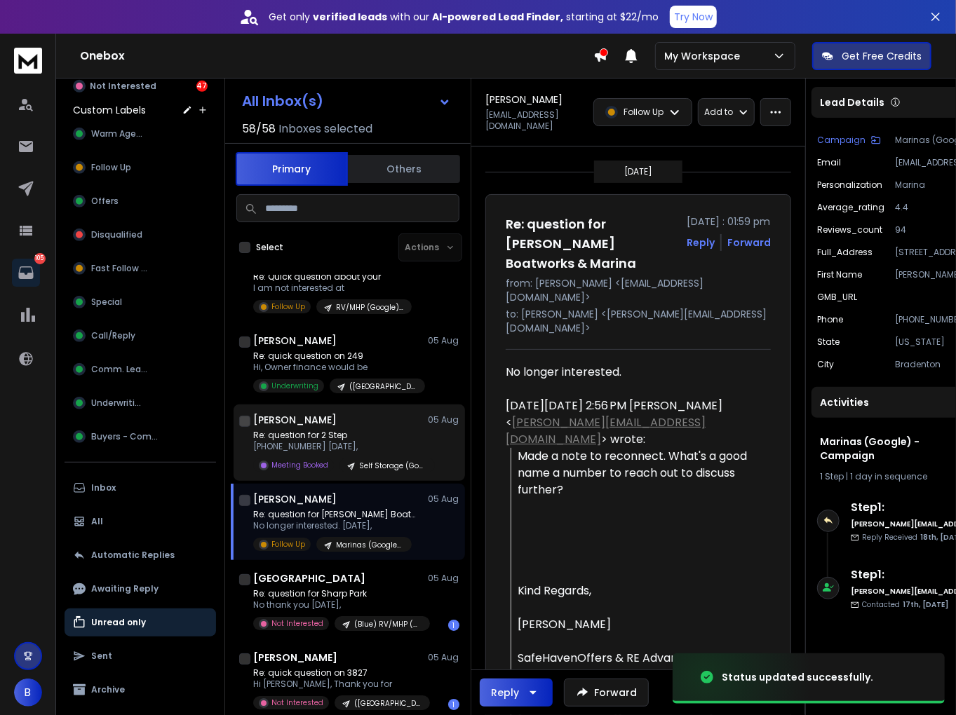
scroll to position [2857, 0]
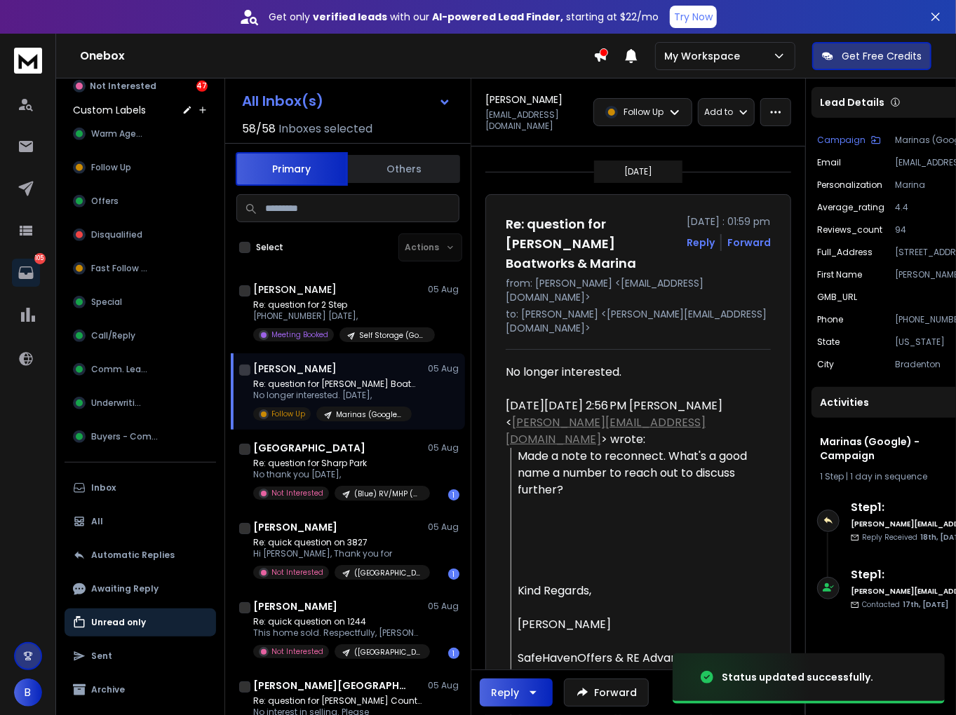
click at [533, 695] on icon "button" at bounding box center [532, 692] width 17 height 17
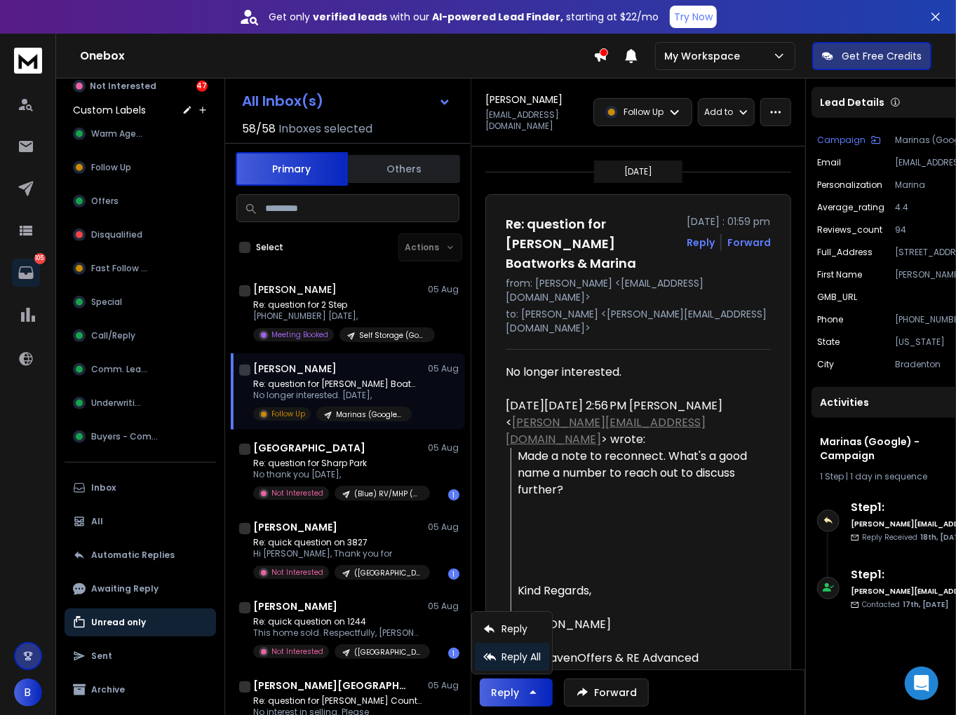
click at [537, 666] on p "Reply All" at bounding box center [511, 657] width 63 height 20
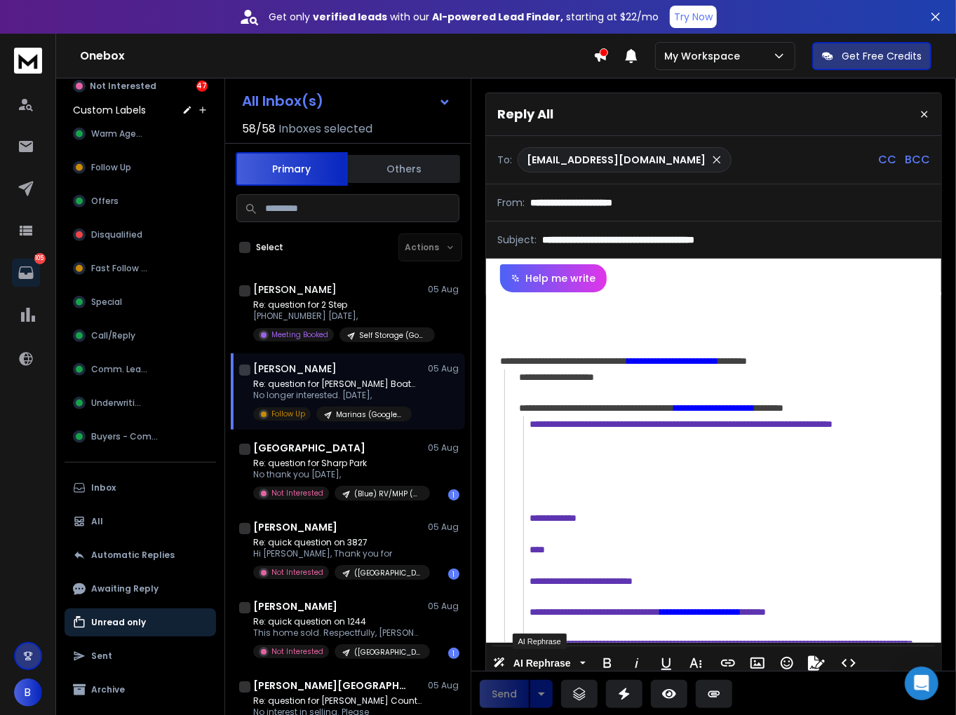
scroll to position [422, 0]
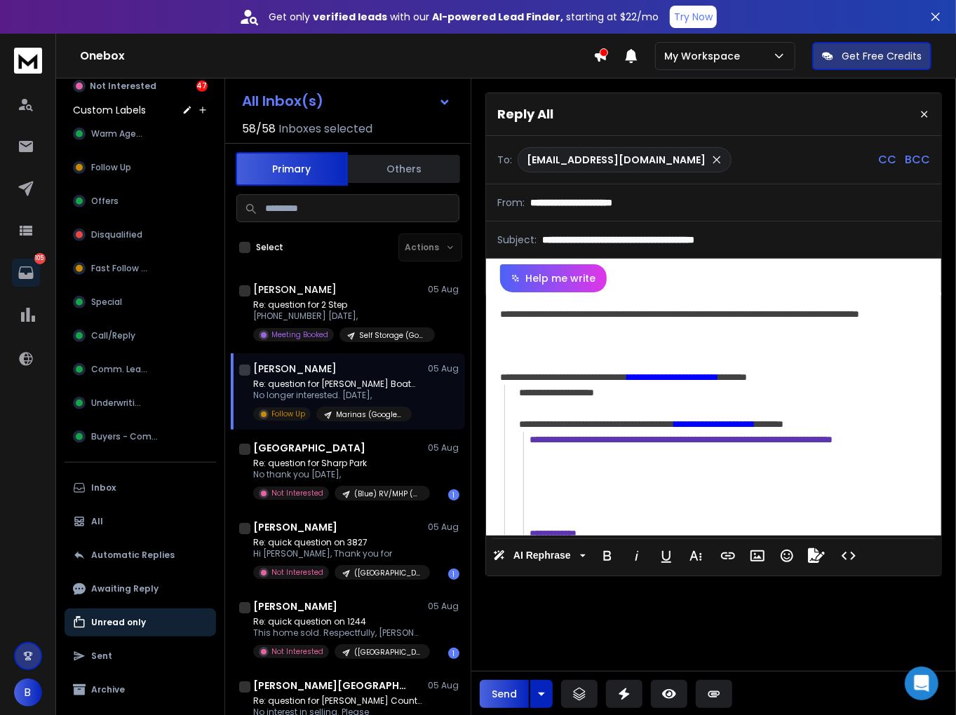
click at [548, 684] on button at bounding box center [541, 694] width 22 height 28
click at [545, 689] on icon "button" at bounding box center [541, 694] width 17 height 17
click at [541, 657] on p "Send Later" at bounding box center [526, 658] width 52 height 14
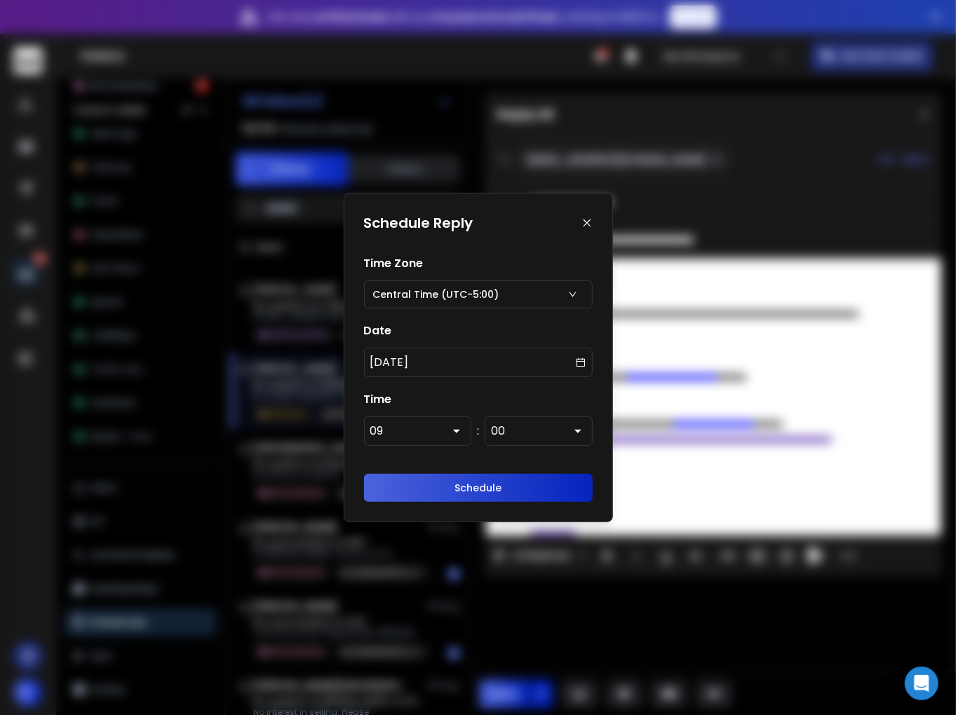
click at [552, 433] on div "00" at bounding box center [539, 431] width 108 height 29
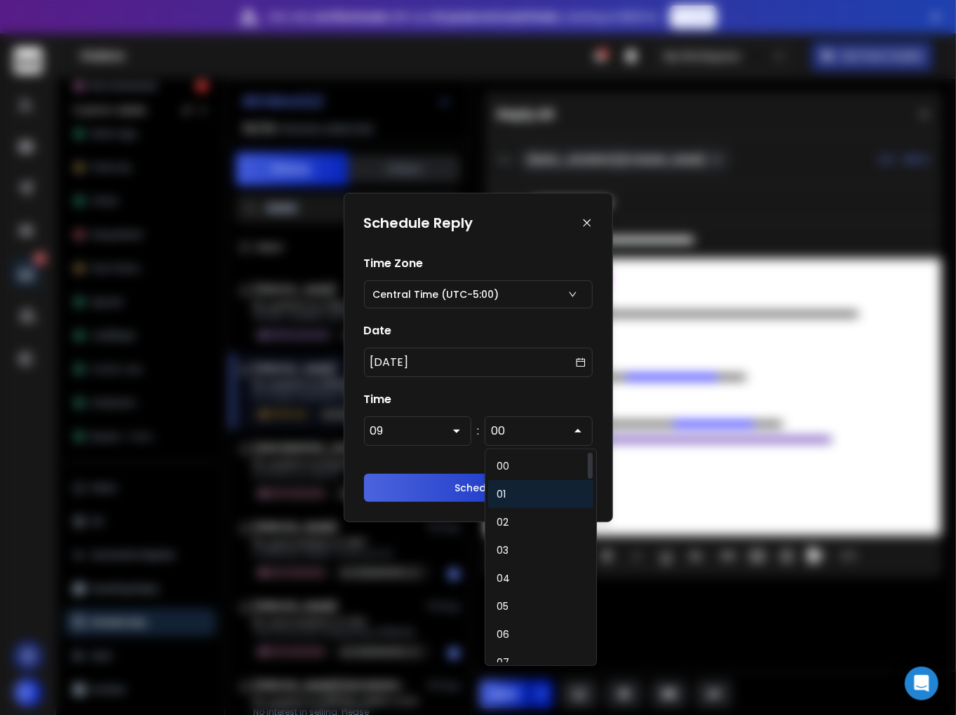
click at [456, 487] on div "Schedule" at bounding box center [478, 488] width 229 height 28
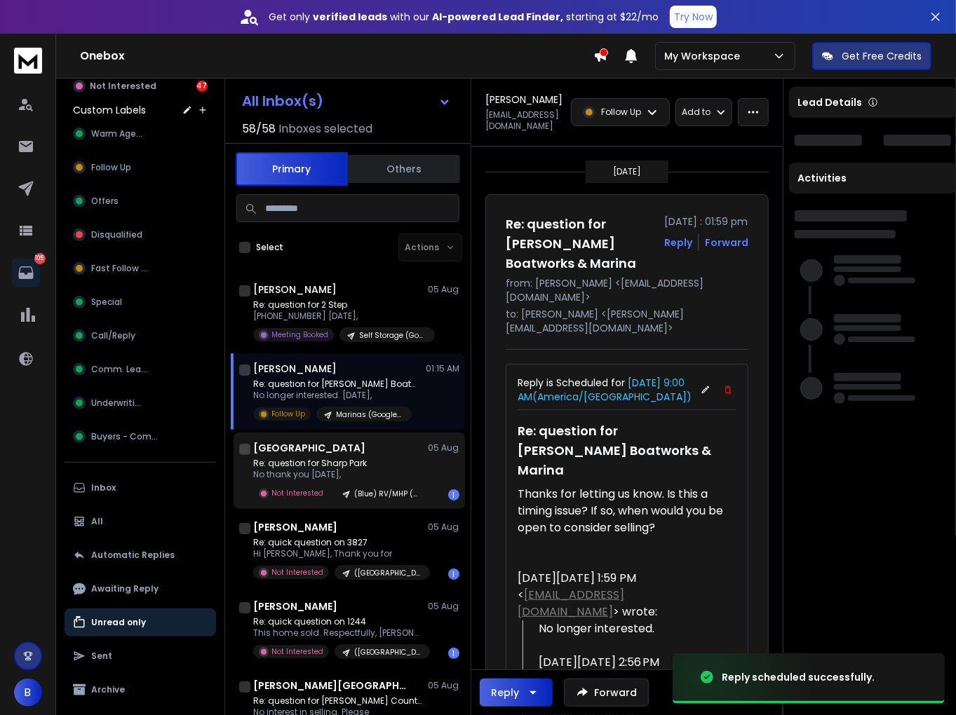
click at [353, 461] on p "Re: question for Sharp Park" at bounding box center [337, 463] width 168 height 11
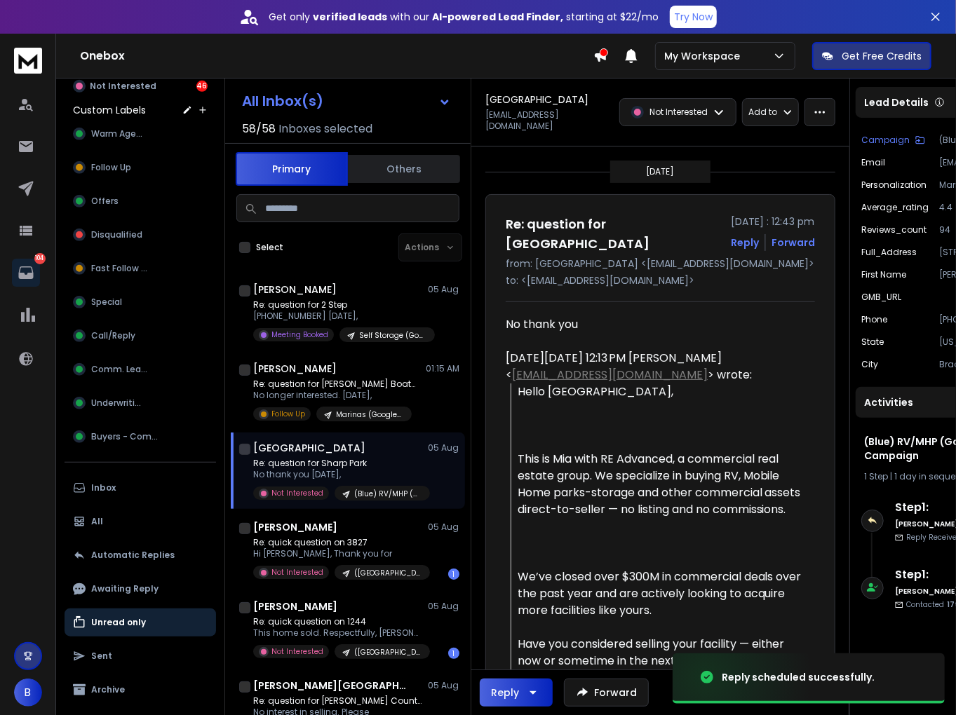
scroll to position [433, 0]
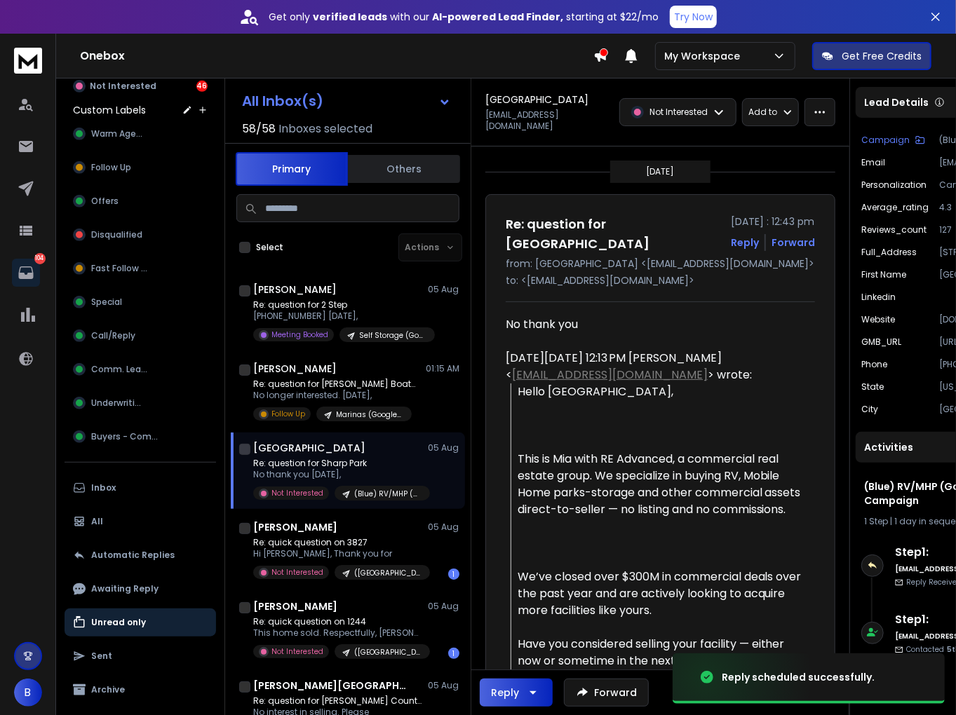
click at [707, 107] on p "Not Interested" at bounding box center [678, 112] width 58 height 11
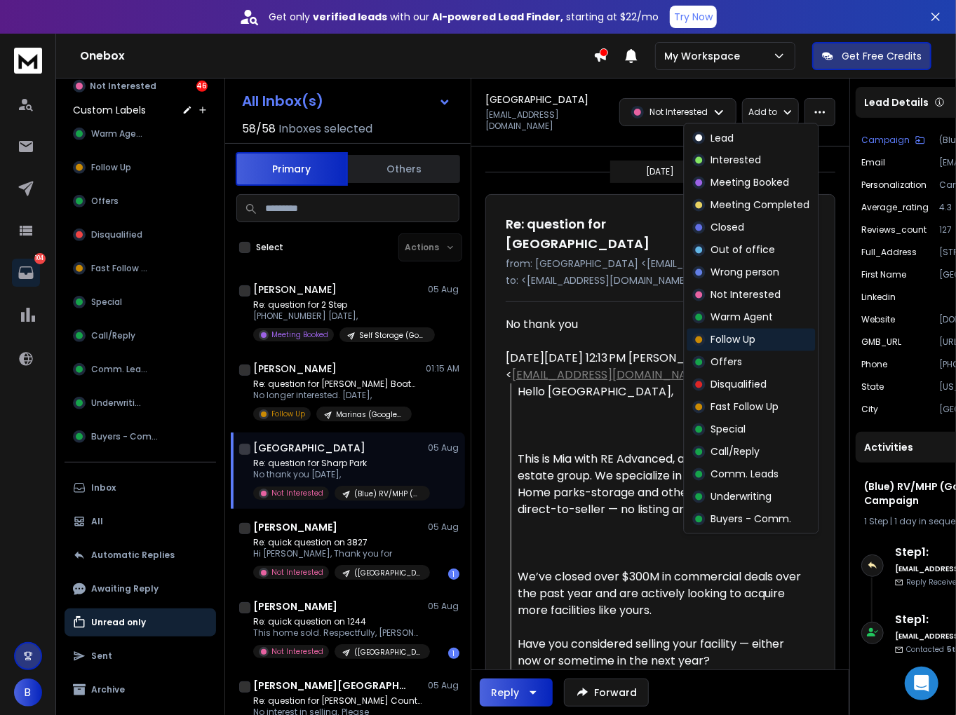
click at [749, 339] on p "Follow Up" at bounding box center [732, 340] width 45 height 14
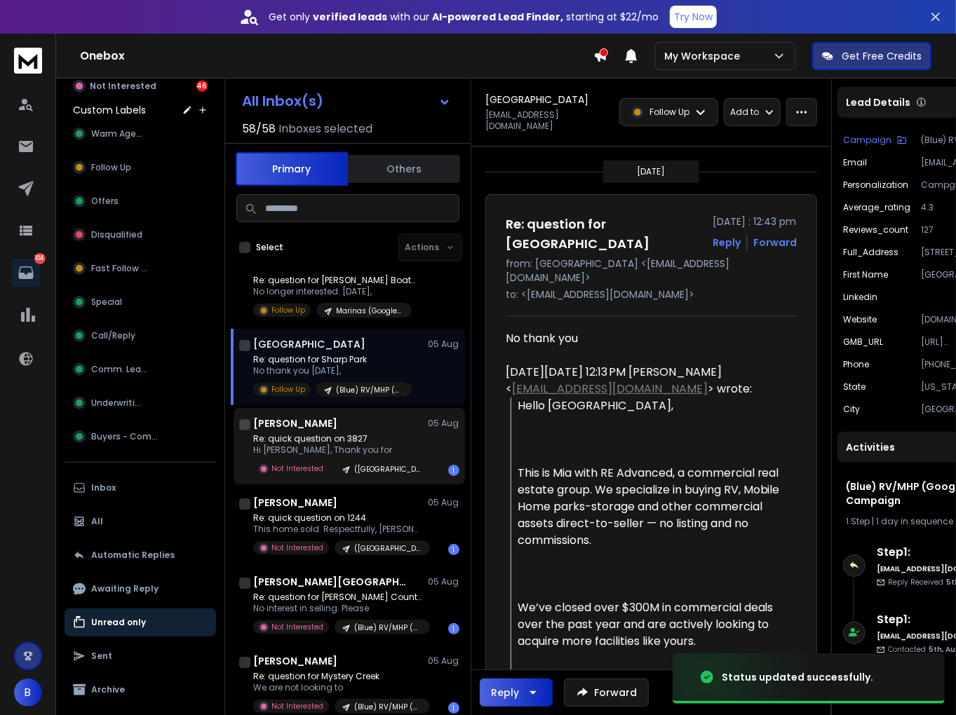
scroll to position [2986, 0]
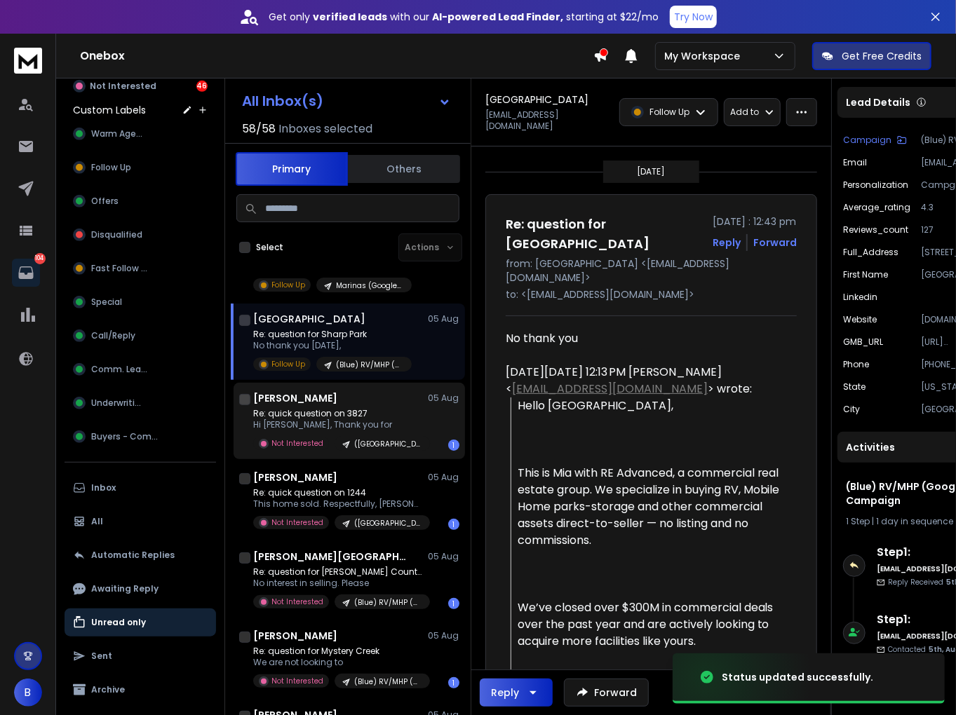
click at [372, 424] on p "Hi Emma, Thank you for" at bounding box center [337, 424] width 168 height 11
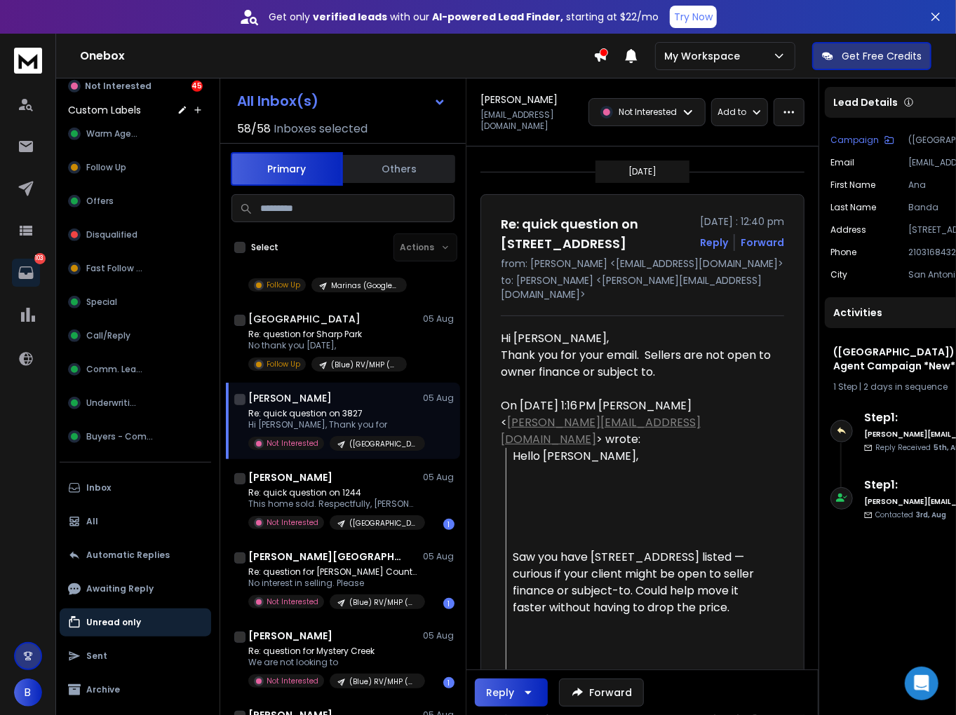
scroll to position [0, 0]
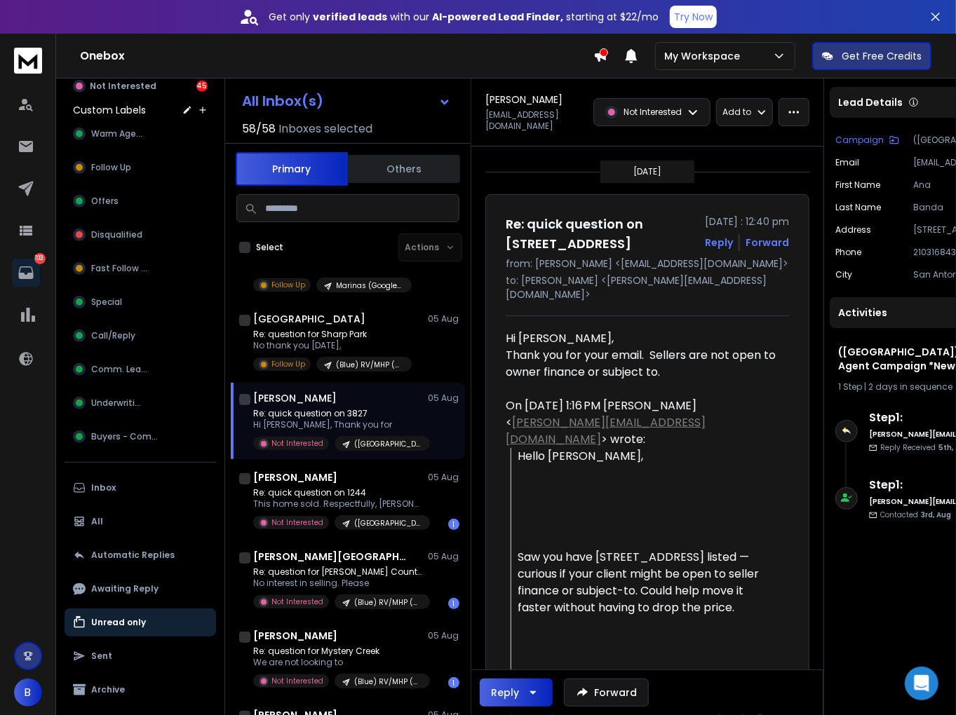
drag, startPoint x: 638, startPoint y: 333, endPoint x: 610, endPoint y: 331, distance: 28.1
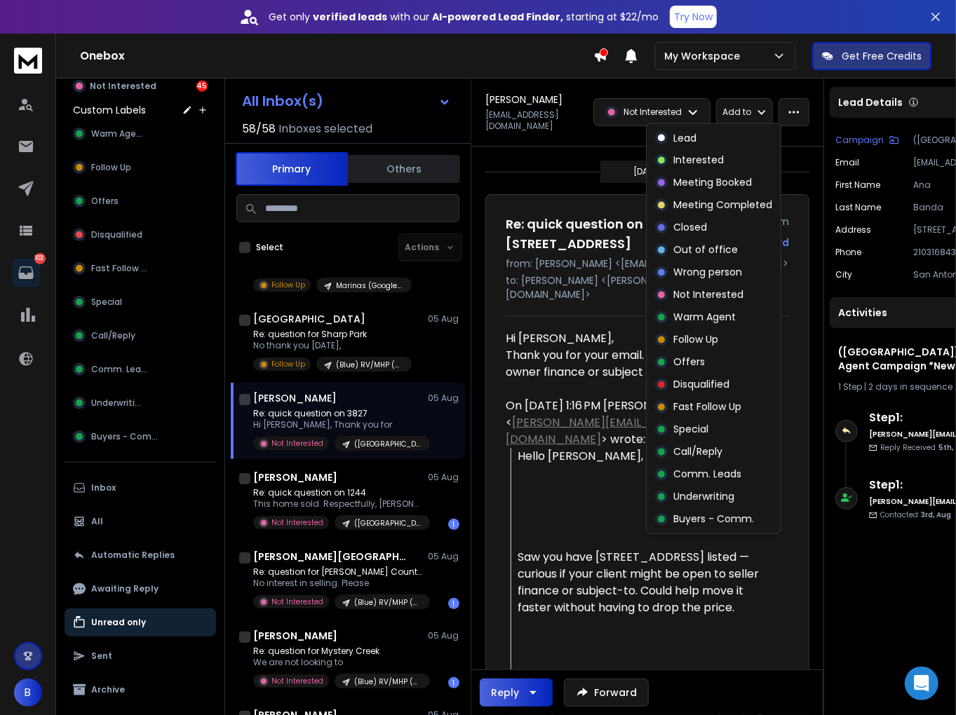
click at [710, 114] on div "Not Interested" at bounding box center [652, 112] width 116 height 27
click at [723, 386] on p "Disqualified" at bounding box center [701, 385] width 56 height 14
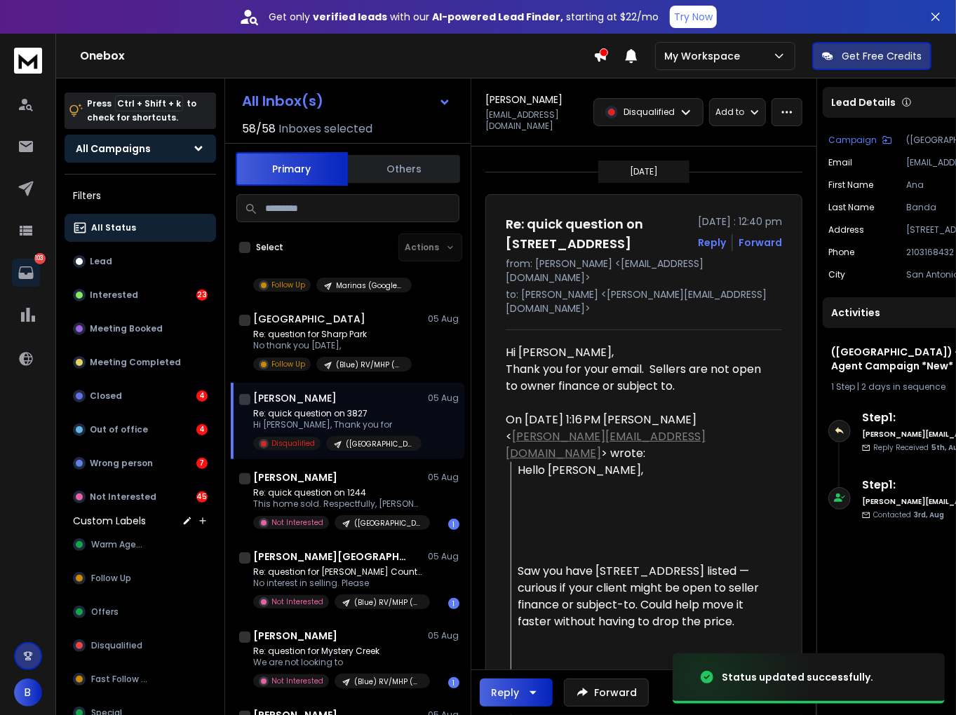
click at [173, 152] on button "All Campaigns" at bounding box center [140, 149] width 151 height 28
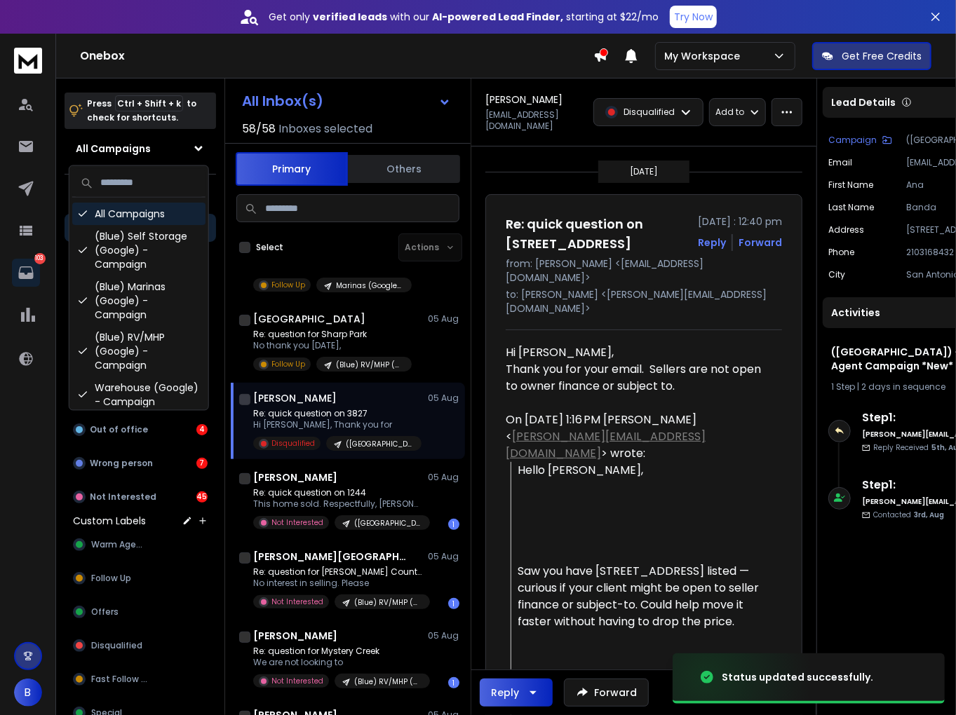
click at [149, 218] on div "All Campaigns" at bounding box center [138, 214] width 133 height 22
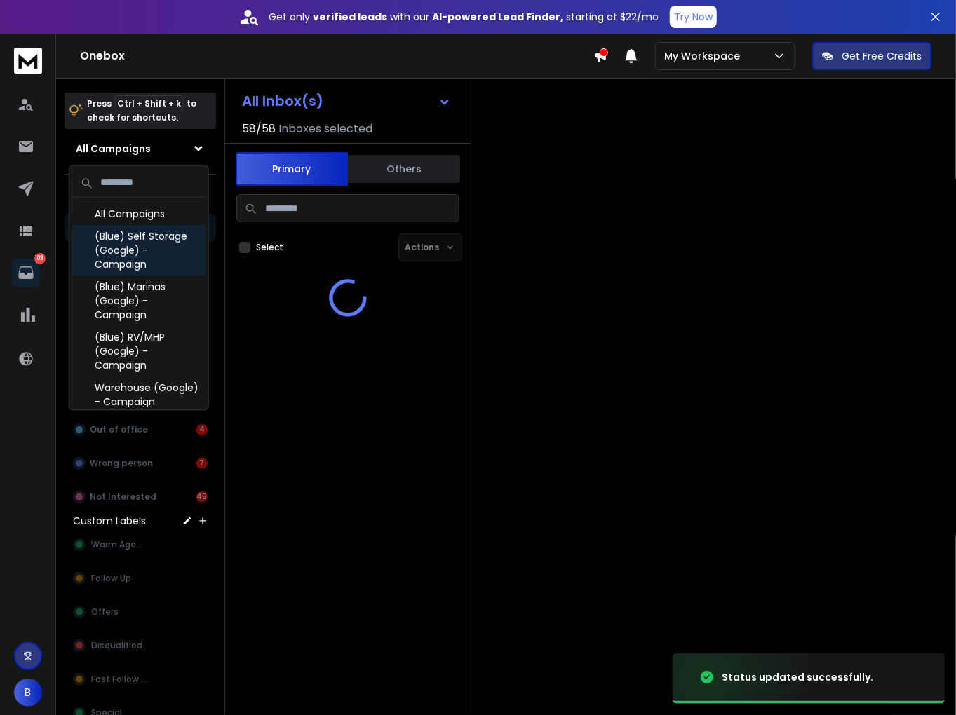
click at [144, 245] on div "(Blue) Self Storage (Google) - Campaign" at bounding box center [138, 251] width 133 height 50
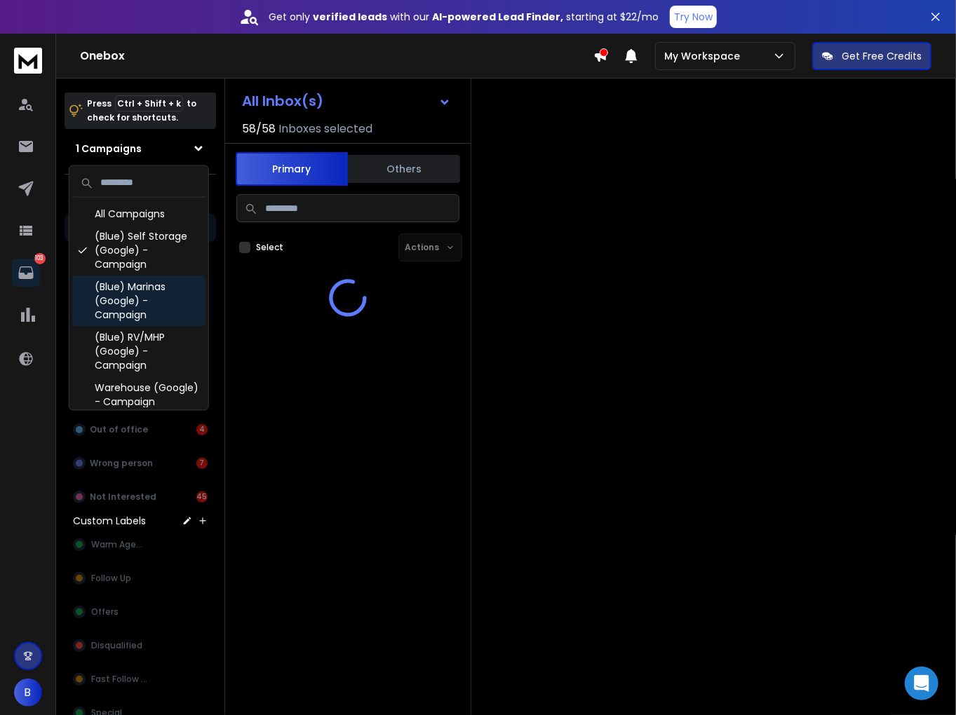
click at [135, 299] on div "(Blue) Marinas (Google) - Campaign" at bounding box center [138, 301] width 133 height 50
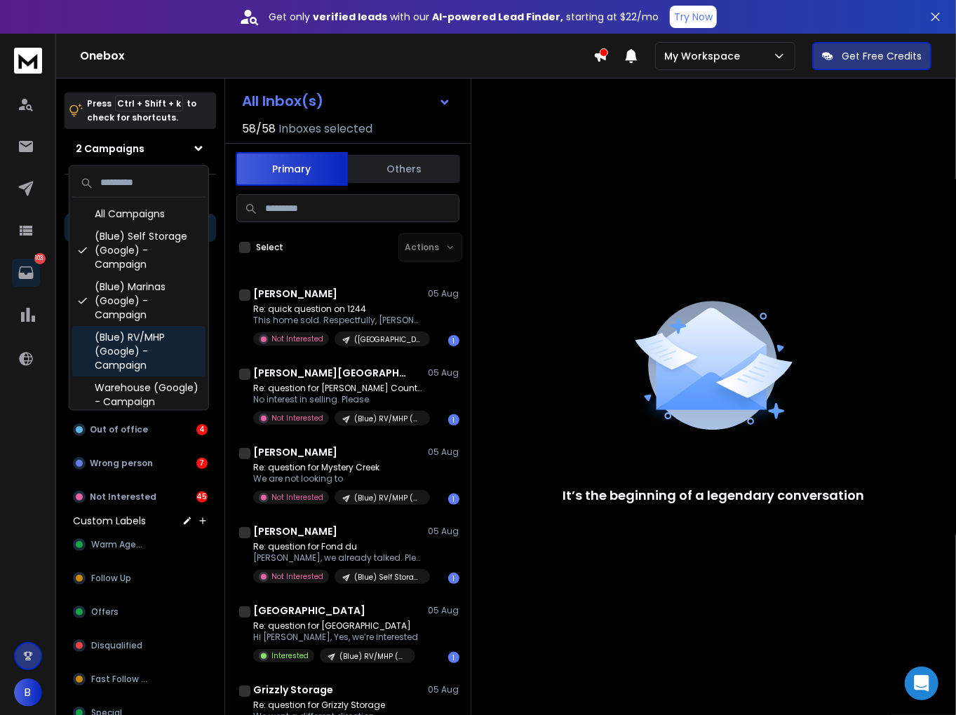
click at [140, 354] on div "(Blue) RV/MHP (Google) - Campaign" at bounding box center [138, 352] width 133 height 50
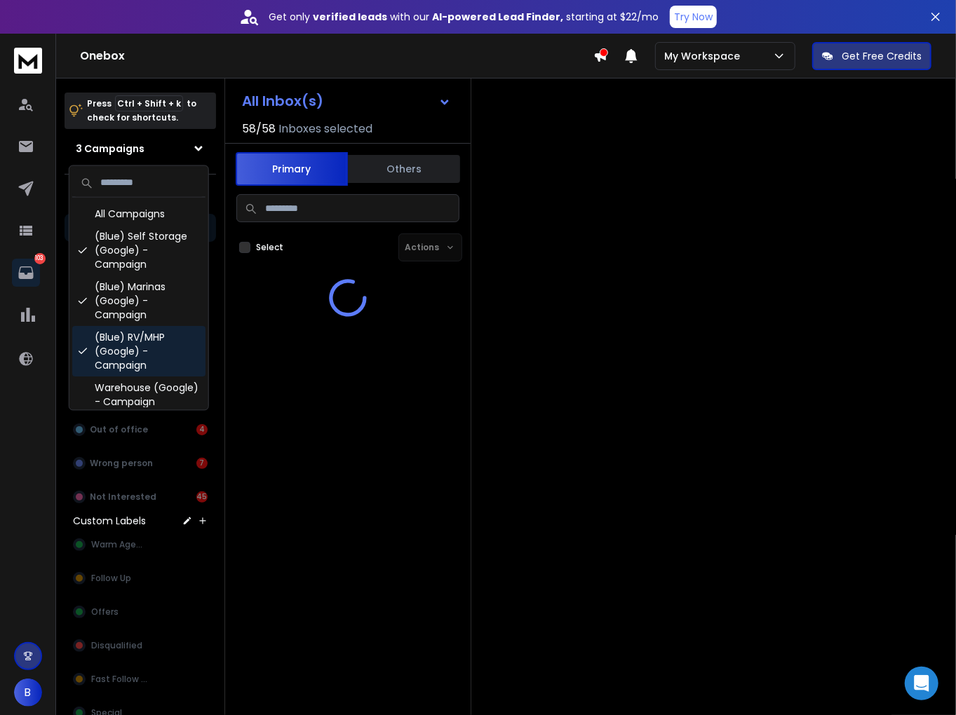
scroll to position [130, 0]
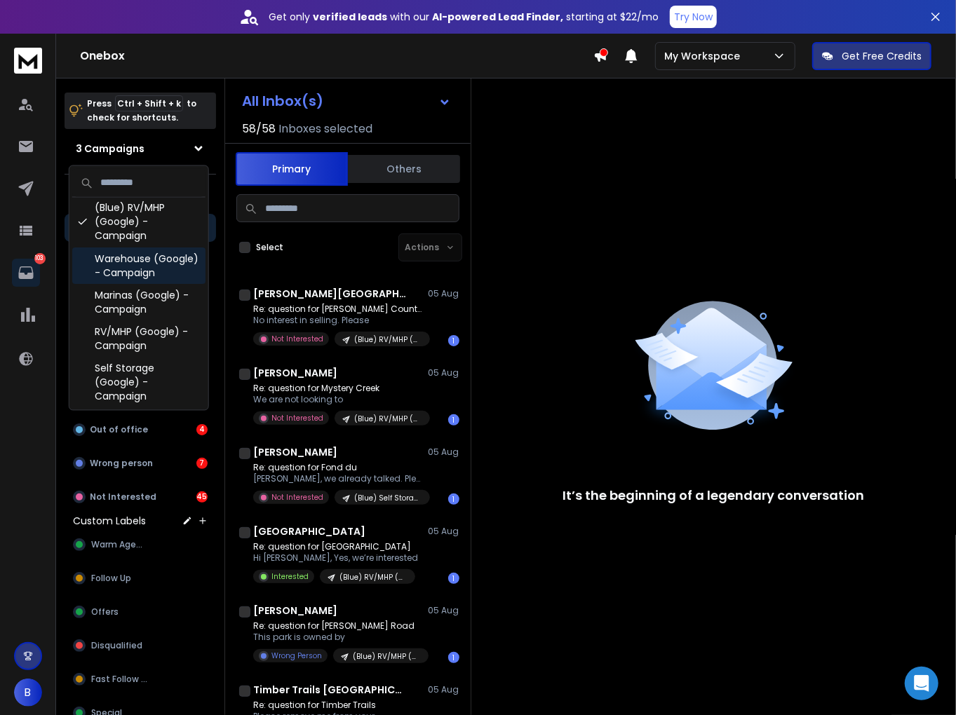
click at [143, 277] on div "Warehouse (Google) - Campaign" at bounding box center [138, 266] width 133 height 36
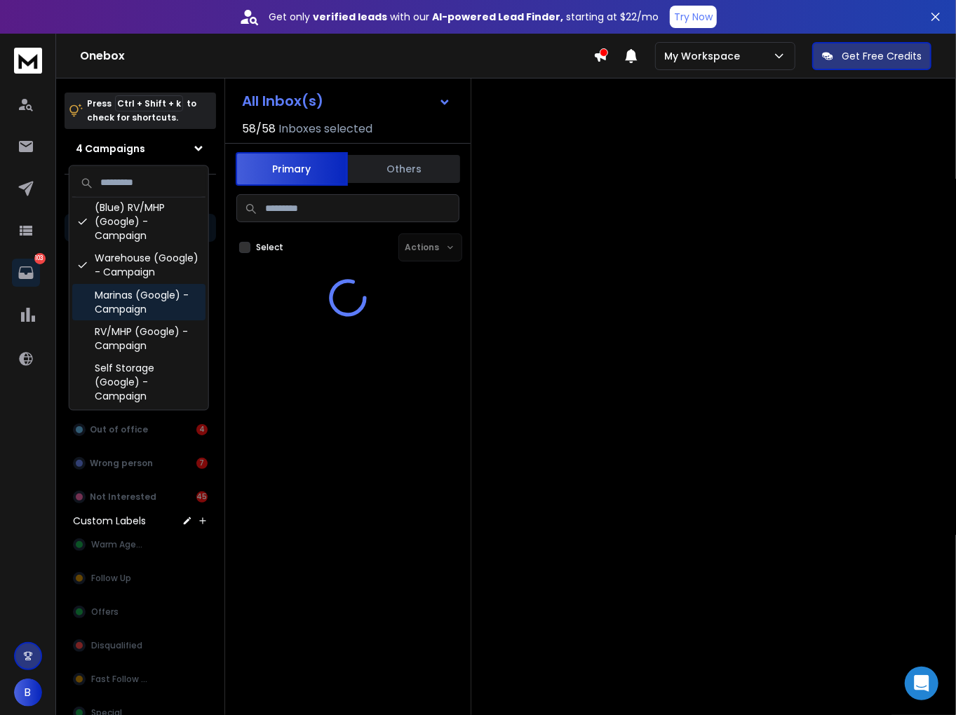
click at [152, 317] on div "Marinas (Google) - Campaign" at bounding box center [138, 302] width 133 height 36
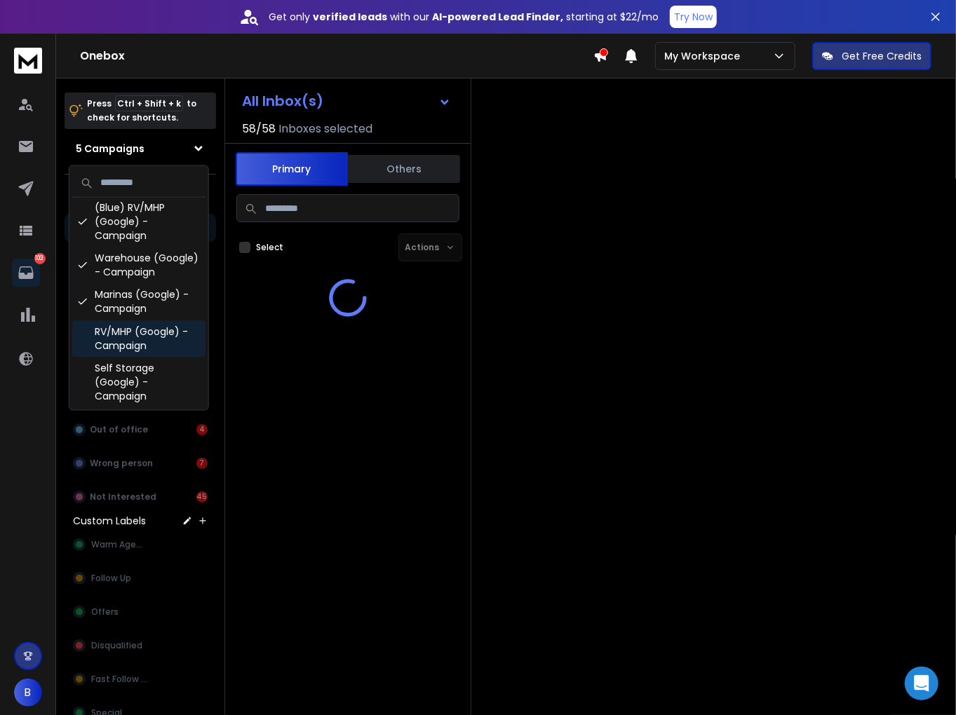
click at [149, 346] on div "RV/MHP (Google) - Campaign" at bounding box center [138, 338] width 133 height 36
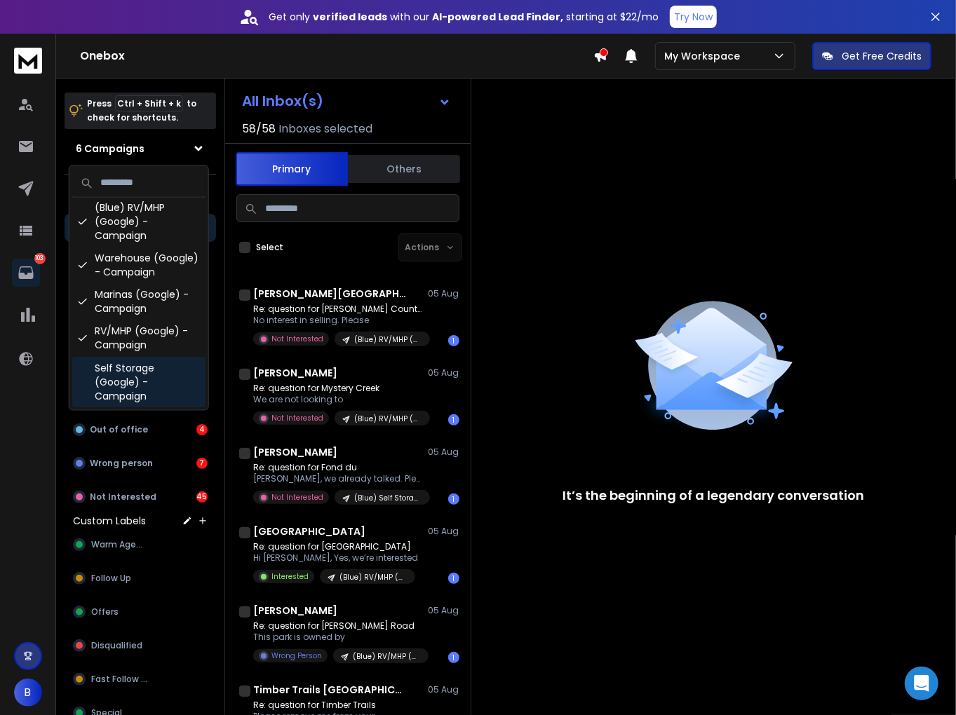
click at [142, 388] on div "Self Storage (Google) - Campaign" at bounding box center [138, 382] width 133 height 50
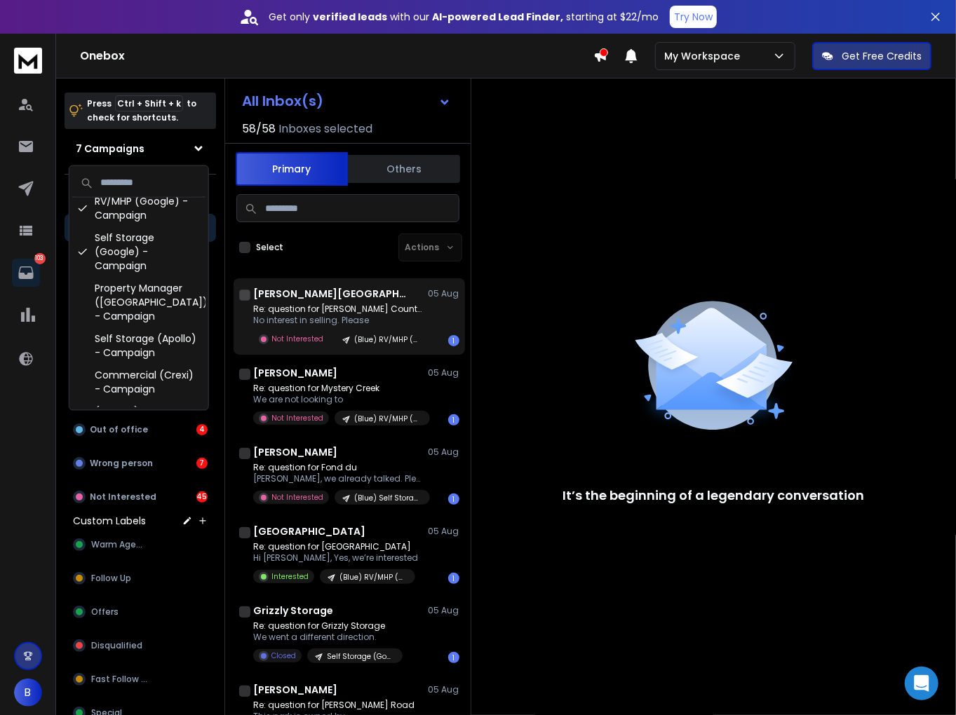
click at [339, 309] on p "Re: question for Kalbus Country" at bounding box center [337, 309] width 168 height 11
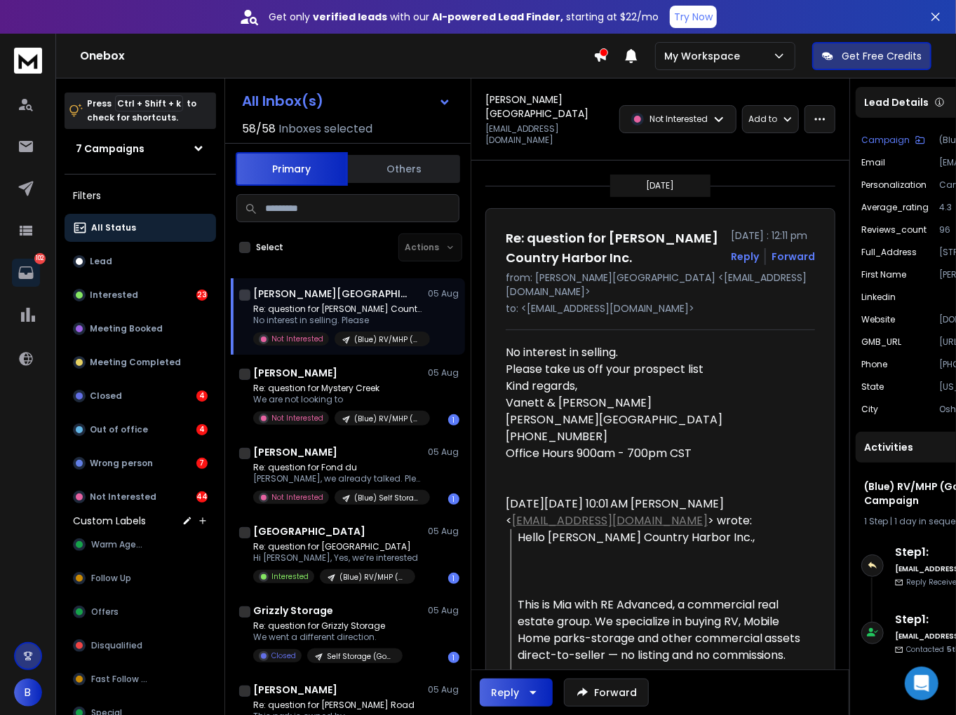
click at [849, 110] on div "Kalbus Harbor Kalbus Harbor kalbuscamping@gmail.com Not Interested Add to Not I…" at bounding box center [660, 120] width 378 height 82
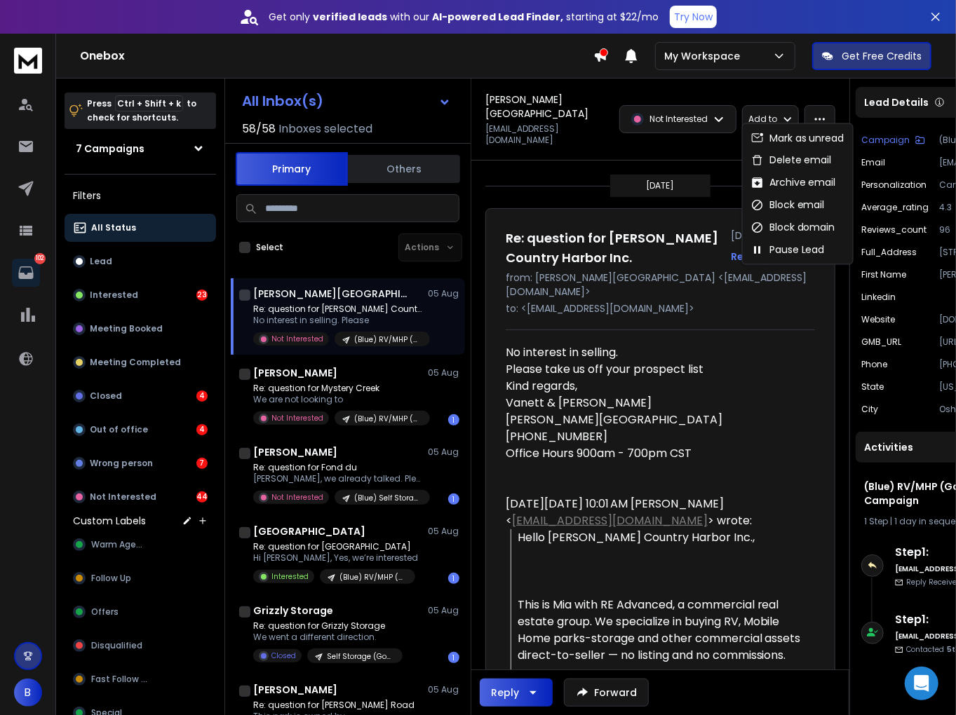
click at [826, 113] on icon "button" at bounding box center [819, 119] width 13 height 13
click at [799, 200] on div "Block email" at bounding box center [788, 205] width 74 height 14
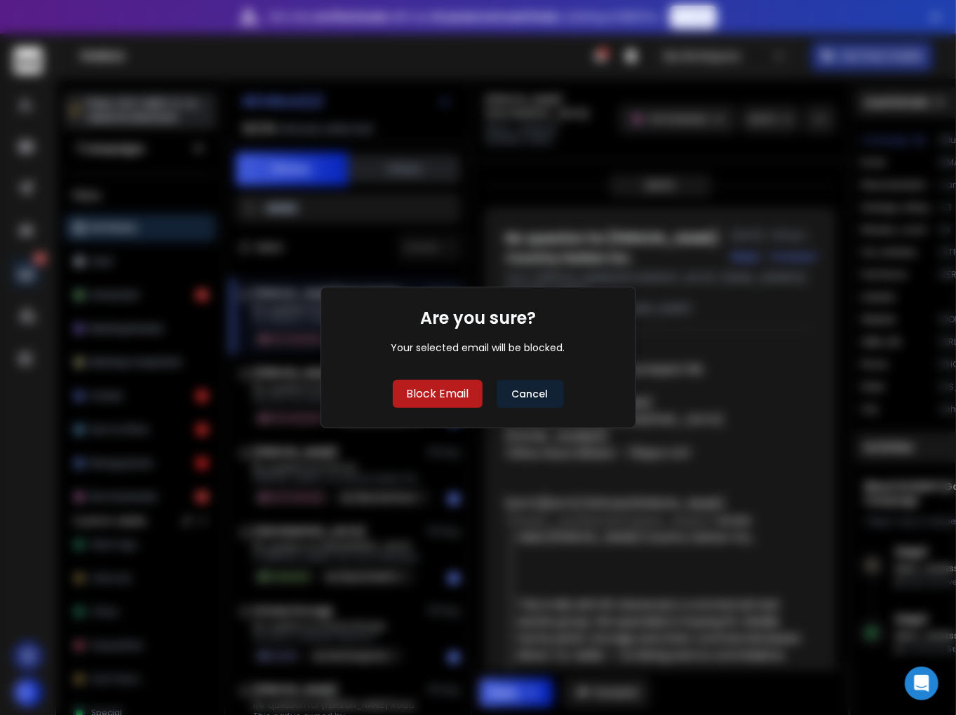
click at [435, 393] on button "Block Email" at bounding box center [438, 394] width 90 height 28
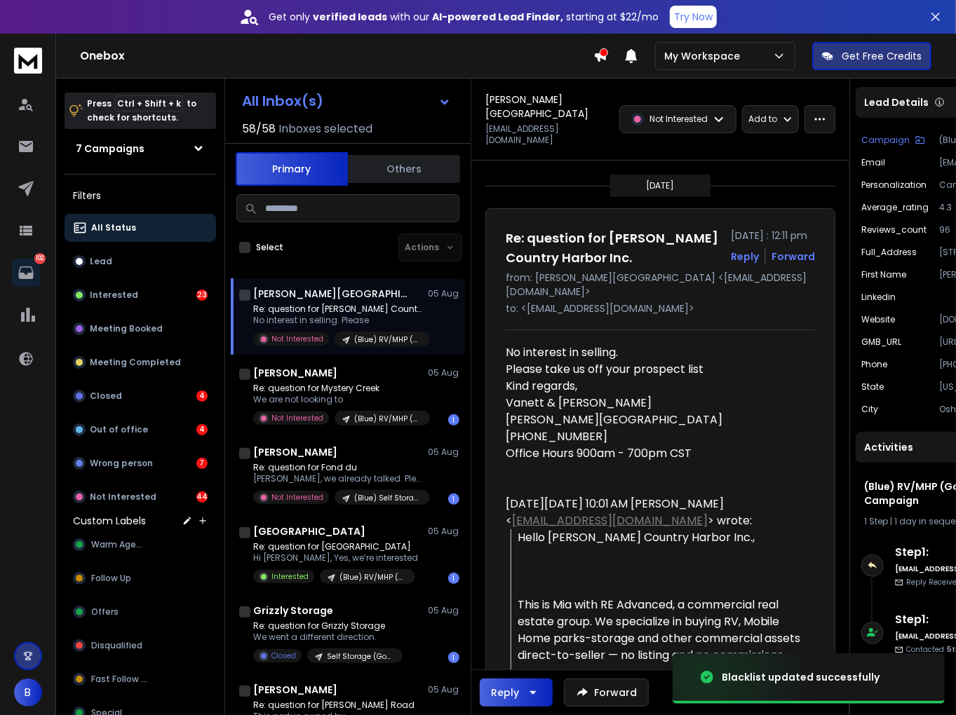
click at [707, 106] on div "Not Interested" at bounding box center [678, 119] width 116 height 27
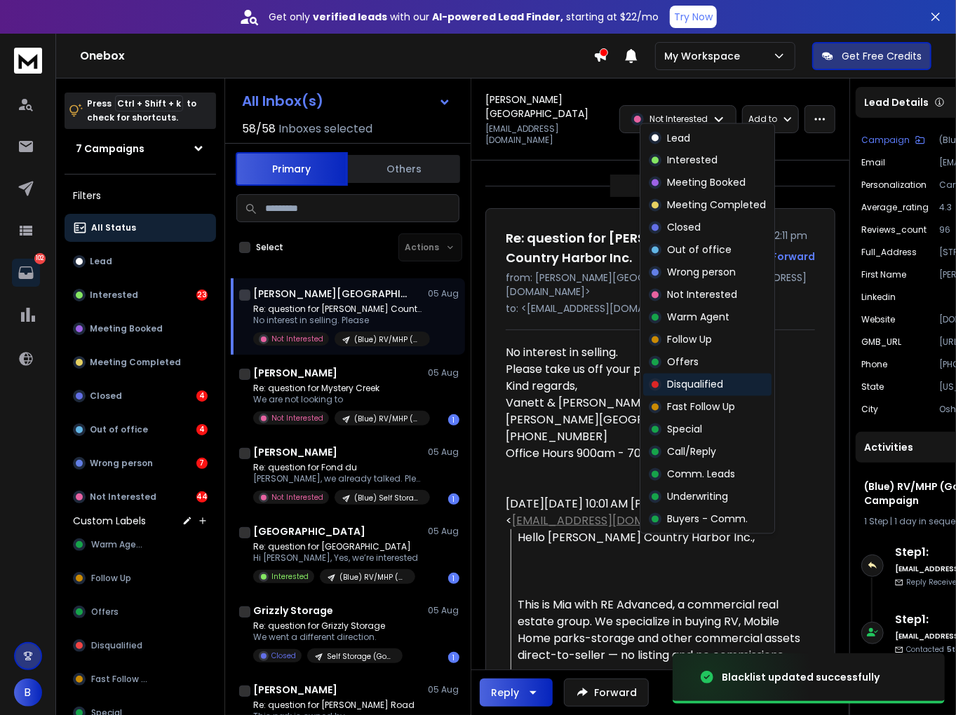
click at [713, 391] on p "Disqualified" at bounding box center [695, 385] width 56 height 14
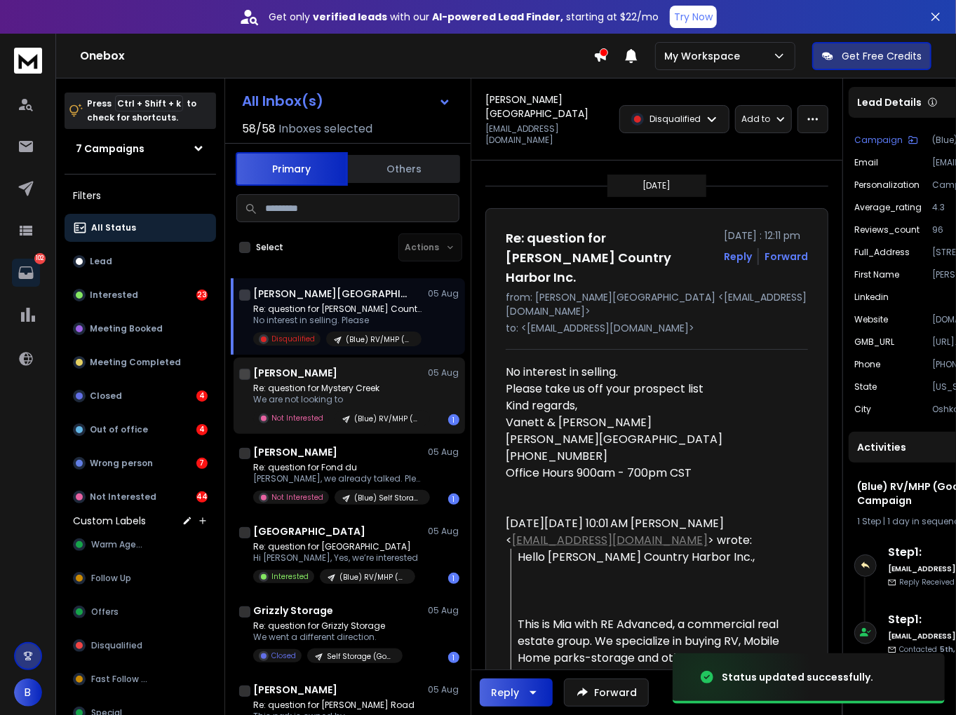
click at [389, 403] on p "We are not looking to" at bounding box center [337, 399] width 168 height 11
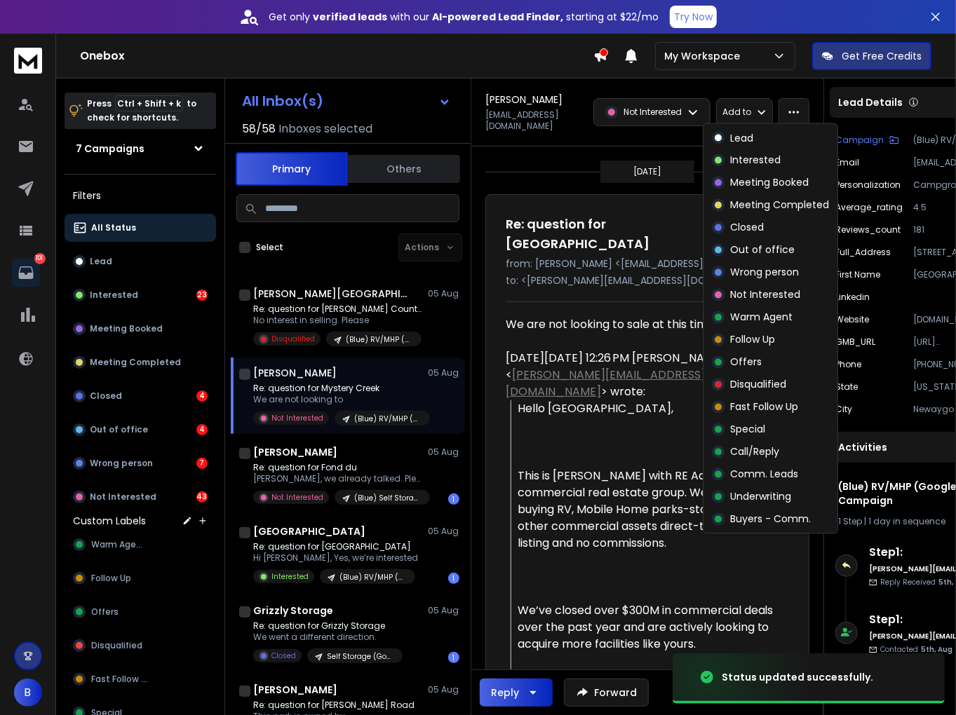
click at [710, 99] on div "Not Interested" at bounding box center [652, 112] width 116 height 27
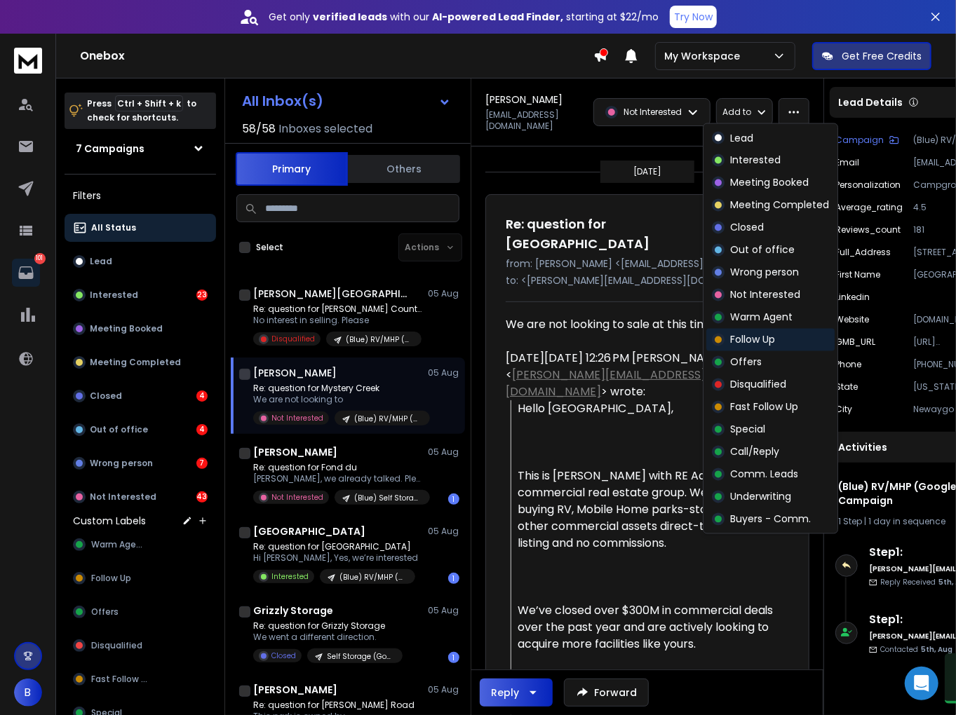
click at [772, 334] on p "Follow Up" at bounding box center [752, 340] width 45 height 14
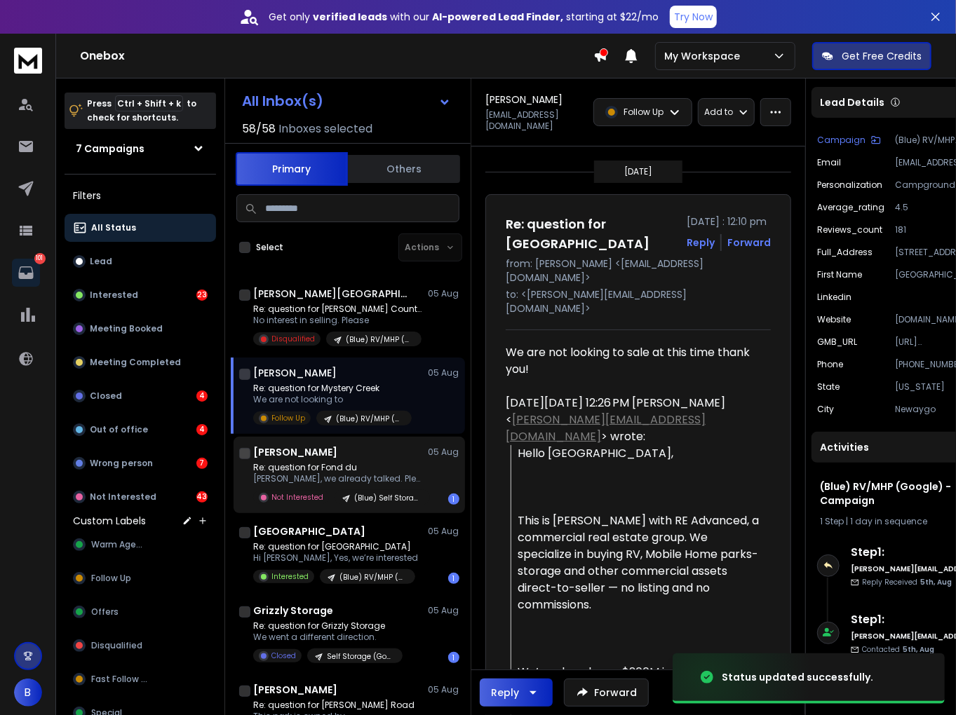
click at [394, 471] on p "Re: question for Fond du" at bounding box center [337, 467] width 168 height 11
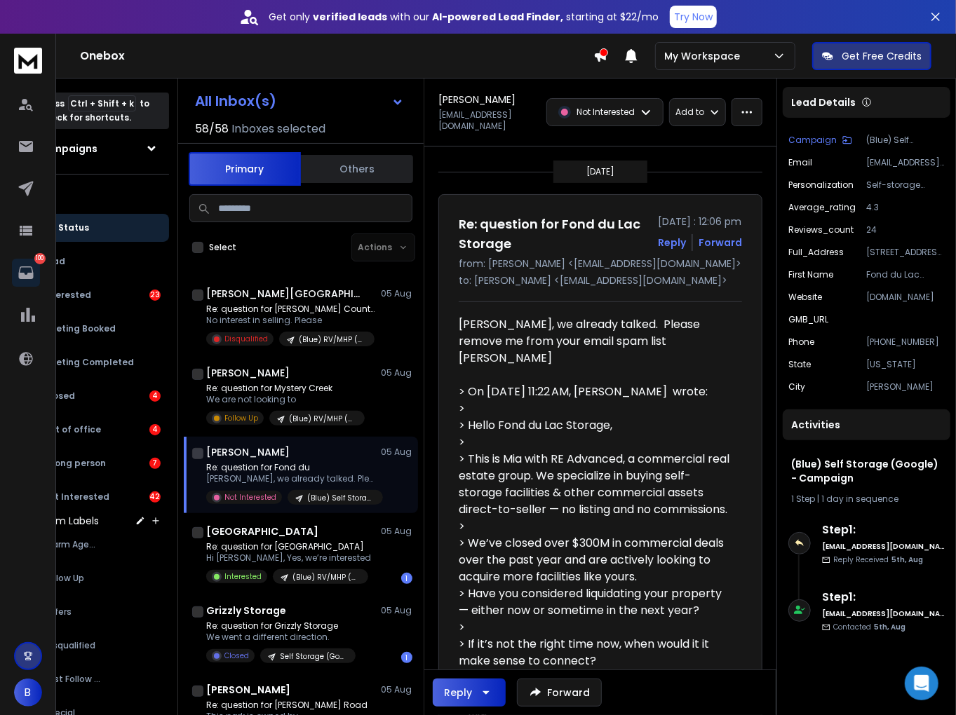
scroll to position [0, 107]
drag, startPoint x: 726, startPoint y: 324, endPoint x: 682, endPoint y: 313, distance: 46.3
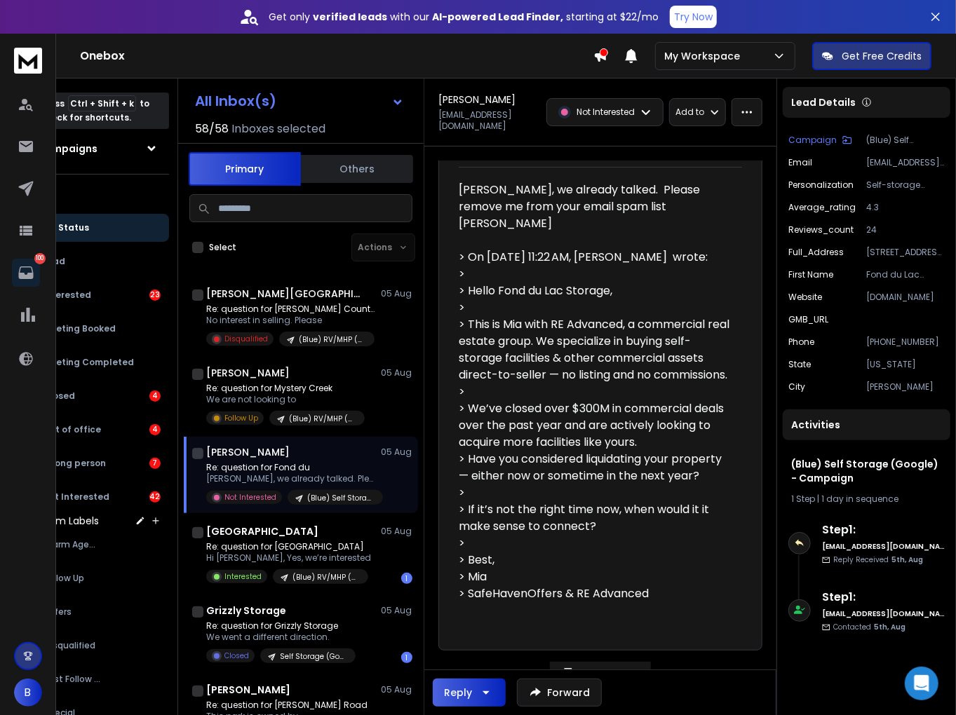
click at [611, 668] on p "View all 1 reply" at bounding box center [609, 673] width 60 height 11
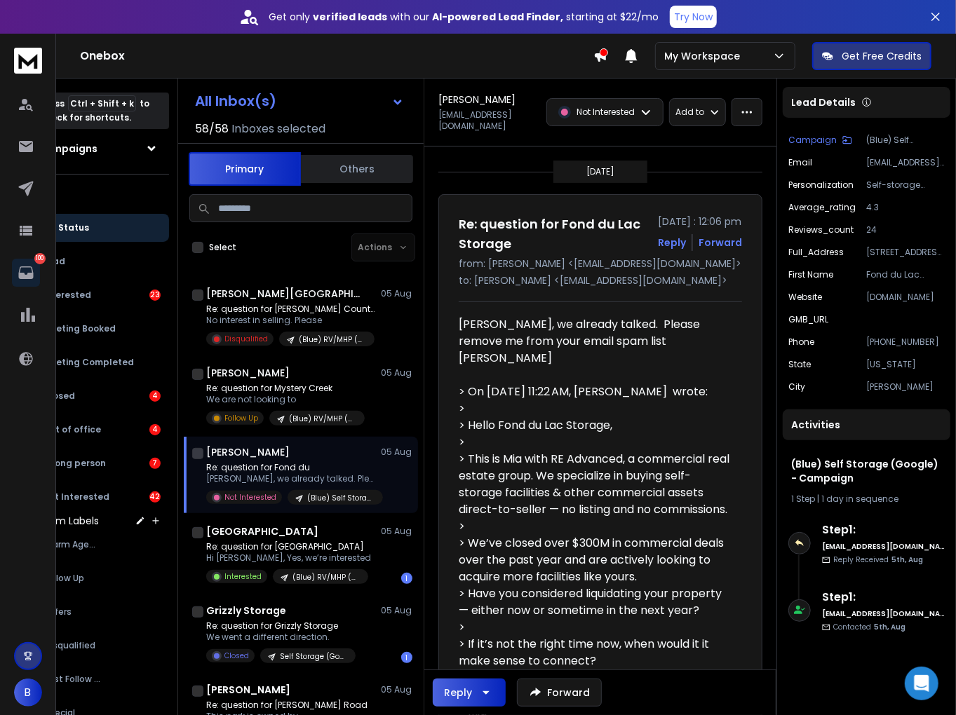
scroll to position [0, 168]
drag, startPoint x: 663, startPoint y: 382, endPoint x: 713, endPoint y: 370, distance: 51.2
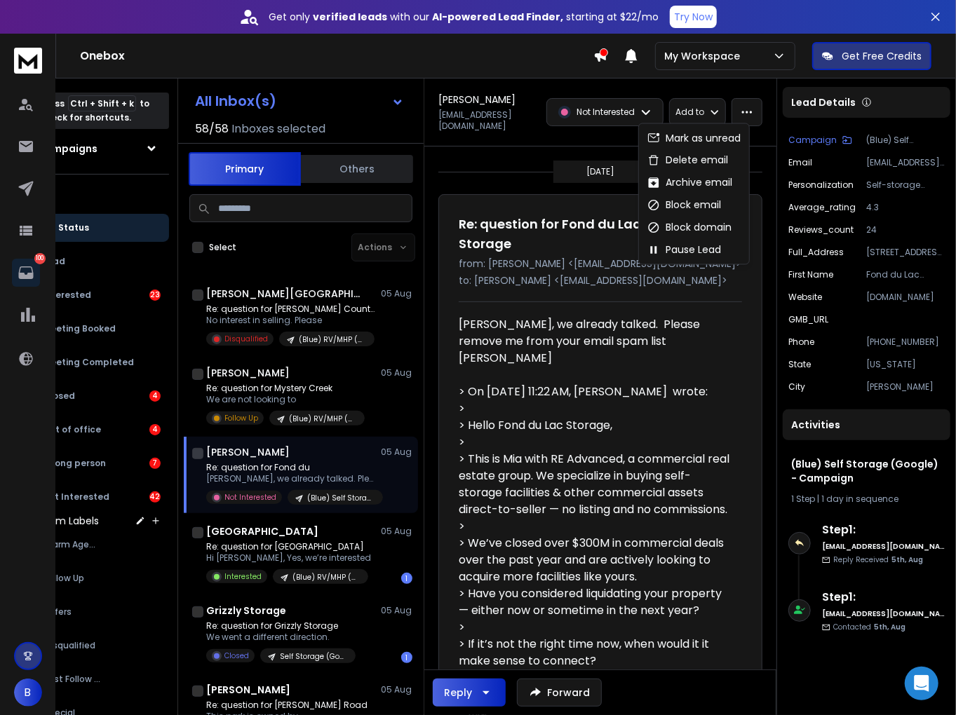
click at [746, 100] on button "button" at bounding box center [746, 112] width 31 height 28
click at [699, 205] on div "Block email" at bounding box center [684, 205] width 74 height 14
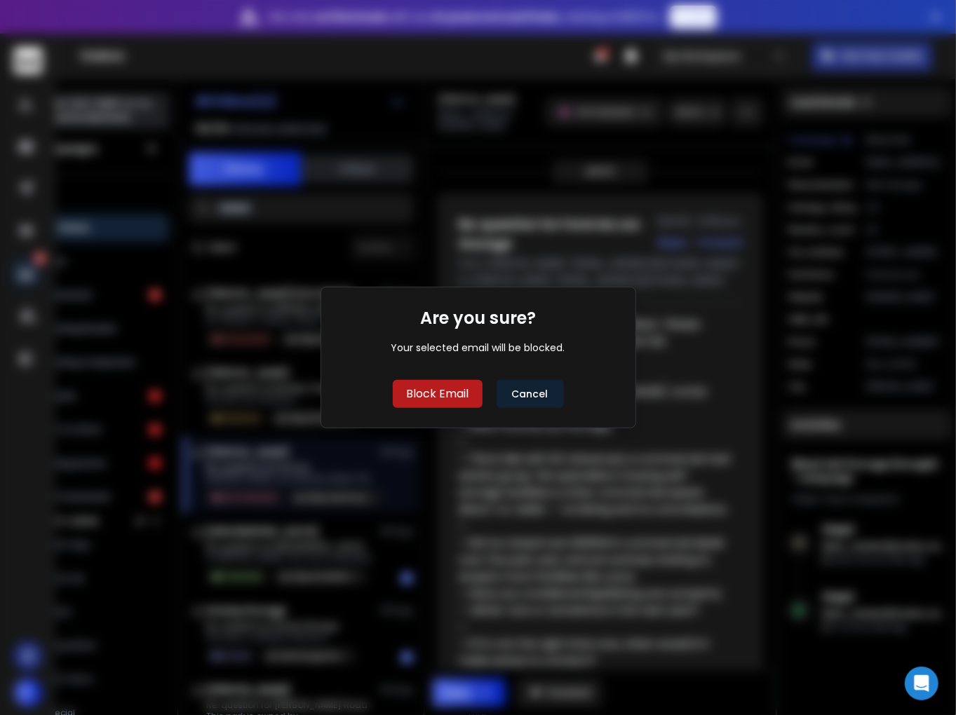
click at [428, 391] on button "Block Email" at bounding box center [438, 394] width 90 height 28
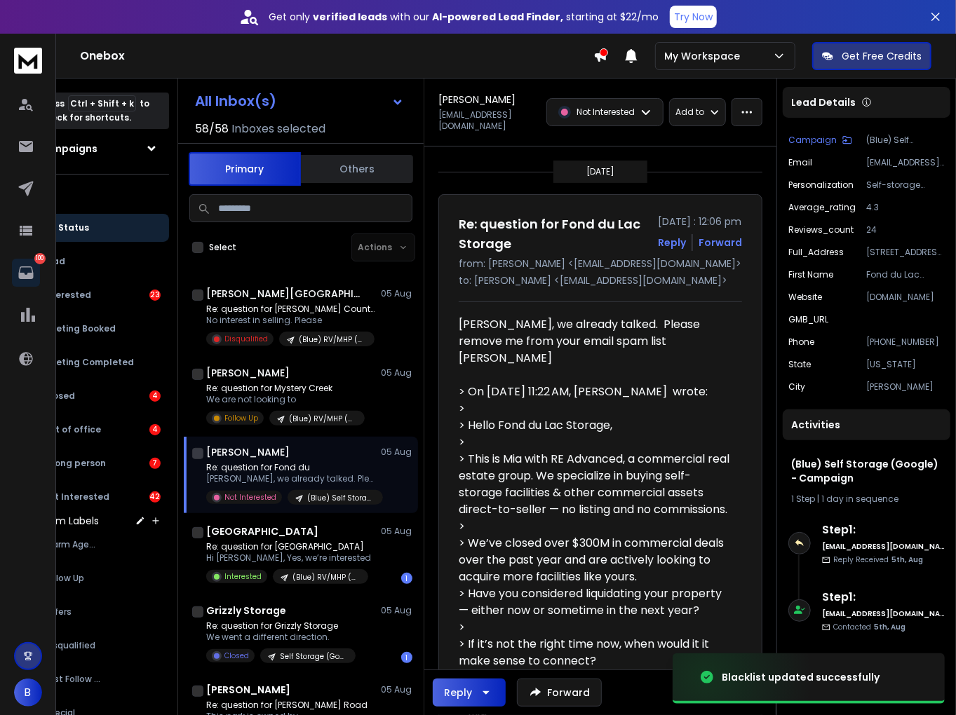
click at [627, 107] on div "Not Interested" at bounding box center [605, 112] width 116 height 27
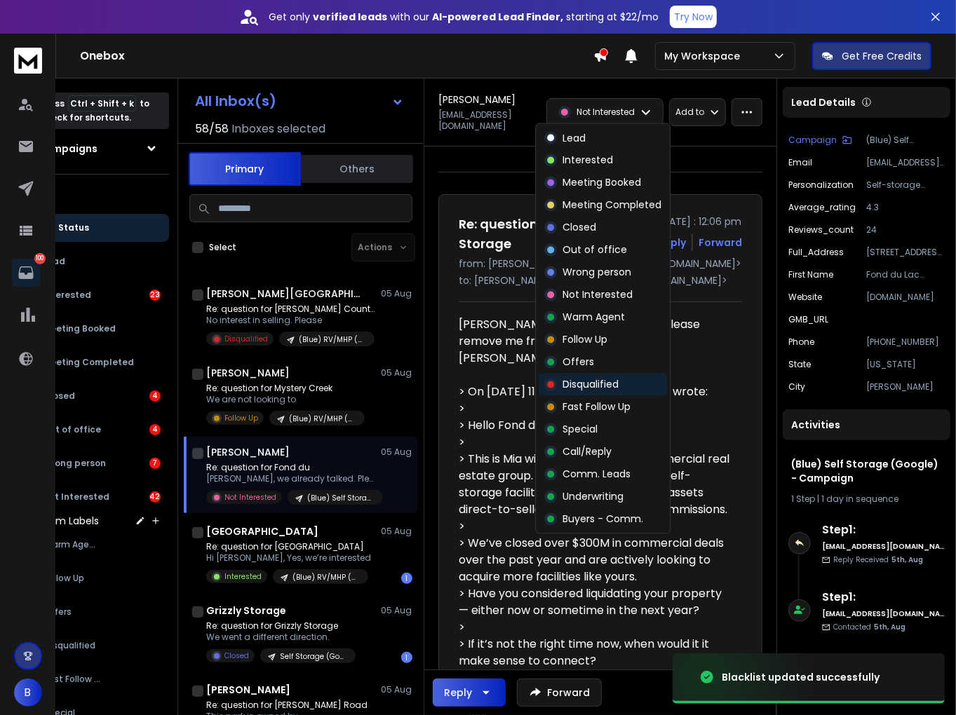
click at [609, 379] on p "Disqualified" at bounding box center [590, 385] width 56 height 14
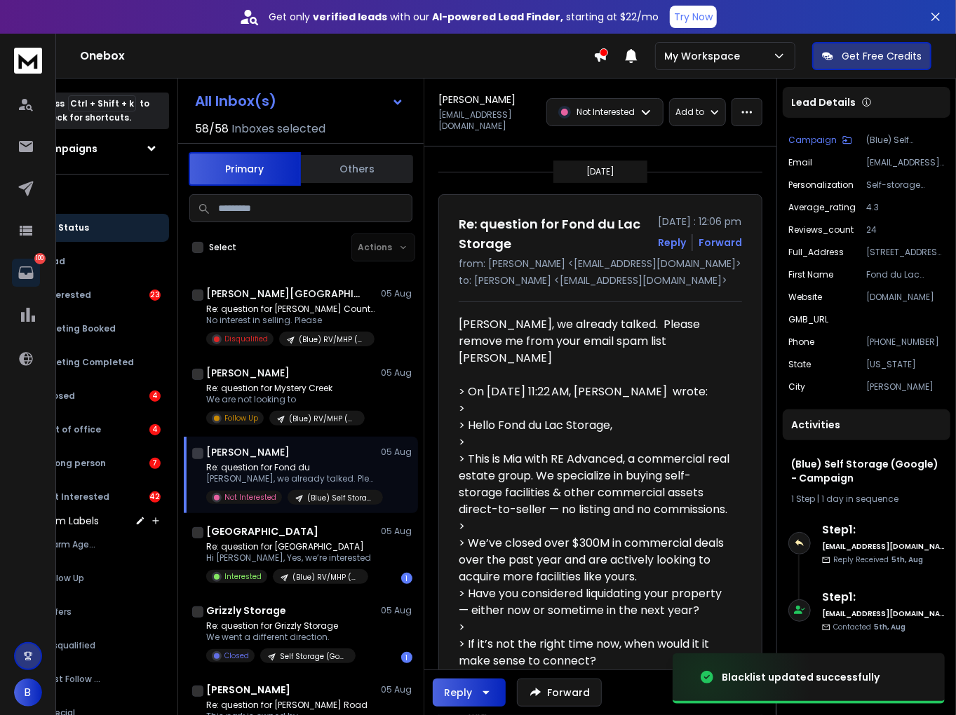
scroll to position [0, 158]
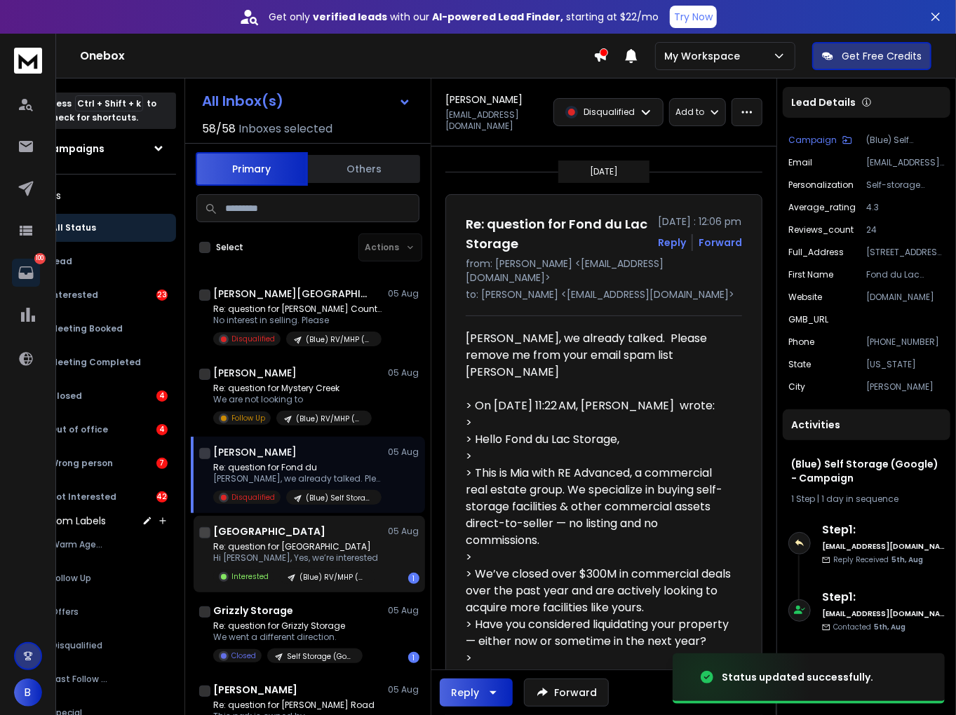
click at [225, 540] on div "Arlington Heights 05 Aug Re: question for Arlington Heights Hi Mia, Yes, we’re …" at bounding box center [316, 554] width 206 height 60
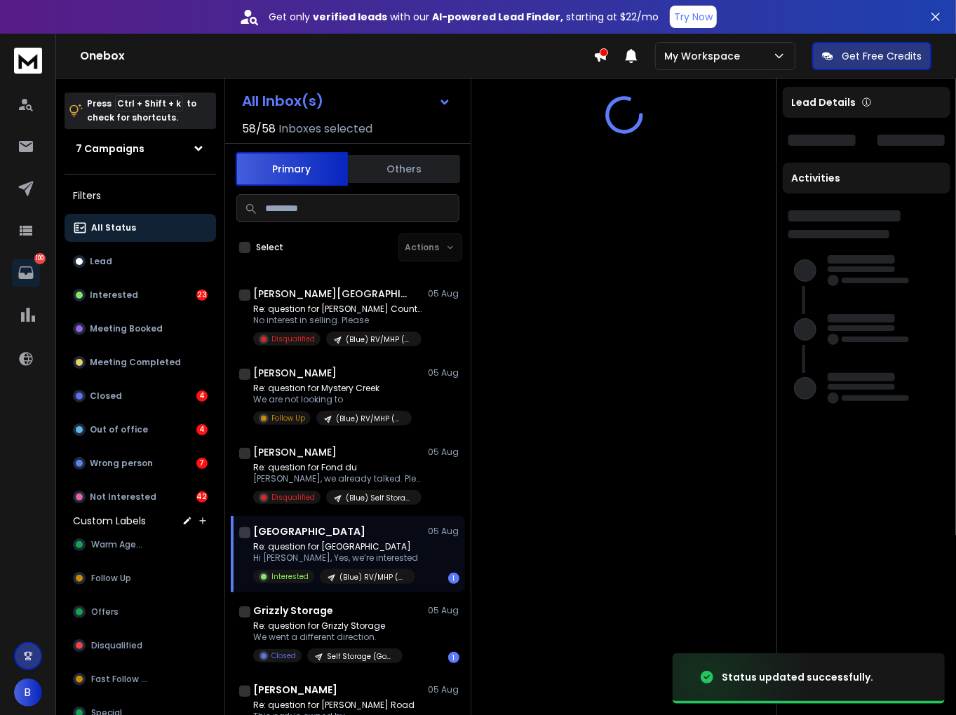
scroll to position [0, 0]
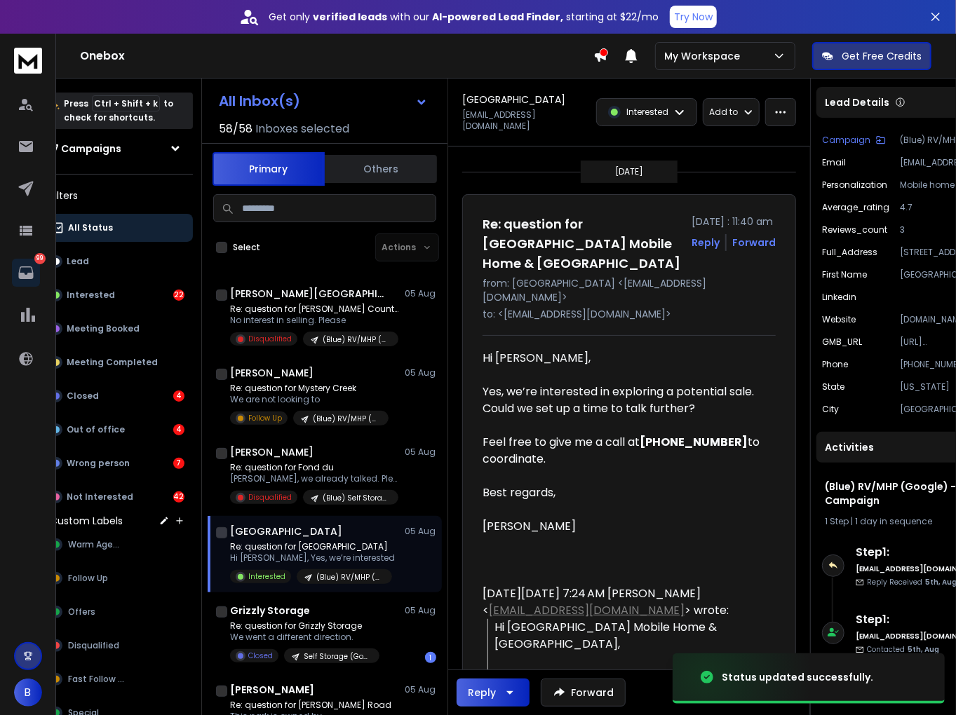
drag, startPoint x: 698, startPoint y: 342, endPoint x: 717, endPoint y: 337, distance: 19.7
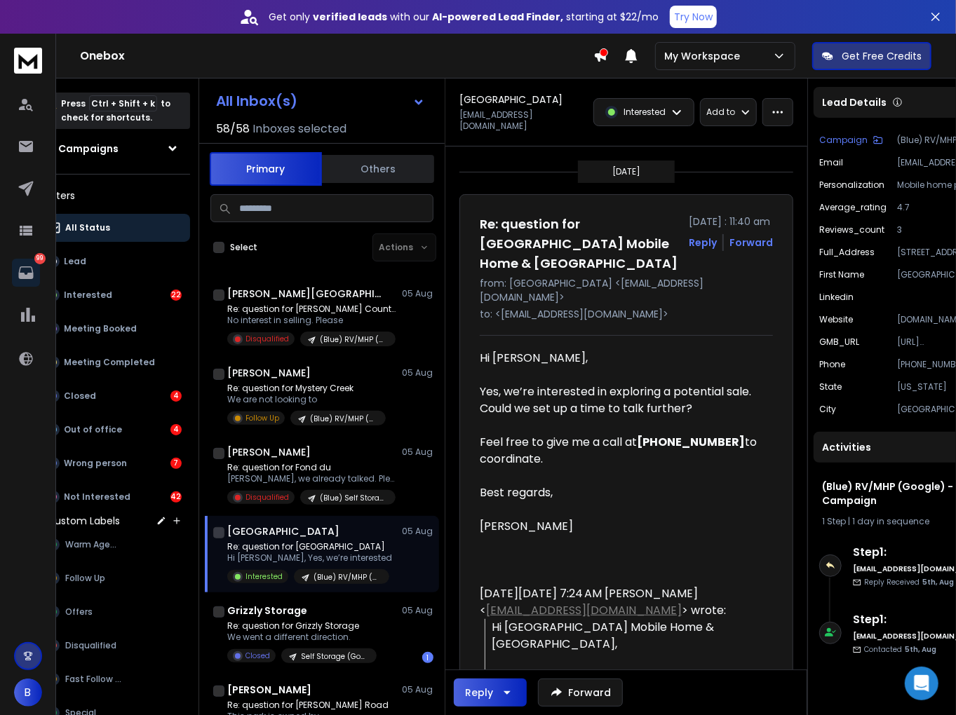
click at [665, 108] on p "Interested" at bounding box center [644, 112] width 42 height 11
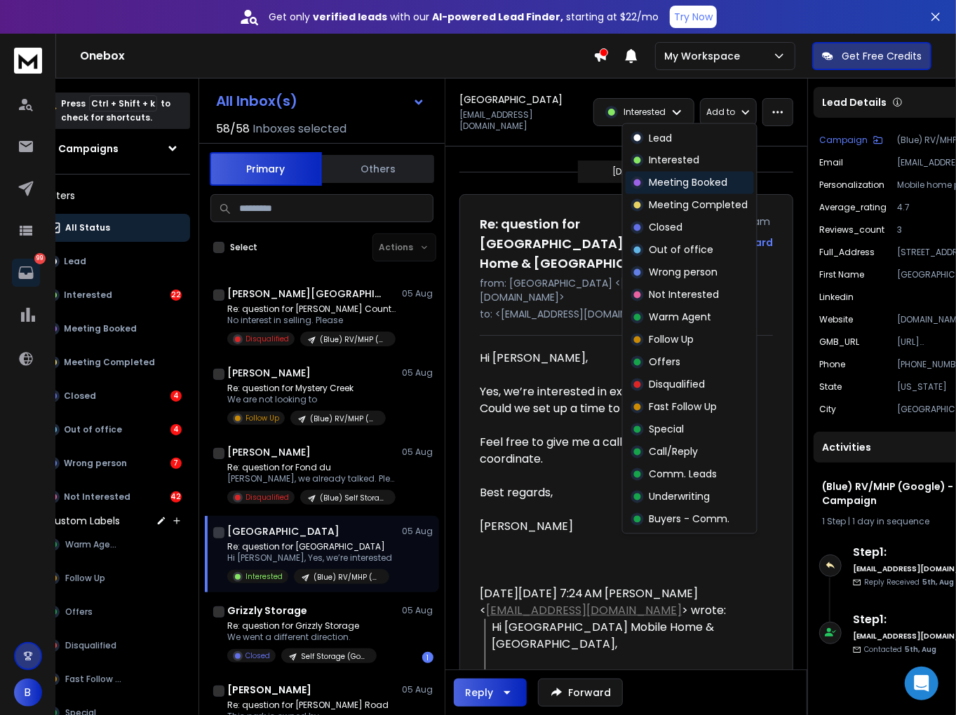
click at [695, 181] on p "Meeting Booked" at bounding box center [688, 183] width 79 height 14
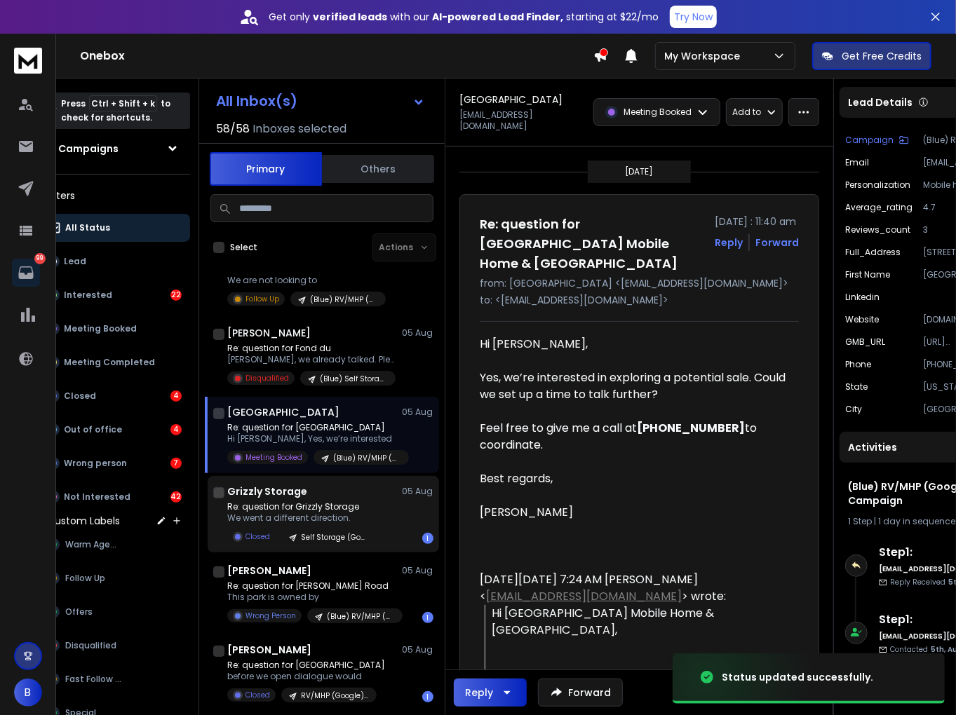
scroll to position [130, 0]
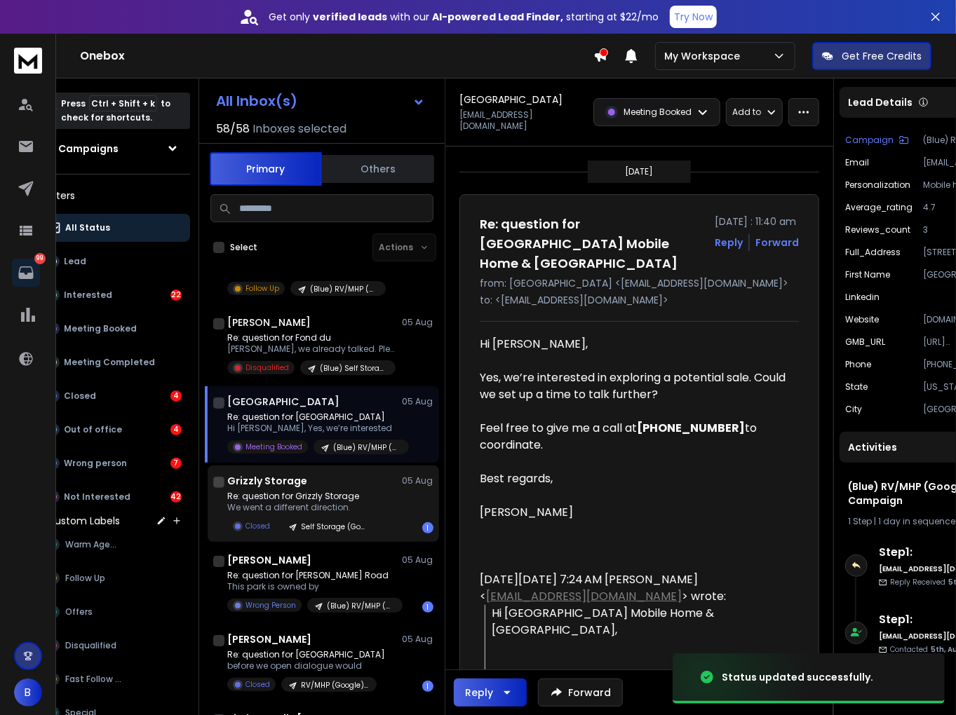
click at [341, 510] on p "We went a different direction." at bounding box center [301, 507] width 149 height 11
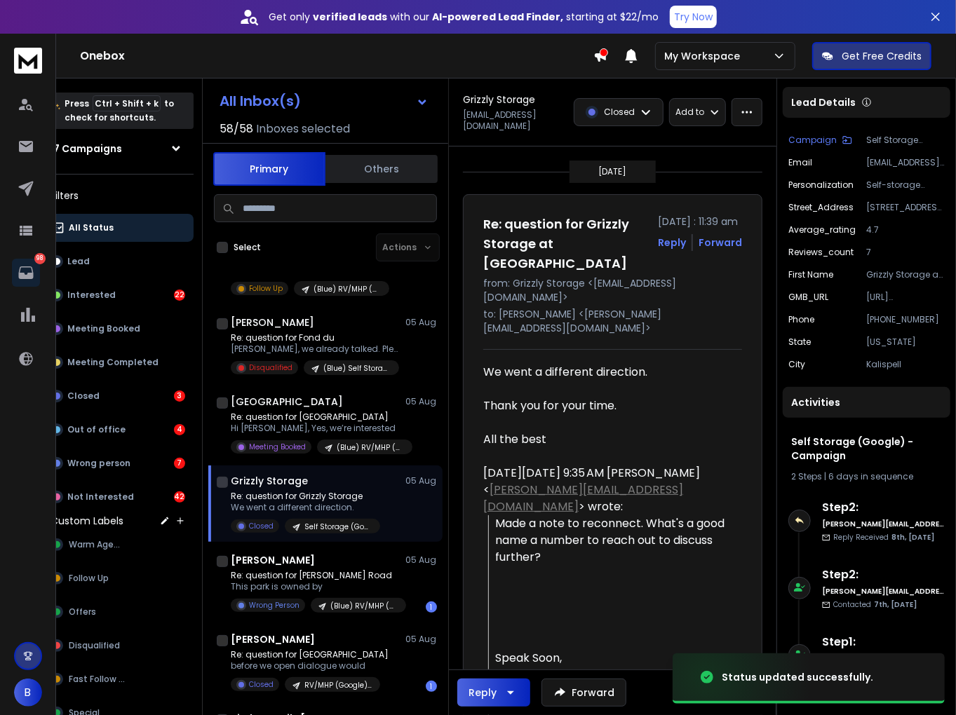
scroll to position [0, 36]
drag, startPoint x: 681, startPoint y: 379, endPoint x: 701, endPoint y: 374, distance: 20.9
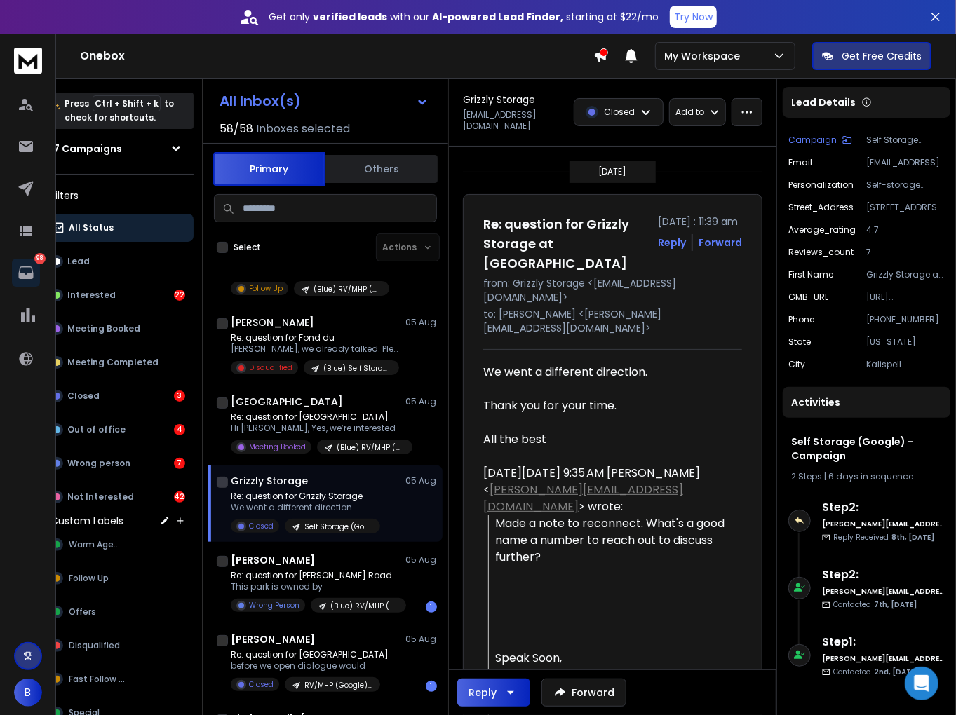
scroll to position [0, 98]
drag, startPoint x: 644, startPoint y: 273, endPoint x: 681, endPoint y: 262, distance: 38.8
click at [622, 107] on p "Closed" at bounding box center [619, 112] width 31 height 11
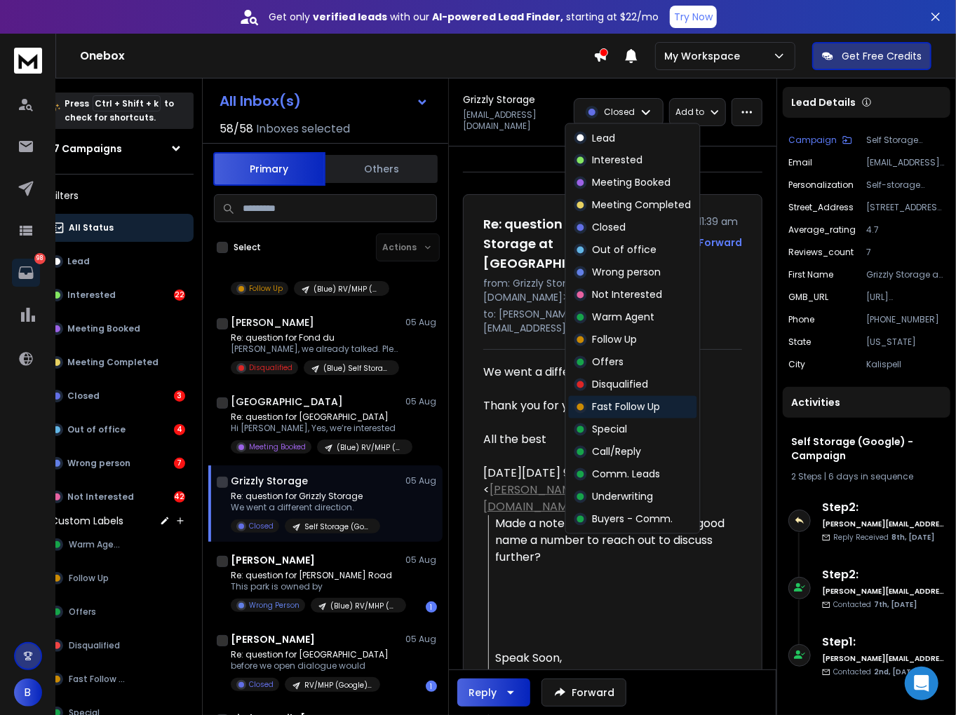
click at [644, 407] on p "Fast Follow Up" at bounding box center [627, 407] width 68 height 14
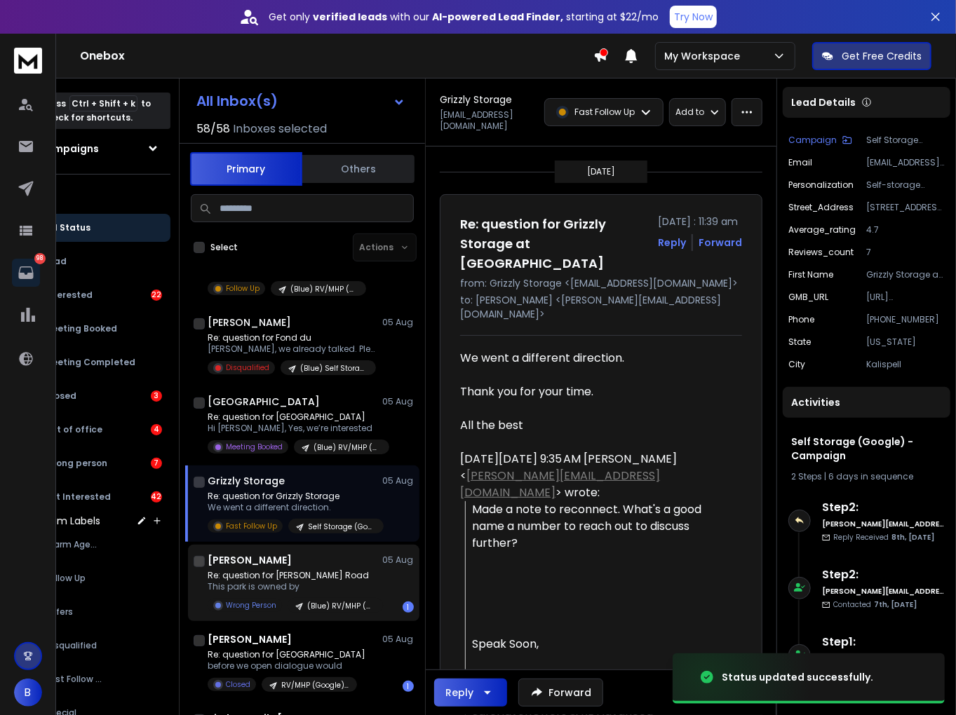
click at [316, 586] on p "This park is owned by" at bounding box center [292, 586] width 168 height 11
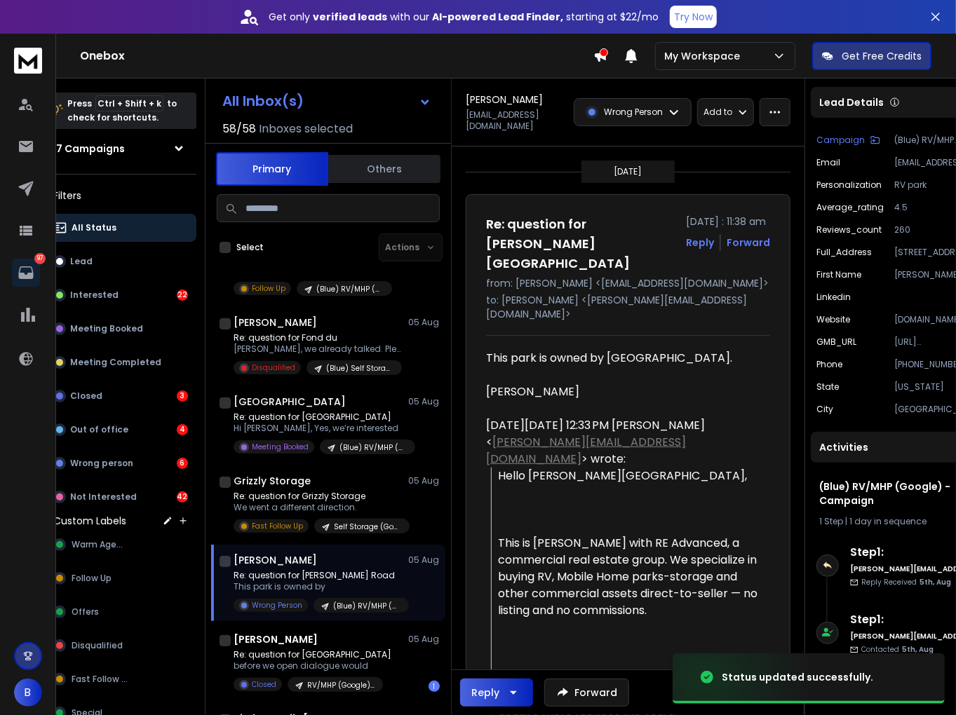
scroll to position [0, 44]
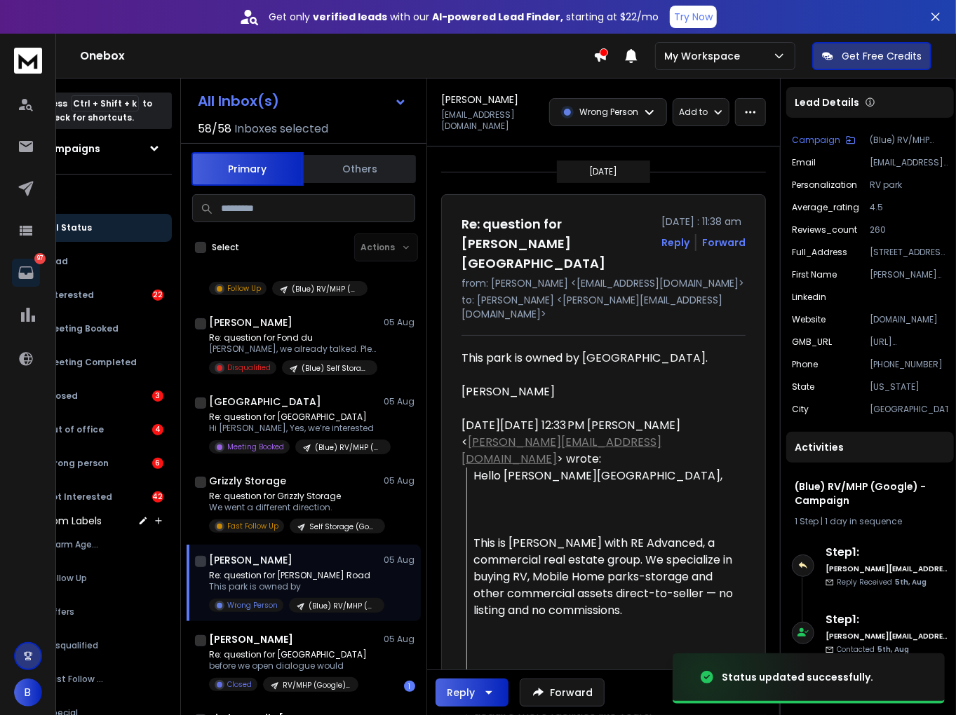
drag, startPoint x: 665, startPoint y: 330, endPoint x: 703, endPoint y: 323, distance: 39.3
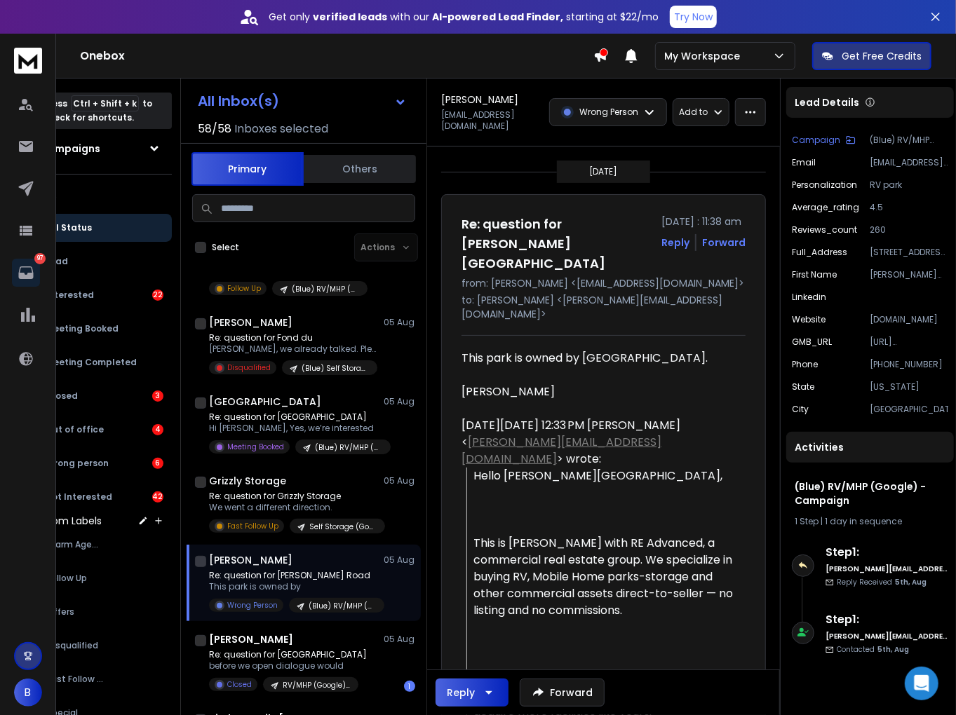
click at [757, 106] on icon "button" at bounding box center [750, 112] width 13 height 13
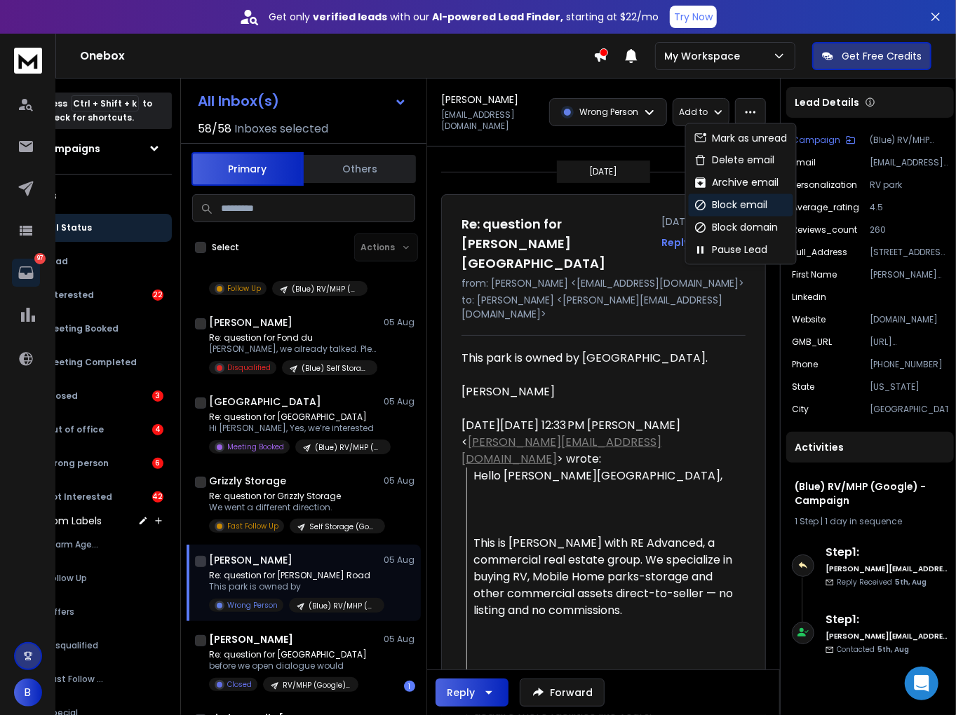
click at [745, 197] on div "Block email" at bounding box center [741, 205] width 104 height 22
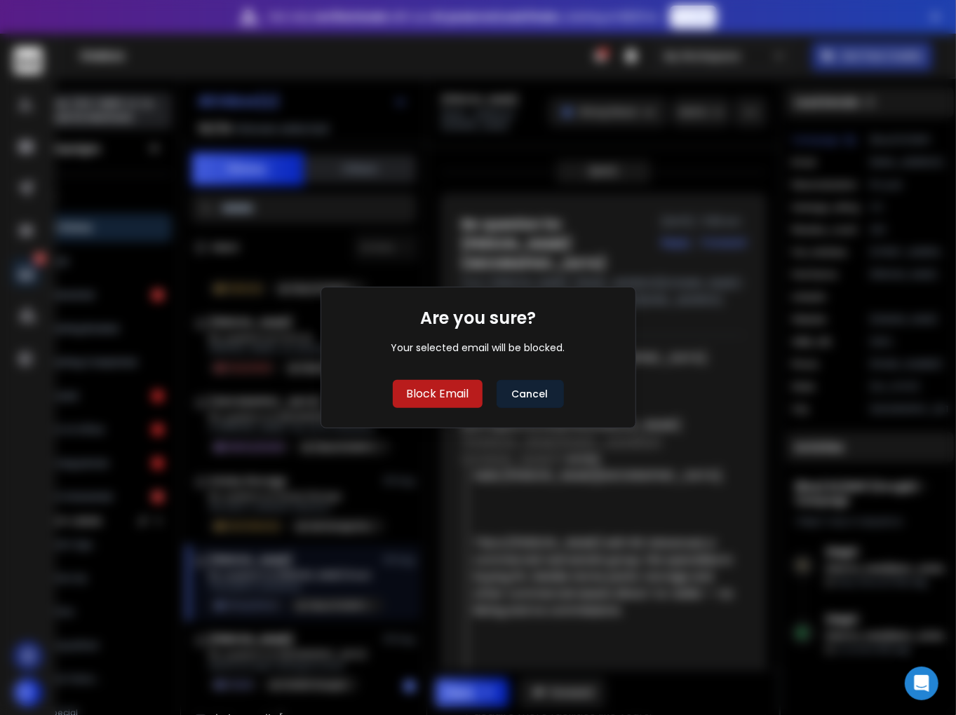
click at [435, 394] on button "Block Email" at bounding box center [438, 394] width 90 height 28
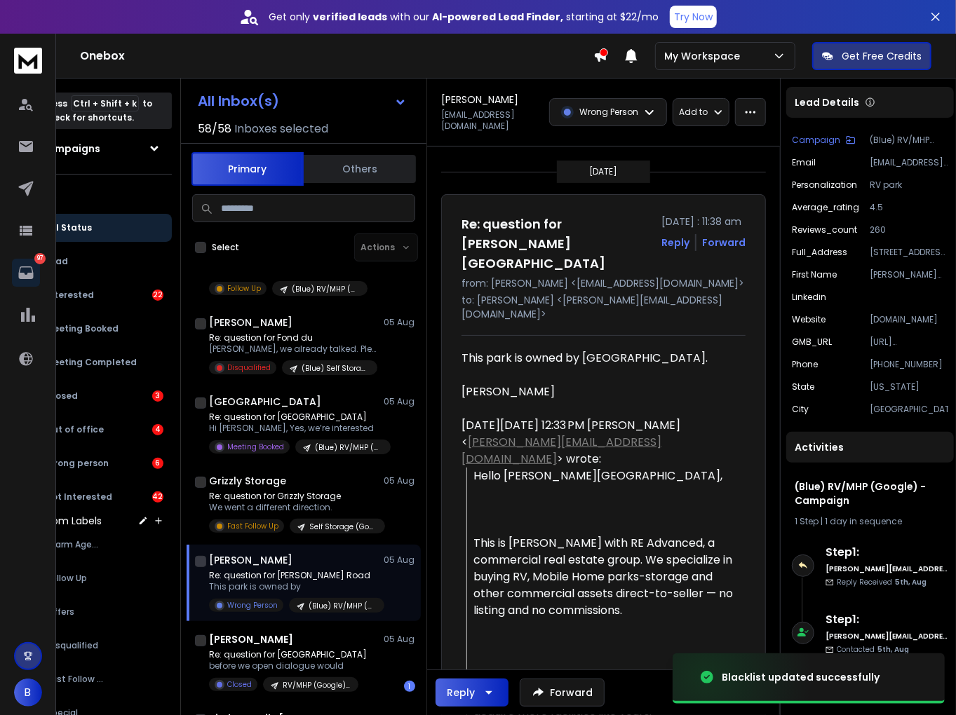
click at [666, 99] on div "Wrong Person" at bounding box center [608, 112] width 116 height 27
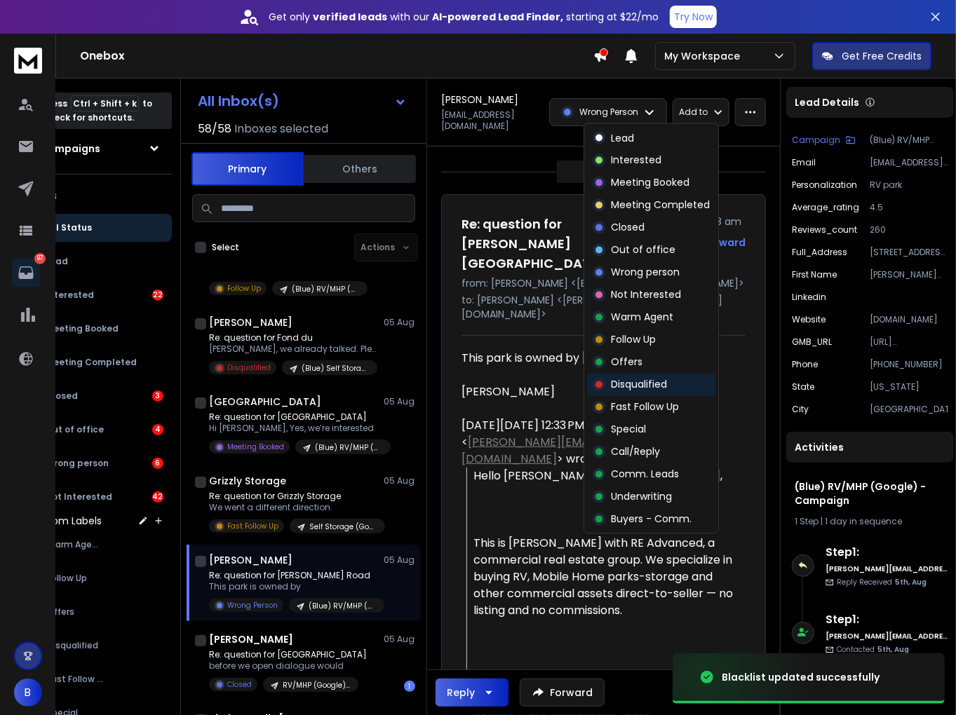
click at [663, 393] on div "Disqualified" at bounding box center [651, 385] width 128 height 22
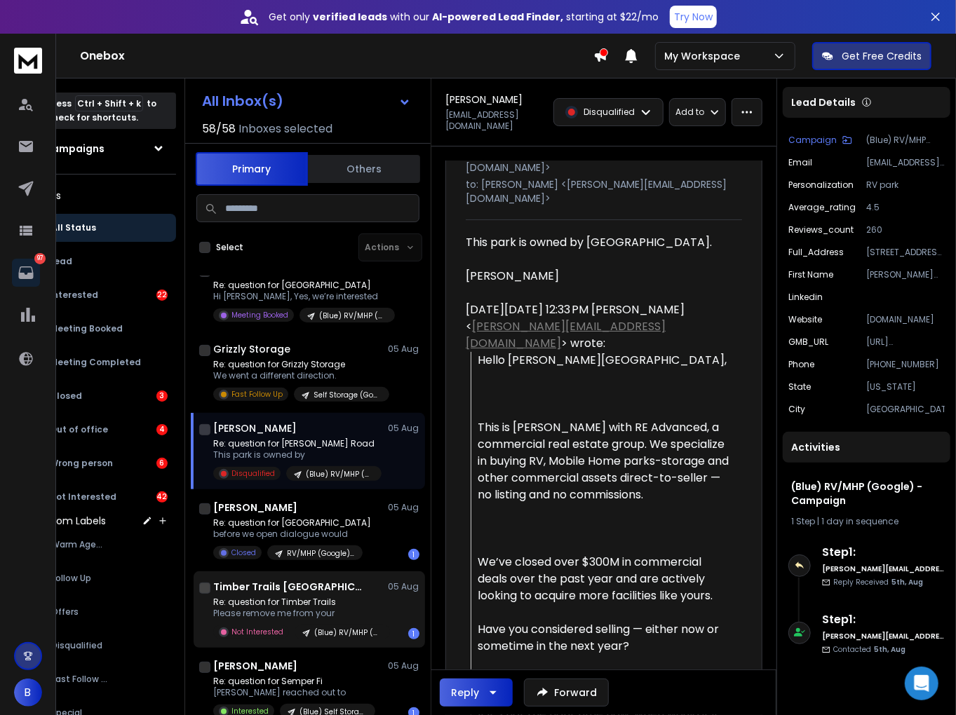
scroll to position [389, 0]
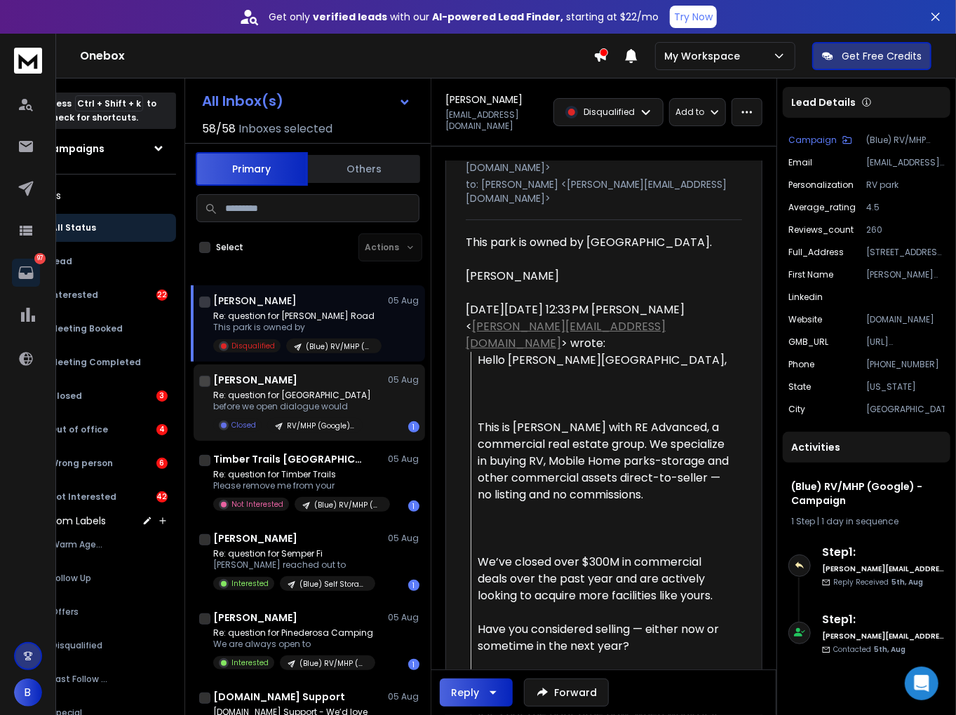
click at [337, 409] on p "before we open dialogue would" at bounding box center [292, 406] width 158 height 11
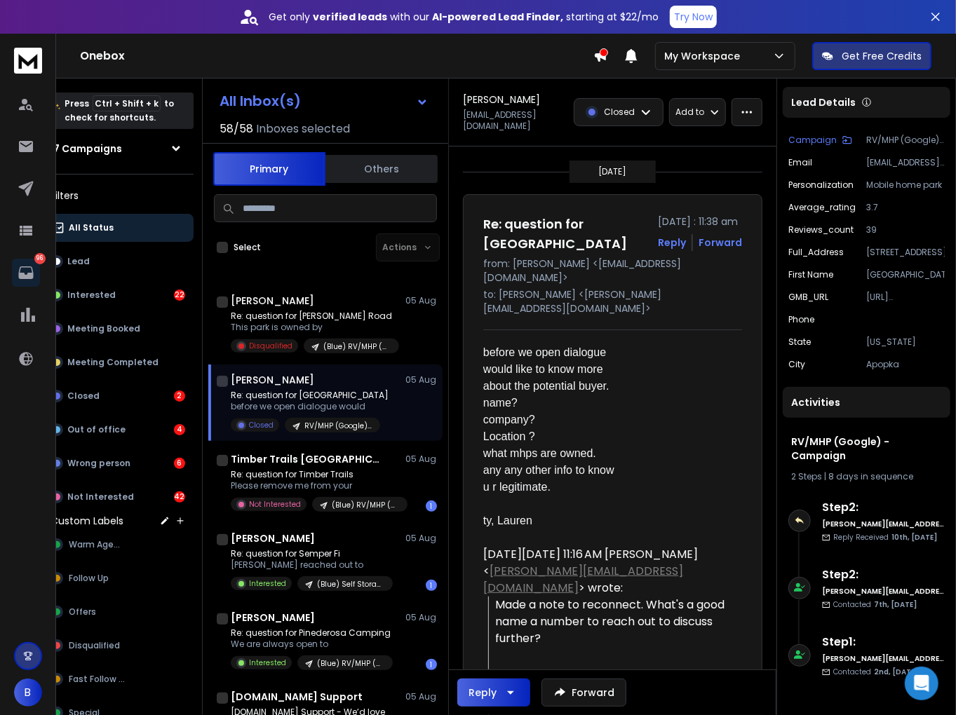
scroll to position [0, 39]
drag, startPoint x: 612, startPoint y: 333, endPoint x: 649, endPoint y: 324, distance: 37.6
click at [740, 109] on icon "button" at bounding box center [746, 112] width 13 height 13
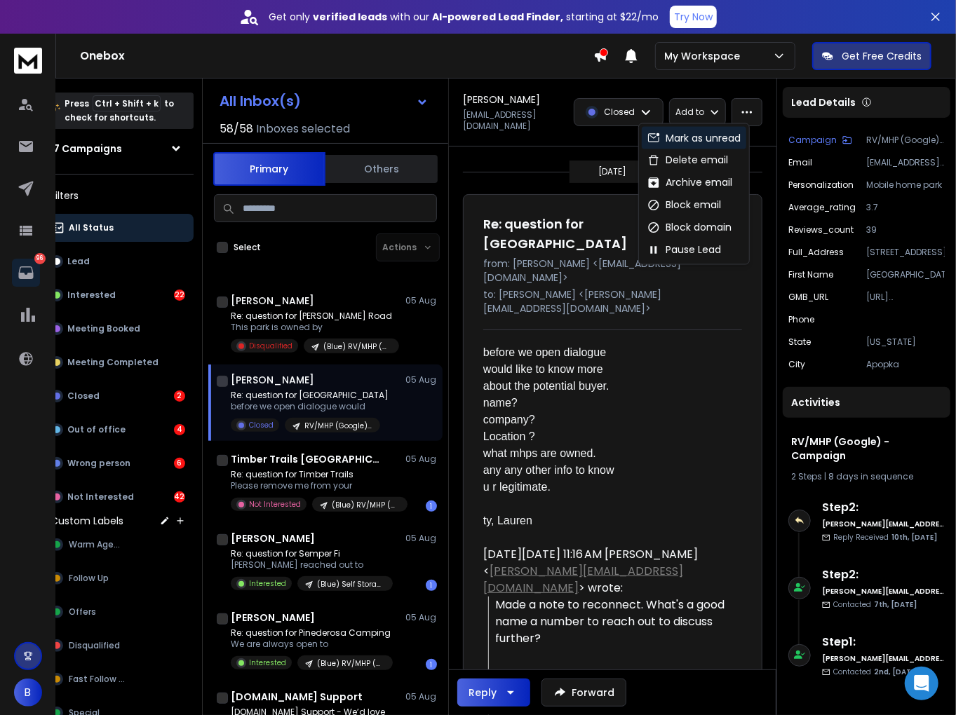
click at [719, 140] on div "Mark as unread" at bounding box center [693, 138] width 93 height 14
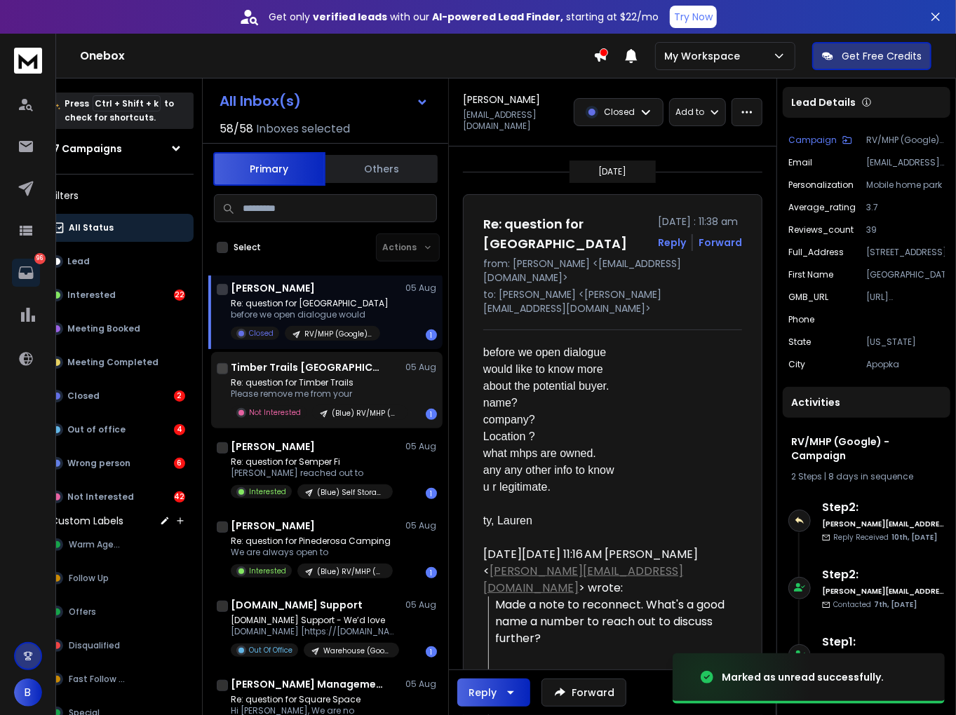
scroll to position [520, 0]
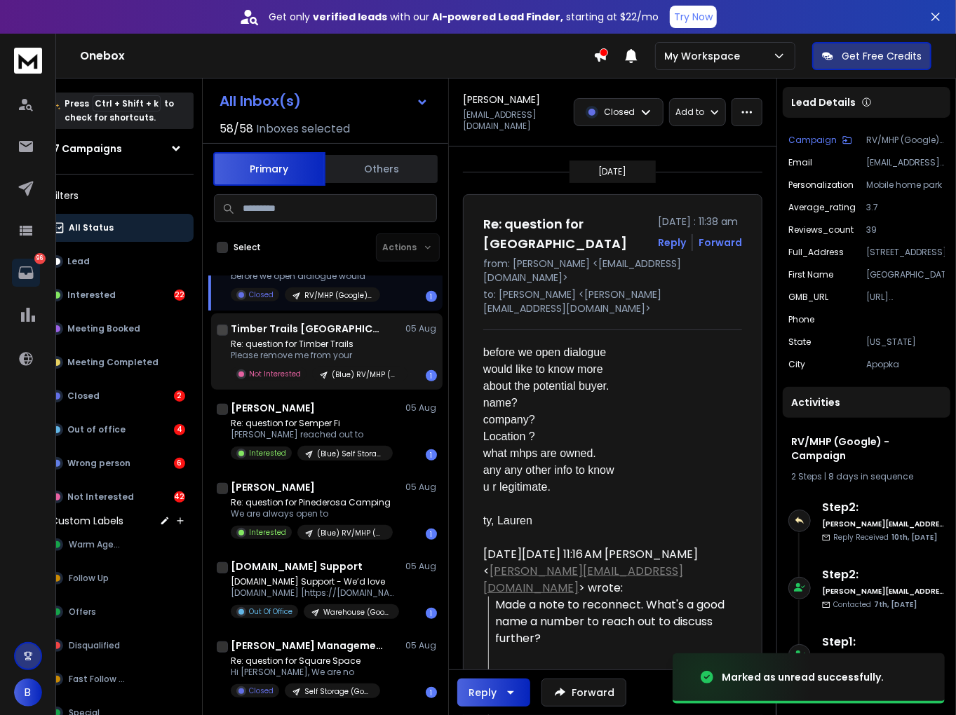
click at [342, 358] on p "Please remove me from your" at bounding box center [315, 355] width 168 height 11
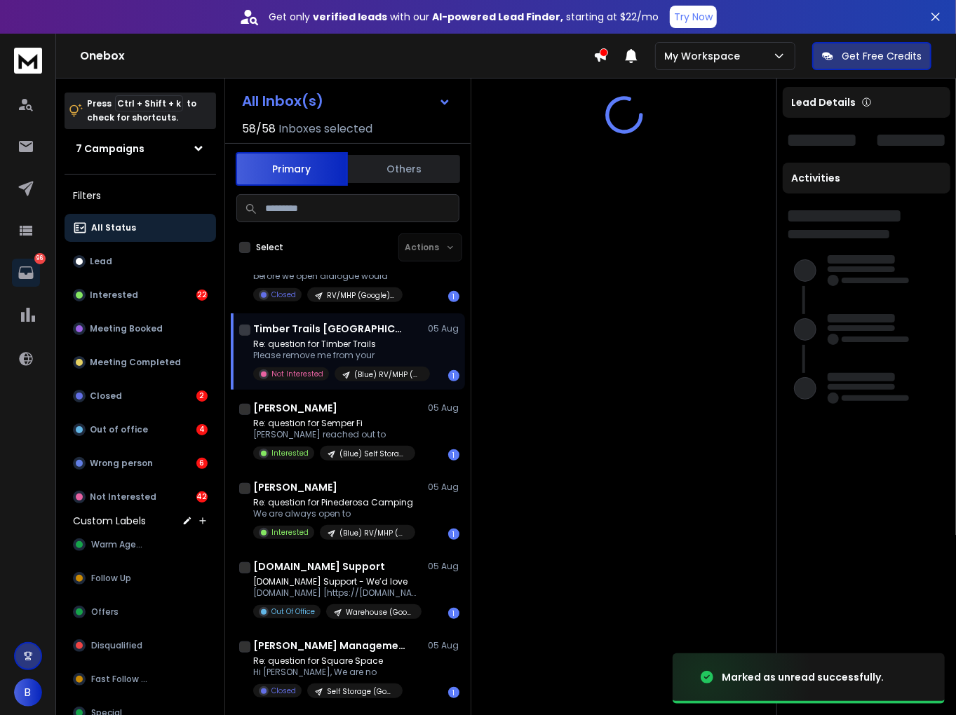
scroll to position [0, 0]
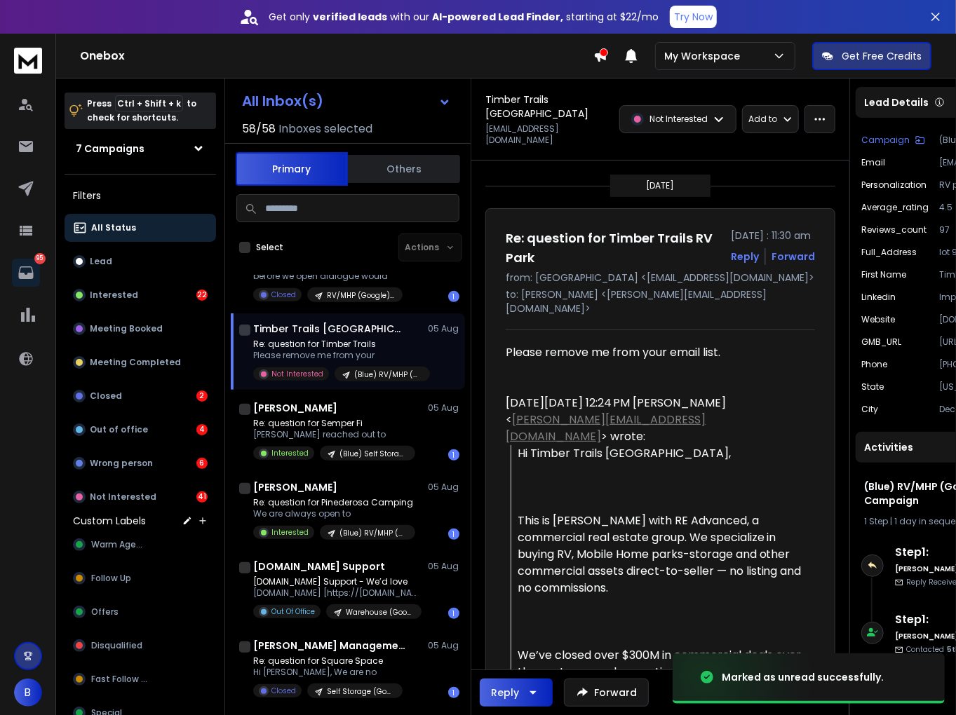
click at [825, 118] on icon "button" at bounding box center [820, 119] width 11 height 2
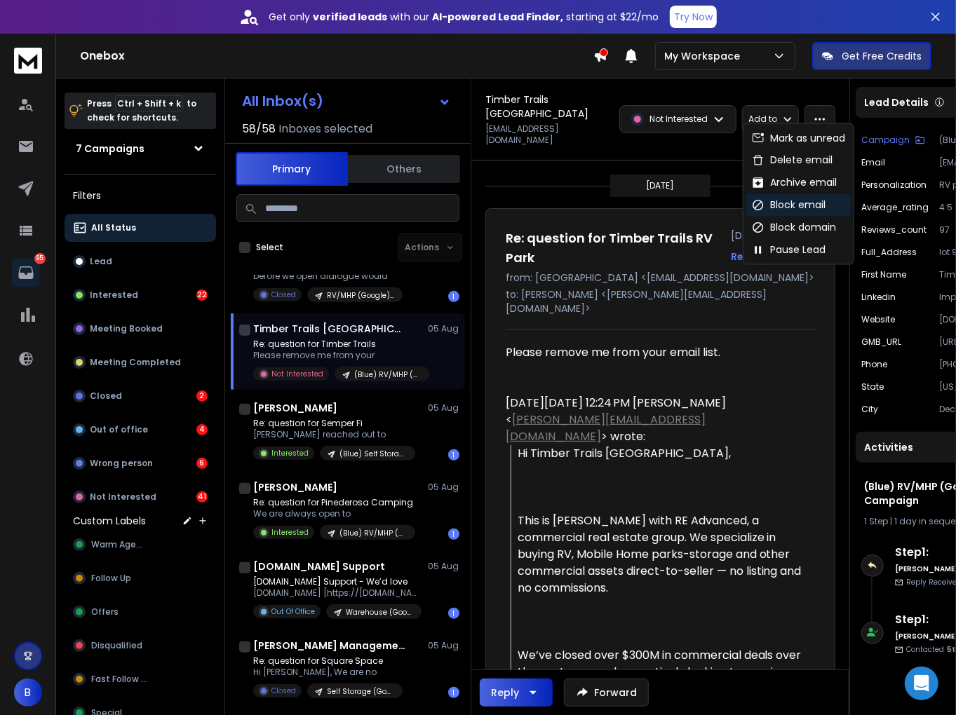
click at [817, 197] on div "Block email" at bounding box center [798, 205] width 104 height 22
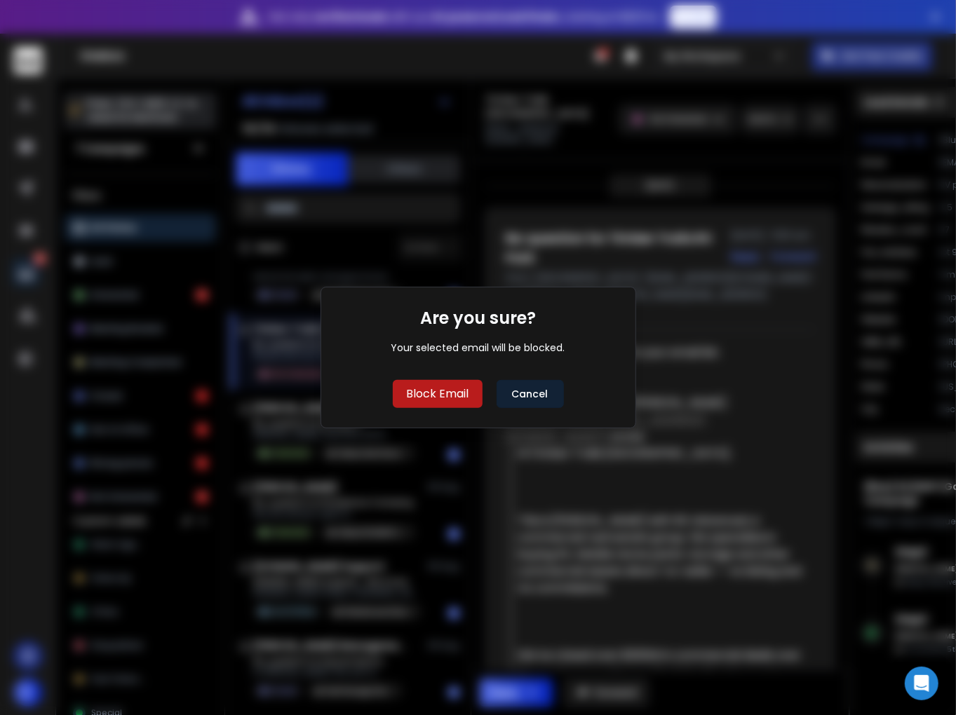
click at [428, 391] on button "Block Email" at bounding box center [438, 394] width 90 height 28
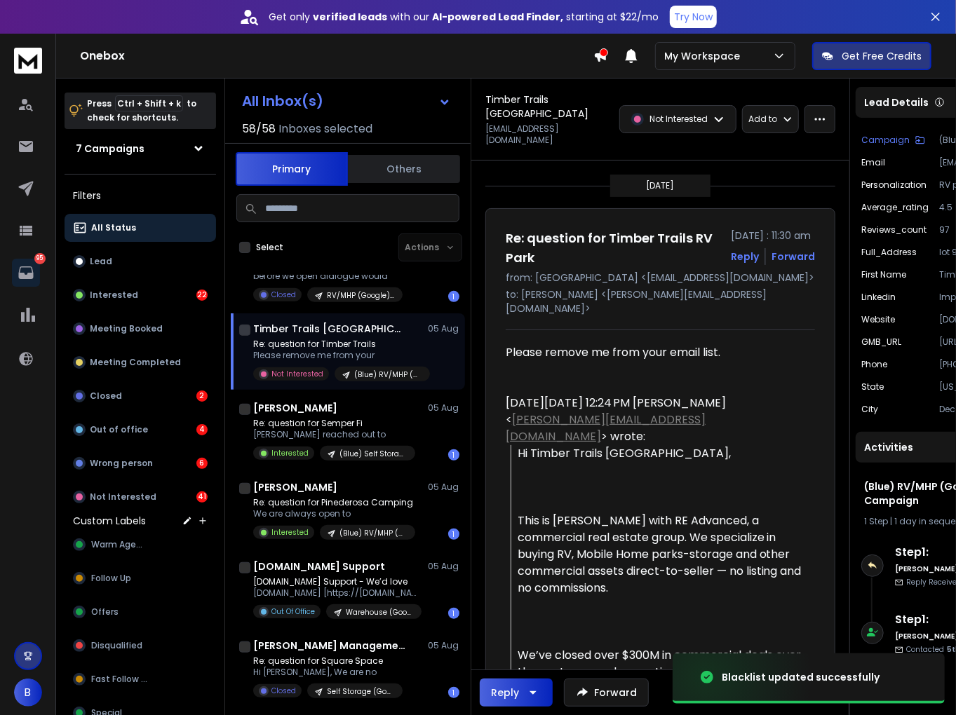
click at [707, 114] on p "Not Interested" at bounding box center [678, 119] width 58 height 11
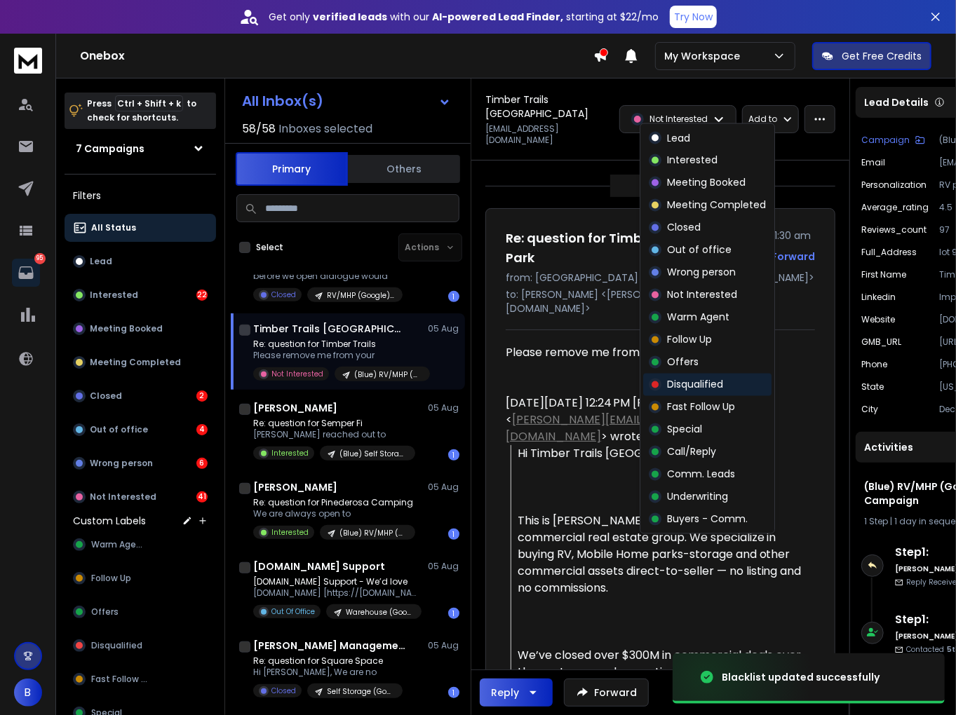
click at [706, 389] on p "Disqualified" at bounding box center [695, 385] width 56 height 14
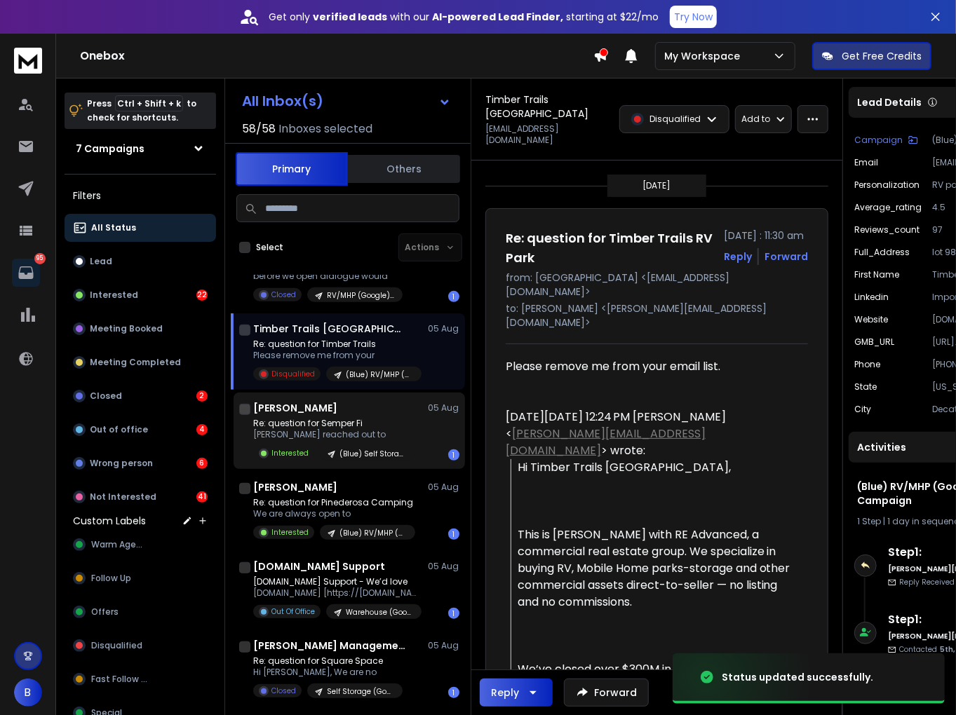
click at [351, 436] on p "[PERSON_NAME] reached out to" at bounding box center [334, 434] width 162 height 11
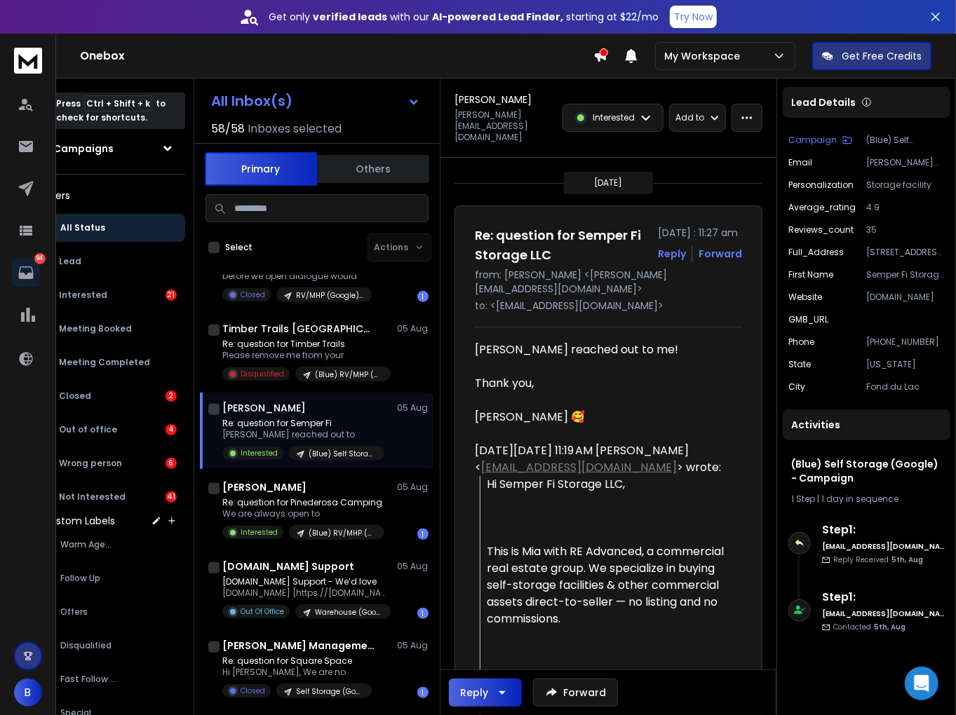
scroll to position [0, 100]
drag, startPoint x: 593, startPoint y: 517, endPoint x: 618, endPoint y: 513, distance: 26.4
click at [745, 108] on button "button" at bounding box center [746, 118] width 31 height 28
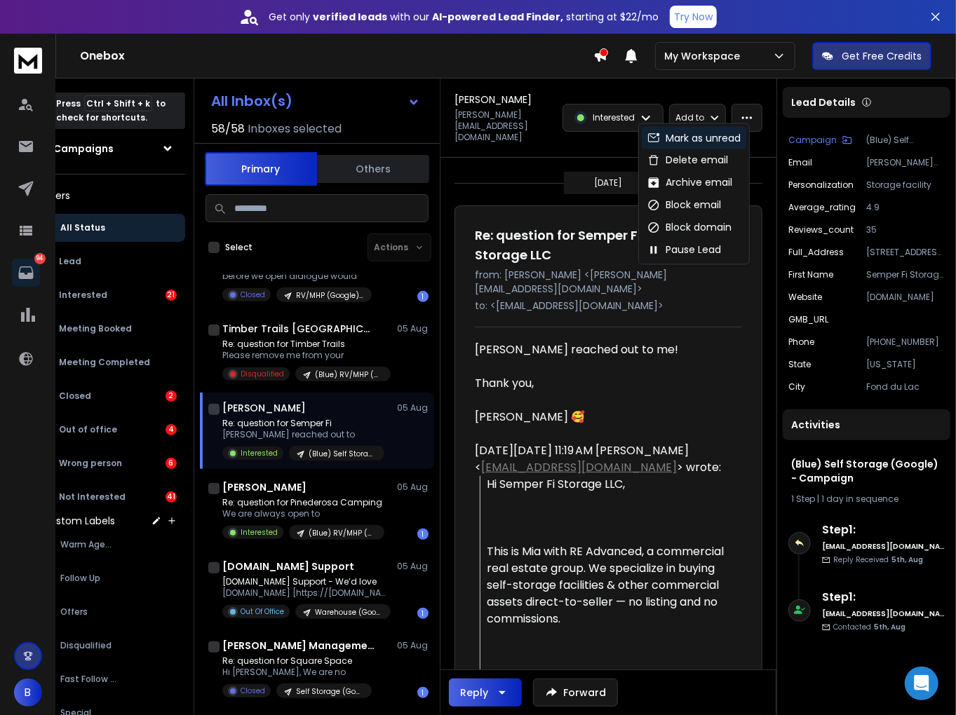
click at [712, 134] on div "Mark as unread" at bounding box center [693, 138] width 93 height 14
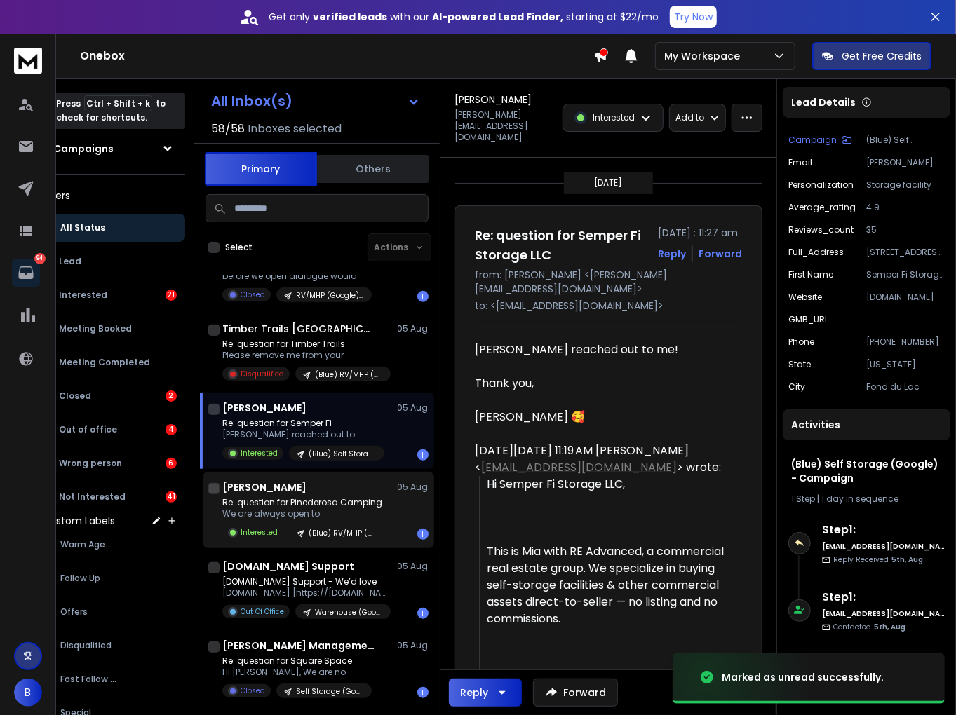
click at [229, 499] on p "Re: question for Pinederosa Camping" at bounding box center [303, 502] width 162 height 11
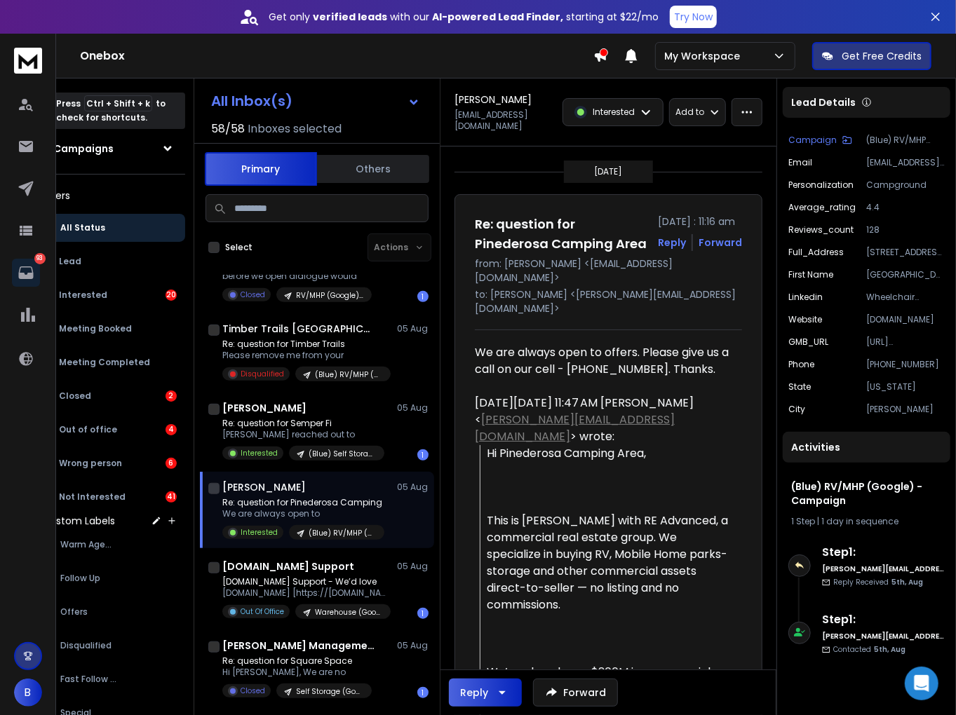
scroll to position [0, 39]
drag, startPoint x: 670, startPoint y: 449, endPoint x: 689, endPoint y: 445, distance: 18.7
click at [651, 99] on div "Interested" at bounding box center [613, 112] width 100 height 27
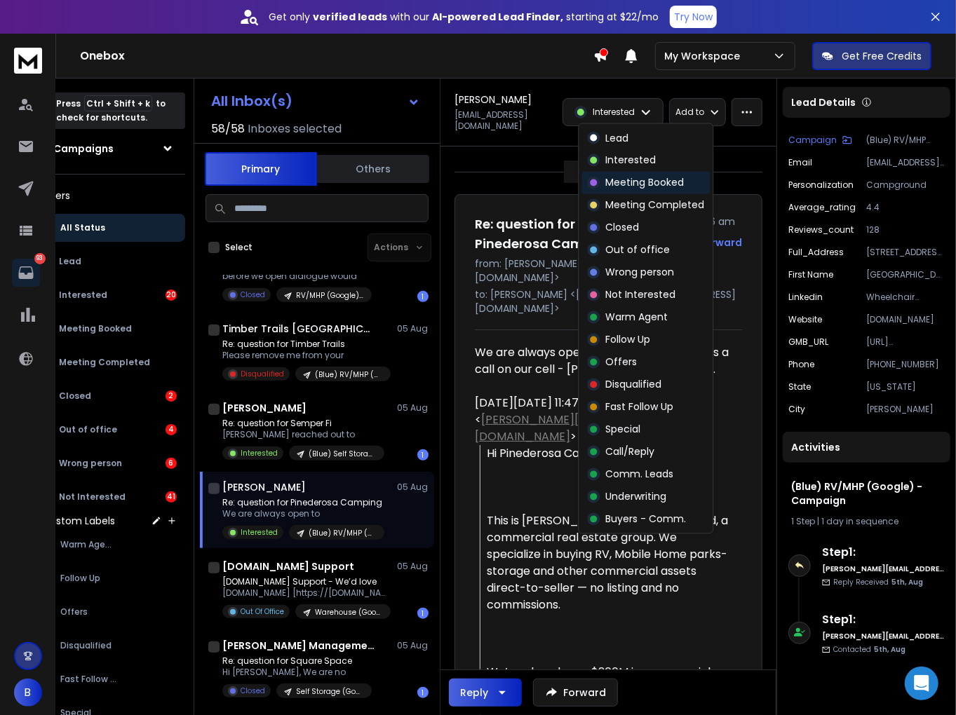
click at [661, 180] on p "Meeting Booked" at bounding box center [644, 183] width 79 height 14
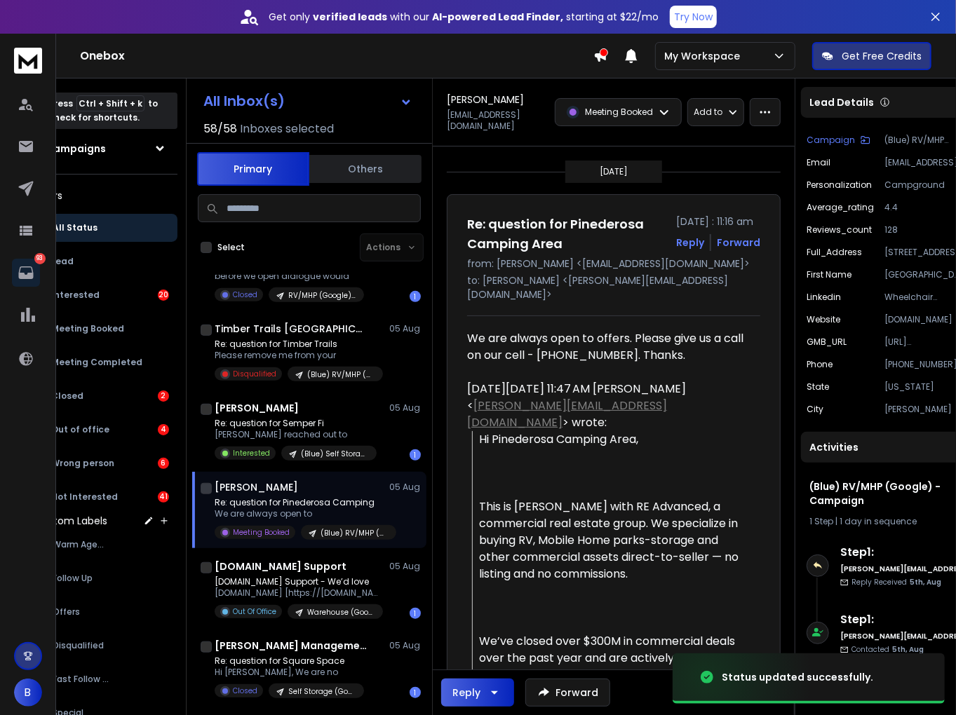
scroll to position [649, 0]
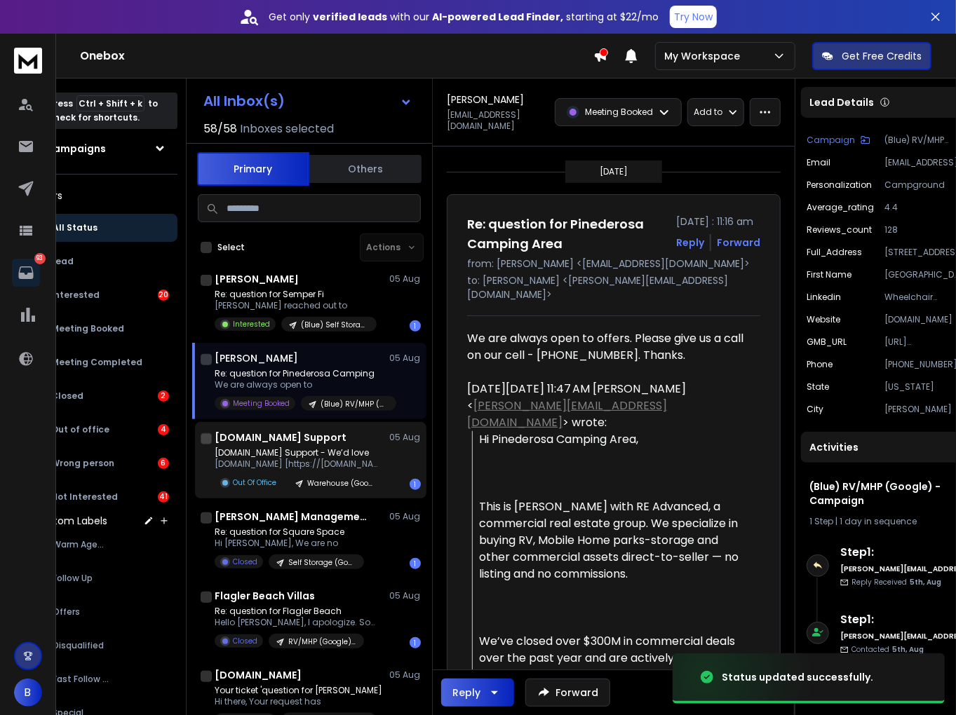
click at [334, 470] on div "Partner.Co Support - We’d love Partner.Co [https://library.partner.co/hc/themin…" at bounding box center [299, 468] width 168 height 43
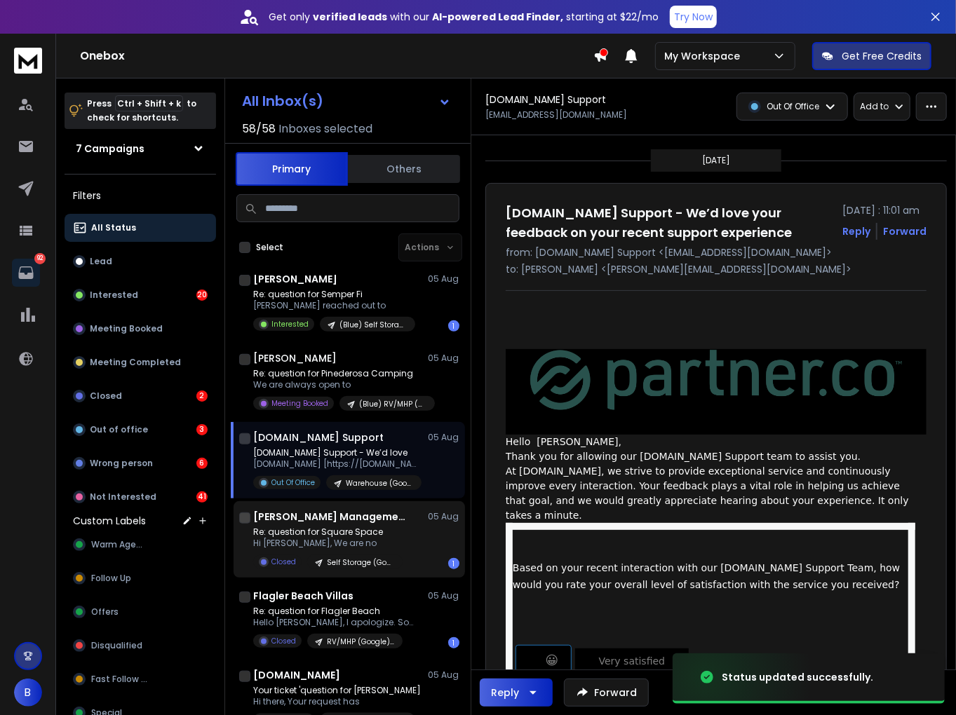
click at [330, 527] on p "Re: question for Square Space" at bounding box center [327, 532] width 149 height 11
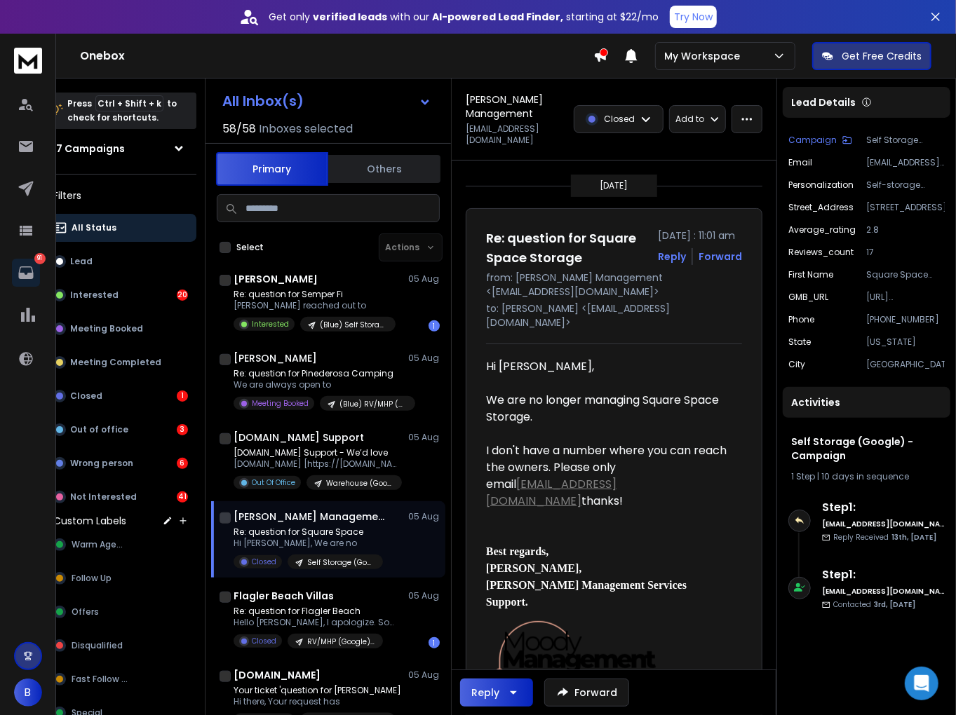
scroll to position [0, 114]
drag, startPoint x: 580, startPoint y: 372, endPoint x: 624, endPoint y: 373, distance: 44.2
click at [742, 105] on button "button" at bounding box center [746, 119] width 31 height 28
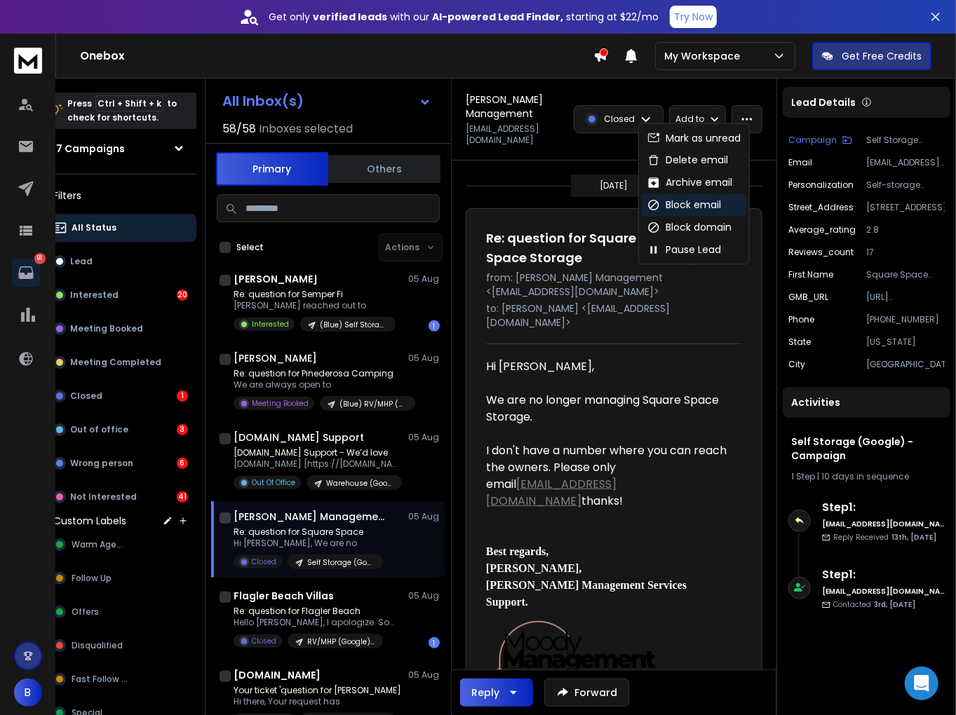
click at [710, 198] on div "Block email" at bounding box center [684, 205] width 74 height 14
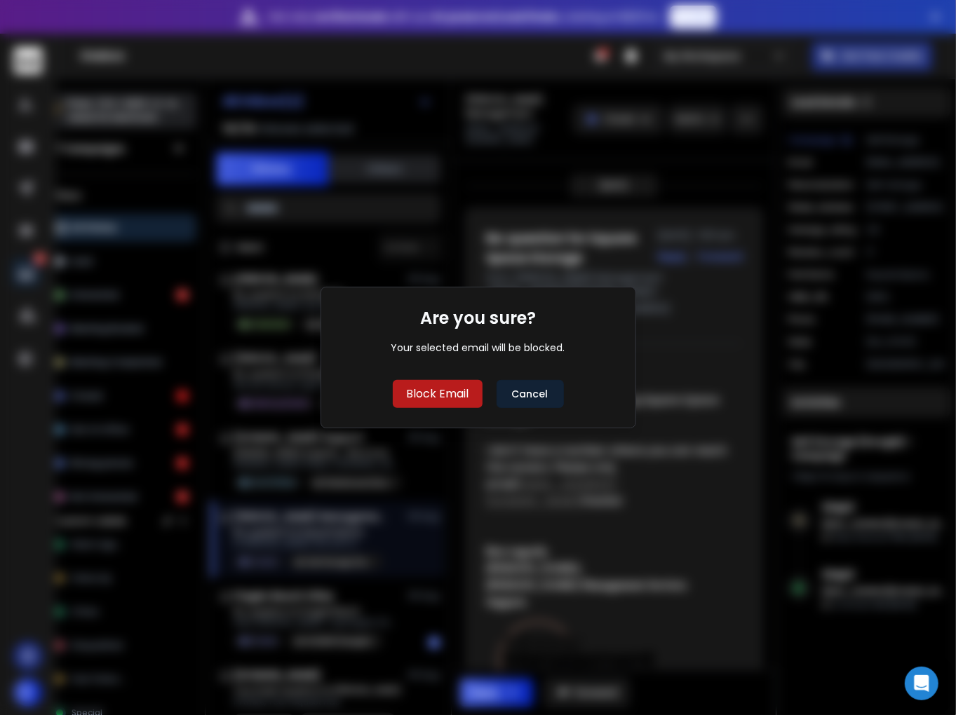
click at [438, 401] on button "Block Email" at bounding box center [438, 394] width 90 height 28
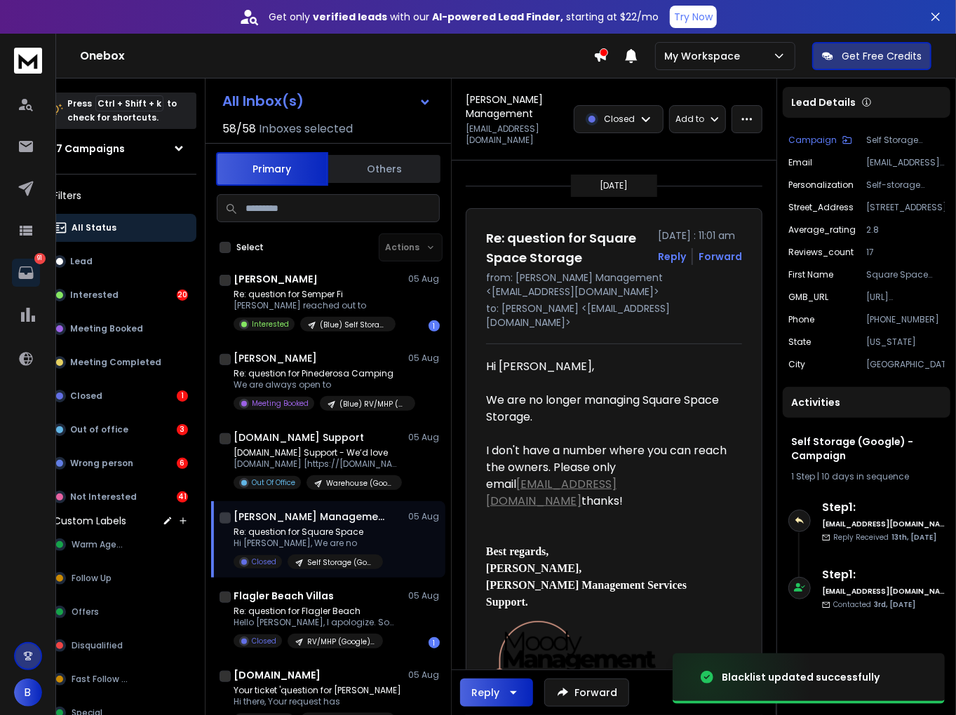
click at [625, 108] on div "Closed" at bounding box center [618, 119] width 88 height 27
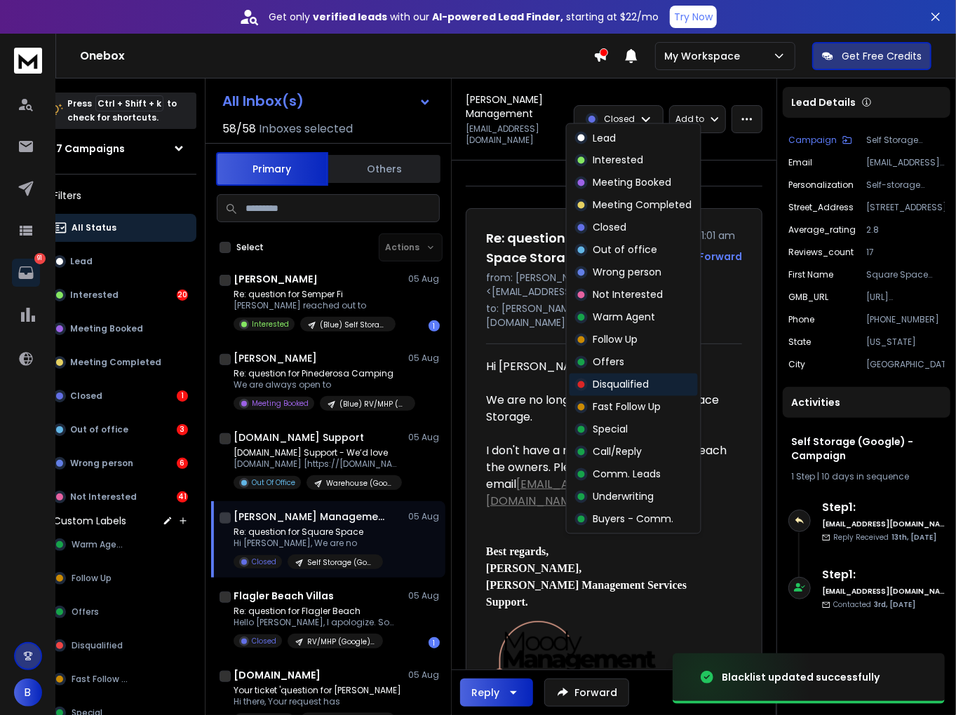
click at [628, 388] on p "Disqualified" at bounding box center [621, 385] width 56 height 14
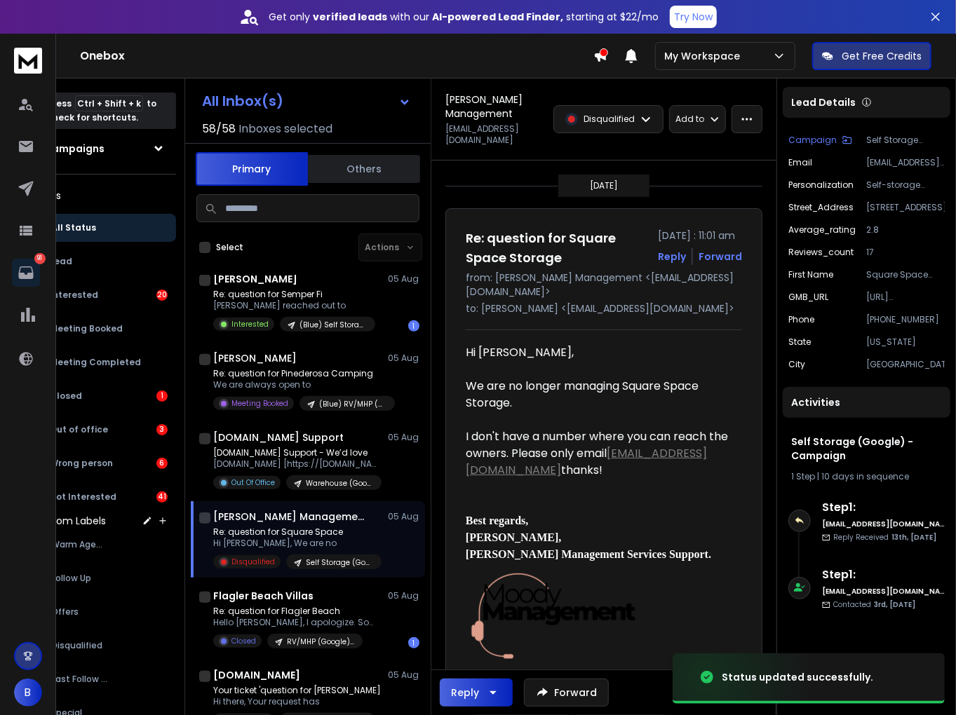
click at [220, 622] on p "Hello Kay, I apologize. Somehow" at bounding box center [297, 622] width 168 height 11
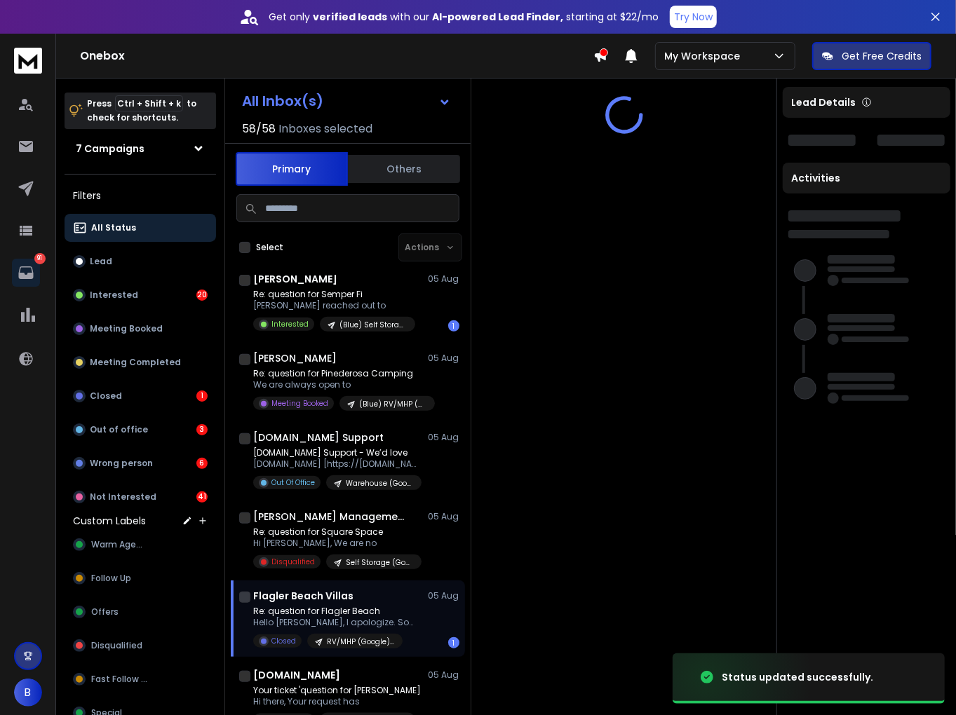
scroll to position [0, 0]
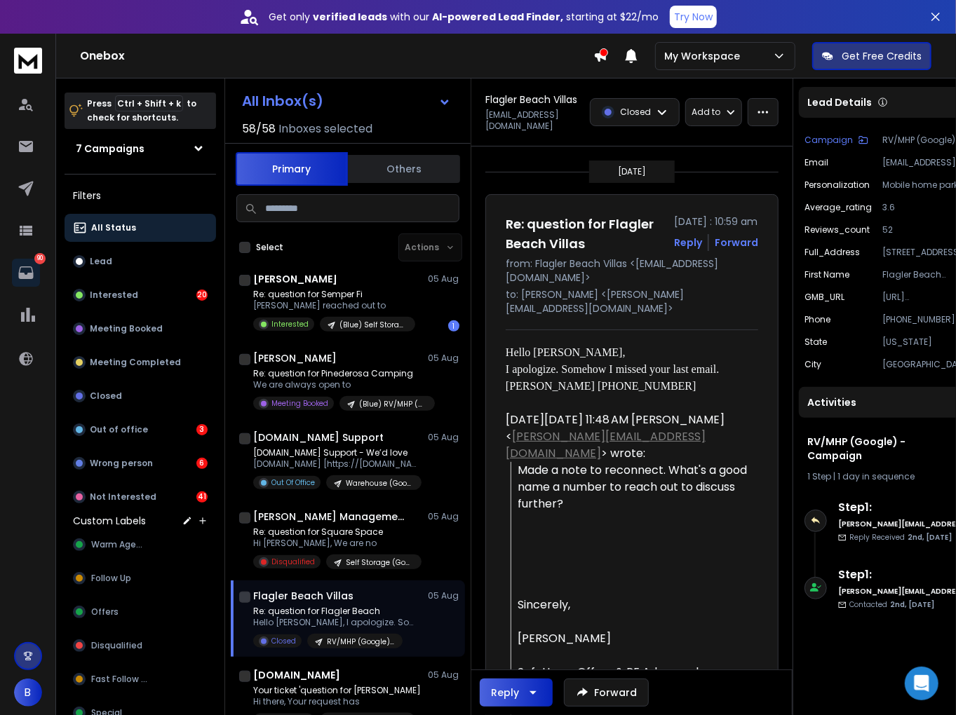
click at [651, 107] on p "Closed" at bounding box center [635, 112] width 31 height 11
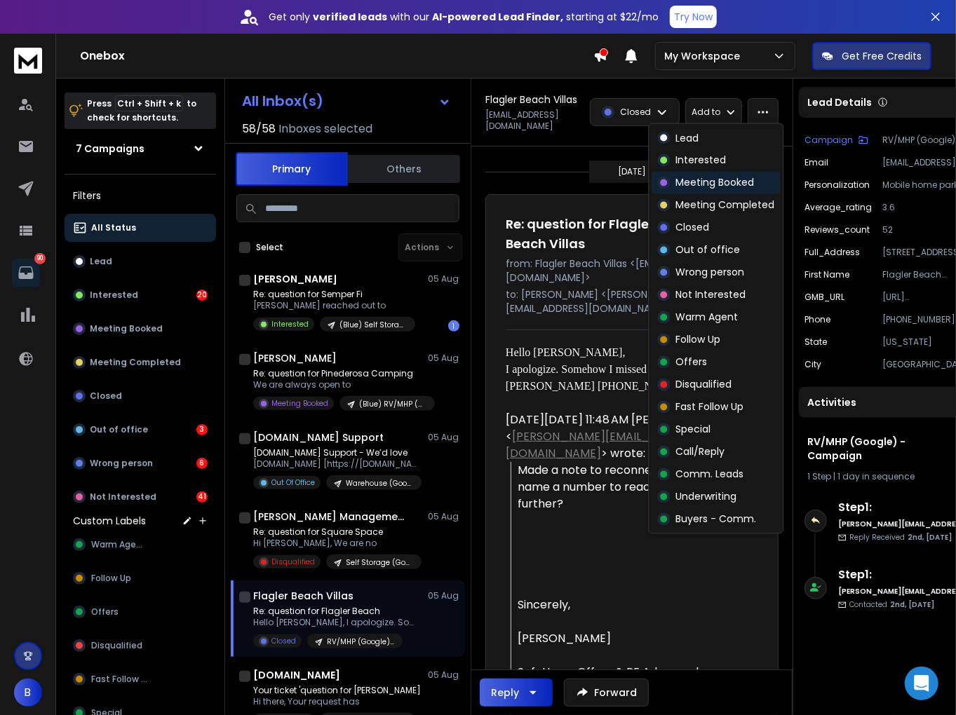
click at [705, 174] on div "Meeting Booked" at bounding box center [715, 183] width 128 height 22
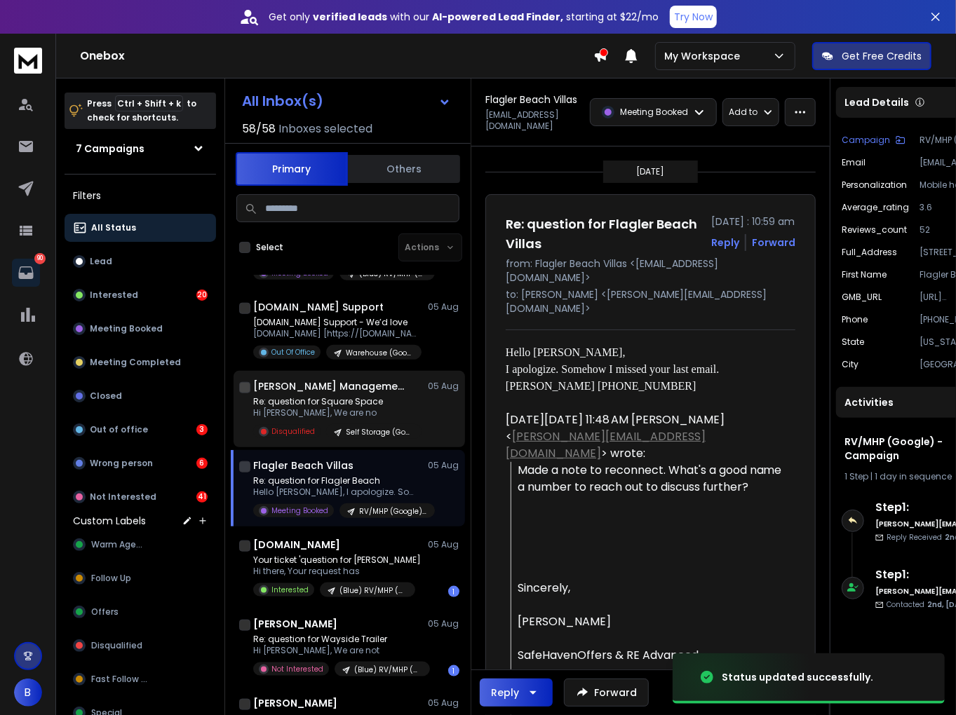
scroll to position [909, 0]
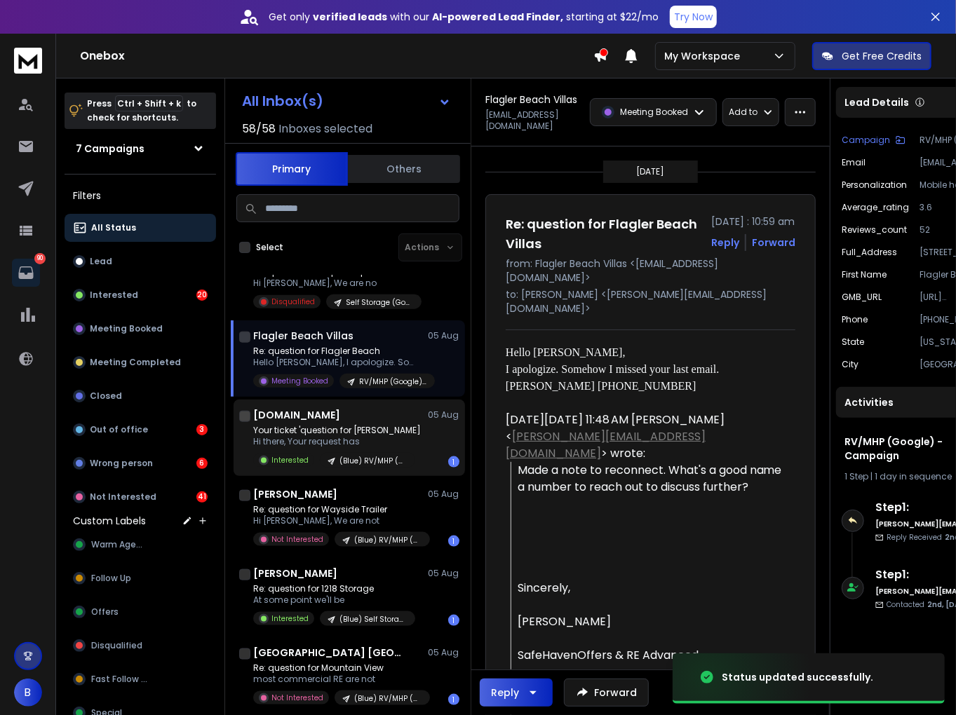
click at [367, 453] on div "(Blue) RV/MHP (Google) - Campaign" at bounding box center [367, 460] width 95 height 15
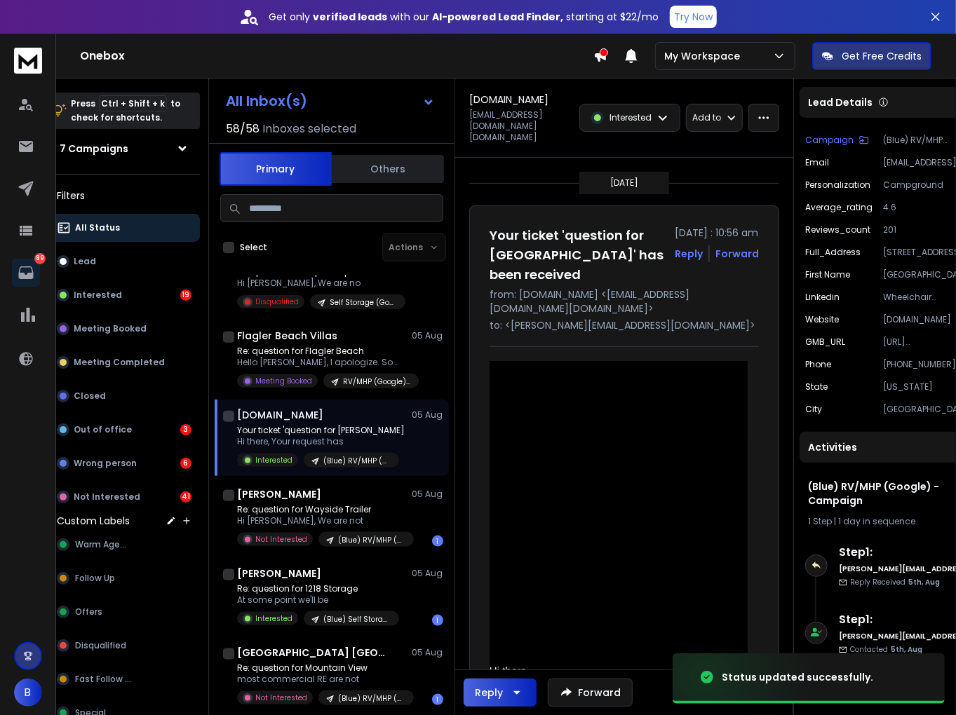
scroll to position [0, 43]
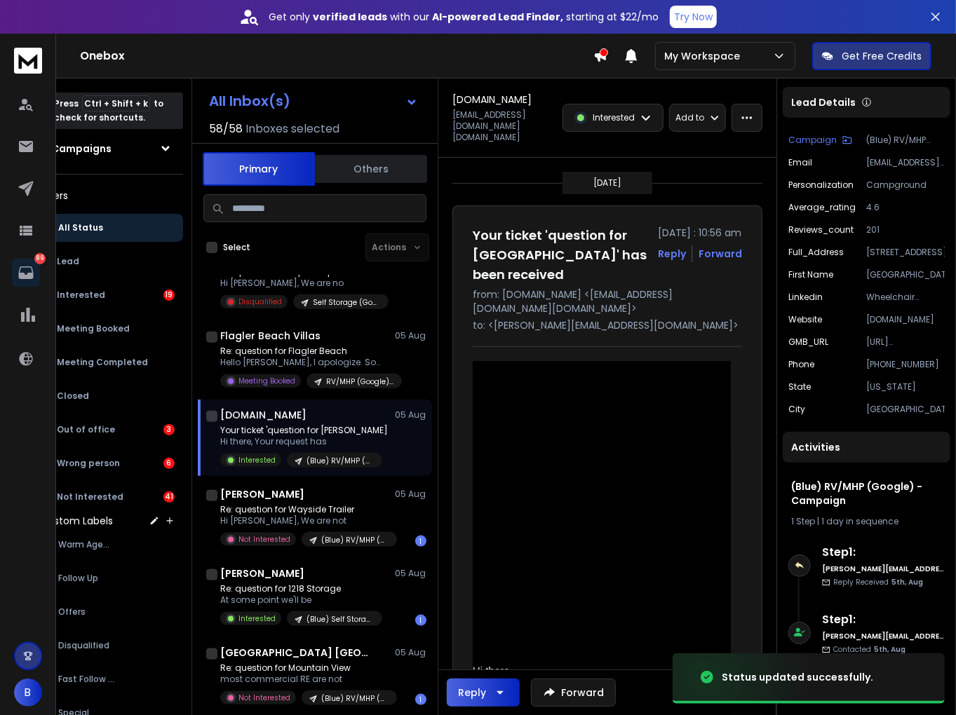
drag, startPoint x: 630, startPoint y: 320, endPoint x: 670, endPoint y: 318, distance: 40.7
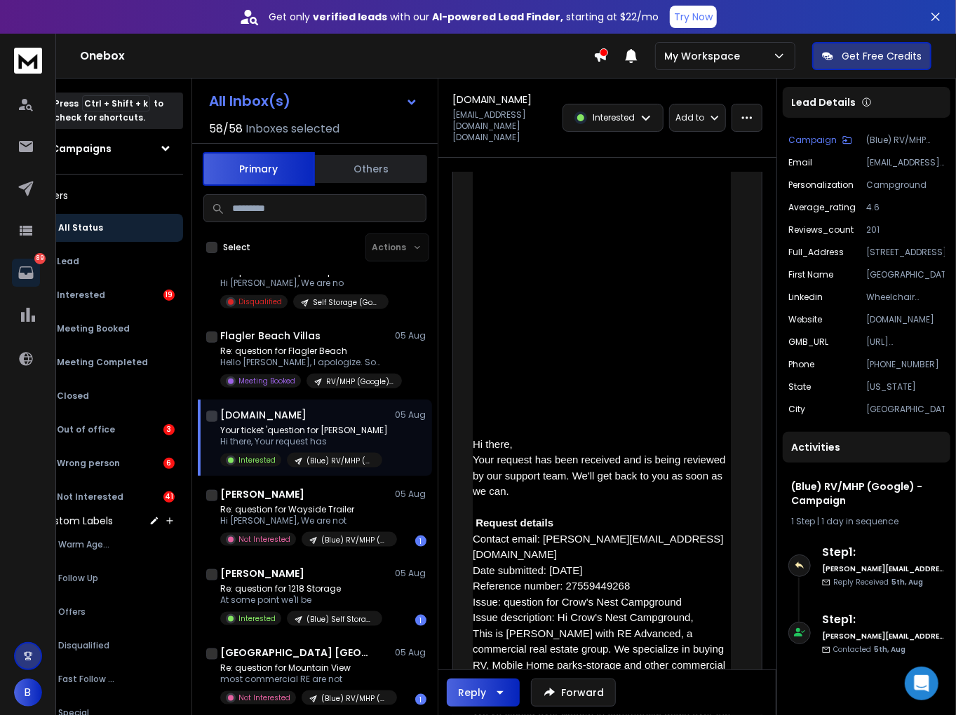
scroll to position [259, 0]
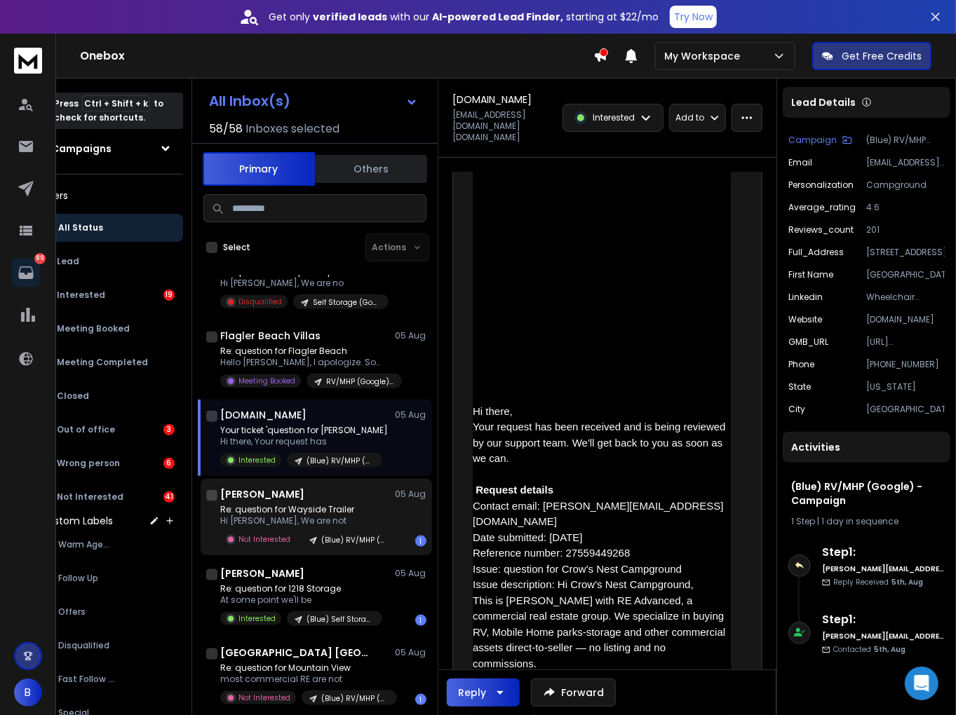
click at [313, 510] on p "Re: question for Wayside Trailer" at bounding box center [304, 509] width 168 height 11
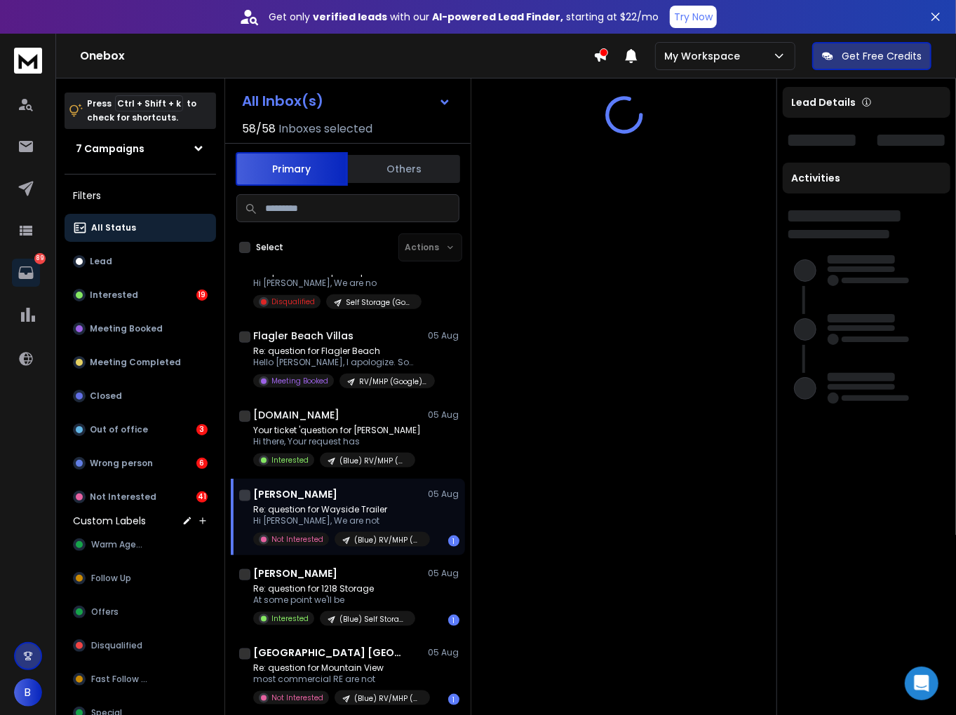
scroll to position [0, 0]
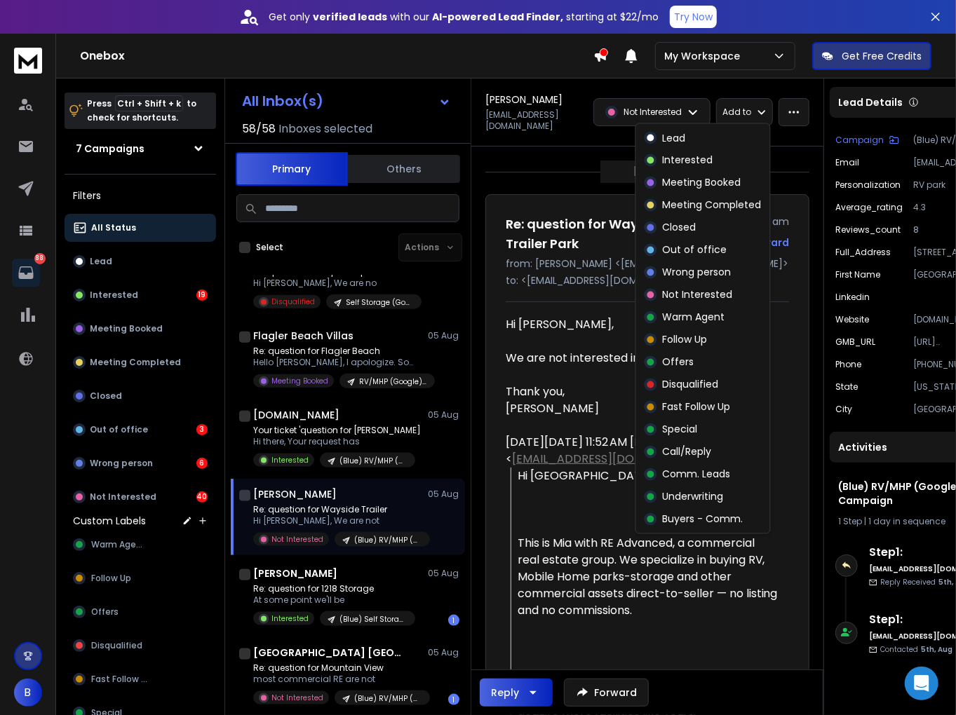
click at [710, 99] on div "Not Interested" at bounding box center [652, 112] width 116 height 27
click at [699, 346] on p "Follow Up" at bounding box center [685, 340] width 45 height 14
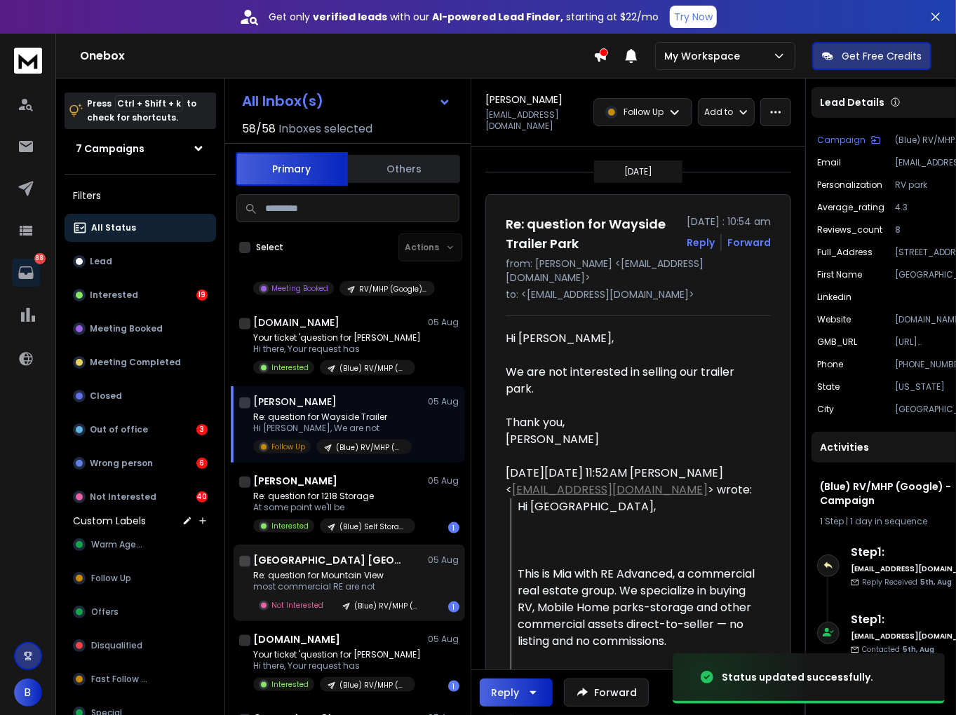
scroll to position [1038, 0]
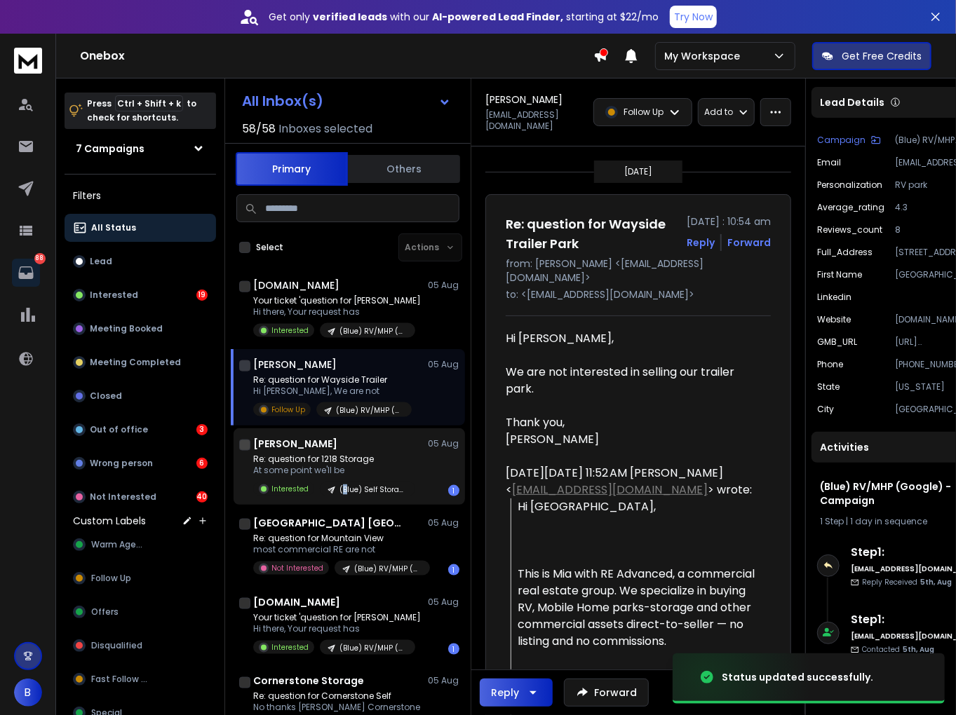
click at [341, 480] on div "Re: question for 1218 Storage At some point we'll be Interested (Blue) Self Sto…" at bounding box center [334, 475] width 162 height 43
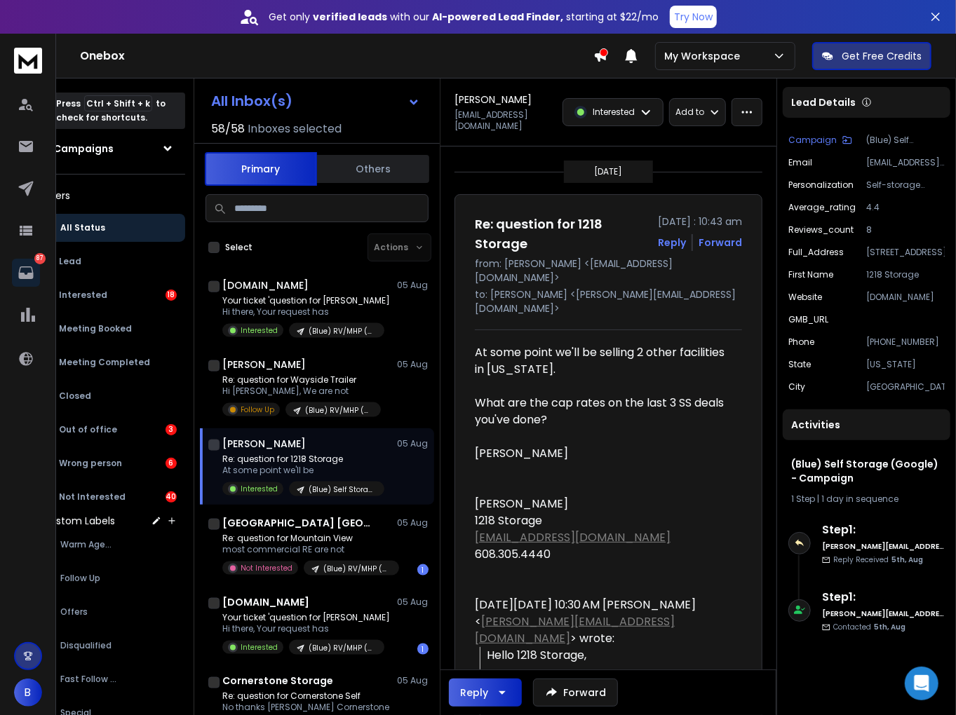
scroll to position [0, 60]
drag, startPoint x: 643, startPoint y: 374, endPoint x: 653, endPoint y: 229, distance: 146.2
drag, startPoint x: 627, startPoint y: 328, endPoint x: 628, endPoint y: 229, distance: 98.9
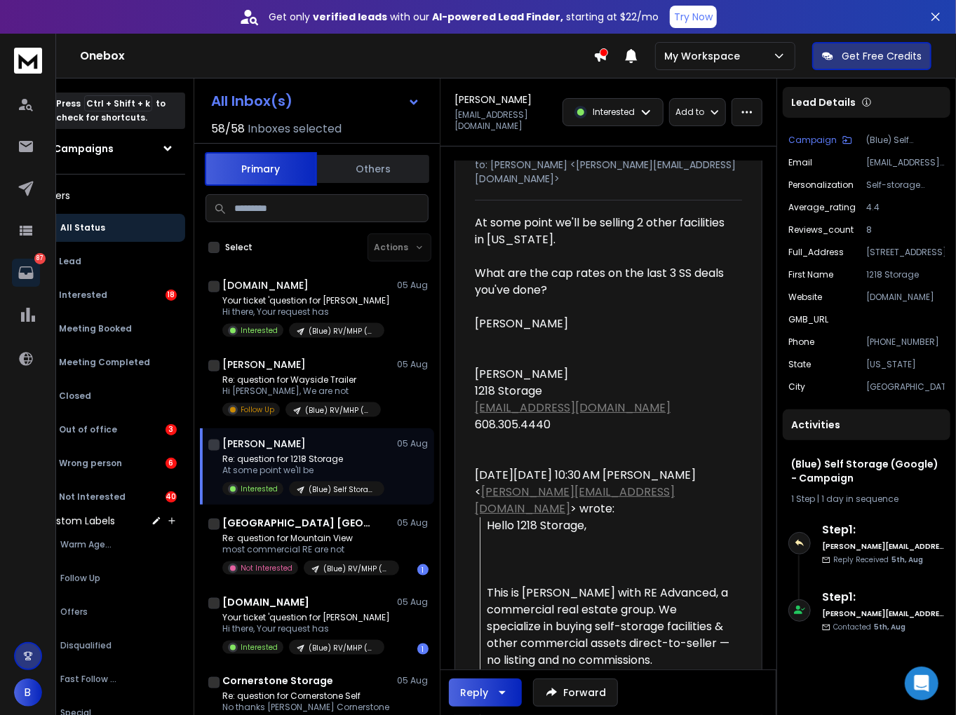
scroll to position [0, 0]
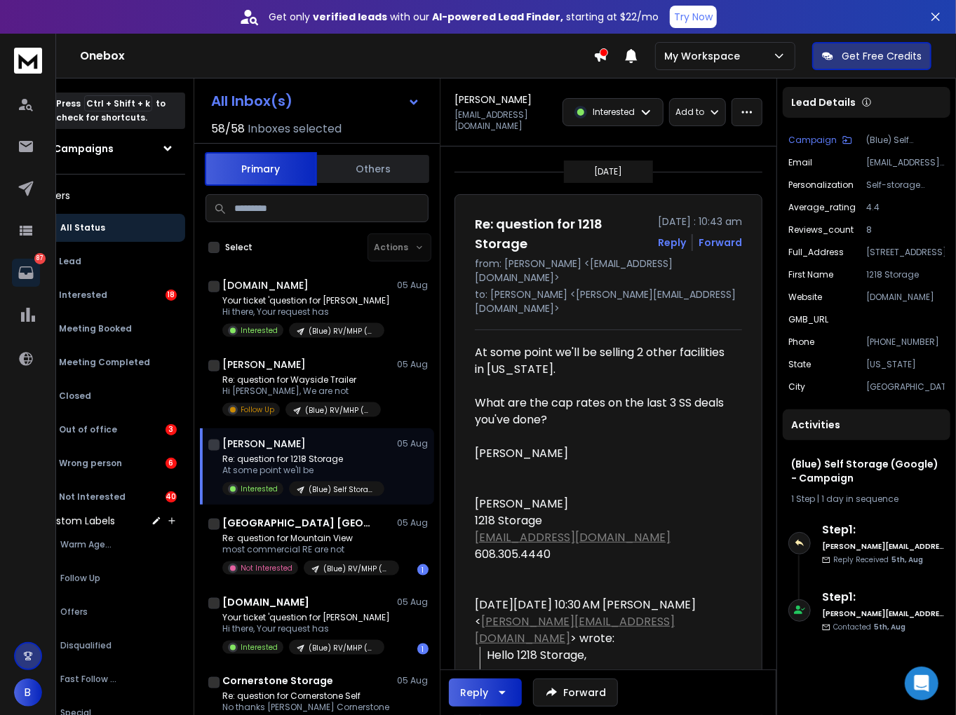
click at [740, 106] on icon "button" at bounding box center [746, 112] width 13 height 13
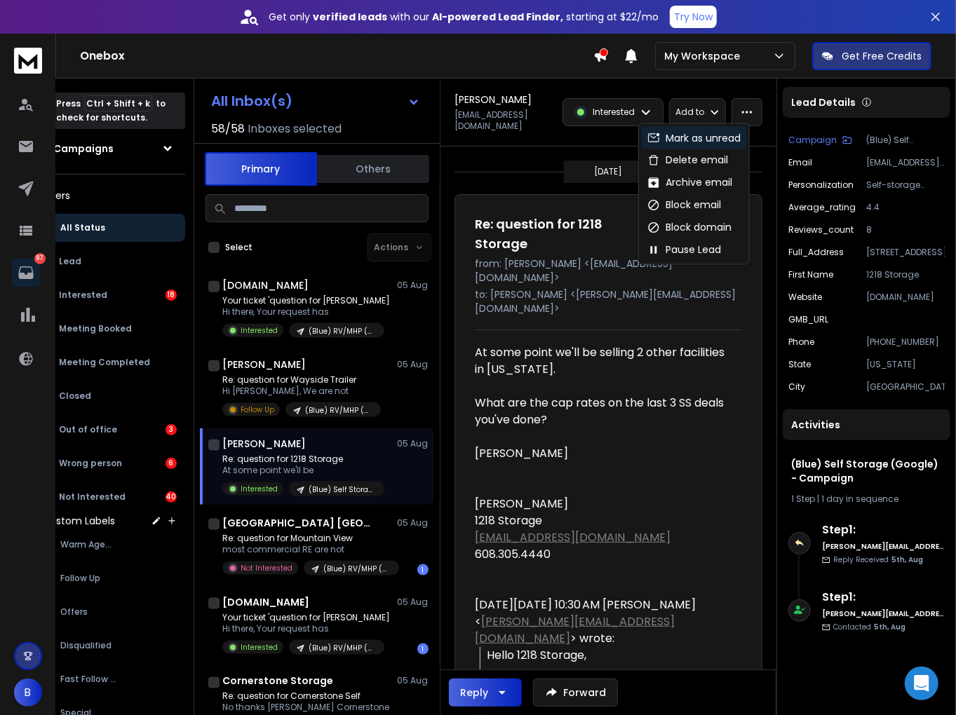
click at [727, 135] on div "Mark as unread" at bounding box center [693, 138] width 93 height 14
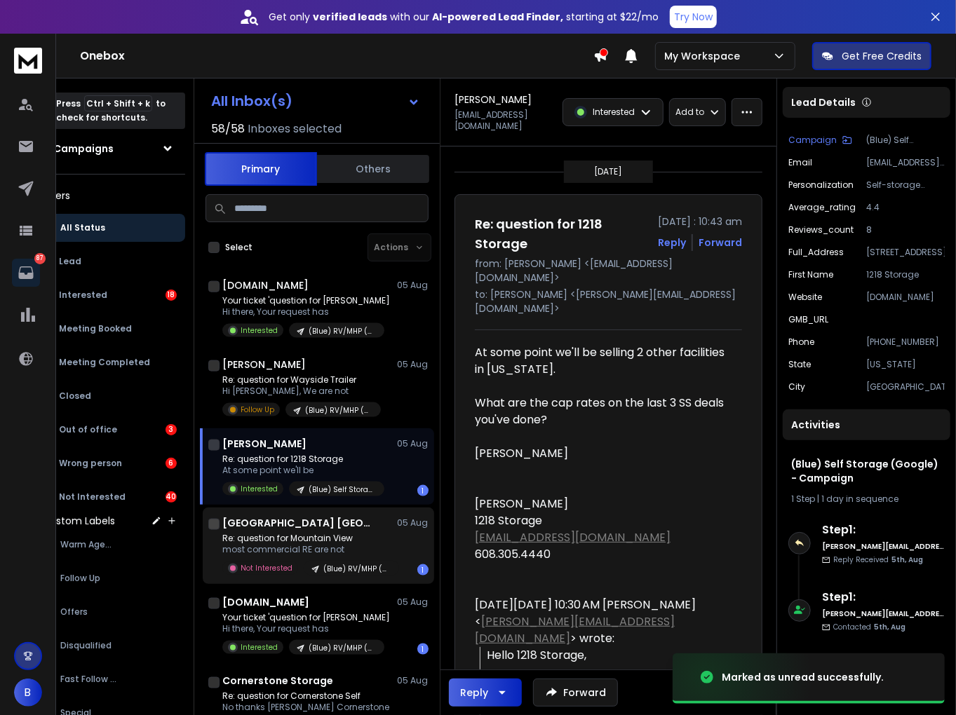
click at [312, 554] on p "most commercial RE are not" at bounding box center [306, 549] width 168 height 11
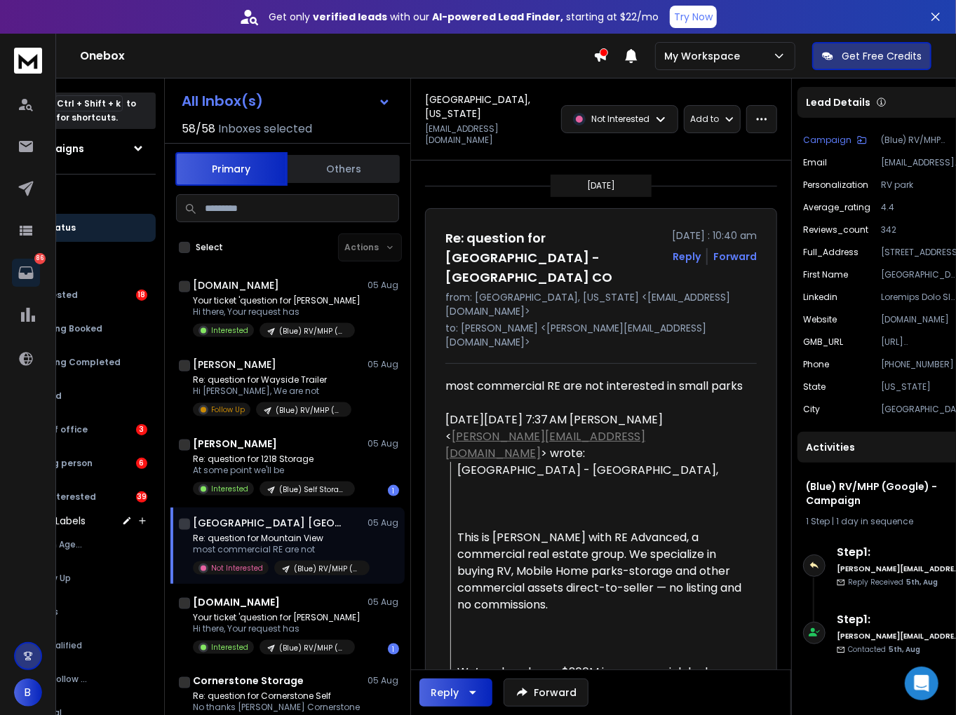
scroll to position [0, 73]
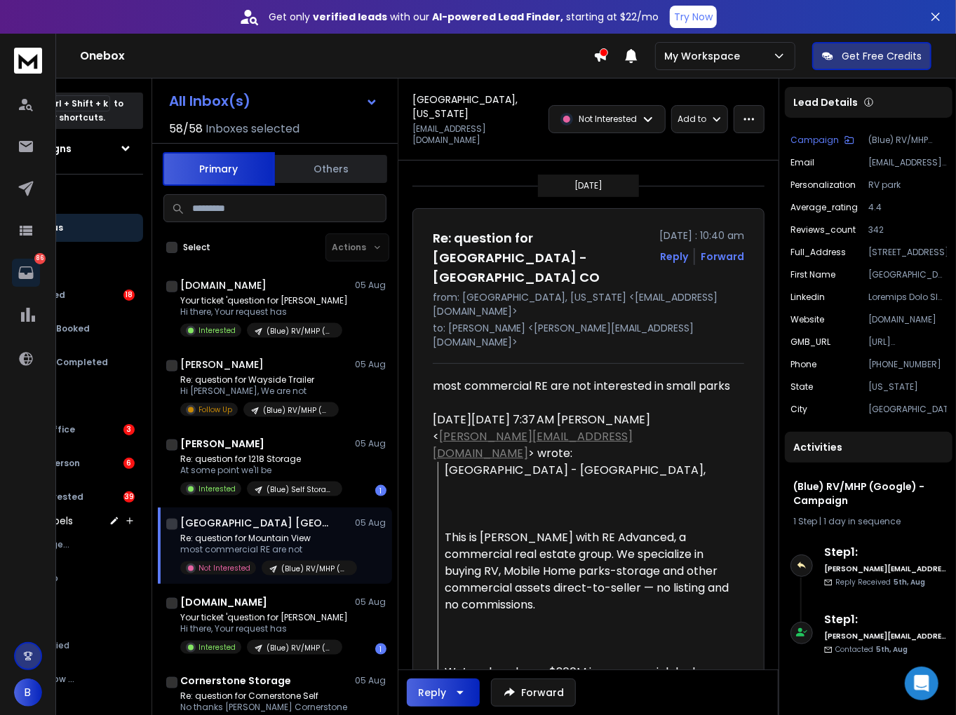
drag, startPoint x: 608, startPoint y: 398, endPoint x: 656, endPoint y: 391, distance: 48.2
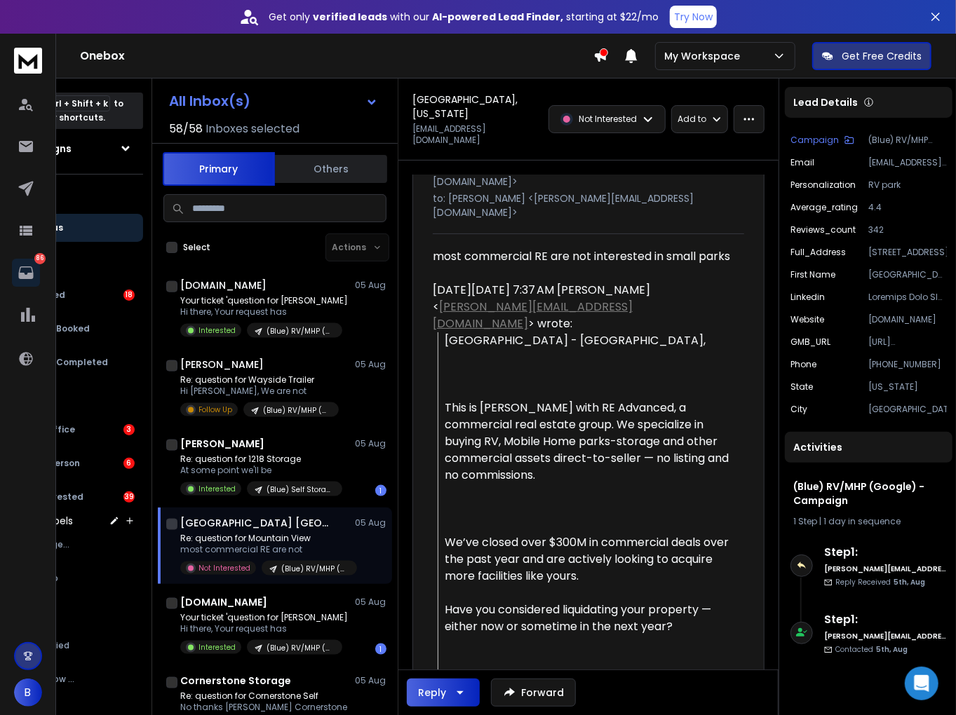
scroll to position [0, 0]
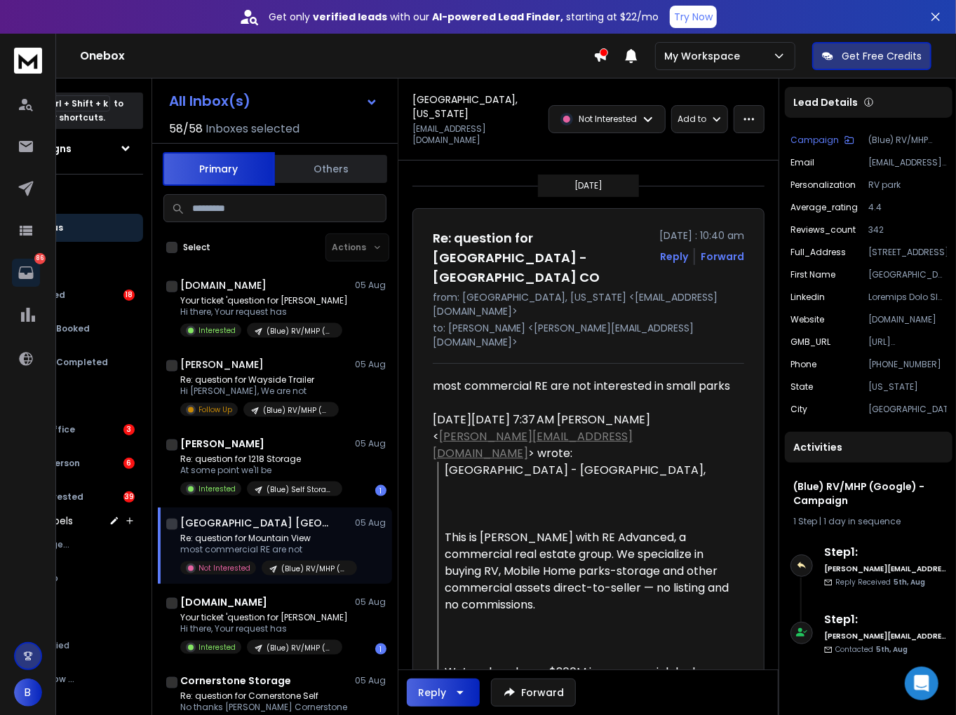
click at [452, 691] on icon "button" at bounding box center [460, 692] width 17 height 17
click at [454, 665] on p "Reply All" at bounding box center [438, 657] width 63 height 20
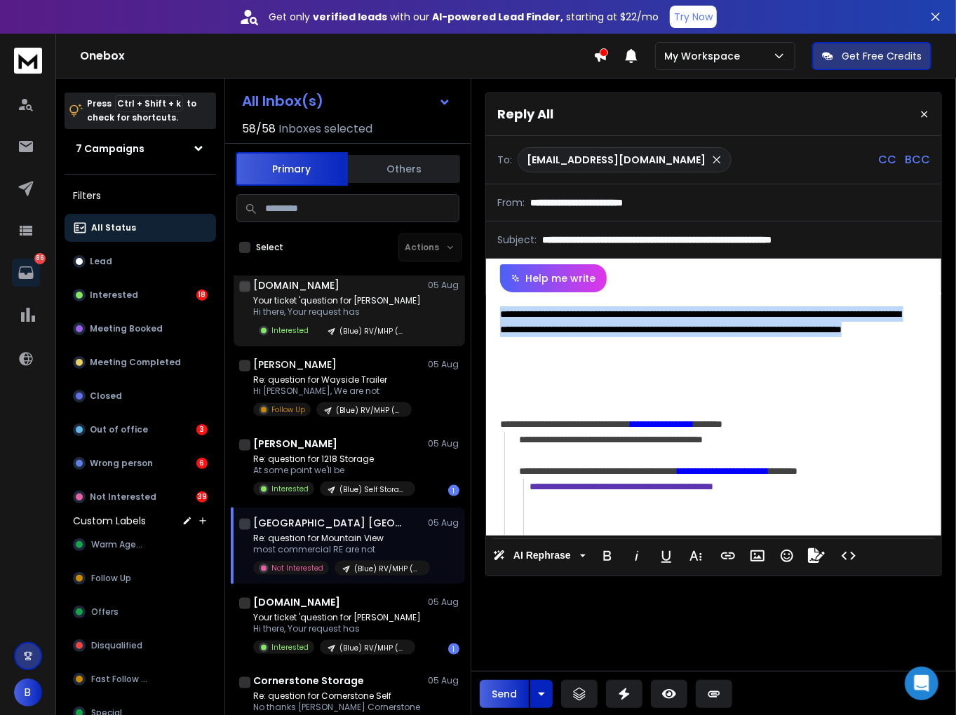
drag, startPoint x: 665, startPoint y: 346, endPoint x: 398, endPoint y: 276, distance: 276.2
click at [398, 276] on div "All Inbox(s) 58 / 58 Inboxes selected Primary Others Select Actions Kalbus Harb…" at bounding box center [589, 436] width 731 height 715
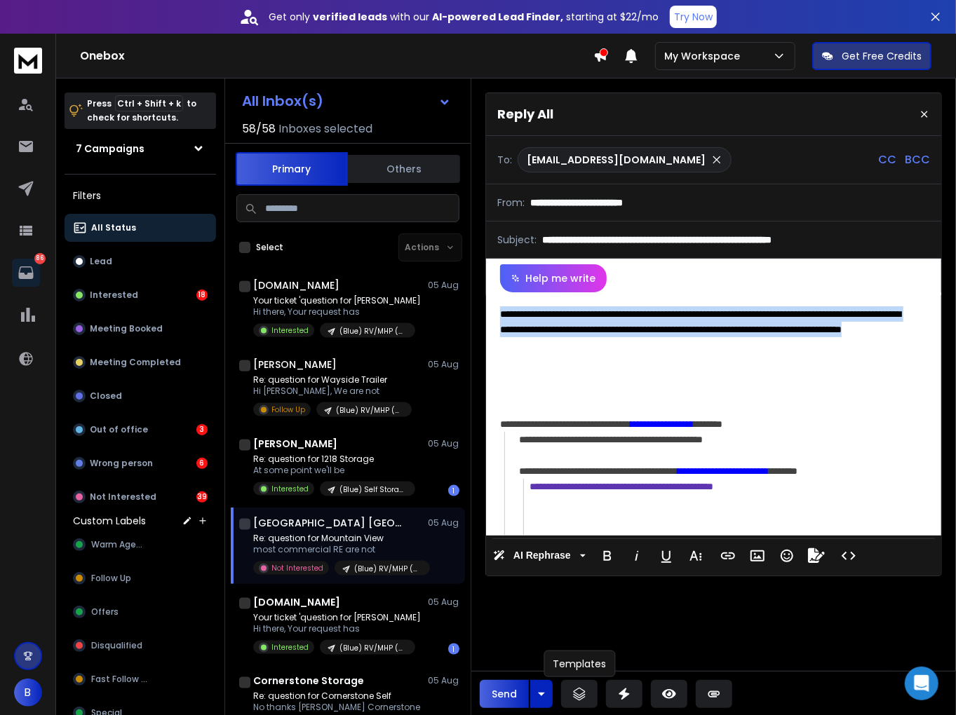
click at [583, 694] on icon at bounding box center [579, 694] width 14 height 14
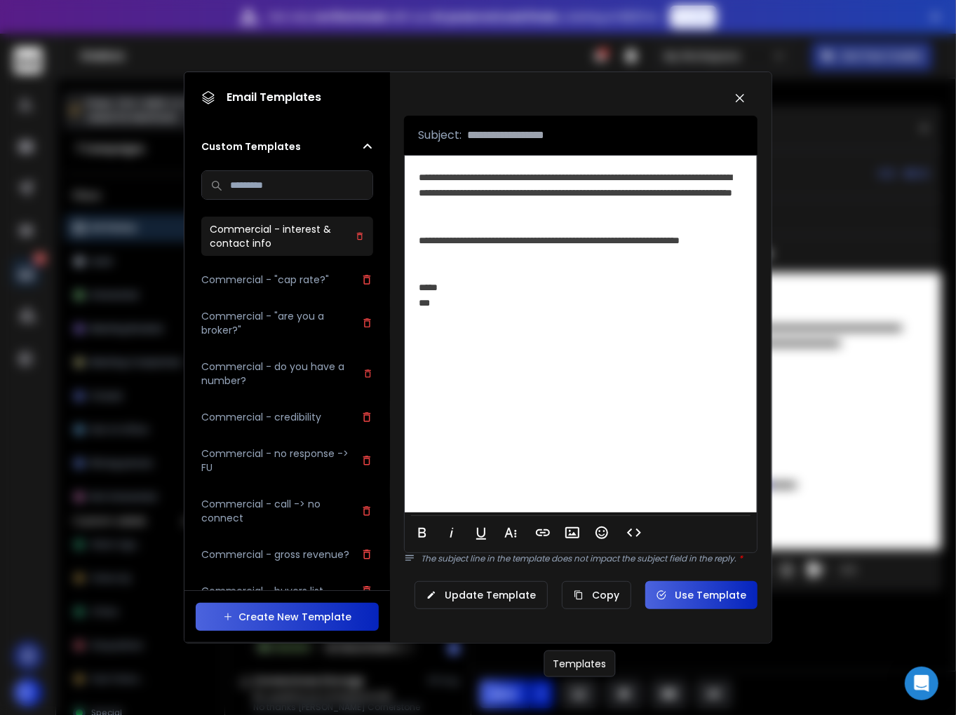
click at [696, 597] on button "Use Template" at bounding box center [701, 595] width 112 height 28
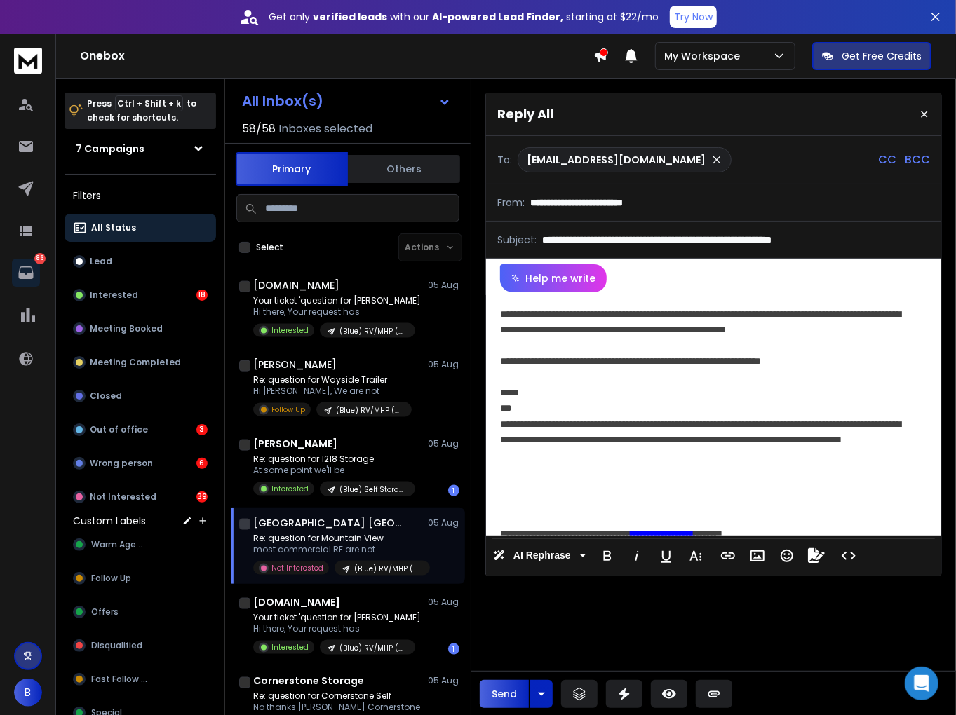
click at [675, 363] on div "**********" at bounding box center [706, 360] width 412 height 15
click at [500, 316] on div "**********" at bounding box center [706, 322] width 412 height 32
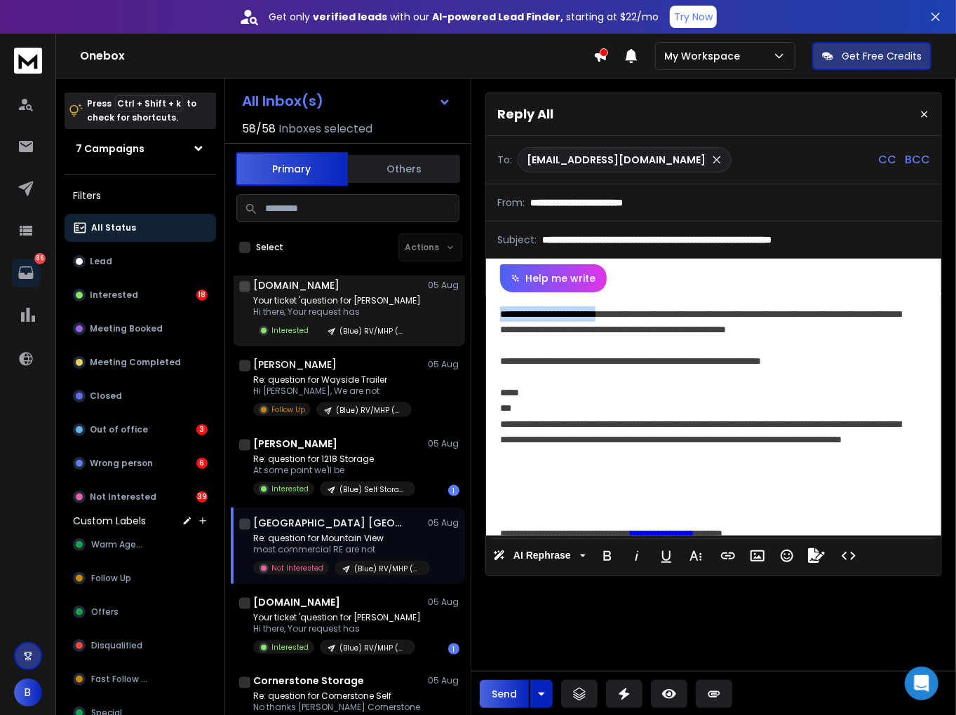
drag, startPoint x: 617, startPoint y: 311, endPoint x: 419, endPoint y: 312, distance: 197.7
click at [421, 312] on div "All Inbox(s) 58 / 58 Inboxes selected Primary Others Select Actions Kalbus Harb…" at bounding box center [589, 436] width 731 height 715
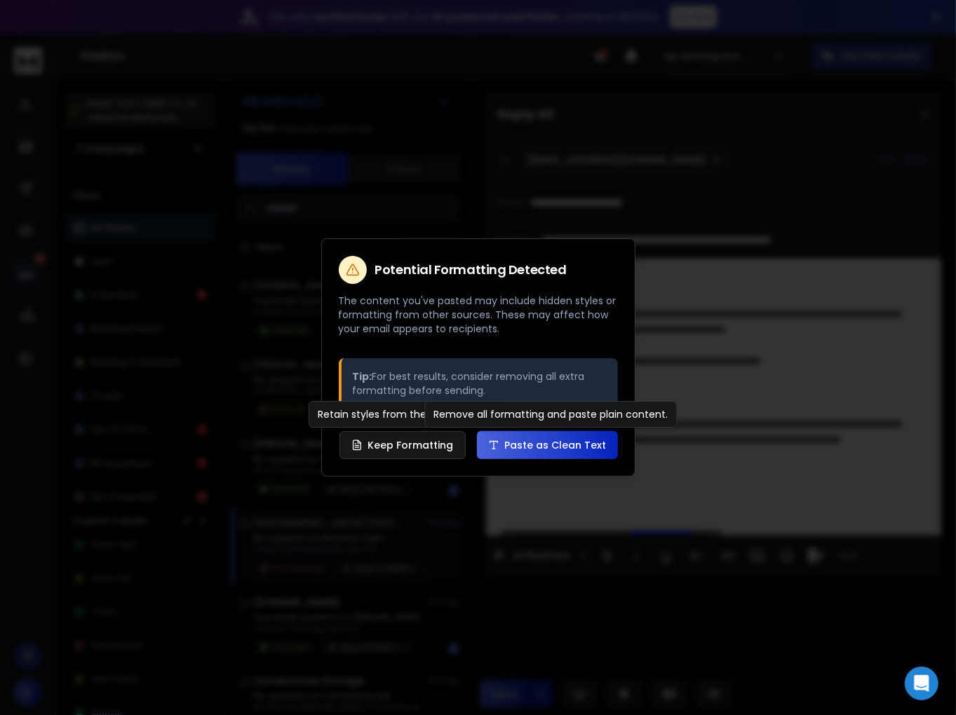
click at [587, 439] on button "Paste as Clean Text" at bounding box center [547, 445] width 141 height 28
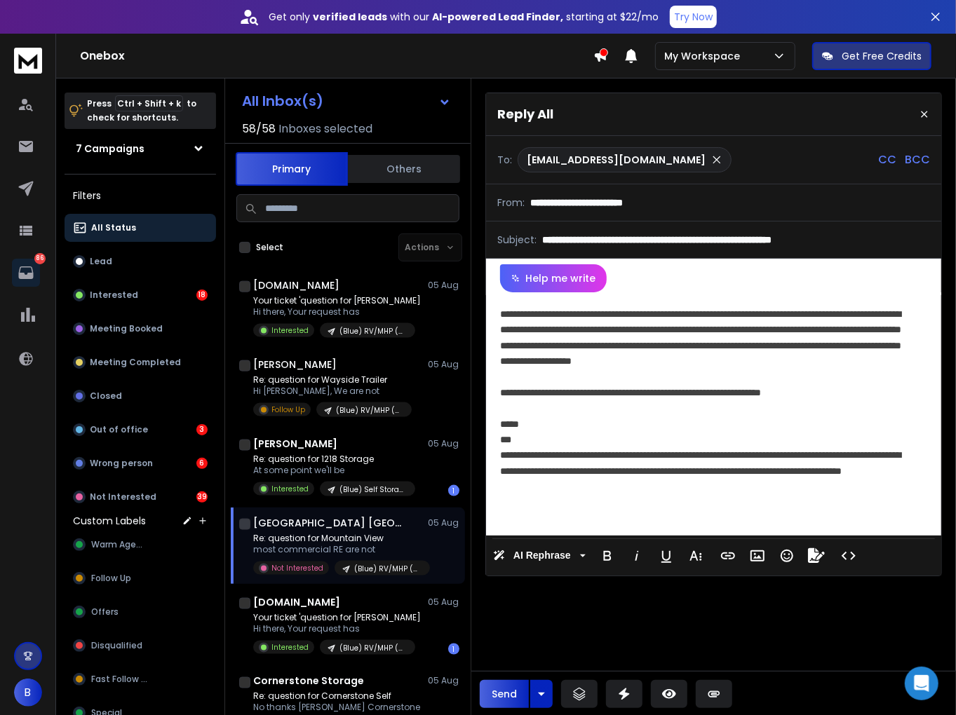
click at [670, 470] on div "**********" at bounding box center [706, 470] width 412 height 47
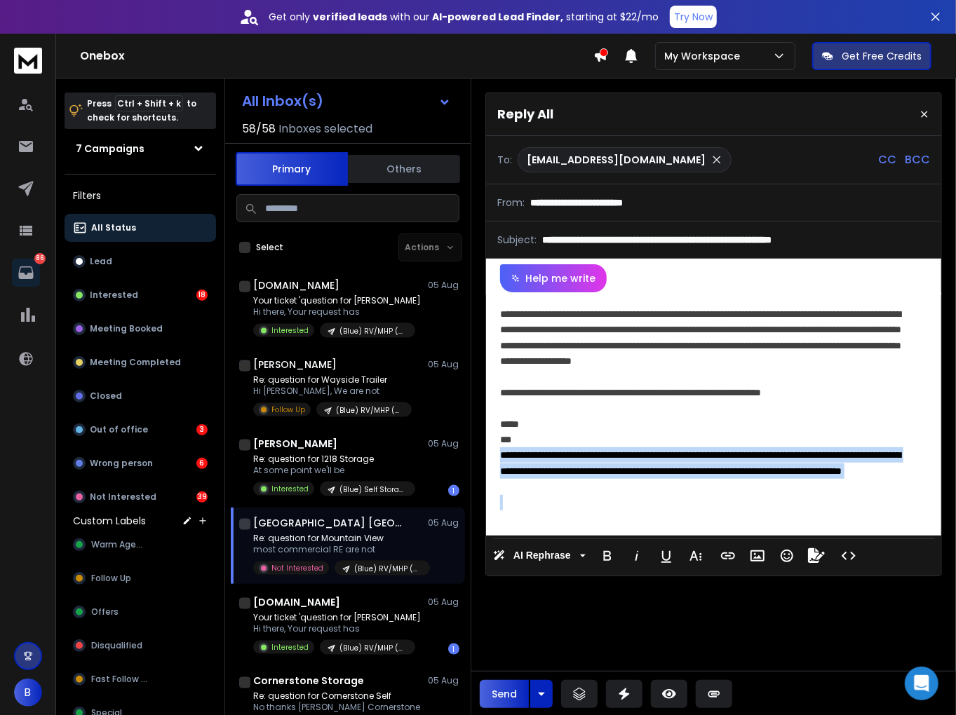
click at [670, 470] on div "**********" at bounding box center [706, 470] width 412 height 47
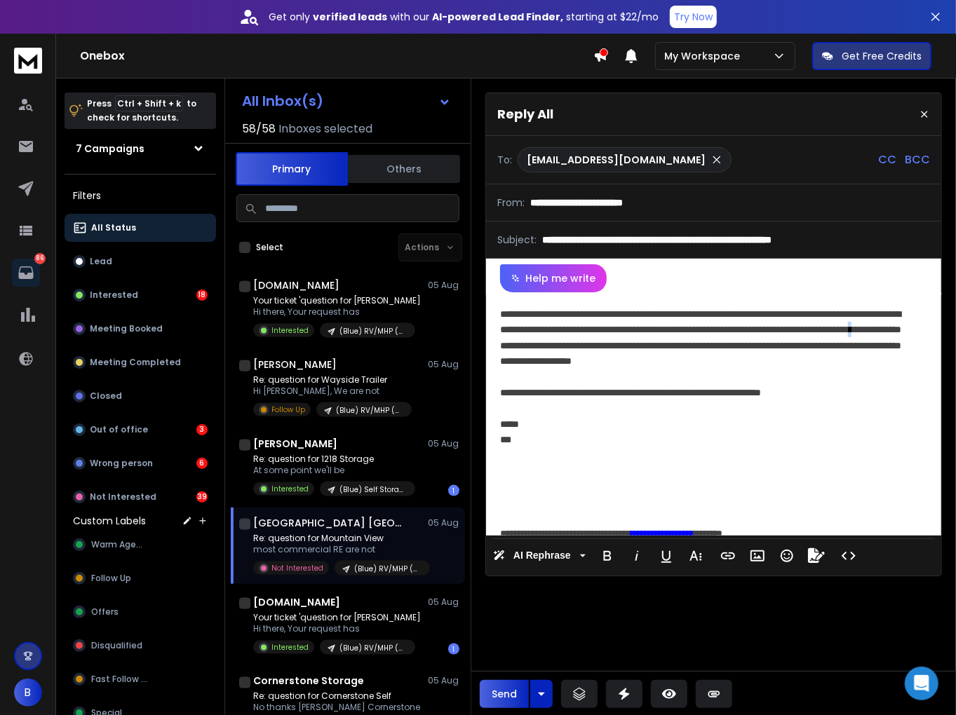
click at [640, 344] on div "**********" at bounding box center [706, 337] width 412 height 63
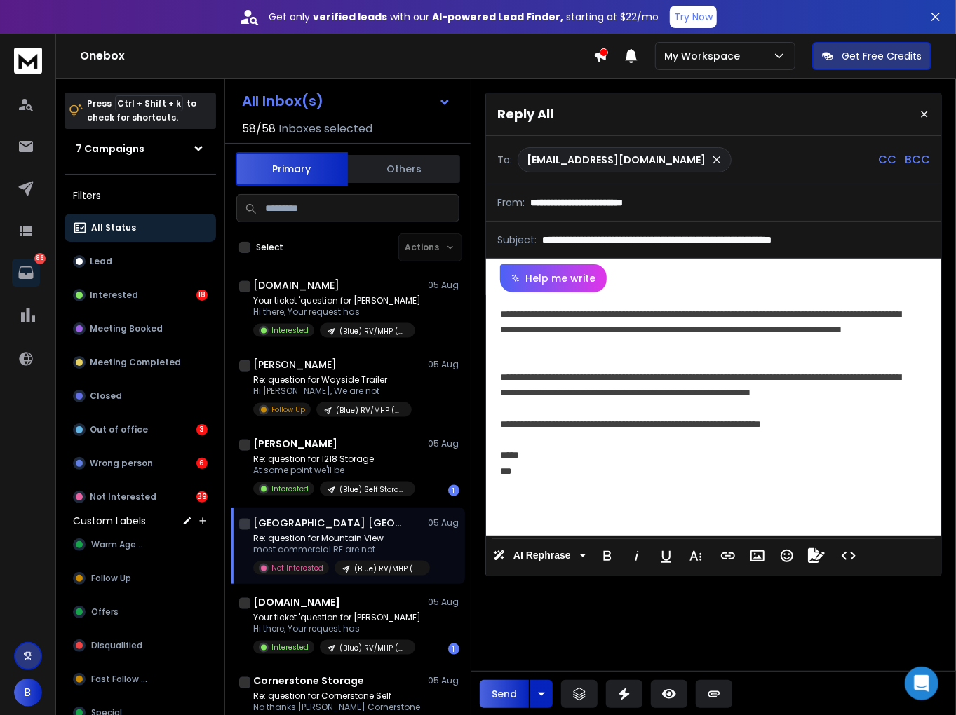
click at [545, 688] on icon "button" at bounding box center [541, 694] width 17 height 17
click at [537, 662] on p "Send Later" at bounding box center [526, 658] width 52 height 14
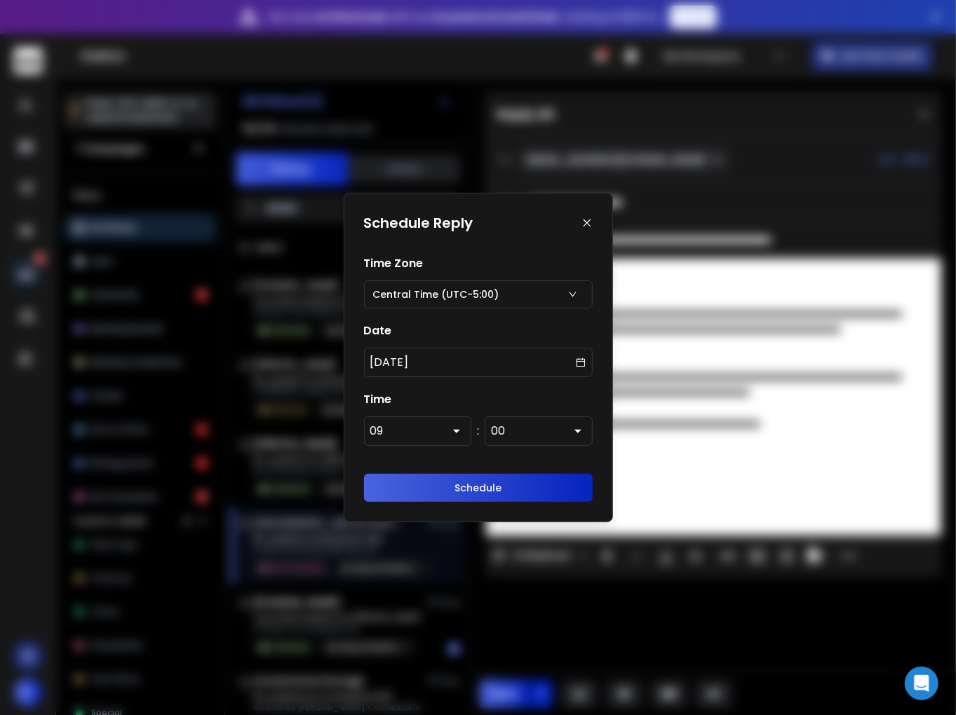
click at [527, 429] on div "00" at bounding box center [539, 431] width 108 height 29
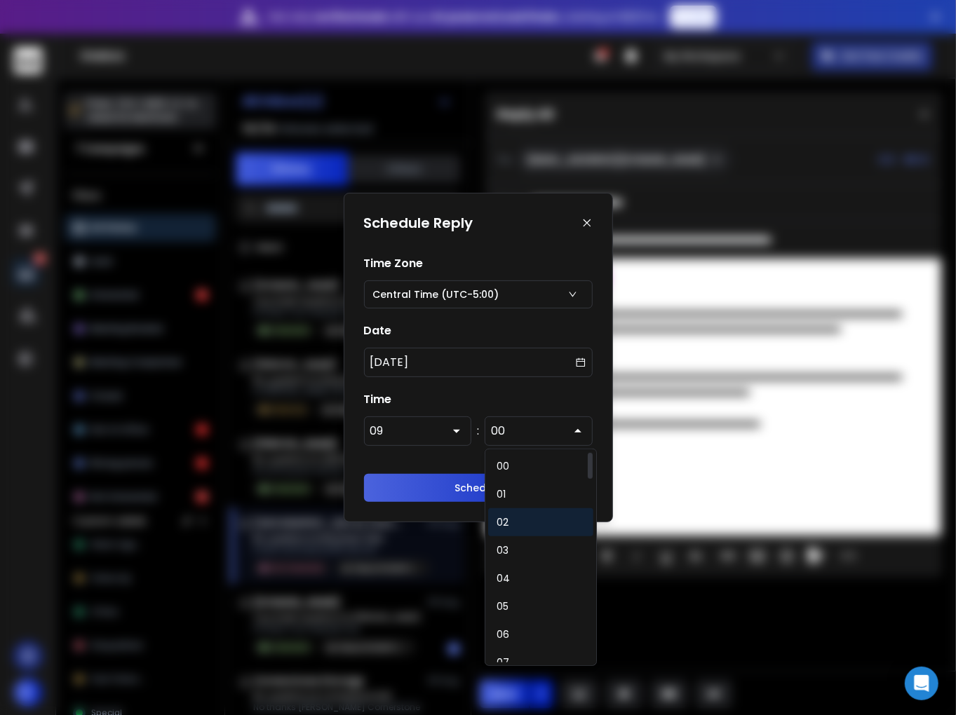
click at [529, 521] on div "02" at bounding box center [540, 522] width 105 height 28
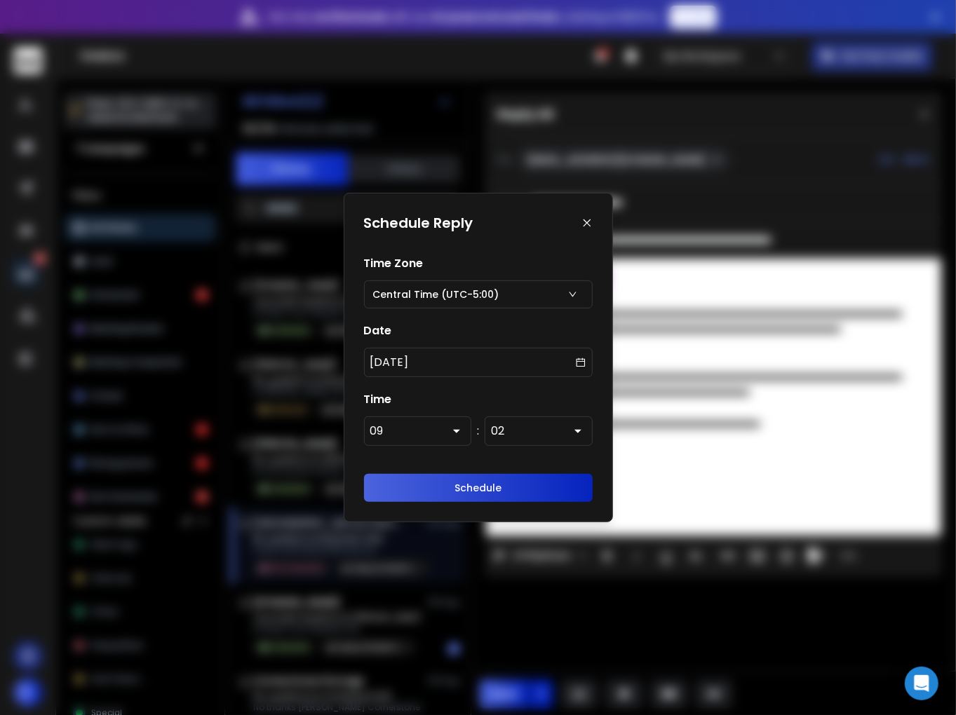
click at [486, 486] on div "Schedule" at bounding box center [478, 488] width 229 height 28
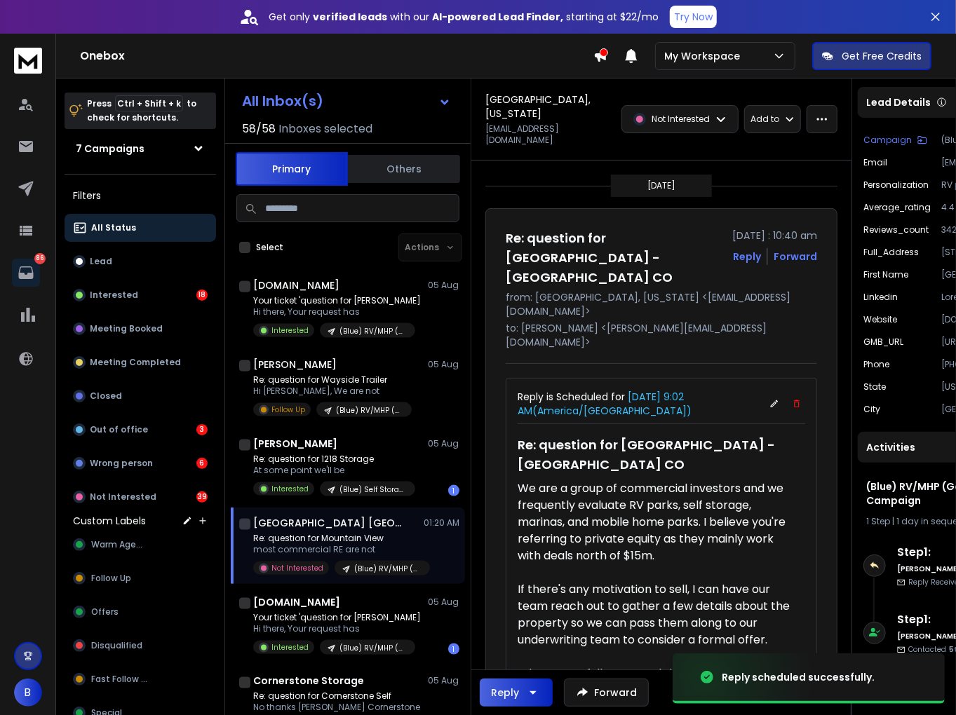
click at [669, 114] on p "Not Interested" at bounding box center [680, 119] width 58 height 11
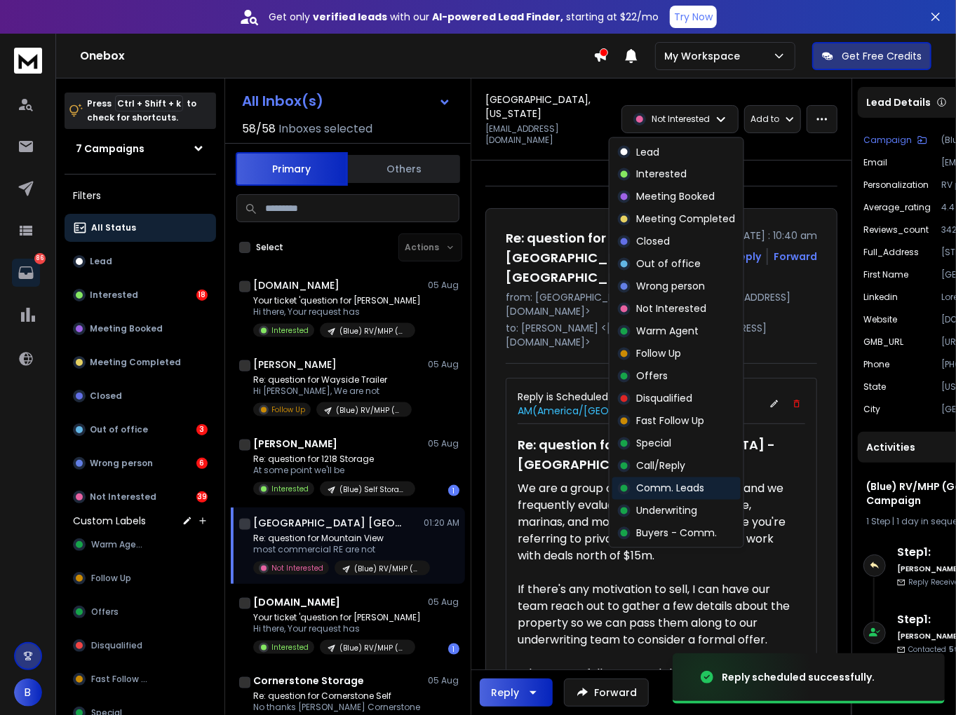
click at [681, 491] on p "Comm. Leads" at bounding box center [670, 489] width 68 height 14
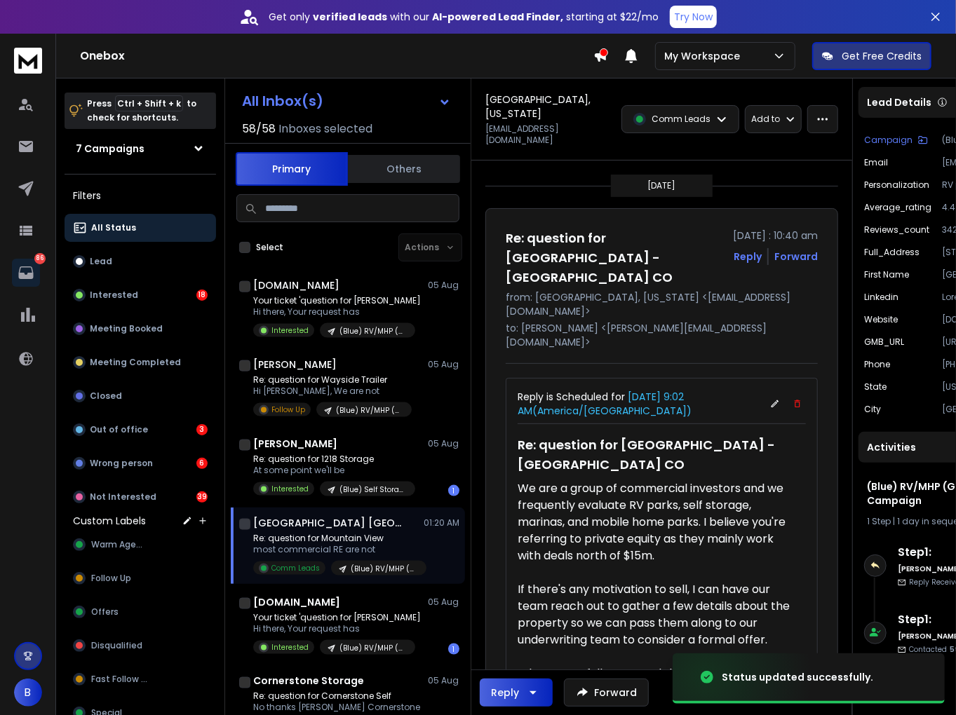
scroll to position [1168, 0]
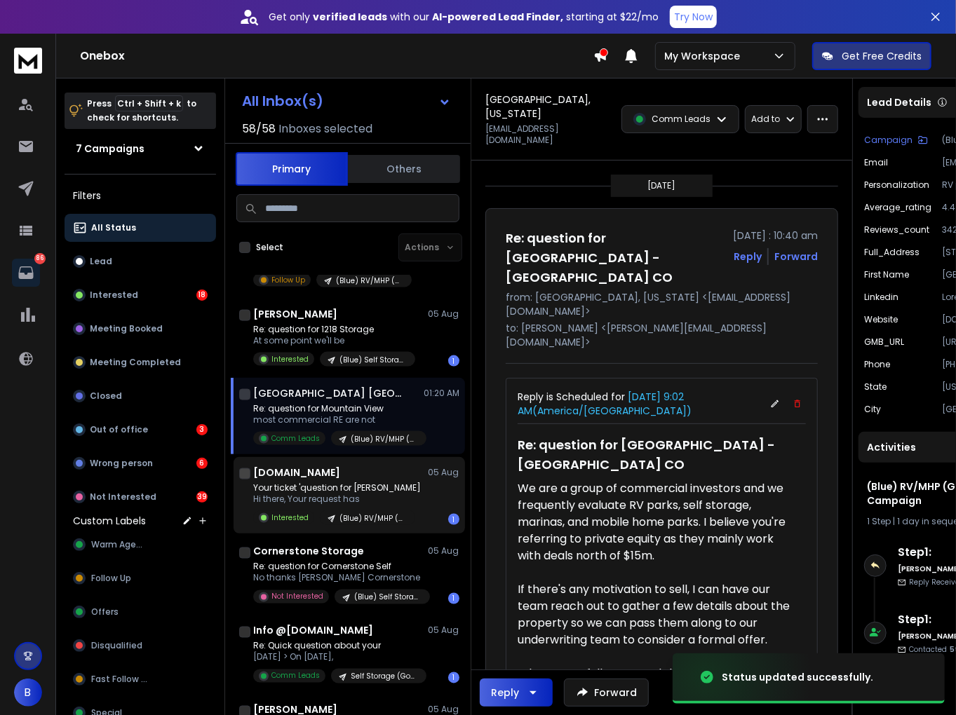
click at [345, 494] on p "Hi there, Your request has" at bounding box center [337, 499] width 168 height 11
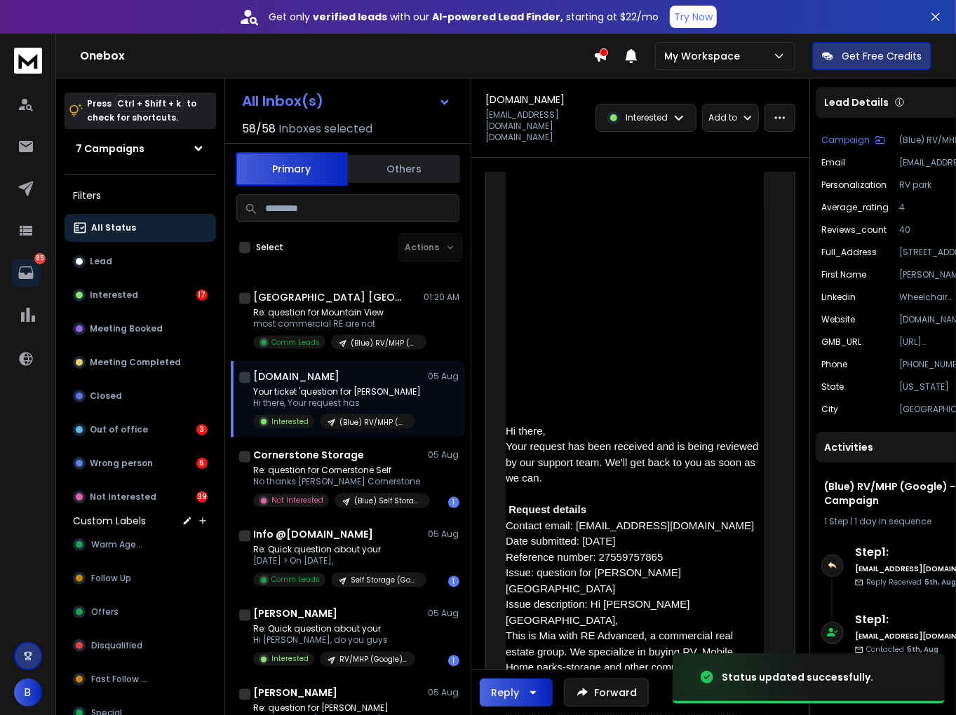
scroll to position [1299, 0]
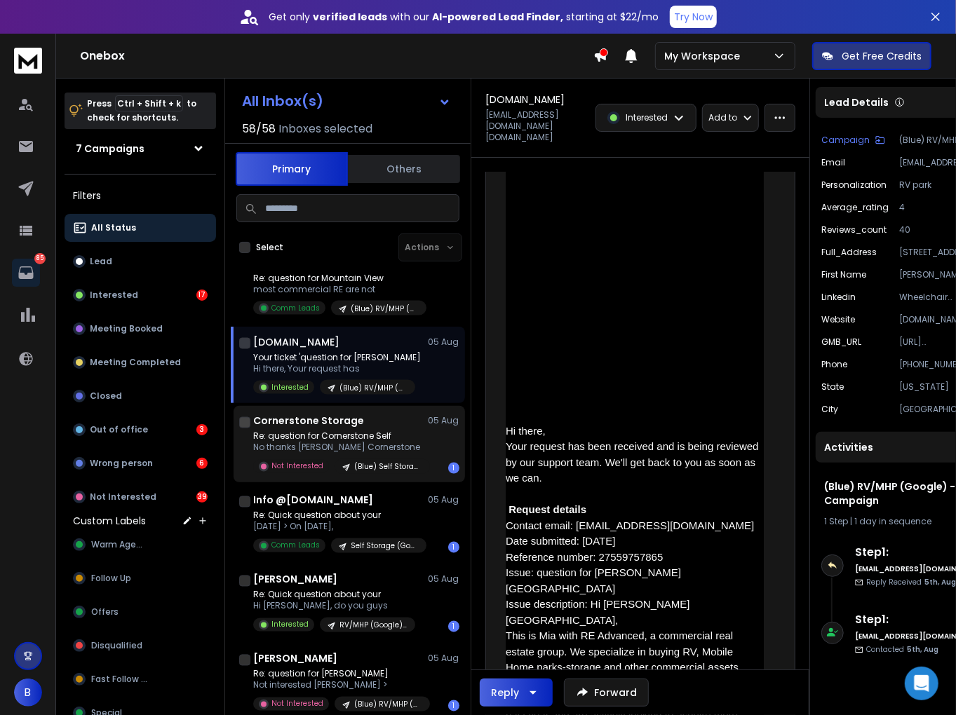
click at [366, 453] on div "Re: question for Cornerstone Self No thanks Gloria Rajkowski Cornerstone Not In…" at bounding box center [341, 452] width 177 height 43
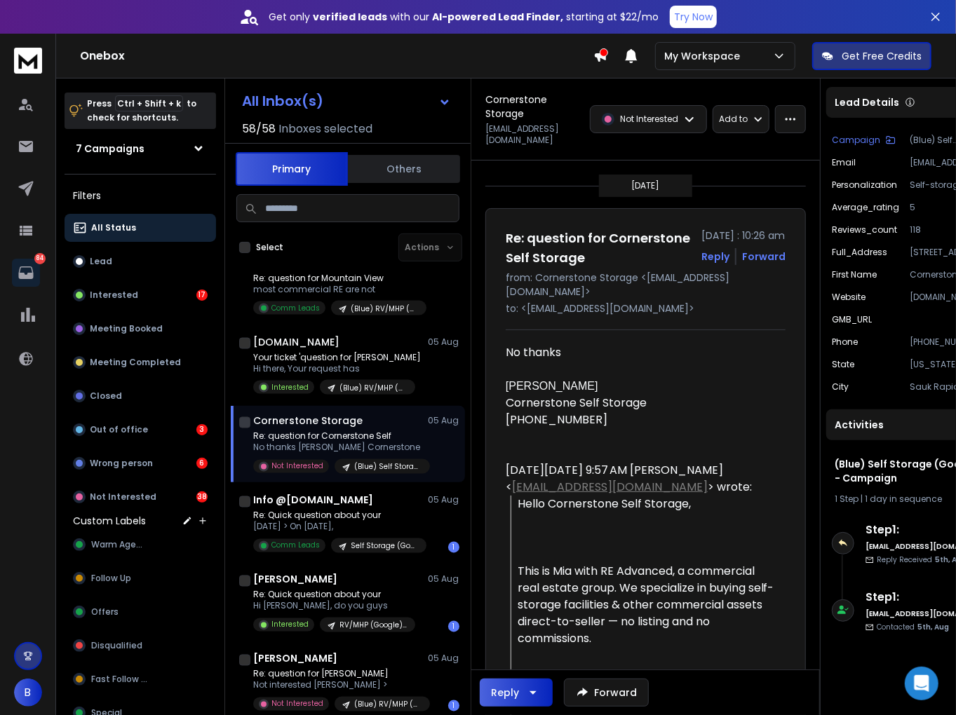
click at [706, 106] on div "Not Interested" at bounding box center [648, 119] width 116 height 27
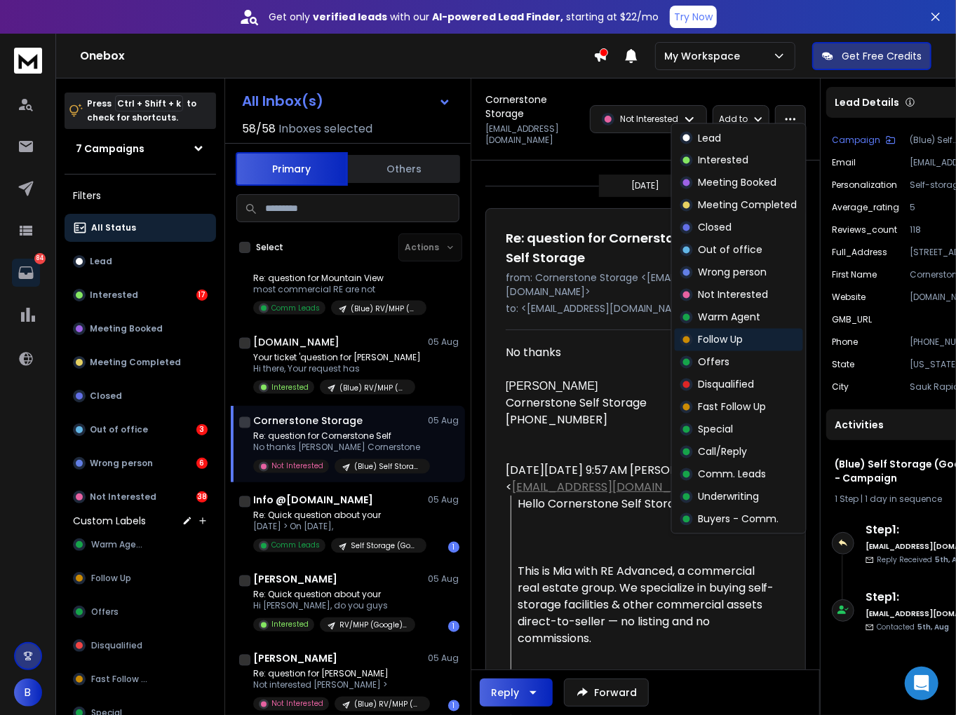
click at [743, 341] on p "Follow Up" at bounding box center [720, 340] width 45 height 14
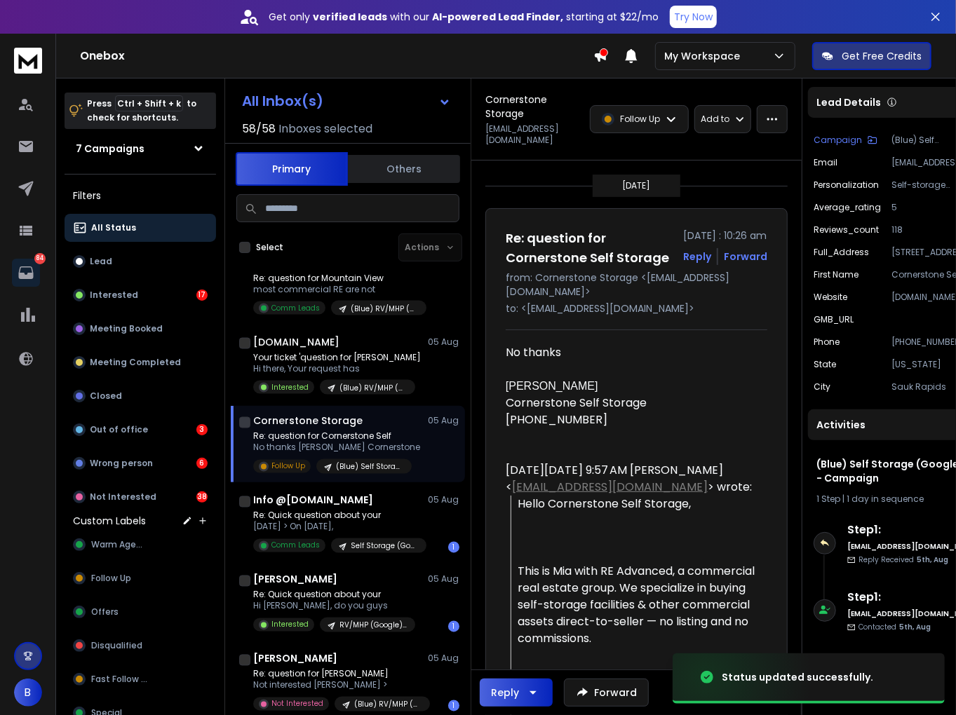
scroll to position [1428, 0]
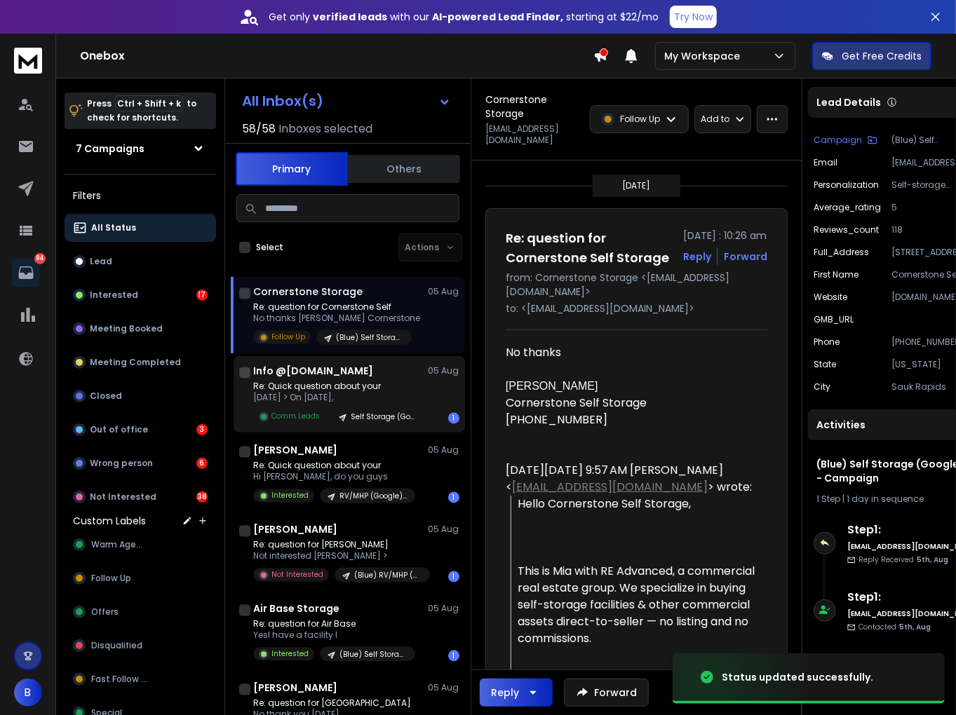
click at [348, 383] on p "Re: Quick question about your" at bounding box center [337, 386] width 168 height 11
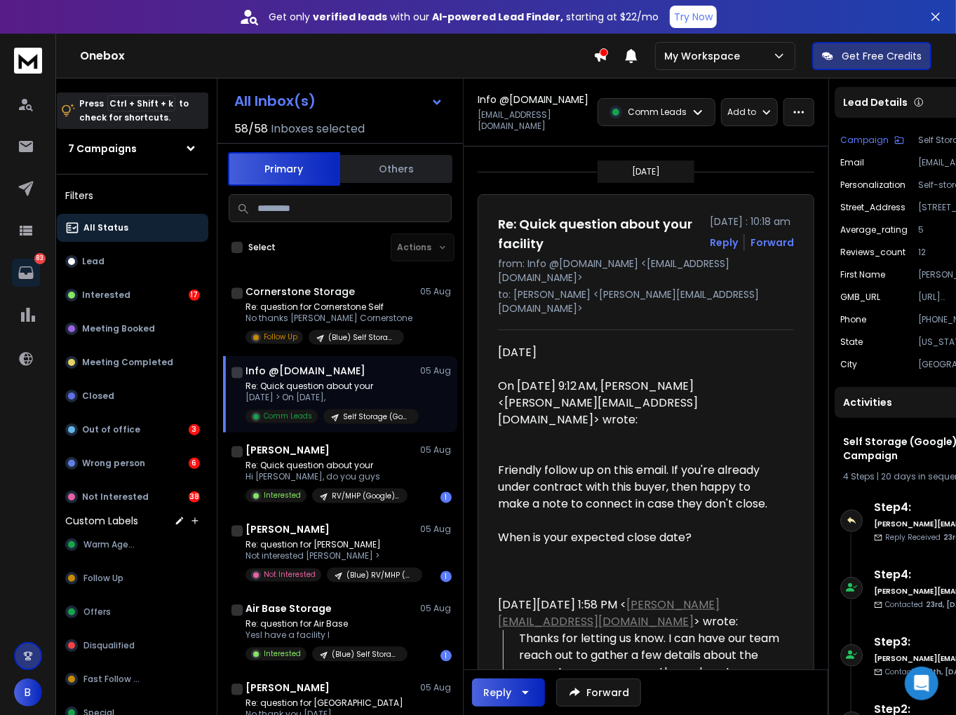
scroll to position [0, 0]
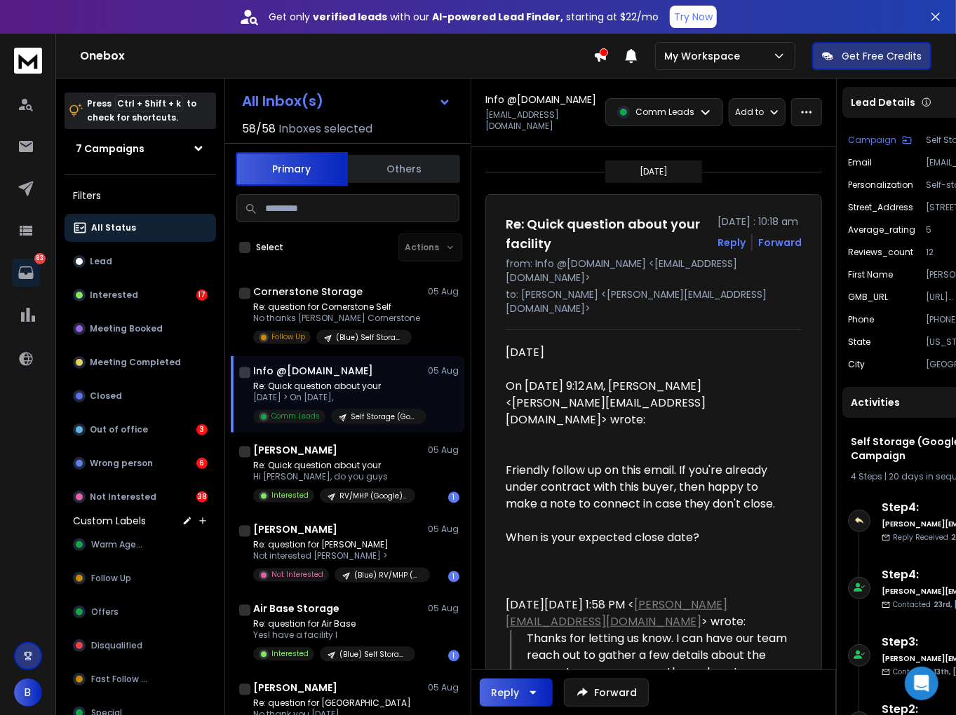
drag, startPoint x: 702, startPoint y: 418, endPoint x: 672, endPoint y: 402, distance: 33.9
click at [583, 462] on div "Friendly follow up on this email. If you're already under contract with this bu…" at bounding box center [648, 487] width 285 height 50
click at [517, 686] on div "Reply" at bounding box center [505, 693] width 28 height 14
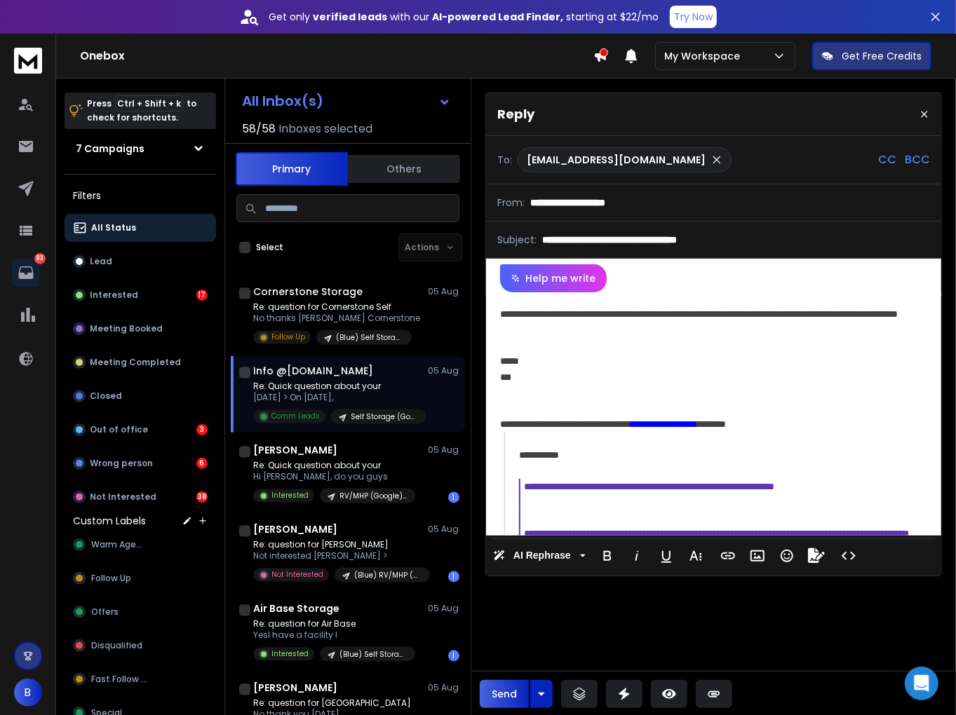
click at [545, 681] on button at bounding box center [541, 694] width 22 height 28
click at [543, 692] on icon "button" at bounding box center [541, 694] width 17 height 17
click at [541, 662] on p "Send Later" at bounding box center [526, 658] width 52 height 14
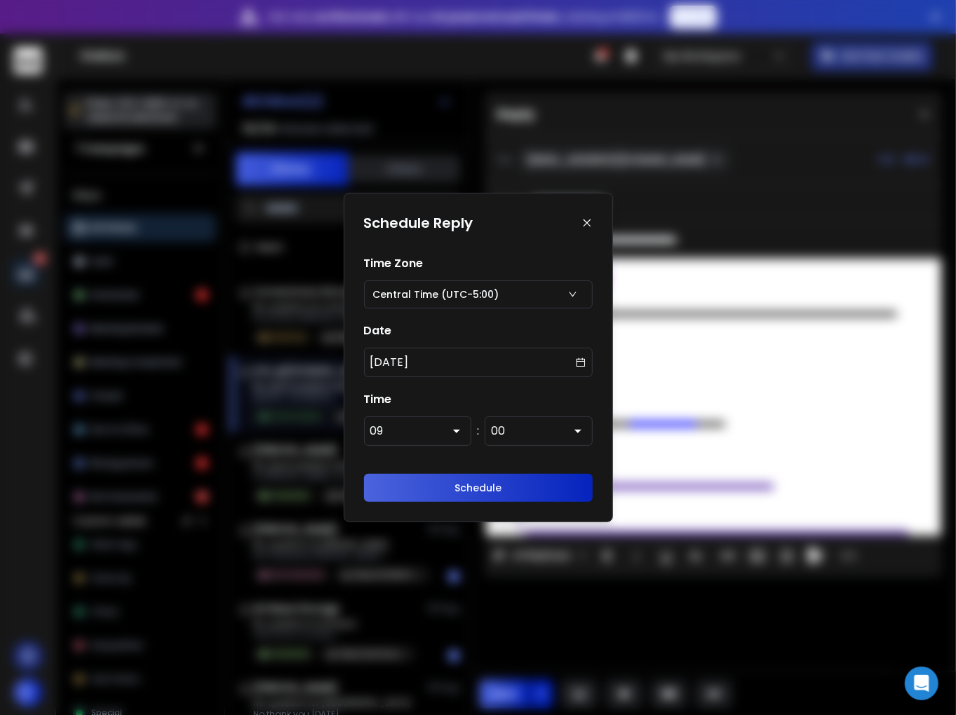
click at [582, 359] on icon "button" at bounding box center [580, 362] width 9 height 9
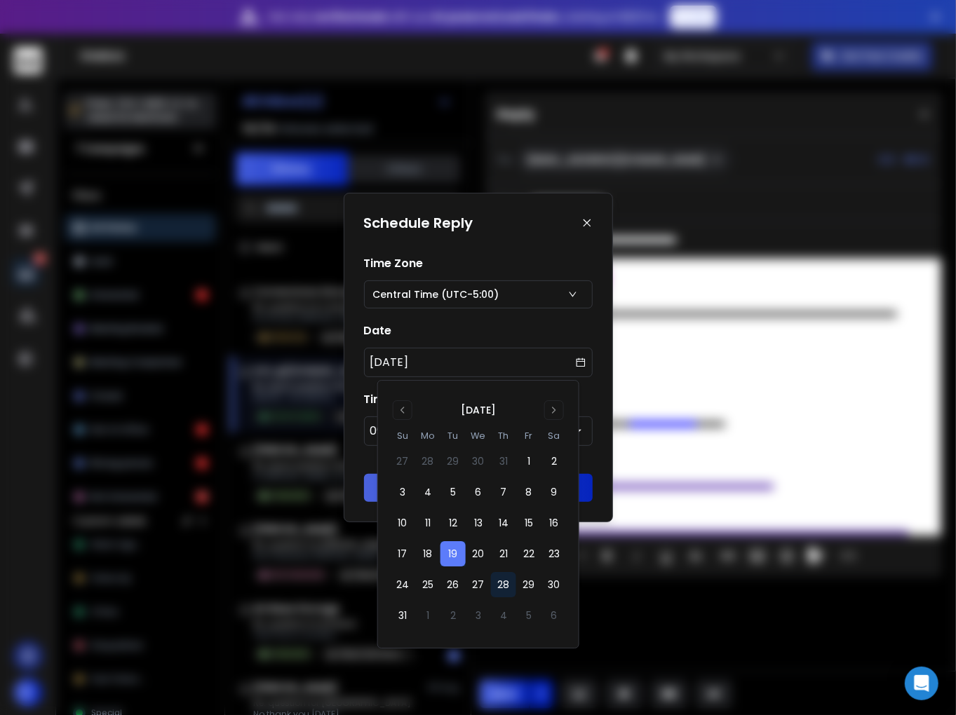
click at [494, 585] on button "28" at bounding box center [503, 584] width 25 height 25
click at [600, 431] on div "Schedule Reply Time Zone Central Time (UTC-5:00) Date Thu Aug 28 2025 Time 09 :…" at bounding box center [478, 358] width 269 height 330
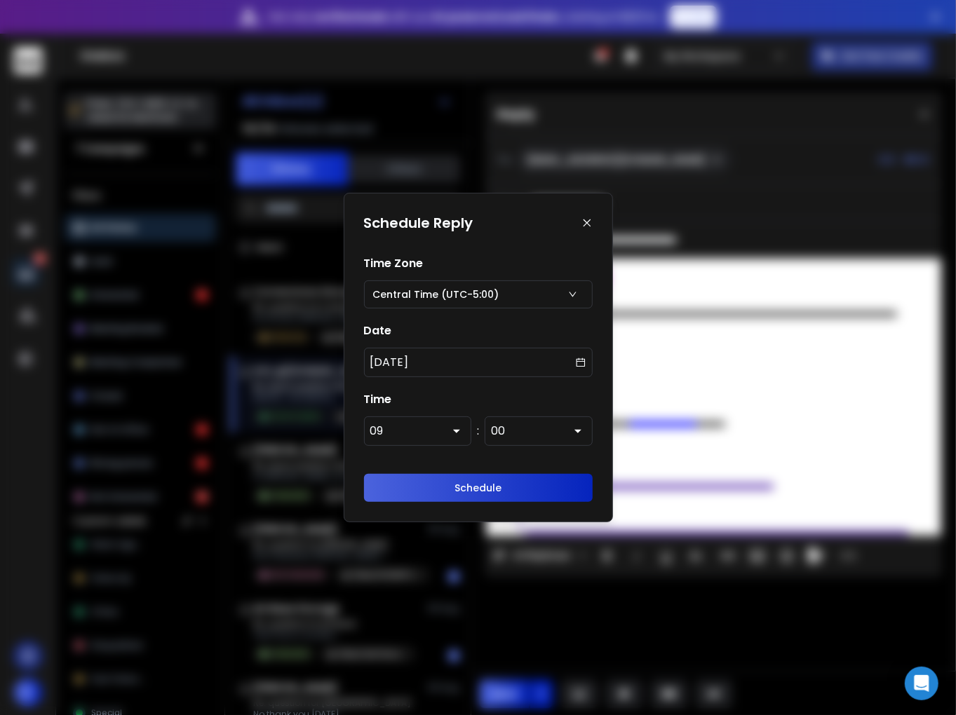
click at [550, 431] on div "00" at bounding box center [539, 431] width 108 height 29
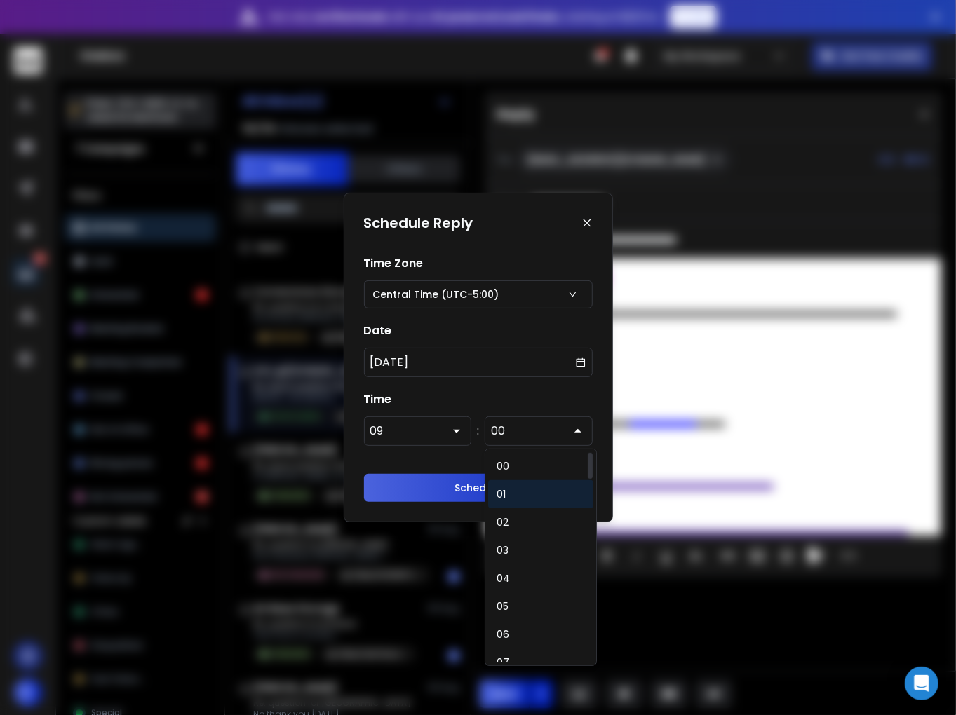
click at [515, 505] on div "01" at bounding box center [540, 494] width 105 height 28
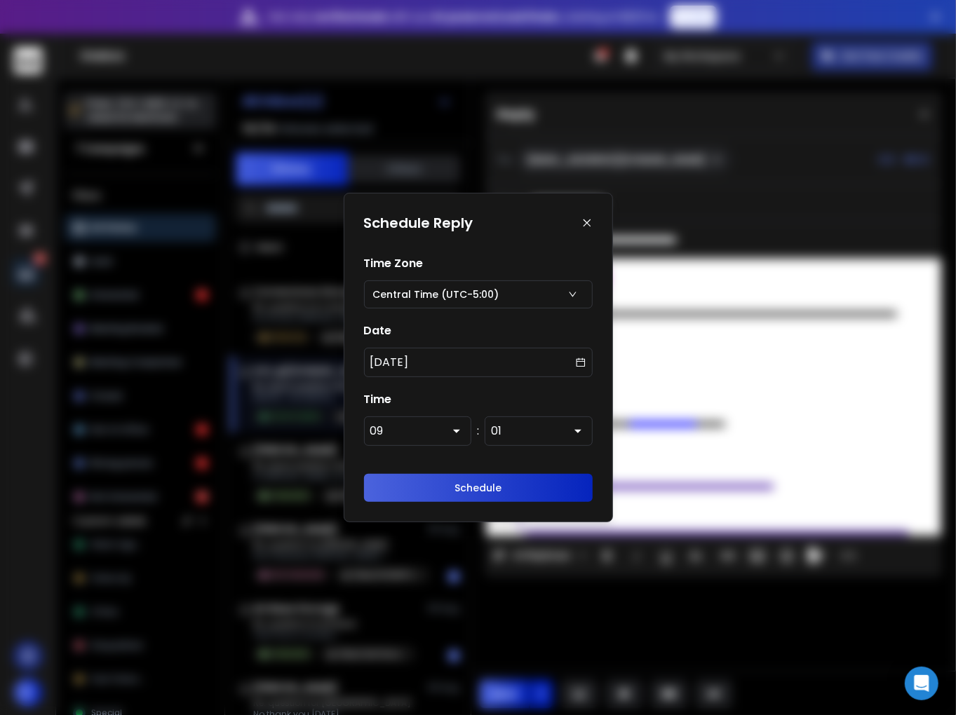
click at [515, 485] on div "Schedule" at bounding box center [478, 488] width 229 height 28
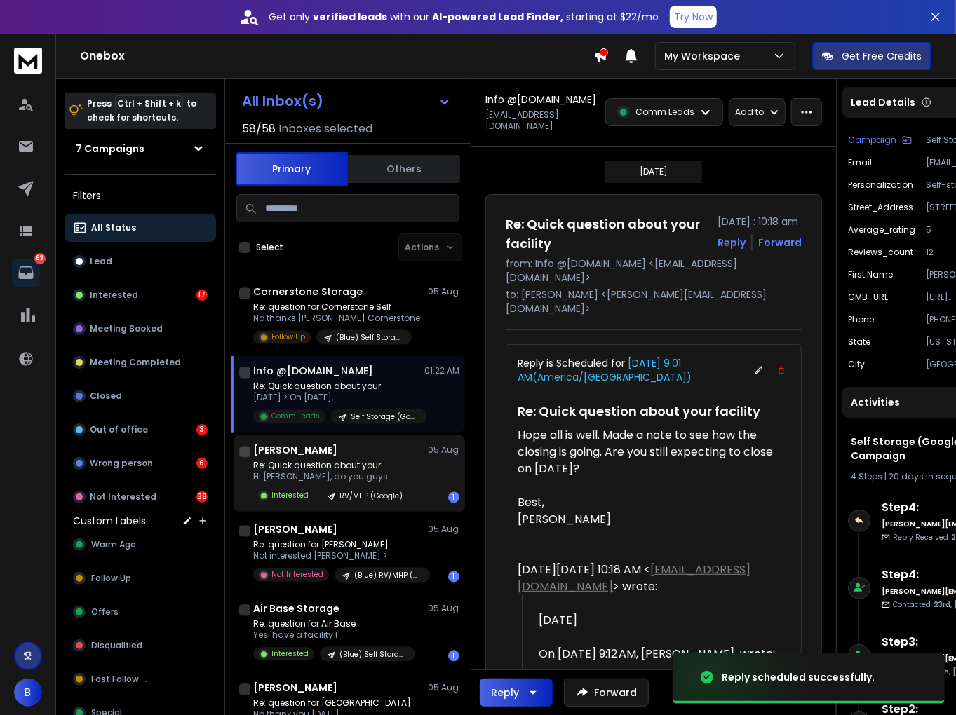
click at [380, 472] on p "Hi [PERSON_NAME], do you guys" at bounding box center [334, 477] width 162 height 11
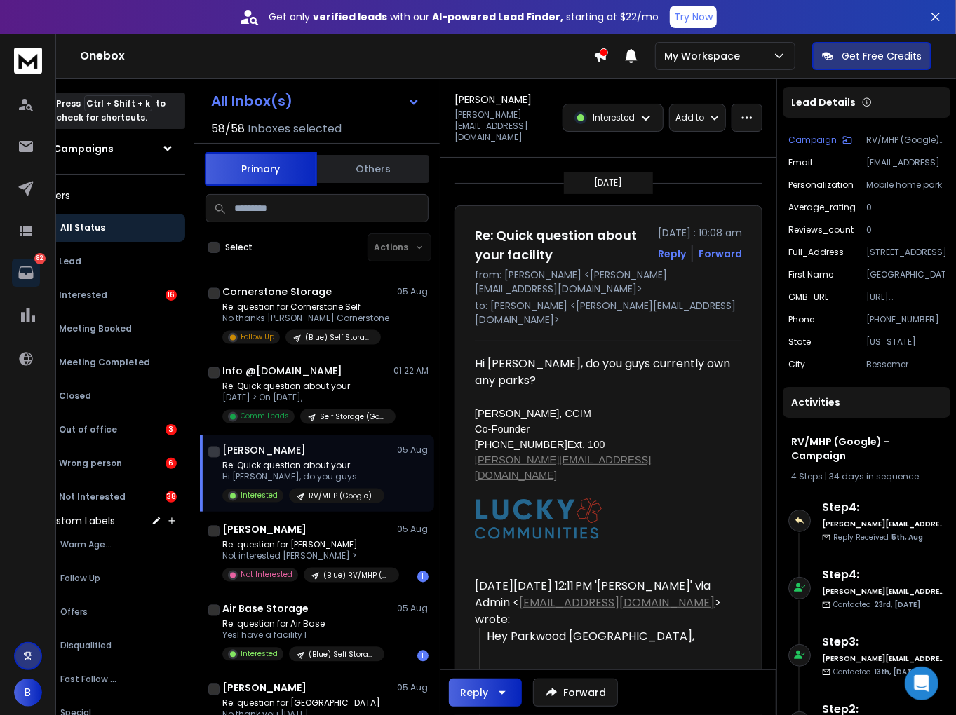
scroll to position [0, 57]
drag, startPoint x: 611, startPoint y: 313, endPoint x: 635, endPoint y: 305, distance: 25.7
click at [753, 112] on icon "button" at bounding box center [746, 117] width 13 height 13
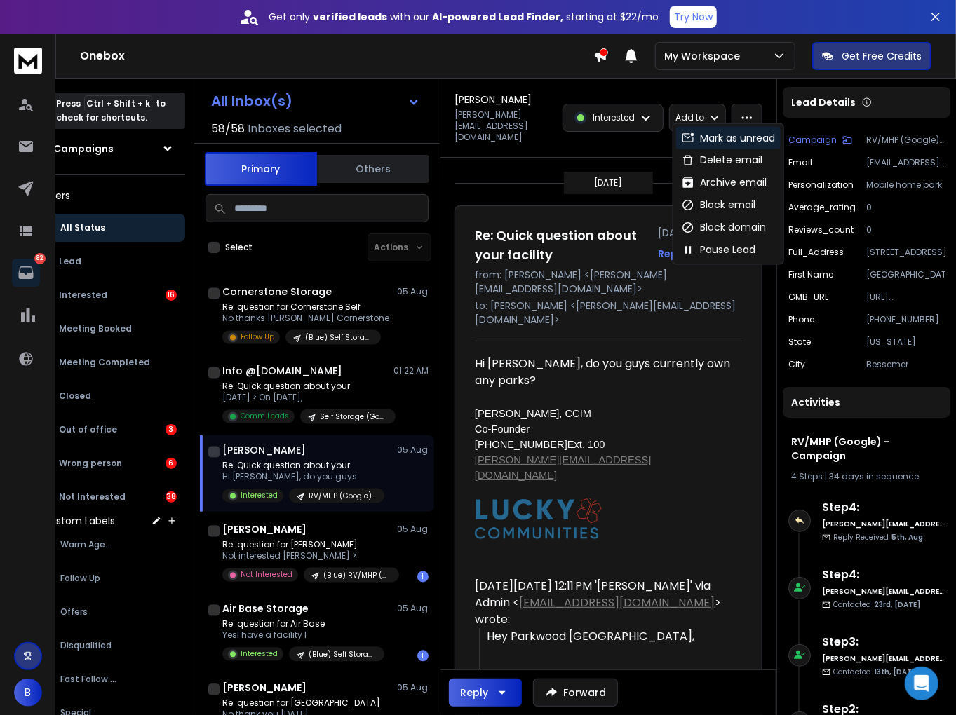
click at [753, 134] on div "Mark as unread" at bounding box center [728, 138] width 93 height 14
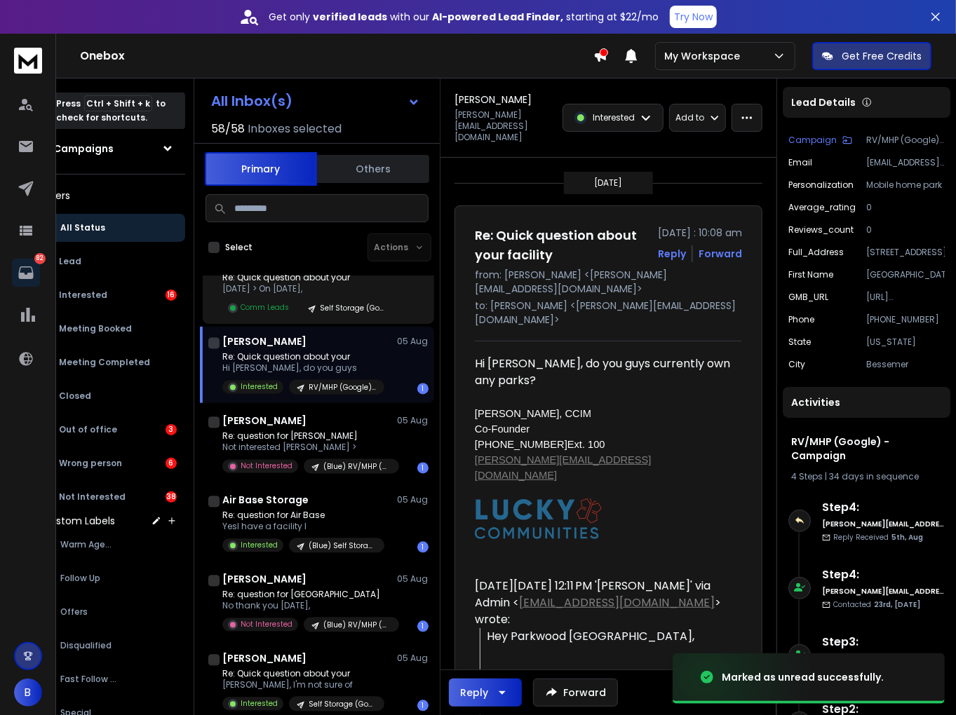
scroll to position [1558, 0]
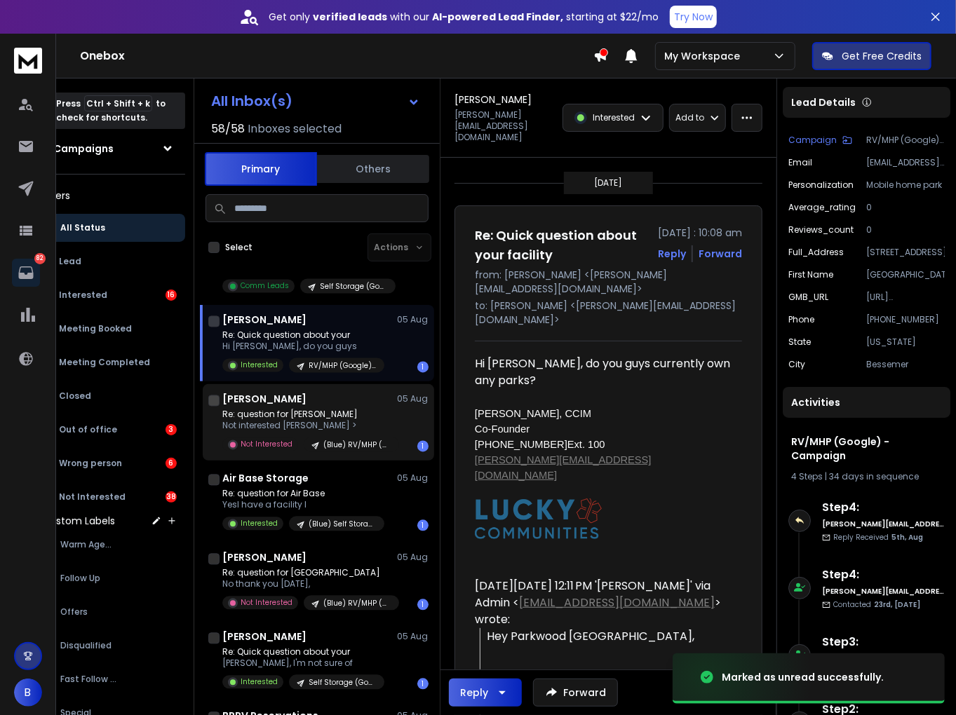
click at [325, 431] on p "Not interested Lake Ladonna >" at bounding box center [306, 426] width 168 height 11
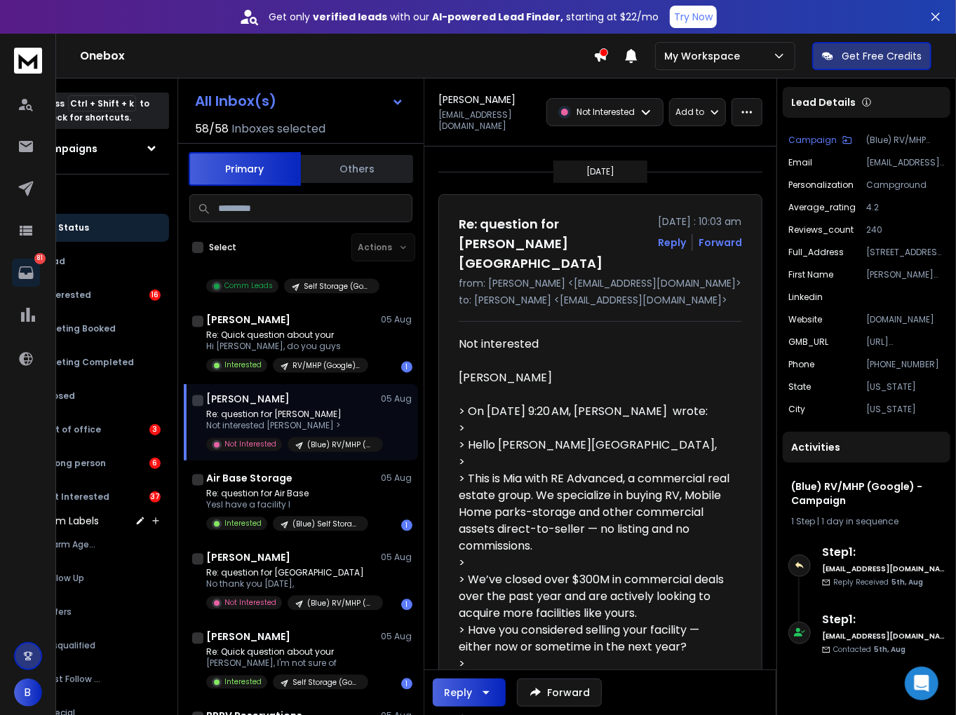
scroll to position [0, 108]
drag, startPoint x: 648, startPoint y: 414, endPoint x: 682, endPoint y: 405, distance: 34.9
click at [604, 107] on p "Not Interested" at bounding box center [605, 112] width 58 height 11
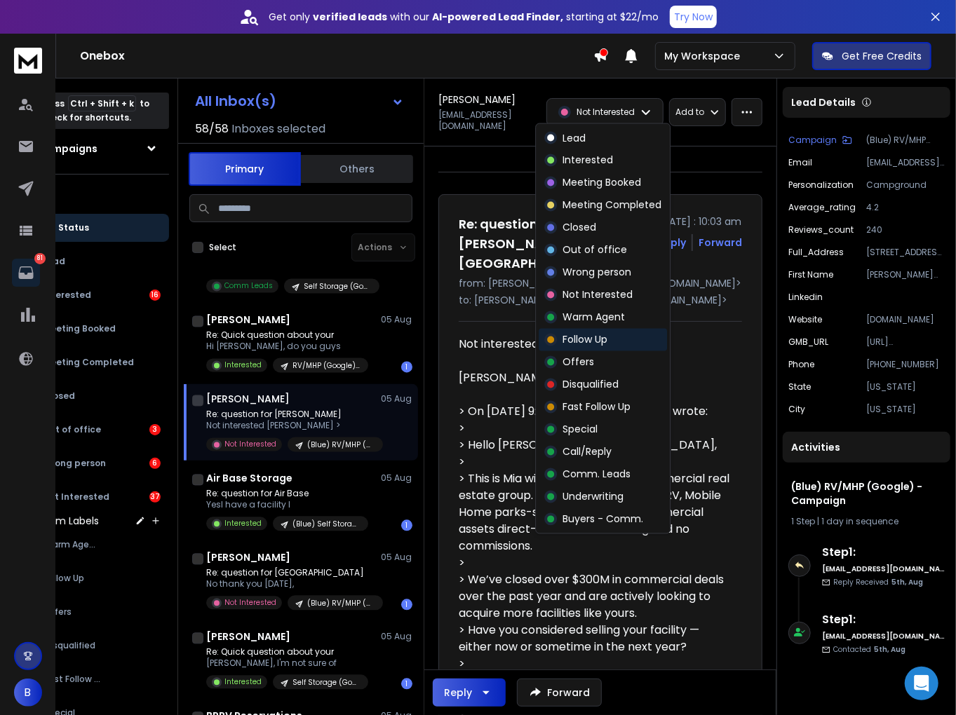
click at [597, 334] on p "Follow Up" at bounding box center [584, 340] width 45 height 14
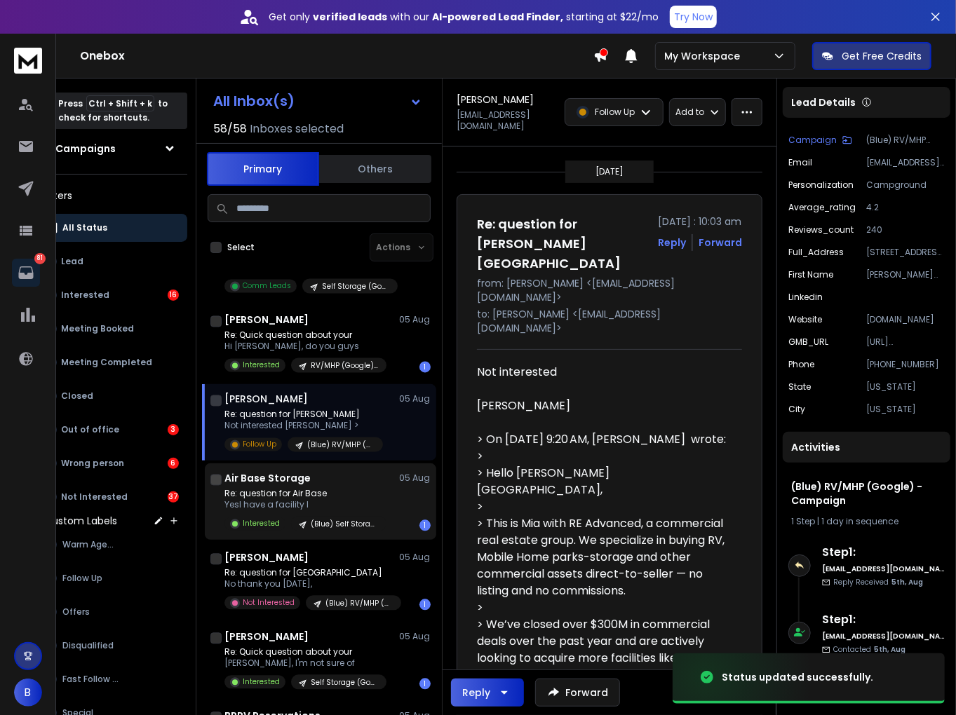
scroll to position [0, 88]
click at [292, 506] on p "YesI have a facility I" at bounding box center [305, 505] width 162 height 11
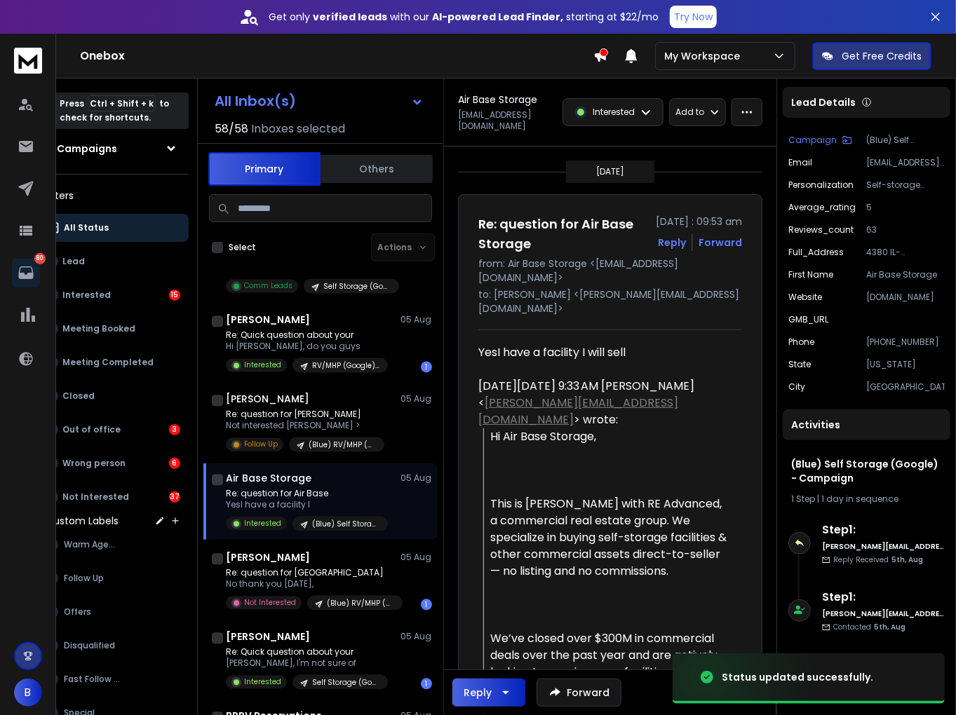
scroll to position [0, 77]
drag, startPoint x: 636, startPoint y: 438, endPoint x: 664, endPoint y: 428, distance: 29.5
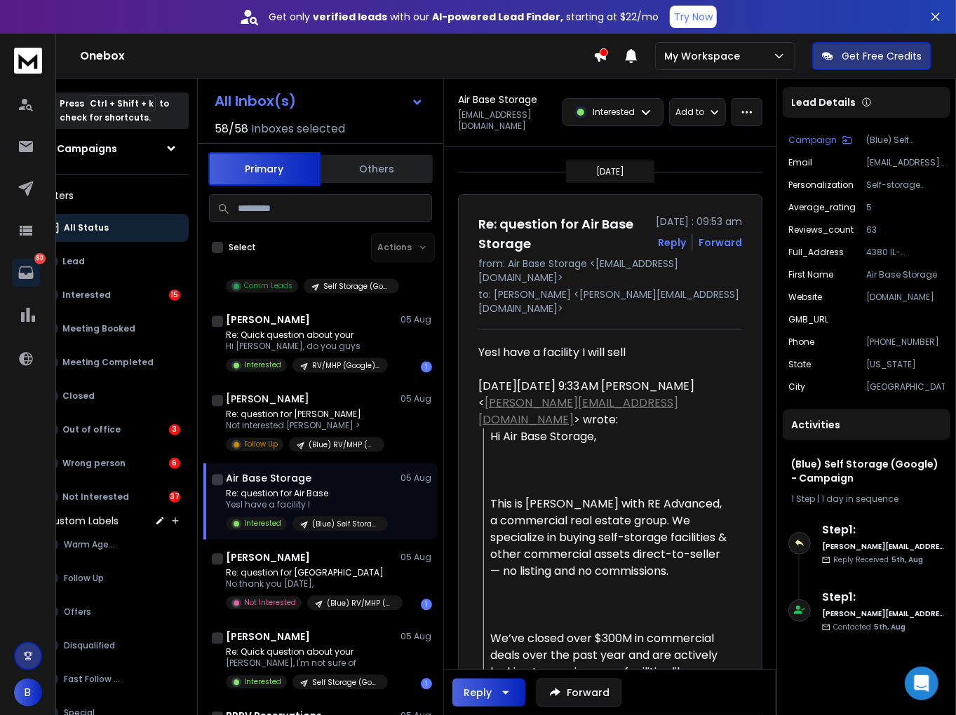
click at [497, 685] on icon "button" at bounding box center [505, 692] width 17 height 17
click at [449, 661] on p "Reply All" at bounding box center [443, 657] width 39 height 14
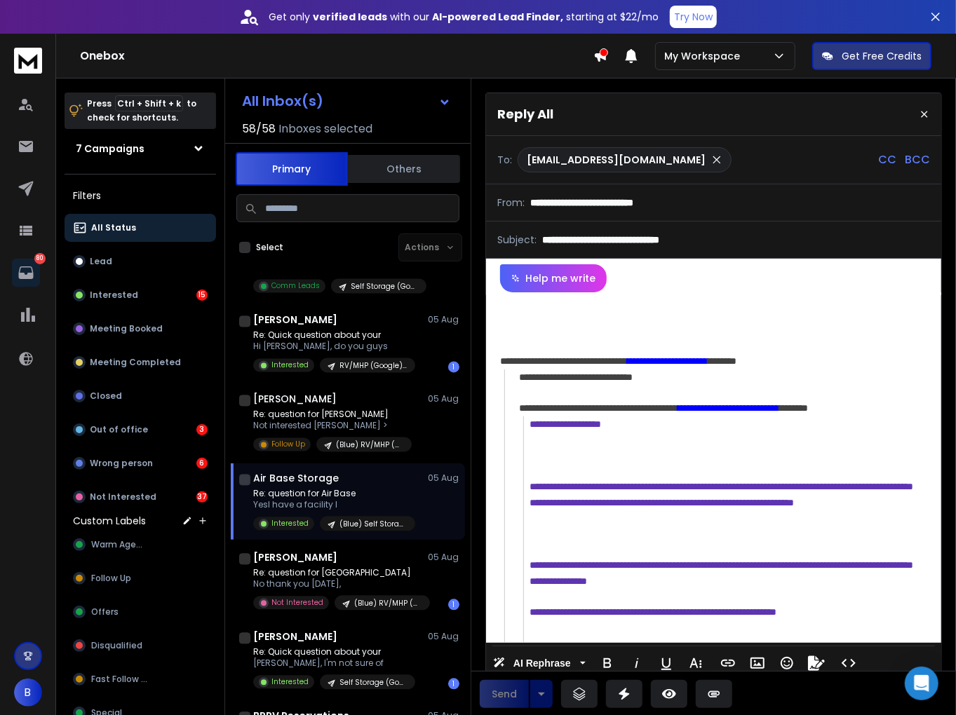
scroll to position [0, 0]
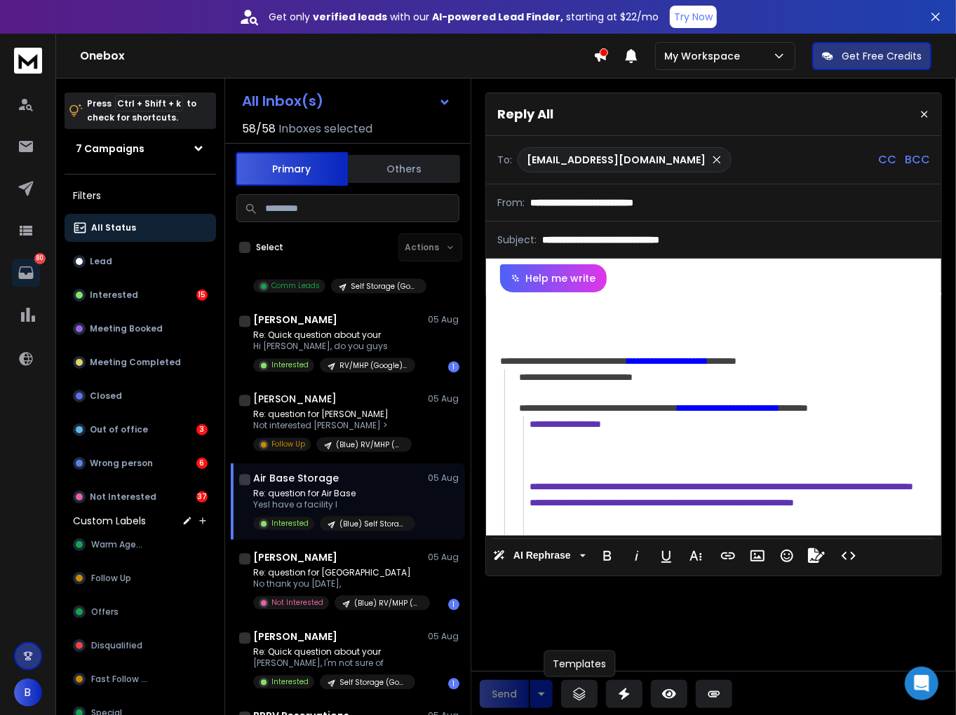
click at [585, 691] on icon at bounding box center [579, 694] width 14 height 14
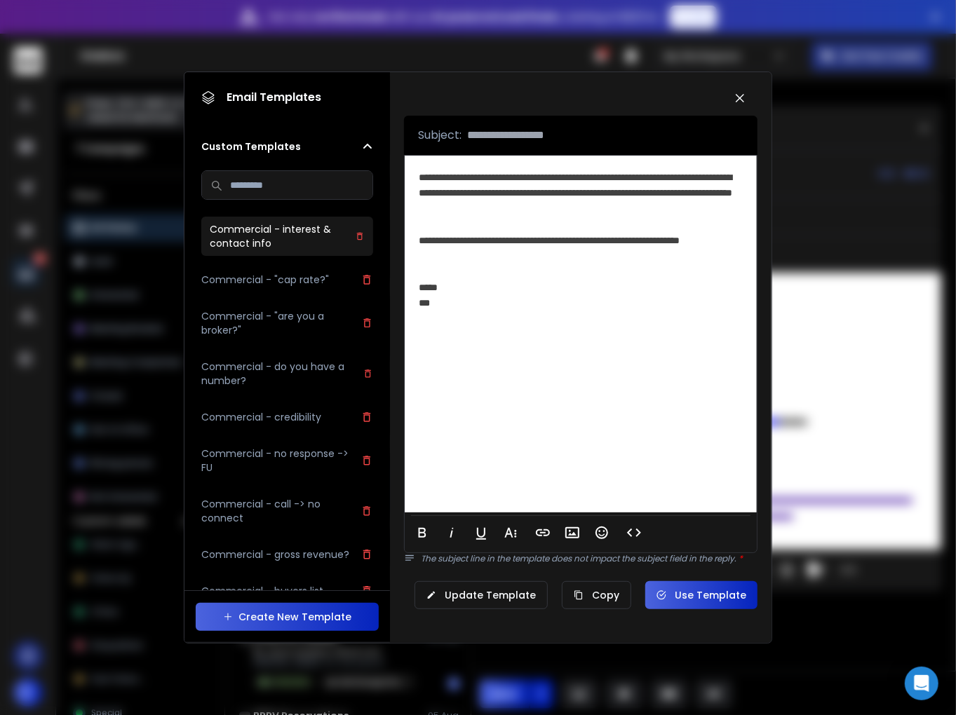
click at [689, 592] on button "Use Template" at bounding box center [701, 595] width 112 height 28
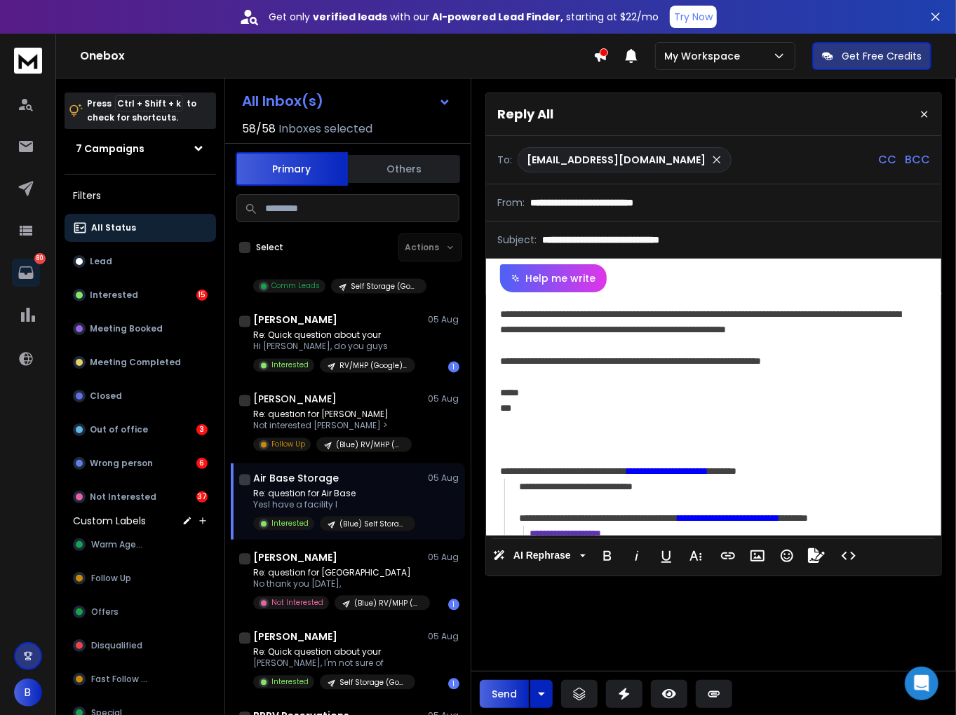
click at [543, 691] on icon "button" at bounding box center [541, 694] width 17 height 17
click at [536, 657] on p "Send Later" at bounding box center [526, 658] width 52 height 14
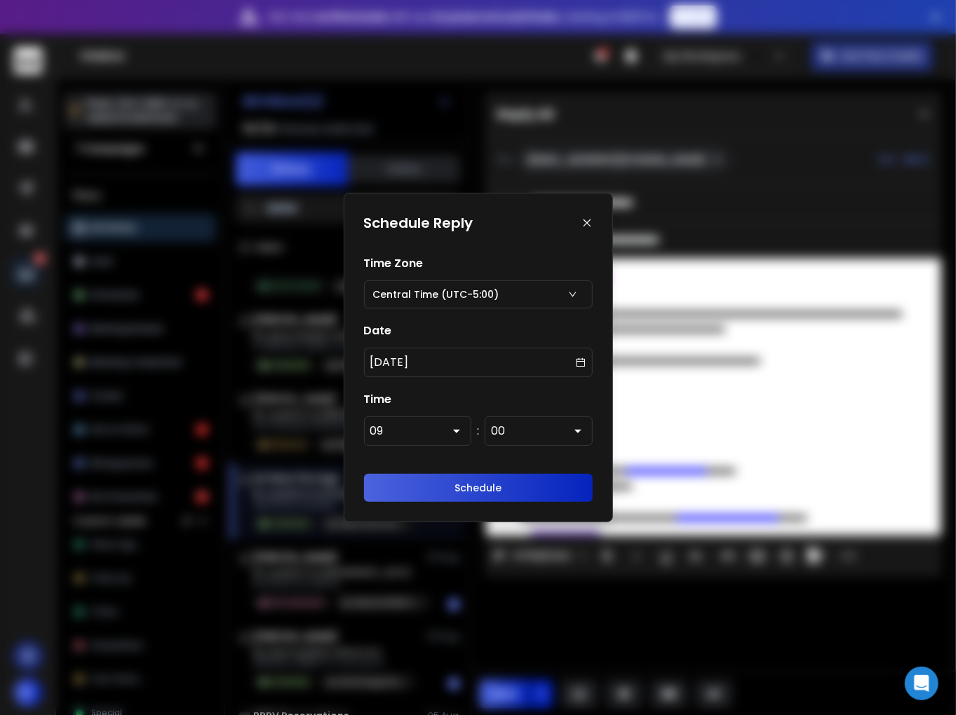
click at [540, 430] on div "00" at bounding box center [539, 431] width 108 height 29
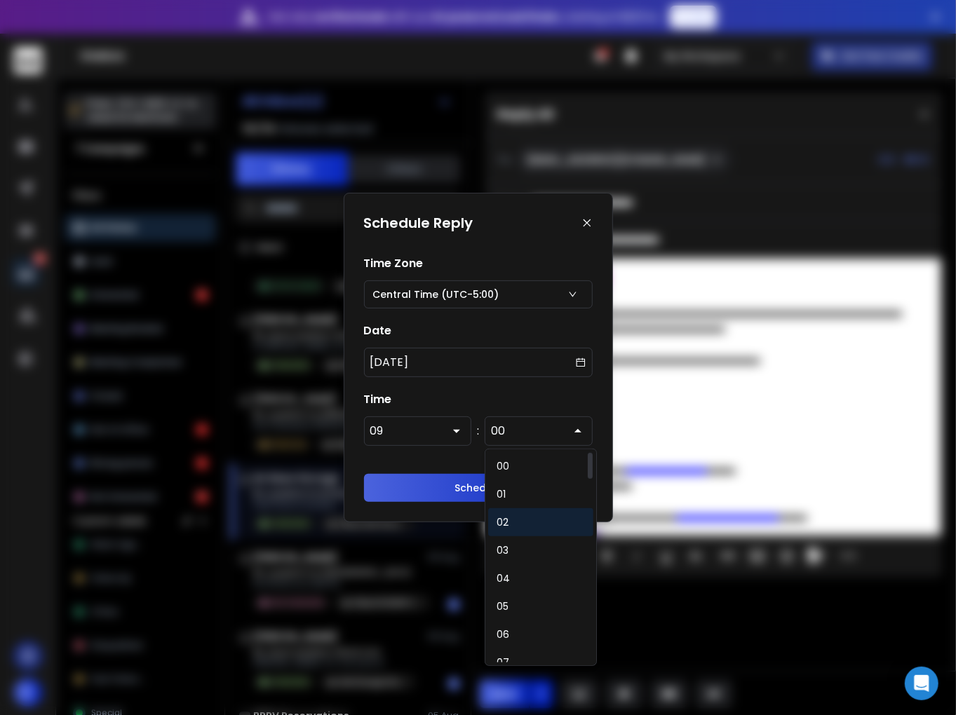
click at [528, 515] on div "02" at bounding box center [540, 522] width 105 height 28
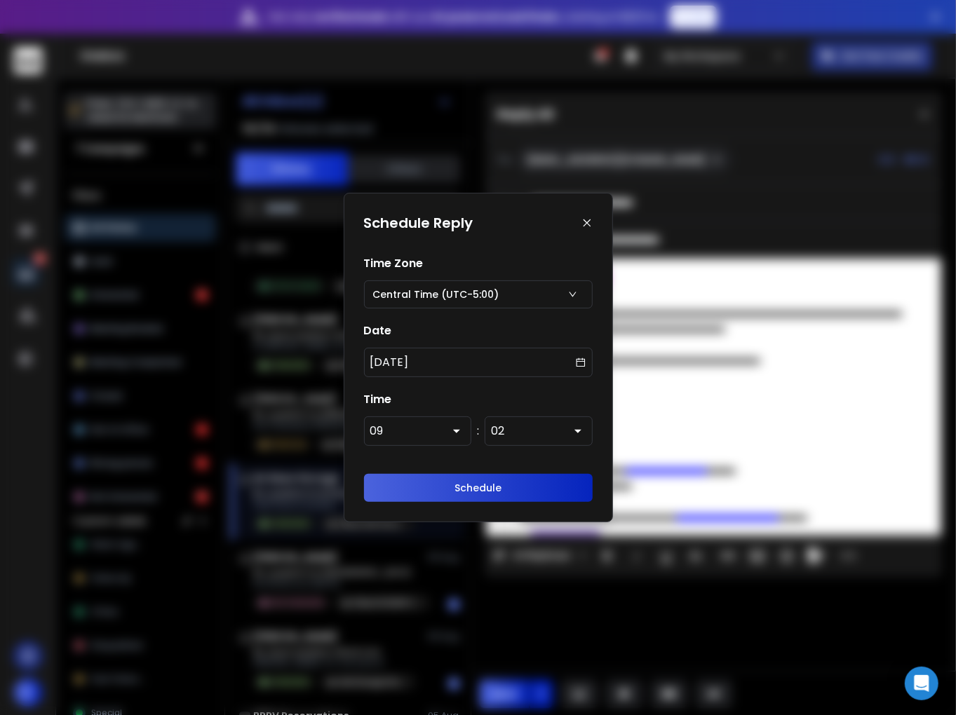
click at [492, 482] on div "Schedule" at bounding box center [478, 488] width 229 height 28
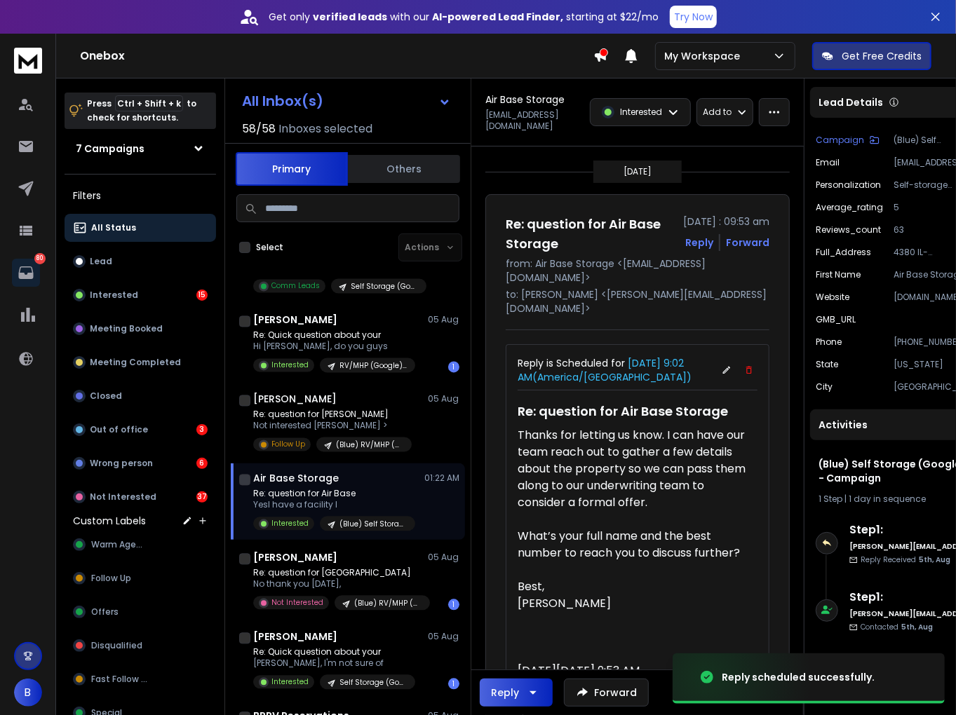
click at [674, 99] on div "Interested" at bounding box center [640, 112] width 100 height 27
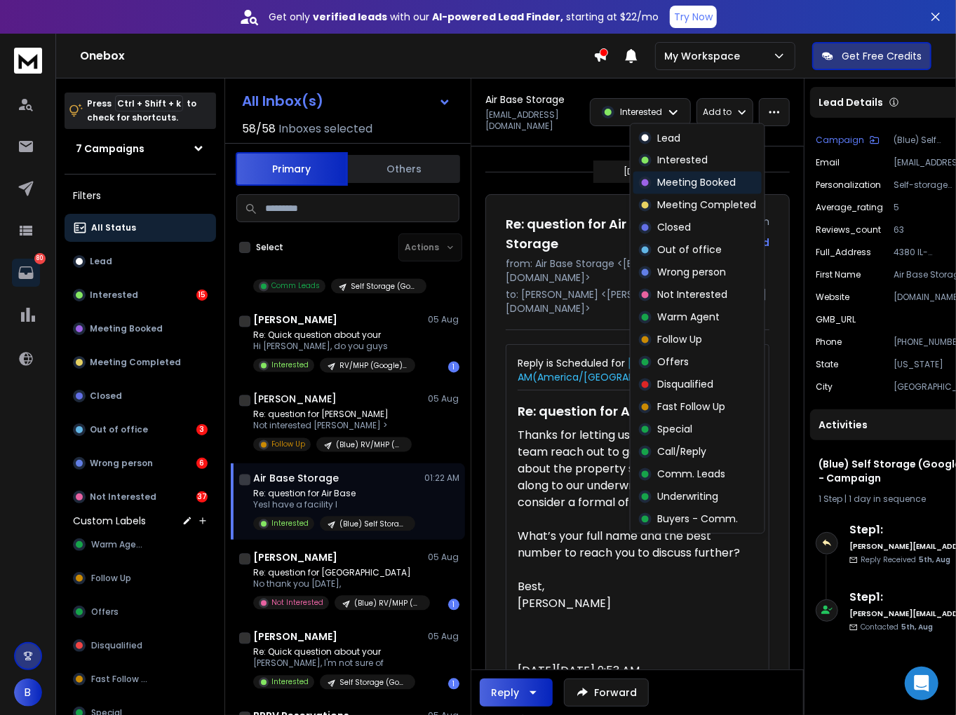
click at [705, 182] on p "Meeting Booked" at bounding box center [696, 183] width 79 height 14
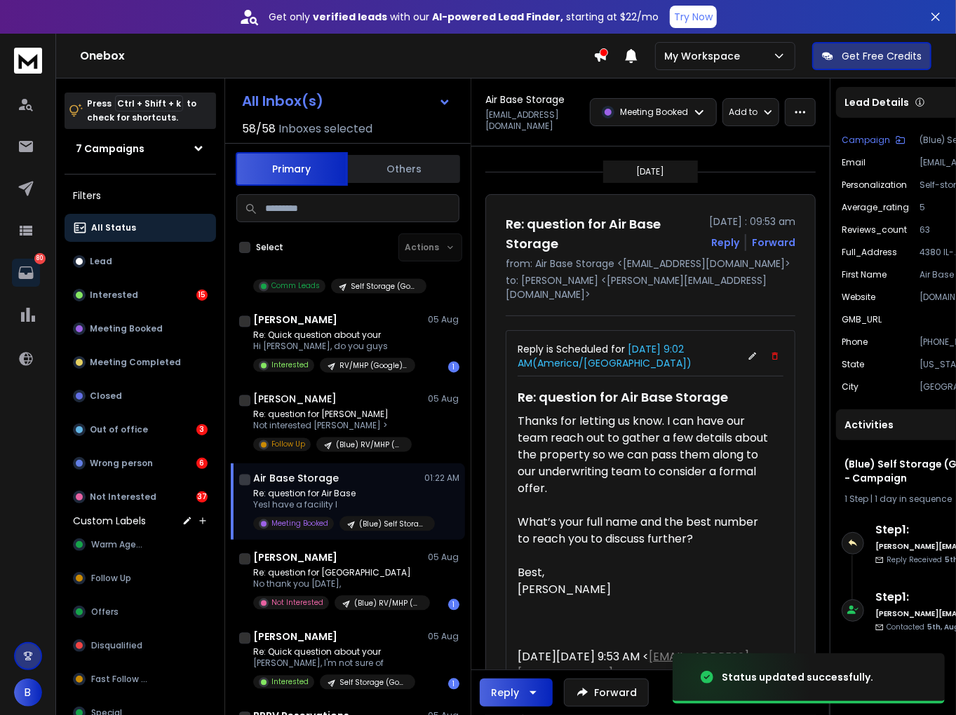
click at [716, 113] on div "Meeting Booked" at bounding box center [653, 112] width 126 height 27
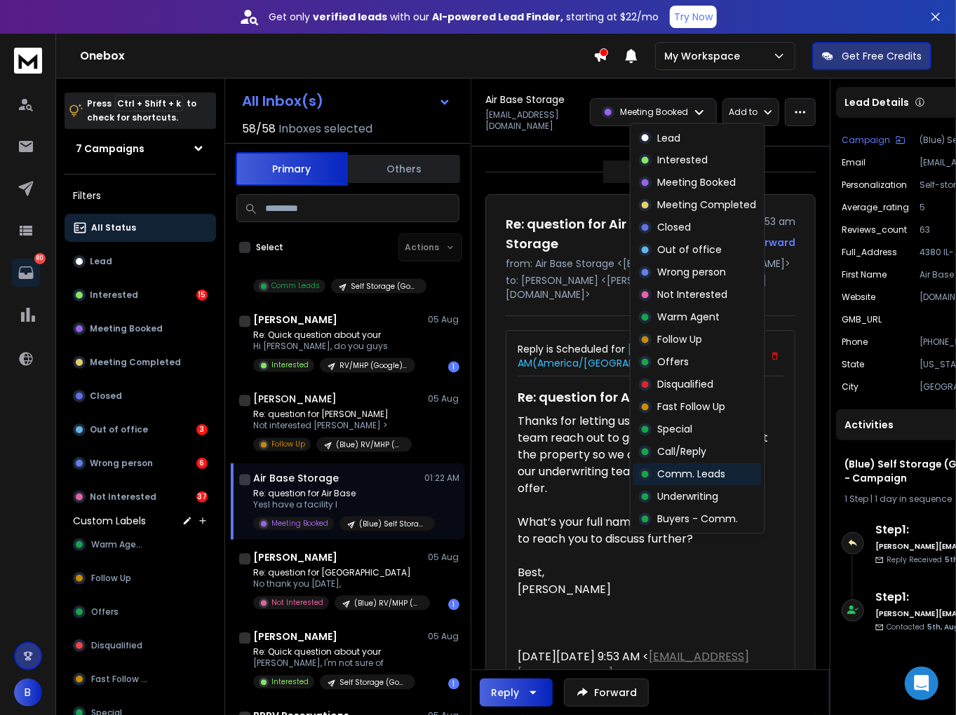
click at [709, 472] on p "Comm. Leads" at bounding box center [691, 475] width 68 height 14
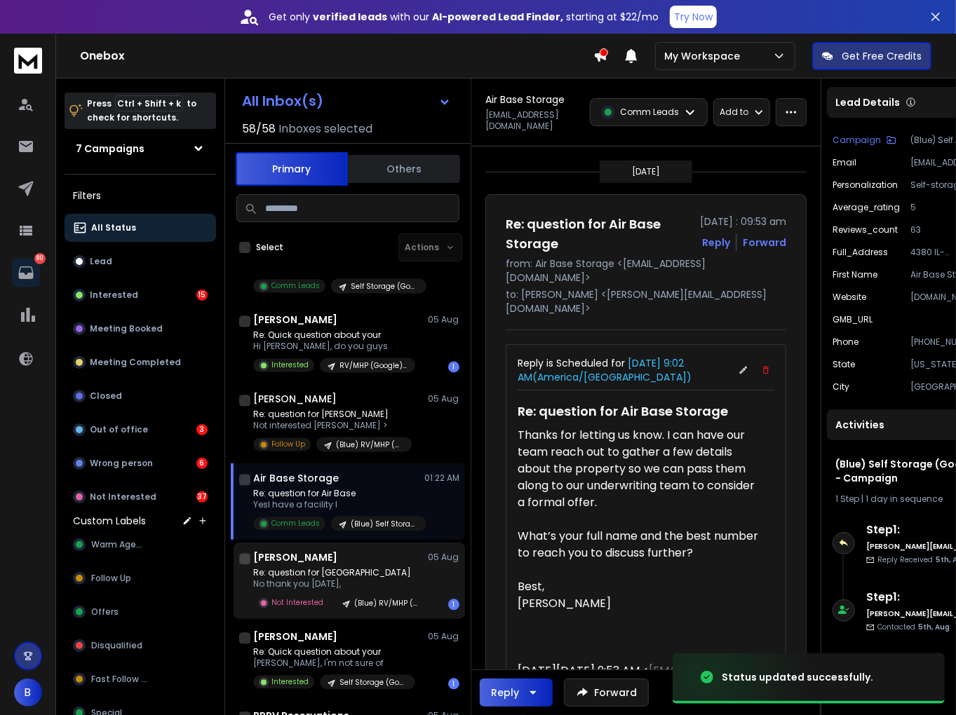
click at [387, 580] on p "No thank you On Tue," at bounding box center [337, 584] width 168 height 11
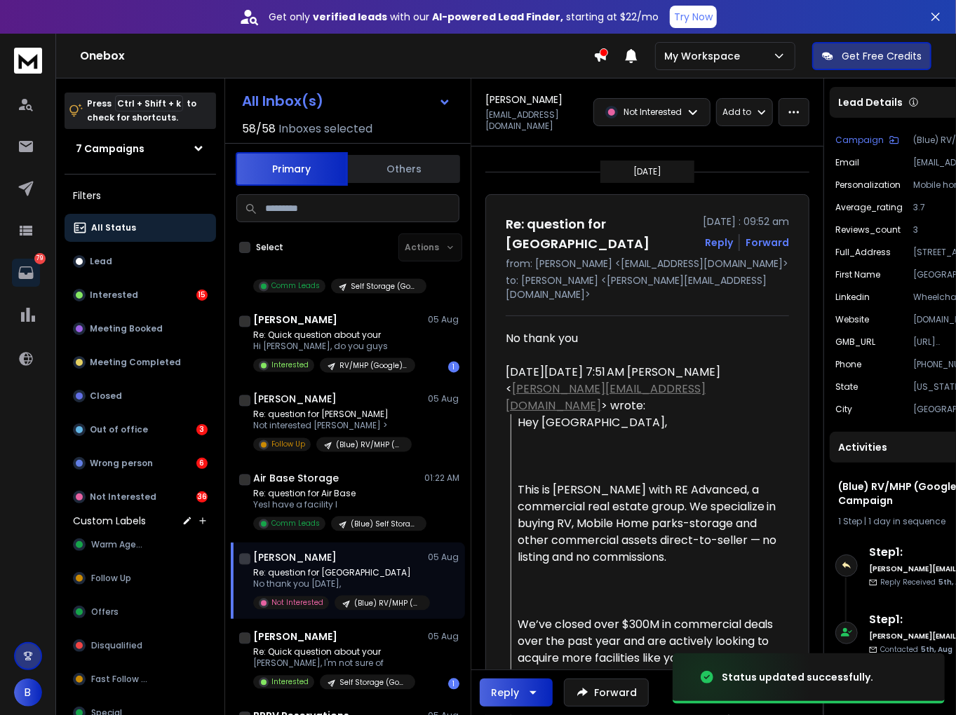
click at [690, 99] on div "Not Interested" at bounding box center [652, 112] width 116 height 27
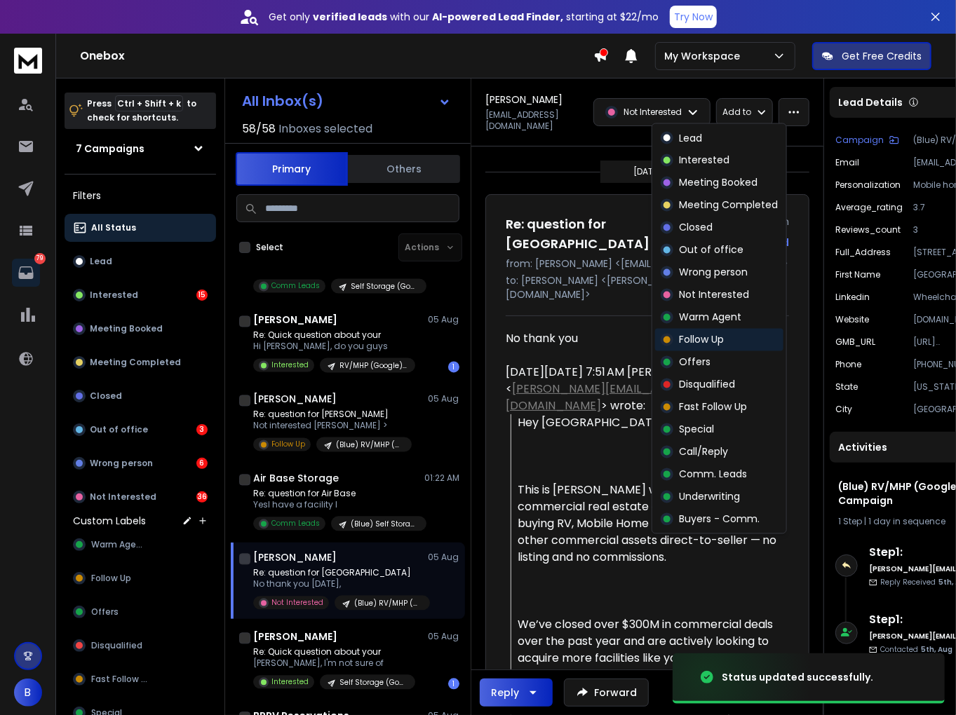
click at [722, 333] on p "Follow Up" at bounding box center [701, 340] width 45 height 14
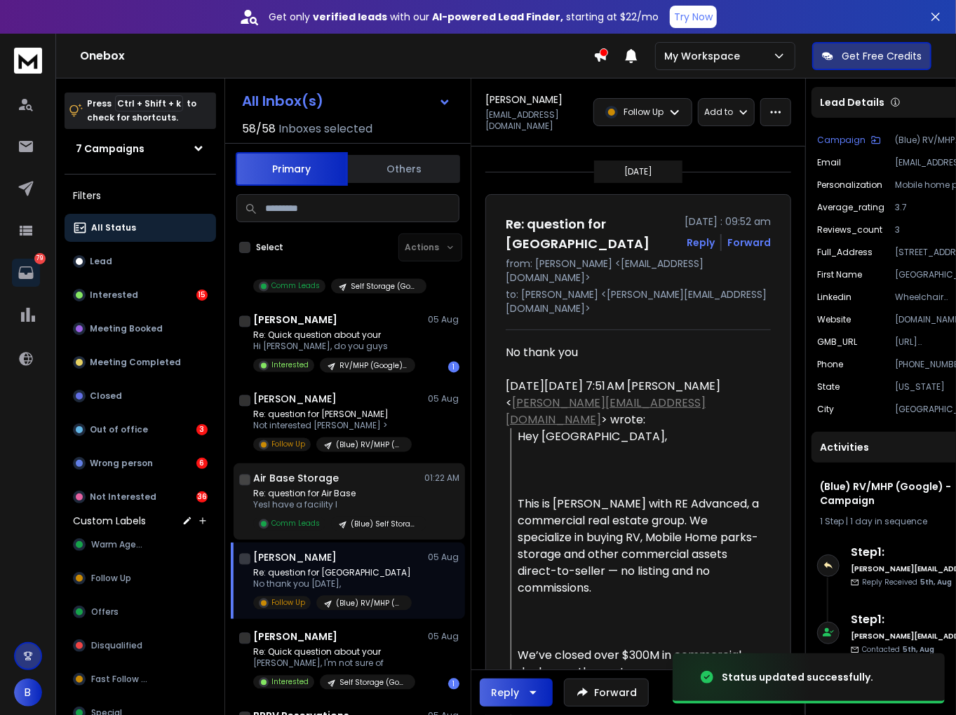
scroll to position [1688, 0]
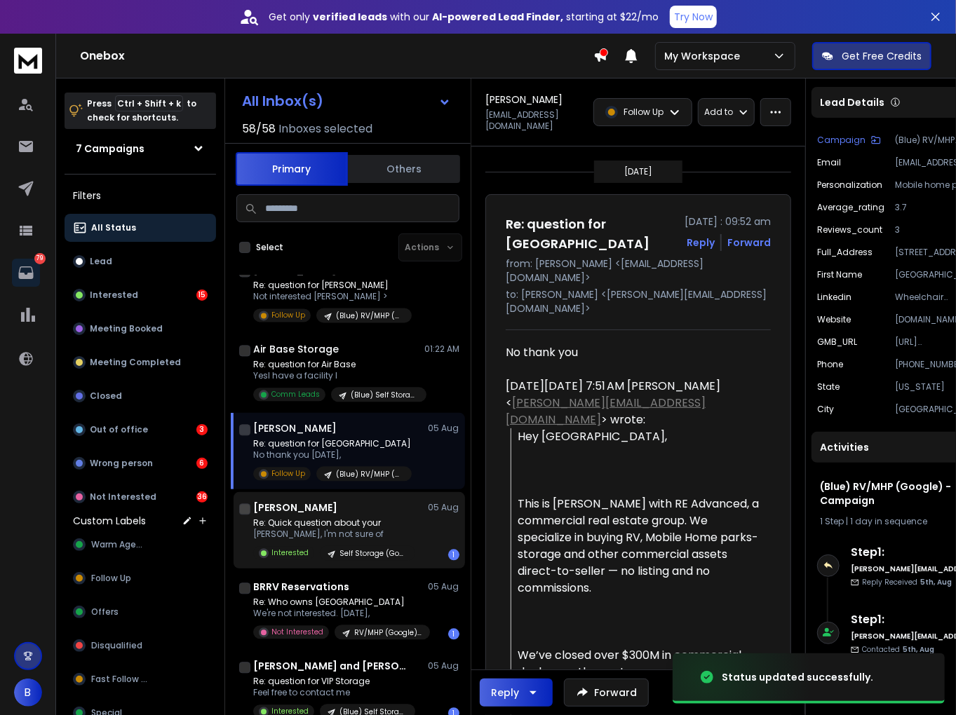
click at [374, 540] on div "Re: Quick question about your Emma, I'm not sure of Interested Self Storage (Go…" at bounding box center [334, 538] width 162 height 43
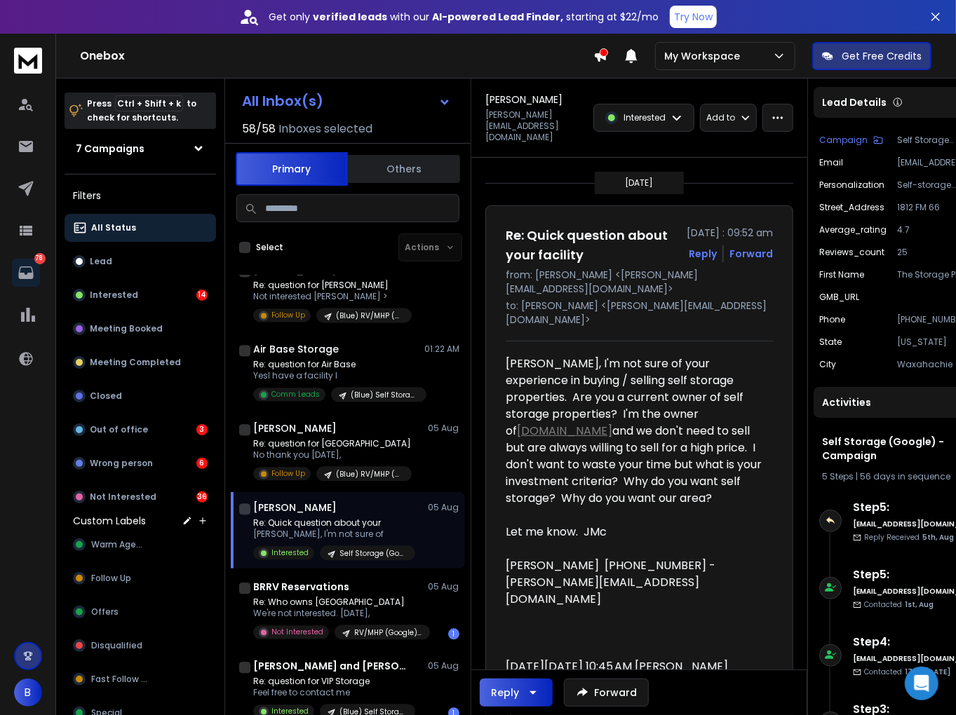
click at [693, 104] on div "Interested" at bounding box center [644, 117] width 100 height 27
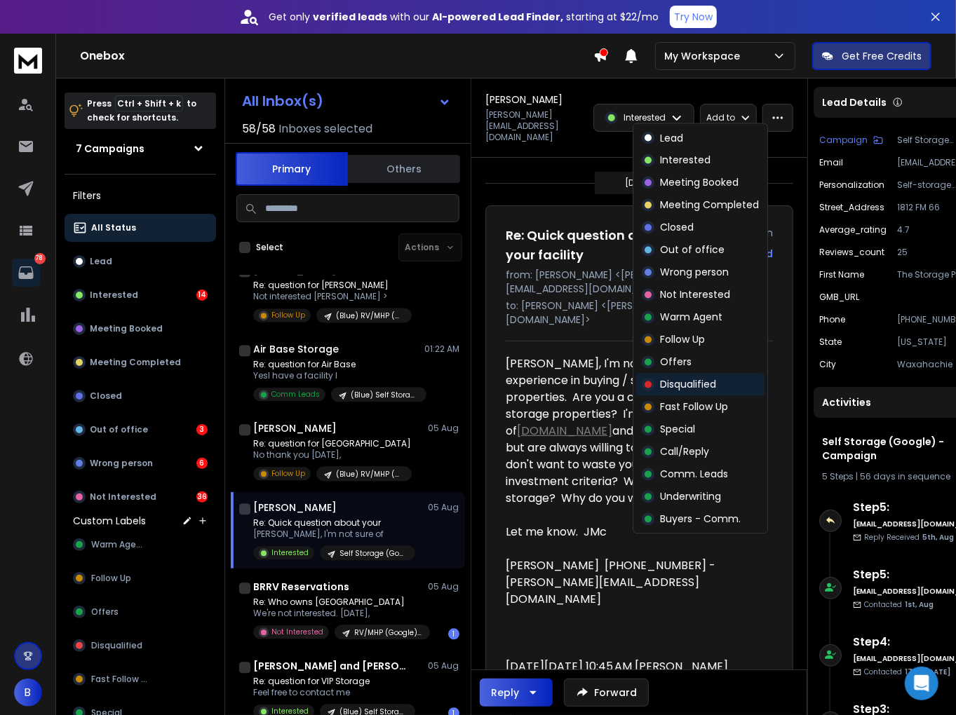
click at [721, 380] on div "Disqualified" at bounding box center [700, 385] width 128 height 22
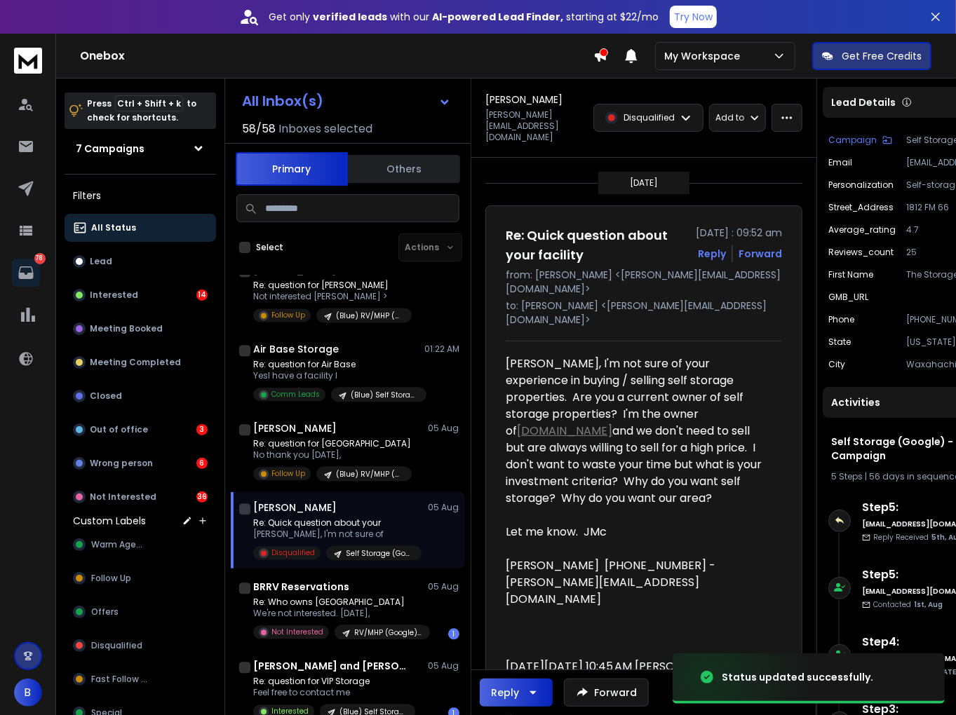
click at [793, 111] on icon "button" at bounding box center [786, 117] width 13 height 13
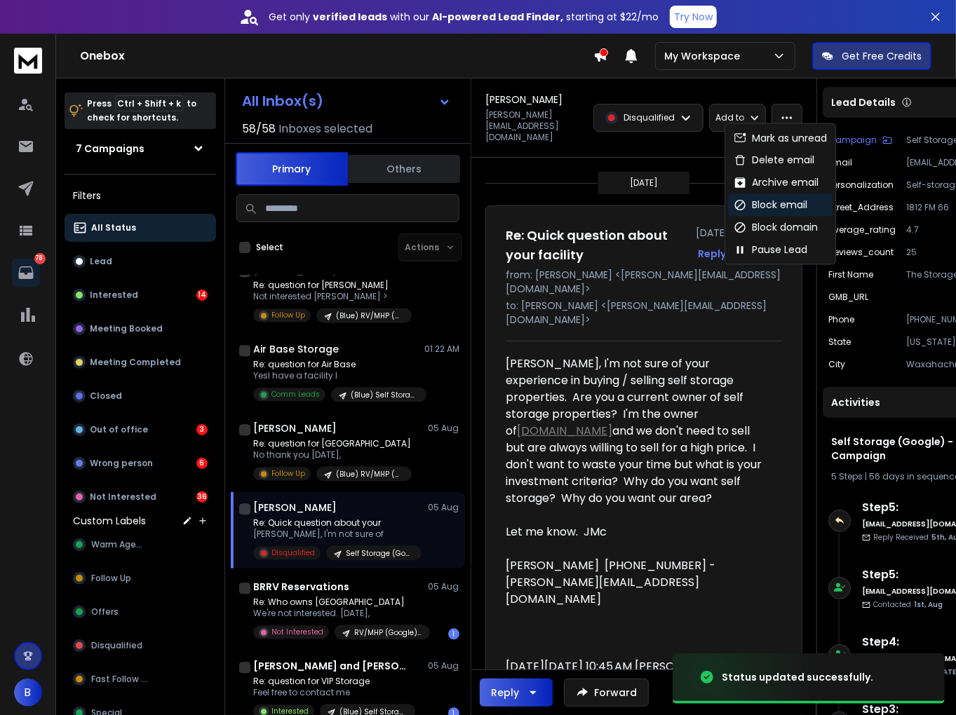
click at [801, 206] on div "Block email" at bounding box center [770, 205] width 74 height 14
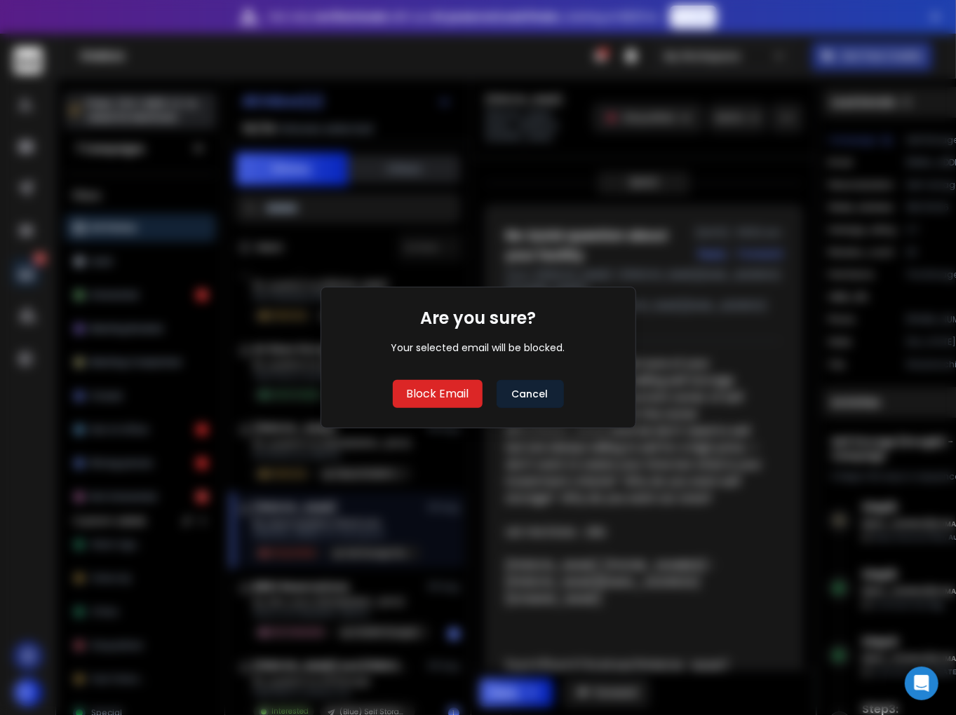
click at [536, 402] on button "Cancel" at bounding box center [529, 394] width 67 height 28
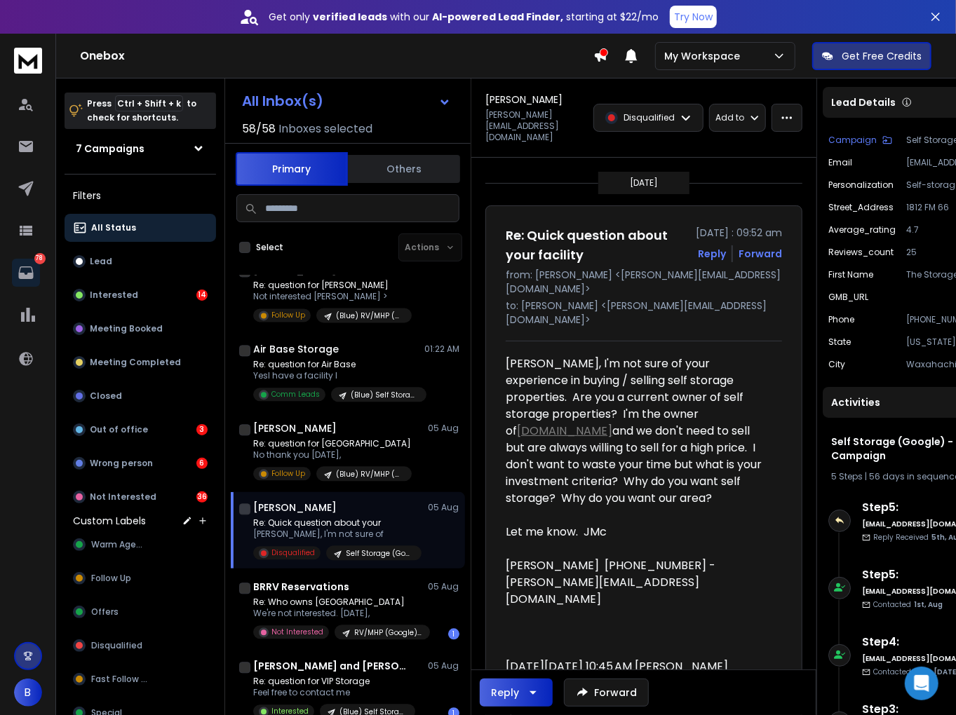
scroll to position [1817, 0]
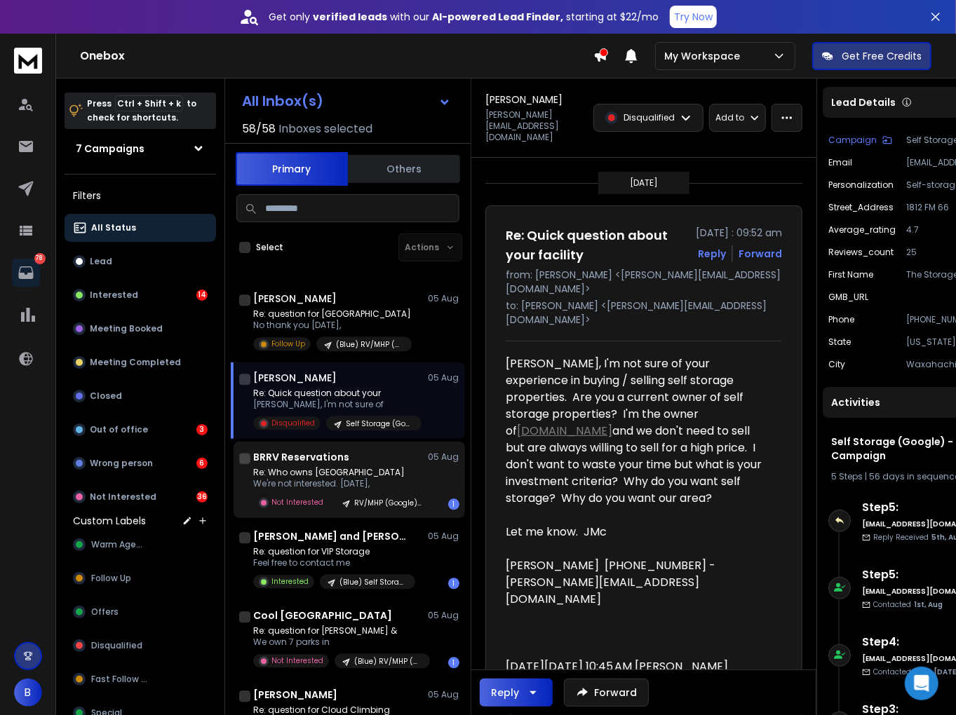
click at [348, 480] on p "We're not interested. On Tue," at bounding box center [337, 483] width 168 height 11
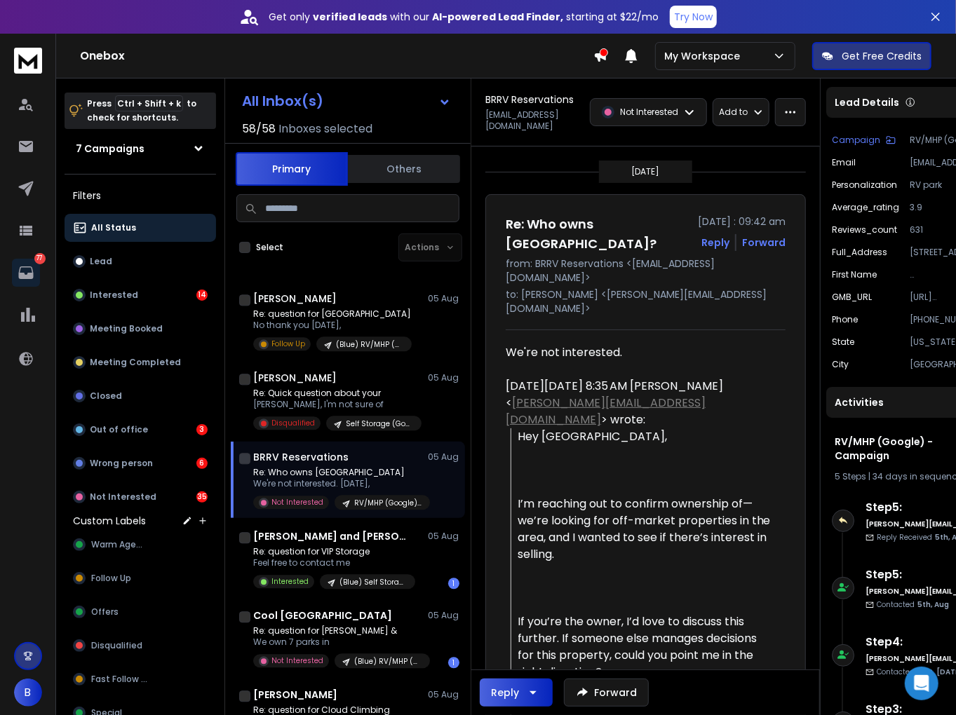
click at [674, 128] on div "BRRV Reservations BRRV Reservations reservations-info@boiseriversidervpark.com …" at bounding box center [645, 112] width 320 height 39
click at [678, 116] on p "Not Interested" at bounding box center [649, 112] width 58 height 11
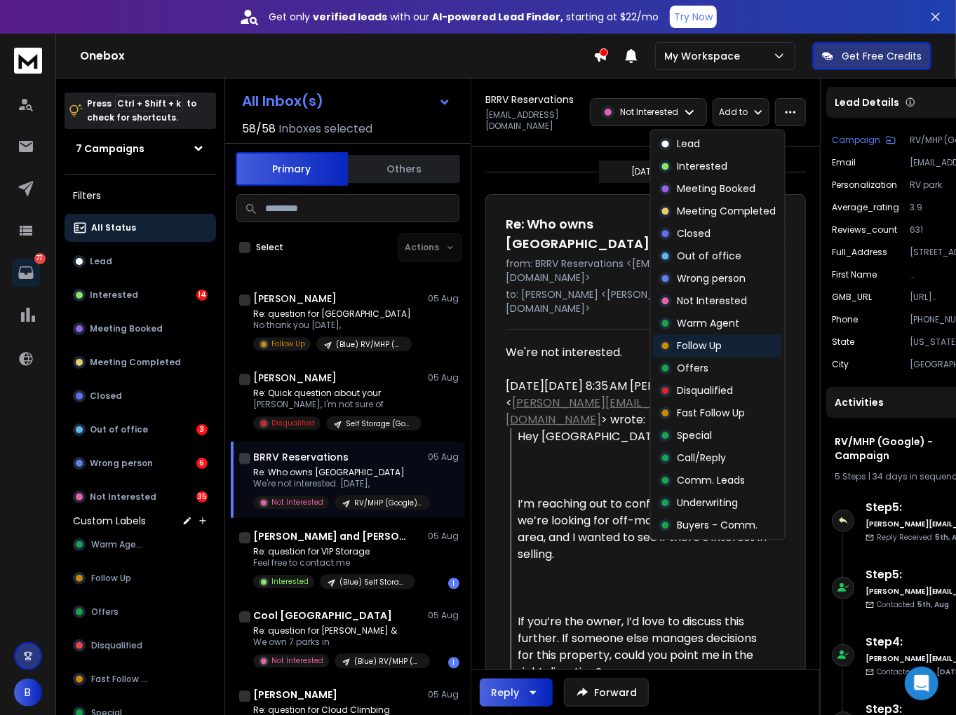
click at [725, 337] on div "Follow Up" at bounding box center [718, 345] width 128 height 22
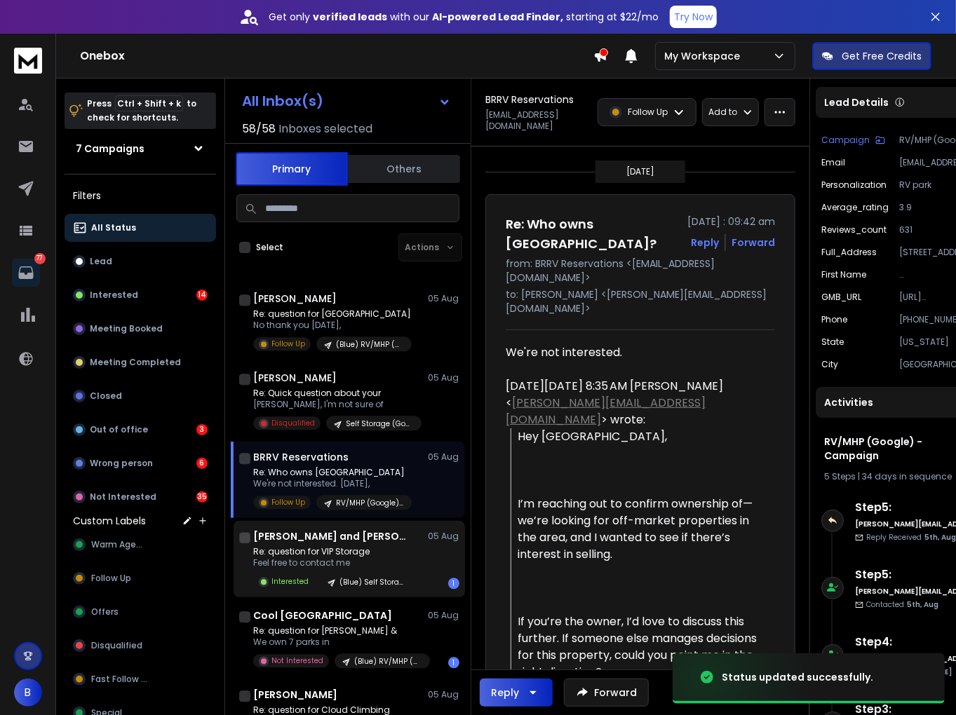
click at [317, 544] on div "Rob and Mario Gonzalez 05 Aug Re: question for VIP Storage Feel free to contact…" at bounding box center [356, 559] width 206 height 60
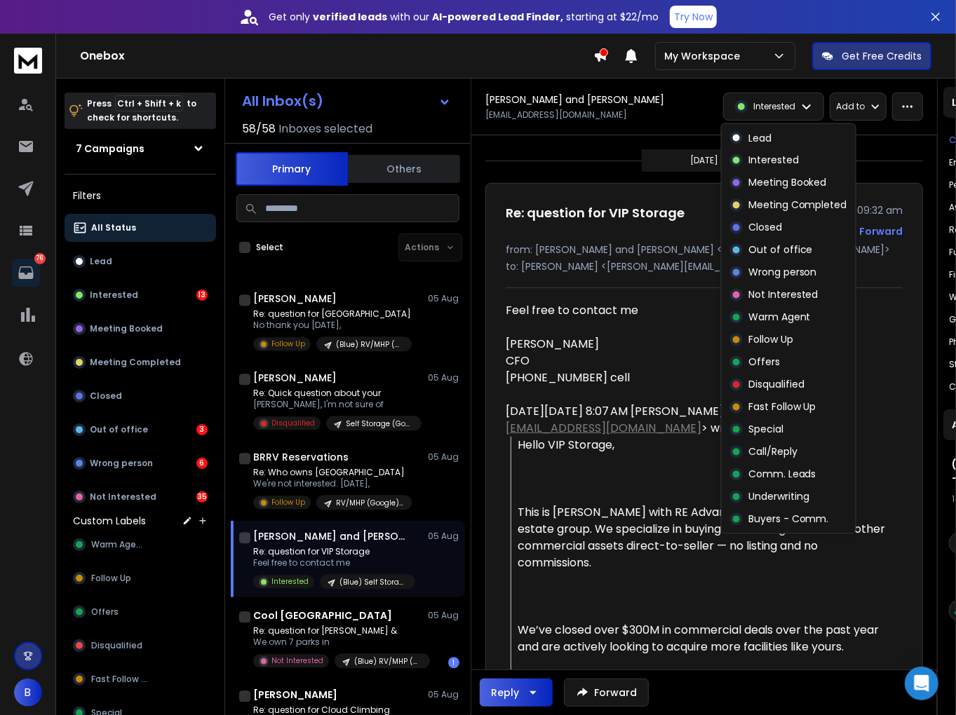
click at [744, 104] on div "Interested" at bounding box center [774, 106] width 100 height 27
click at [781, 184] on p "Meeting Booked" at bounding box center [787, 183] width 79 height 14
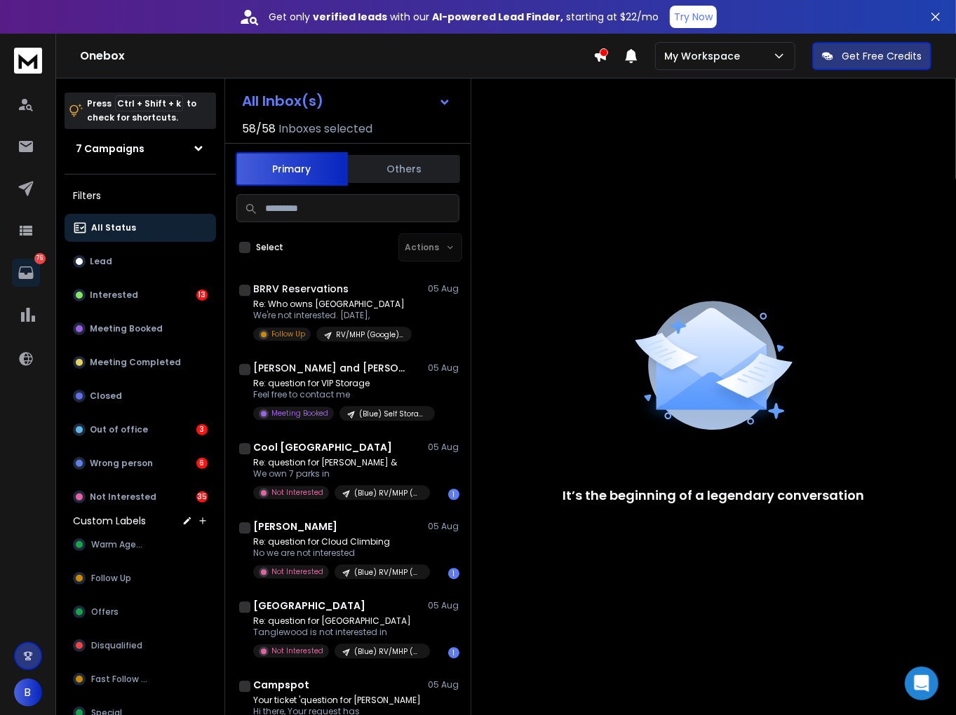
scroll to position [1951, 0]
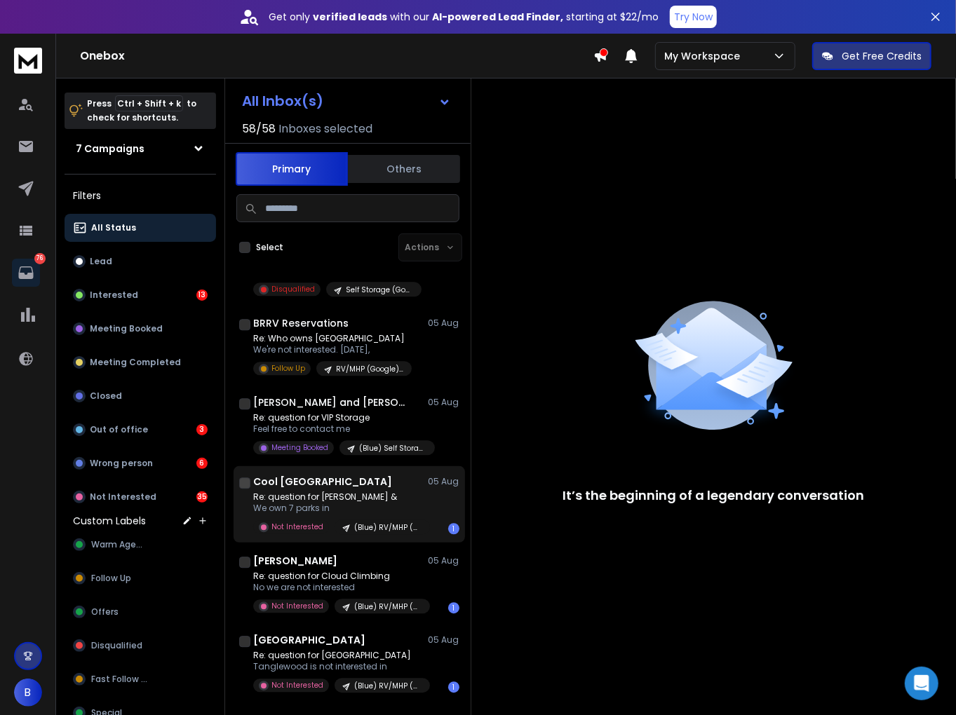
click at [370, 494] on p "Re: question for Bonnie &" at bounding box center [337, 497] width 168 height 11
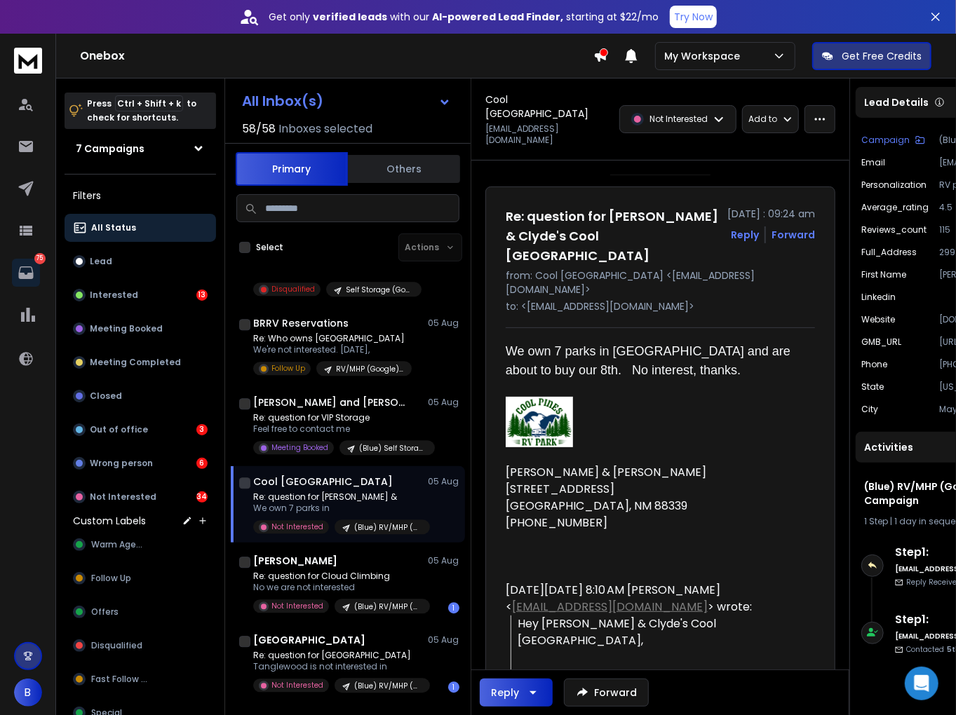
scroll to position [0, 0]
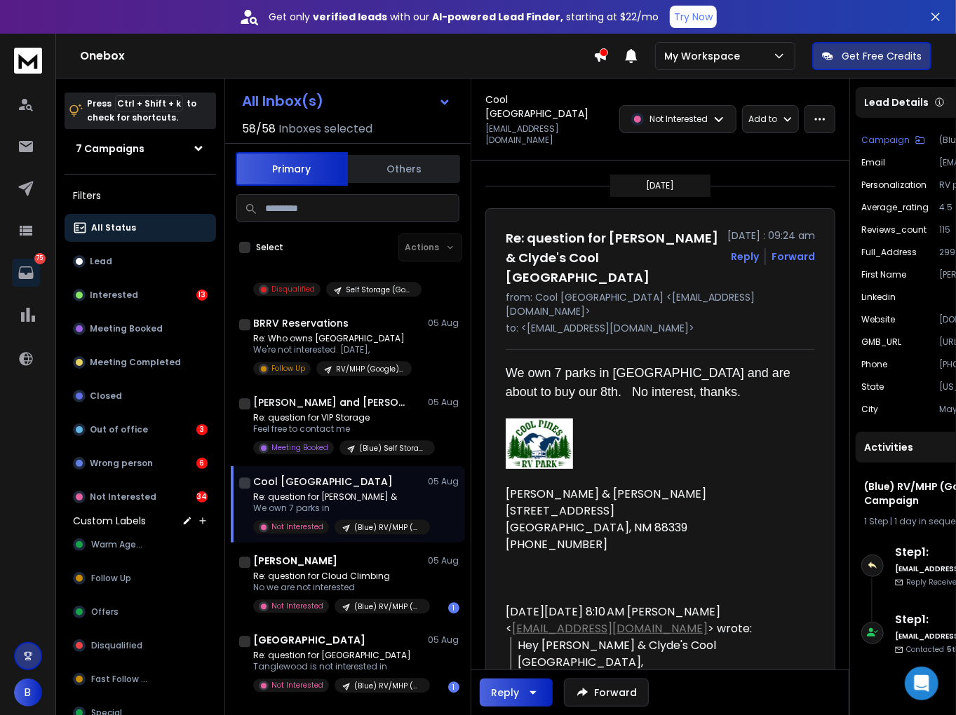
click at [521, 690] on div "Reply" at bounding box center [516, 692] width 50 height 17
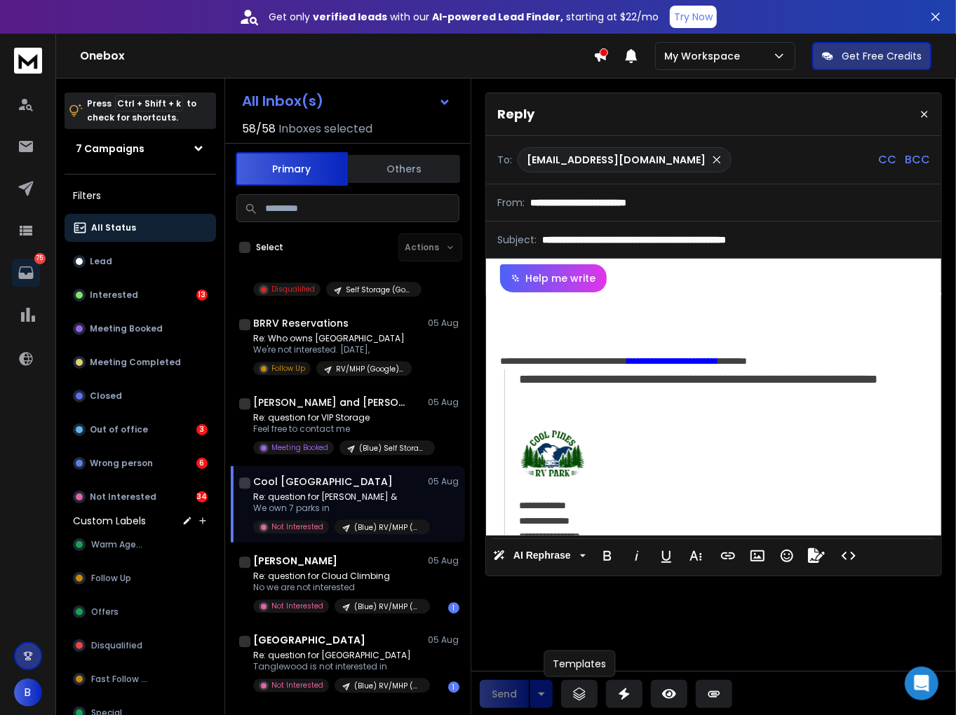
click at [570, 696] on button at bounding box center [579, 694] width 36 height 28
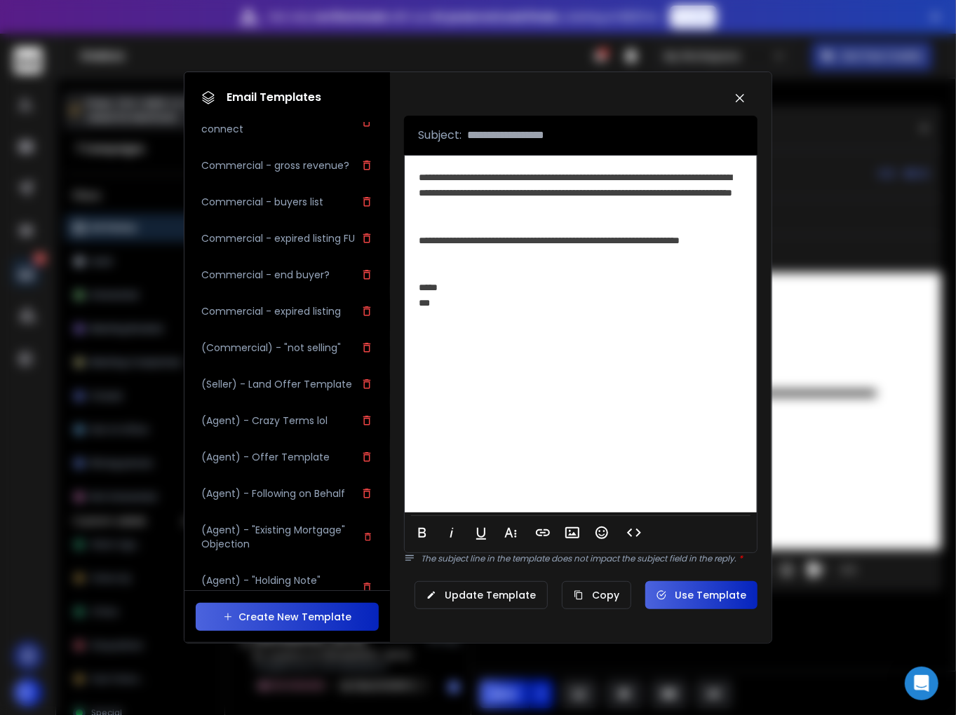
scroll to position [259, 0]
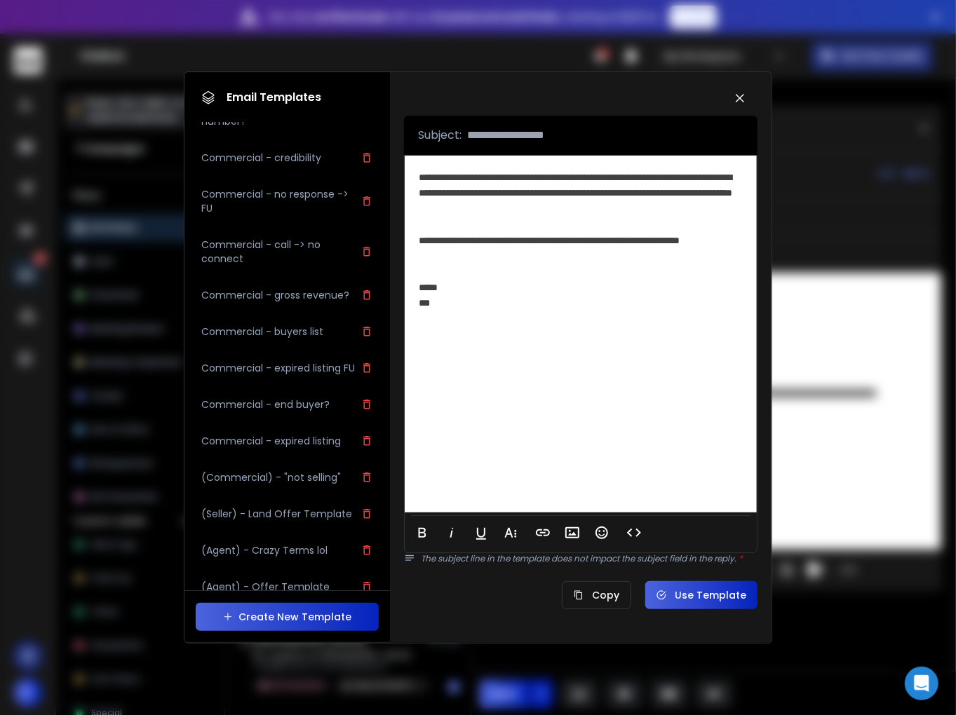
click at [294, 339] on div "Commercial - buyers list" at bounding box center [287, 331] width 172 height 25
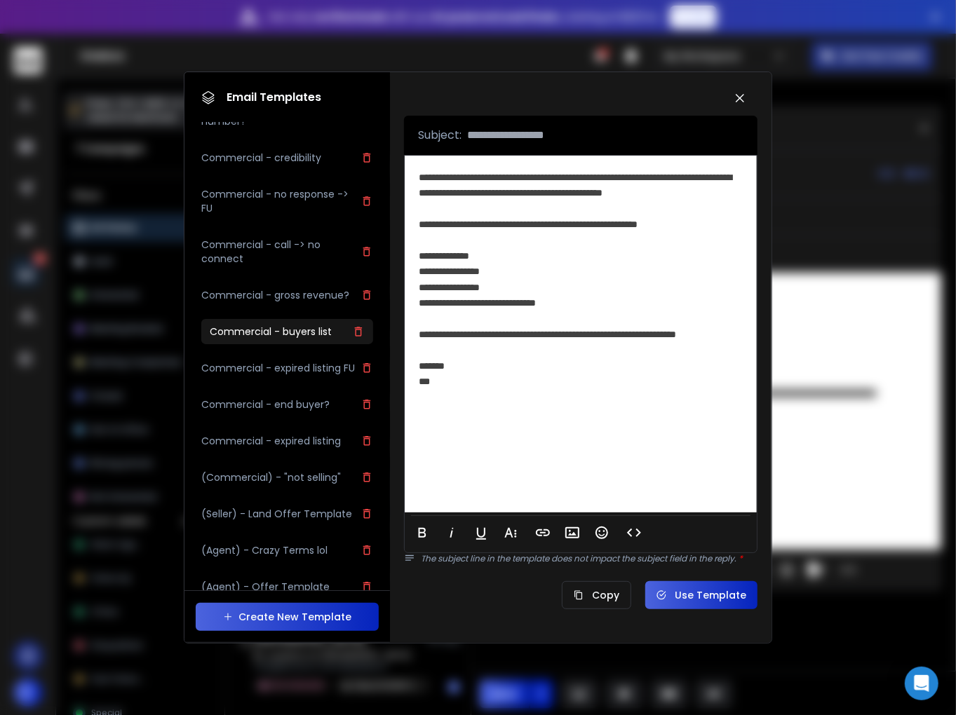
click at [689, 595] on button "Use Template" at bounding box center [701, 595] width 112 height 28
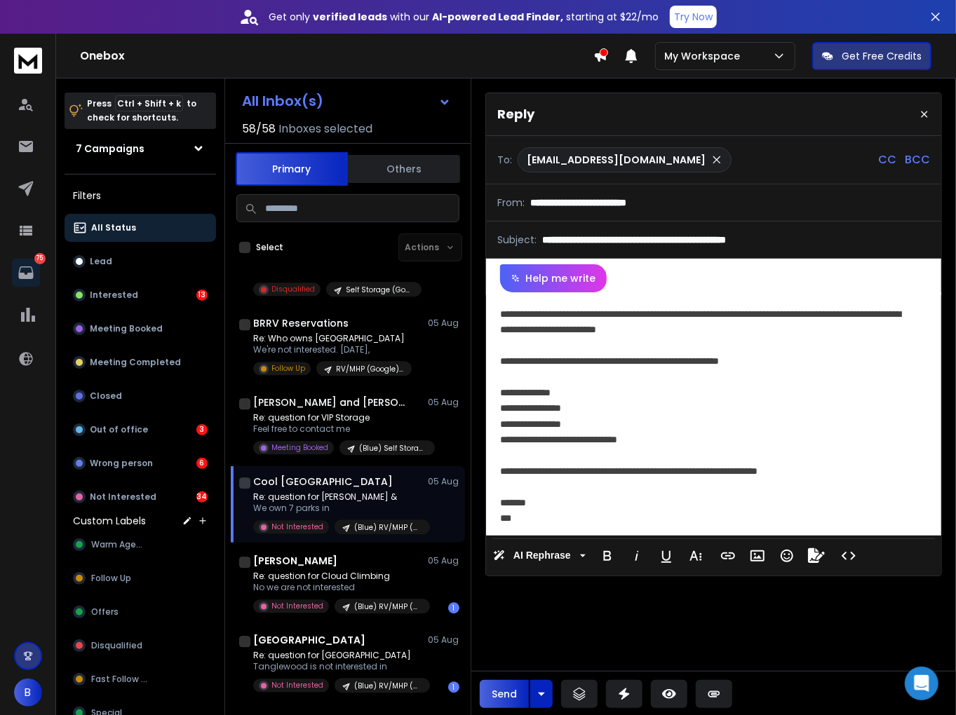
click at [724, 325] on div "**********" at bounding box center [706, 322] width 412 height 32
click at [753, 331] on div "**********" at bounding box center [706, 322] width 412 height 32
click at [730, 337] on div "**********" at bounding box center [706, 322] width 412 height 32
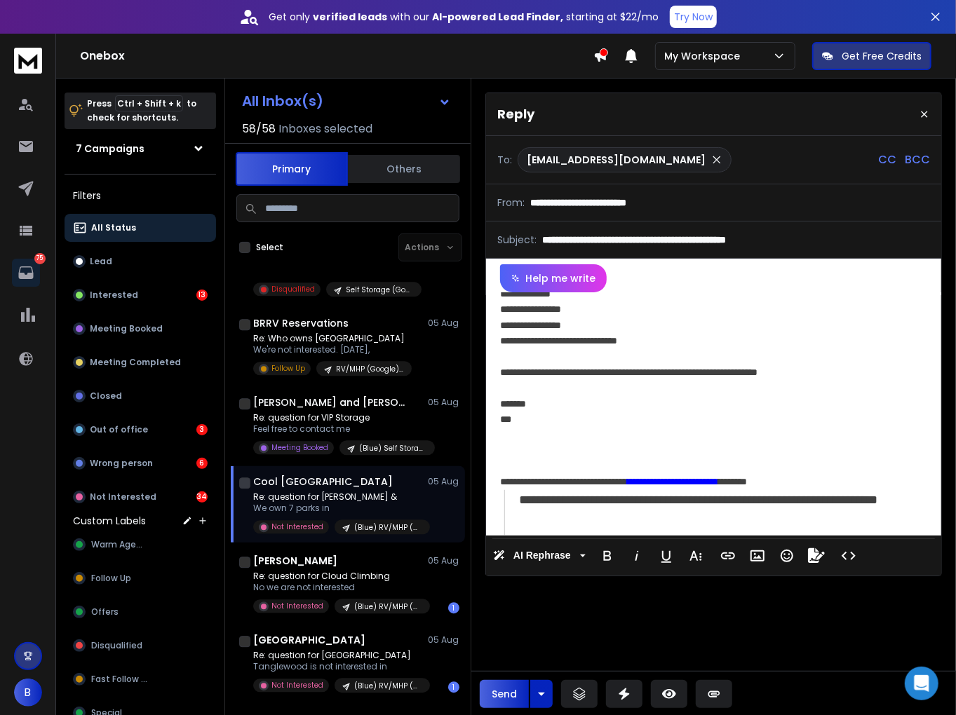
scroll to position [130, 0]
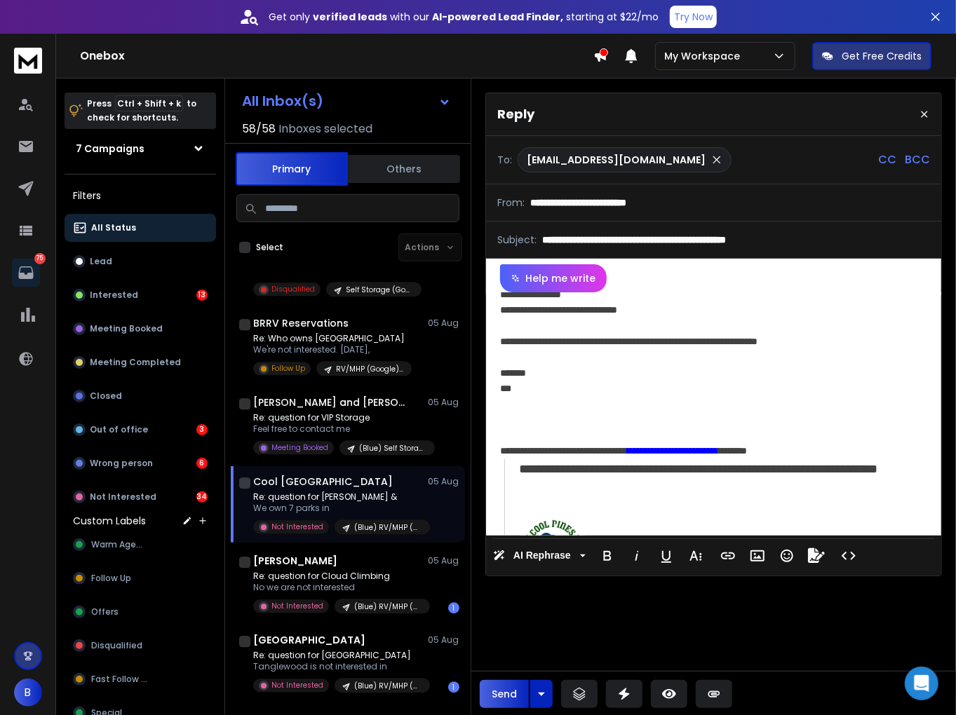
click at [514, 387] on div "***" at bounding box center [706, 388] width 412 height 15
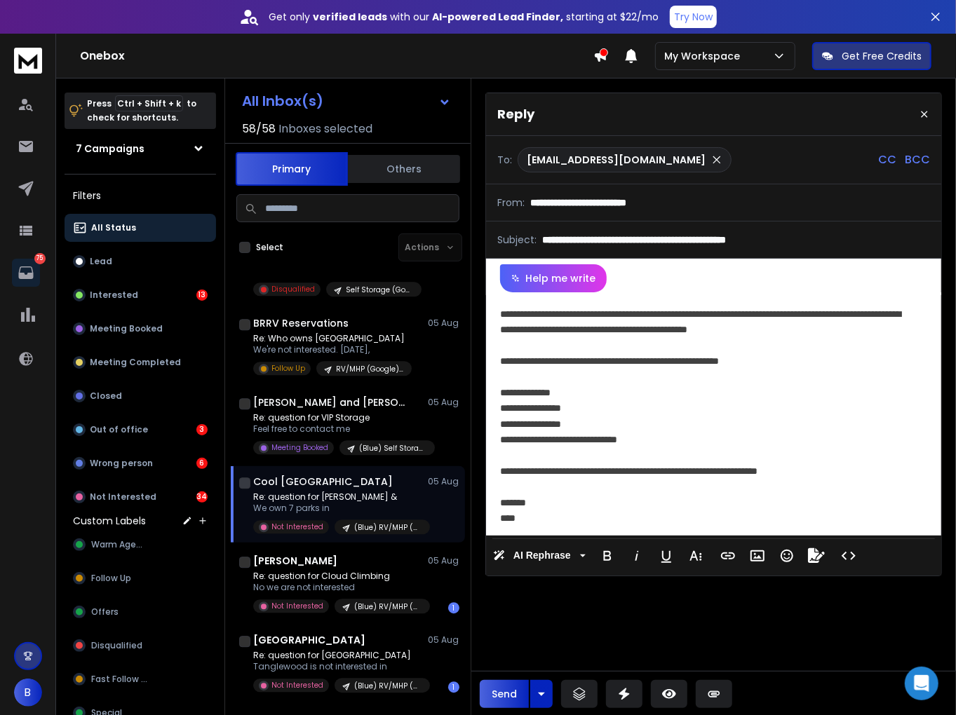
click at [543, 689] on icon "button" at bounding box center [541, 694] width 17 height 17
click at [524, 653] on p "Send Later" at bounding box center [526, 658] width 52 height 14
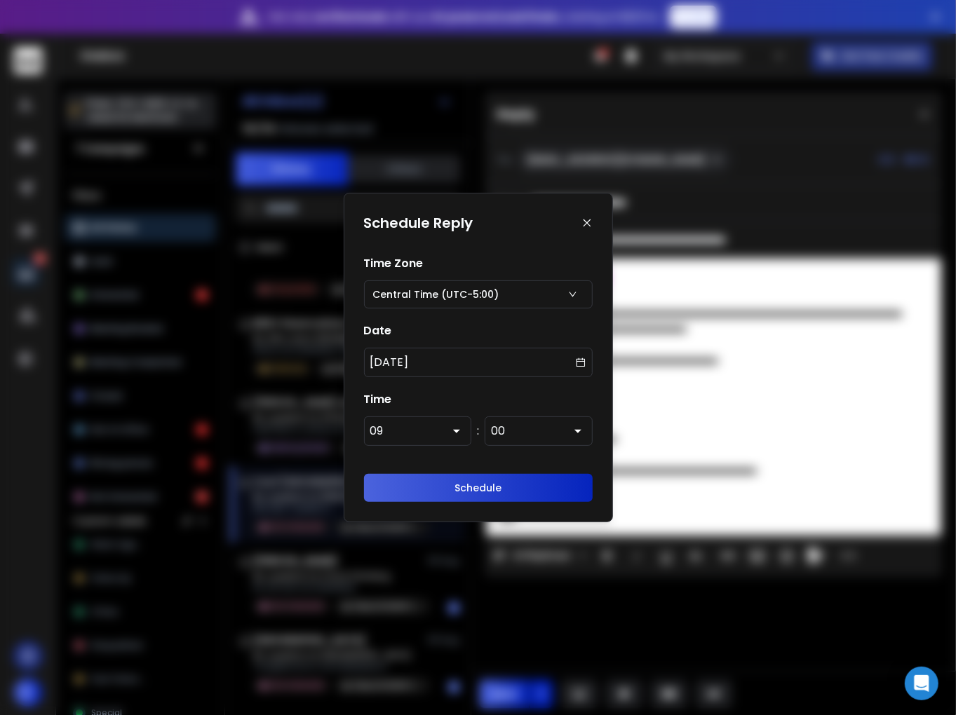
click at [522, 435] on div "00" at bounding box center [539, 431] width 108 height 29
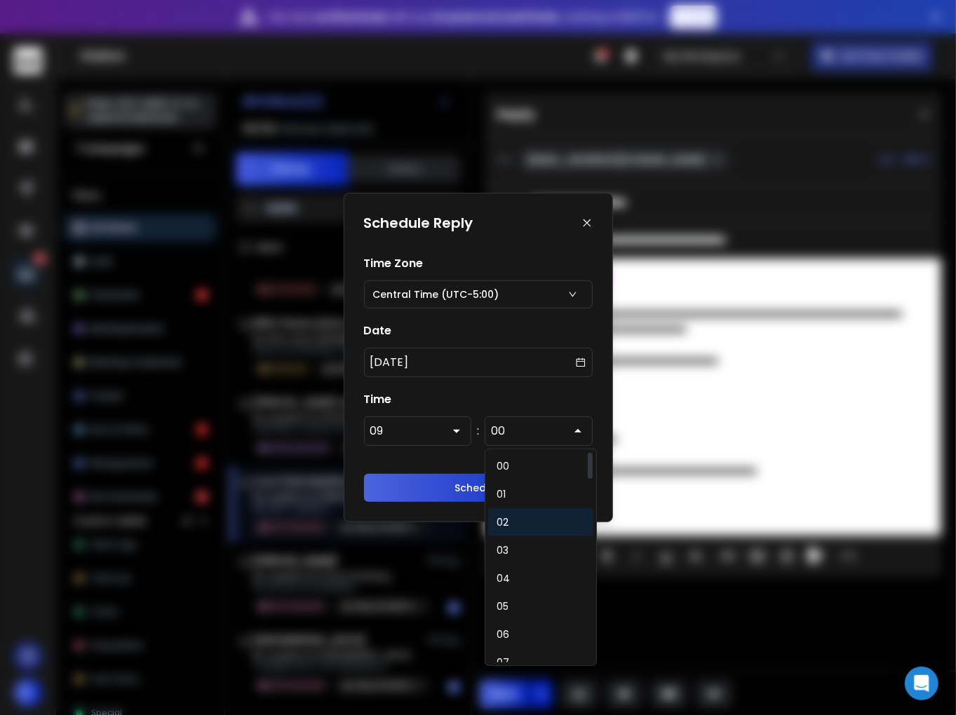
click at [523, 523] on div "02" at bounding box center [540, 522] width 105 height 28
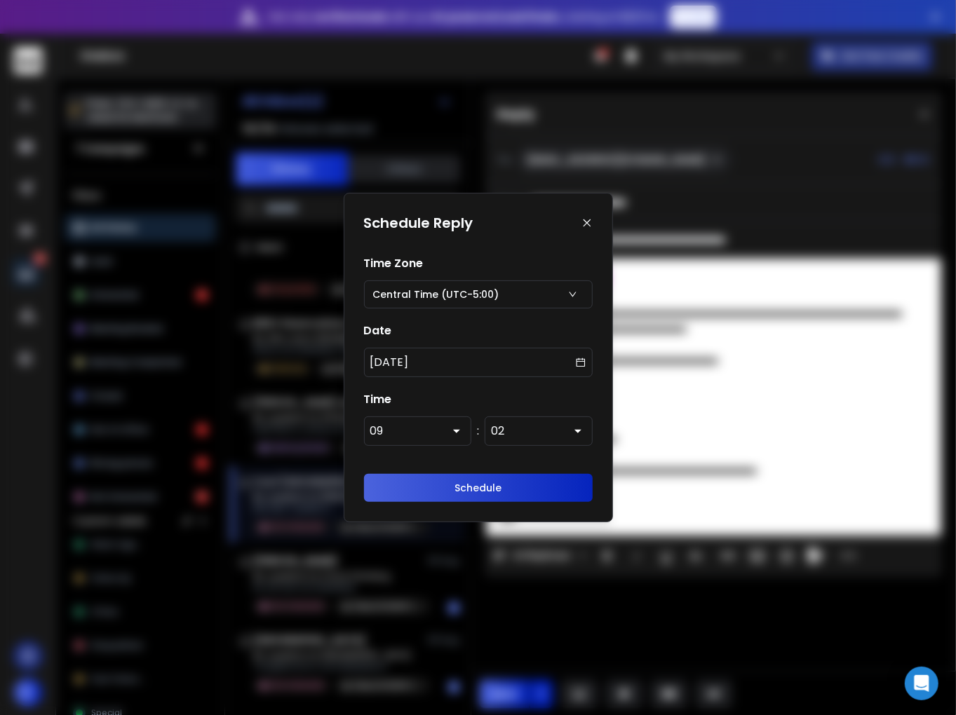
click at [485, 492] on div "Schedule" at bounding box center [478, 488] width 229 height 28
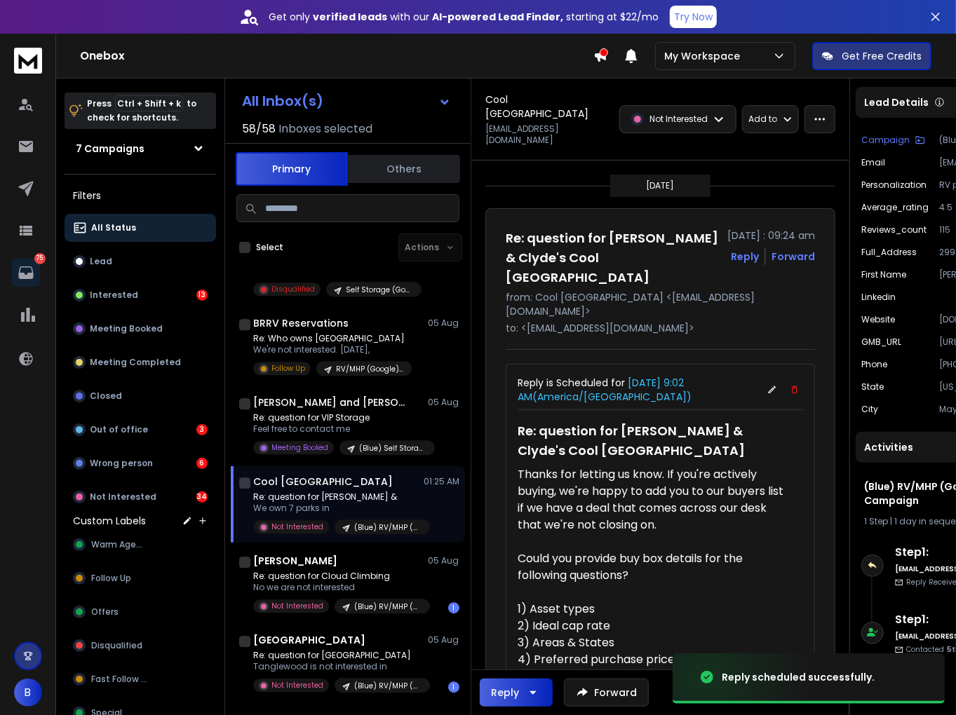
click at [663, 106] on div "Not Interested" at bounding box center [678, 119] width 116 height 27
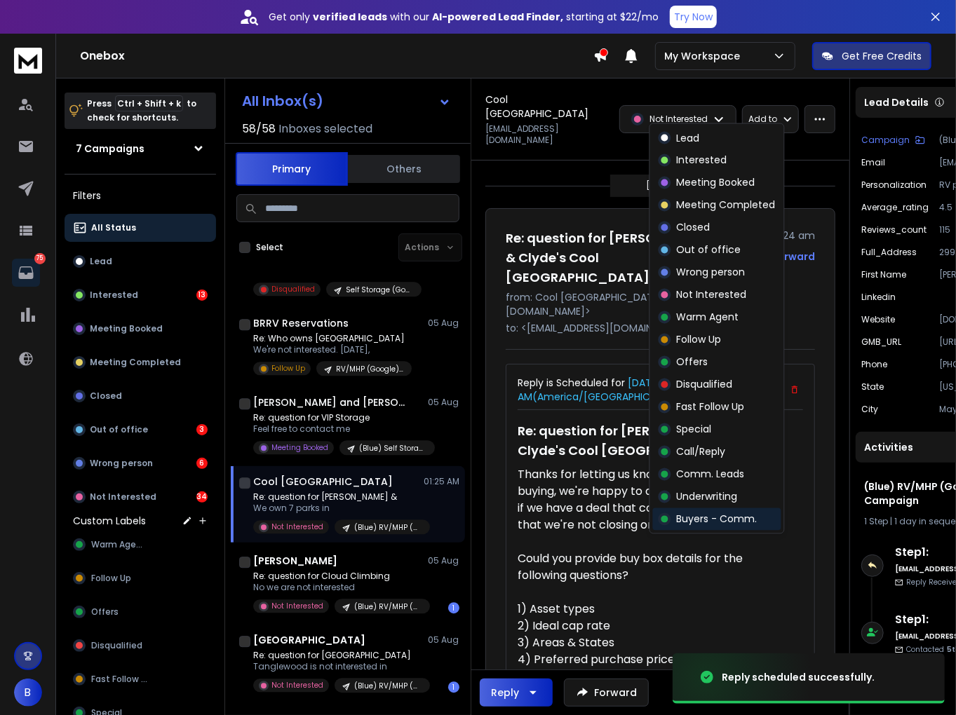
click at [715, 513] on p "Buyers - Comm." at bounding box center [717, 520] width 81 height 14
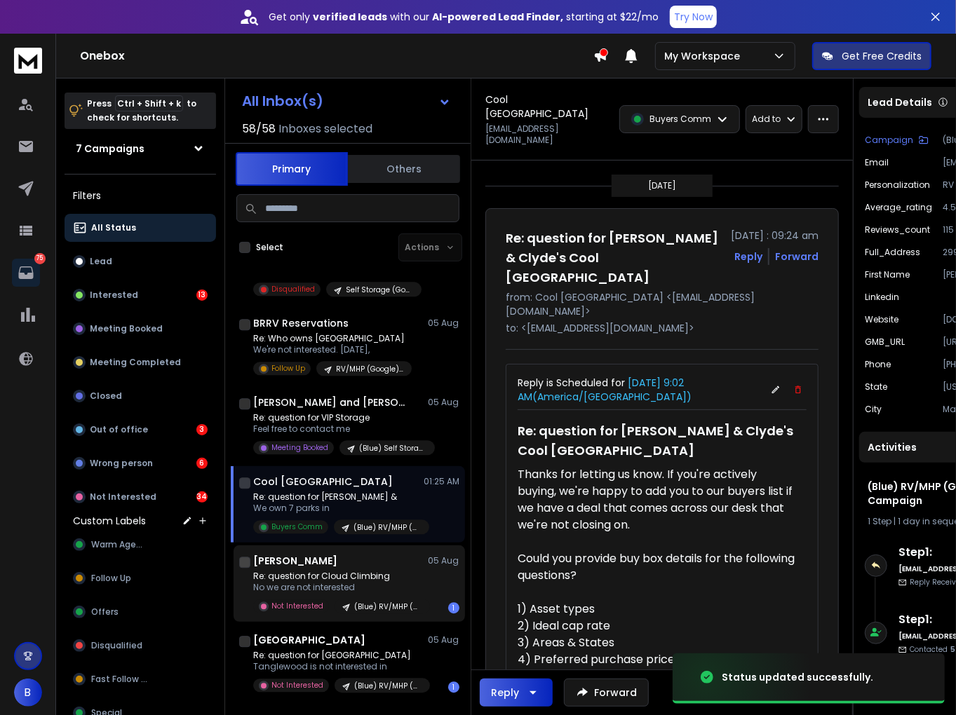
click at [377, 587] on p "No we are not interested" at bounding box center [337, 587] width 168 height 11
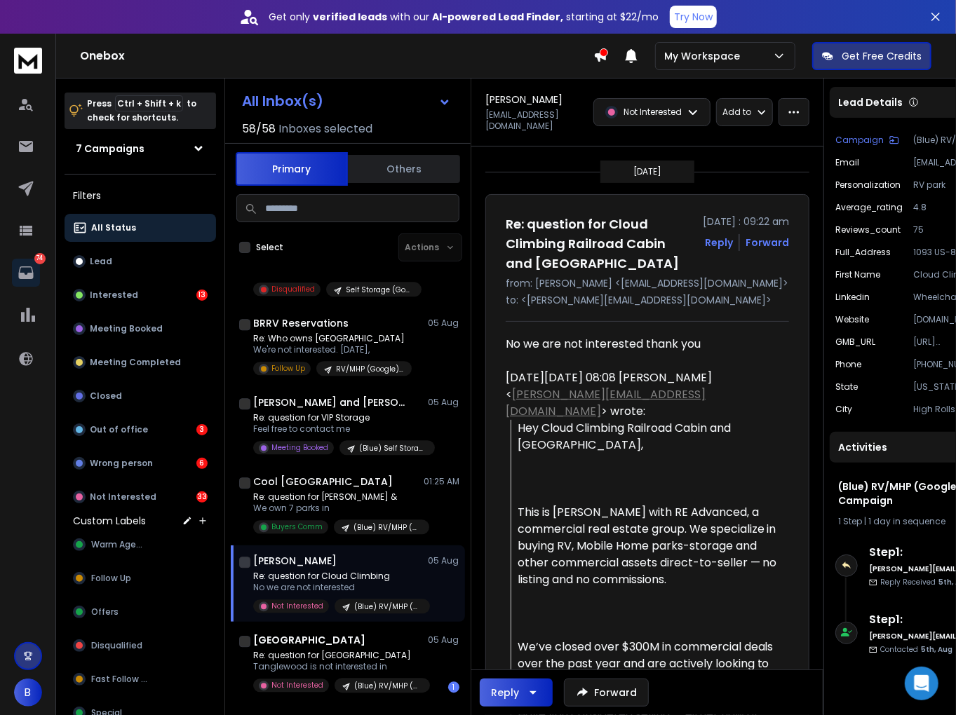
click at [710, 99] on div "Not Interested" at bounding box center [652, 112] width 116 height 27
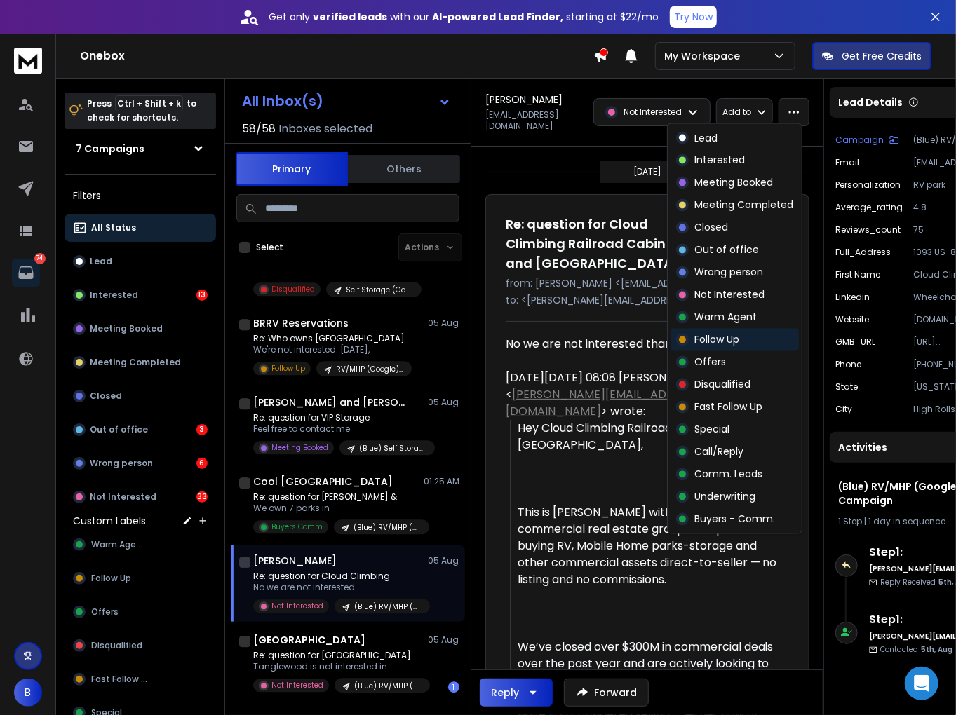
click at [733, 346] on p "Follow Up" at bounding box center [716, 340] width 45 height 14
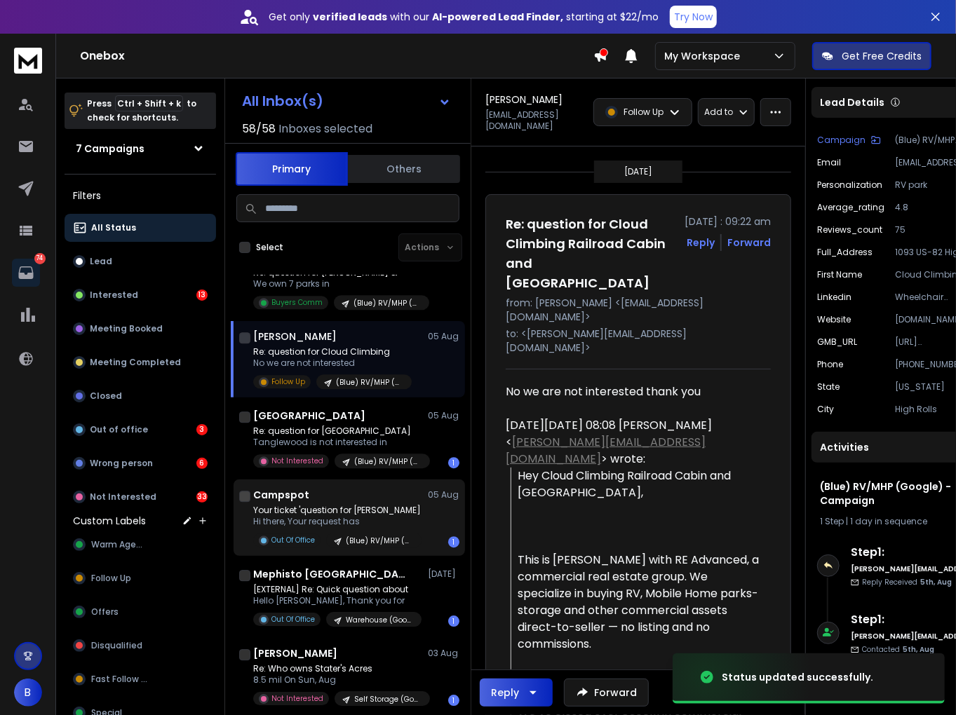
scroll to position [2212, 0]
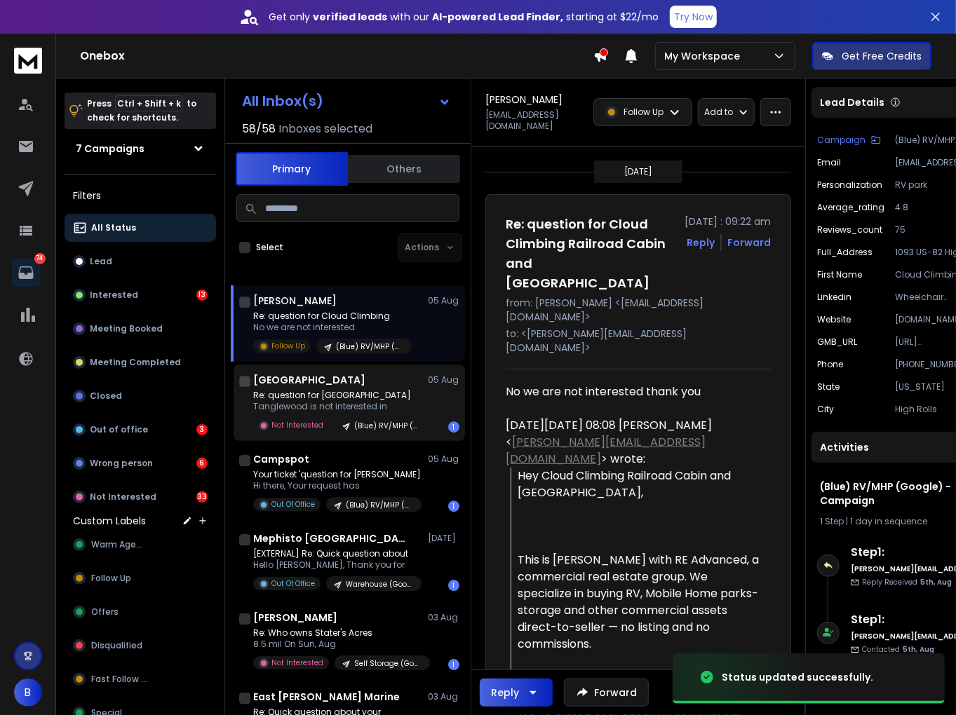
click at [365, 414] on div "Re: question for Tanglewood Village Tanglewood is not interested in Not Interes…" at bounding box center [341, 411] width 177 height 43
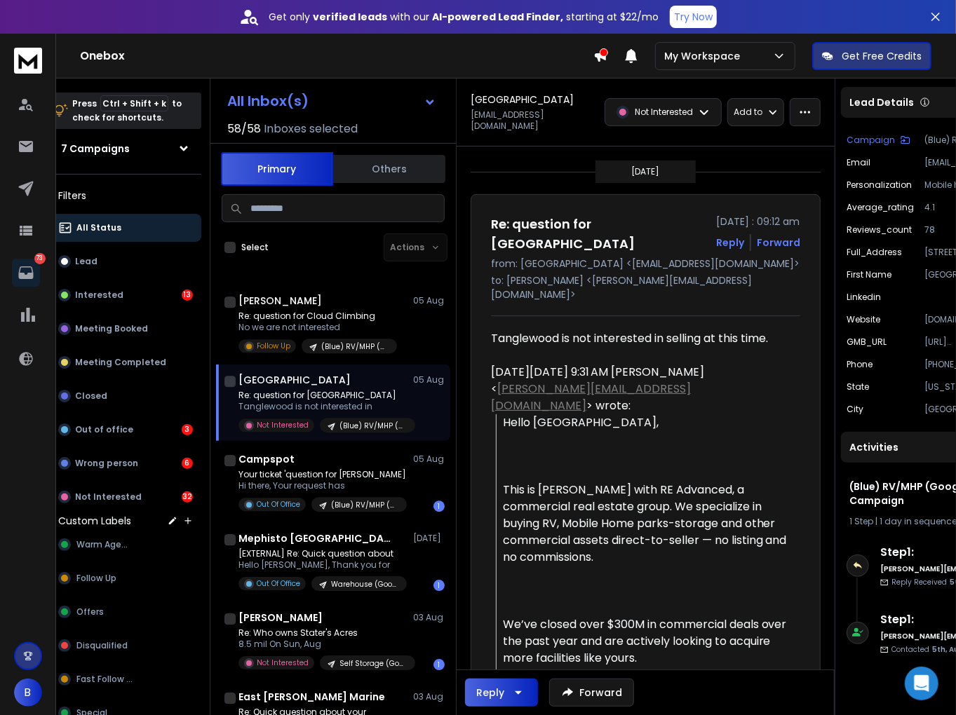
drag, startPoint x: 722, startPoint y: 412, endPoint x: 676, endPoint y: 400, distance: 48.0
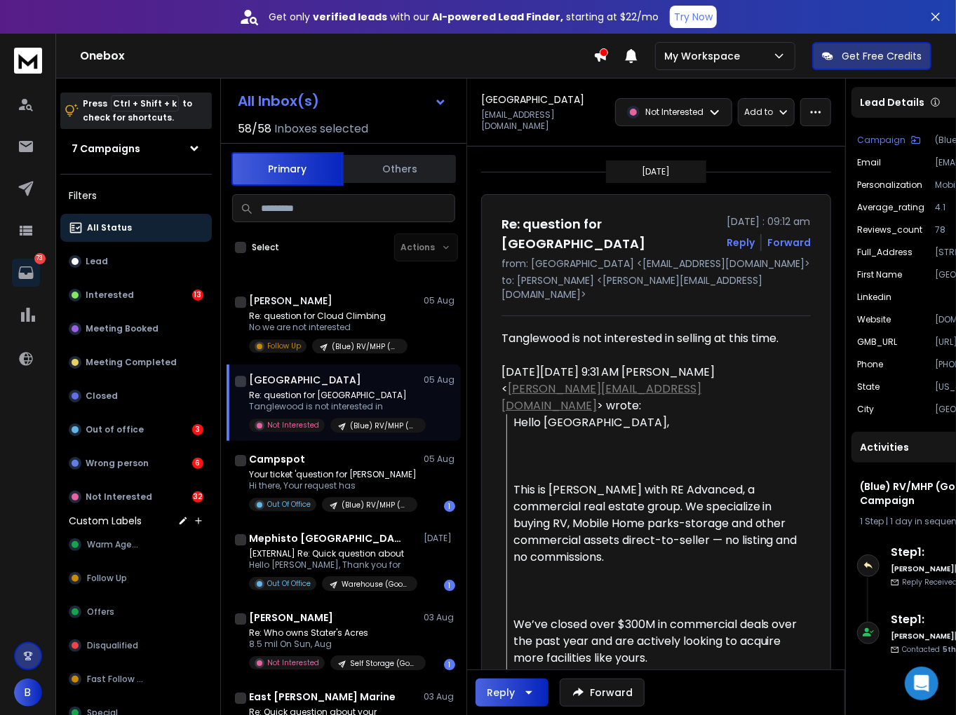
click at [675, 114] on div "Not Interested" at bounding box center [674, 112] width 116 height 27
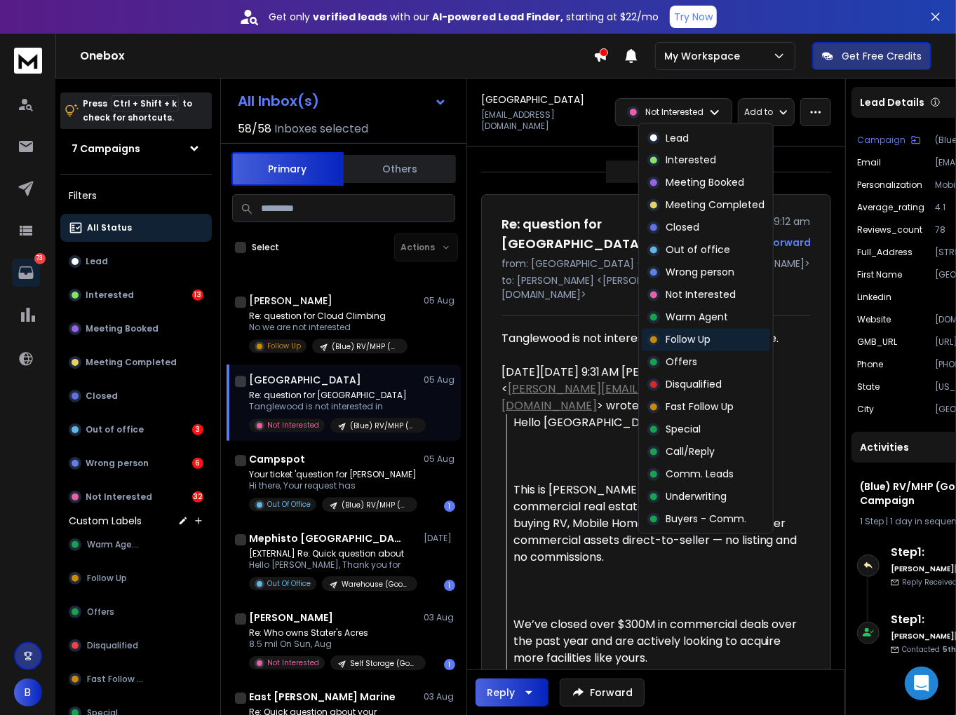
click at [704, 335] on p "Follow Up" at bounding box center [687, 340] width 45 height 14
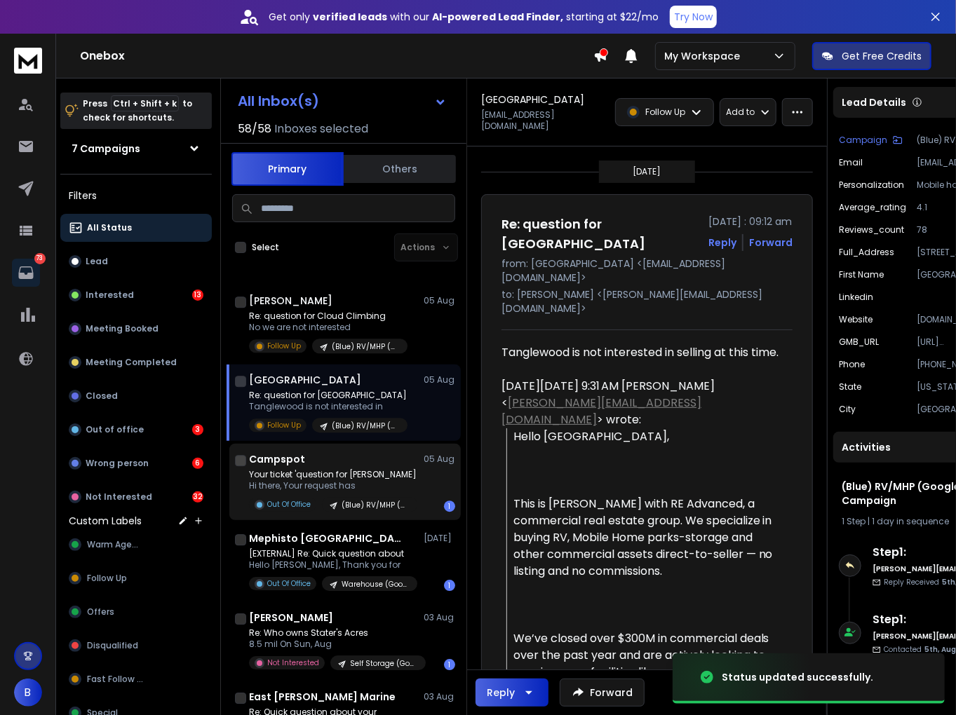
click at [374, 469] on p "Your ticket 'question for Sun" at bounding box center [333, 474] width 168 height 11
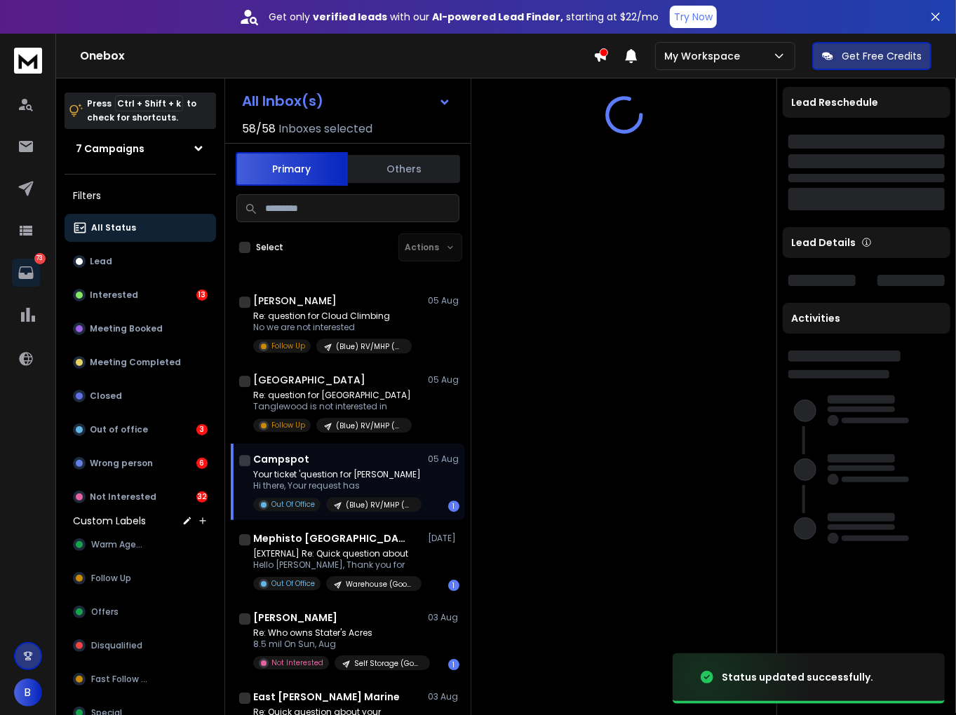
scroll to position [0, 0]
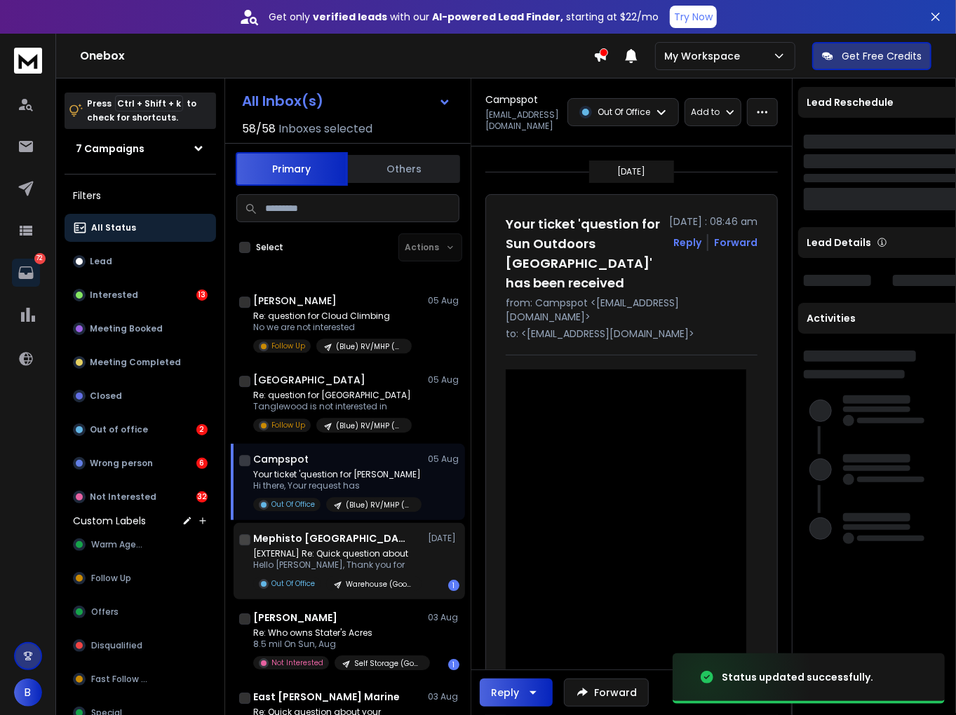
click at [360, 554] on p "[EXTERNAL] Re: Quick question about" at bounding box center [337, 553] width 168 height 11
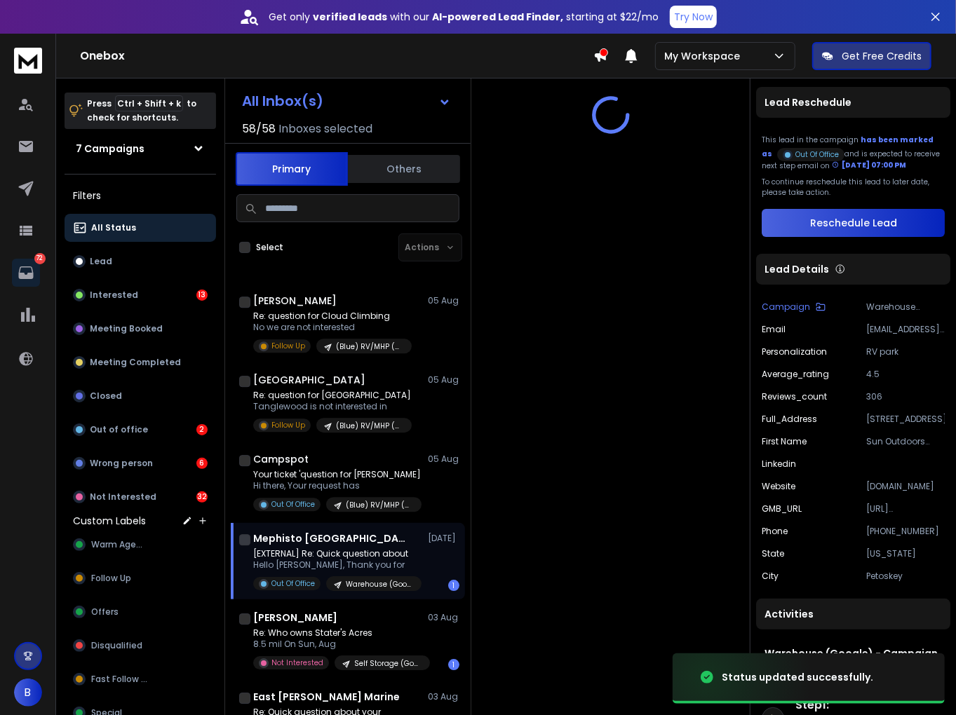
scroll to position [2341, 0]
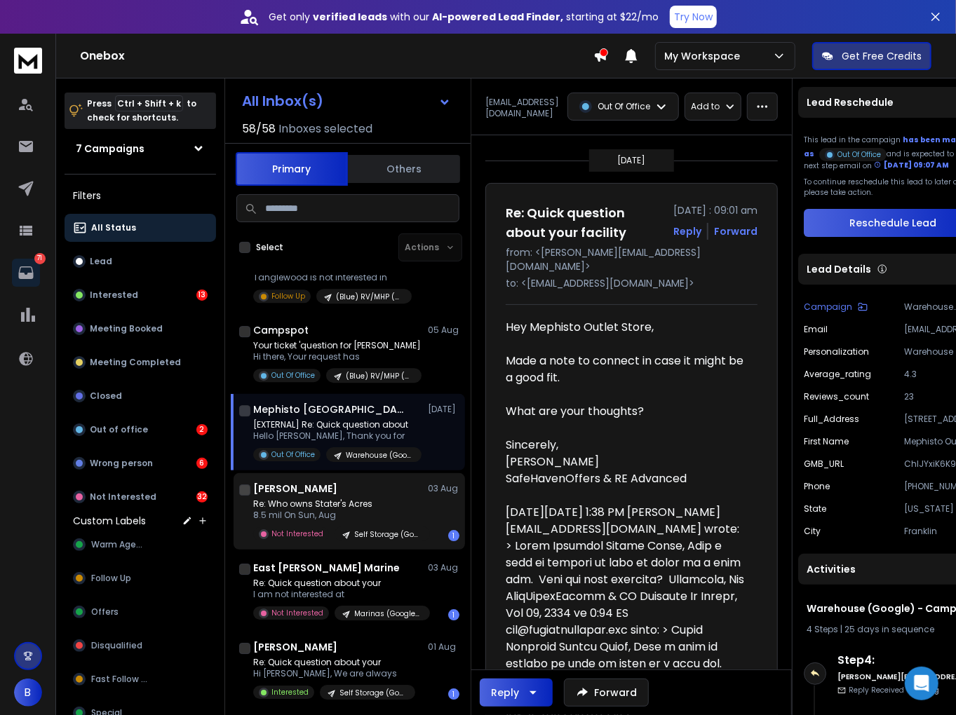
click at [360, 499] on p "Re: Who owns Stater's Acres" at bounding box center [337, 504] width 168 height 11
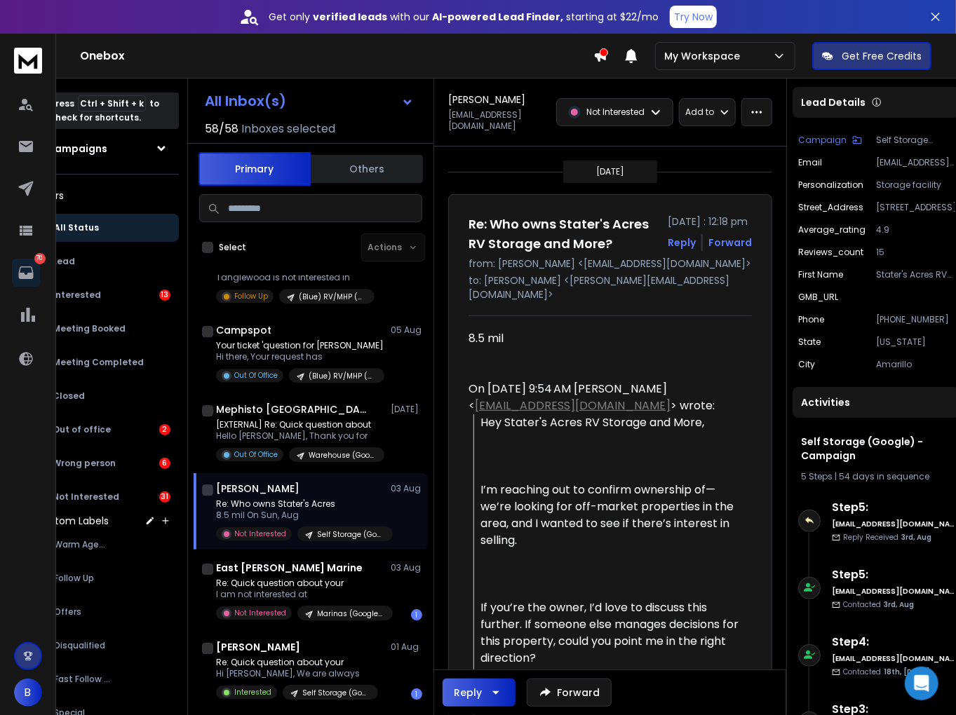
scroll to position [0, 102]
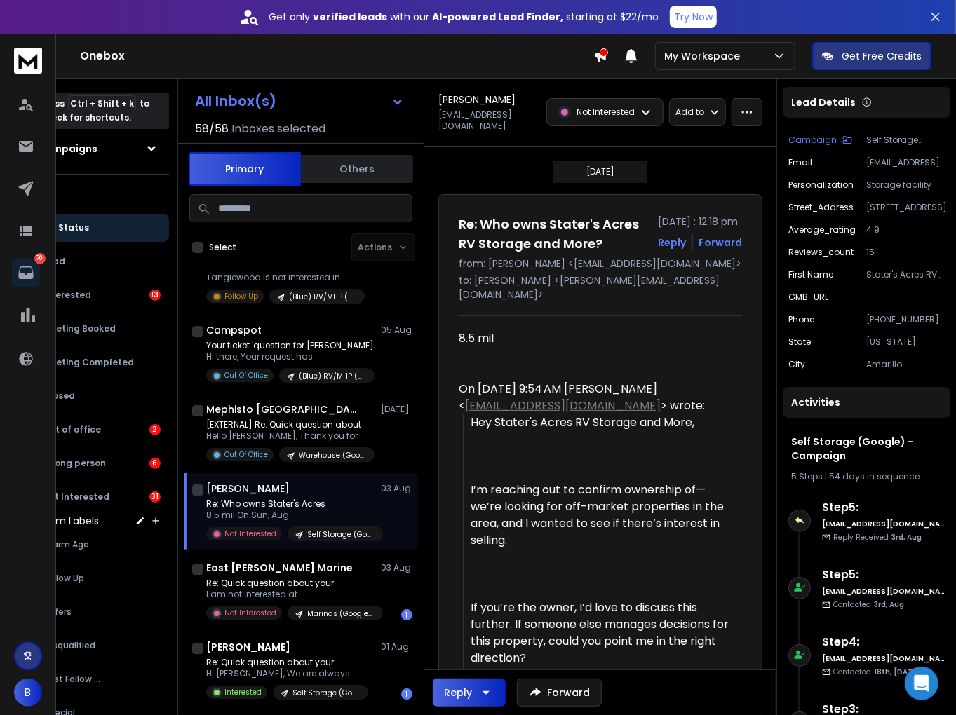
drag, startPoint x: 657, startPoint y: 335, endPoint x: 731, endPoint y: 325, distance: 75.1
click at [478, 690] on icon "button" at bounding box center [486, 692] width 17 height 17
click at [425, 668] on div "Reply All" at bounding box center [409, 657] width 74 height 28
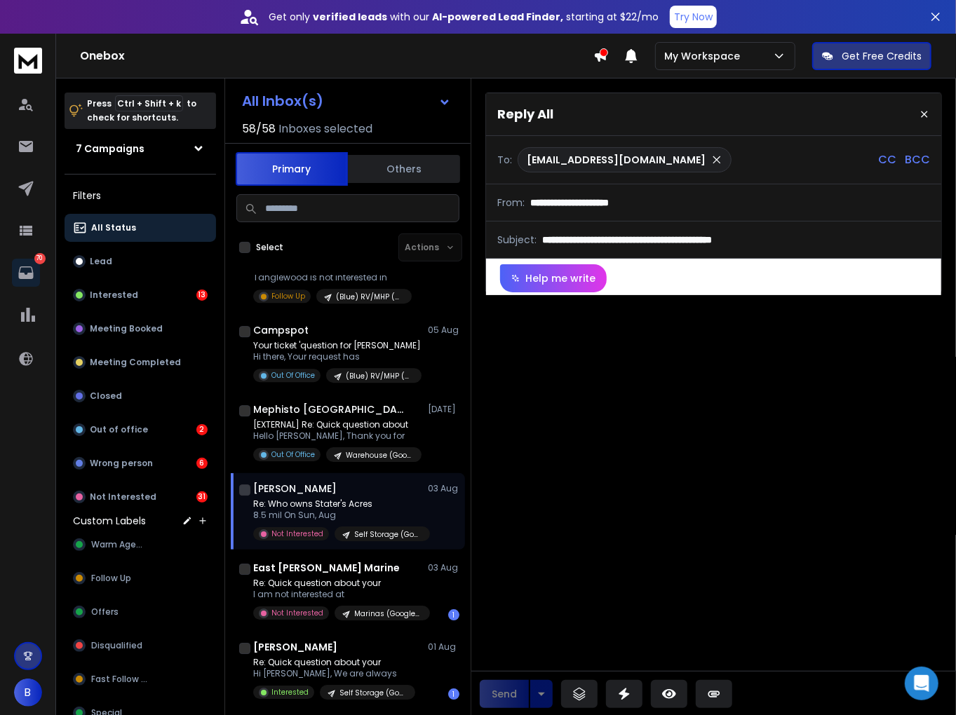
scroll to position [0, 0]
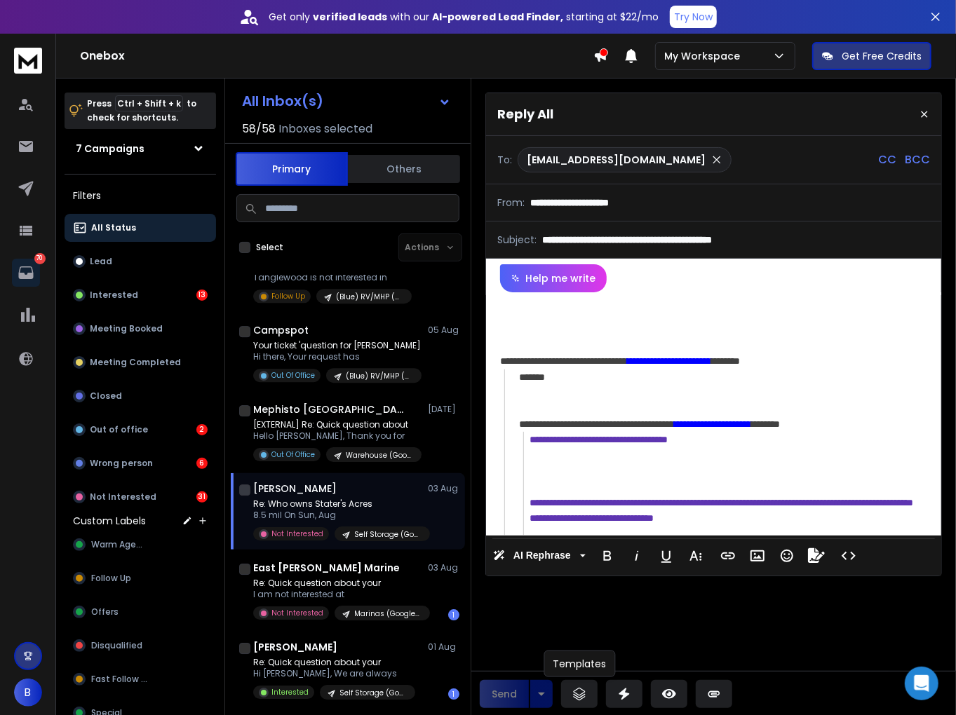
click at [570, 689] on button at bounding box center [579, 694] width 36 height 28
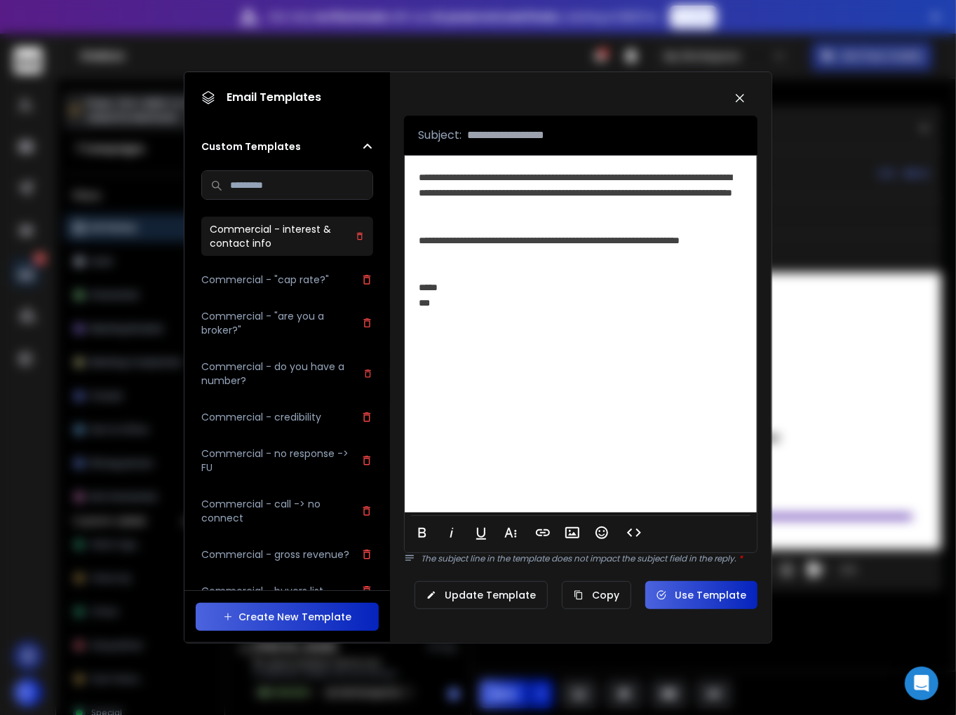
click at [694, 589] on button "Use Template" at bounding box center [701, 595] width 112 height 28
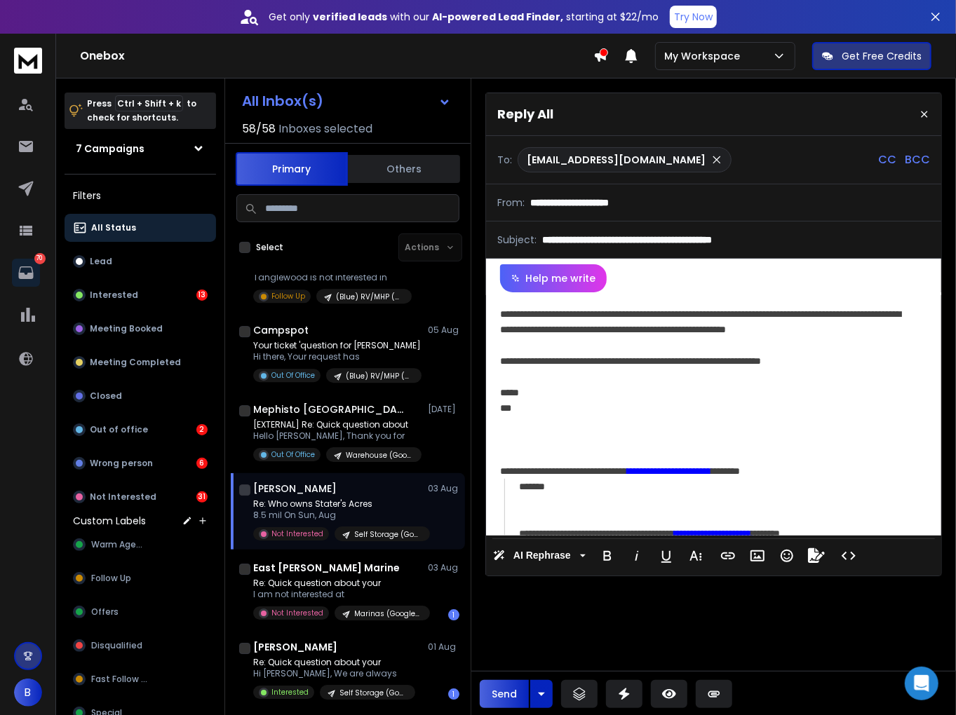
click at [602, 361] on div "**********" at bounding box center [706, 360] width 412 height 15
click at [507, 412] on div "***" at bounding box center [706, 407] width 412 height 15
click at [542, 685] on button at bounding box center [541, 694] width 22 height 28
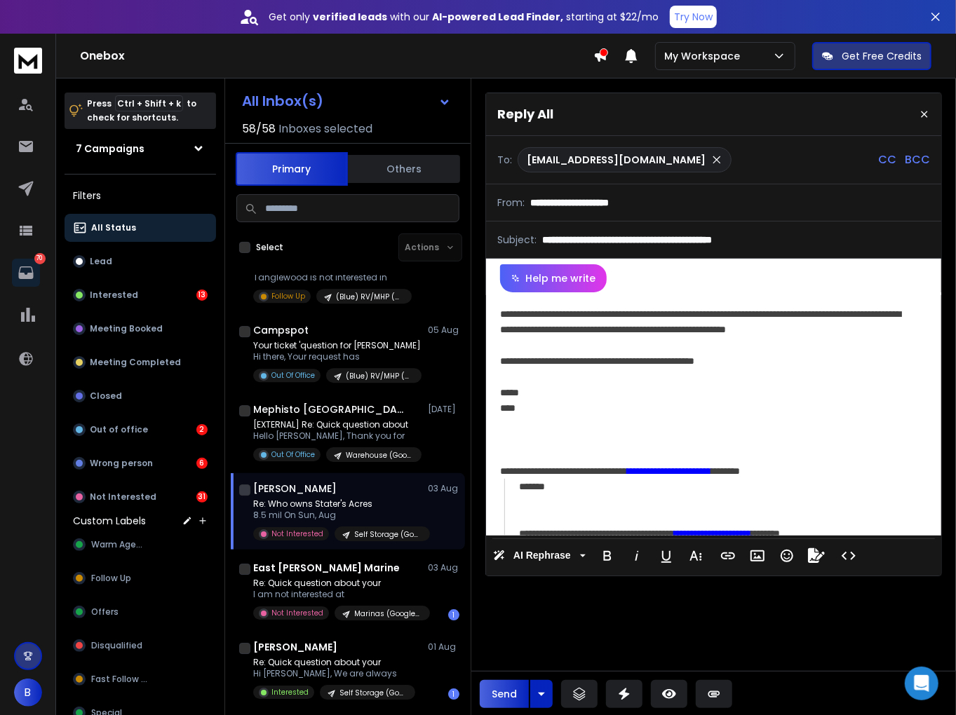
click at [539, 691] on icon "button" at bounding box center [541, 694] width 17 height 17
click at [538, 667] on p "Send Later" at bounding box center [525, 658] width 57 height 20
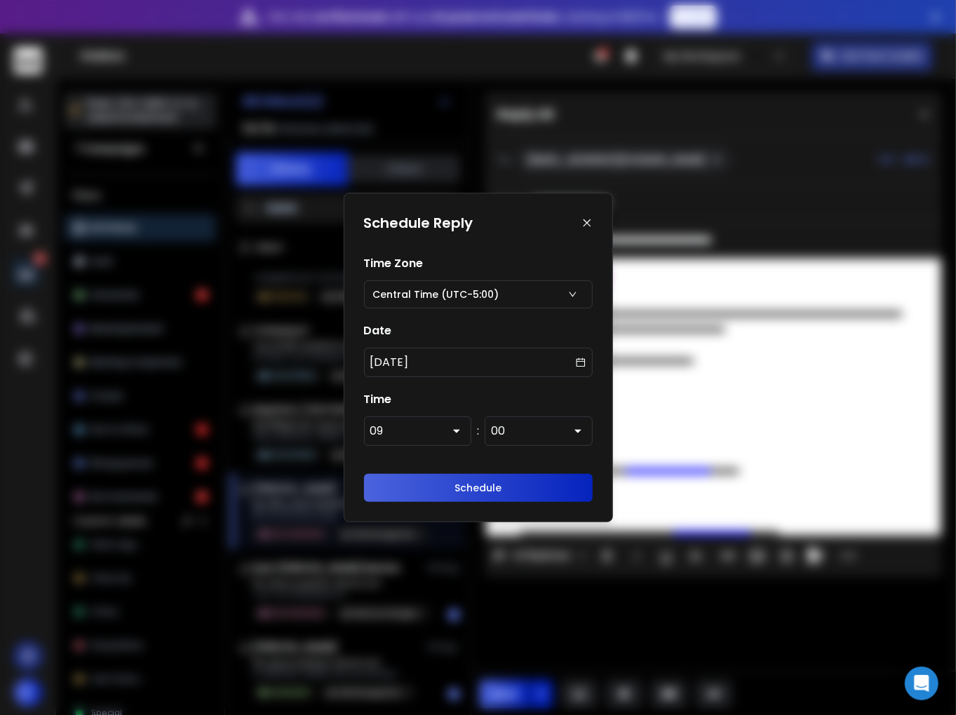
click at [537, 426] on div "00" at bounding box center [539, 431] width 108 height 29
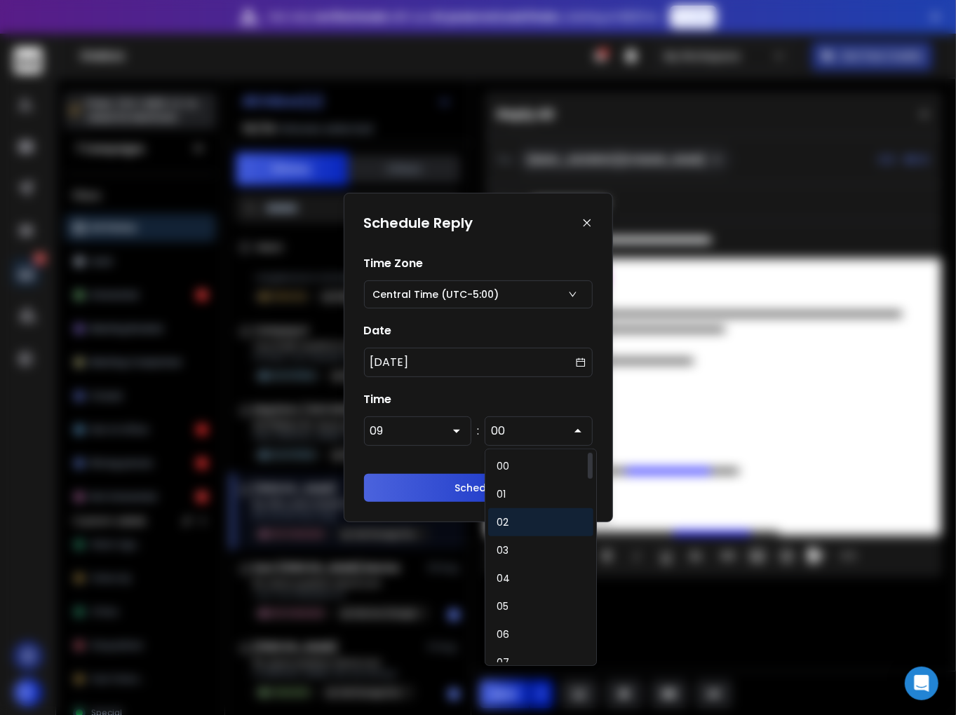
click at [516, 517] on div "02" at bounding box center [540, 522] width 105 height 28
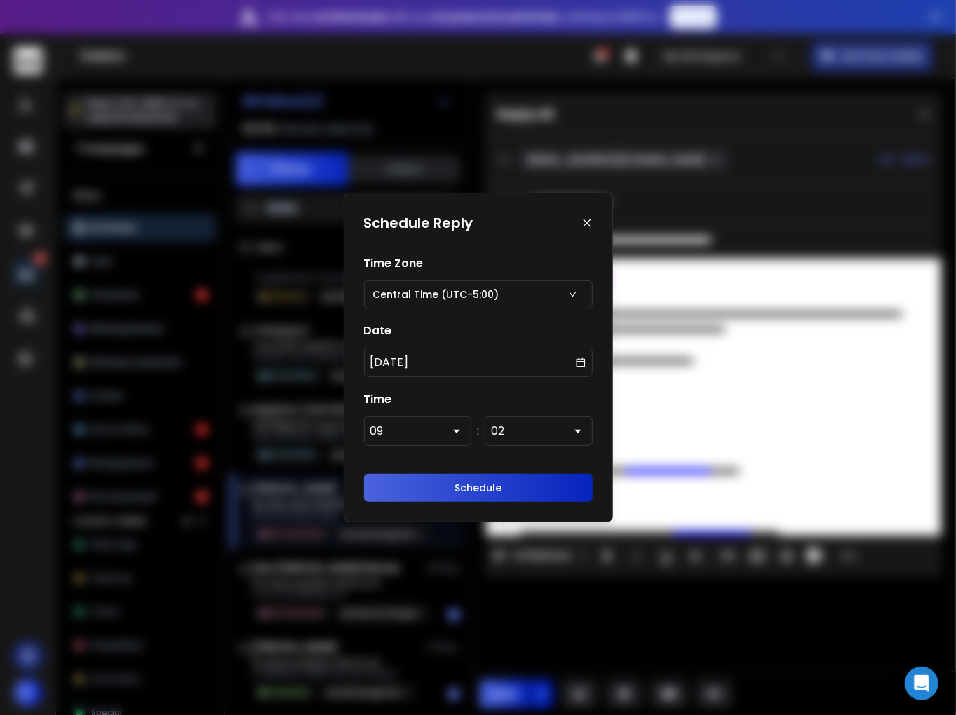
click at [500, 478] on div "Schedule" at bounding box center [478, 488] width 229 height 28
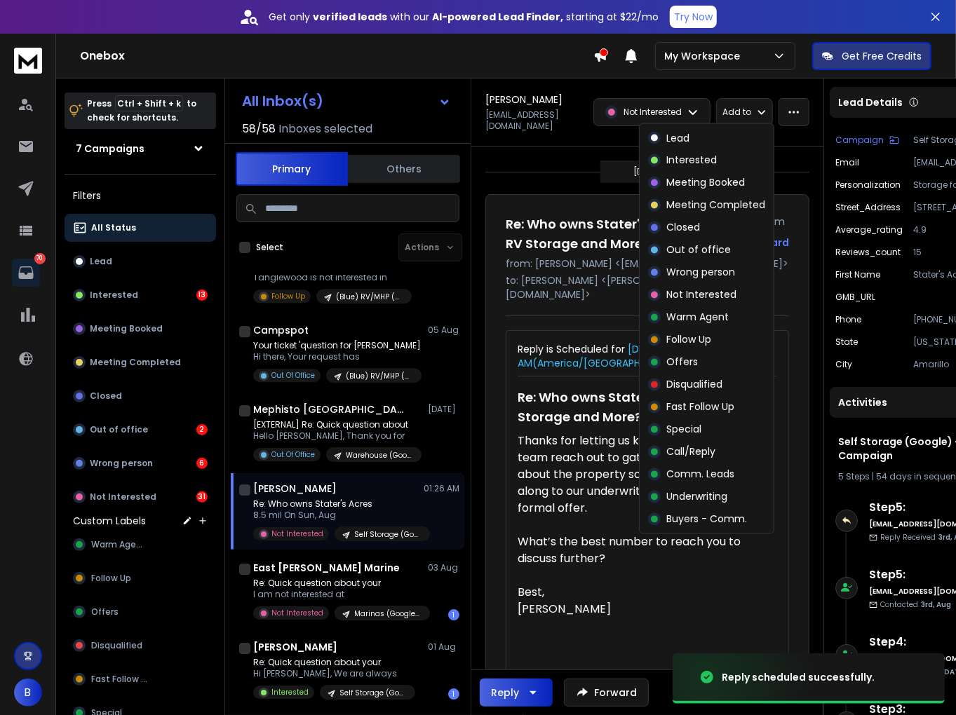
click at [682, 110] on p "Not Interested" at bounding box center [652, 112] width 58 height 11
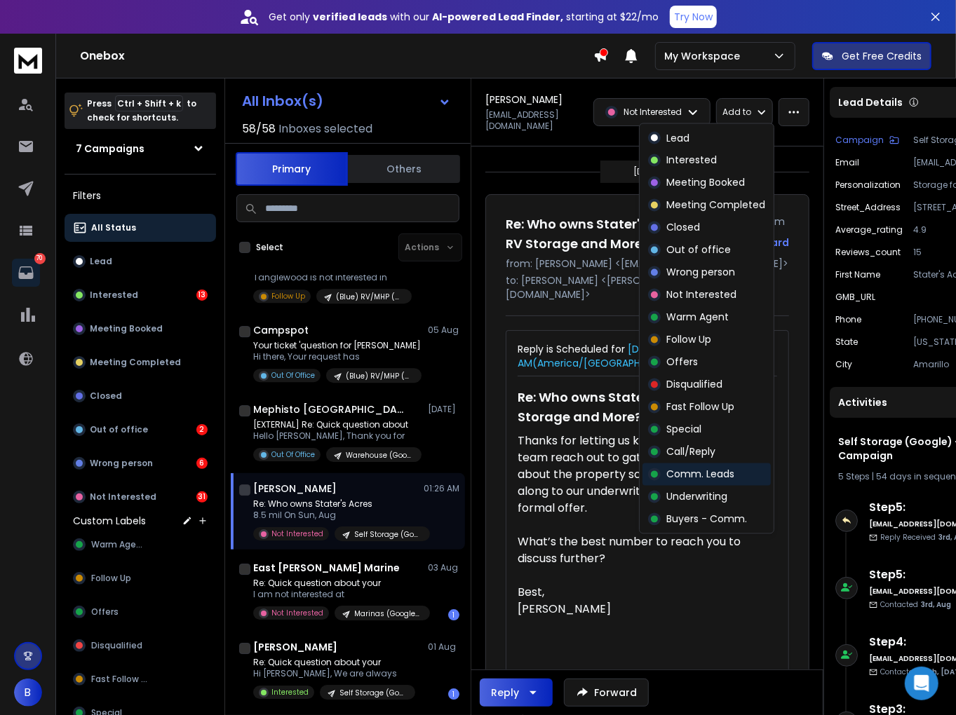
click at [715, 474] on p "Comm. Leads" at bounding box center [700, 475] width 68 height 14
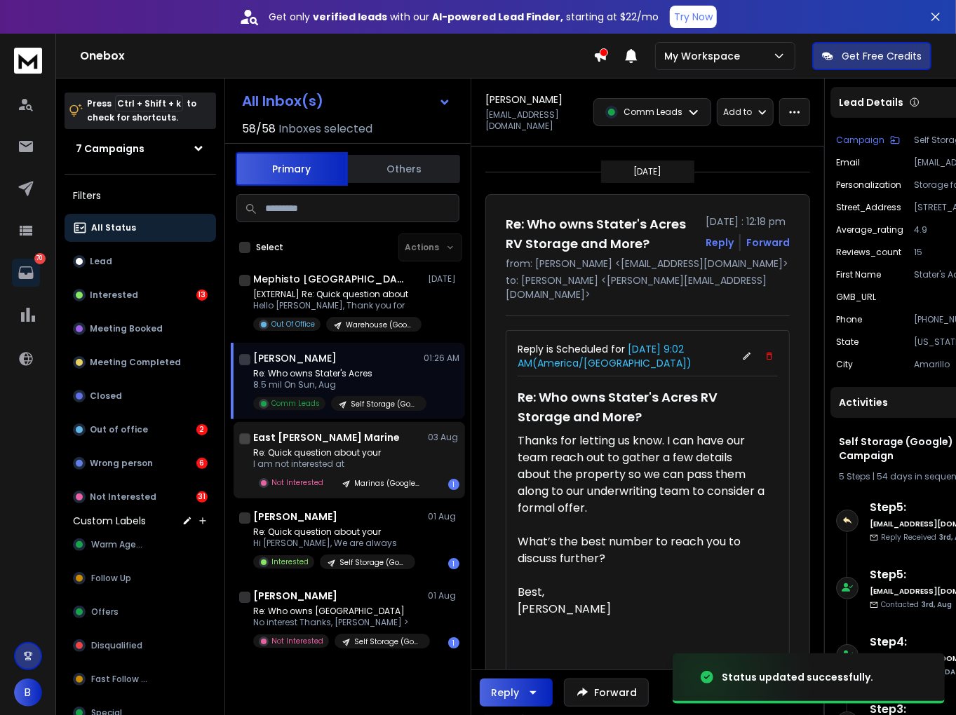
scroll to position [11, 0]
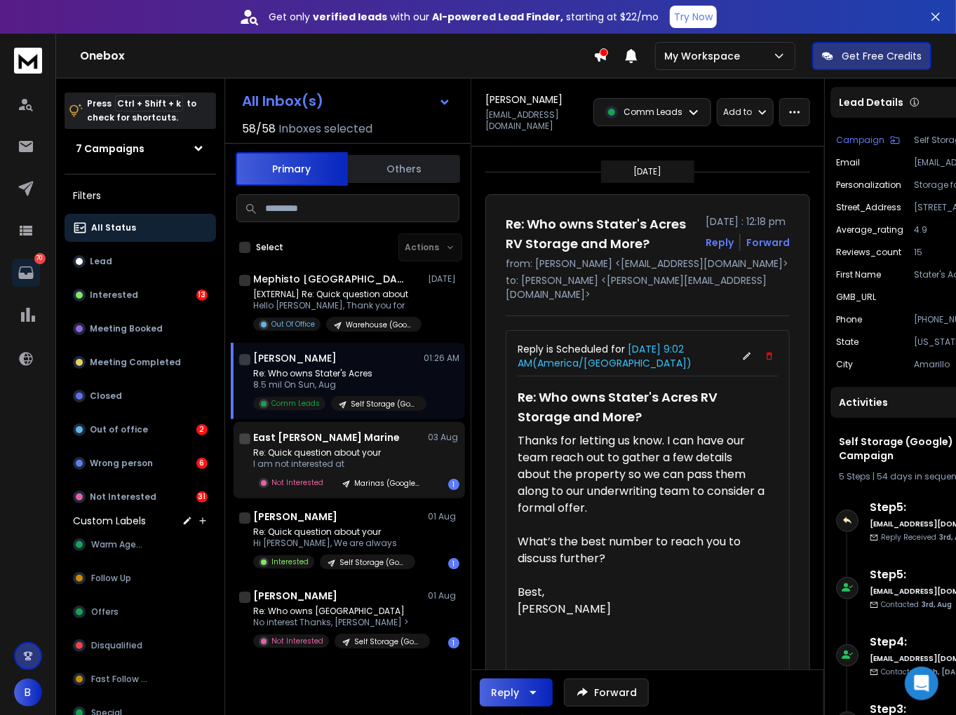
click at [384, 459] on p "I am not interested at" at bounding box center [337, 464] width 168 height 11
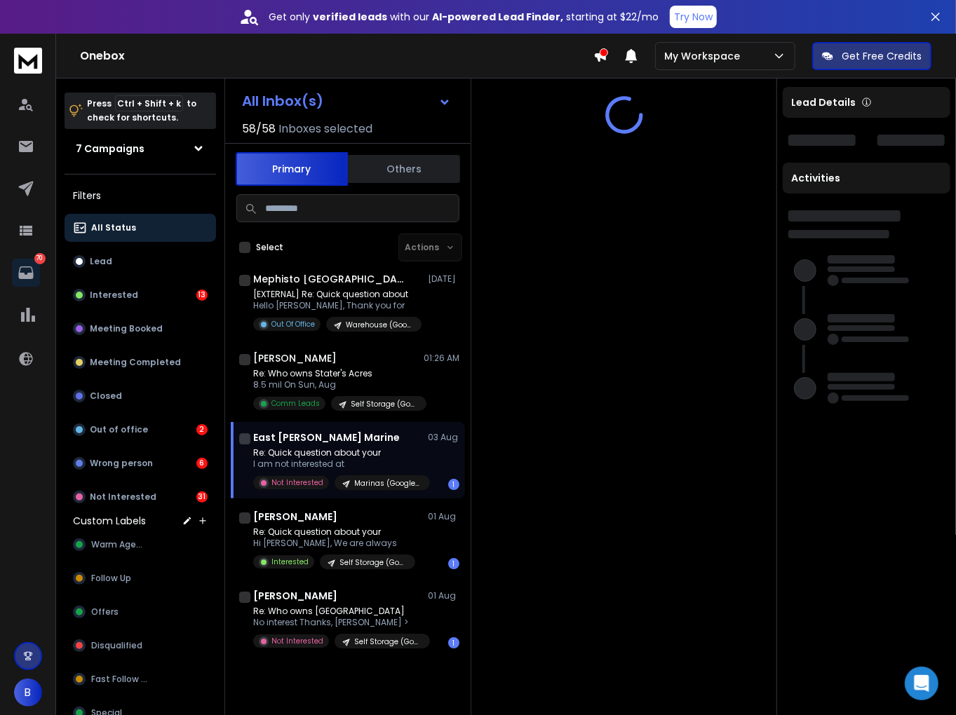
scroll to position [0, 0]
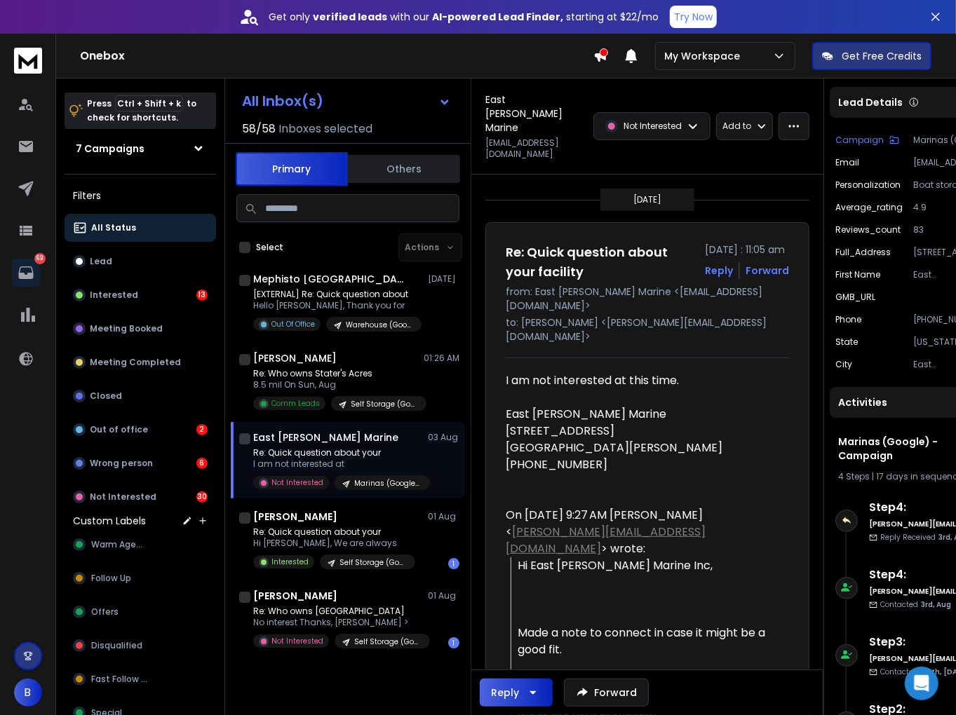
click at [695, 113] on div "Not Interested" at bounding box center [652, 126] width 116 height 27
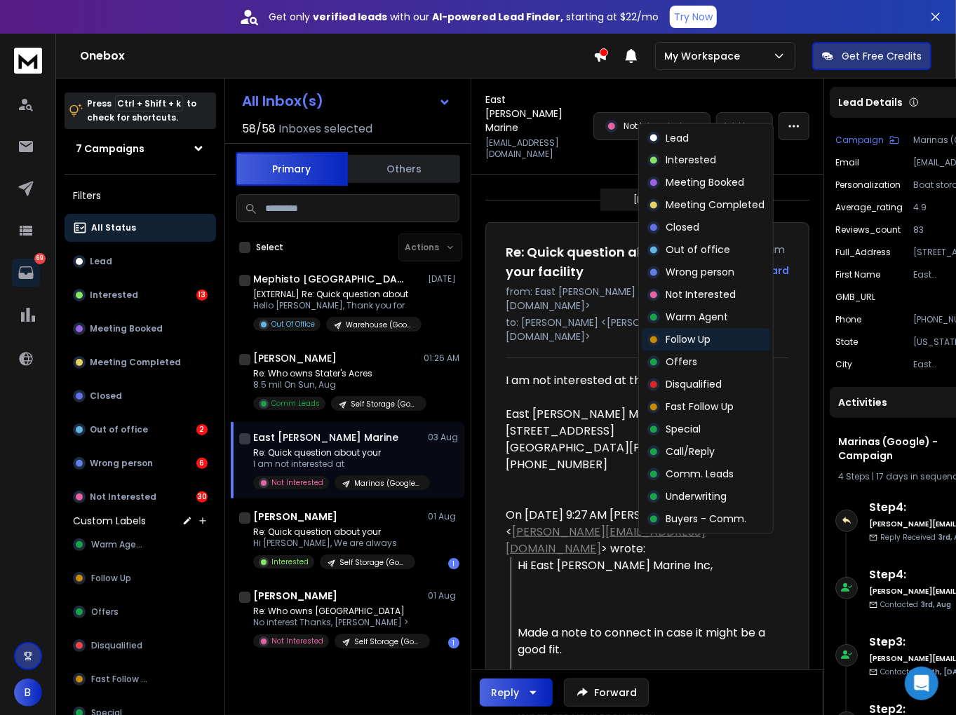
click at [707, 337] on p "Follow Up" at bounding box center [687, 340] width 45 height 14
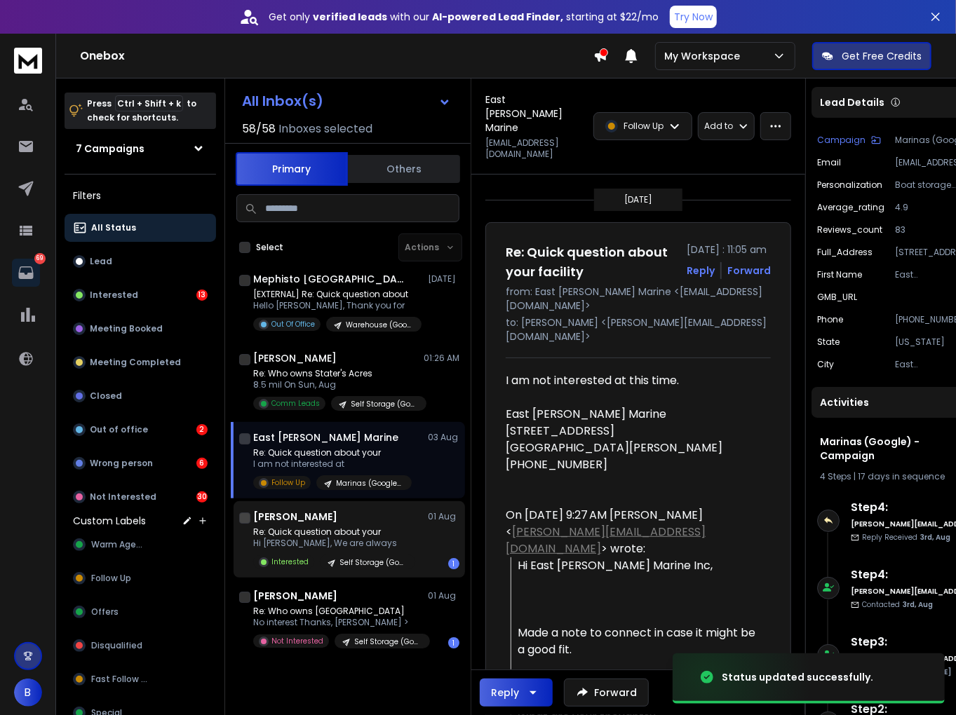
click at [327, 555] on div "Self Storage (Google) - Campaign" at bounding box center [367, 562] width 95 height 15
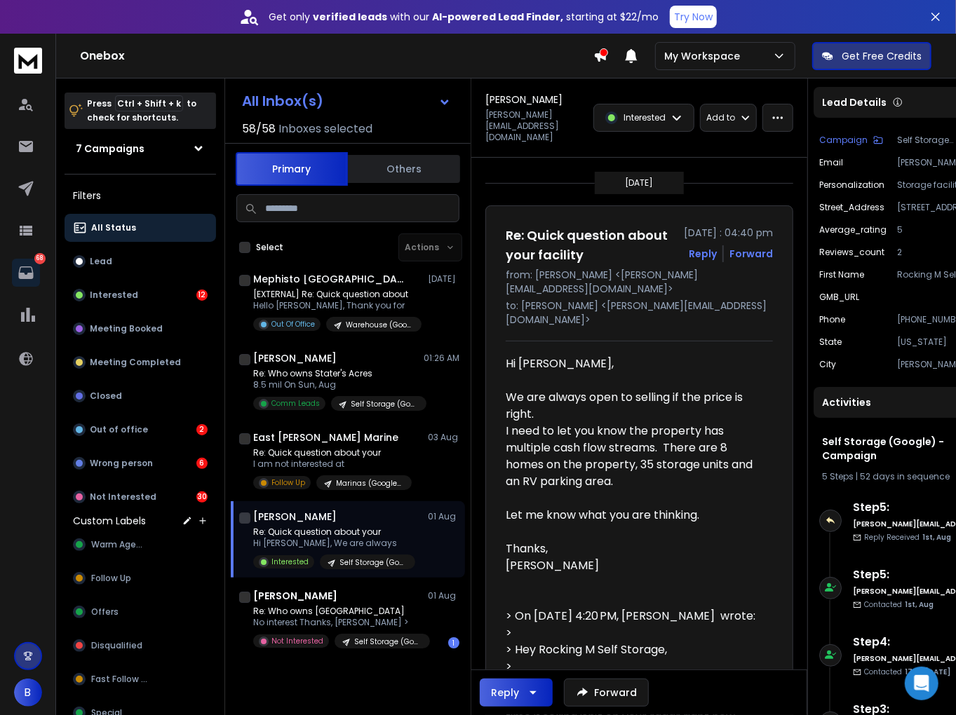
click at [517, 691] on div "Reply" at bounding box center [516, 692] width 50 height 17
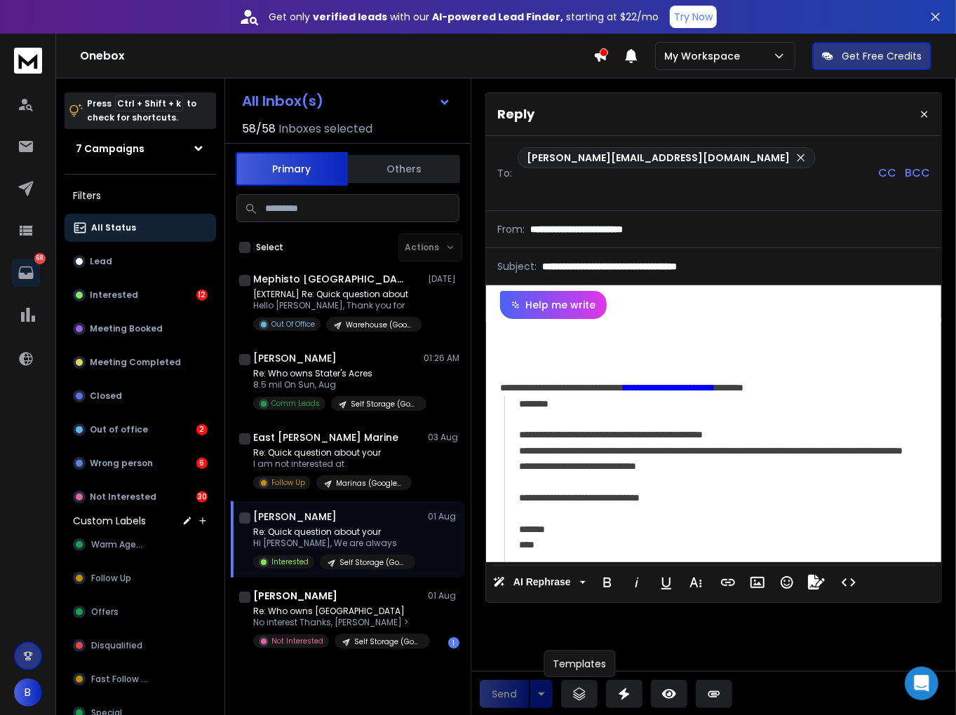
click at [579, 684] on button at bounding box center [579, 694] width 36 height 28
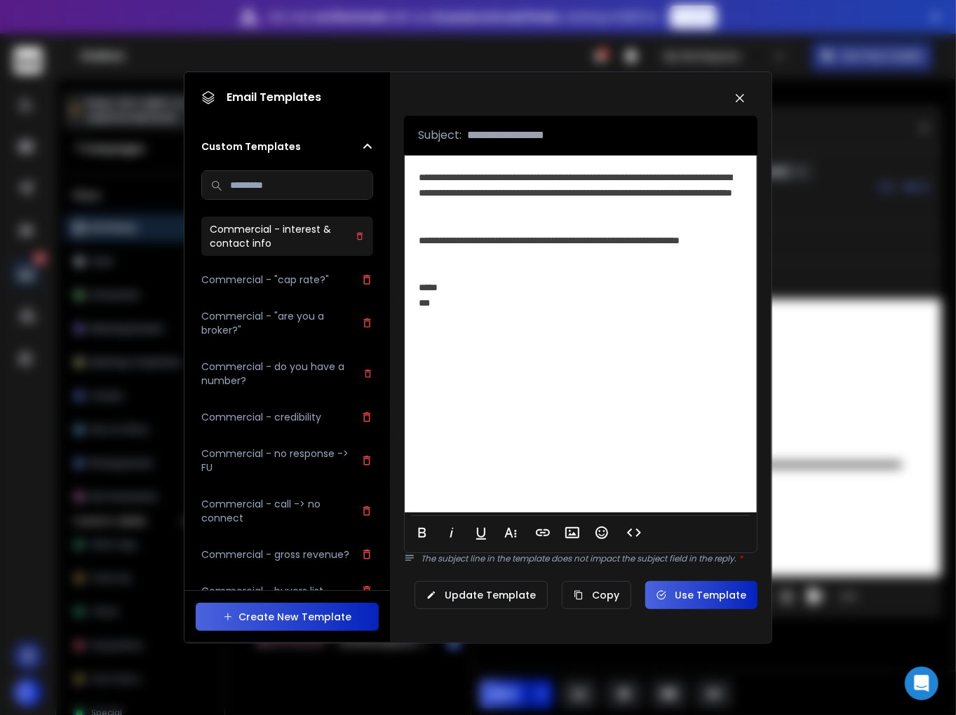
click at [666, 591] on icon at bounding box center [661, 595] width 10 height 10
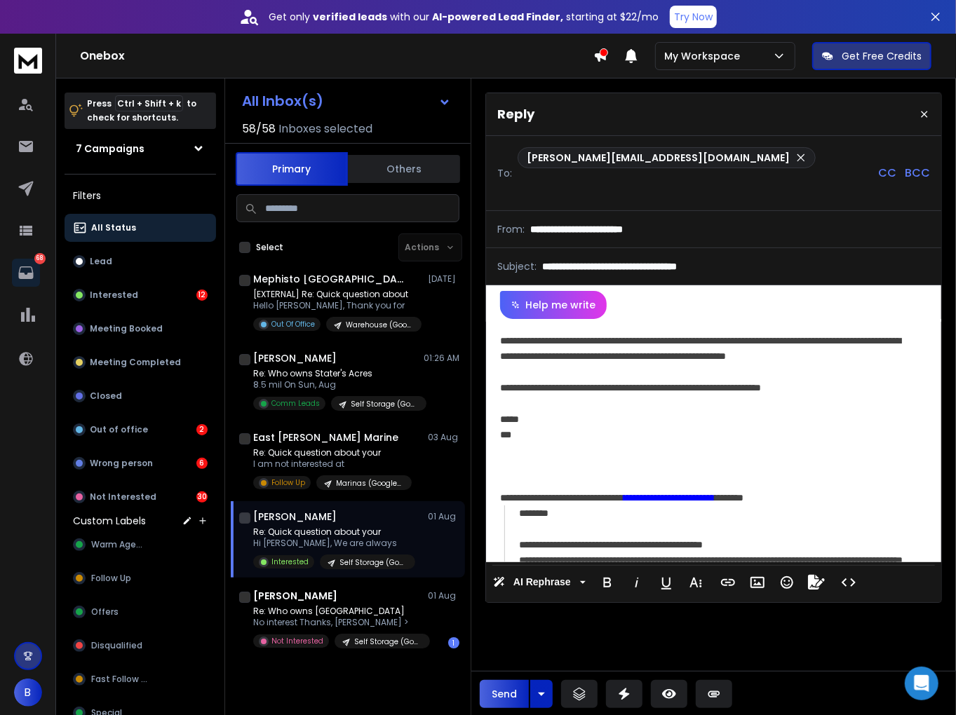
click at [510, 427] on div "***" at bounding box center [706, 434] width 412 height 15
click at [604, 380] on div "**********" at bounding box center [706, 387] width 412 height 15
click at [546, 691] on icon "button" at bounding box center [541, 694] width 17 height 17
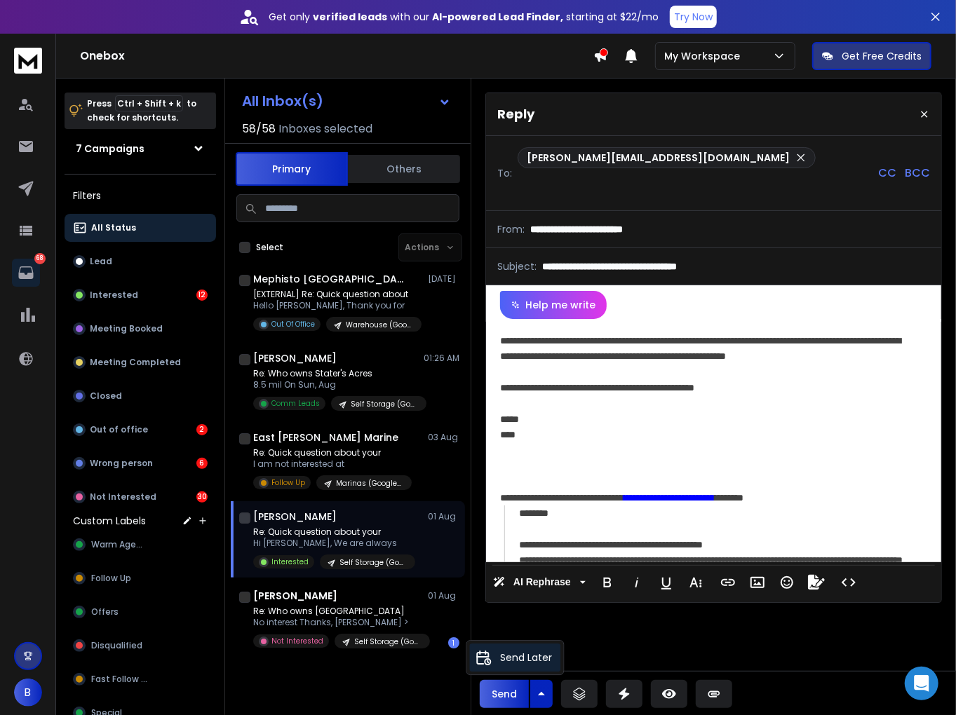
click at [544, 655] on p "Send Later" at bounding box center [526, 658] width 52 height 14
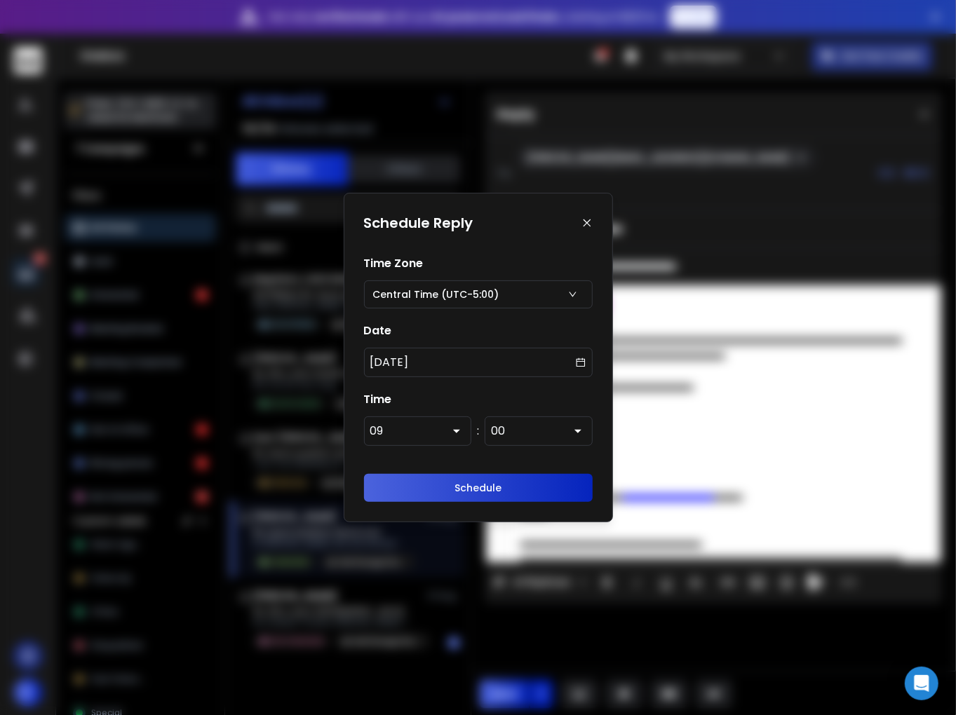
click at [536, 421] on div "00" at bounding box center [539, 431] width 108 height 29
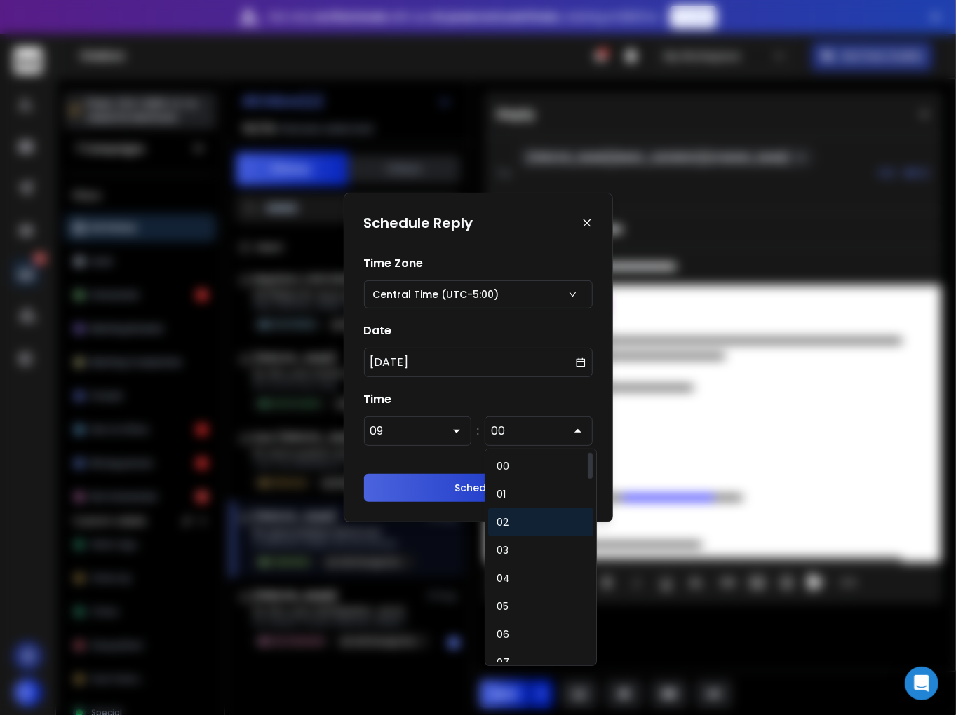
click at [513, 510] on div "02" at bounding box center [540, 522] width 105 height 28
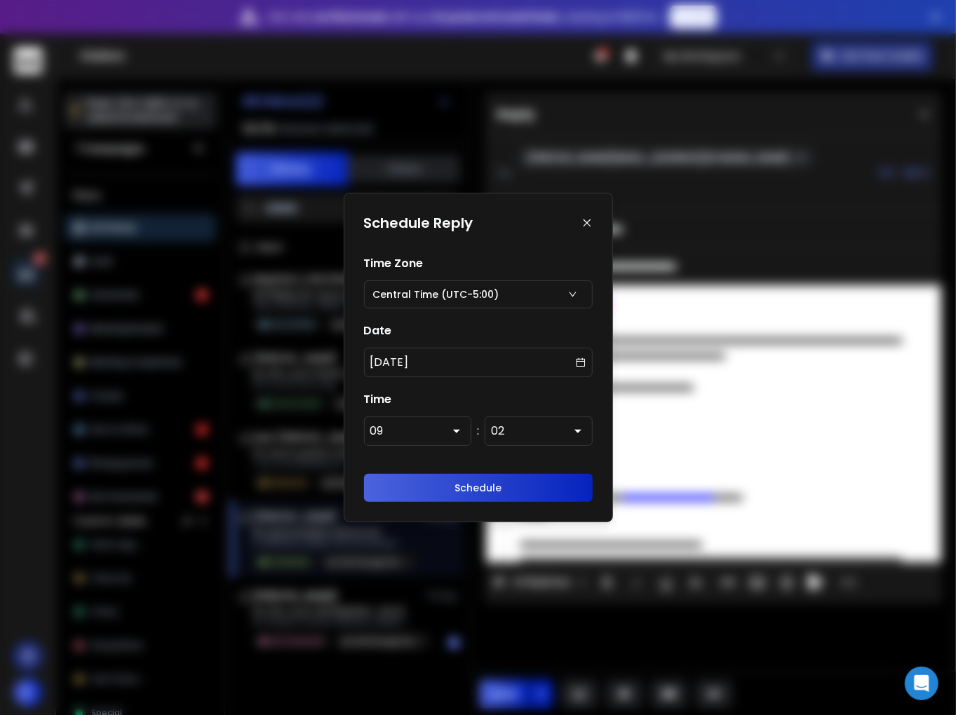
click at [493, 482] on div "Schedule" at bounding box center [478, 488] width 229 height 28
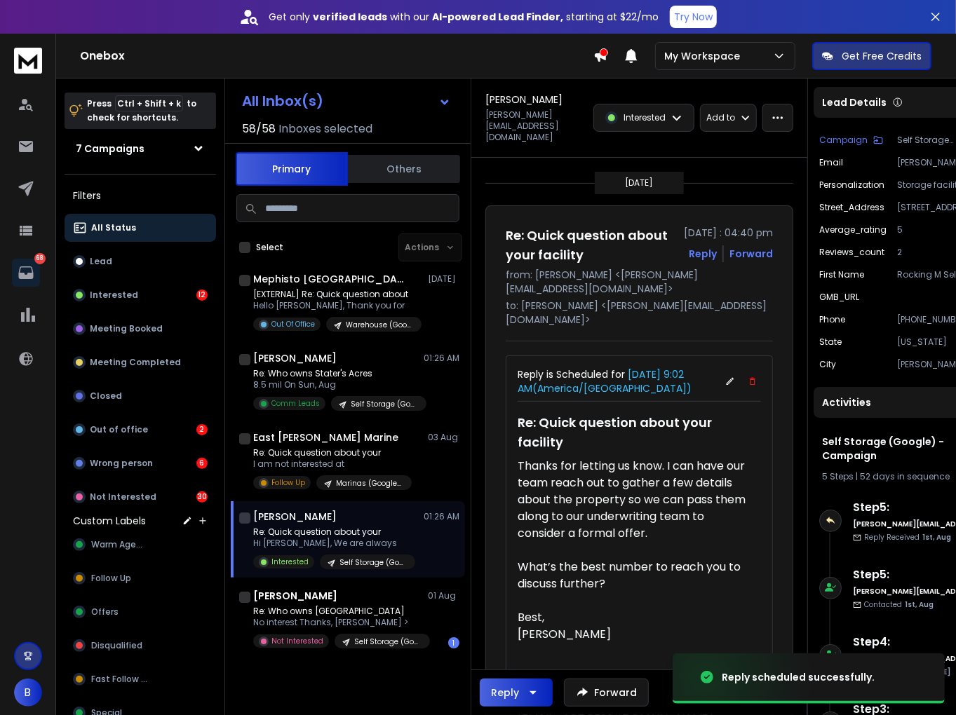
click at [665, 112] on p "Interested" at bounding box center [644, 117] width 42 height 11
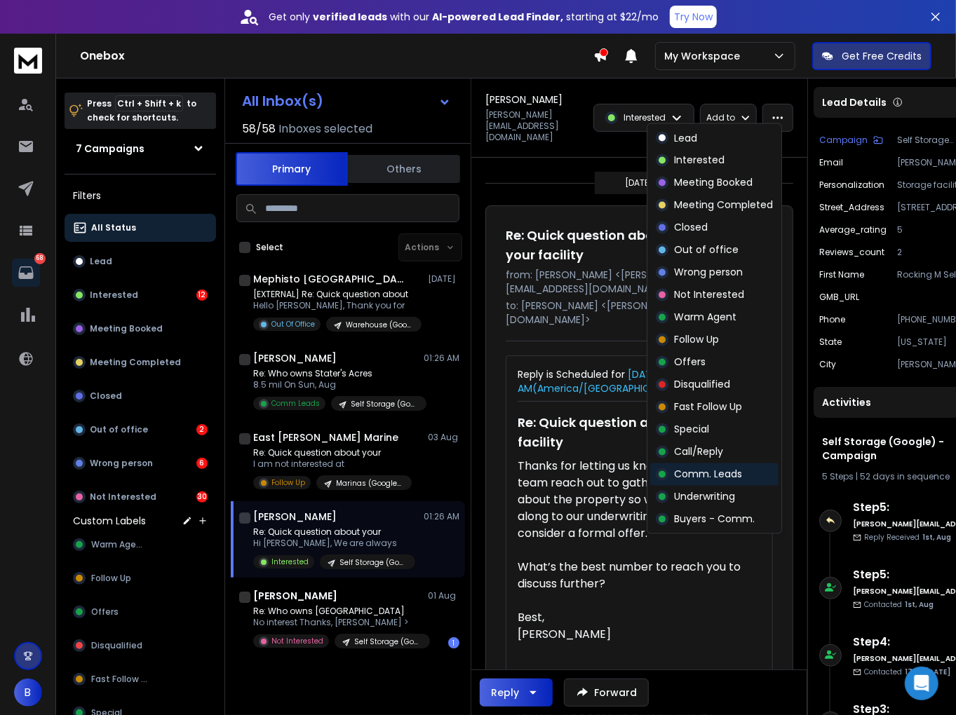
click at [710, 474] on p "Comm. Leads" at bounding box center [708, 475] width 68 height 14
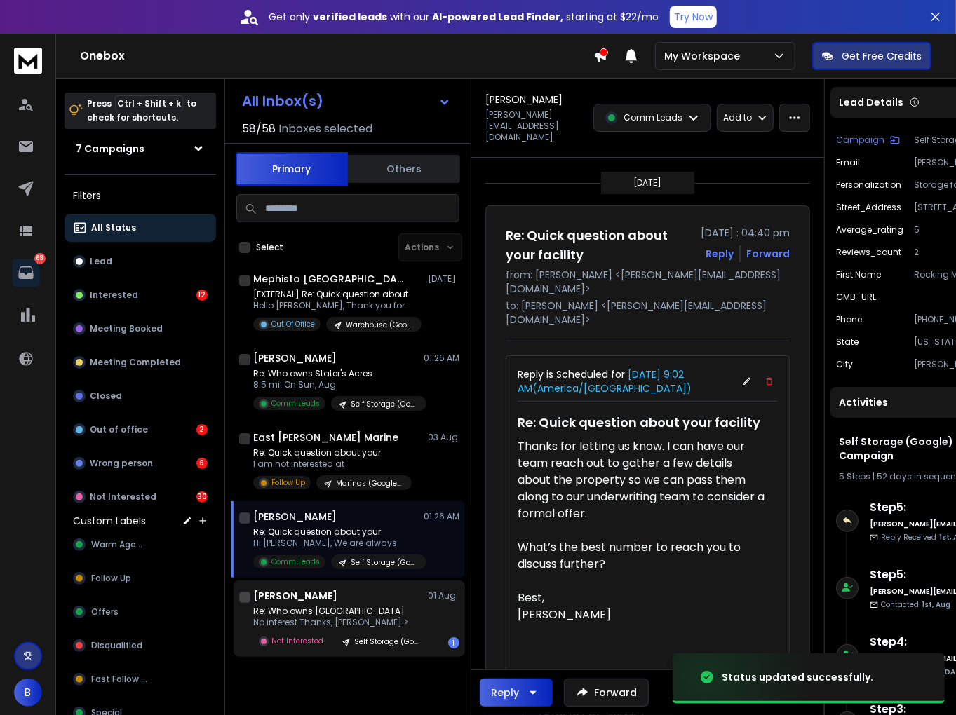
click at [363, 617] on p "No interest Thanks, Rex >" at bounding box center [337, 622] width 168 height 11
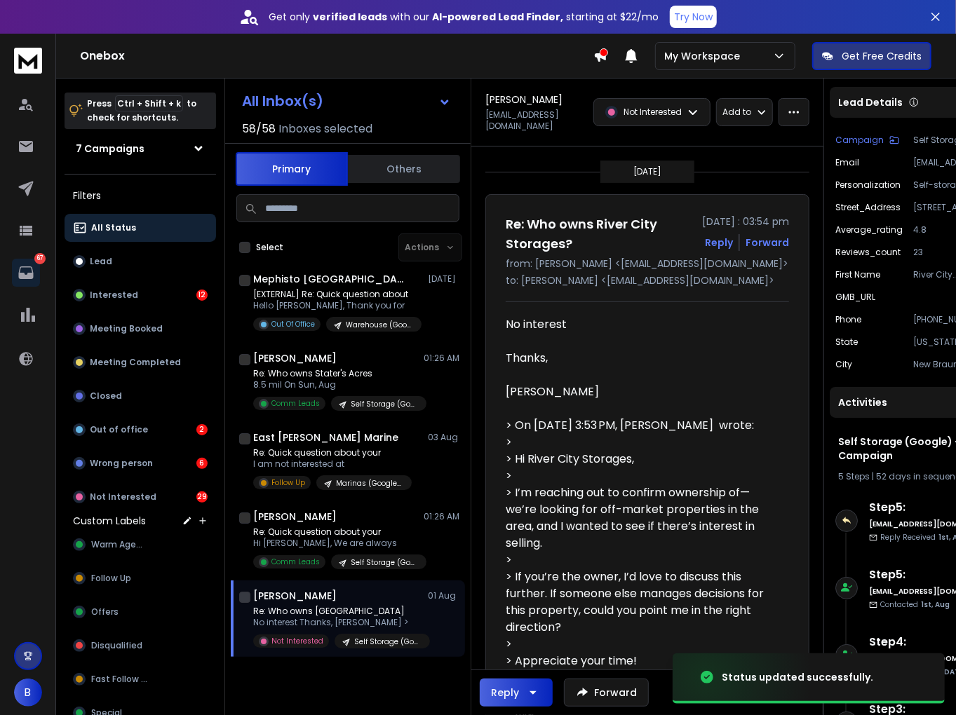
click at [682, 107] on p "Not Interested" at bounding box center [652, 112] width 58 height 11
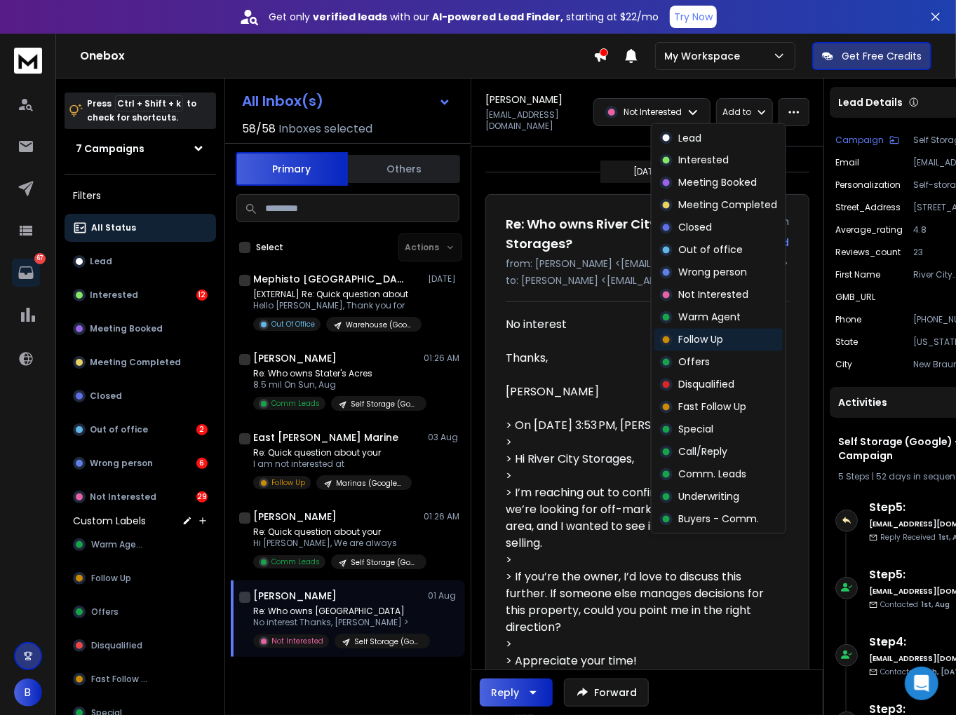
click at [712, 339] on p "Follow Up" at bounding box center [700, 340] width 45 height 14
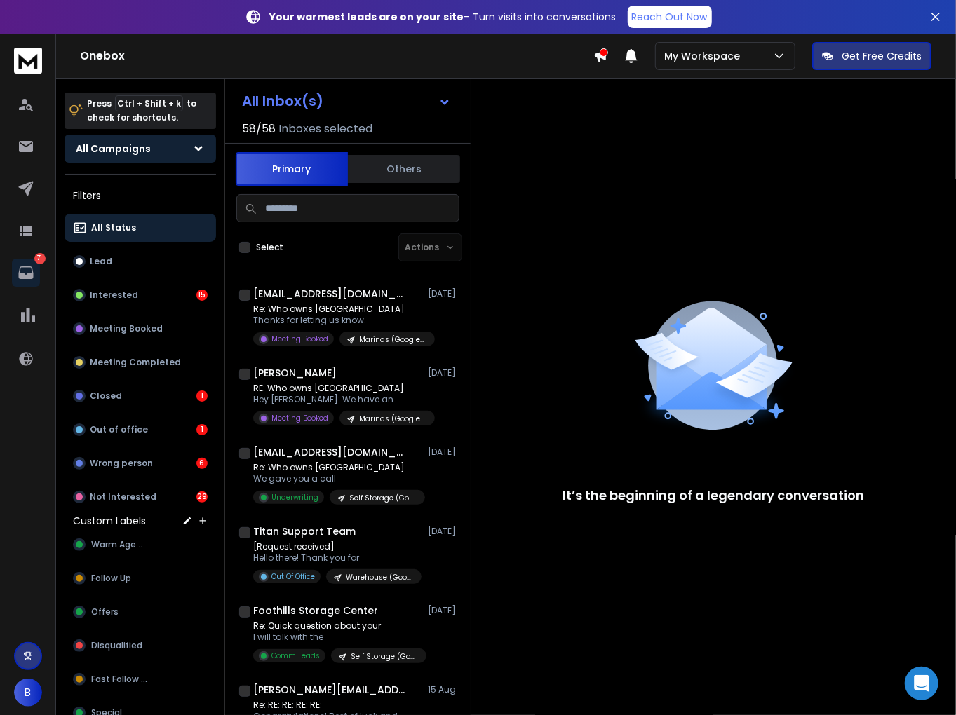
click at [140, 149] on h1 "All Campaigns" at bounding box center [113, 149] width 75 height 14
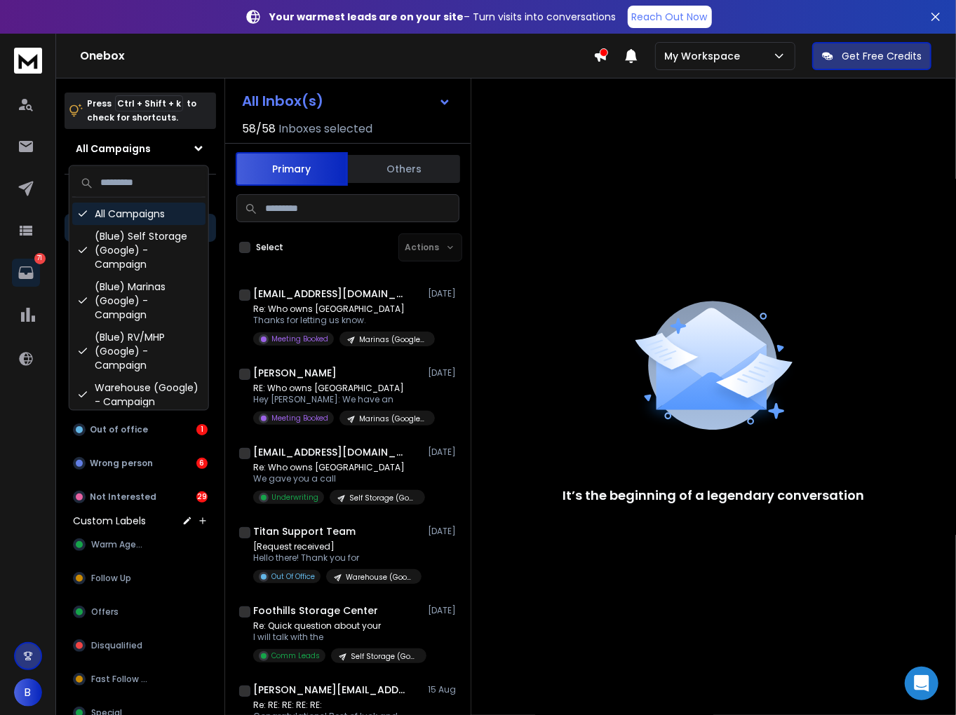
click at [158, 213] on div "All Campaigns" at bounding box center [138, 214] width 133 height 22
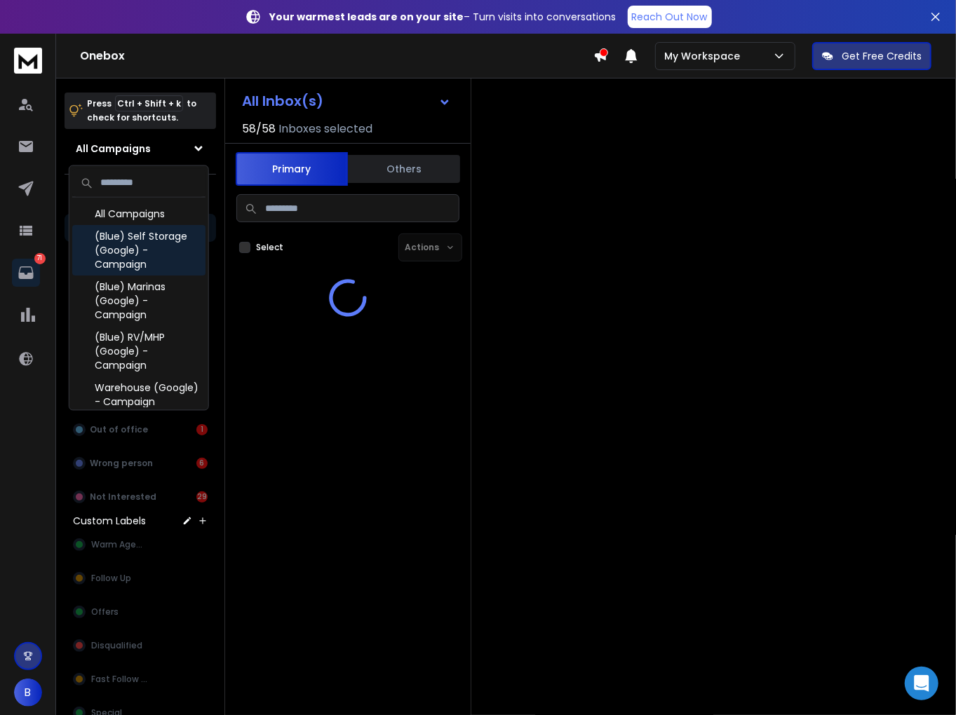
click at [153, 250] on div "(Blue) Self Storage (Google) - Campaign" at bounding box center [138, 251] width 133 height 50
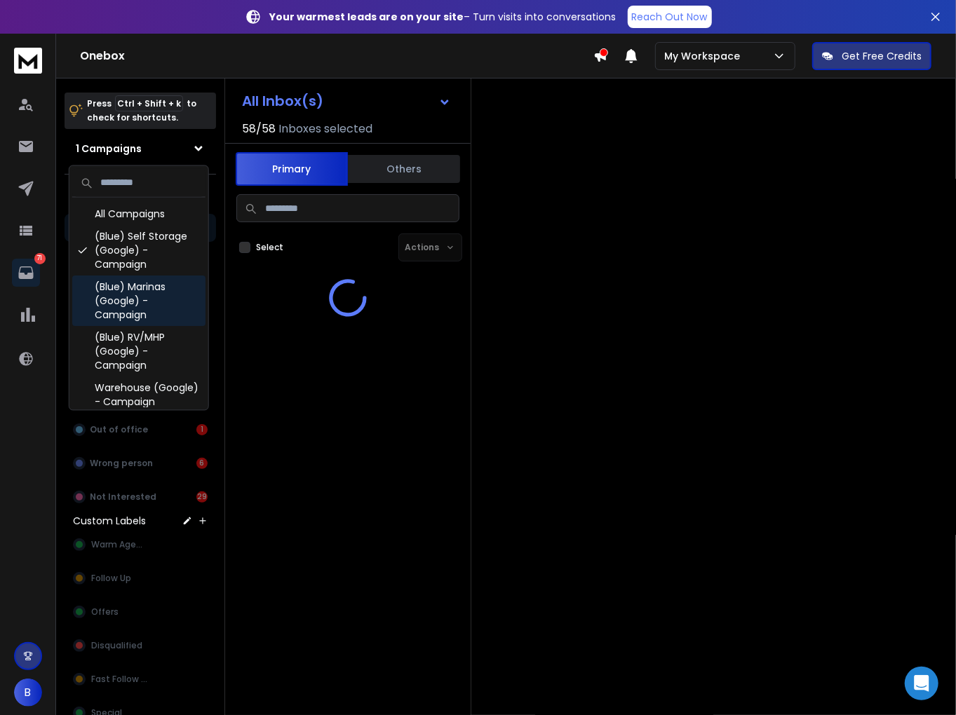
click at [137, 297] on div "(Blue) Marinas (Google) - Campaign" at bounding box center [138, 301] width 133 height 50
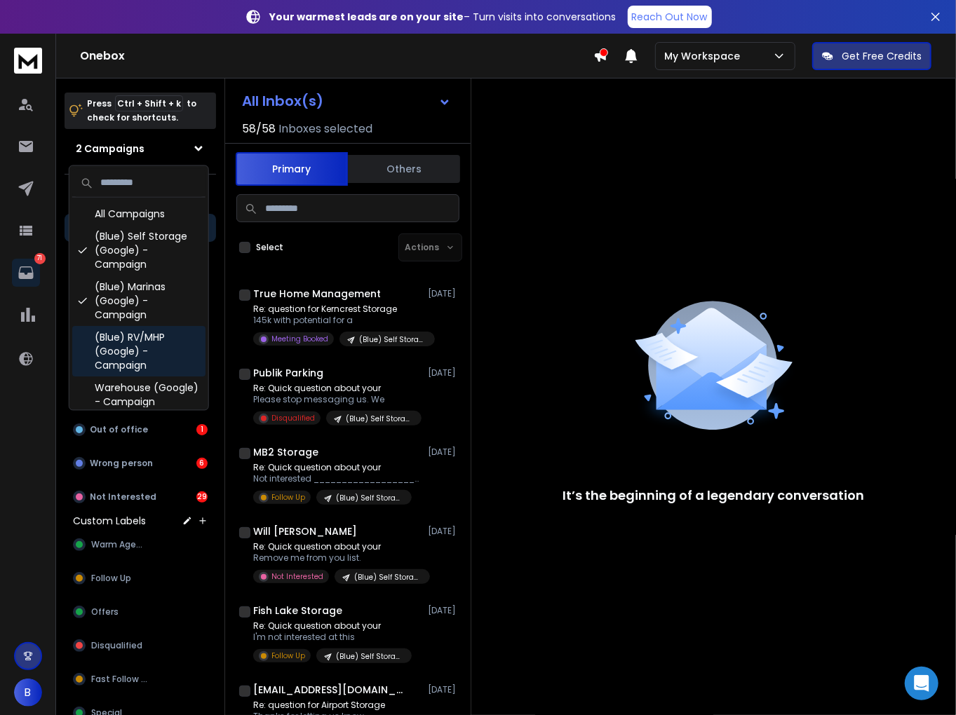
scroll to position [130, 0]
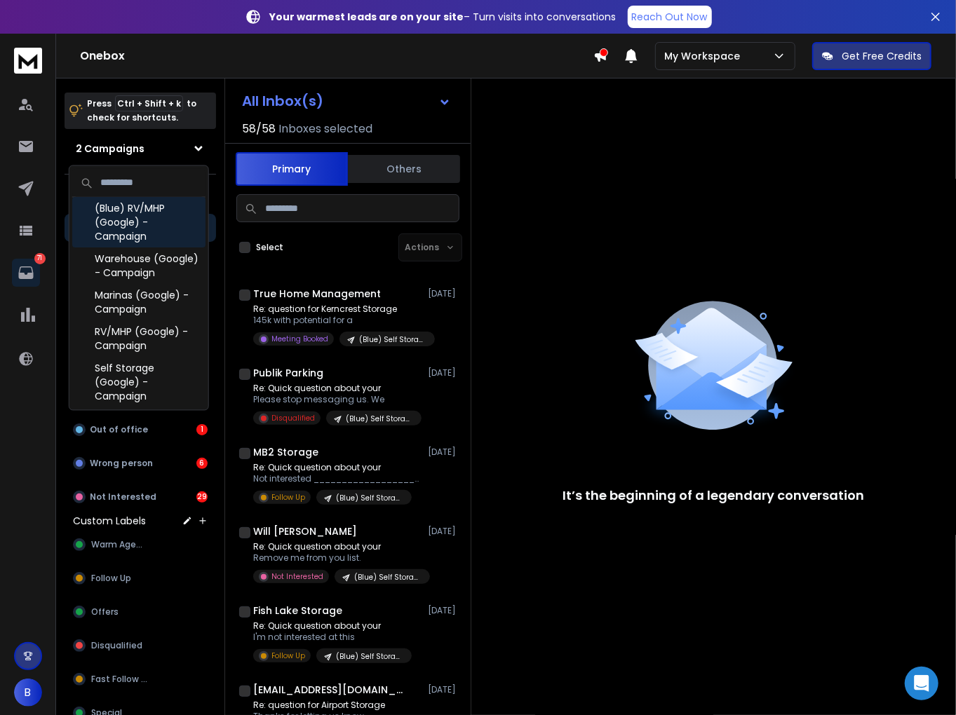
click at [141, 226] on div "(Blue) RV/MHP (Google) - Campaign" at bounding box center [138, 222] width 133 height 50
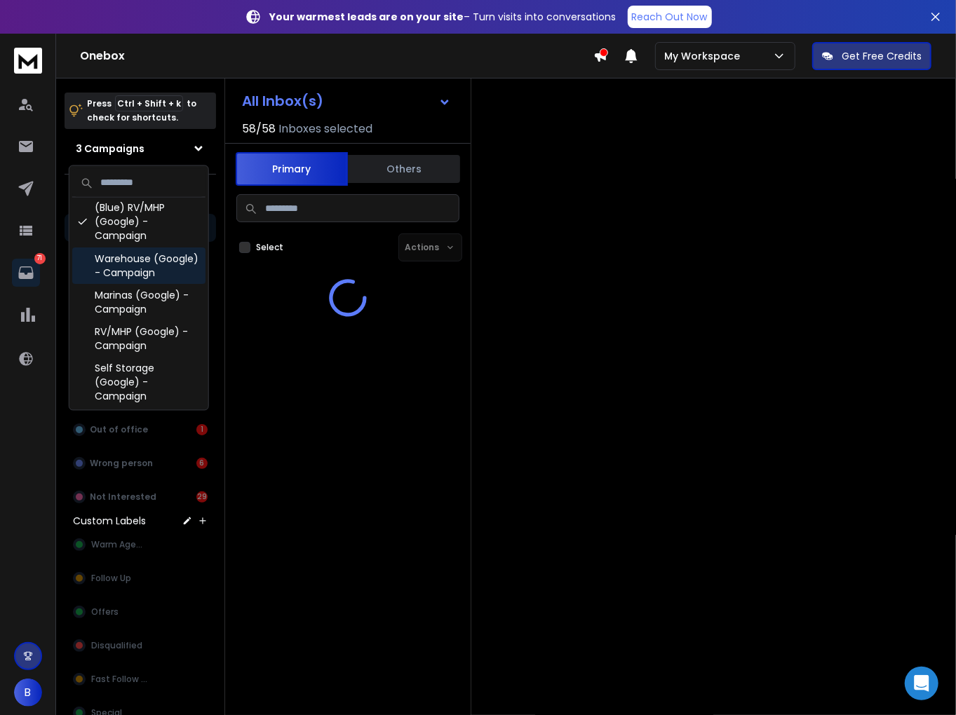
click at [141, 267] on div "Warehouse (Google) - Campaign" at bounding box center [138, 266] width 133 height 36
click at [137, 320] on div "Marinas (Google) - Campaign" at bounding box center [138, 302] width 133 height 36
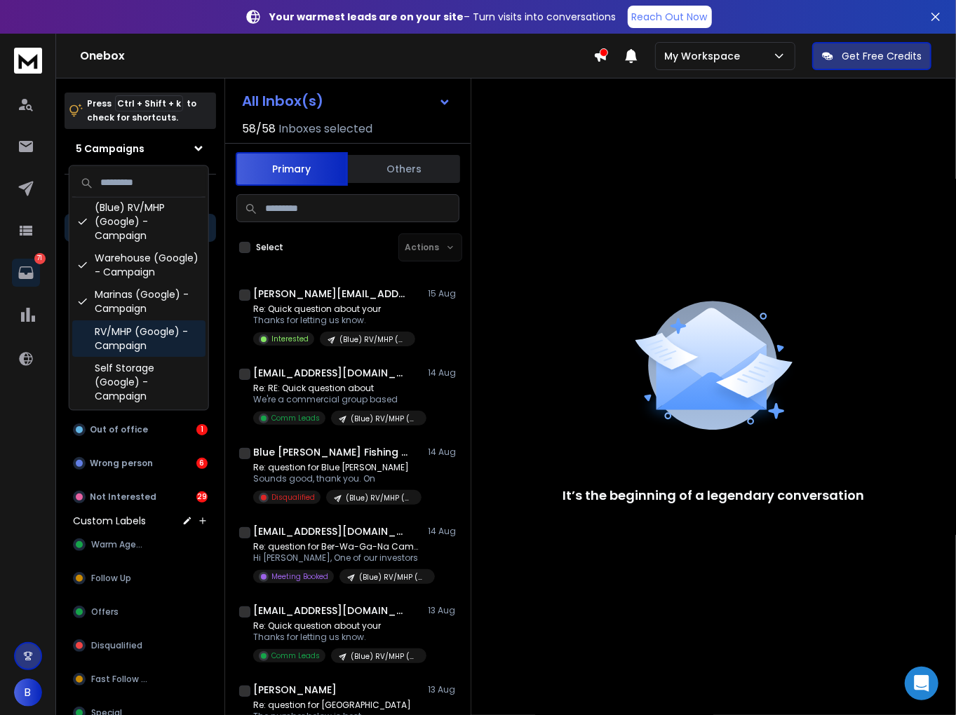
click at [133, 357] on div "RV/MHP (Google) - Campaign" at bounding box center [138, 338] width 133 height 36
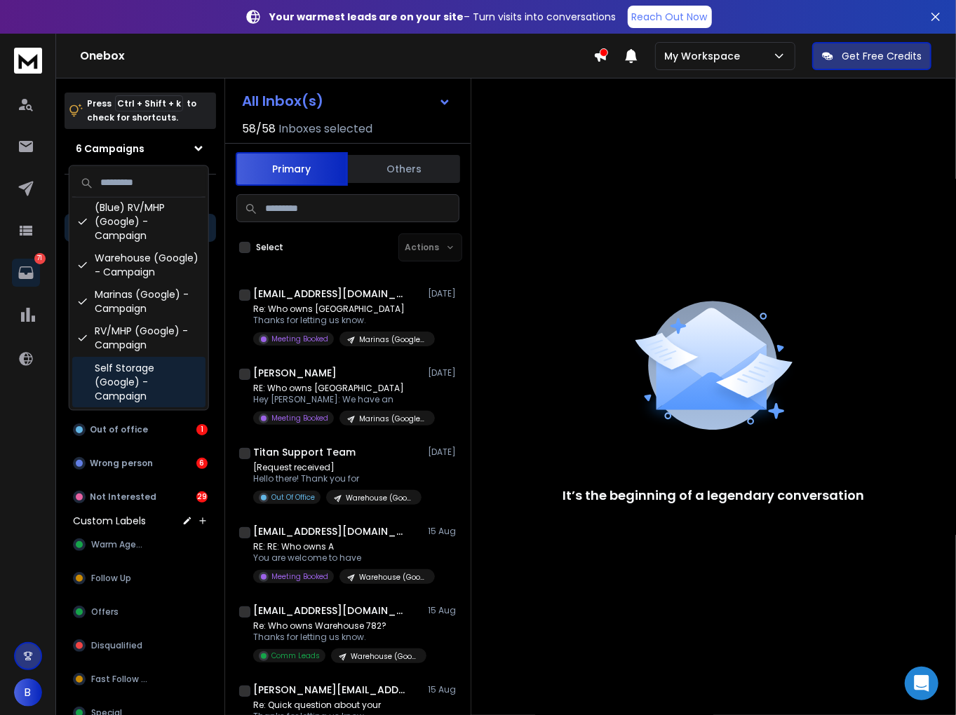
click at [137, 379] on div "Self Storage (Google) - Campaign" at bounding box center [138, 382] width 133 height 50
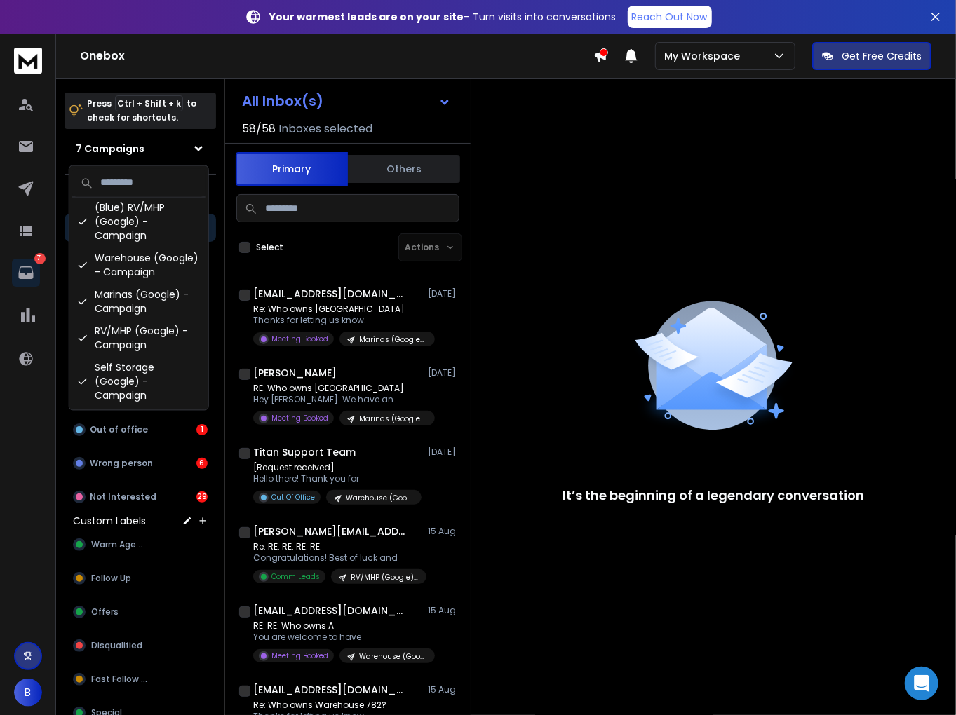
scroll to position [259, 0]
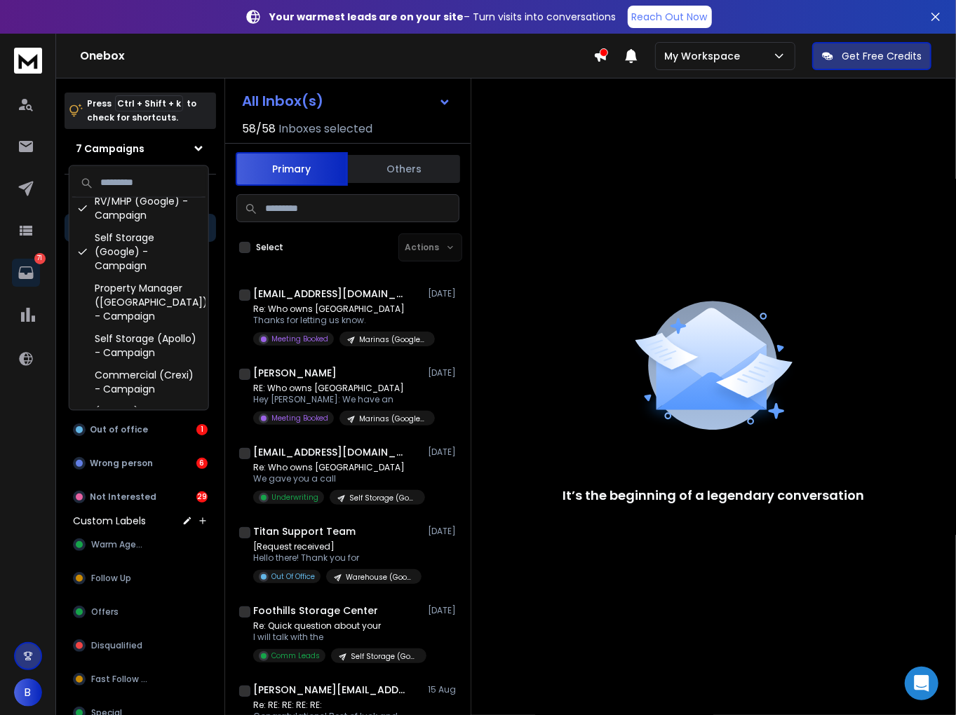
click at [44, 584] on div "71 B" at bounding box center [28, 377] width 56 height 687
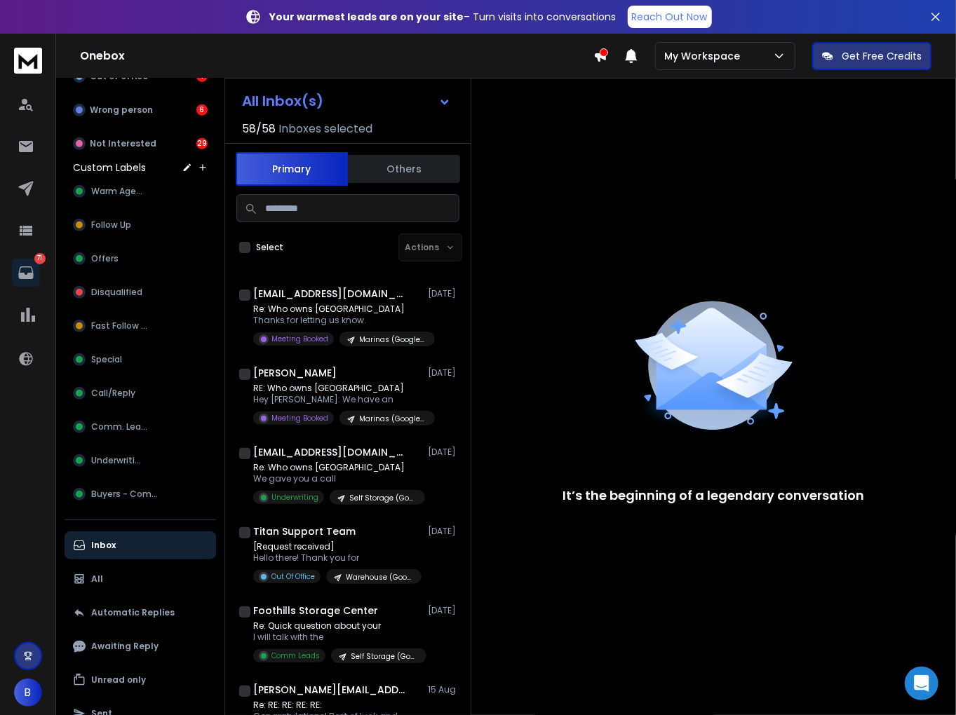
scroll to position [422, 0]
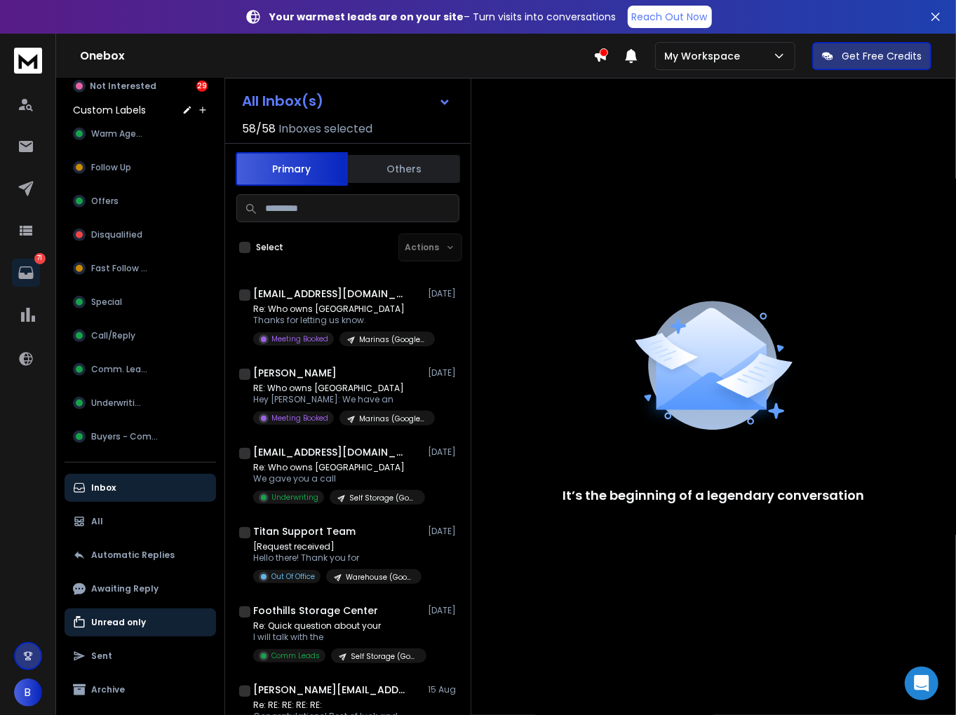
click at [142, 614] on div "Unread only" at bounding box center [109, 622] width 73 height 17
